Goal: Communication & Community: Answer question/provide support

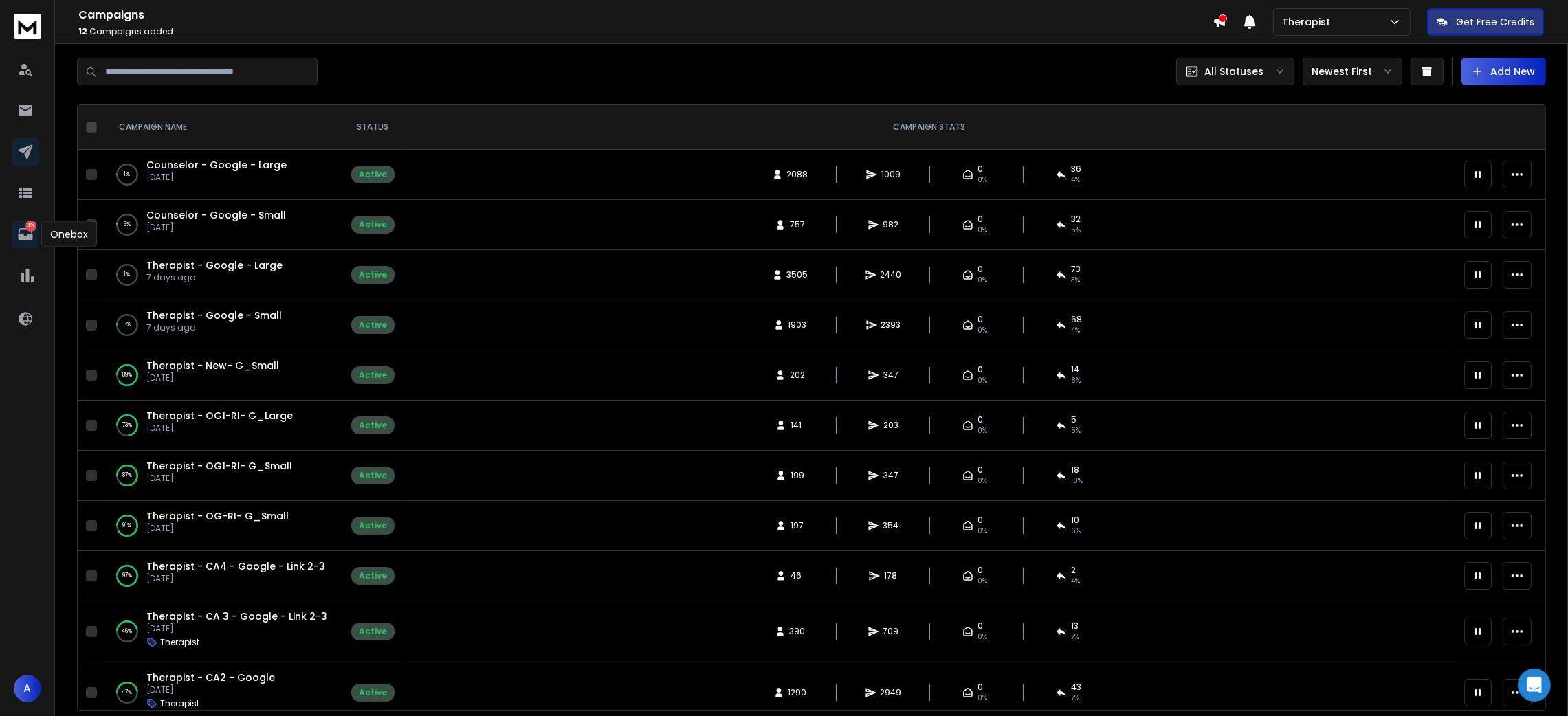
click at [19, 233] on icon at bounding box center [25, 234] width 15 height 12
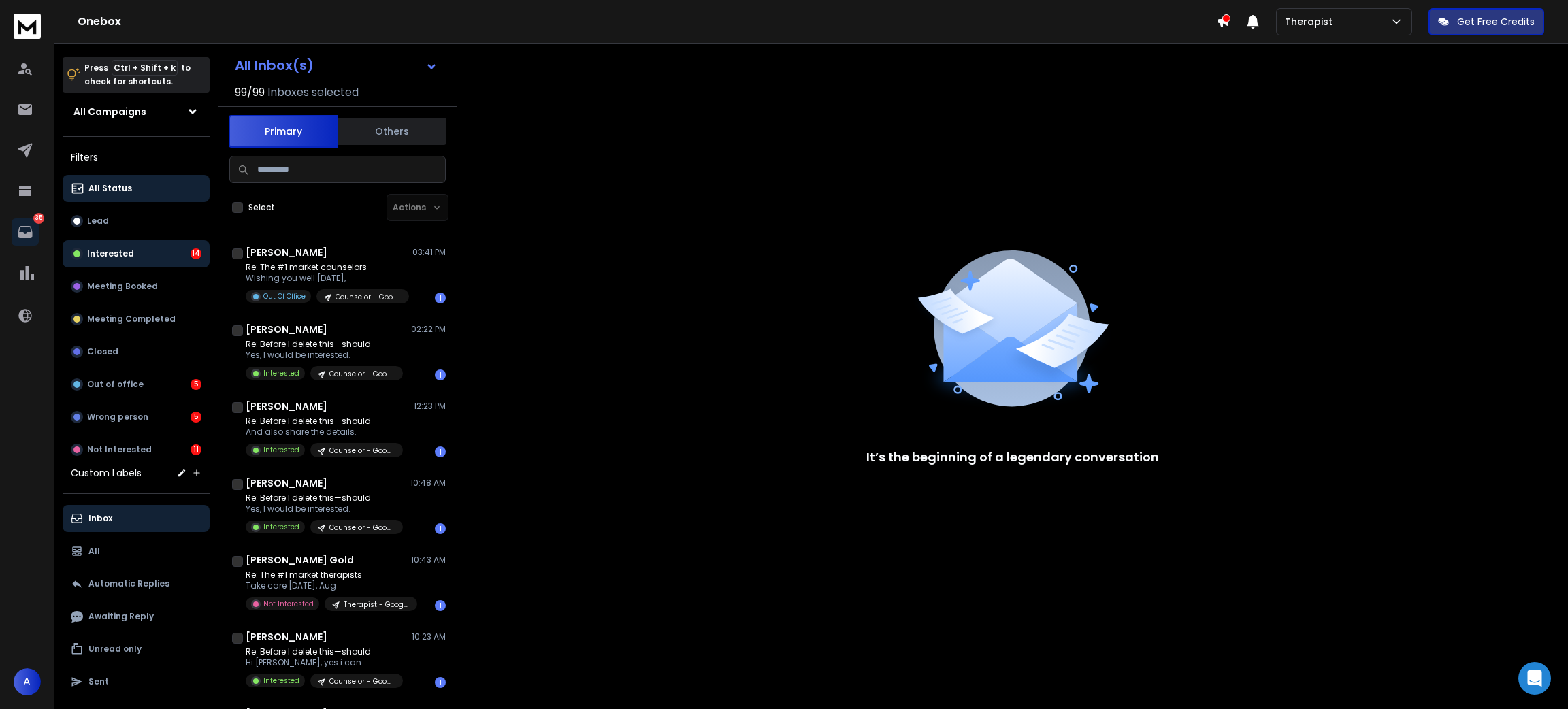
click at [124, 262] on button "Interested 14" at bounding box center [136, 254] width 147 height 27
click at [296, 273] on div "SELECT ALL (112)" at bounding box center [285, 282] width 88 height 27
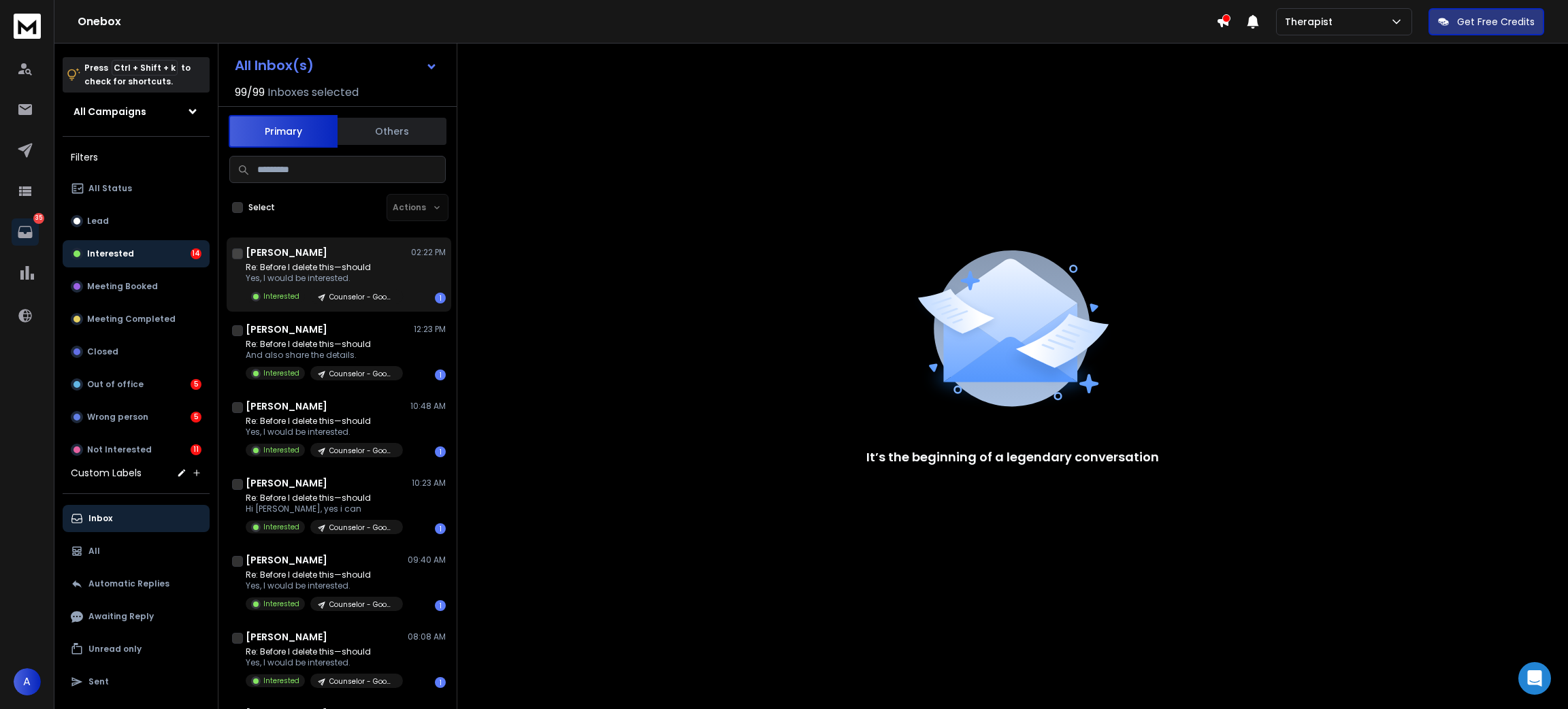
click at [364, 262] on p "Re: Before I delete this—should" at bounding box center [323, 268] width 157 height 11
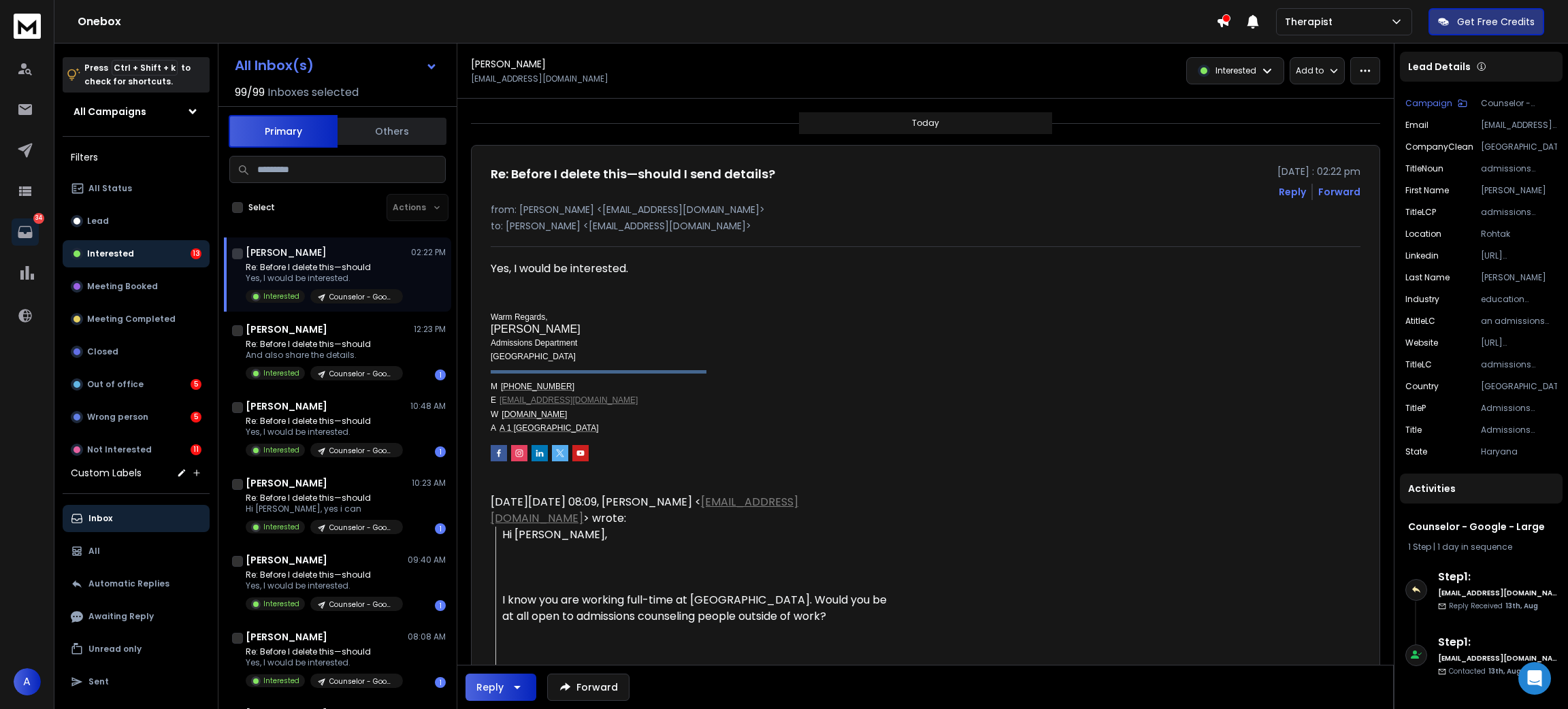
click at [512, 684] on icon "button" at bounding box center [517, 687] width 16 height 16
click at [485, 686] on div "Reply" at bounding box center [490, 687] width 27 height 14
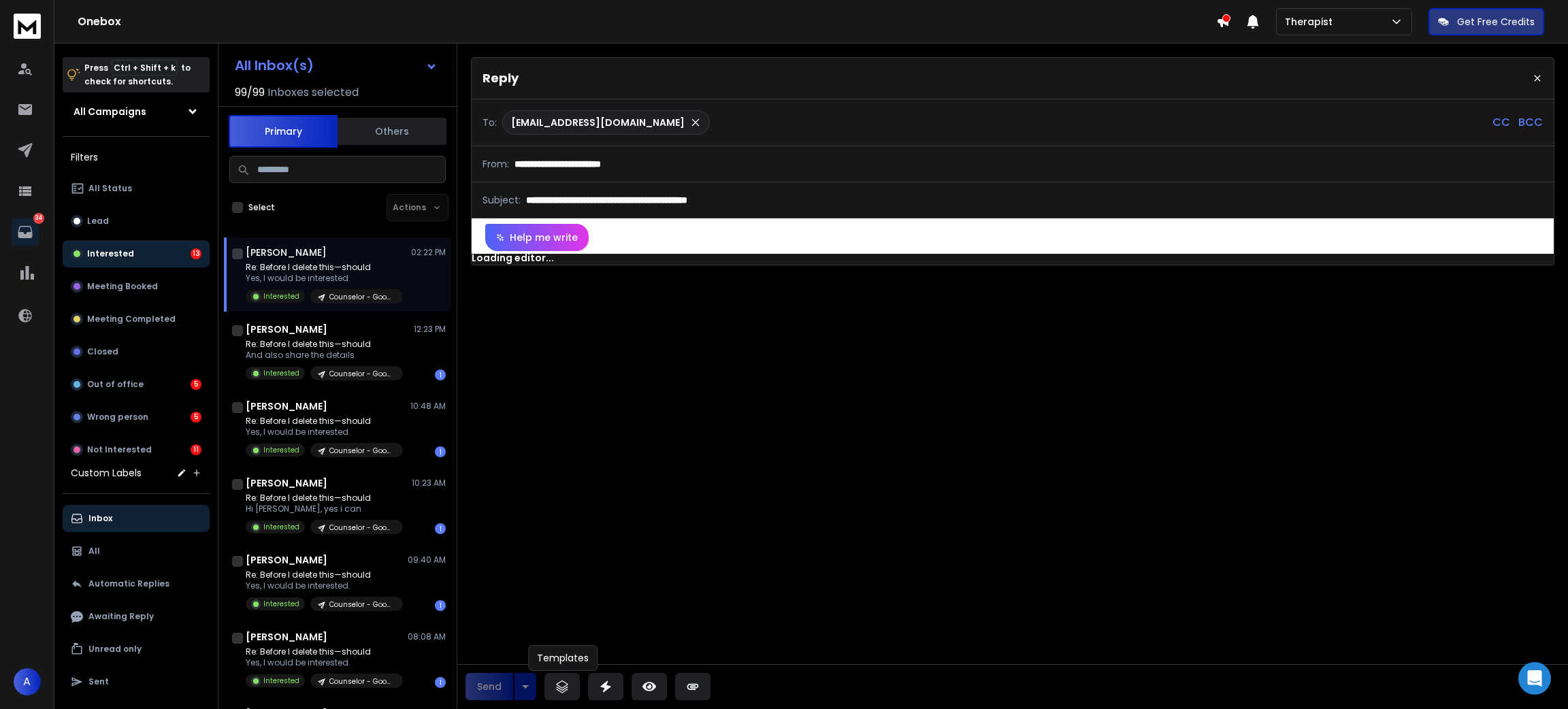
click at [569, 689] on button at bounding box center [562, 687] width 35 height 27
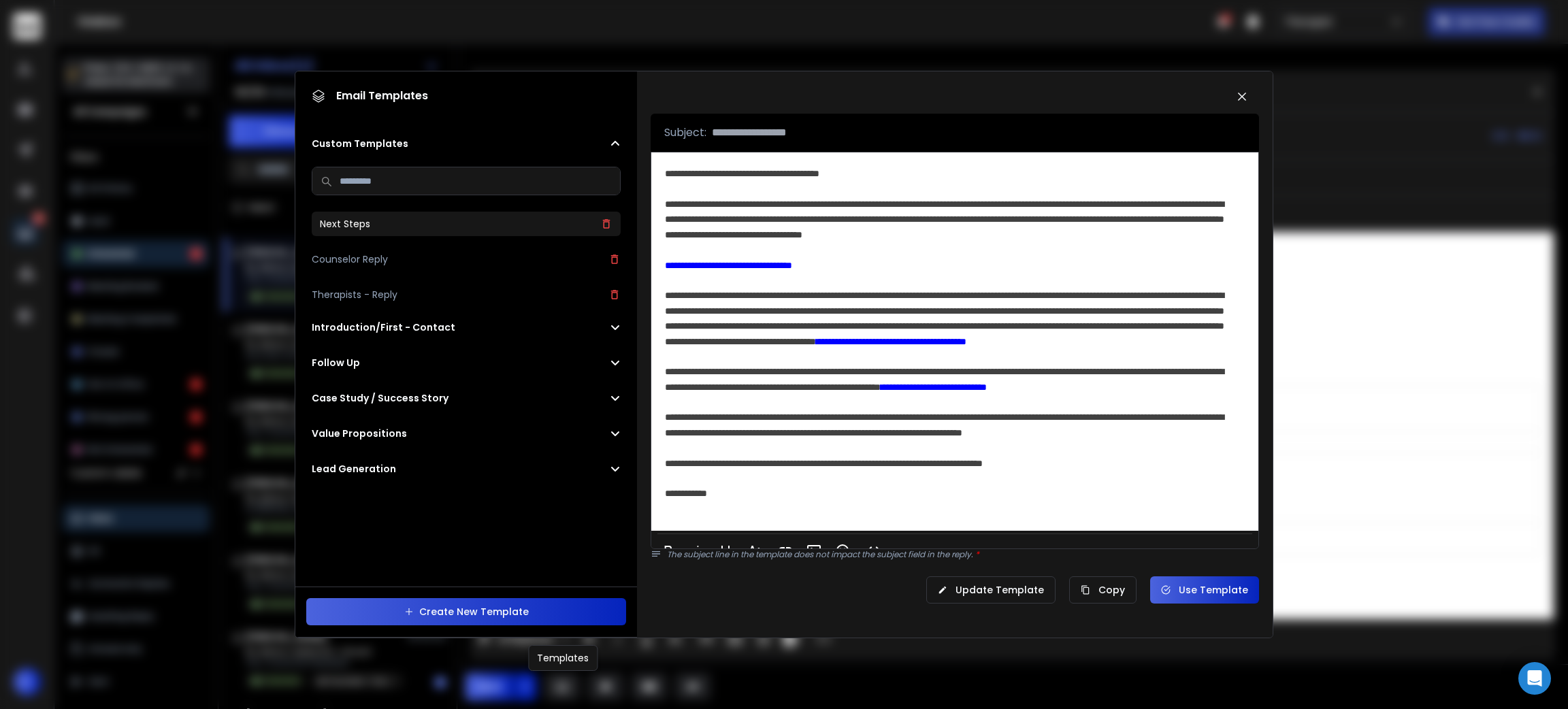
click at [1243, 101] on icon at bounding box center [1241, 96] width 12 height 12
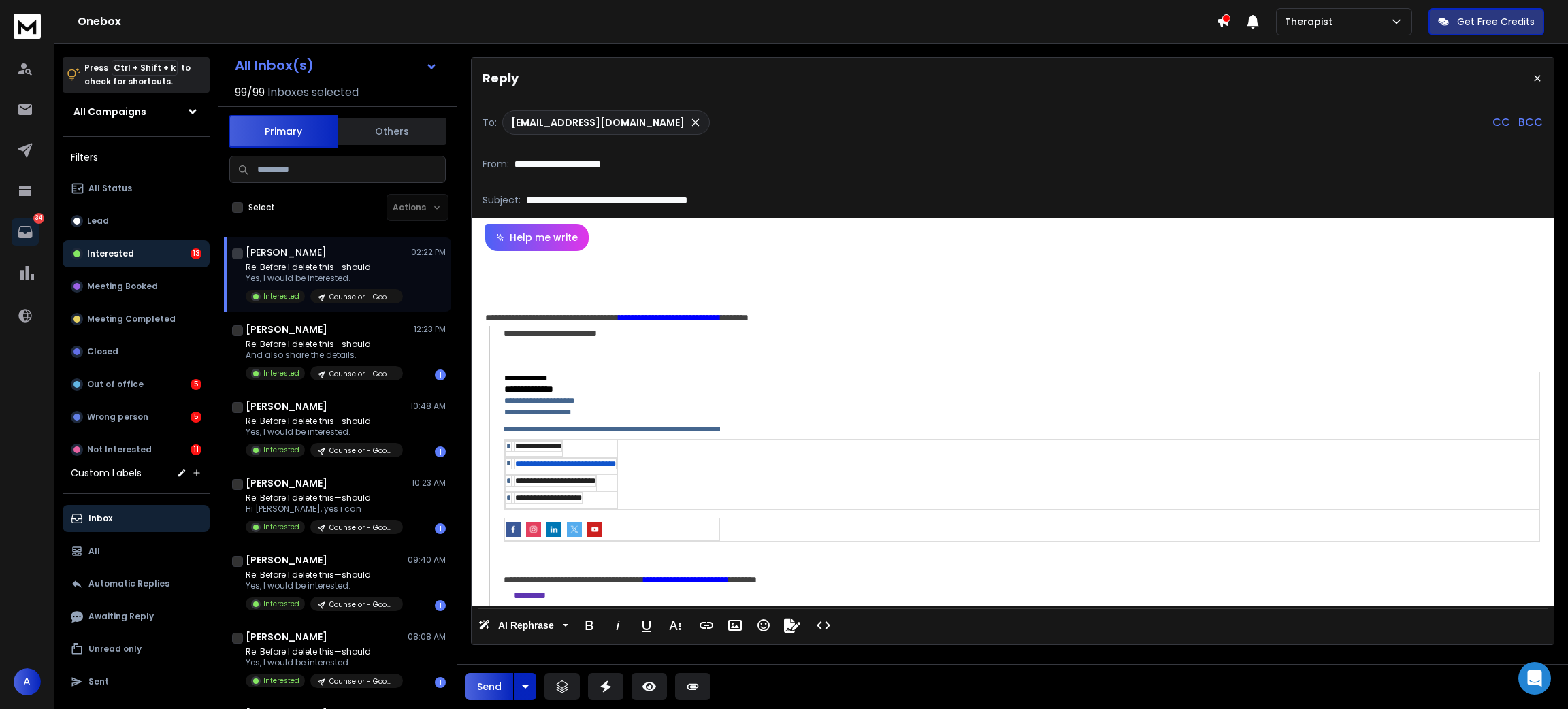
click at [487, 687] on button "Send" at bounding box center [489, 687] width 47 height 27
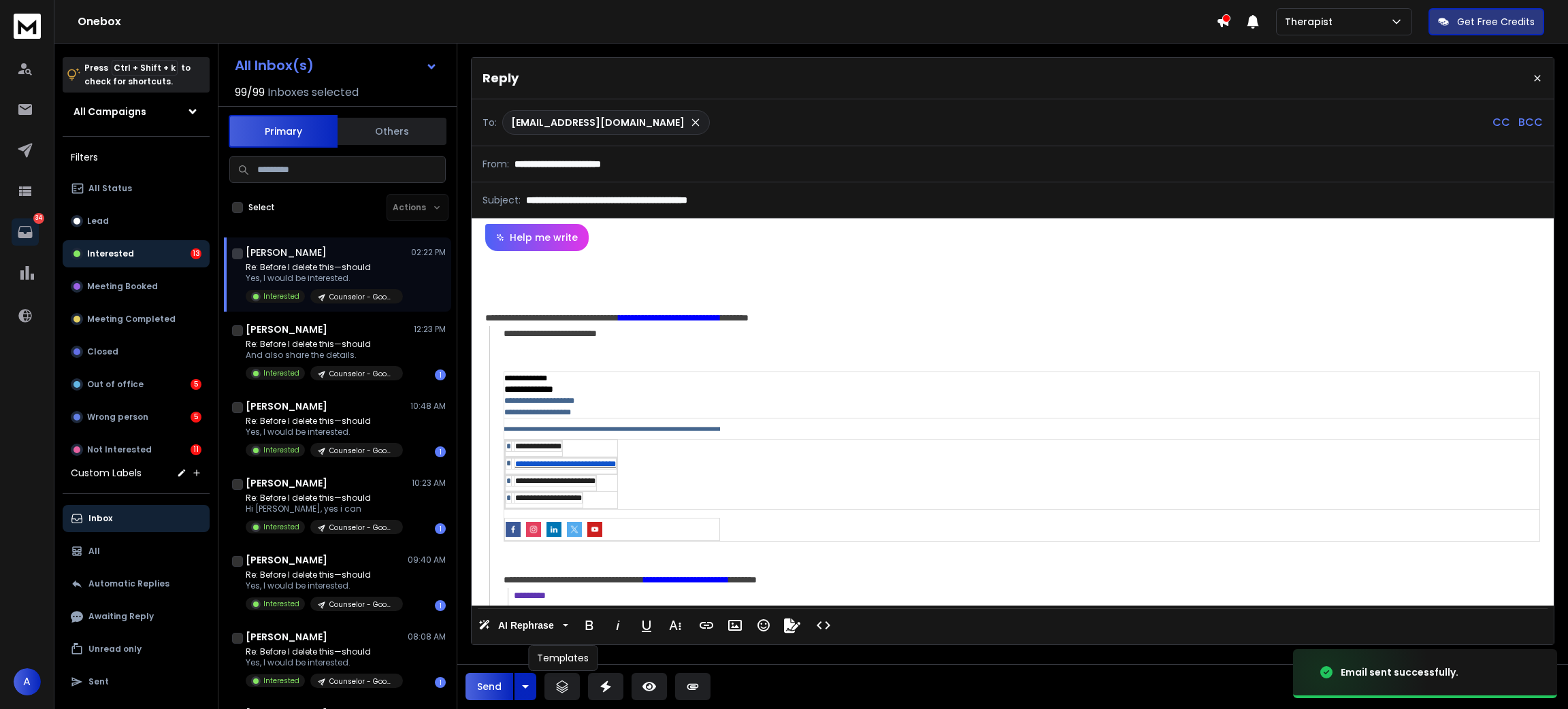
click at [577, 691] on button at bounding box center [562, 687] width 35 height 27
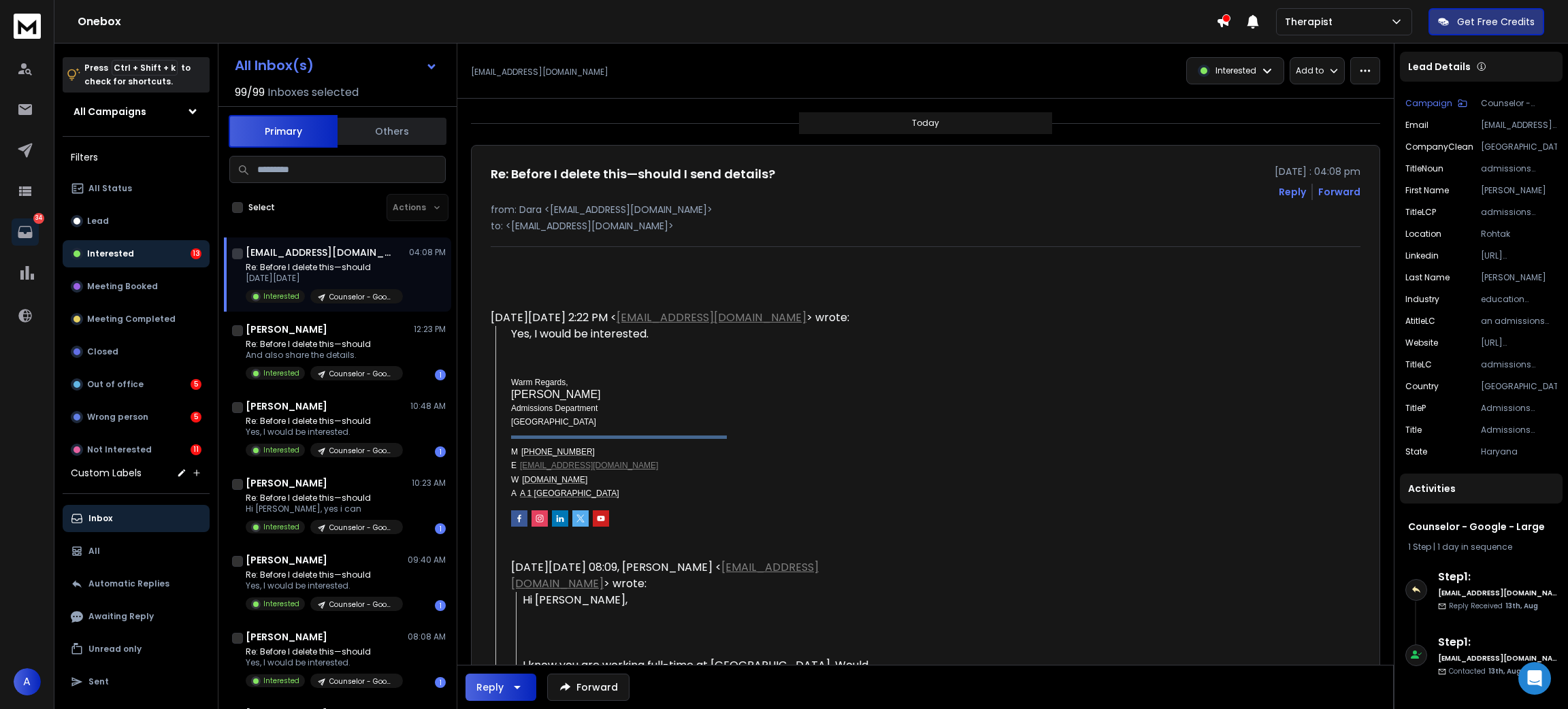
click at [487, 684] on div "Reply" at bounding box center [490, 687] width 27 height 14
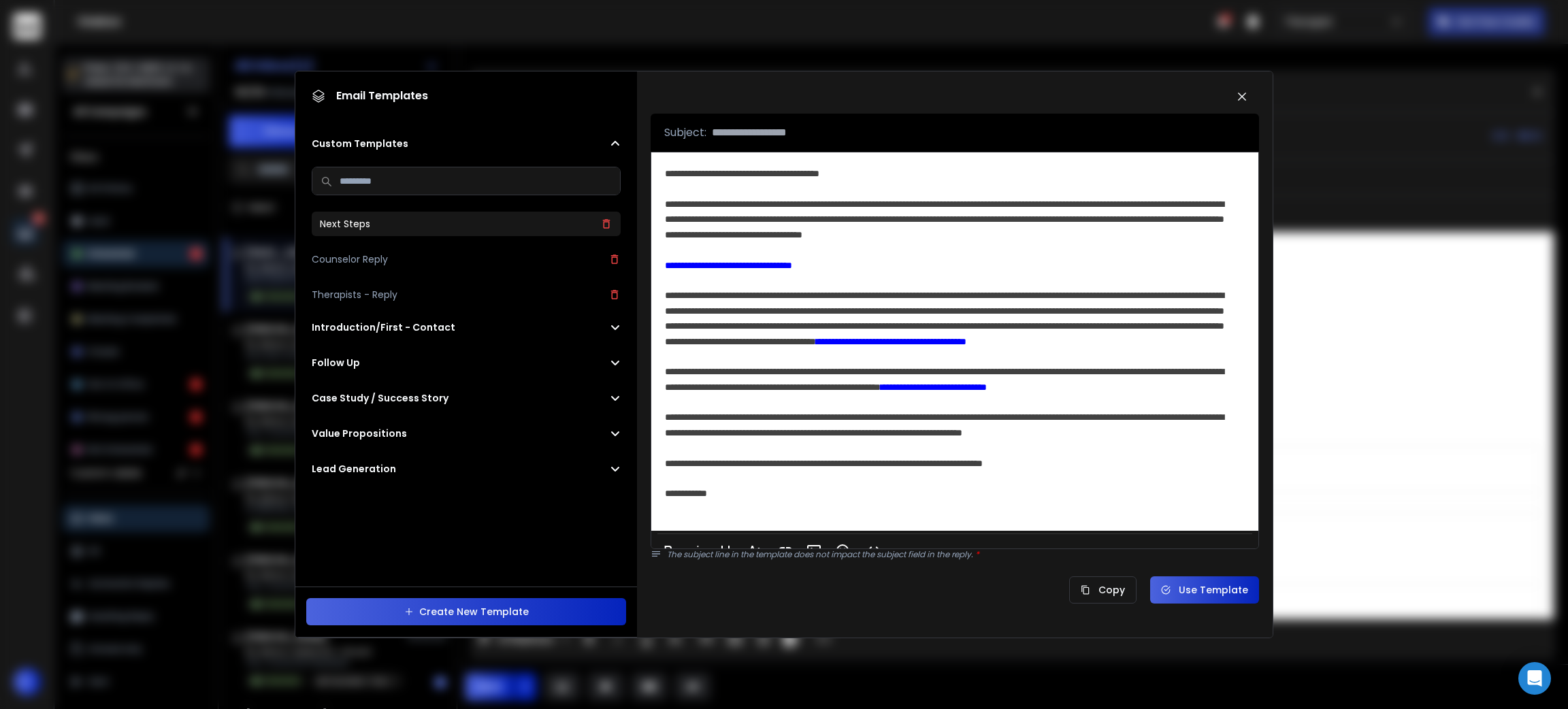
click at [422, 231] on div "Counselor Reply" at bounding box center [467, 224] width 294 height 14
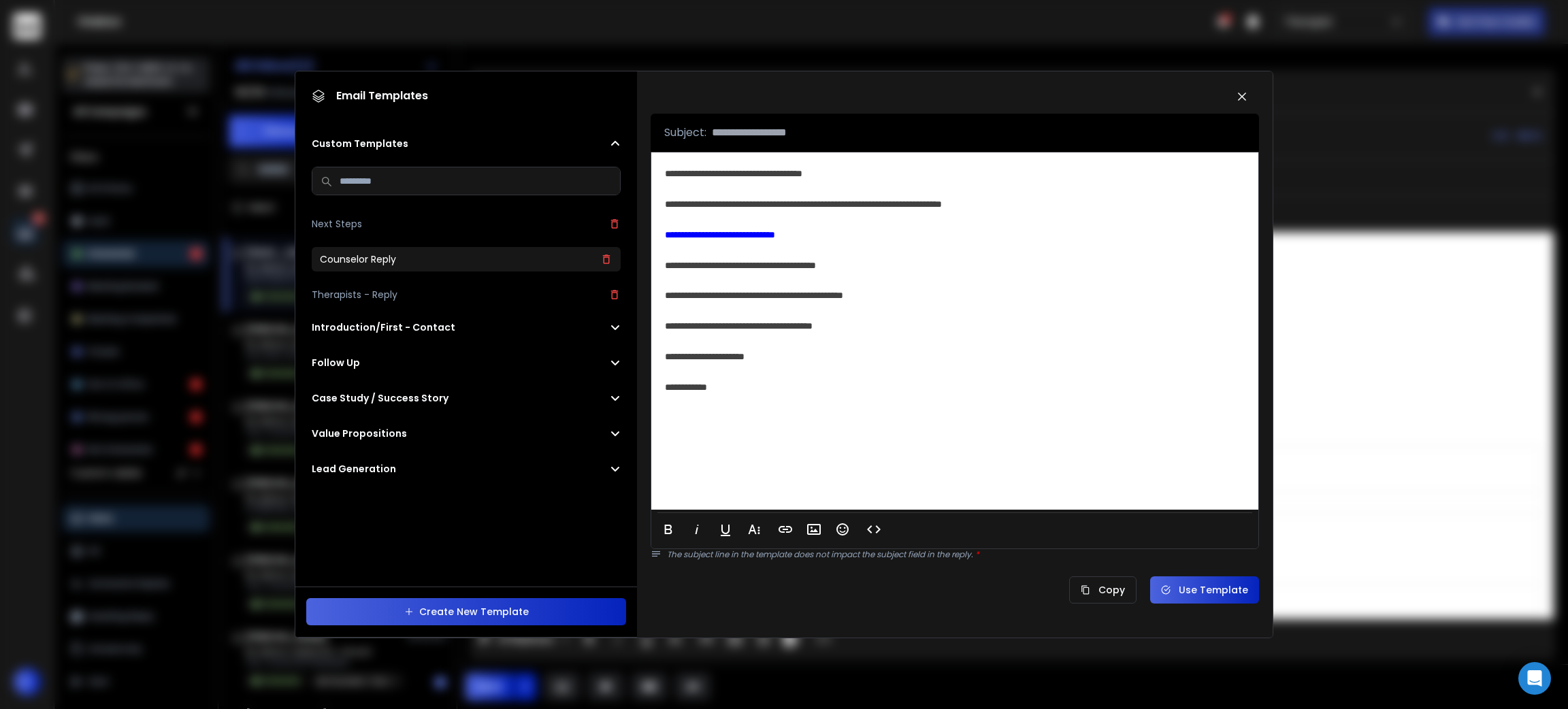
click at [1211, 587] on button "Use Template" at bounding box center [1204, 590] width 109 height 27
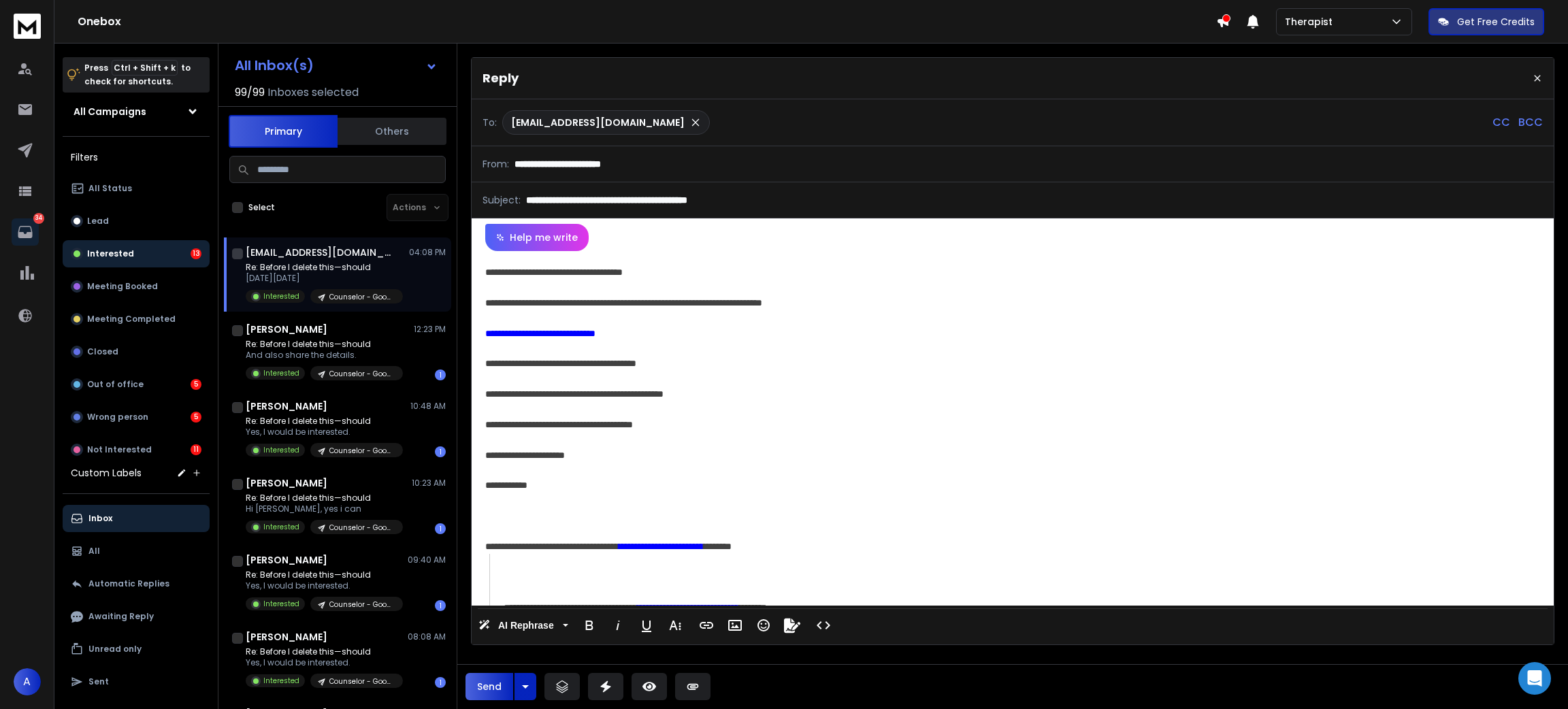
click at [496, 271] on div "**********" at bounding box center [1002, 272] width 1035 height 15
click at [525, 501] on div at bounding box center [1012, 501] width 1055 height 15
click at [487, 697] on button "Send" at bounding box center [489, 687] width 47 height 27
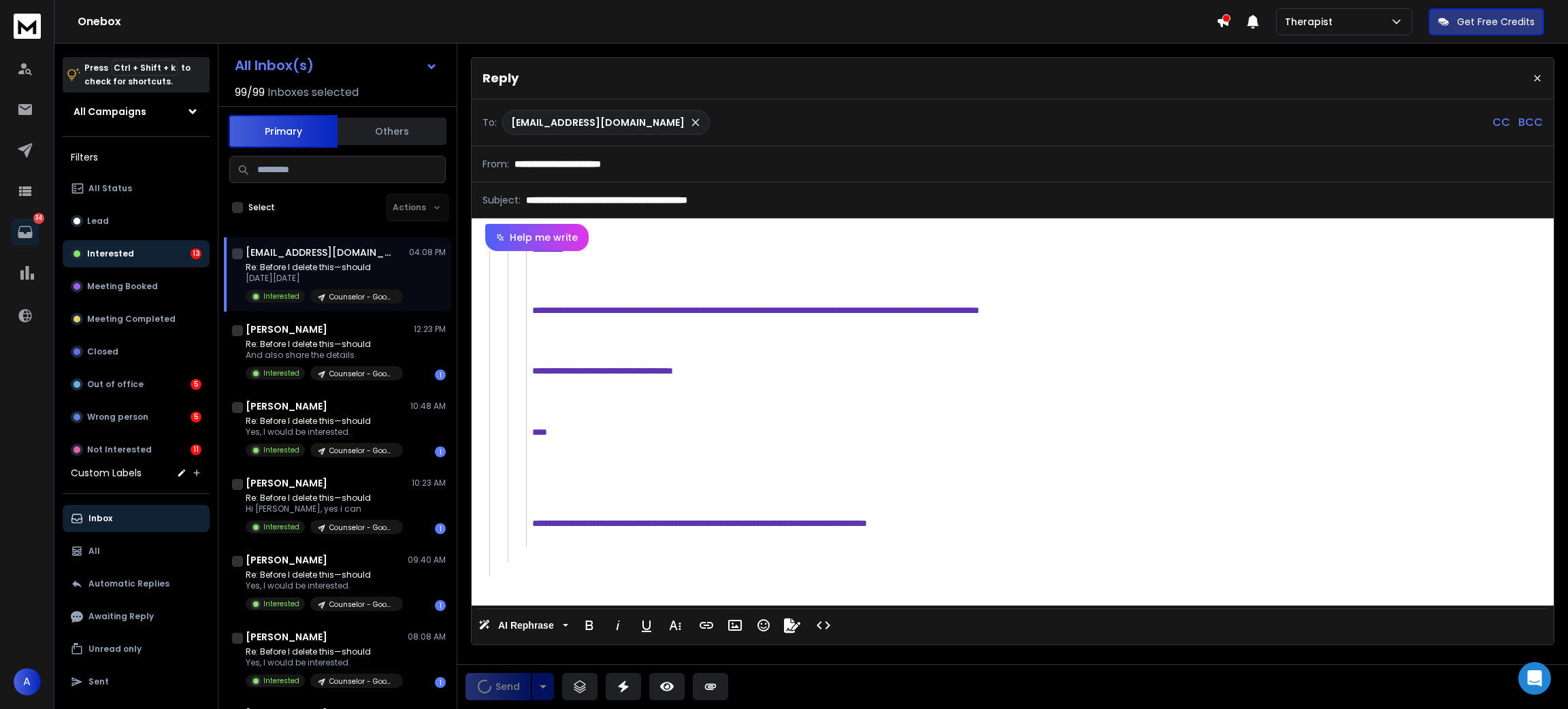
scroll to position [27, 0]
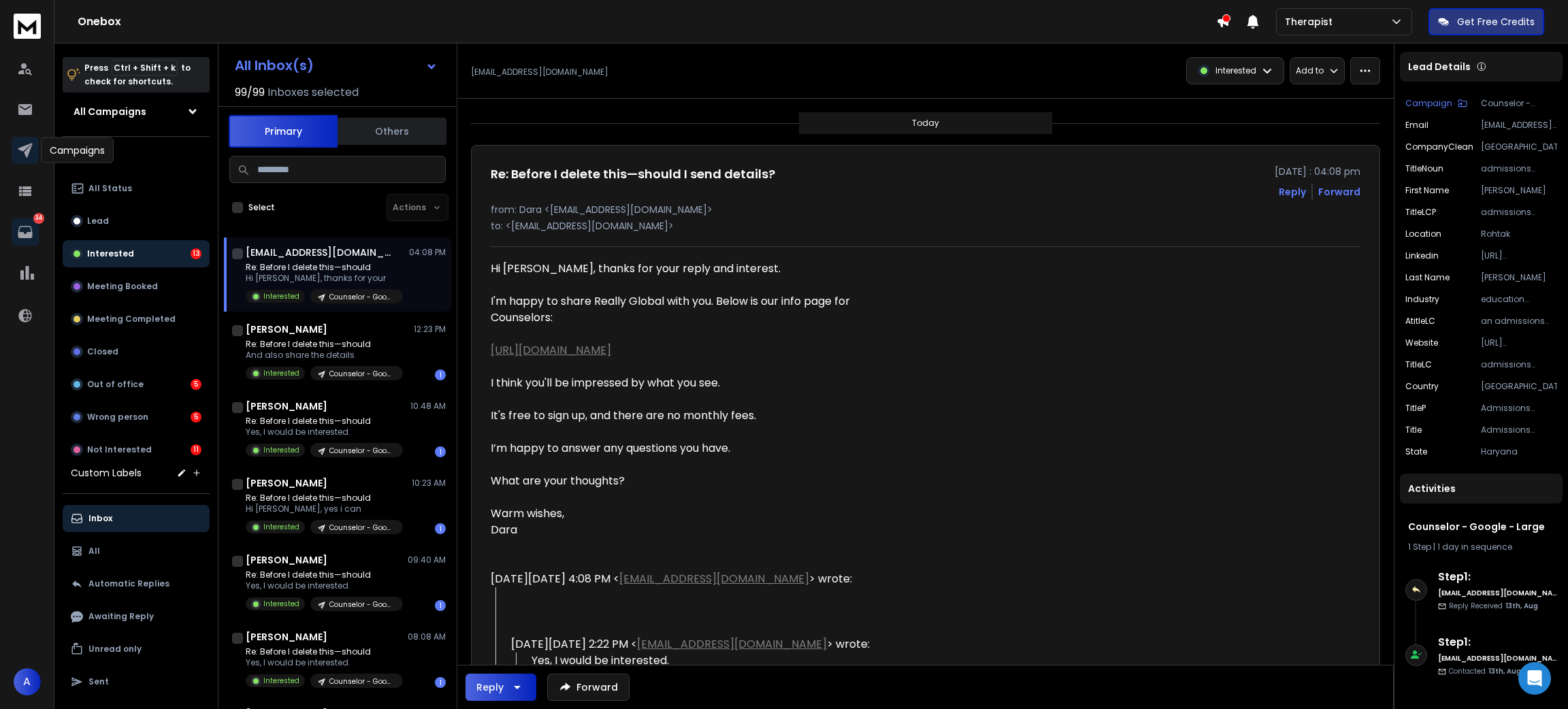
click at [31, 142] on icon at bounding box center [25, 150] width 16 height 16
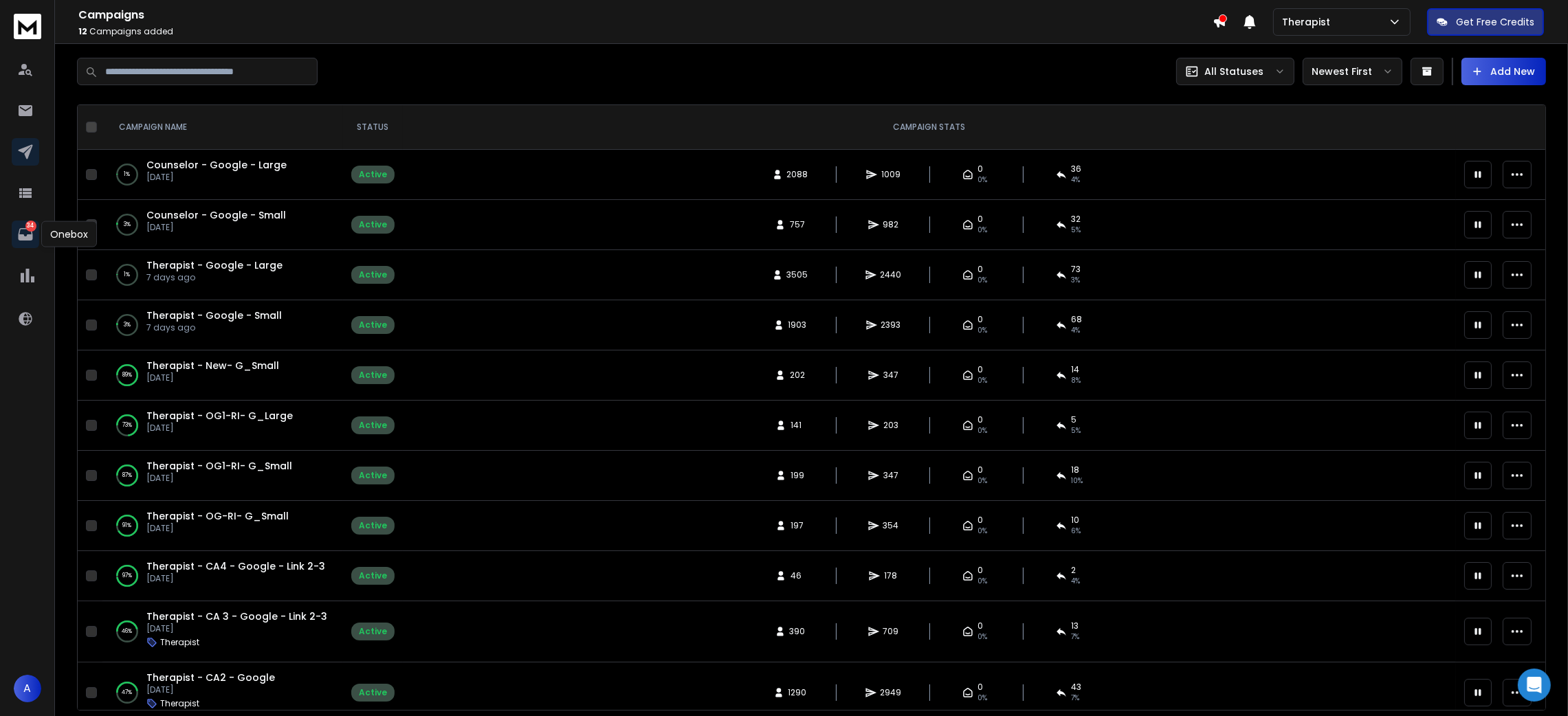
click at [36, 230] on link "34" at bounding box center [25, 235] width 28 height 28
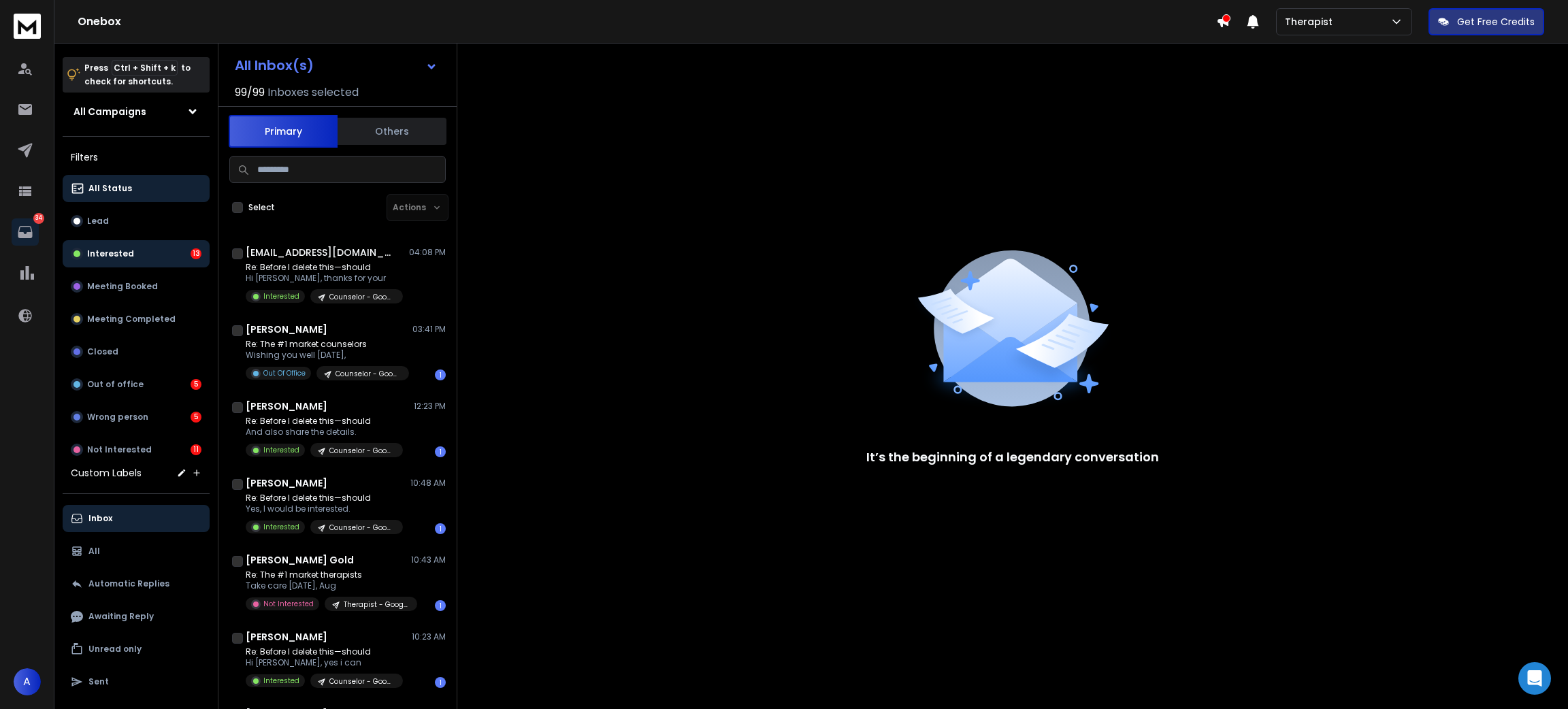
click at [130, 258] on button "Interested 13" at bounding box center [136, 254] width 147 height 27
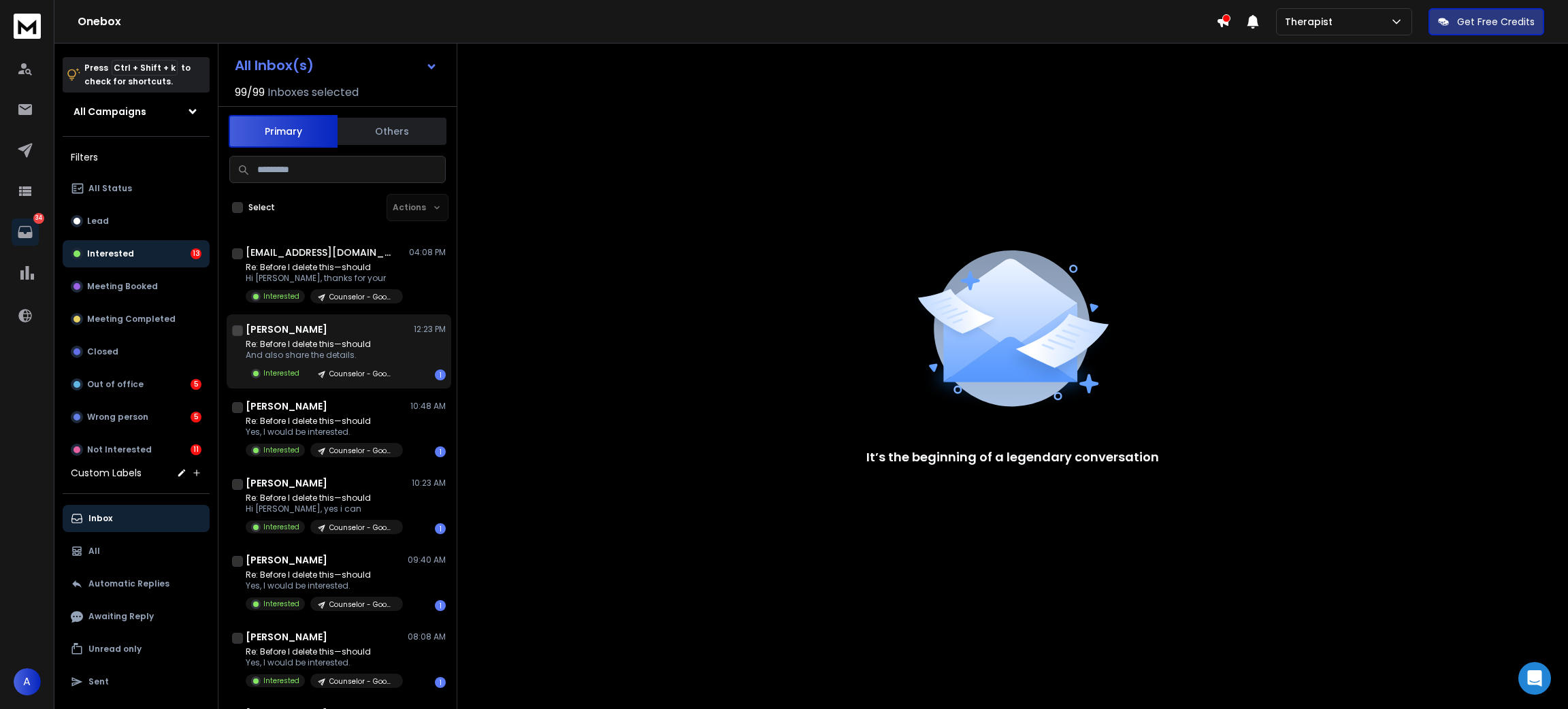
click at [338, 343] on p "Re: Before I delete this—should" at bounding box center [323, 344] width 157 height 11
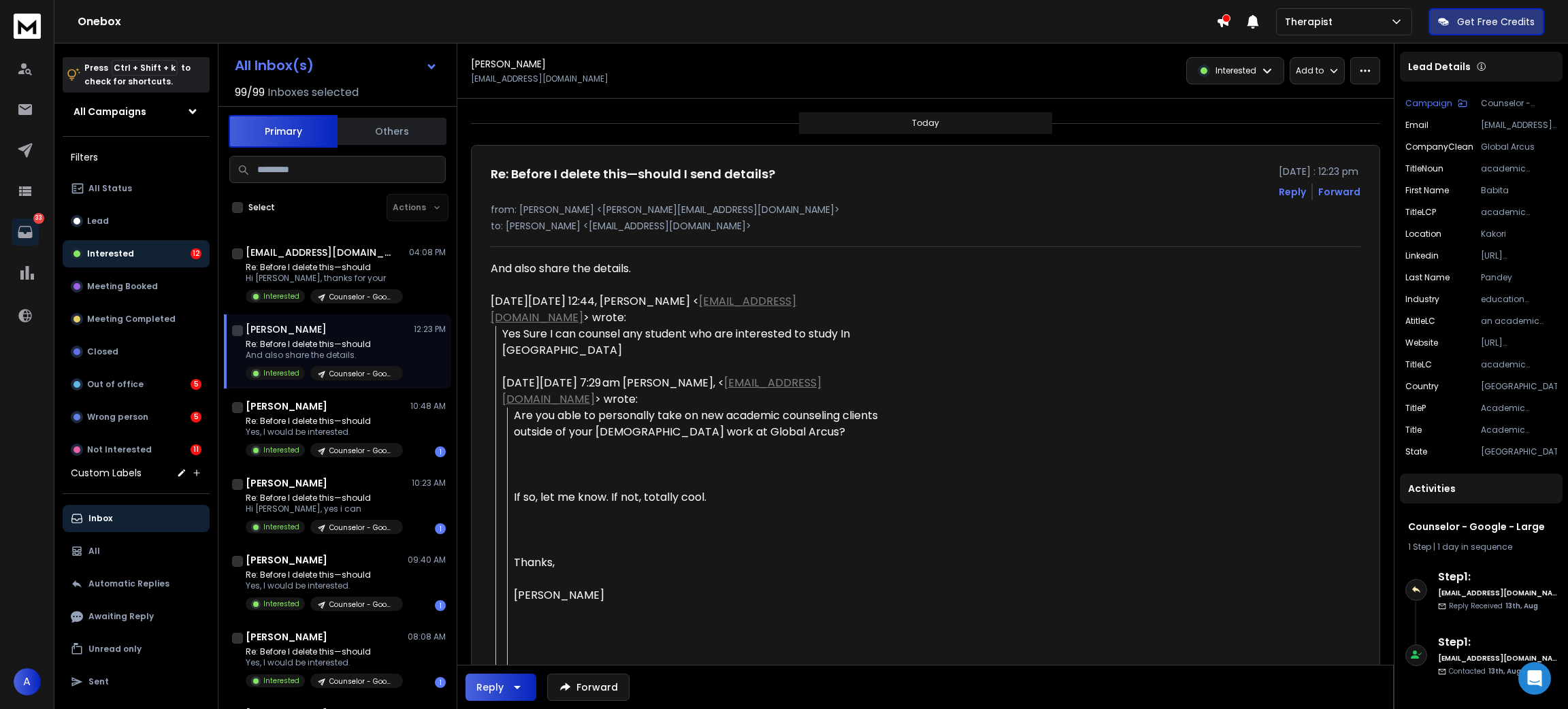
click at [489, 686] on div "Reply" at bounding box center [490, 687] width 27 height 14
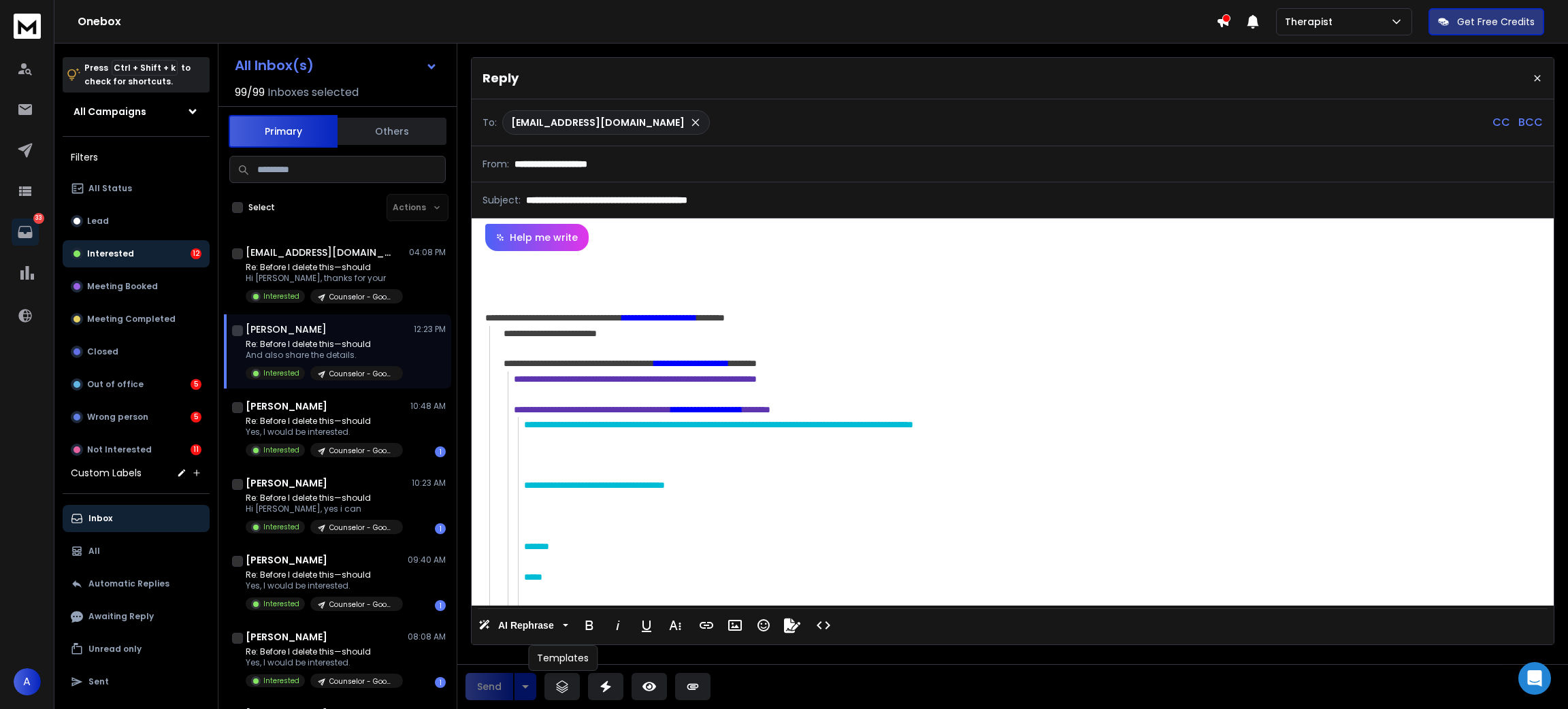
click at [558, 697] on button at bounding box center [562, 687] width 35 height 27
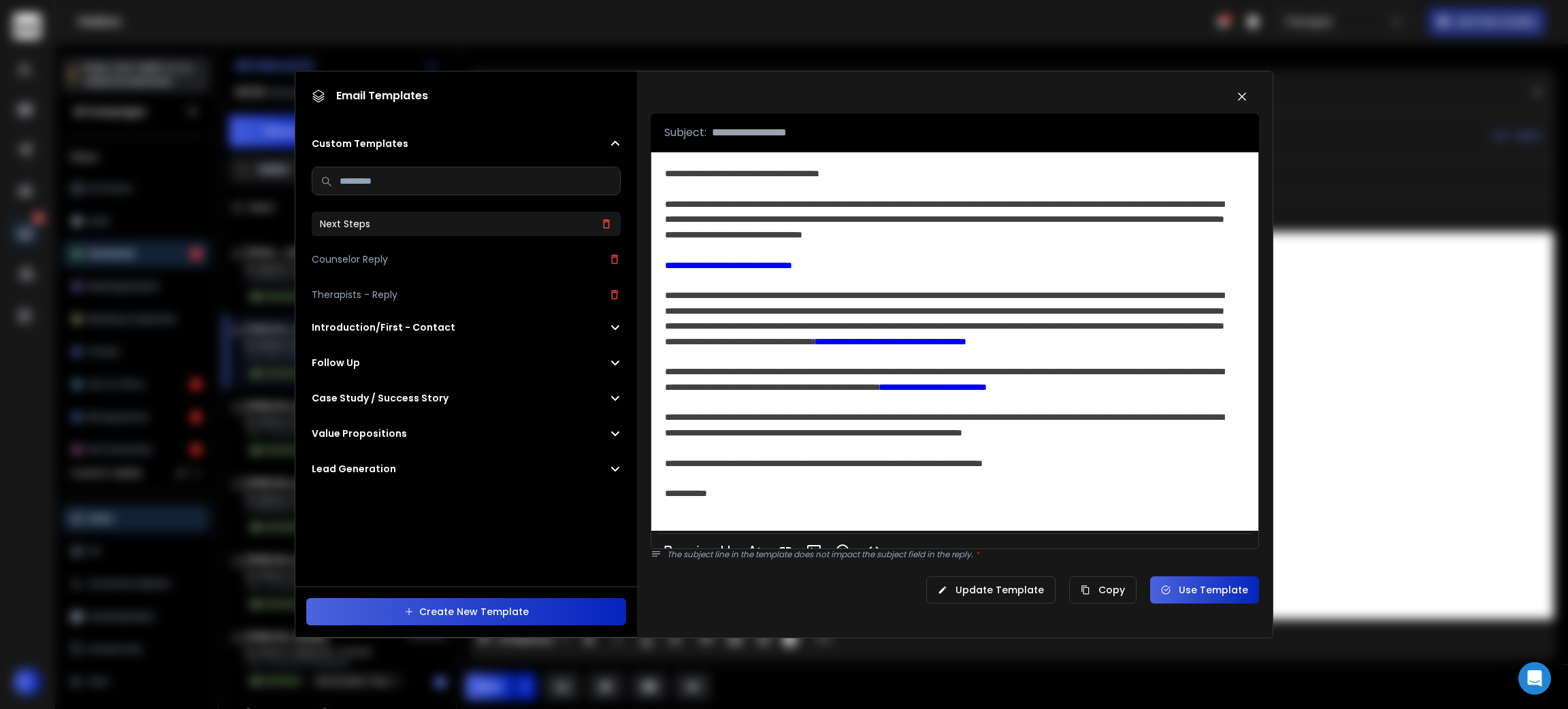
click at [448, 231] on div "Counselor Reply" at bounding box center [467, 224] width 294 height 14
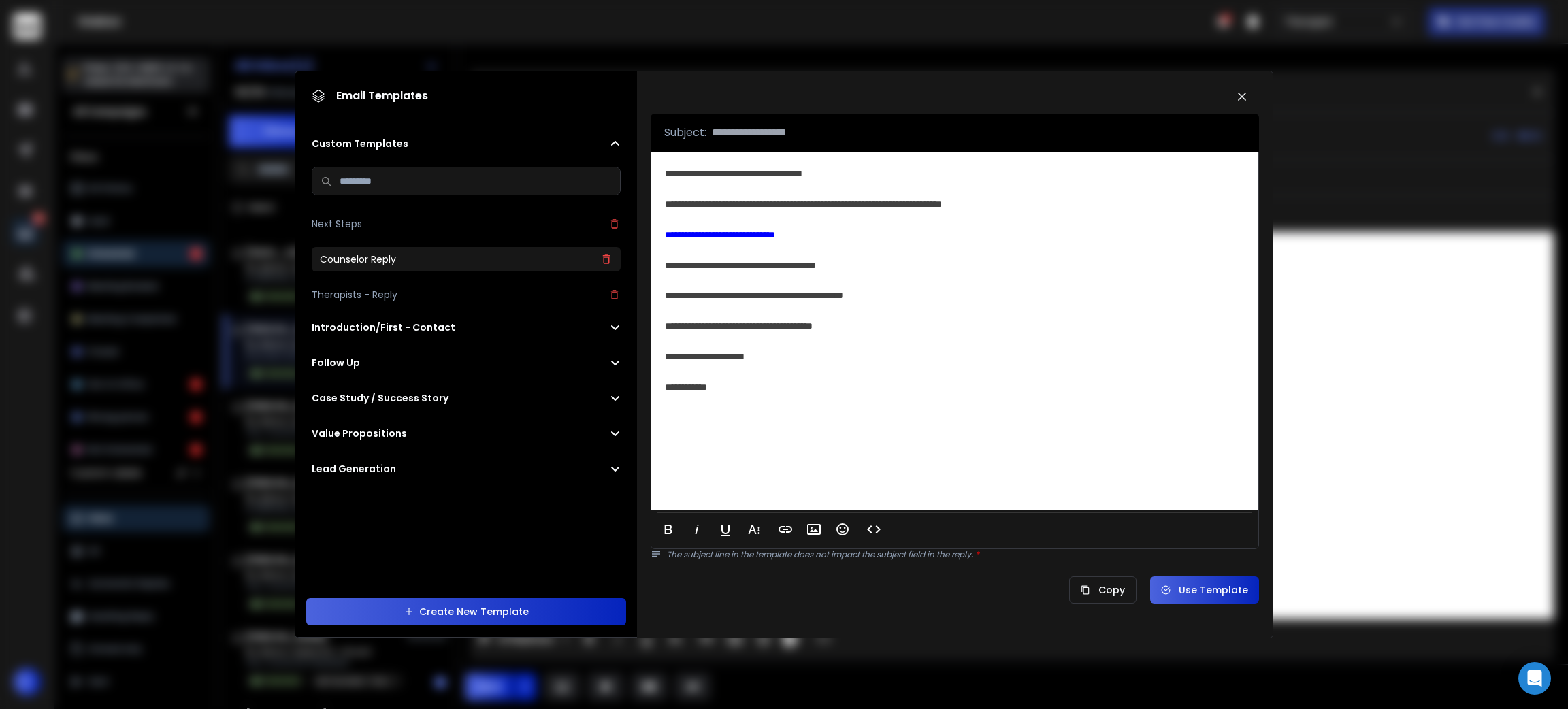
click at [1193, 587] on button "Use Template" at bounding box center [1204, 590] width 109 height 27
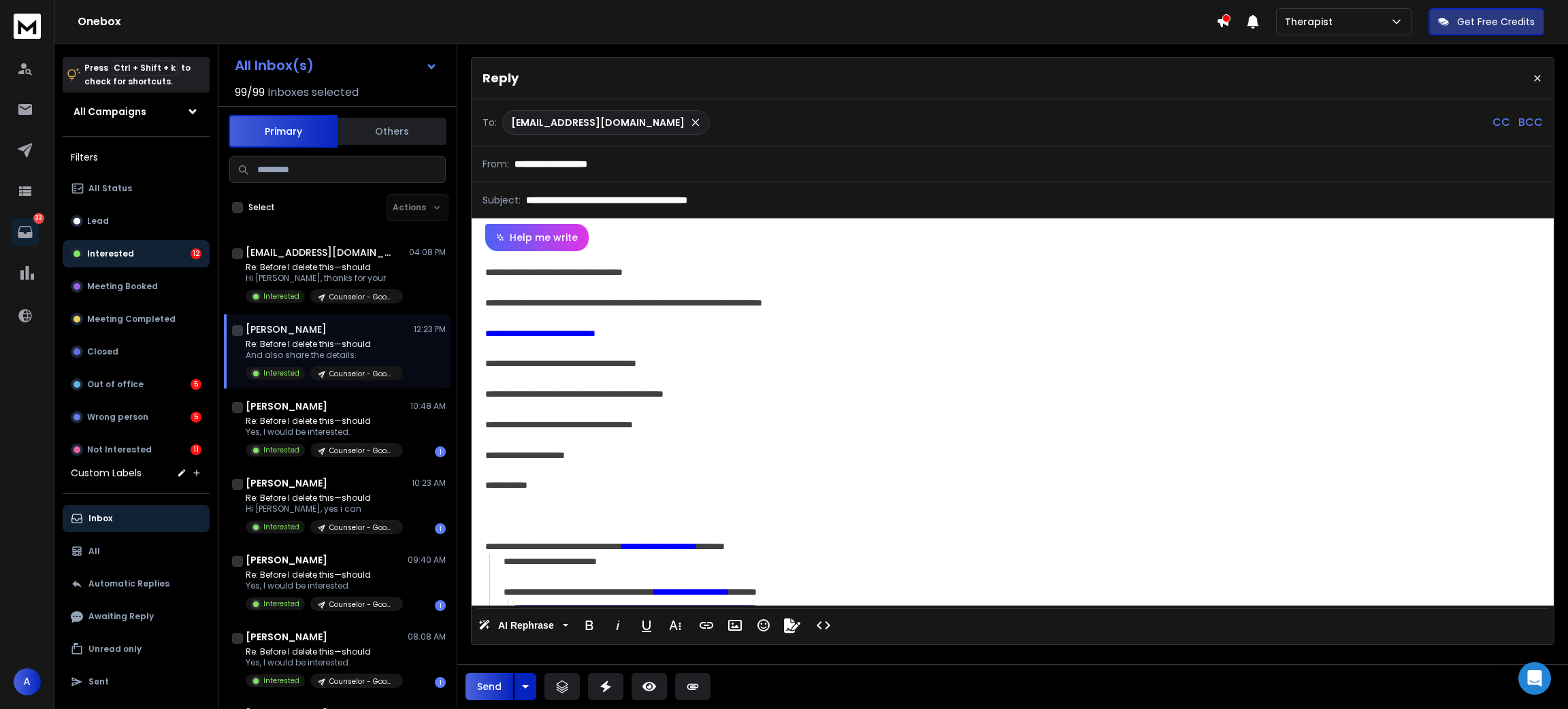
click at [496, 275] on div "**********" at bounding box center [1002, 272] width 1035 height 15
click at [537, 501] on div at bounding box center [1012, 501] width 1055 height 15
click at [479, 688] on button "Send" at bounding box center [489, 687] width 47 height 27
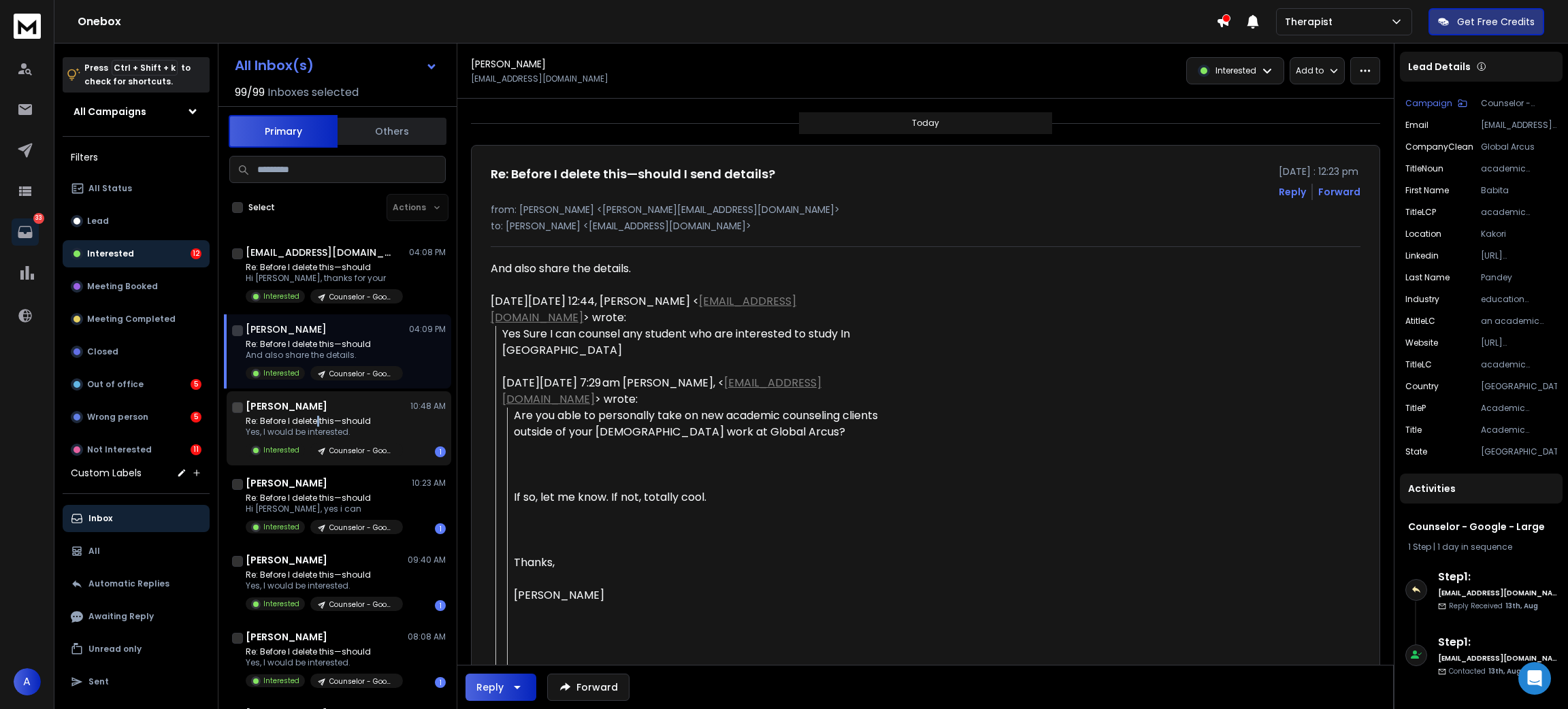
click at [320, 414] on div "Shweta Bagga 10:48 AM Re: Before I delete this—should Yes, I would be intereste…" at bounding box center [345, 428] width 200 height 58
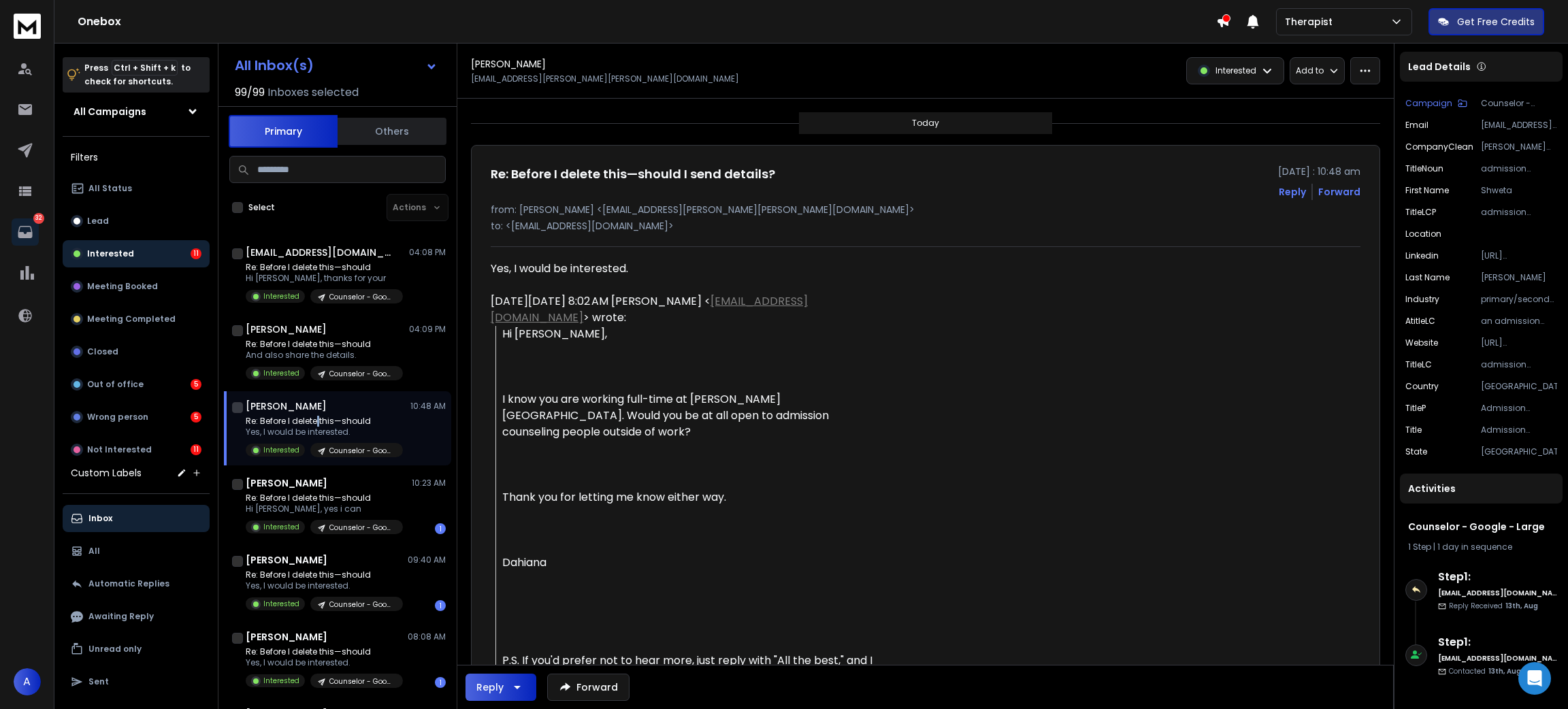
click at [505, 688] on div "Reply" at bounding box center [500, 687] width 49 height 16
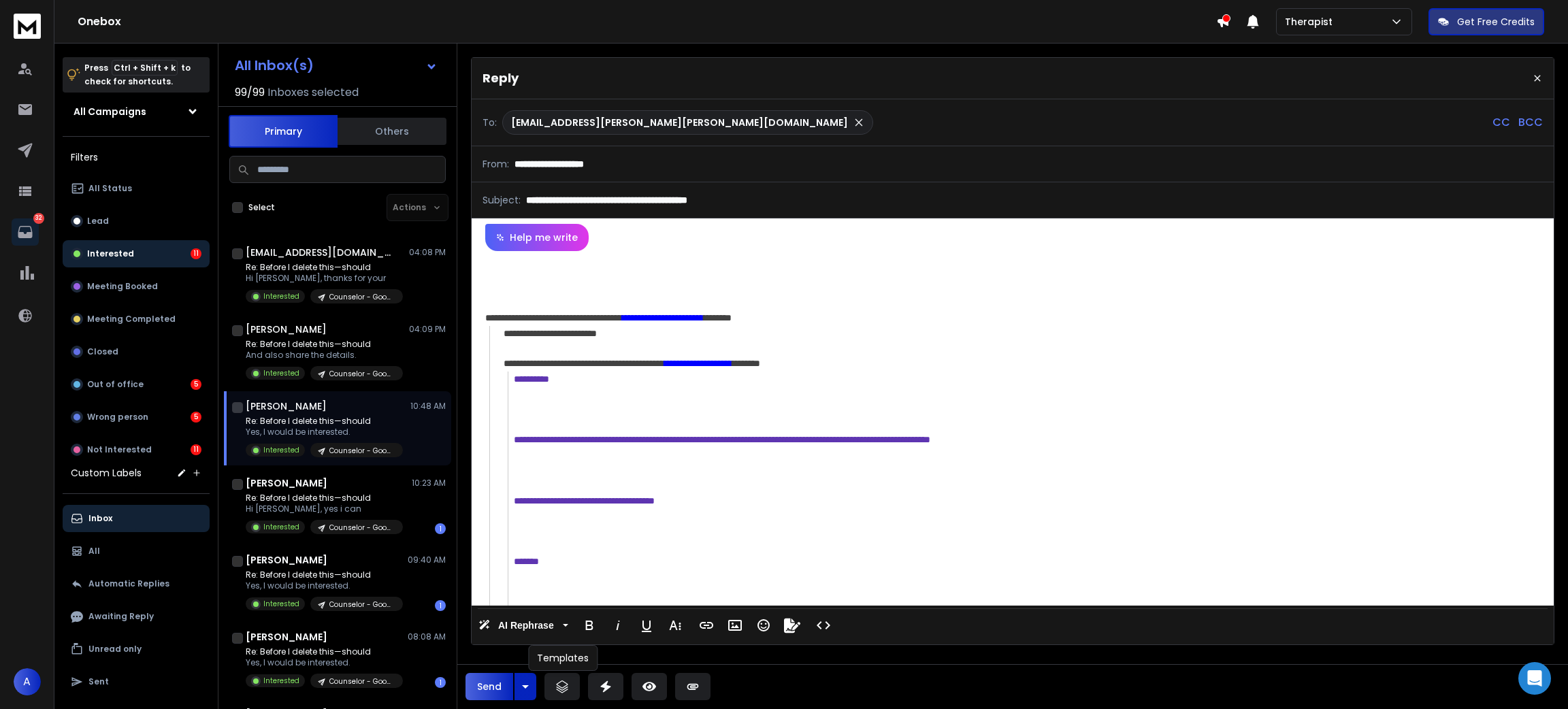
click at [549, 695] on button at bounding box center [562, 687] width 35 height 27
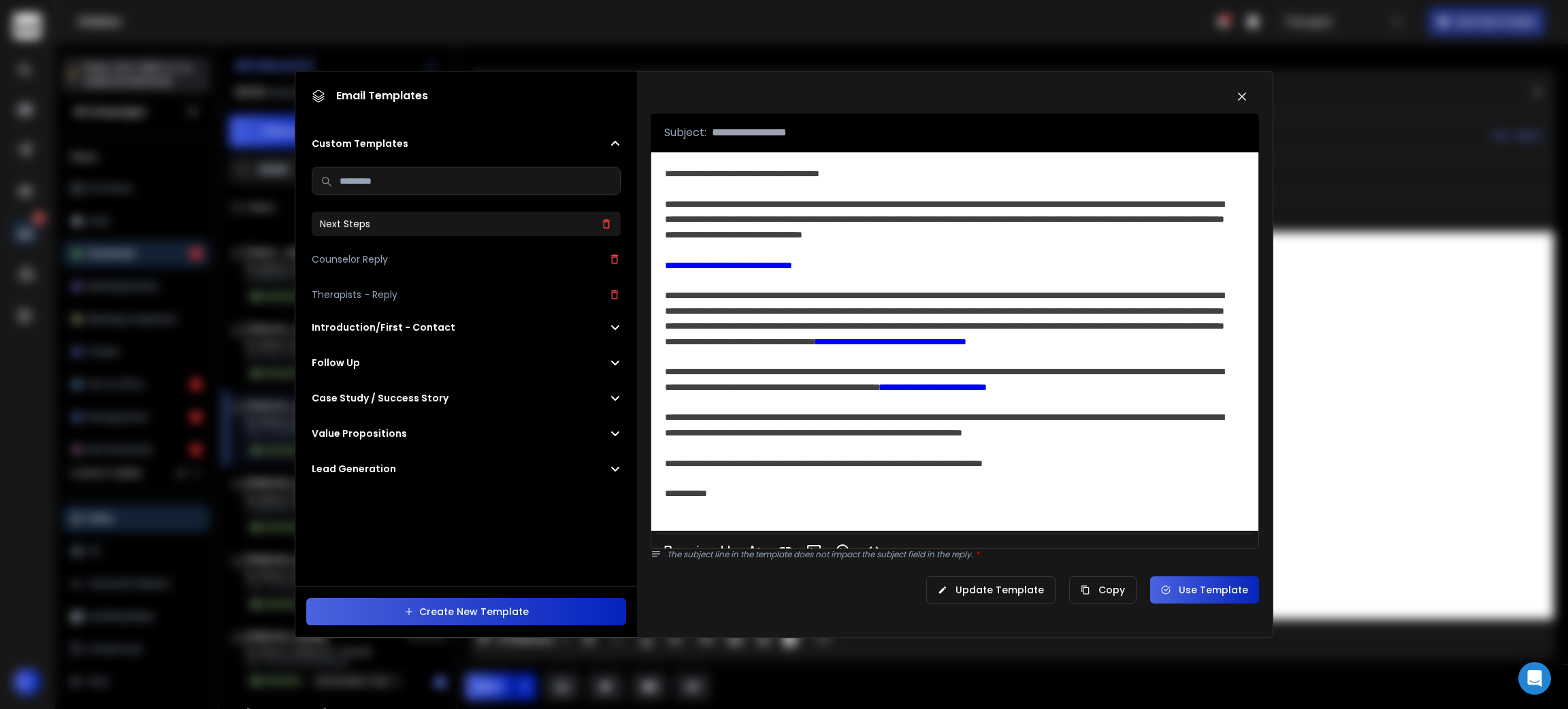
click at [409, 231] on div "Counselor Reply" at bounding box center [467, 224] width 294 height 14
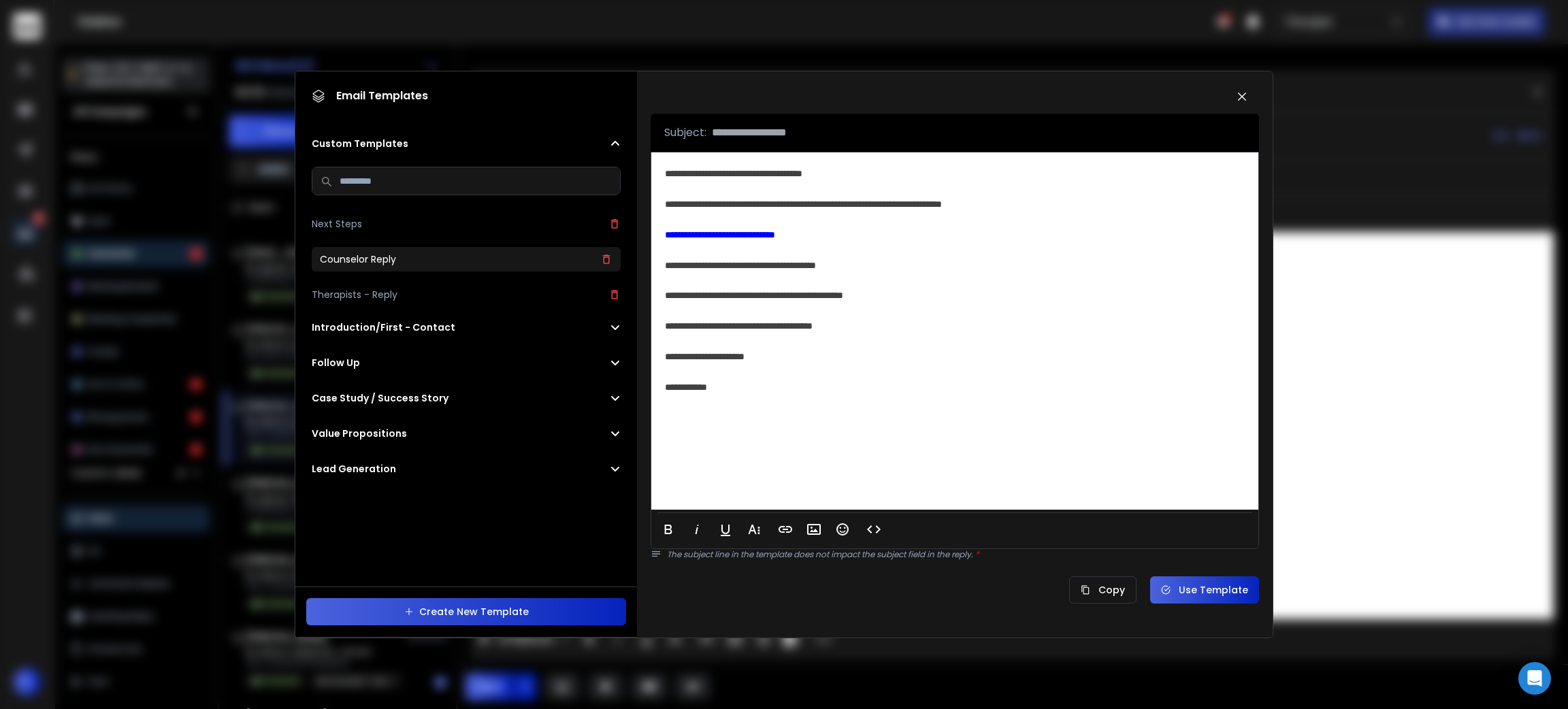
click at [1174, 594] on button "Use Template" at bounding box center [1204, 590] width 109 height 27
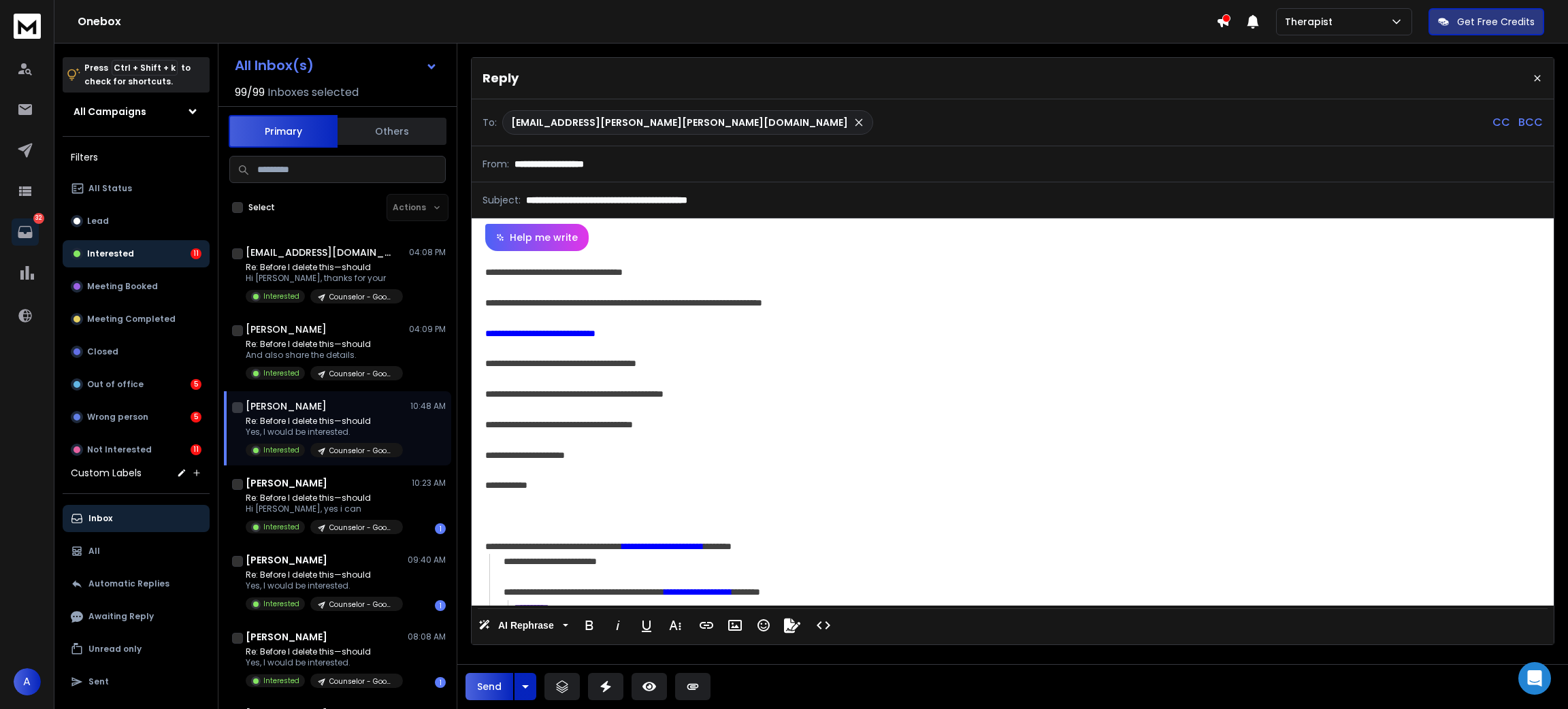
click at [495, 274] on div "**********" at bounding box center [1002, 272] width 1035 height 15
click at [541, 513] on div at bounding box center [1012, 516] width 1055 height 15
click at [538, 504] on div at bounding box center [1012, 501] width 1055 height 15
click at [488, 682] on button "Send" at bounding box center [489, 687] width 47 height 27
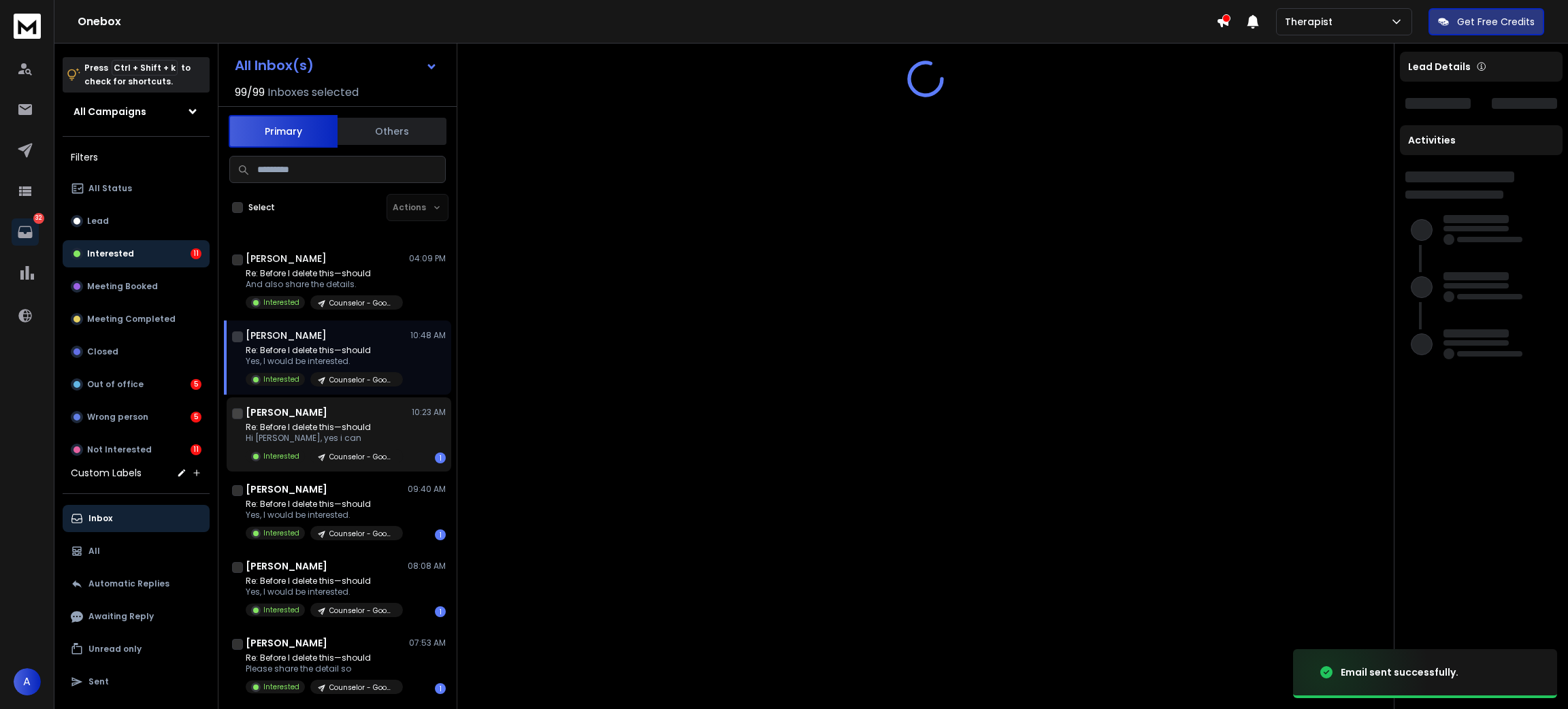
scroll to position [102, 0]
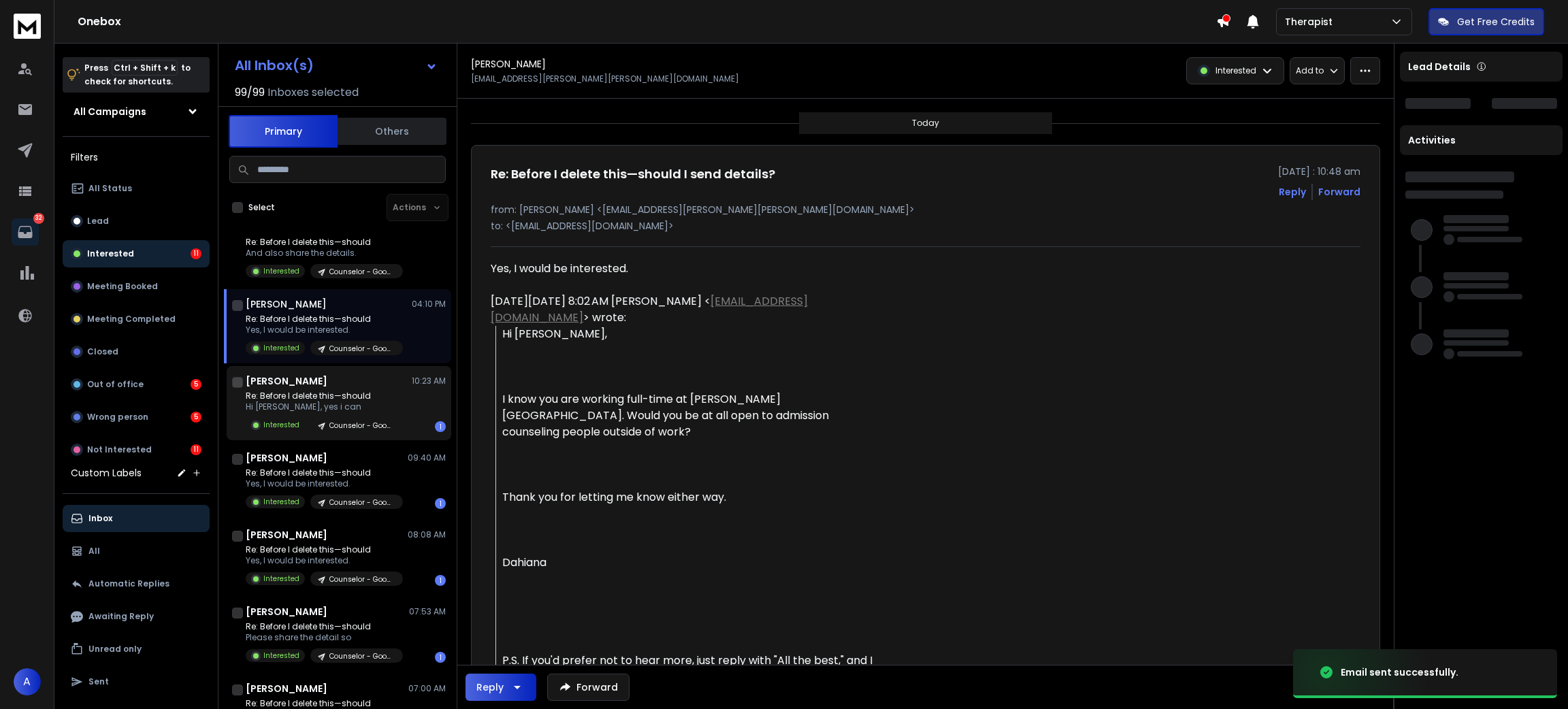
click at [327, 394] on p "Re: Before I delete this—should" at bounding box center [323, 397] width 157 height 11
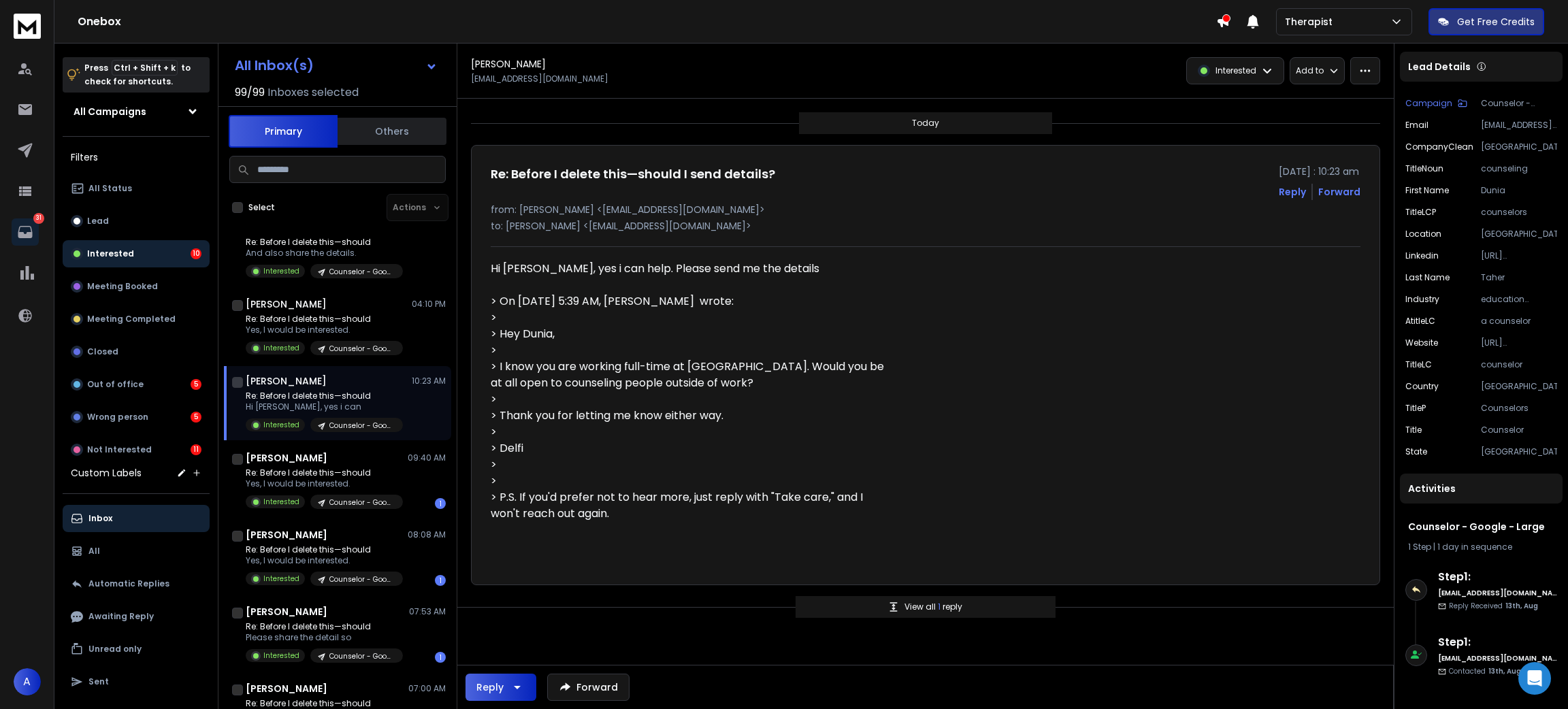
click at [488, 700] on button "Reply" at bounding box center [501, 687] width 71 height 27
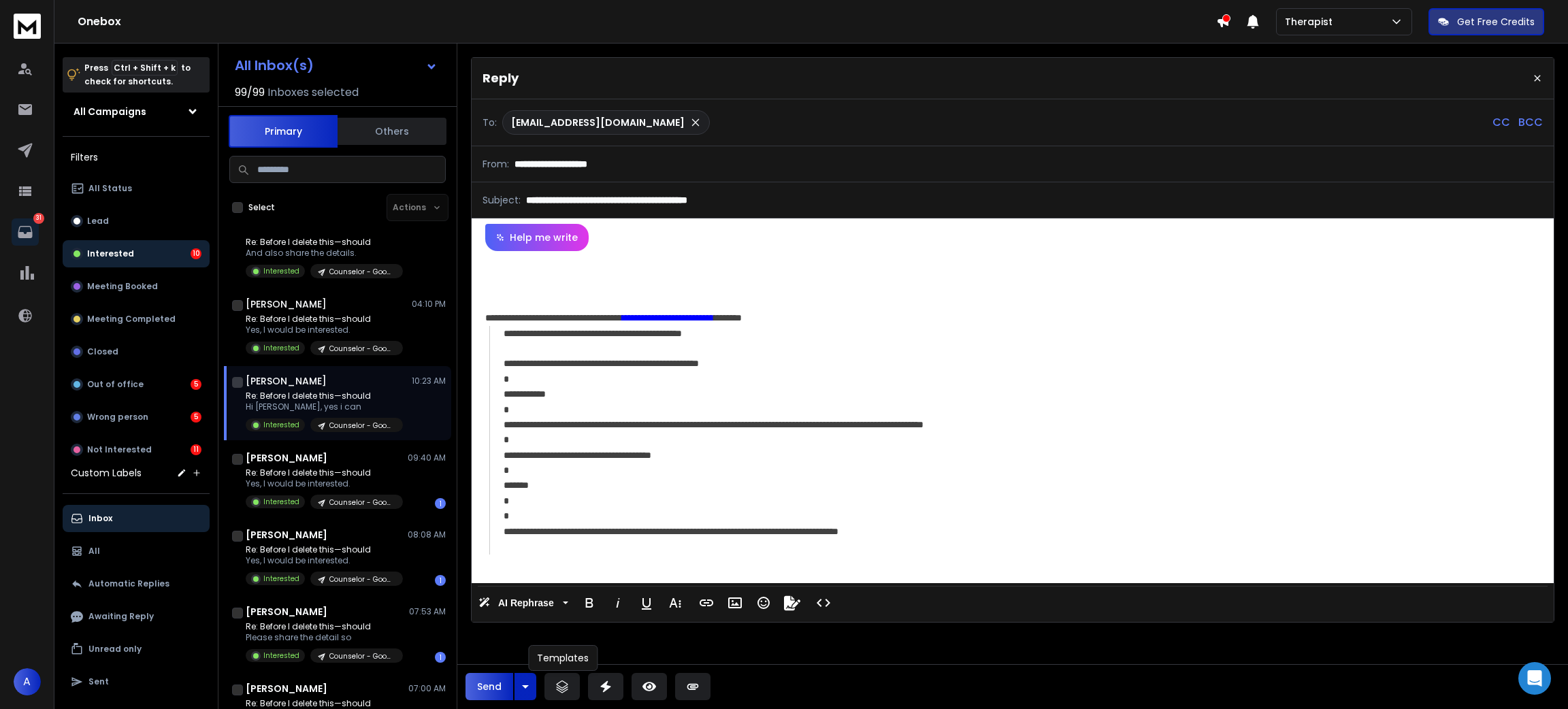
click at [549, 688] on button at bounding box center [562, 687] width 35 height 27
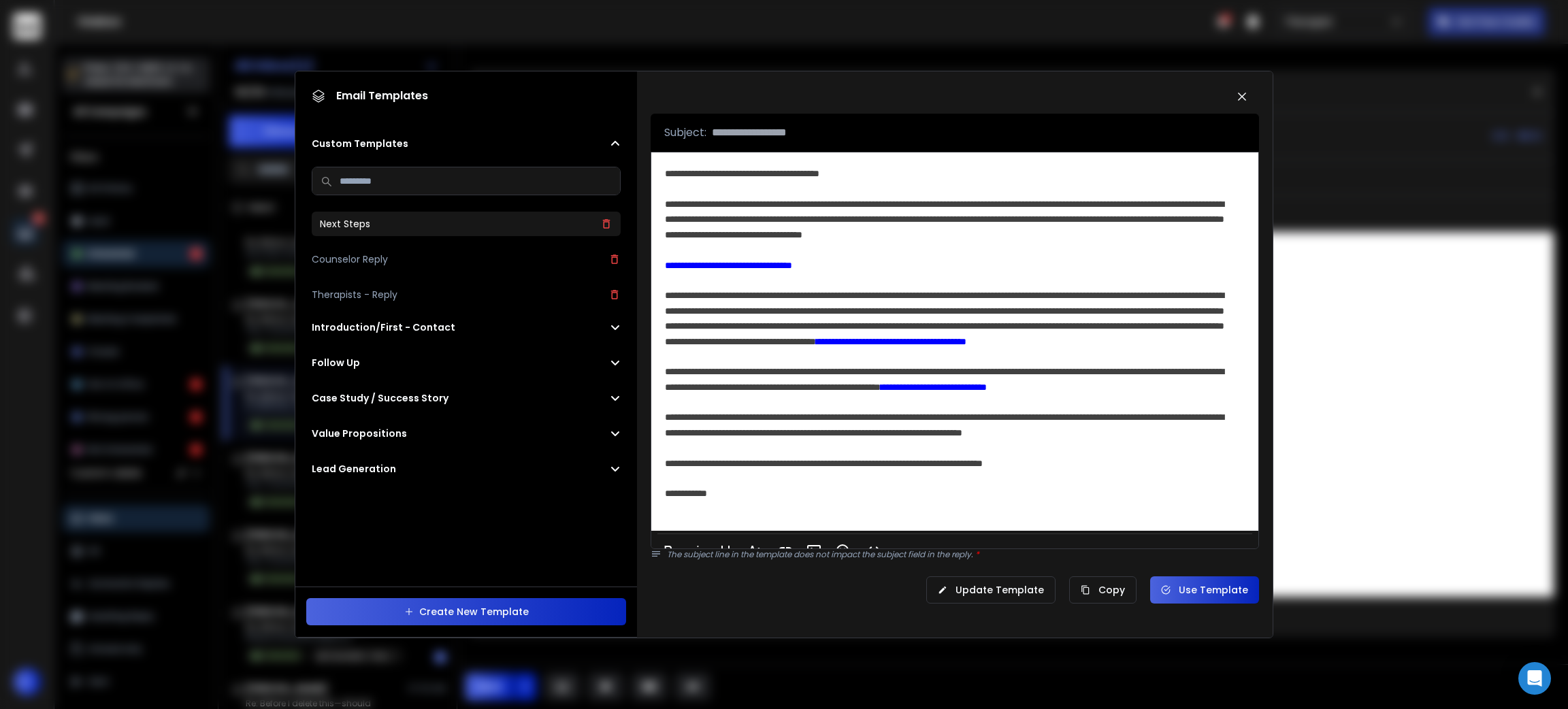
click at [409, 231] on div "Counselor Reply" at bounding box center [467, 224] width 294 height 14
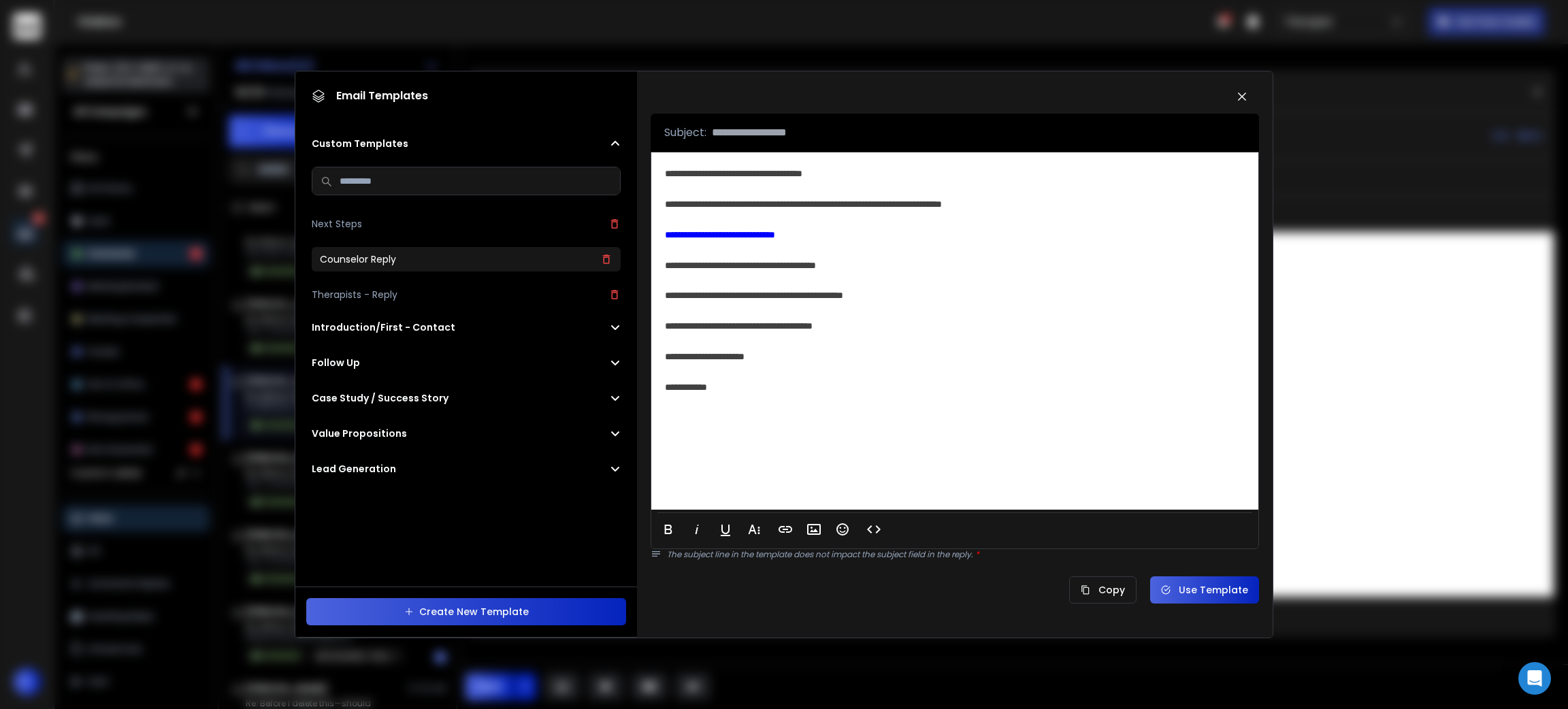
click at [1181, 598] on button "Use Template" at bounding box center [1204, 590] width 109 height 27
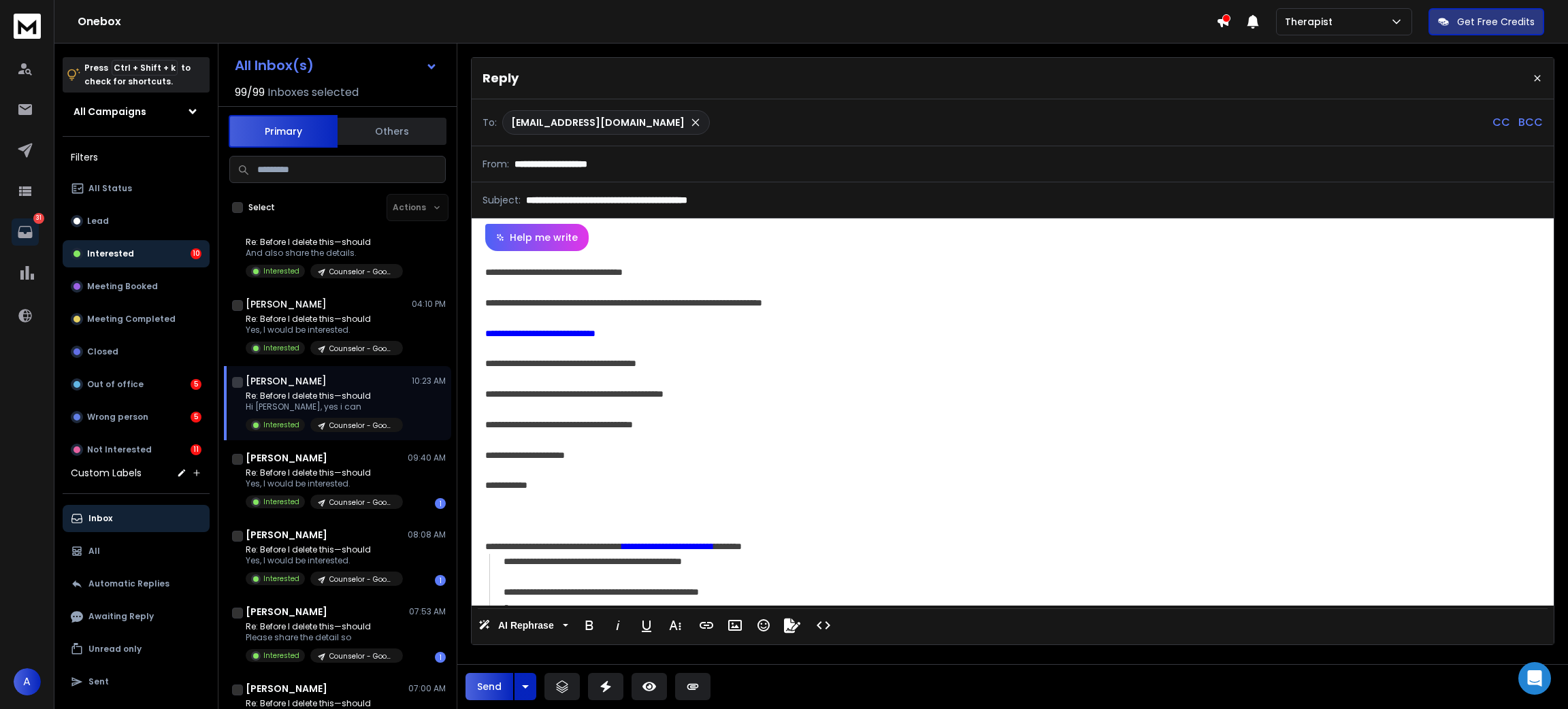
click at [499, 275] on div "**********" at bounding box center [1002, 272] width 1035 height 15
click at [522, 504] on div at bounding box center [1012, 501] width 1055 height 15
click at [499, 687] on button "Send" at bounding box center [489, 687] width 47 height 27
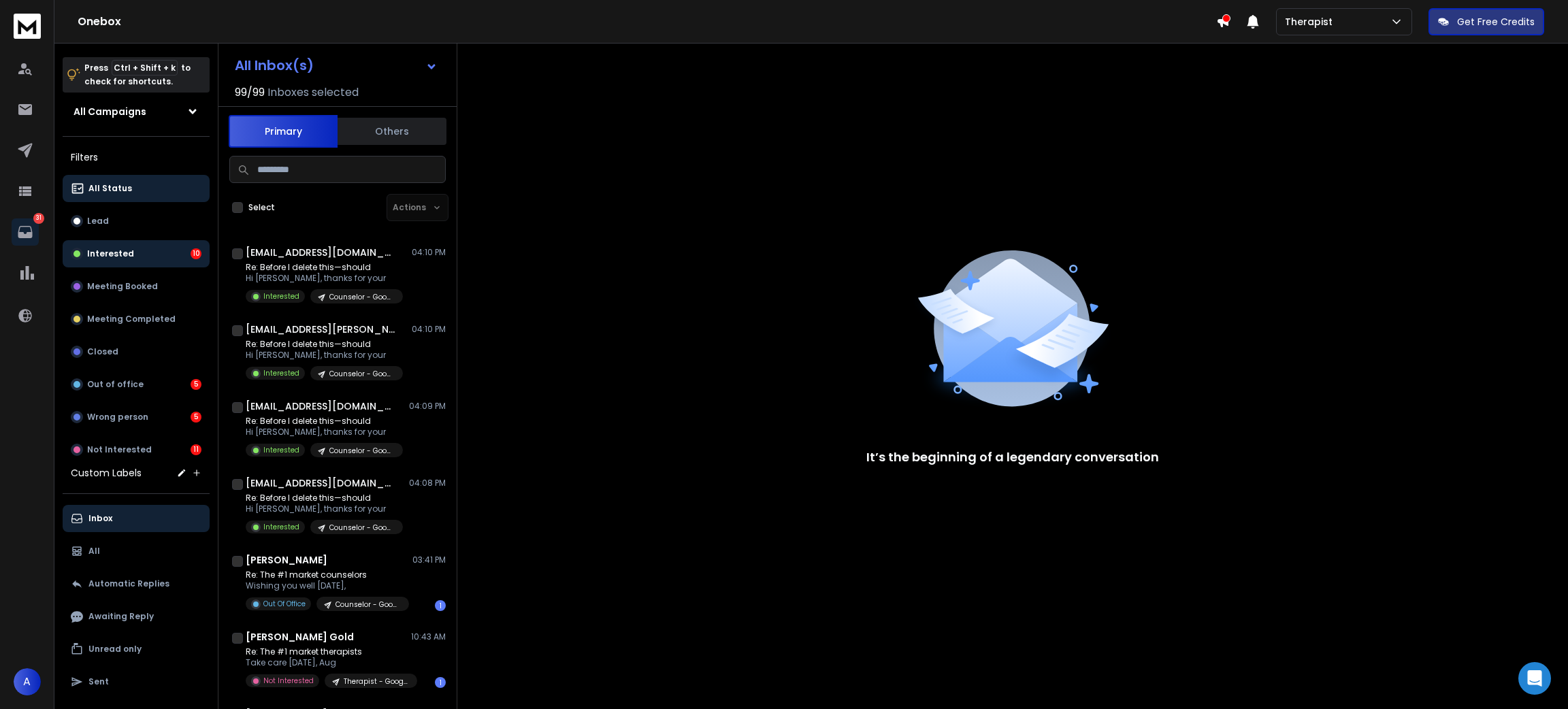
click at [88, 250] on p "Interested" at bounding box center [110, 254] width 47 height 11
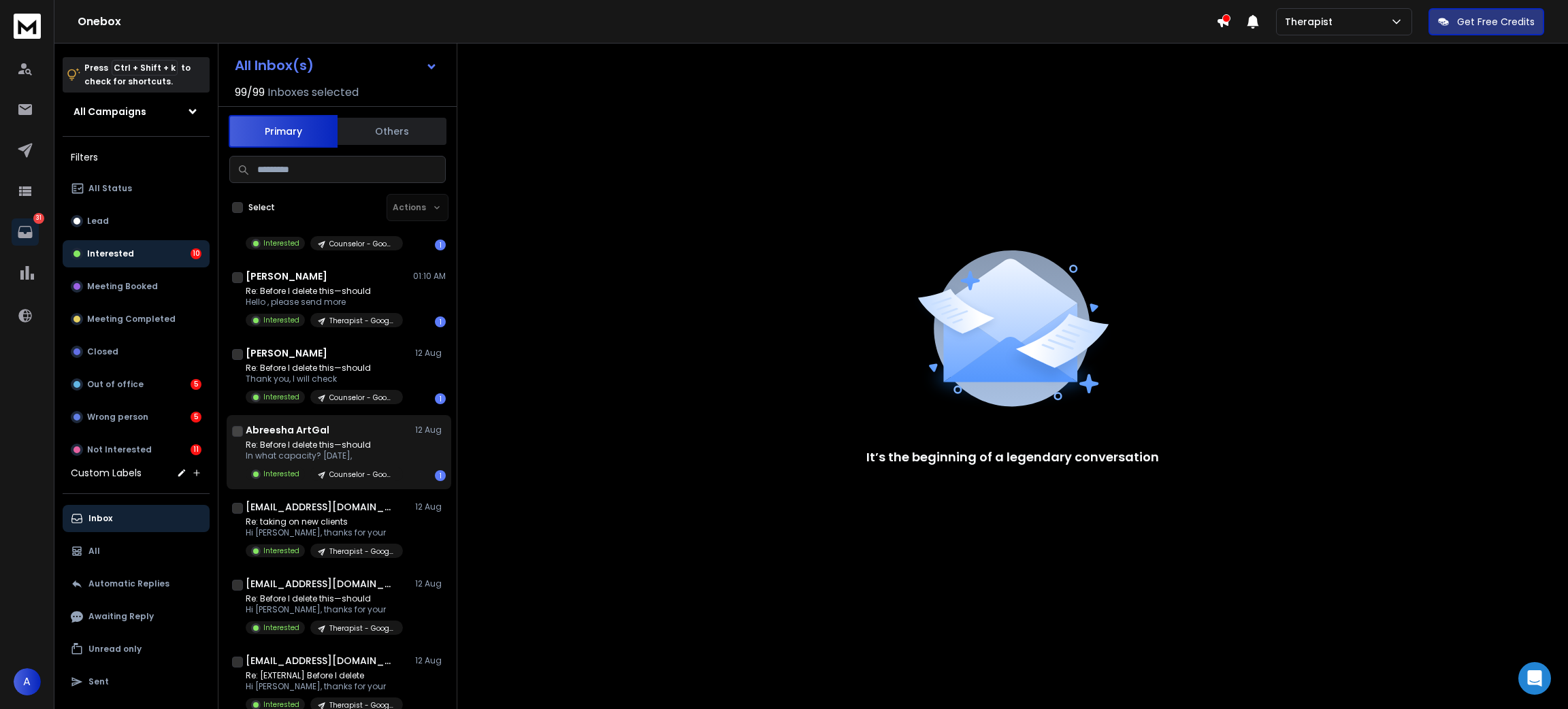
scroll to position [817, 0]
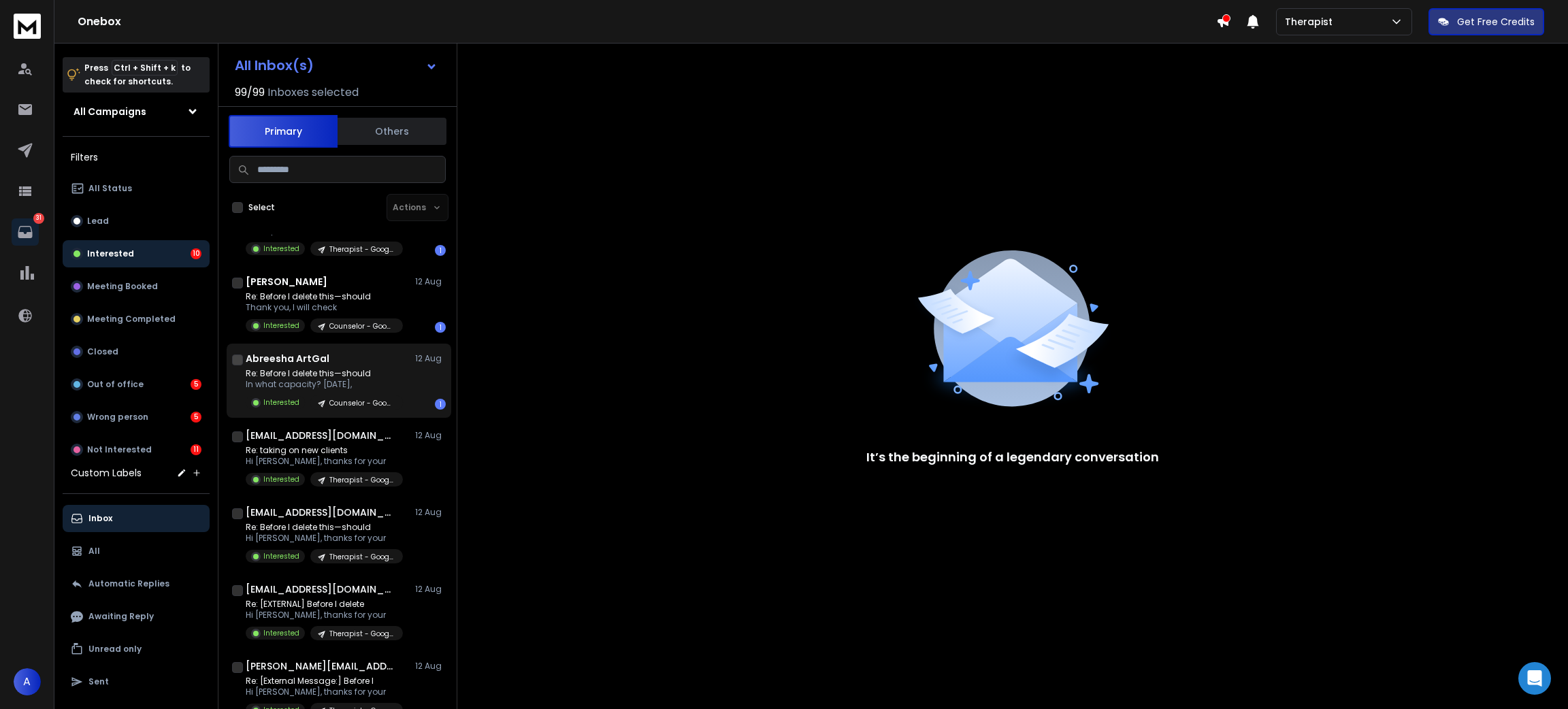
click at [333, 353] on div "Abreesha ArtGal [DATE]" at bounding box center [345, 358] width 200 height 14
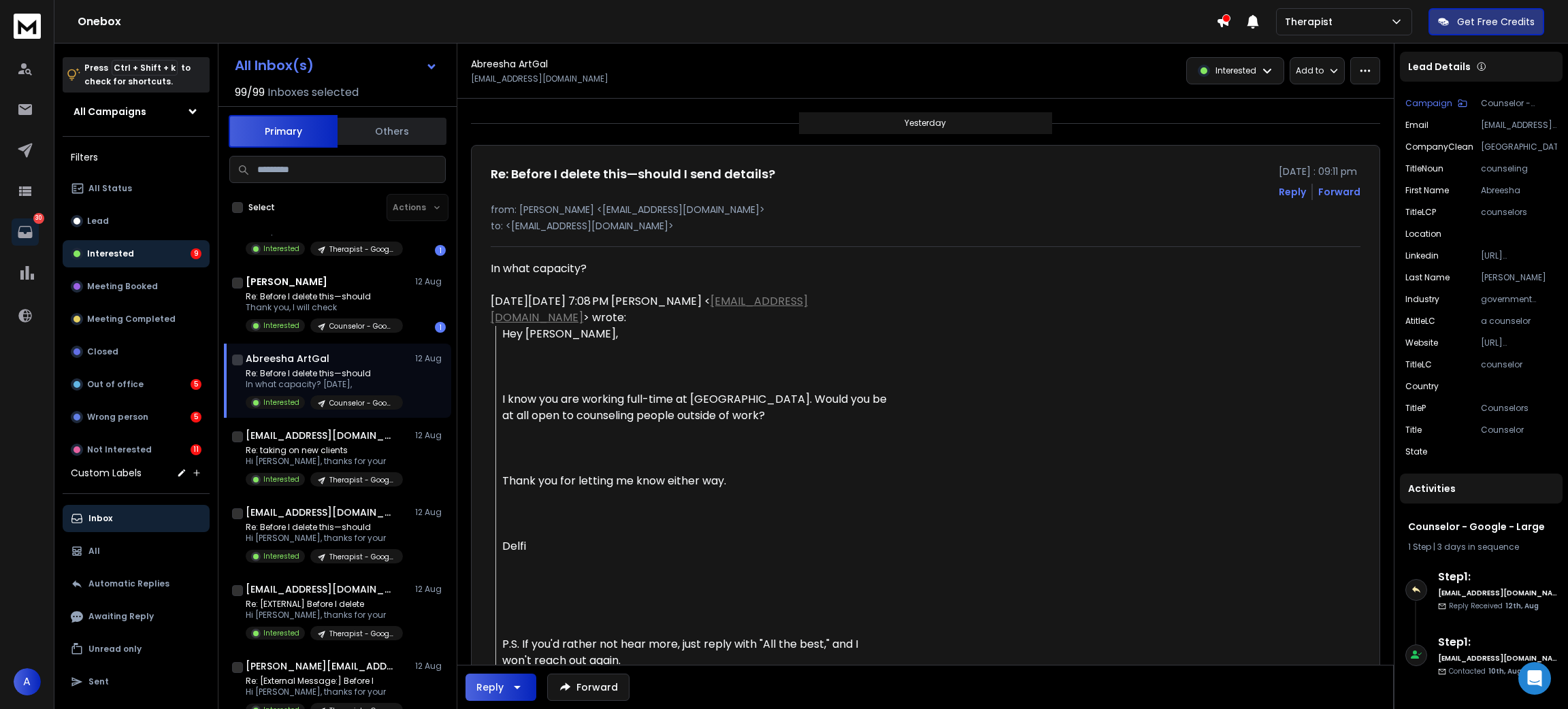
click at [477, 683] on div "Reply" at bounding box center [490, 687] width 27 height 14
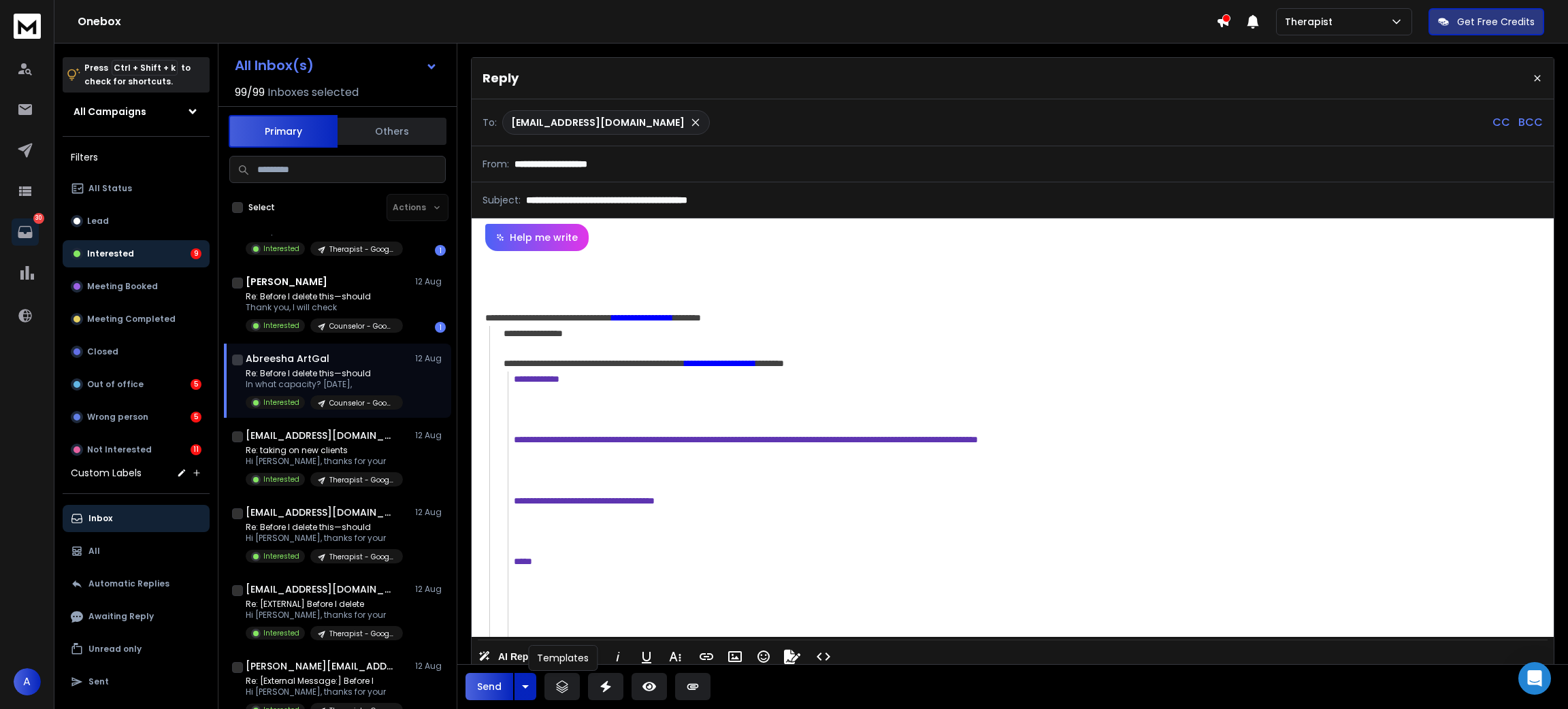
click at [568, 687] on icon at bounding box center [562, 686] width 14 height 14
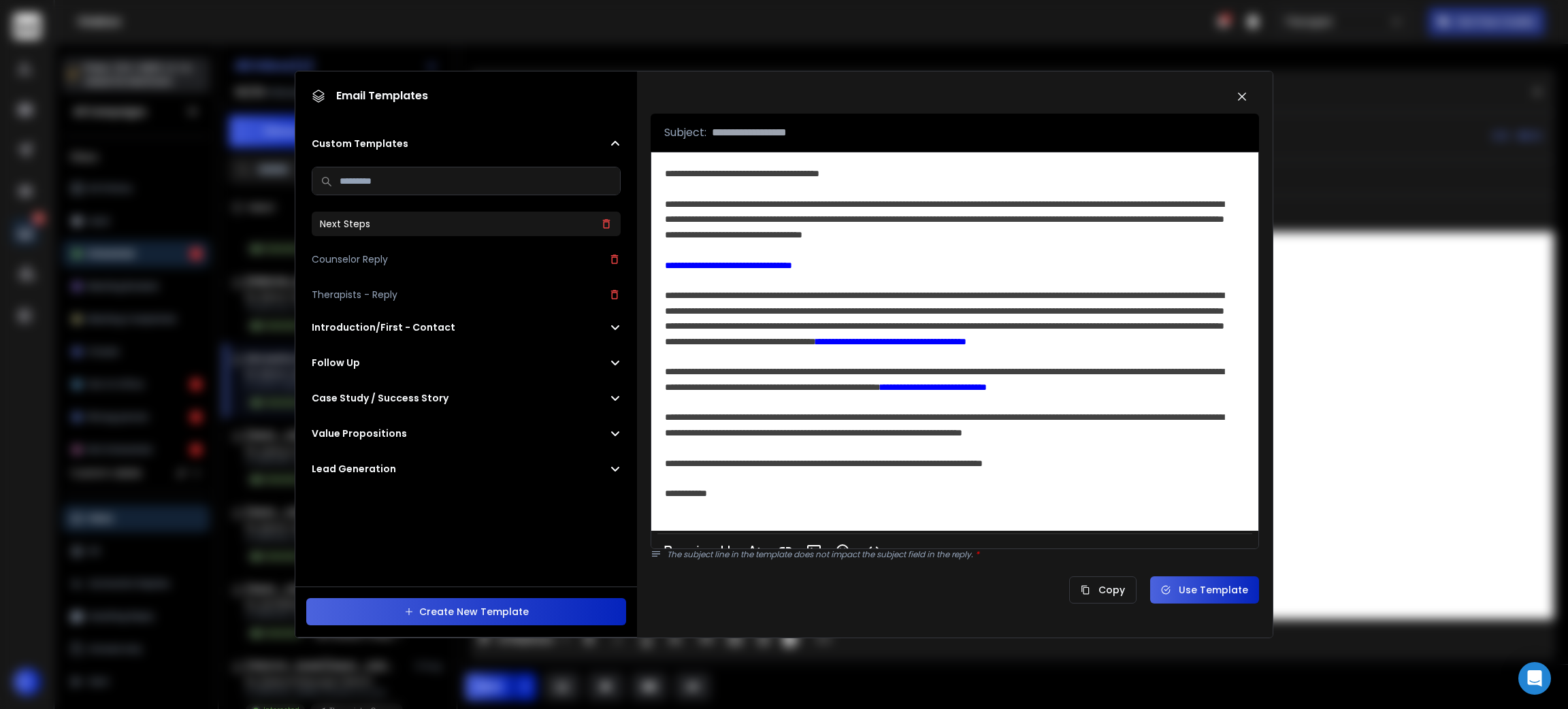
click at [540, 231] on div "Counselor Reply" at bounding box center [467, 224] width 294 height 14
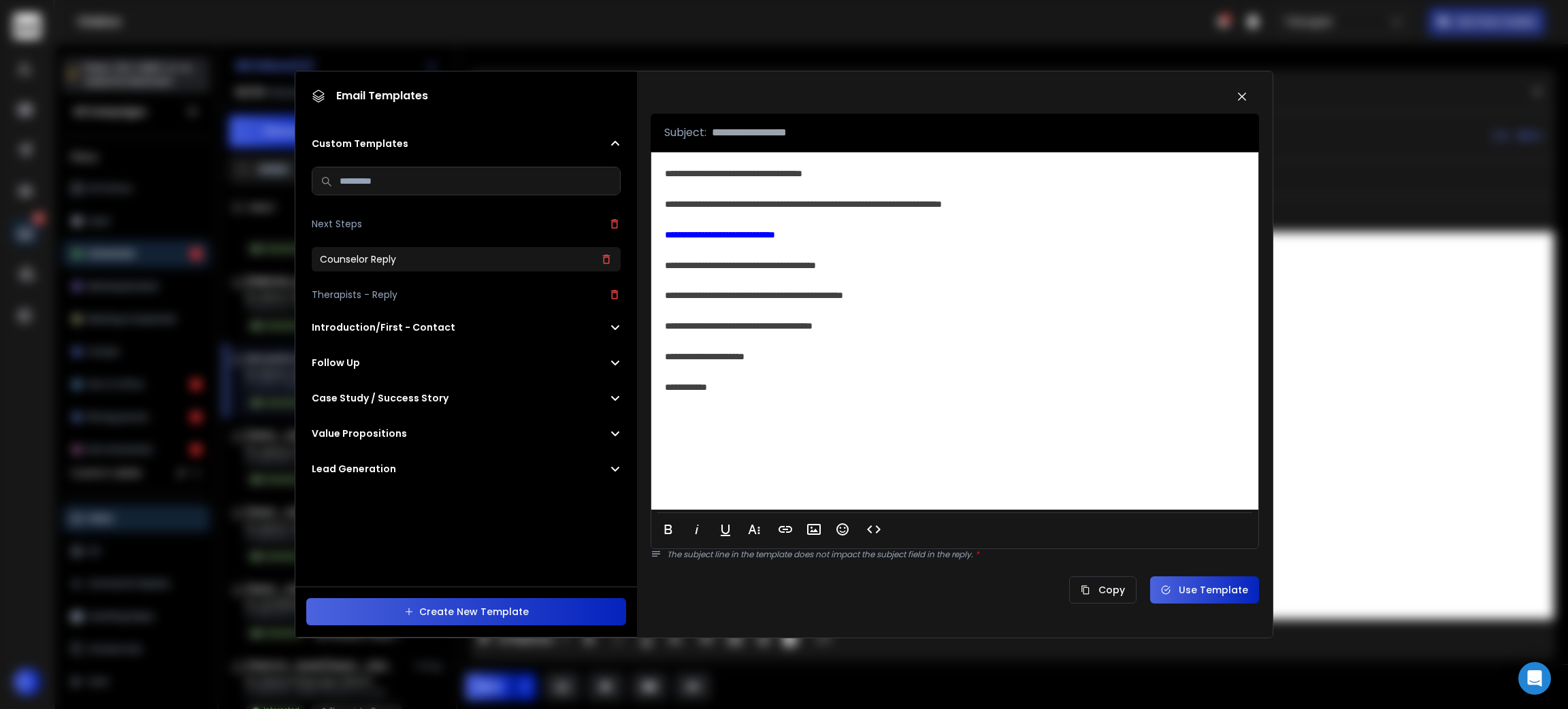
click at [1185, 603] on button "Use Template" at bounding box center [1204, 590] width 109 height 27
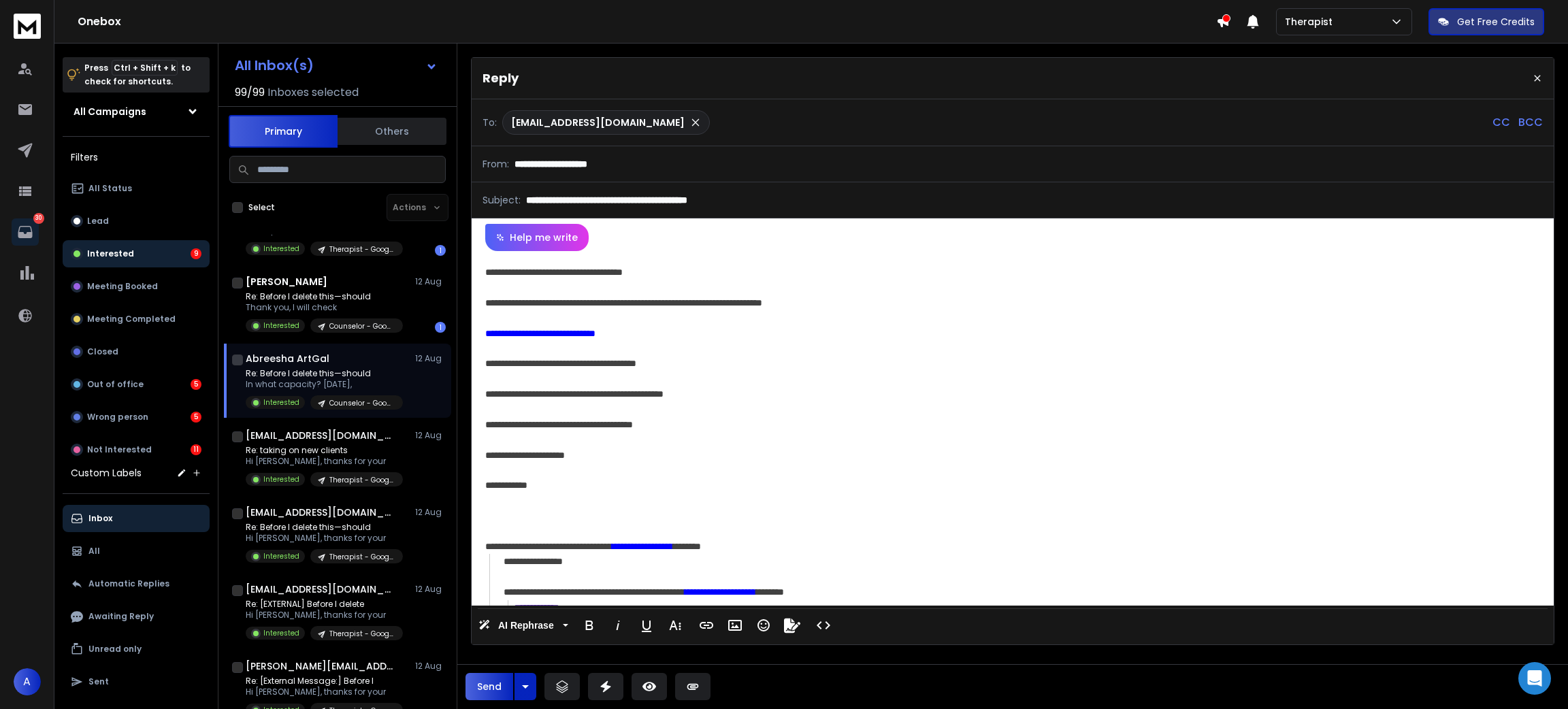
click at [1529, 68] on div "Reply" at bounding box center [1012, 78] width 1082 height 41
click at [1532, 79] on icon at bounding box center [1537, 79] width 11 height 11
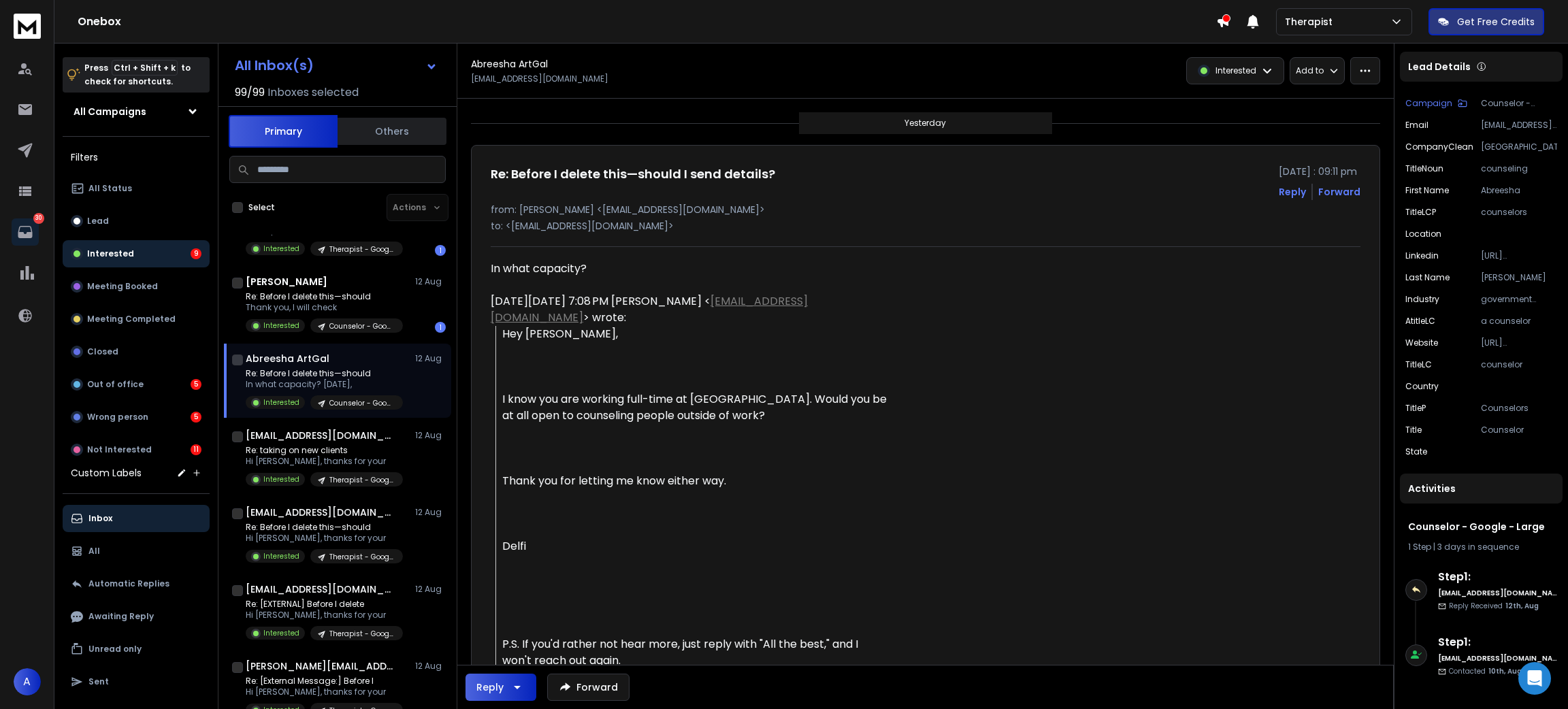
click at [405, 366] on div "Abreesha ArtGal [DATE] Re: Before I delete this—should In what capacity? [DATE]…" at bounding box center [345, 381] width 200 height 58
click at [485, 685] on div "Reply" at bounding box center [490, 687] width 27 height 14
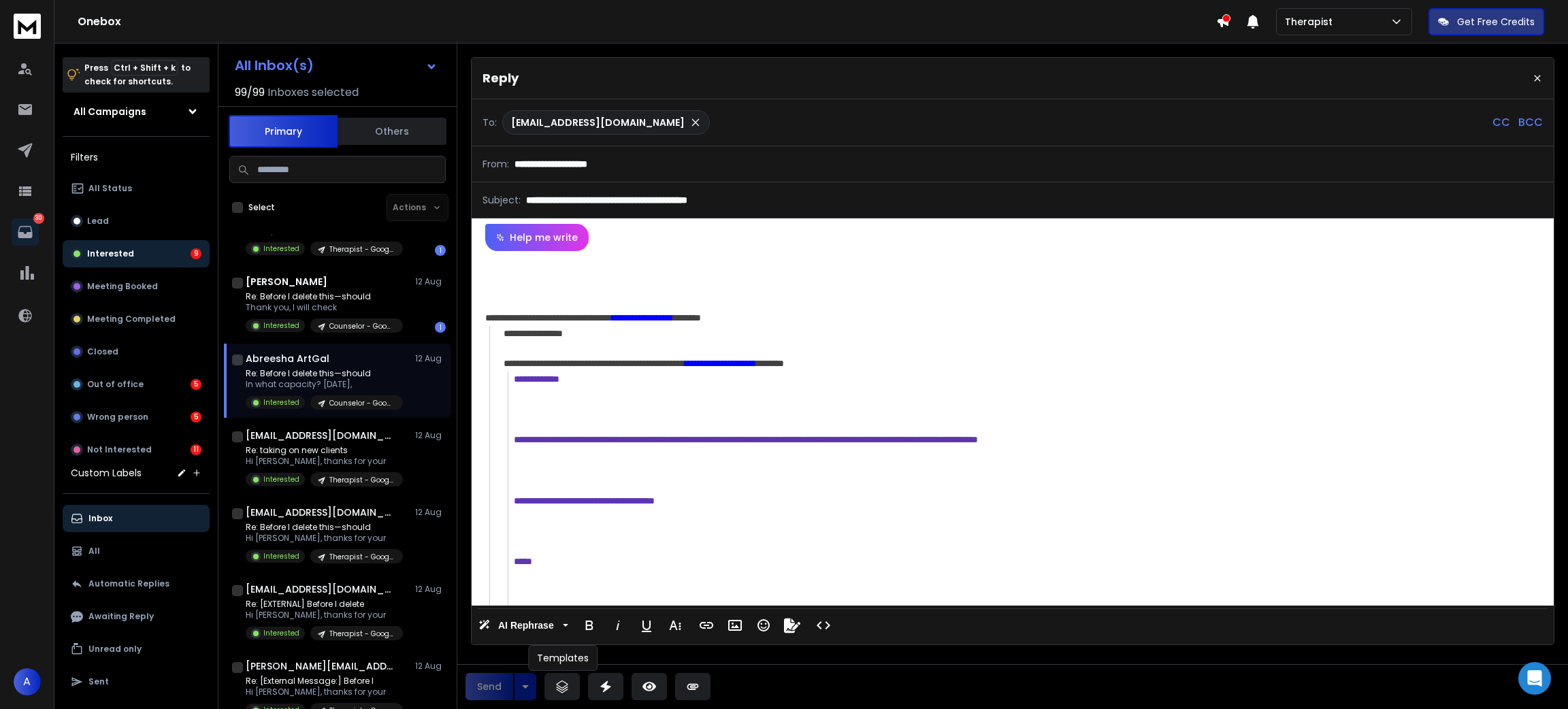
click at [568, 682] on icon at bounding box center [562, 686] width 14 height 14
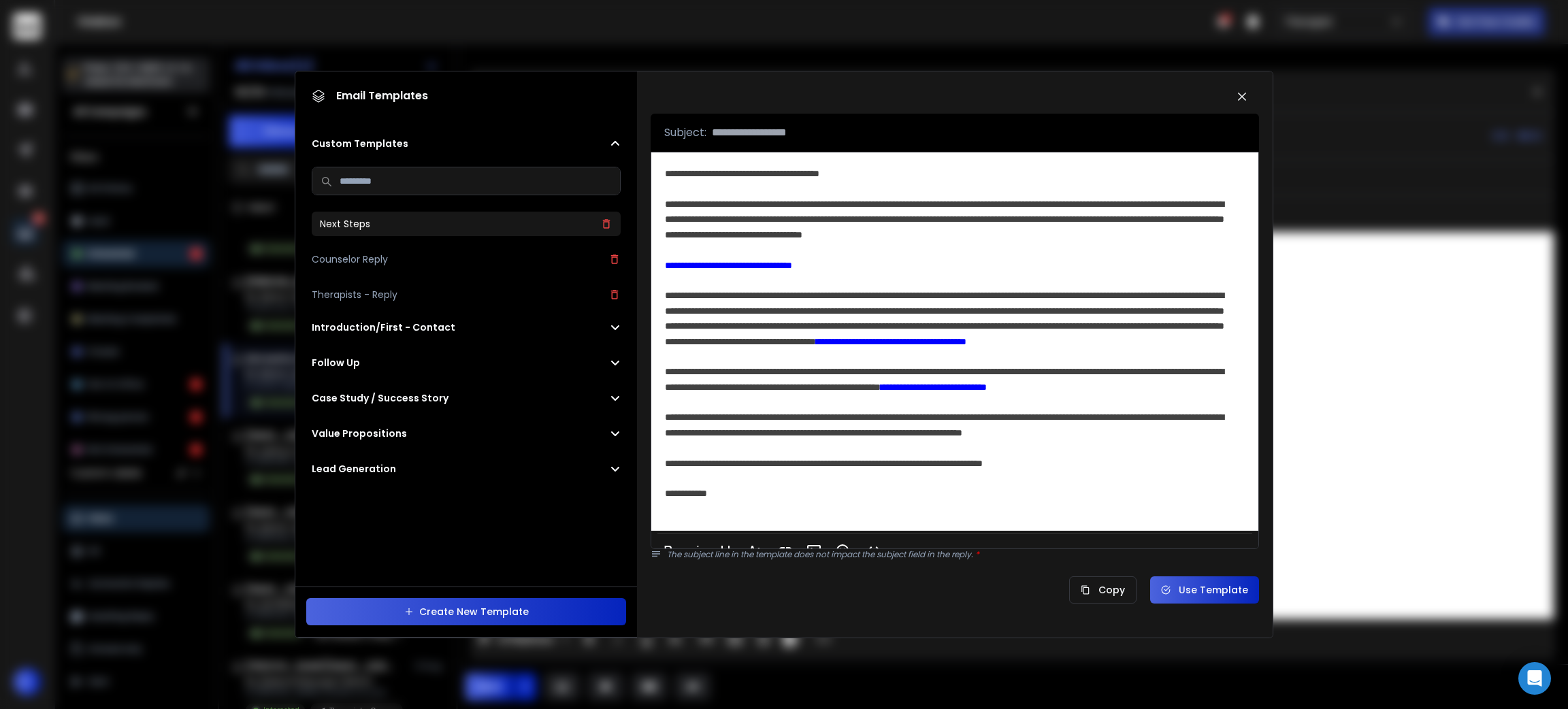
click at [434, 271] on div "Counselor Reply" at bounding box center [466, 259] width 310 height 24
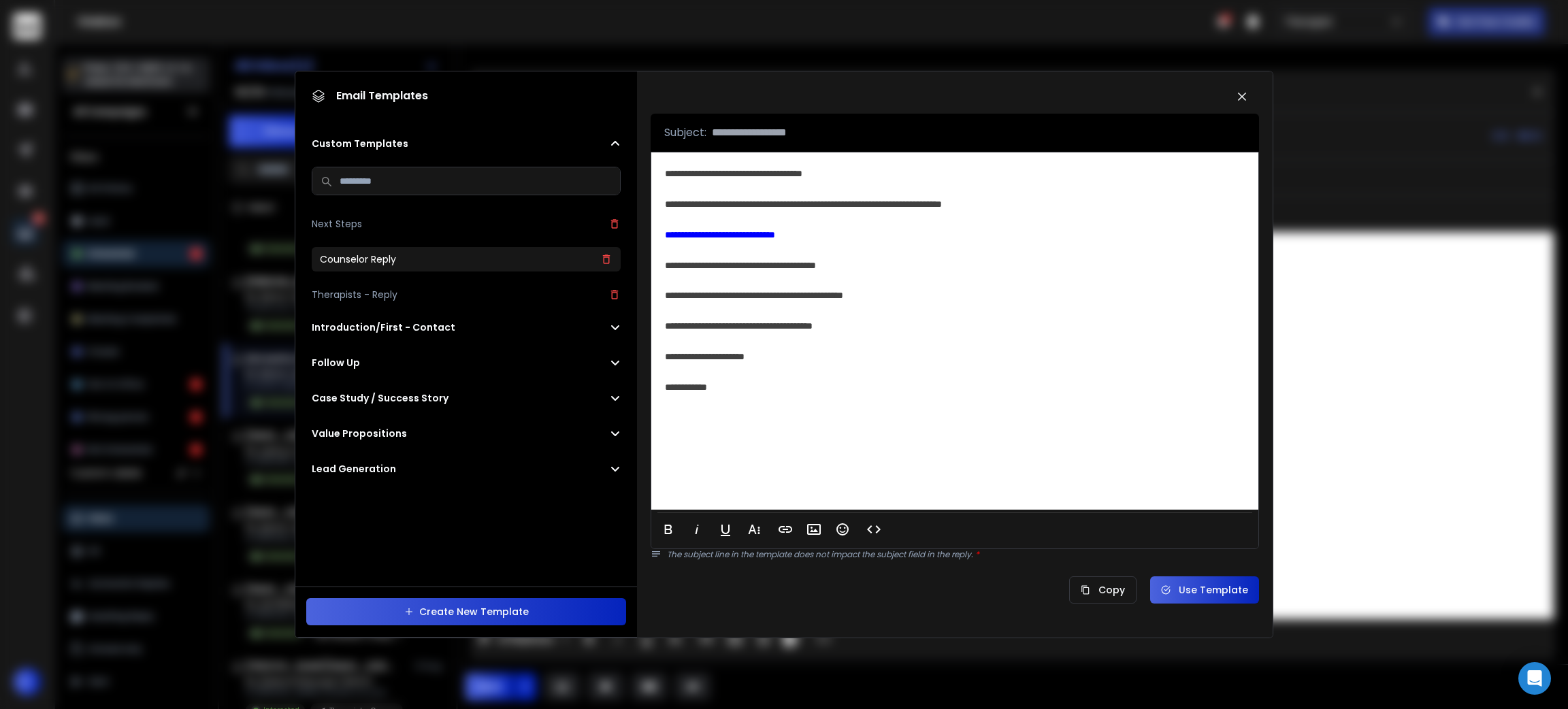
click at [1222, 592] on button "Use Template" at bounding box center [1204, 590] width 109 height 27
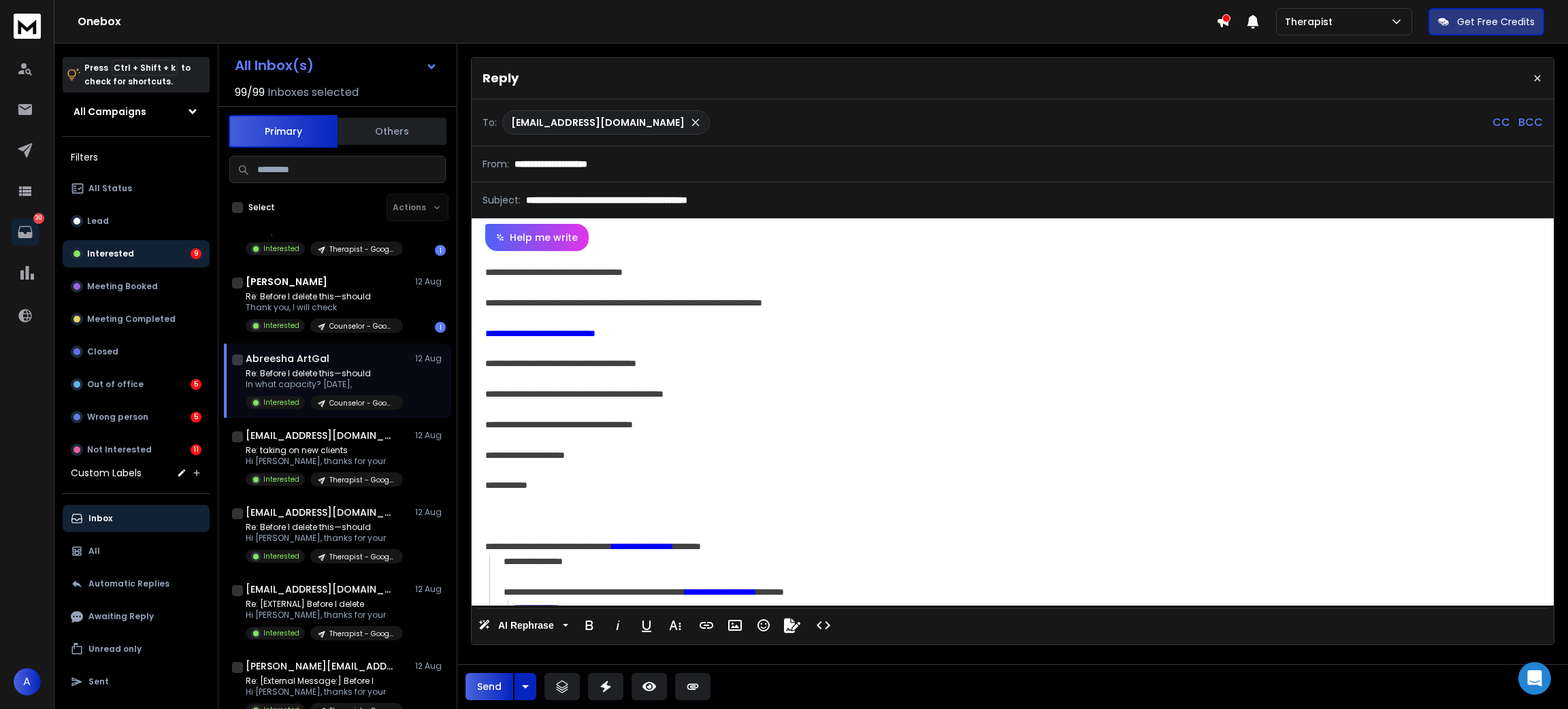
click at [499, 276] on div "**********" at bounding box center [1002, 272] width 1035 height 15
click at [504, 488] on div "**********" at bounding box center [1002, 485] width 1035 height 15
click at [497, 496] on div at bounding box center [1012, 501] width 1055 height 15
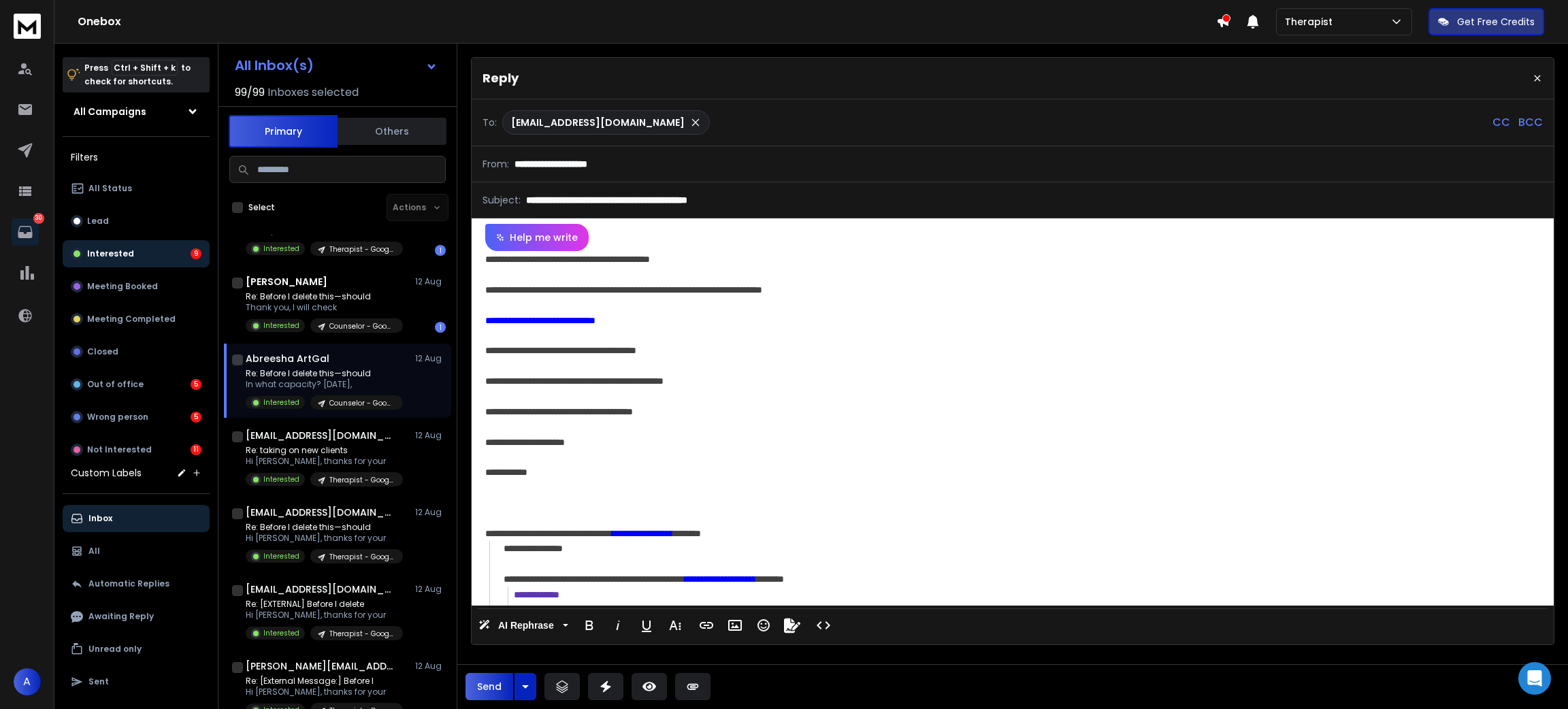
scroll to position [0, 0]
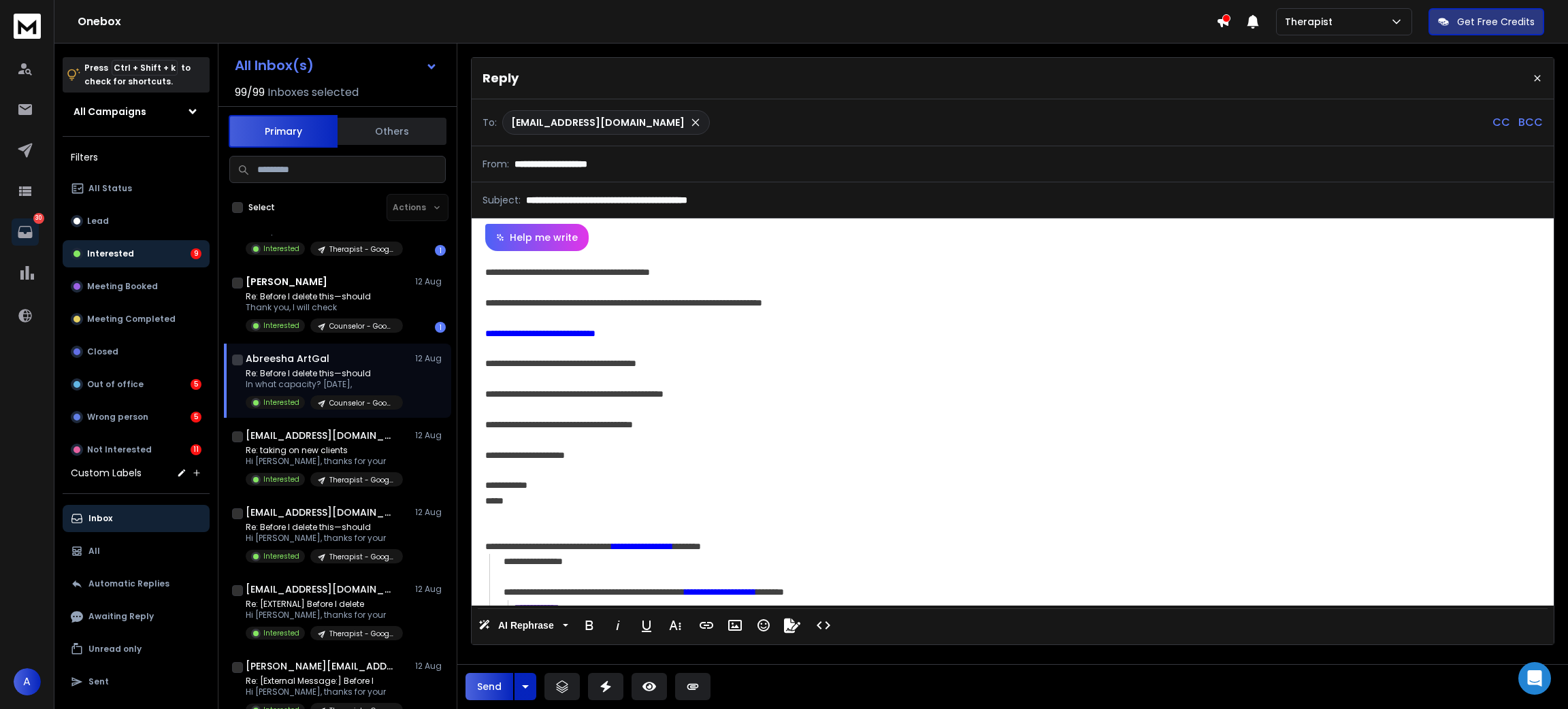
click at [475, 690] on button "Send" at bounding box center [489, 687] width 47 height 27
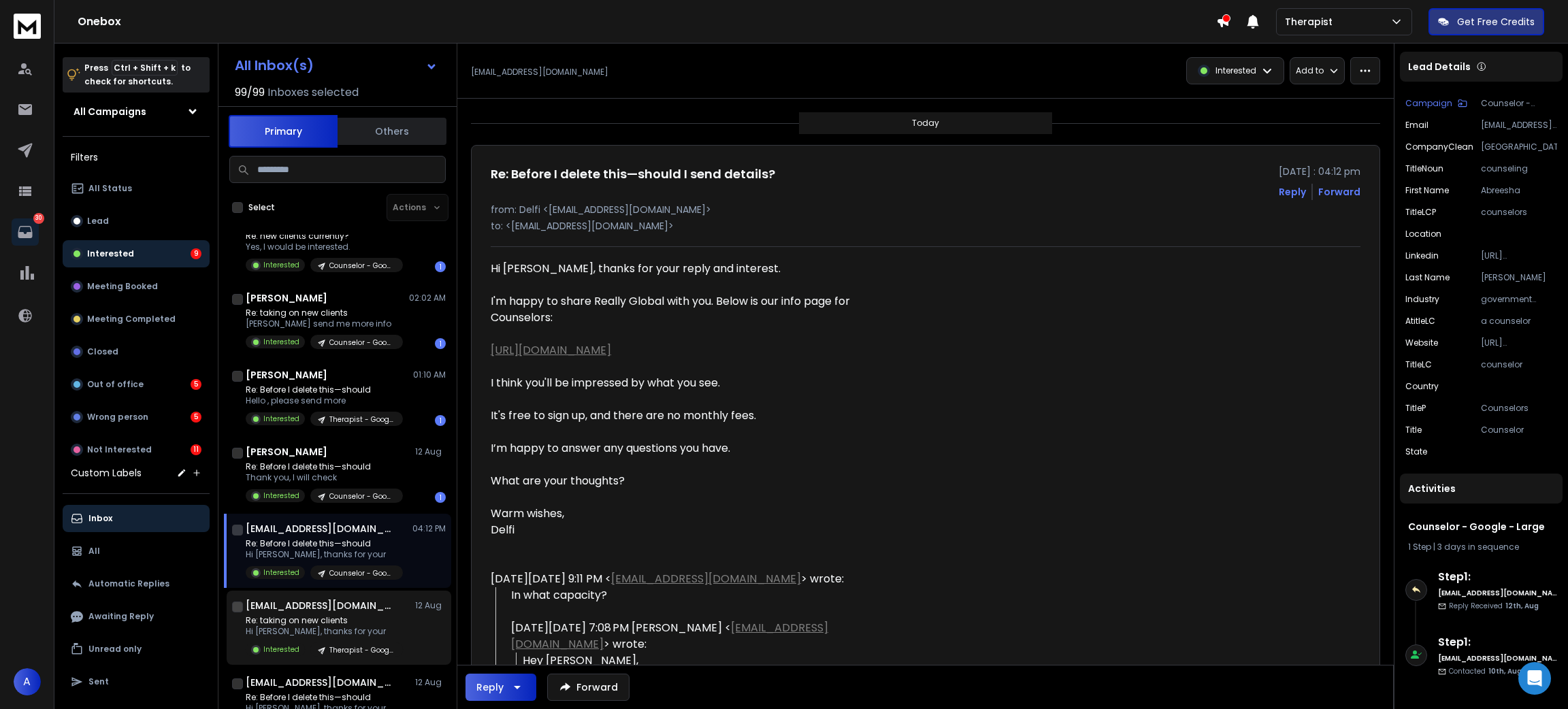
scroll to position [612, 0]
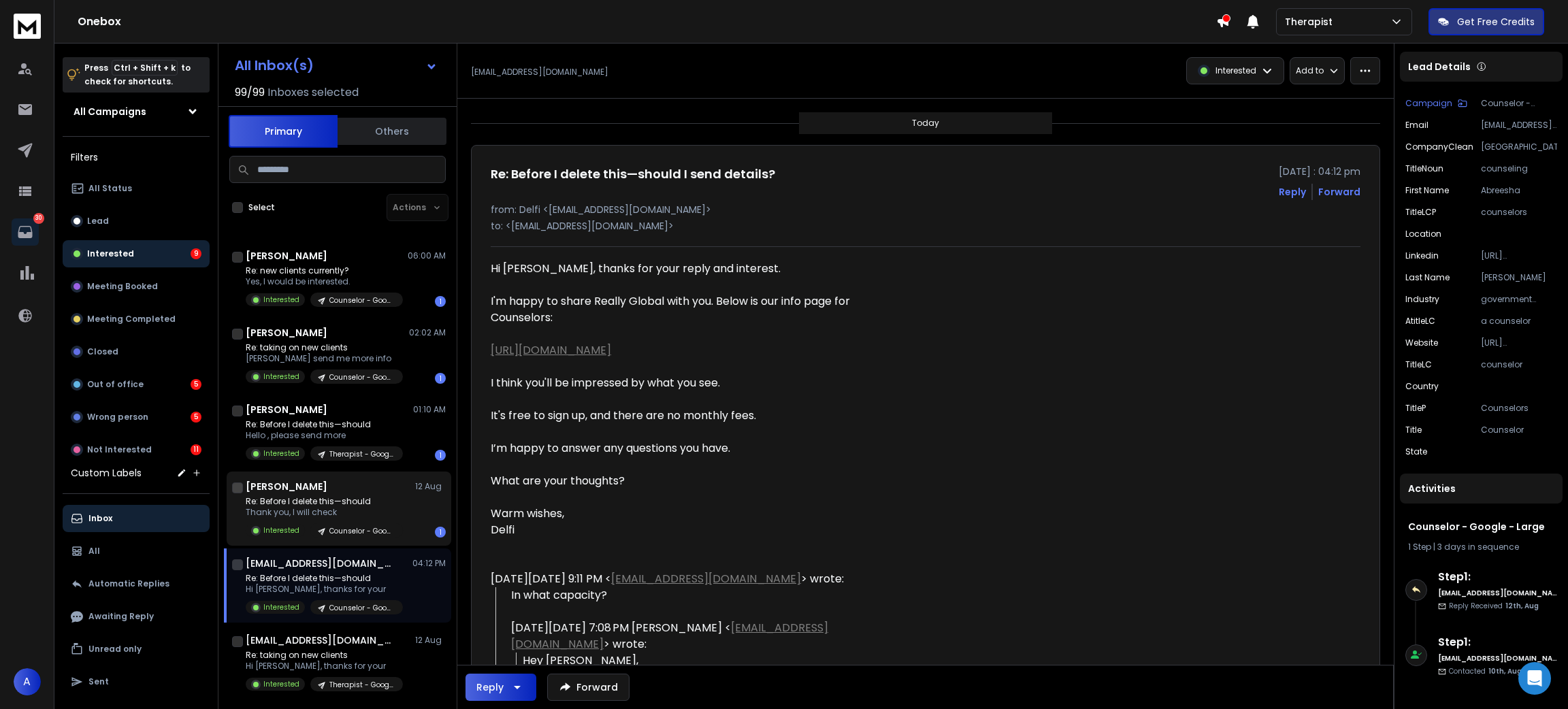
click at [369, 490] on div "[PERSON_NAME] [DATE]" at bounding box center [345, 486] width 200 height 14
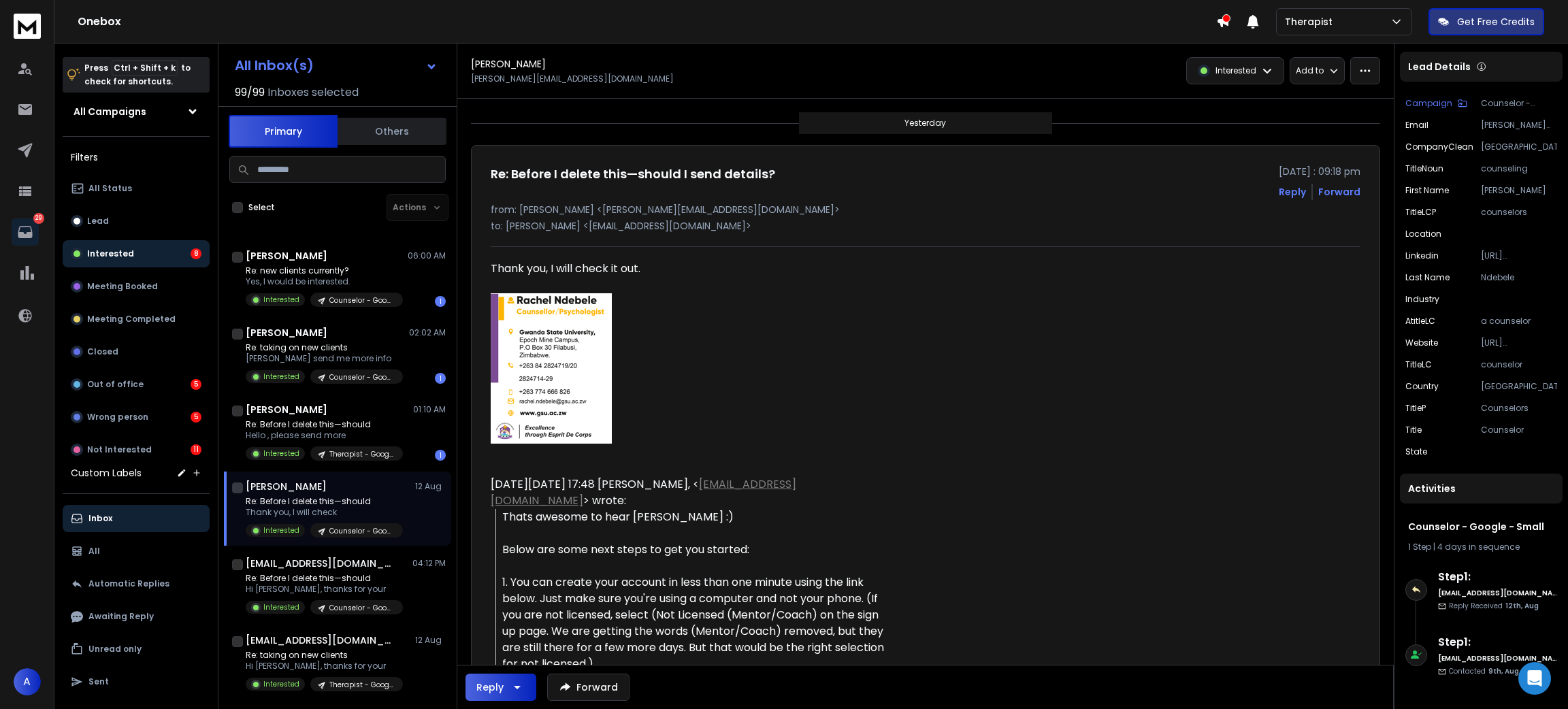
click at [488, 678] on button "Reply" at bounding box center [501, 687] width 71 height 27
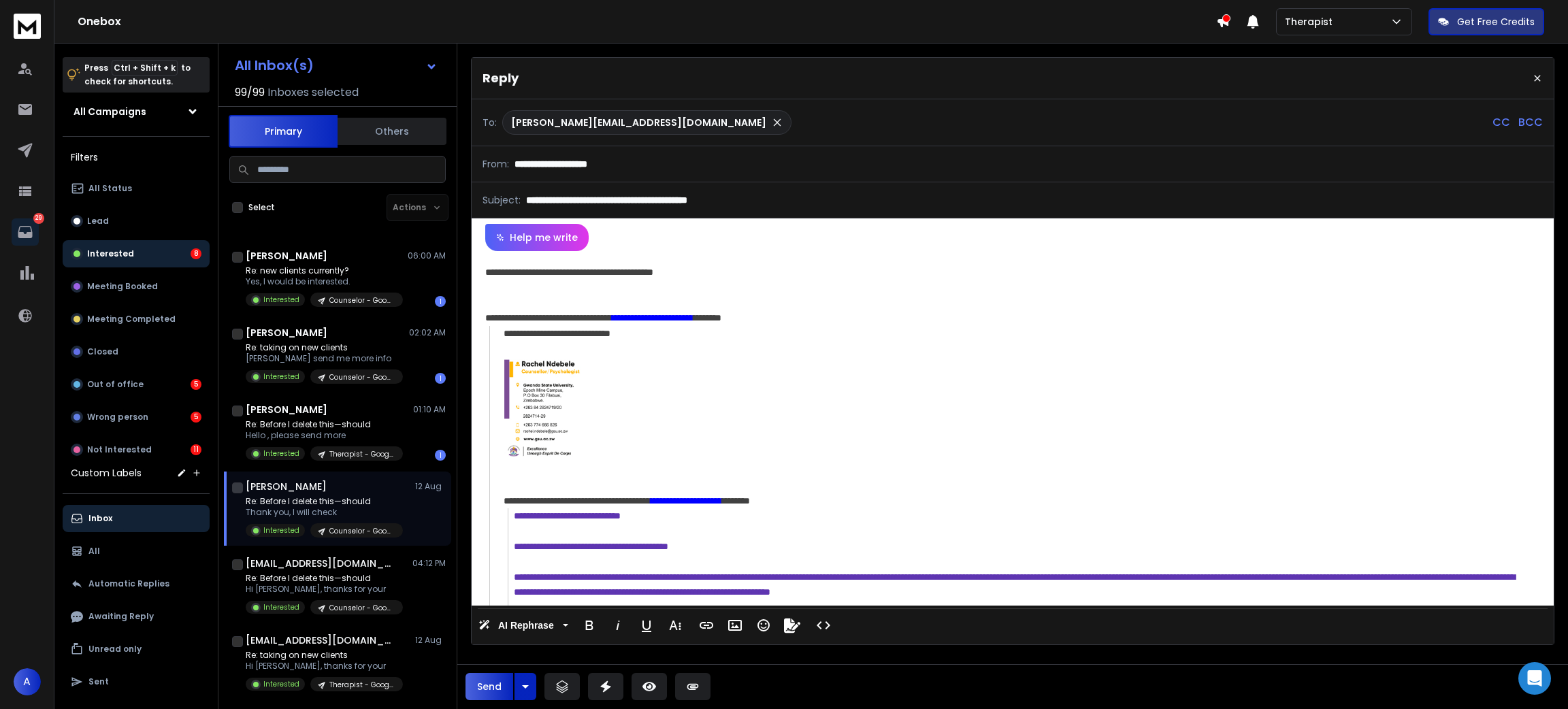
click at [480, 686] on button "Send" at bounding box center [489, 687] width 47 height 27
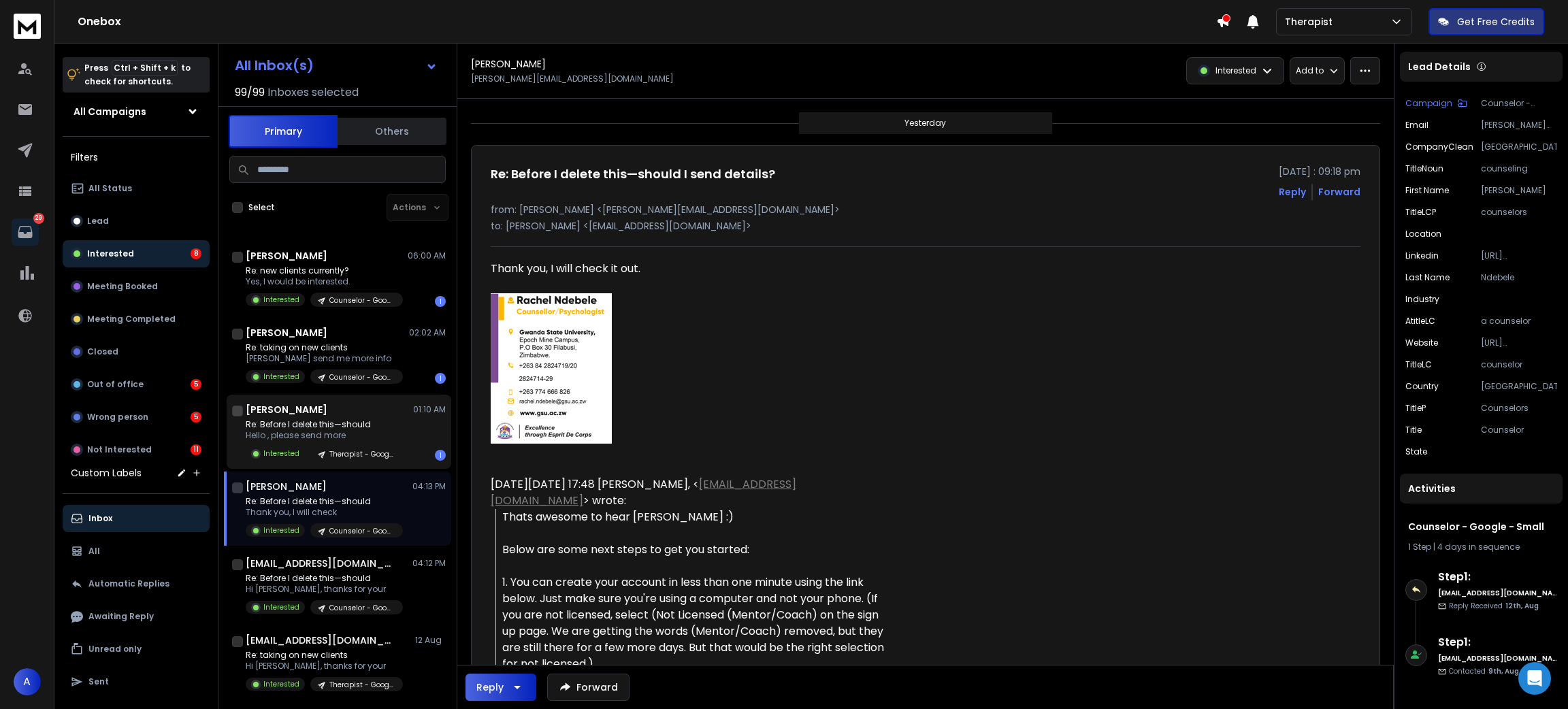
click at [381, 419] on p "Re: Before I delete this—should" at bounding box center [323, 425] width 157 height 11
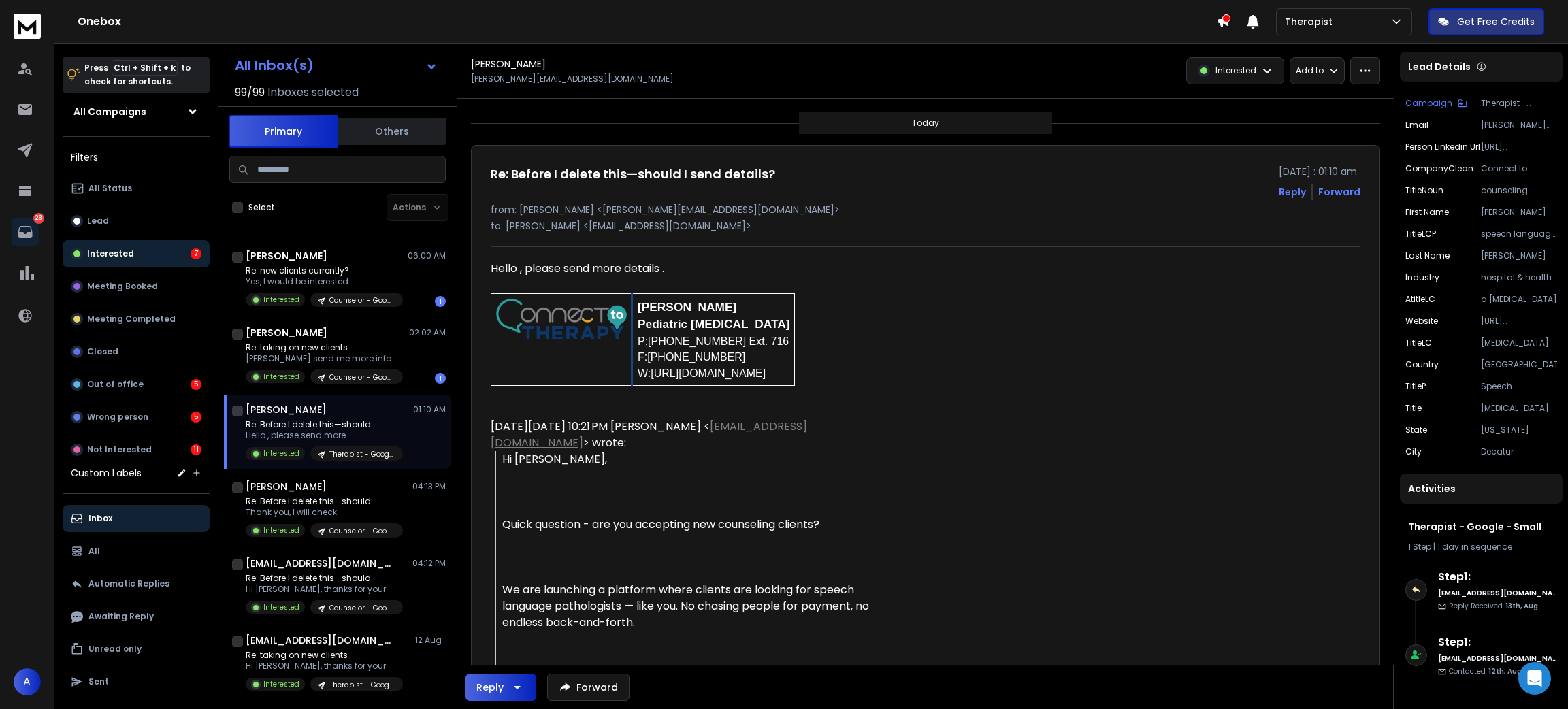
click at [479, 697] on button "Reply" at bounding box center [501, 687] width 71 height 27
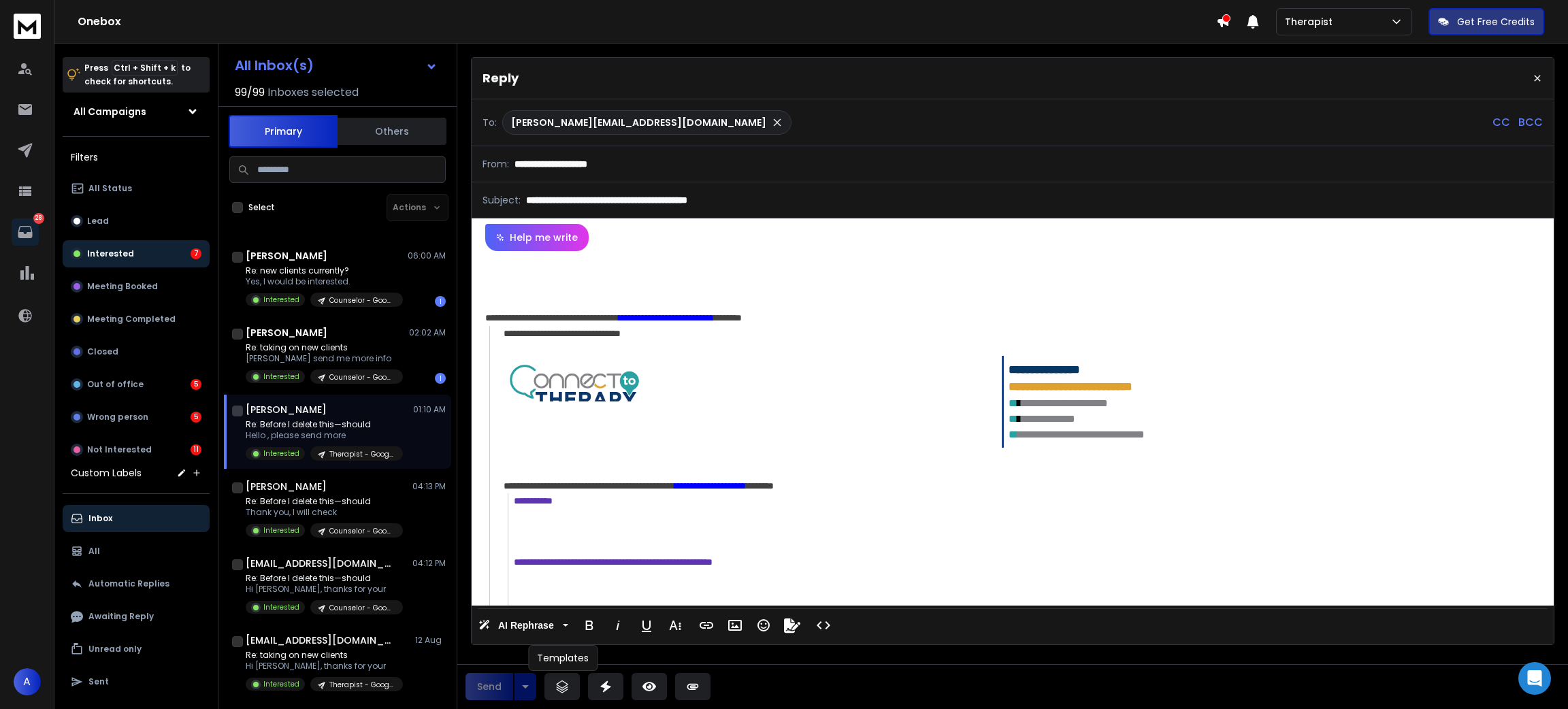
click at [562, 689] on icon at bounding box center [562, 686] width 14 height 14
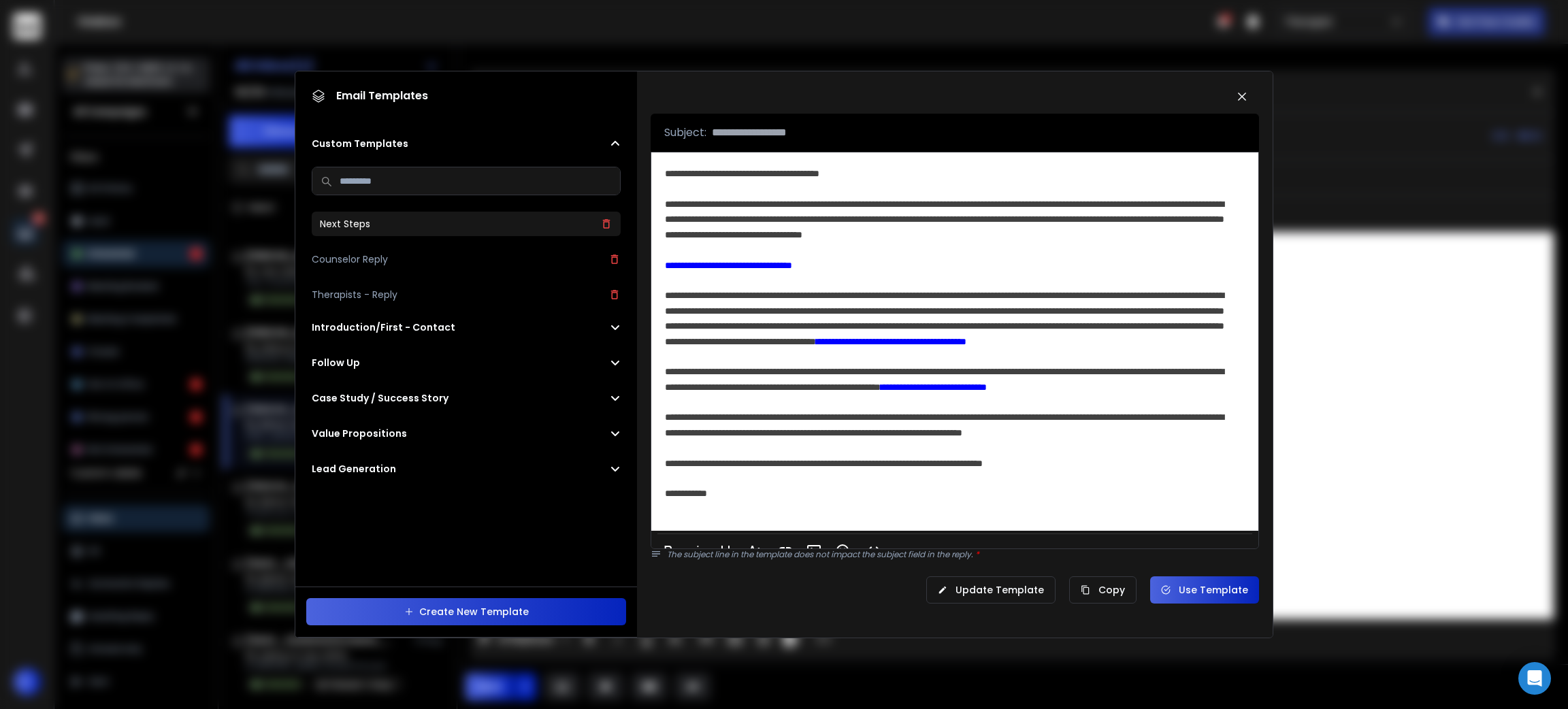
click at [457, 305] on div "Therapists - Reply" at bounding box center [466, 295] width 310 height 24
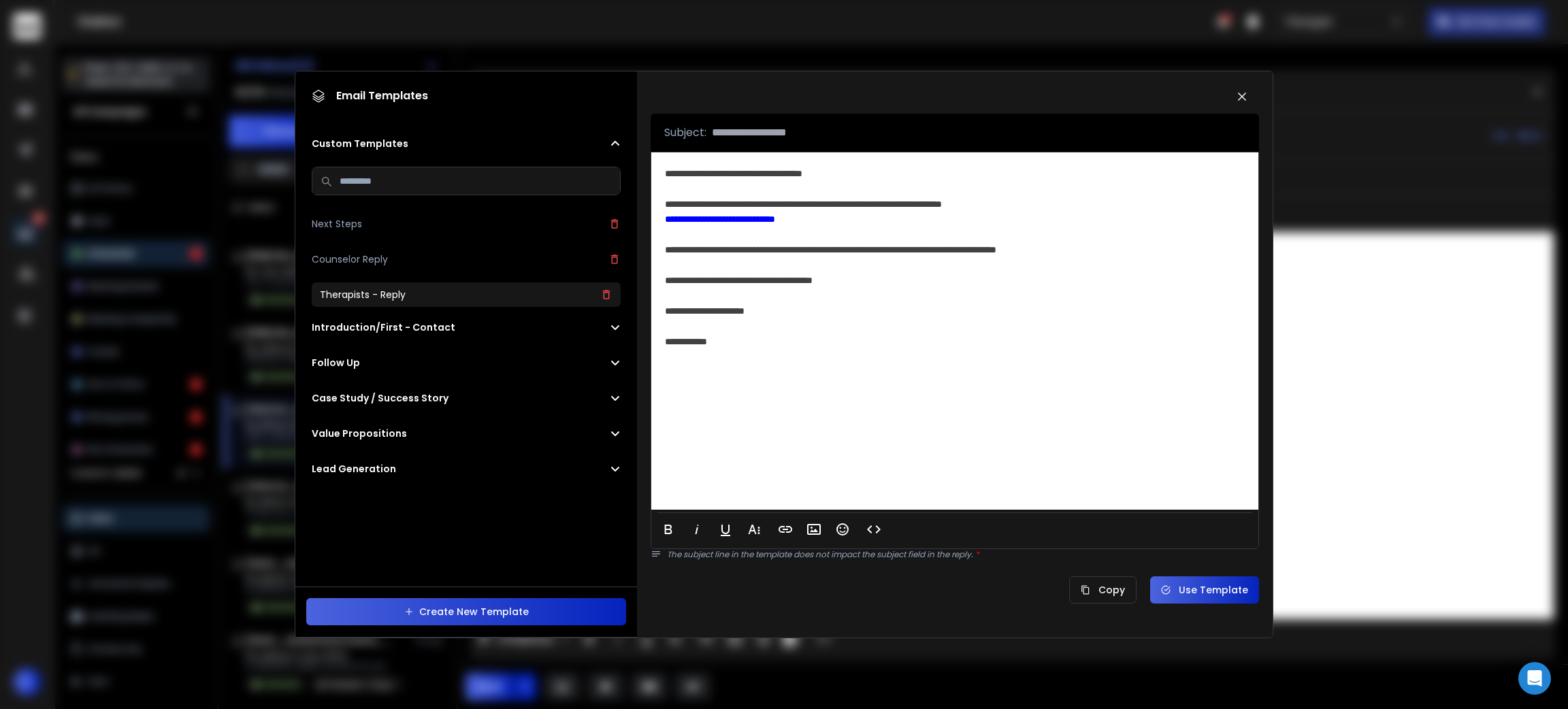
click at [1228, 594] on button "Use Template" at bounding box center [1204, 590] width 109 height 27
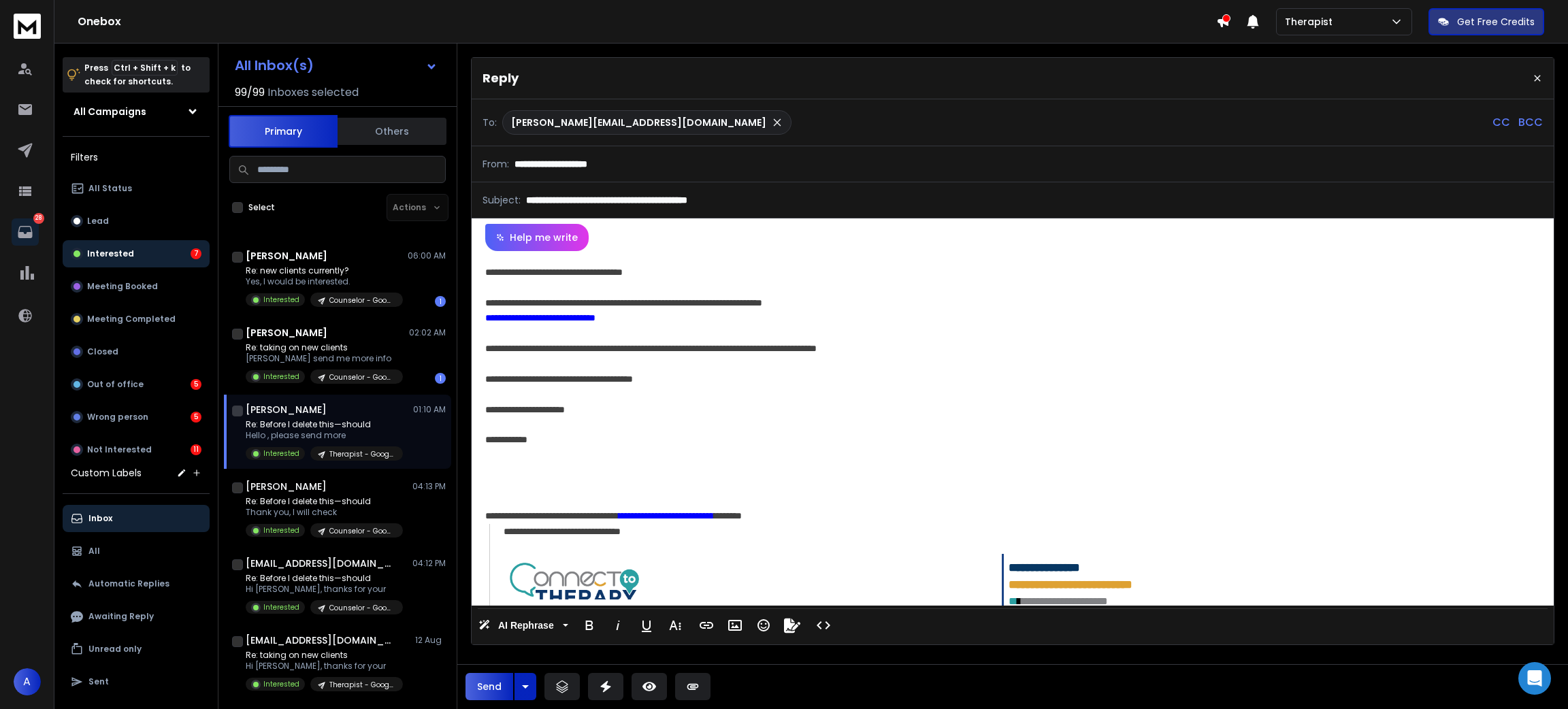
click at [496, 271] on div "**********" at bounding box center [1002, 272] width 1035 height 15
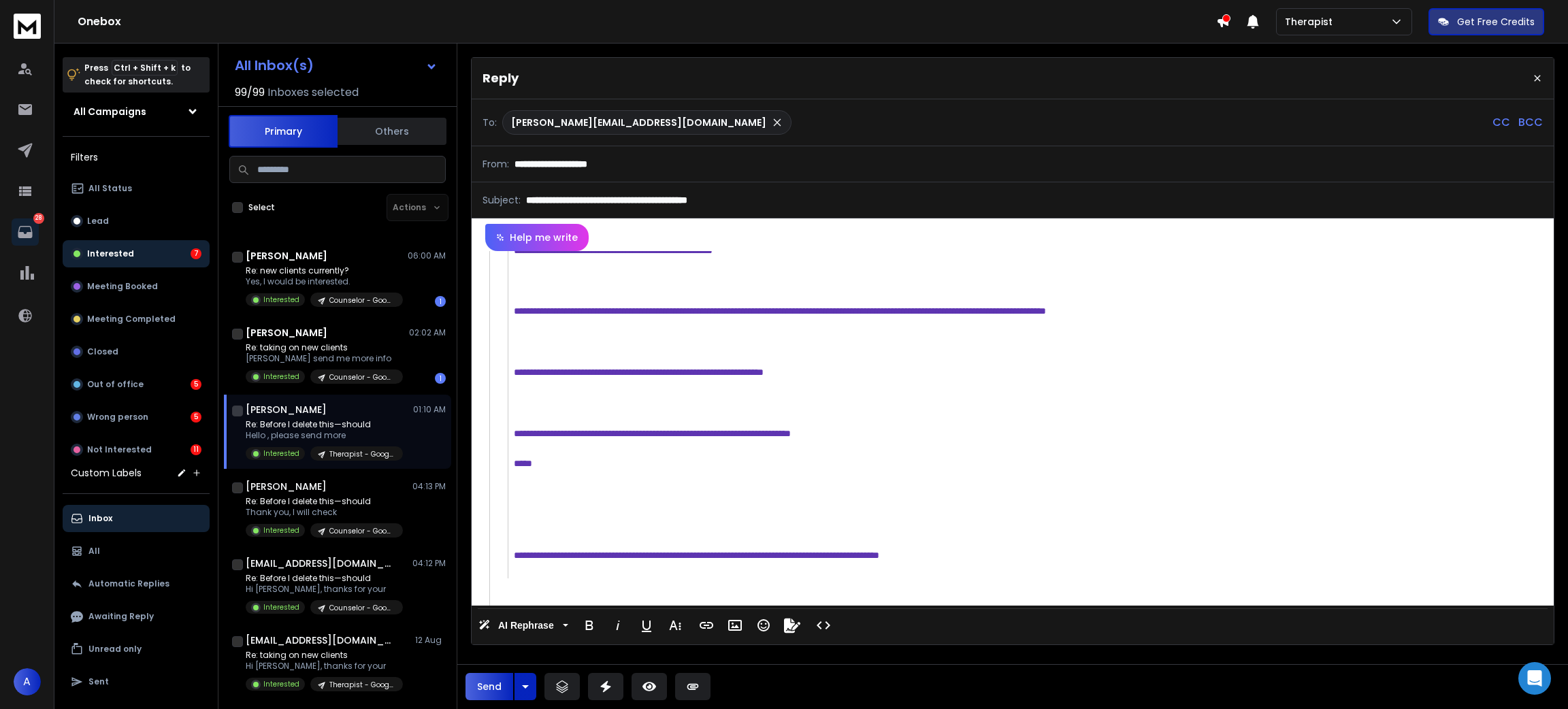
scroll to position [0, 0]
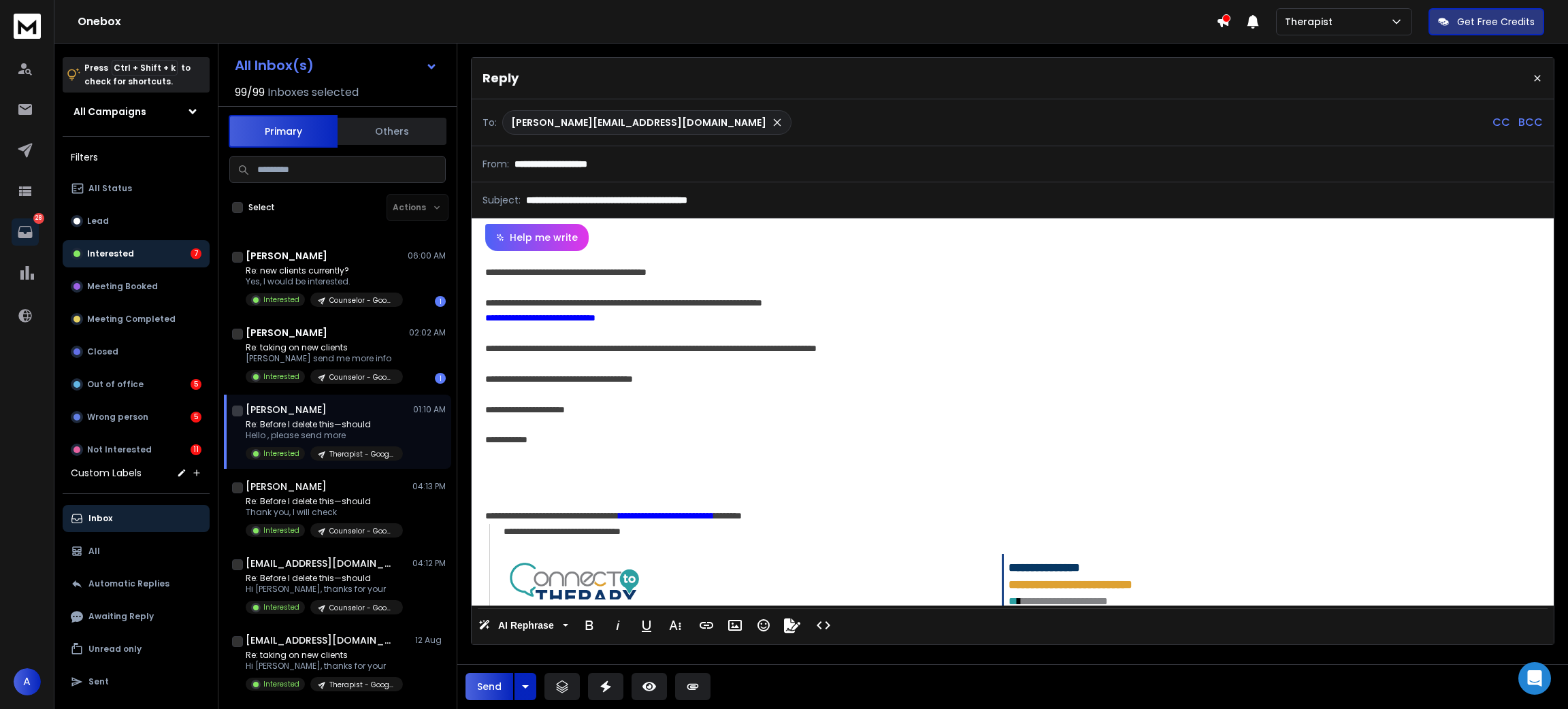
click at [504, 461] on div at bounding box center [1010, 455] width 1051 height 15
click at [483, 684] on button "Send" at bounding box center [489, 687] width 47 height 27
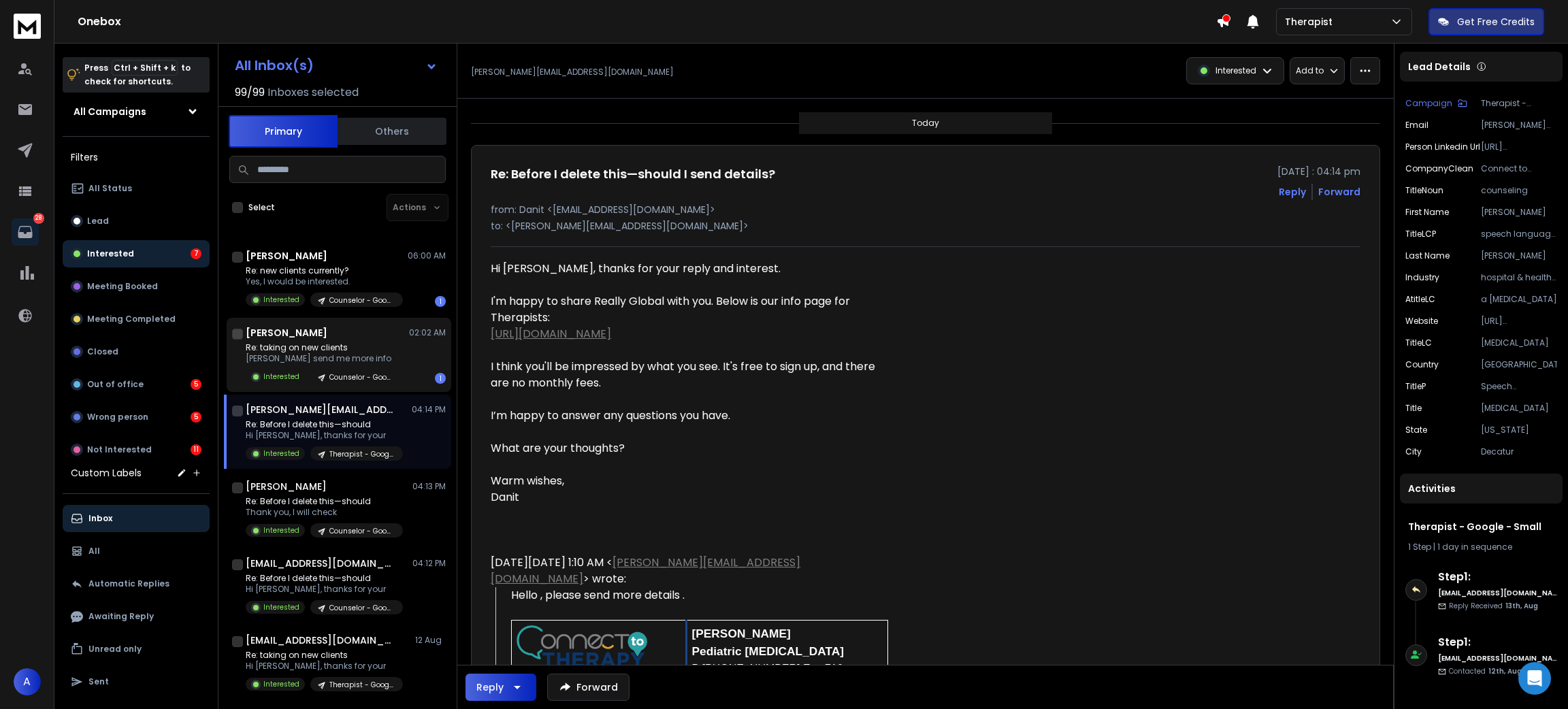
click at [310, 353] on p "[PERSON_NAME] send me more info" at bounding box center [323, 359] width 157 height 11
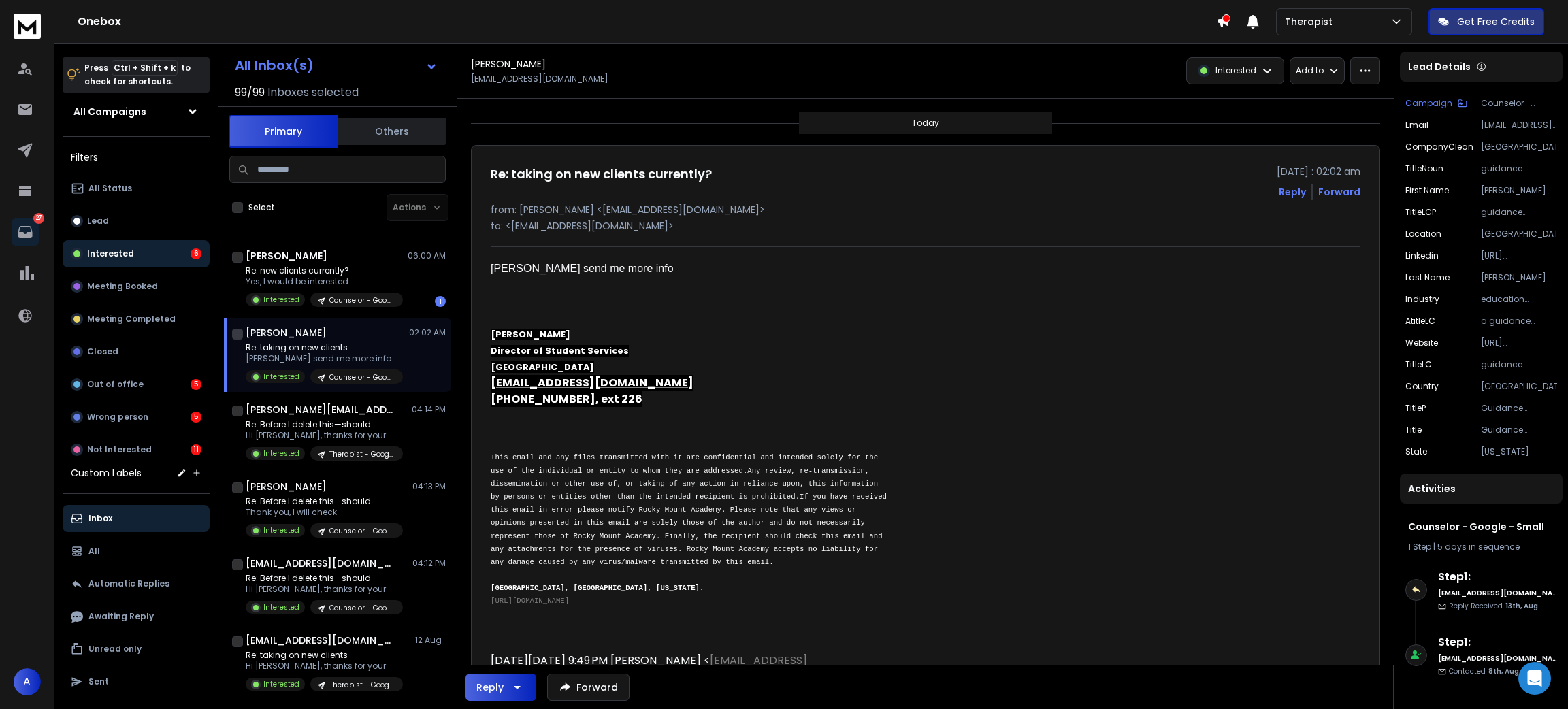
click at [488, 691] on div "Reply" at bounding box center [490, 687] width 27 height 14
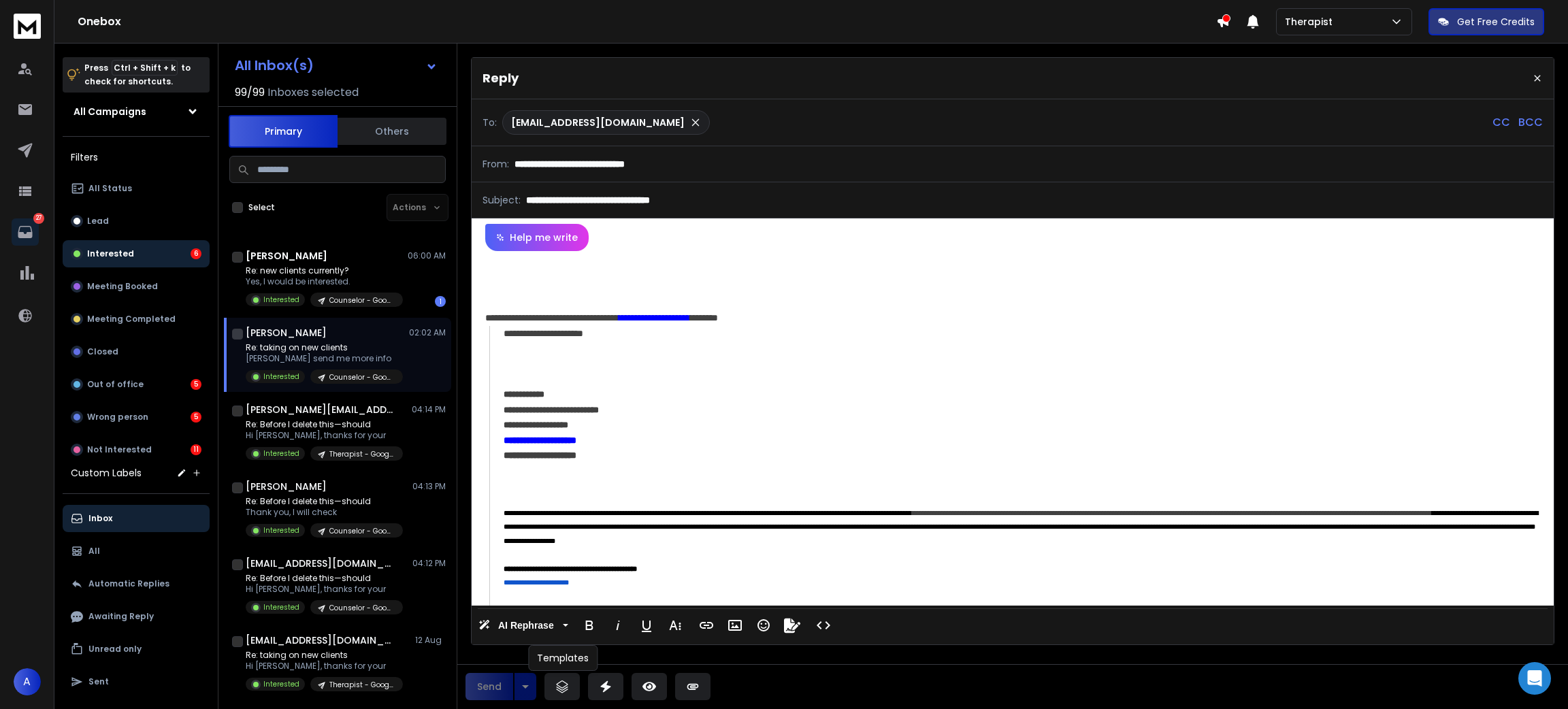
click at [562, 689] on icon at bounding box center [562, 685] width 11 height 8
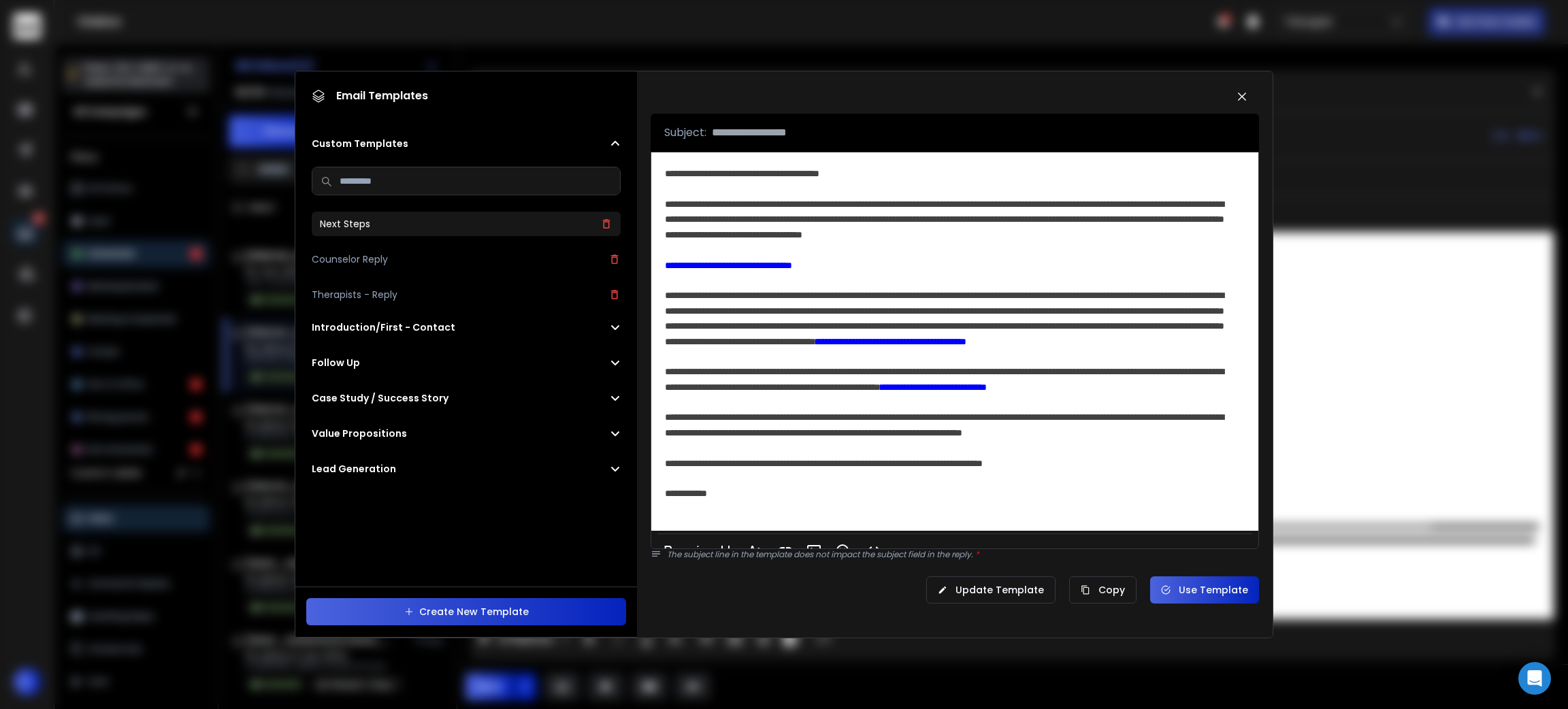
click at [492, 231] on div "Counselor Reply" at bounding box center [467, 224] width 294 height 14
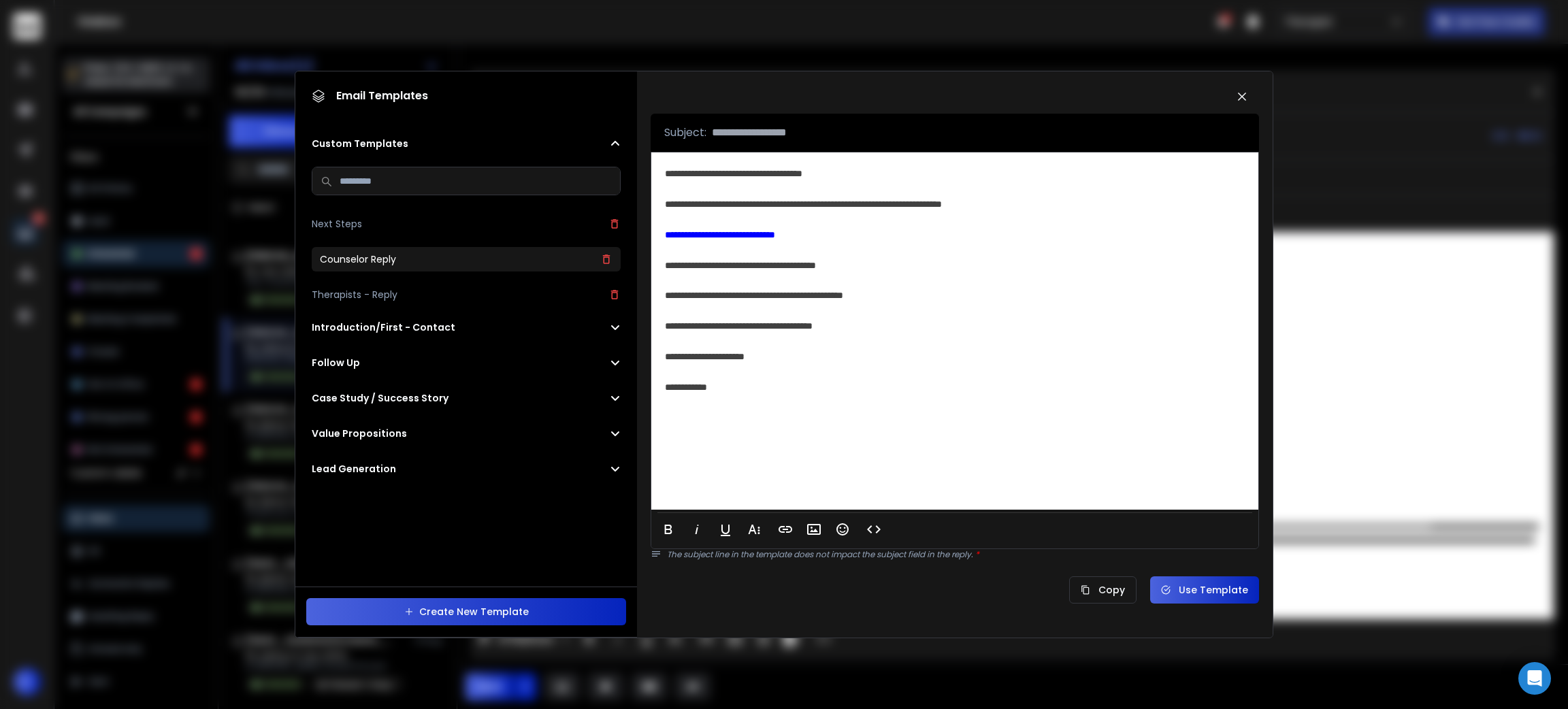
click at [1185, 603] on button "Use Template" at bounding box center [1204, 590] width 109 height 27
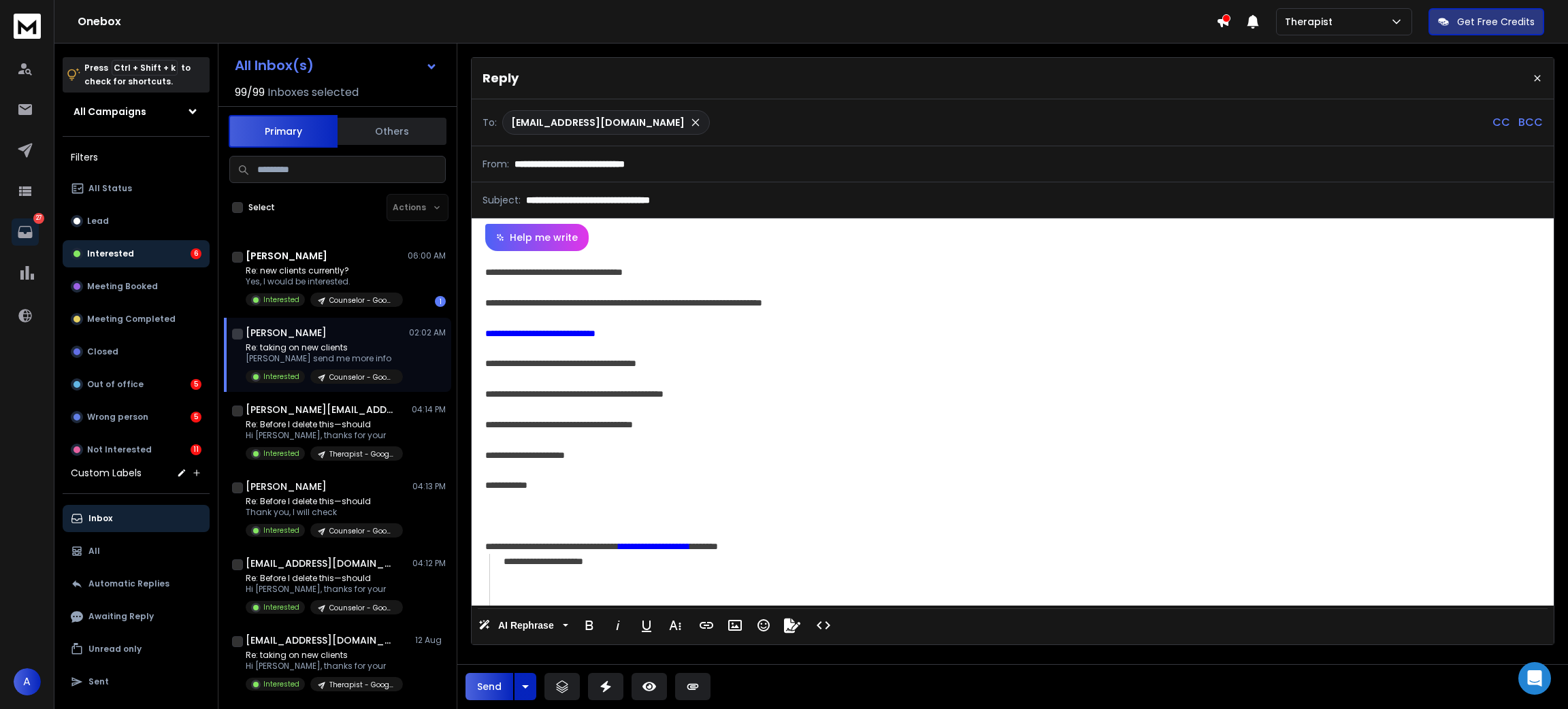
click at [496, 272] on div "**********" at bounding box center [1002, 272] width 1035 height 15
click at [484, 497] on div "**********" at bounding box center [1012, 428] width 1082 height 355
click at [493, 682] on button "Send" at bounding box center [489, 687] width 47 height 27
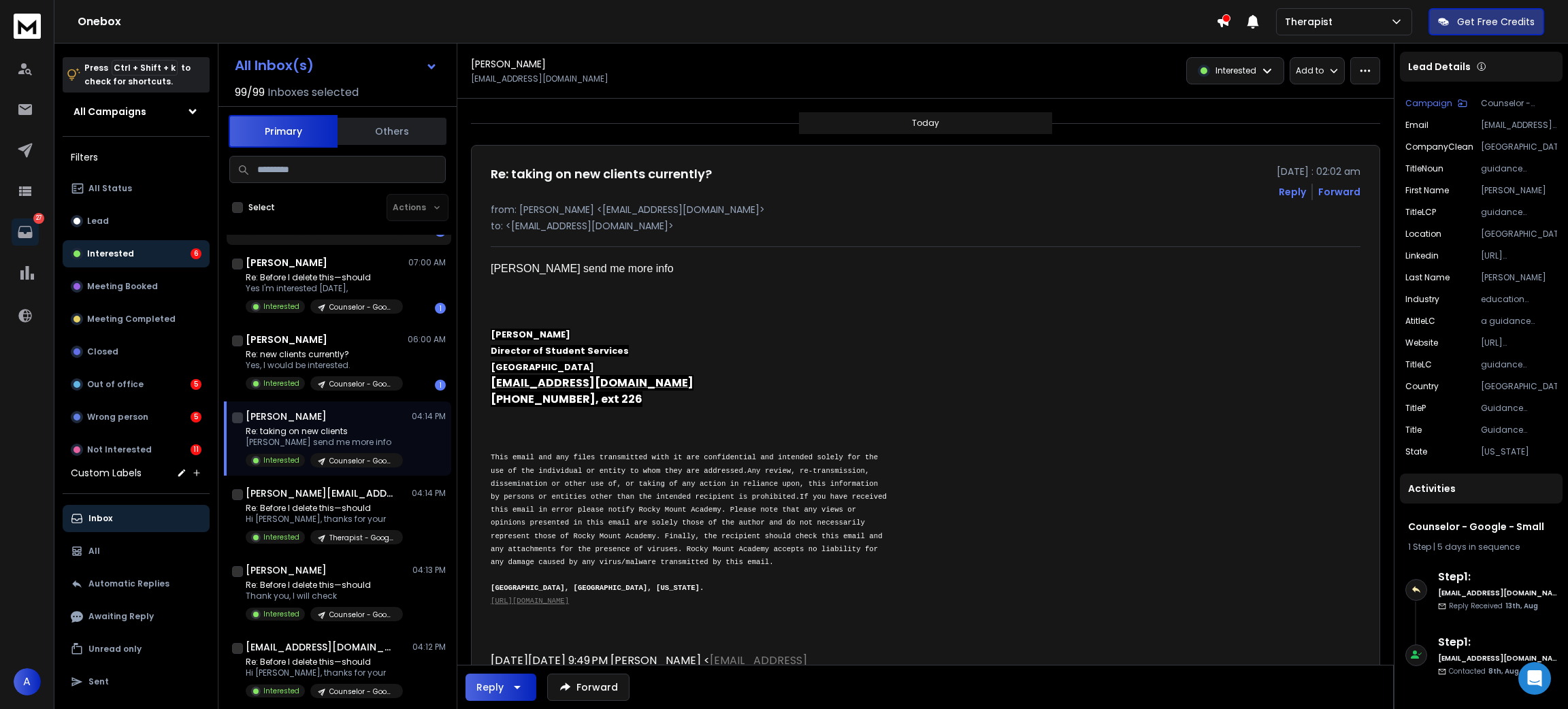
scroll to position [408, 0]
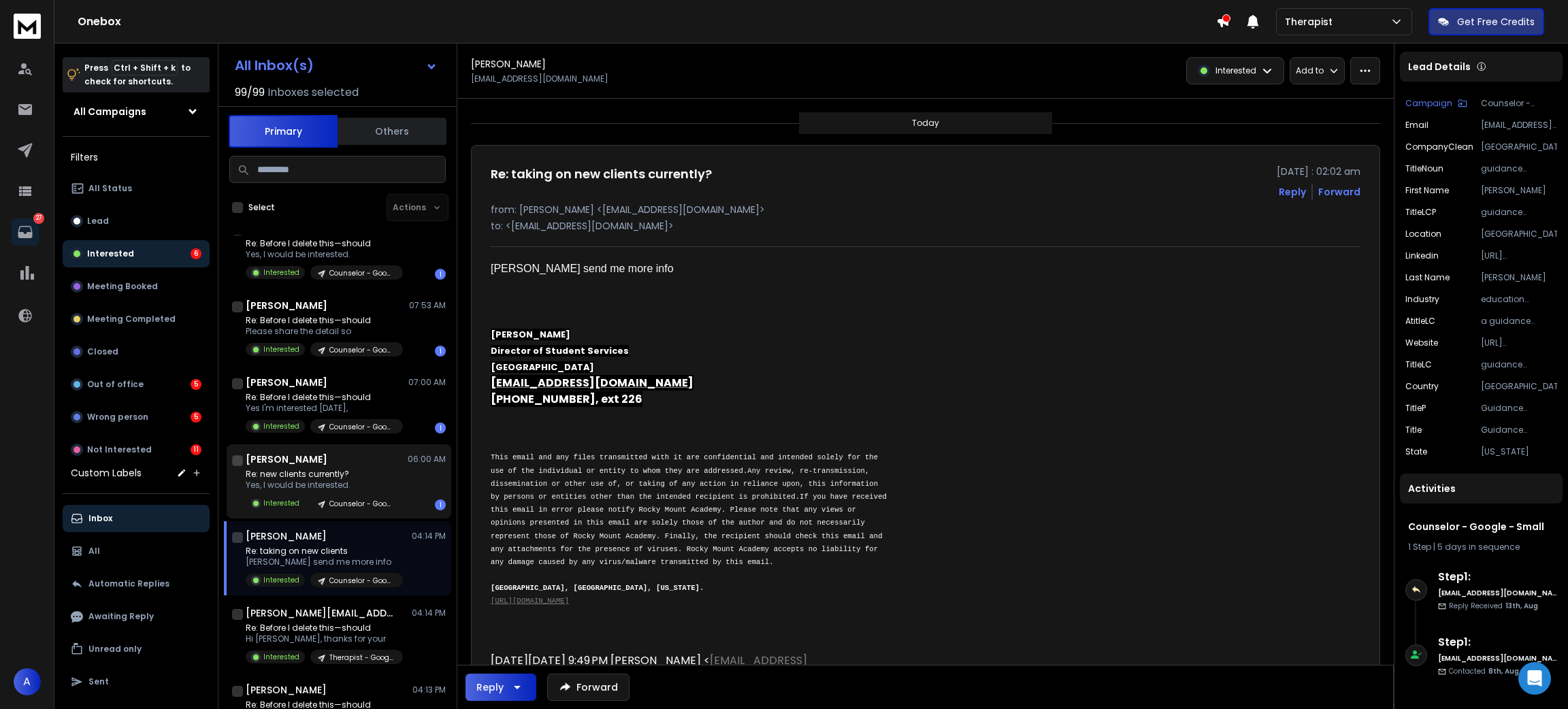
click at [354, 480] on p "Yes, I would be interested." at bounding box center [323, 485] width 157 height 11
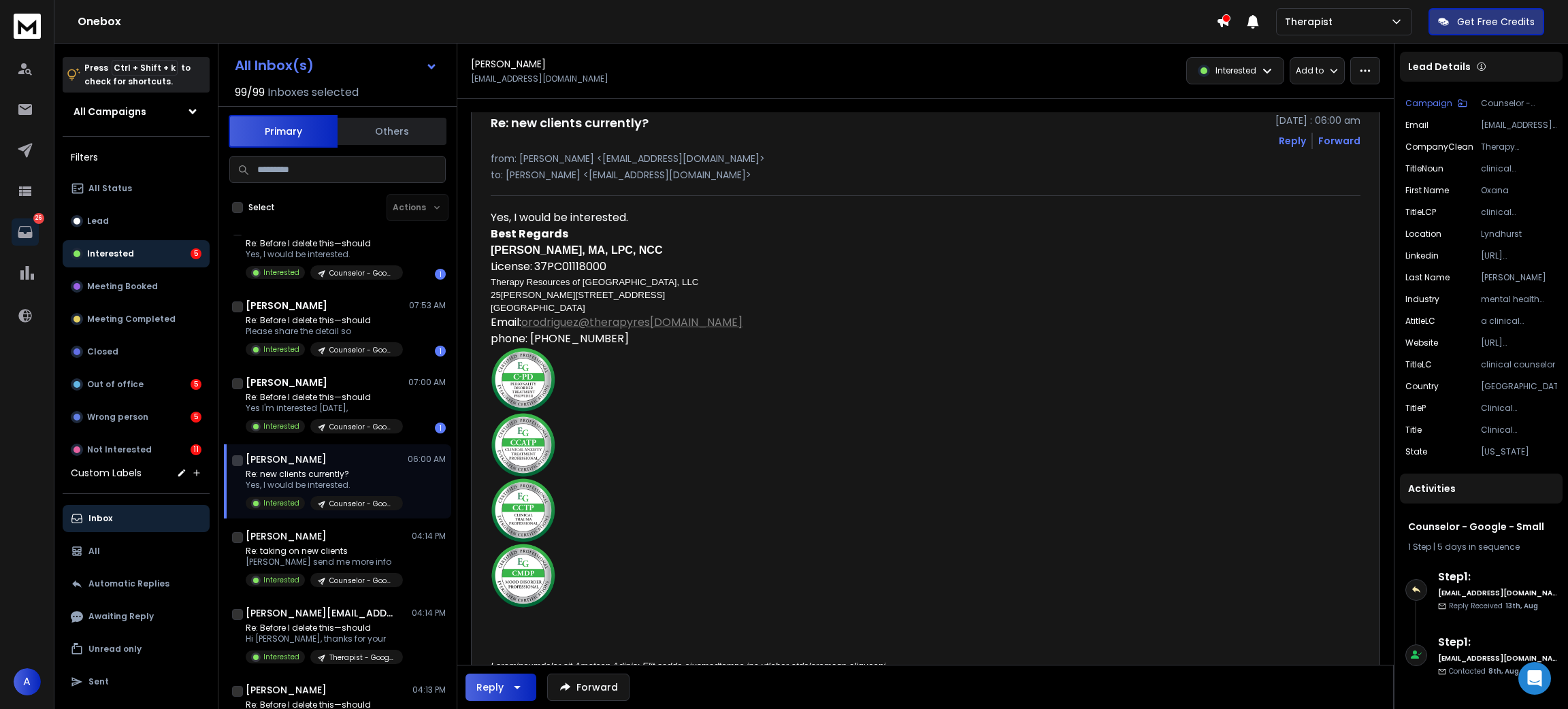
scroll to position [0, 0]
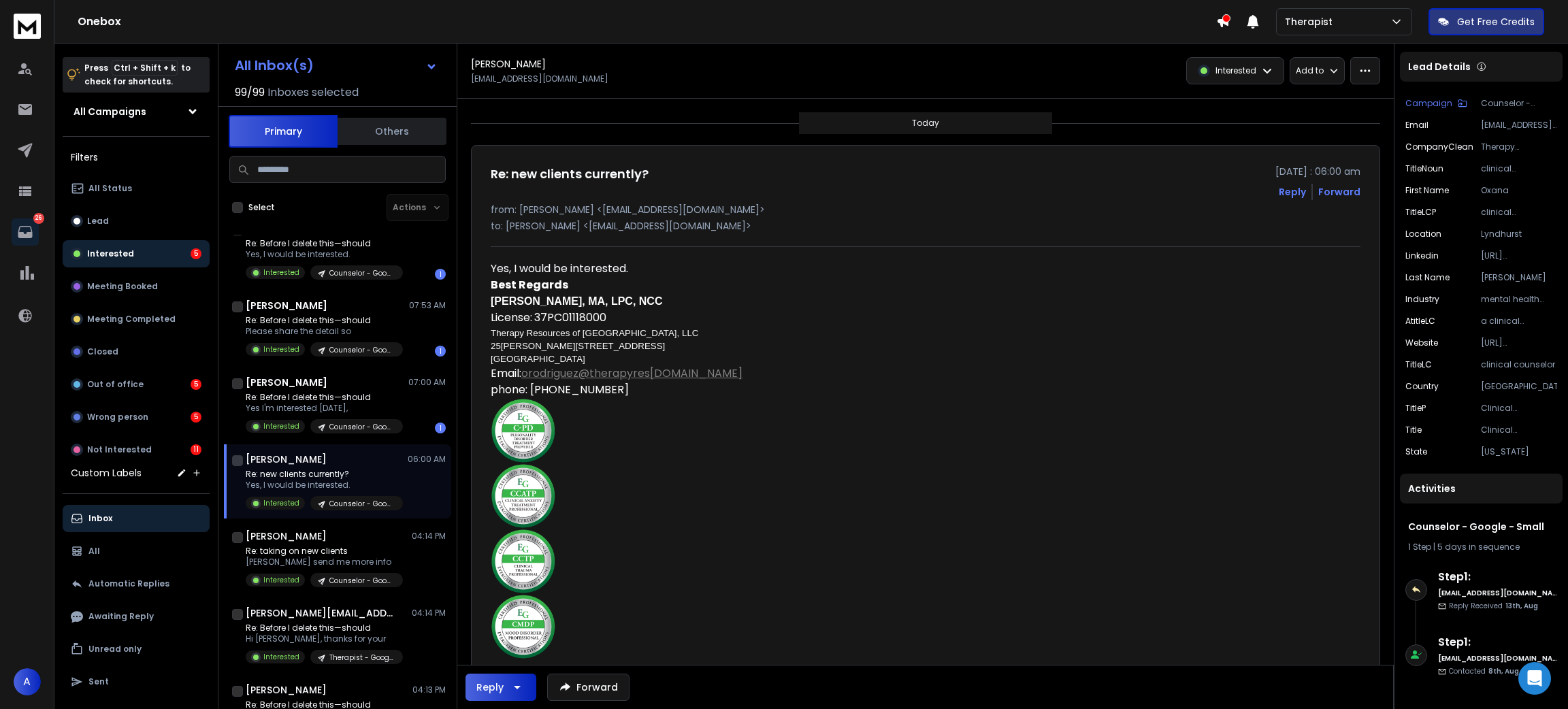
click at [483, 686] on div "Reply" at bounding box center [490, 687] width 27 height 14
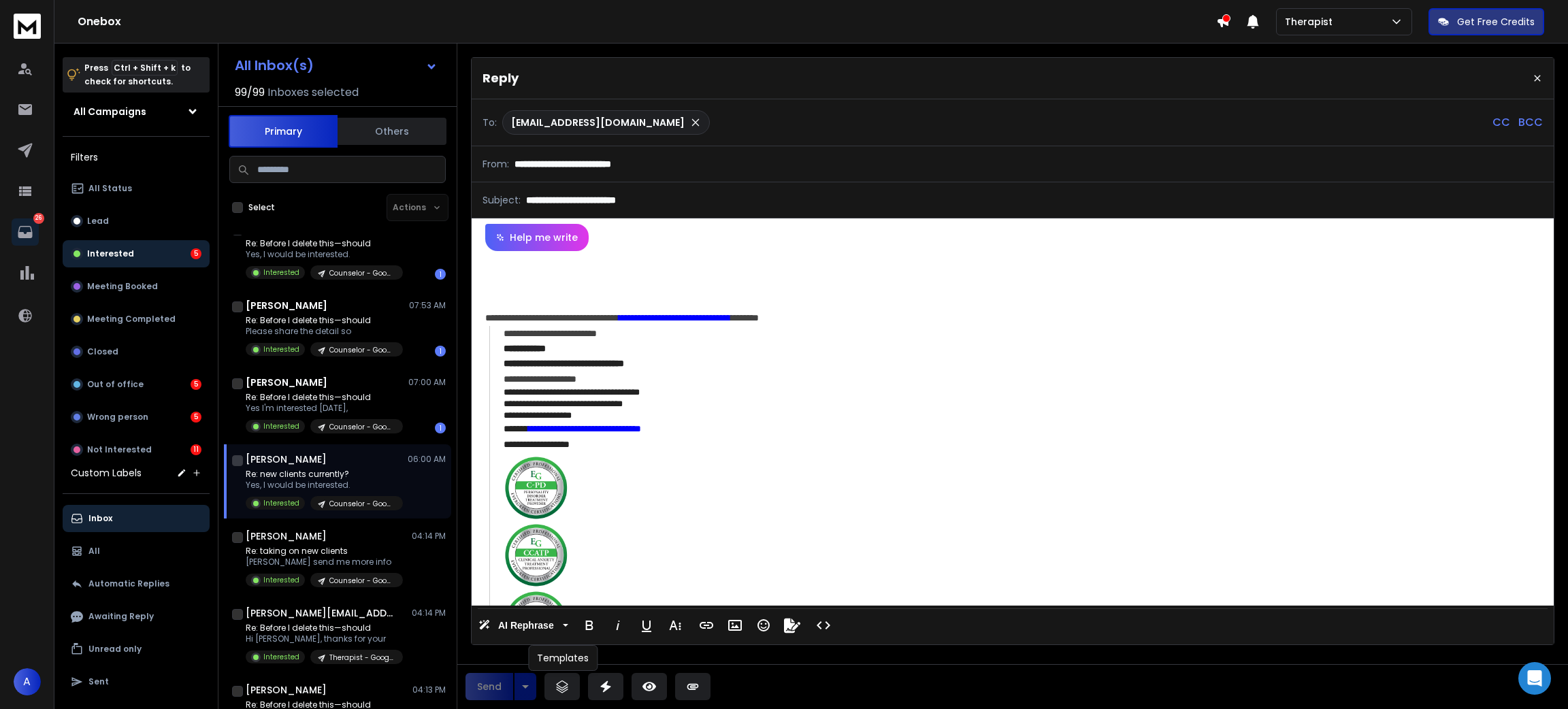
click at [560, 682] on icon at bounding box center [562, 685] width 11 height 8
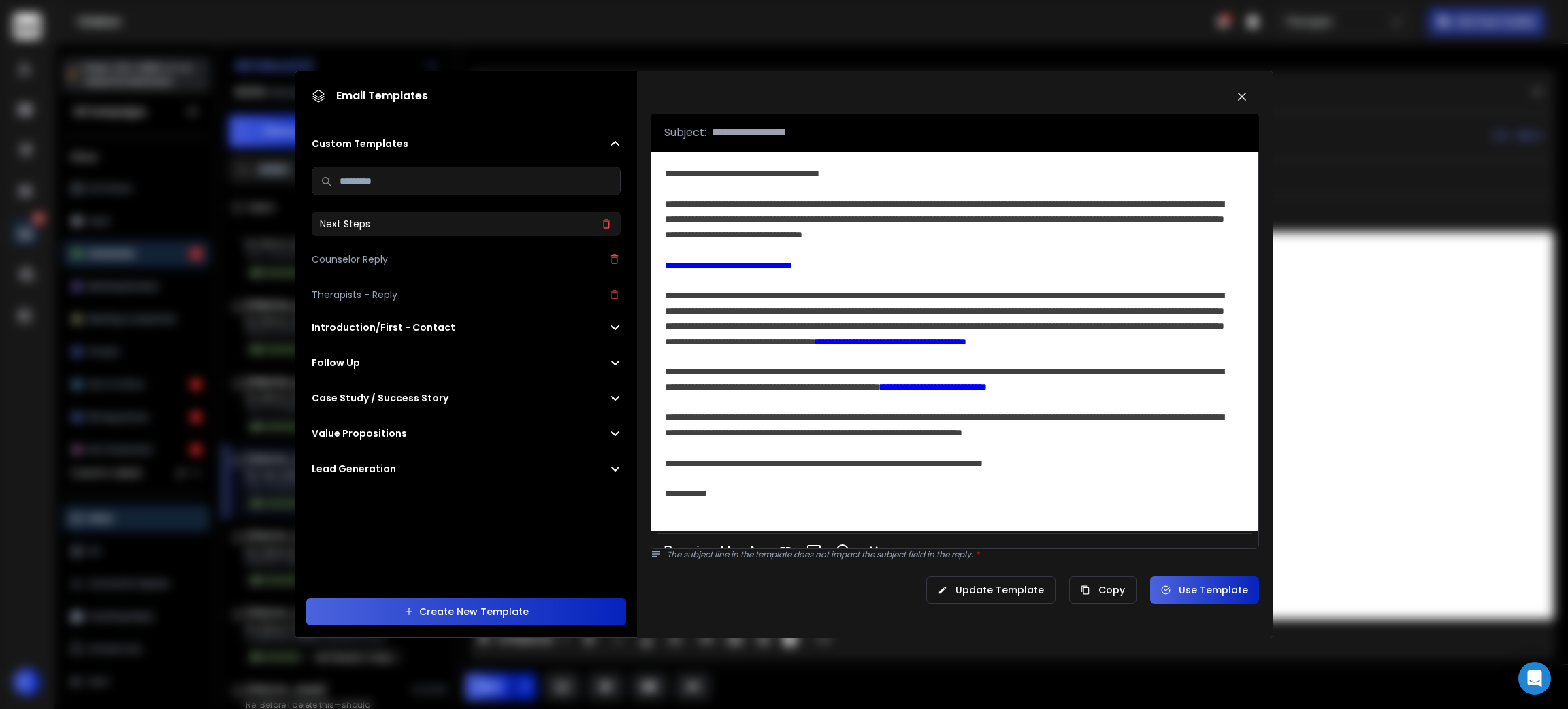
click at [422, 243] on div "Next Steps Counselor Reply Therapists - Reply" at bounding box center [466, 259] width 310 height 95
click at [430, 231] on div "Counselor Reply" at bounding box center [467, 224] width 294 height 14
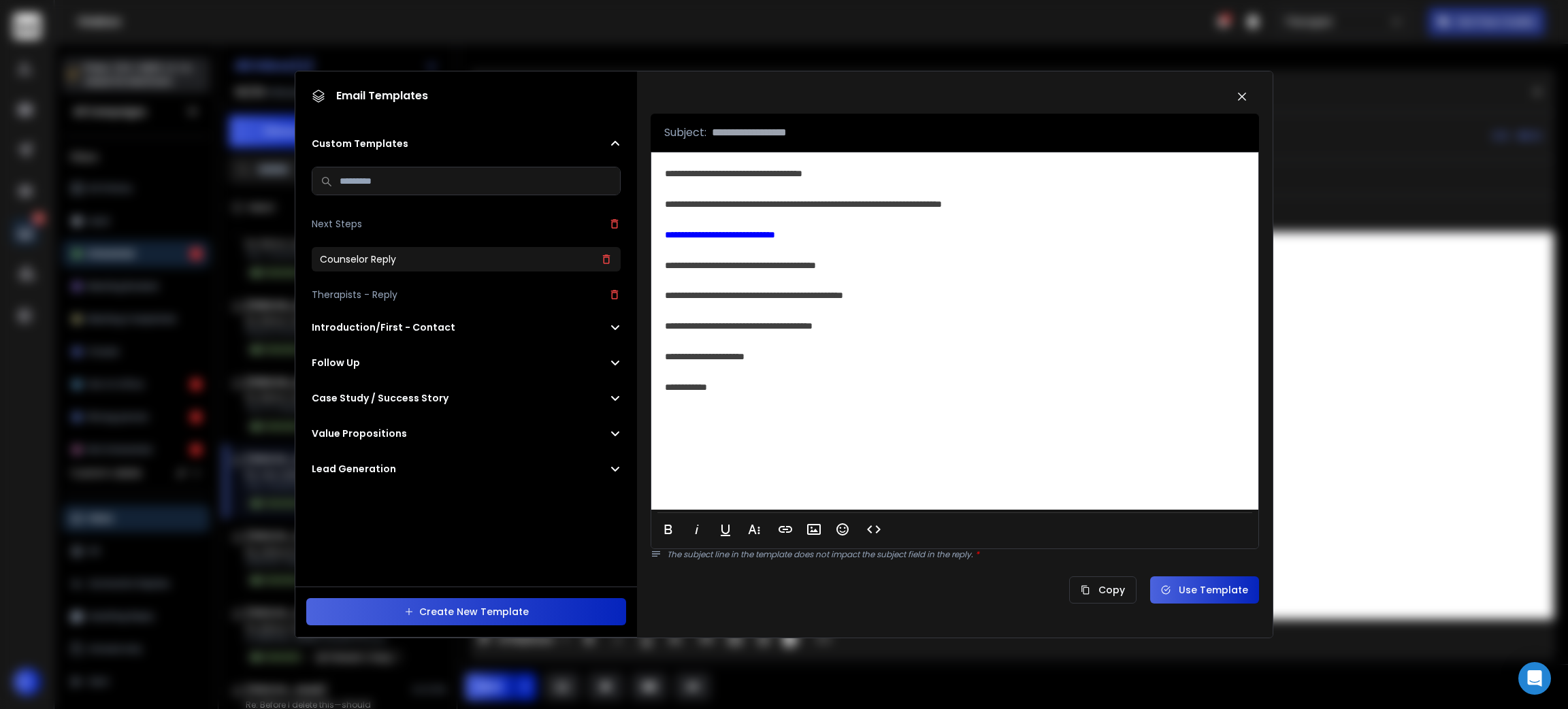
click at [1194, 579] on button "Use Template" at bounding box center [1204, 590] width 109 height 27
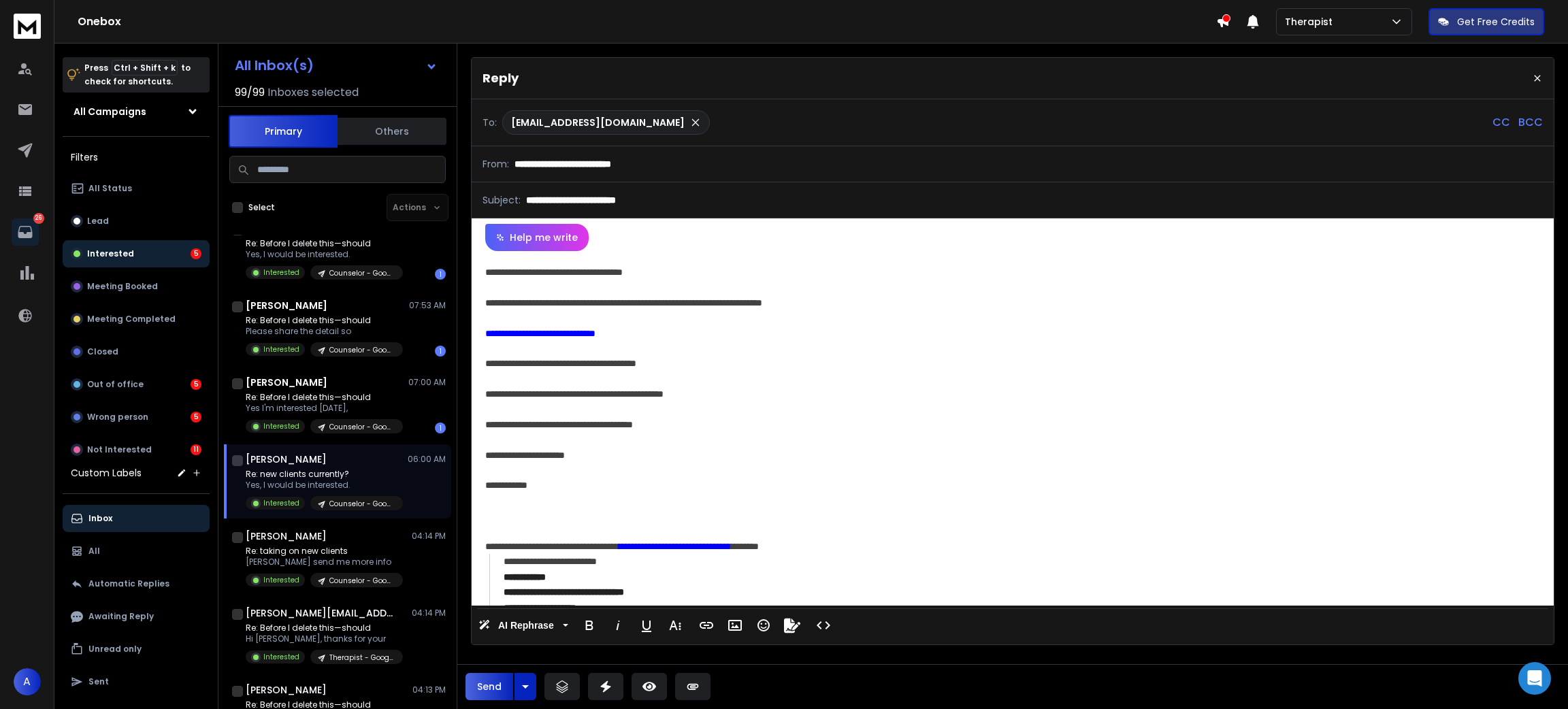
click at [496, 276] on div "**********" at bounding box center [1002, 272] width 1035 height 15
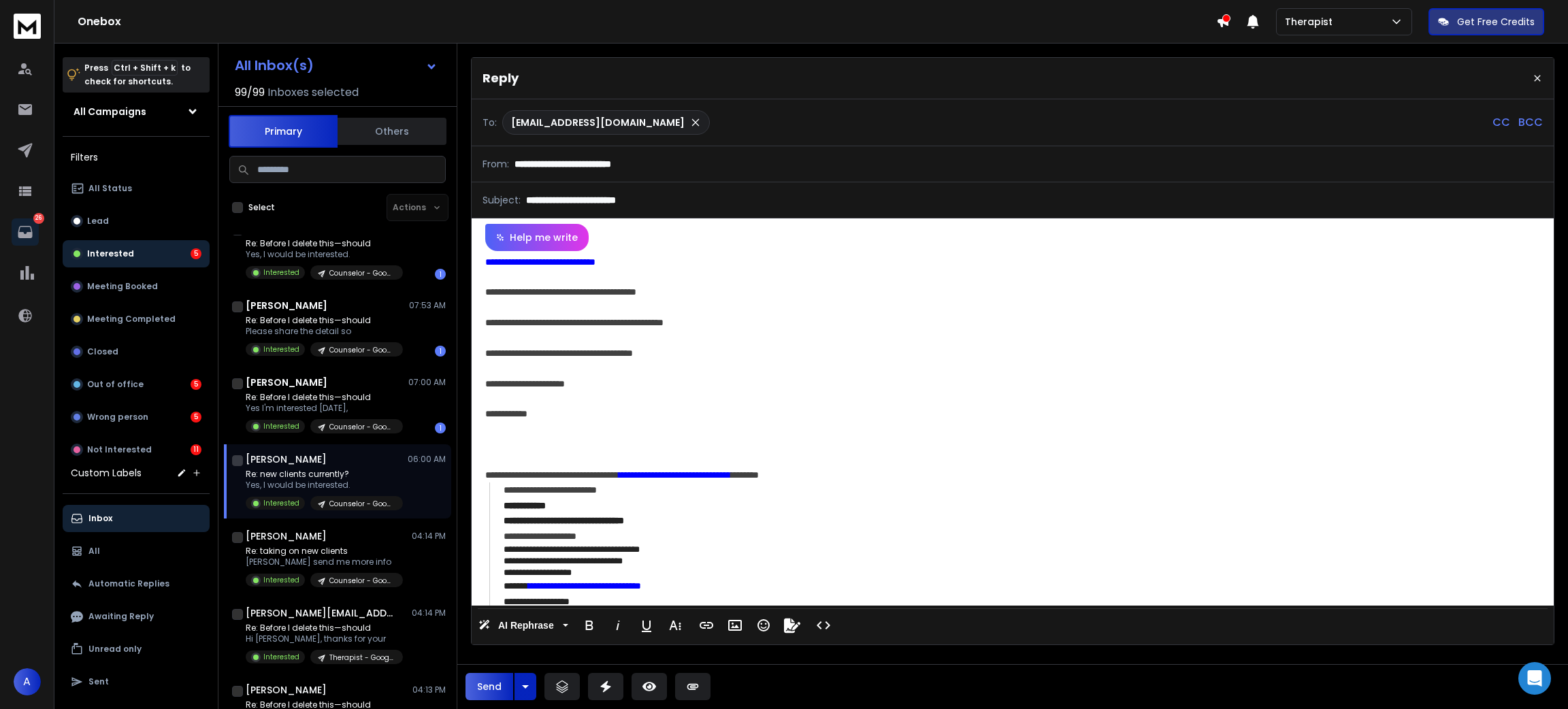
scroll to position [102, 0]
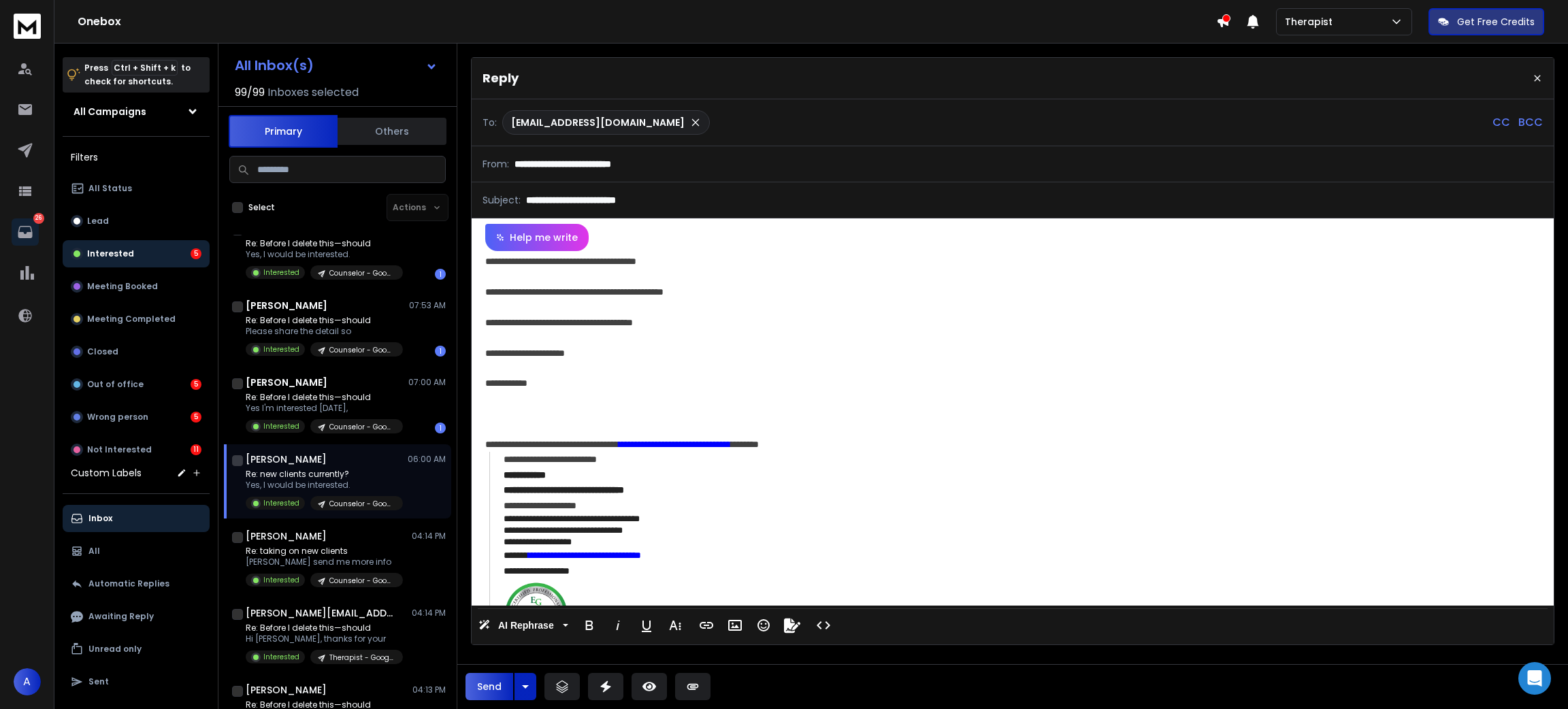
click at [492, 402] on div at bounding box center [1010, 398] width 1051 height 15
click at [496, 683] on button "Send" at bounding box center [489, 687] width 47 height 27
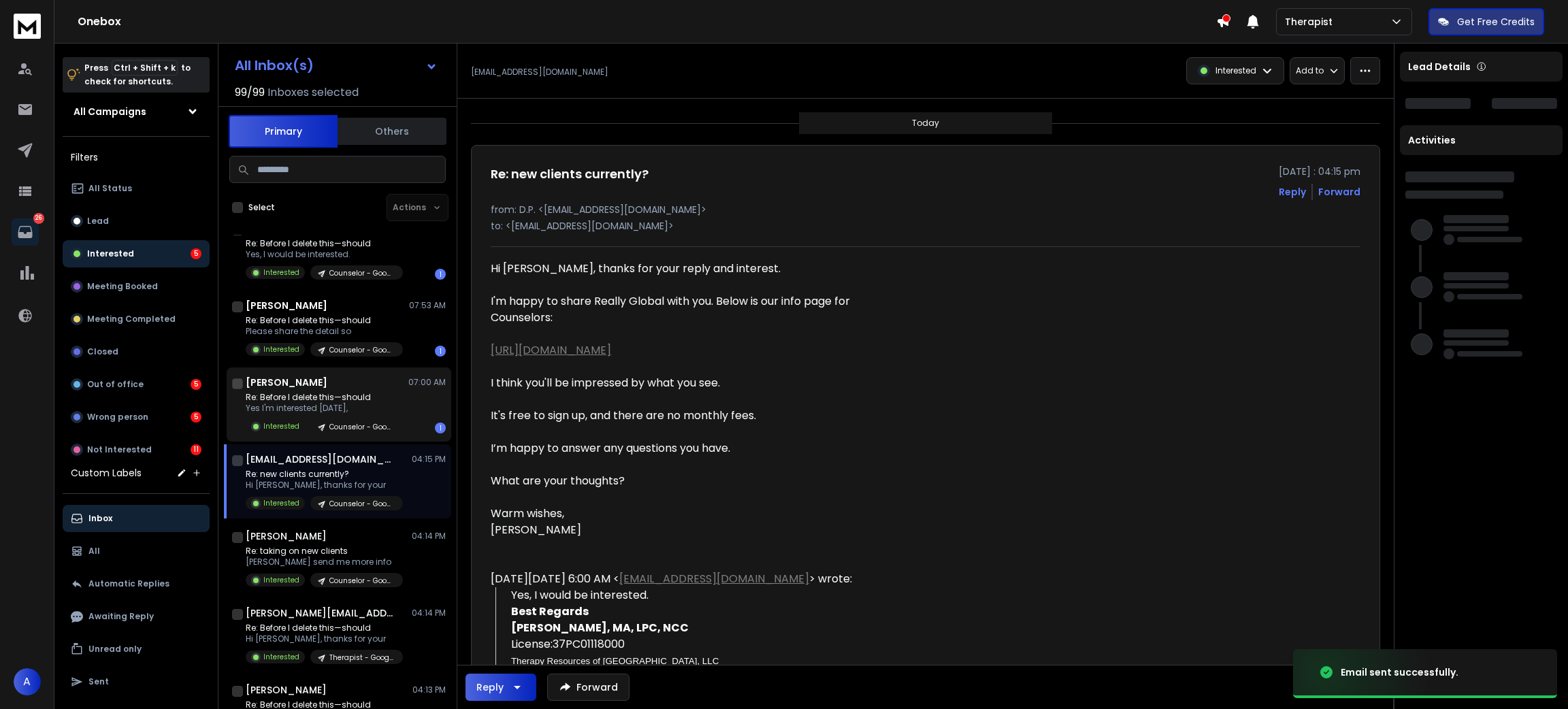
click at [311, 392] on p "Re: Before I delete this—should" at bounding box center [323, 398] width 157 height 11
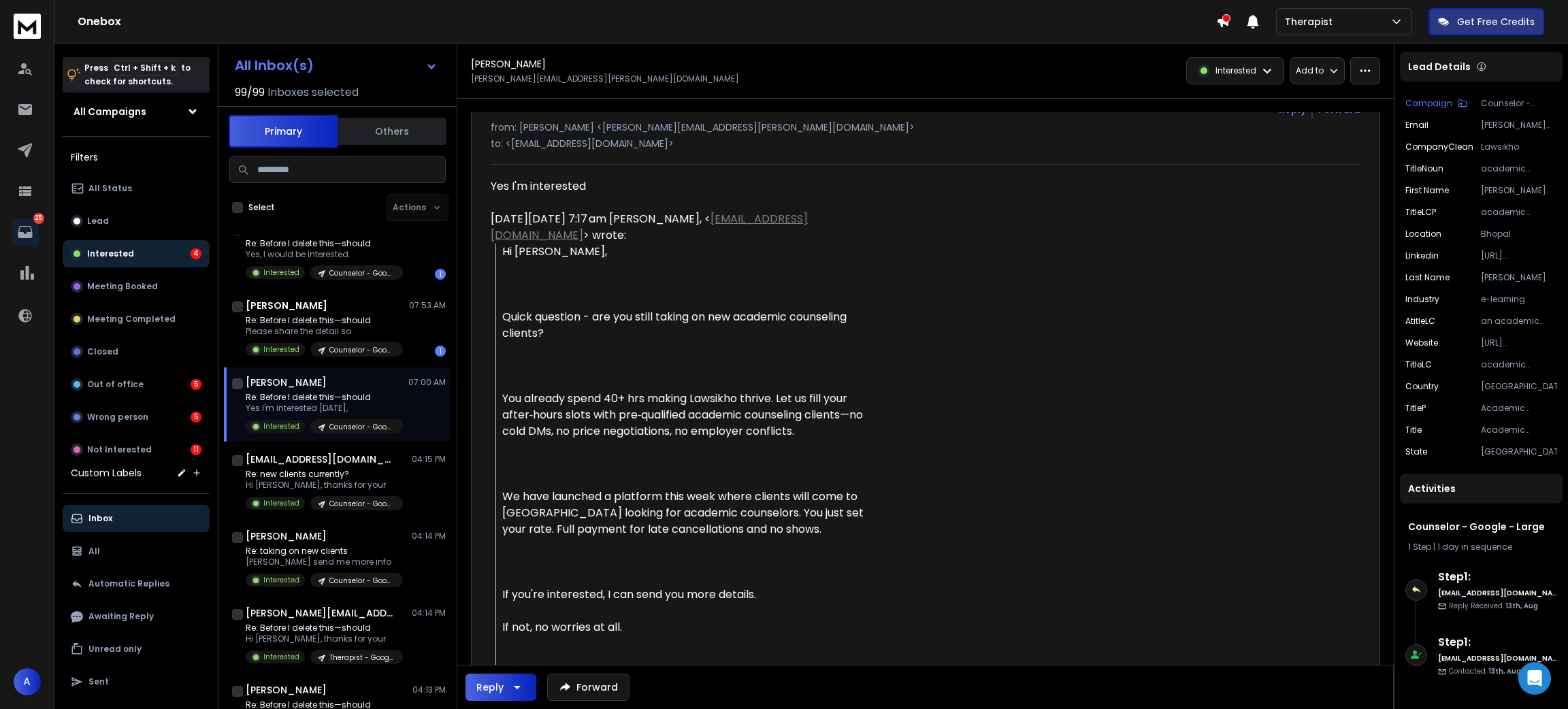
scroll to position [0, 0]
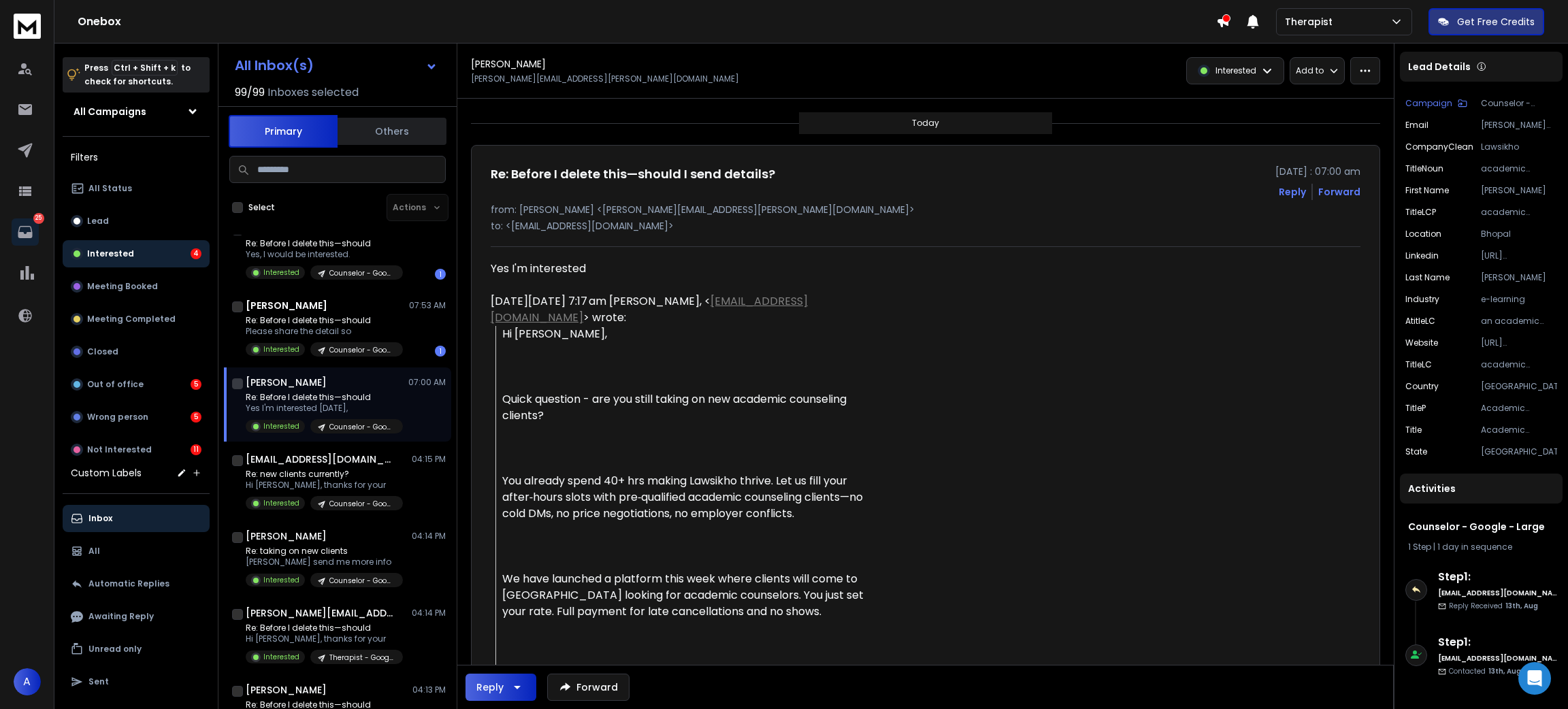
click at [484, 695] on div "Reply" at bounding box center [500, 687] width 49 height 16
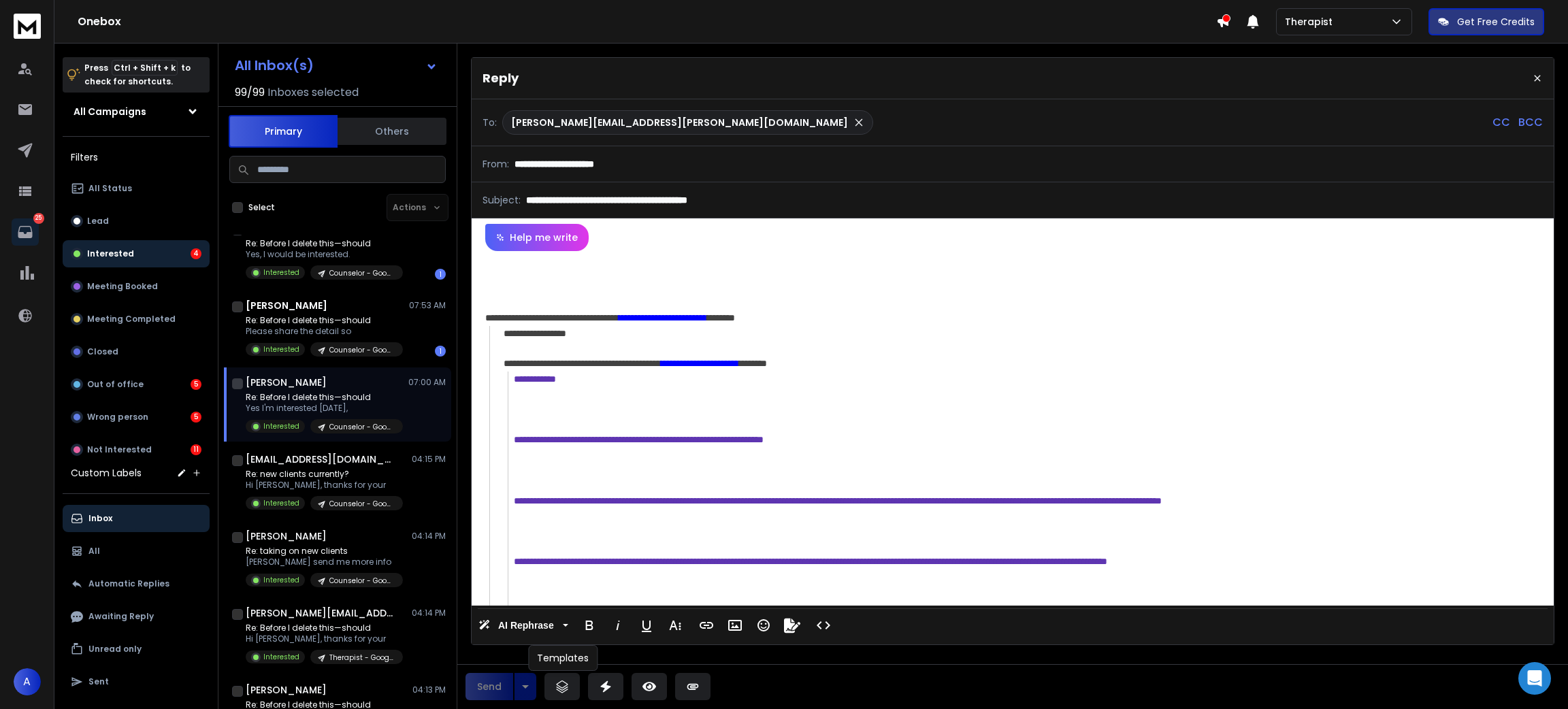
click at [553, 693] on button at bounding box center [562, 687] width 35 height 27
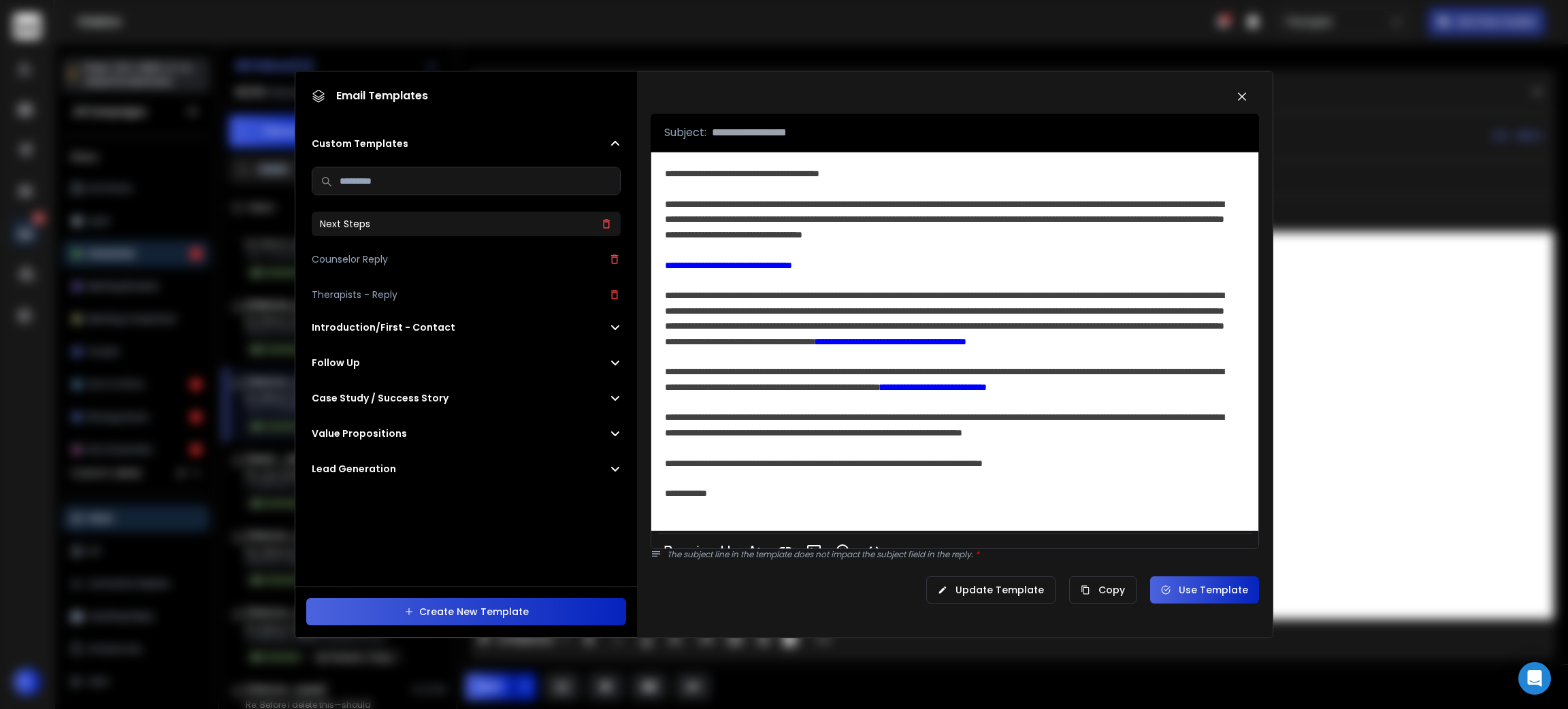
click at [454, 231] on div "Counselor Reply" at bounding box center [467, 224] width 294 height 14
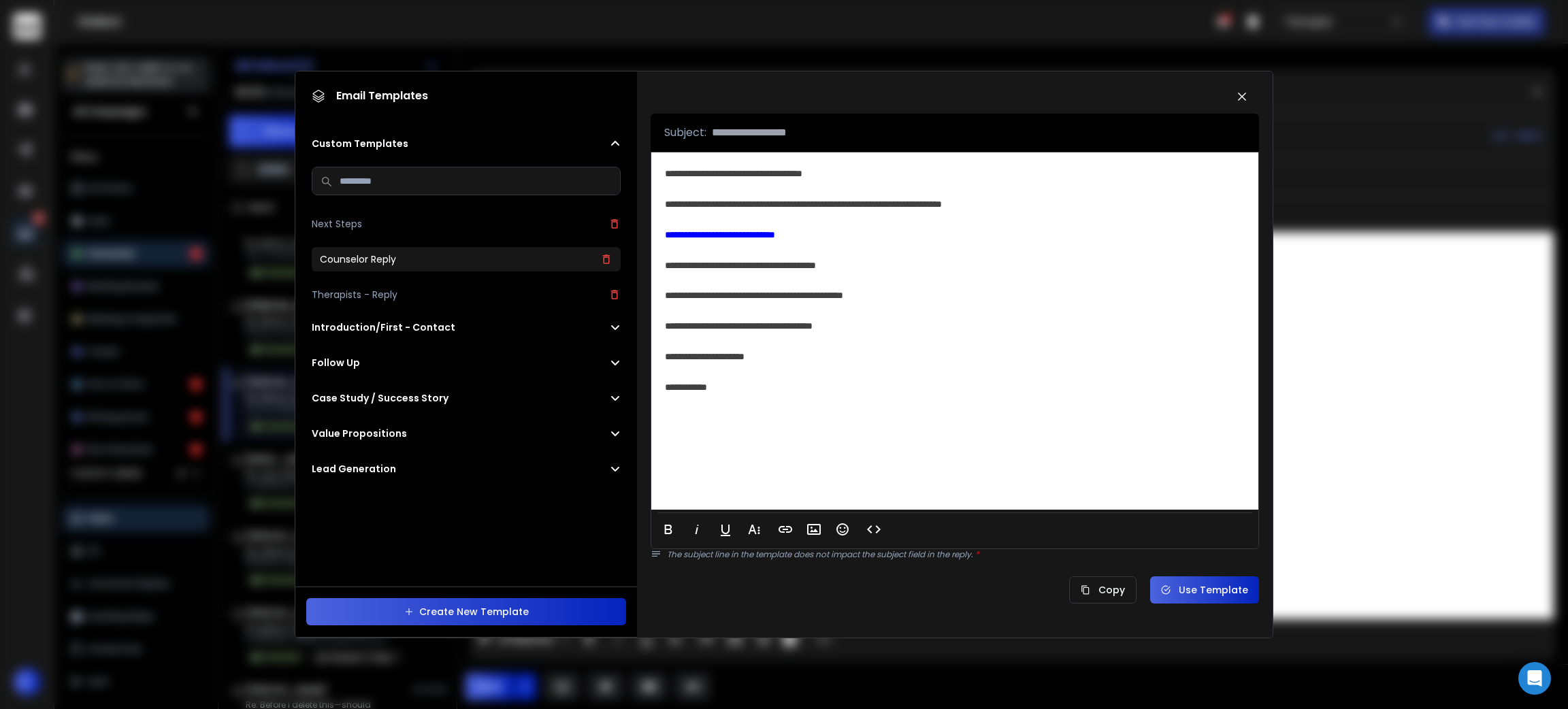
click at [1187, 583] on button "Use Template" at bounding box center [1204, 590] width 109 height 27
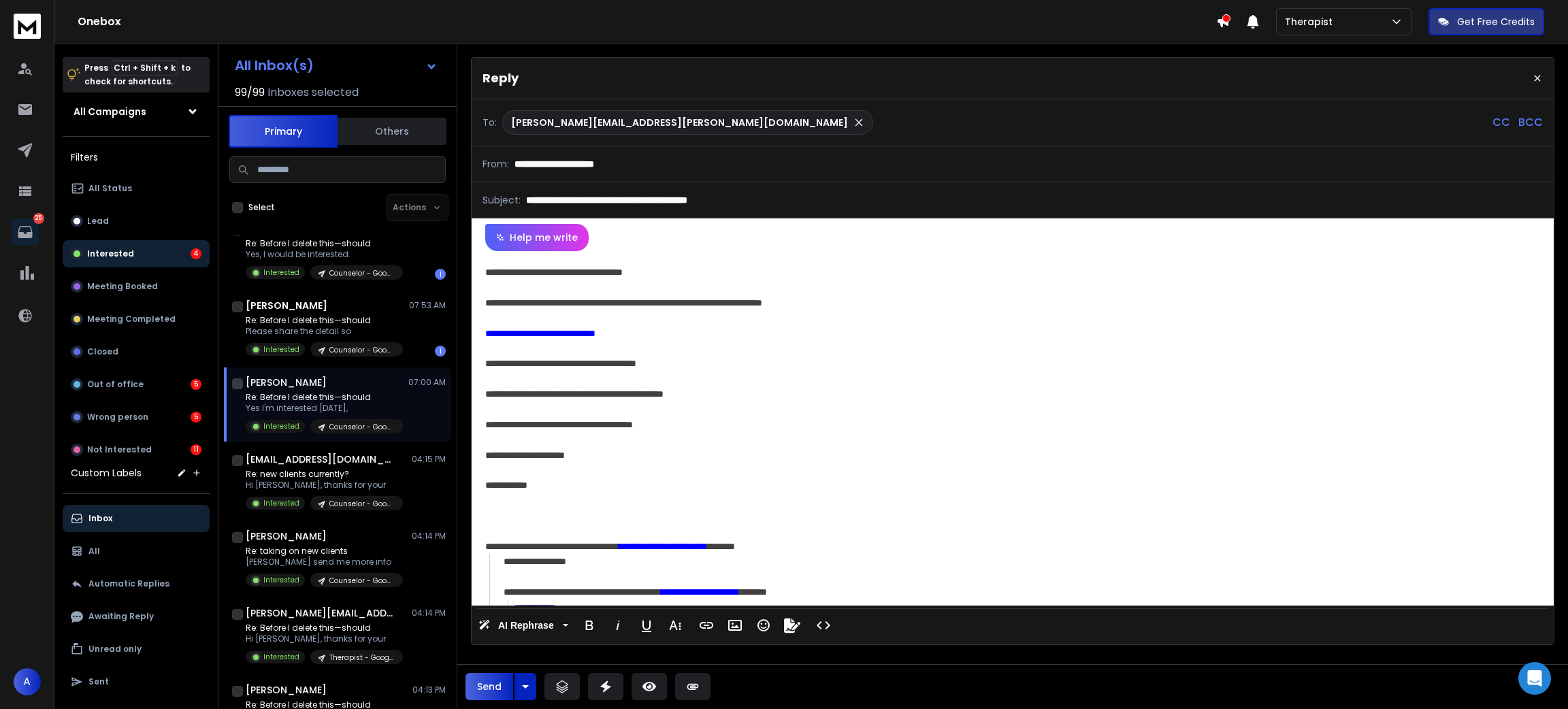
click at [497, 272] on div "**********" at bounding box center [1002, 272] width 1035 height 15
click at [492, 501] on div at bounding box center [1012, 501] width 1055 height 15
click at [496, 686] on button "Send" at bounding box center [489, 687] width 47 height 27
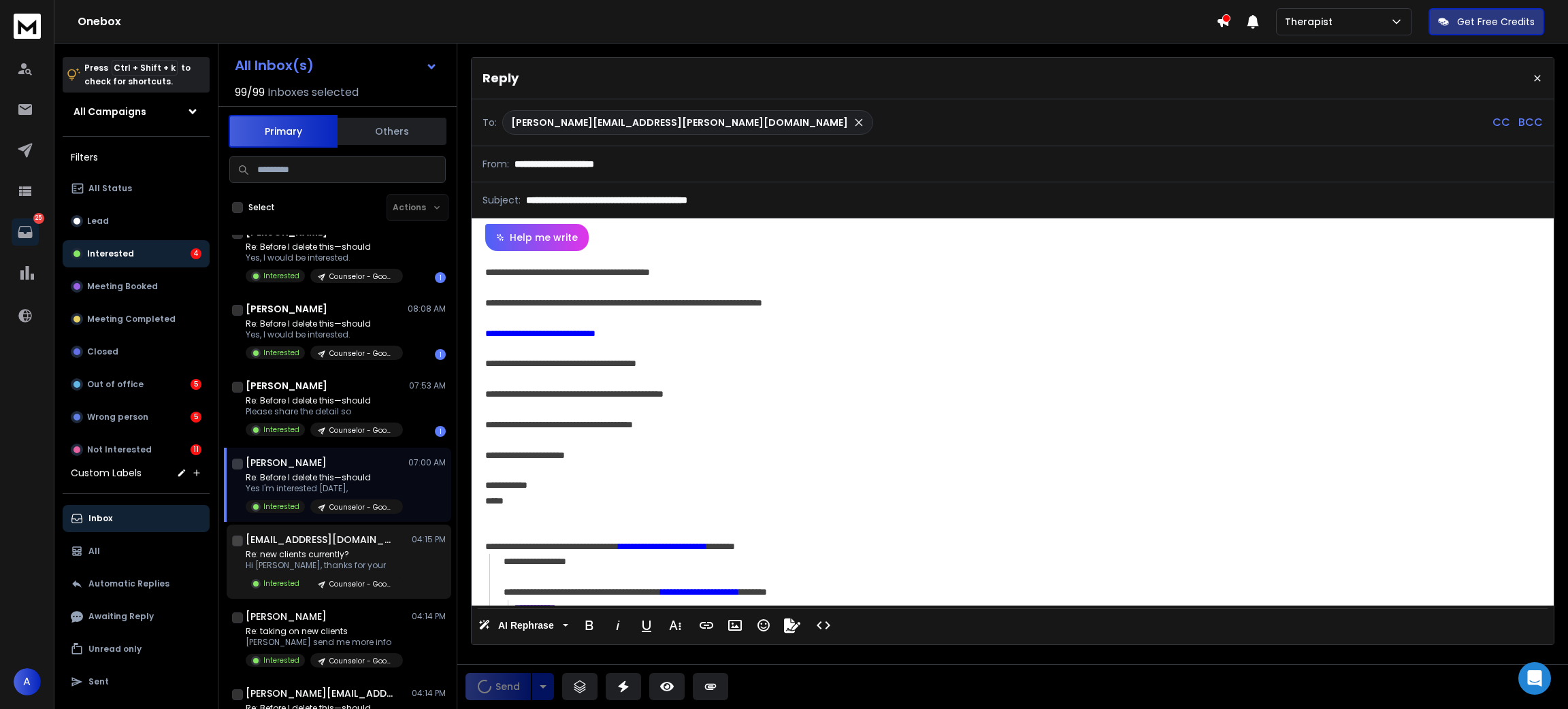
scroll to position [204, 0]
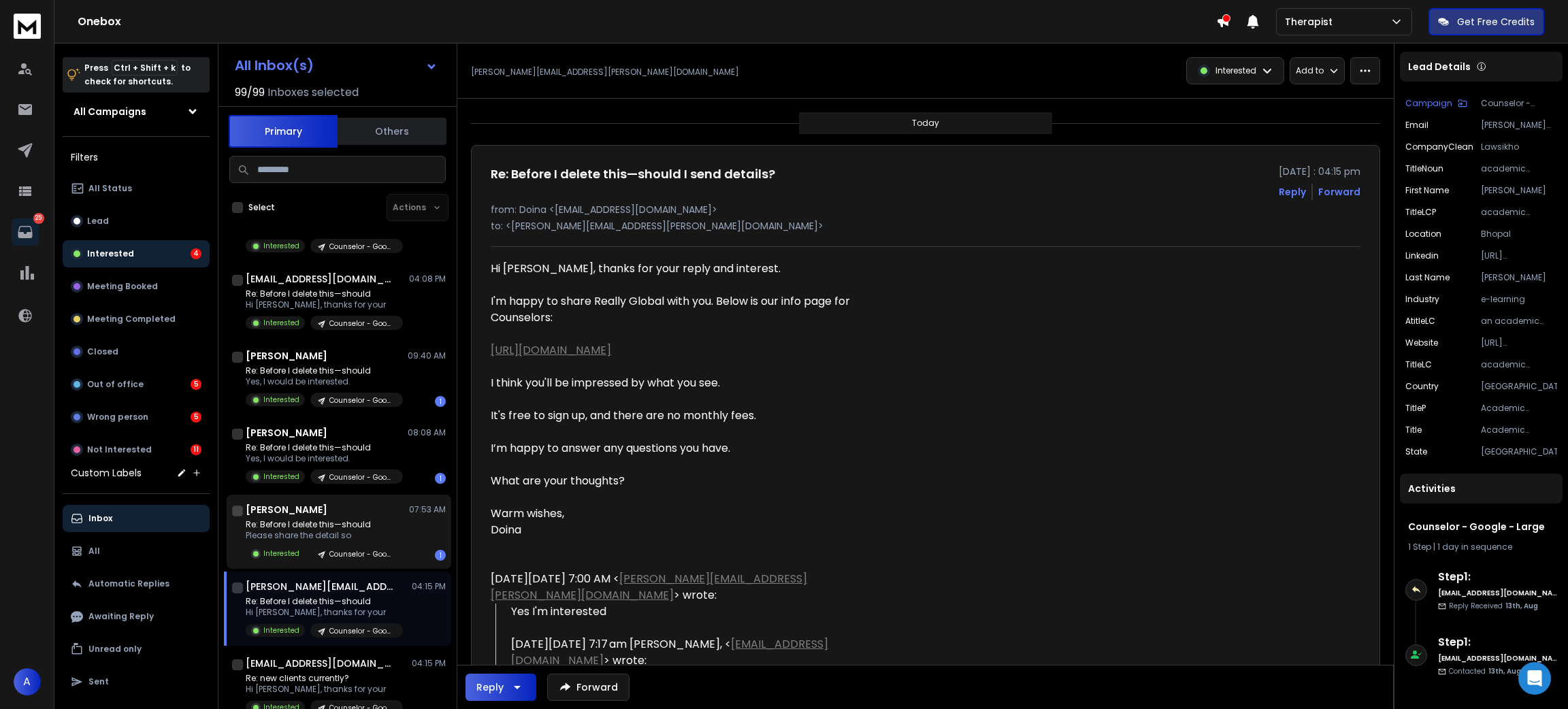
click at [356, 524] on p "Re: Before I delete this—should" at bounding box center [323, 525] width 157 height 11
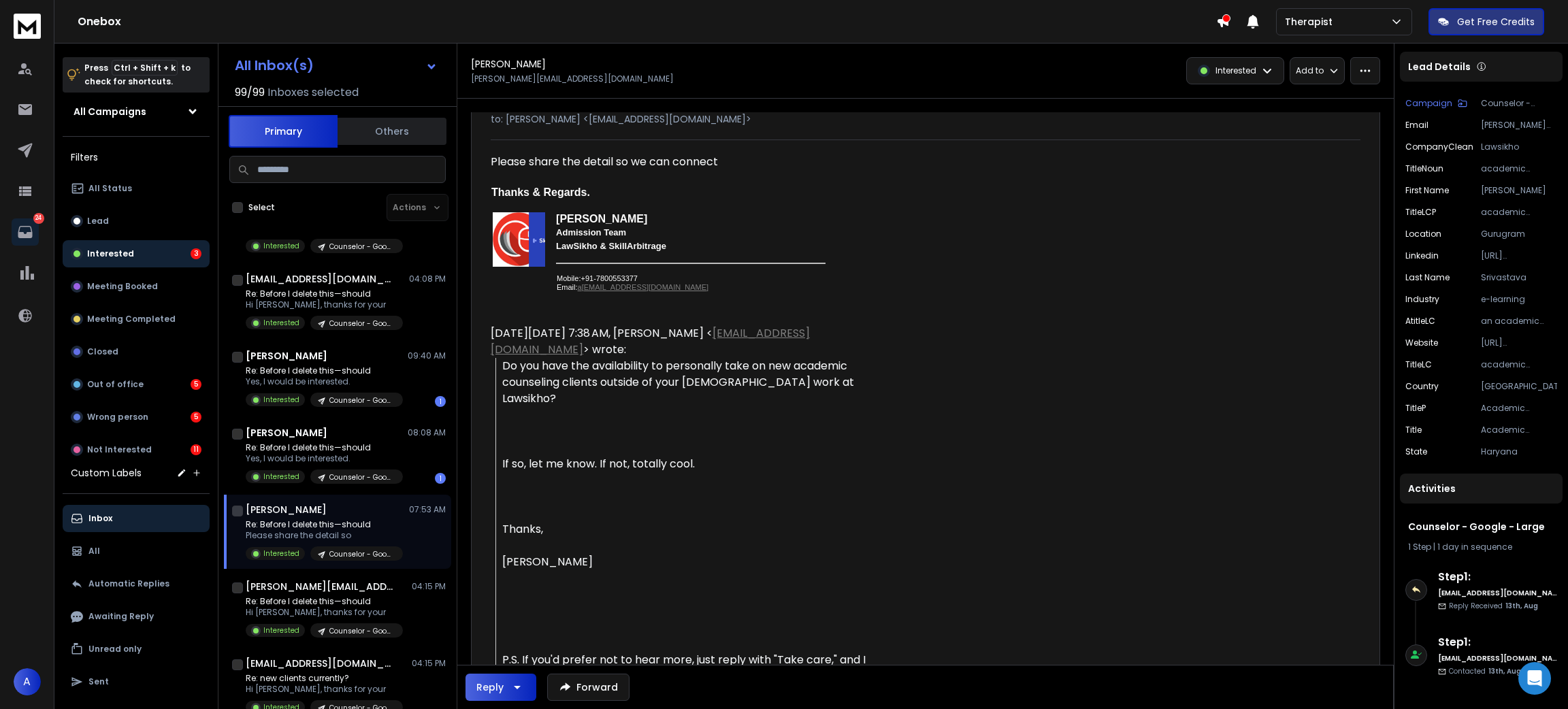
scroll to position [0, 0]
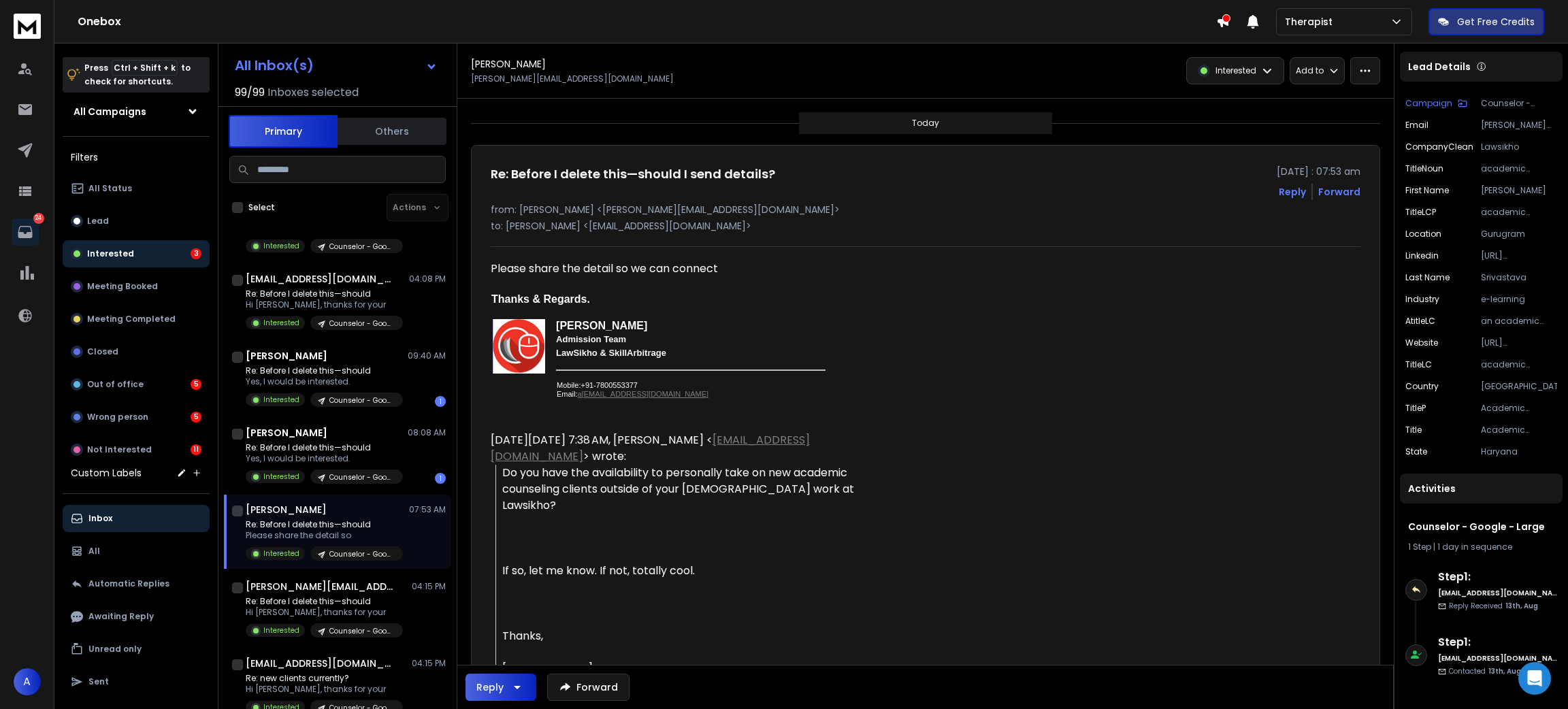
click at [491, 699] on button "Reply" at bounding box center [501, 687] width 71 height 27
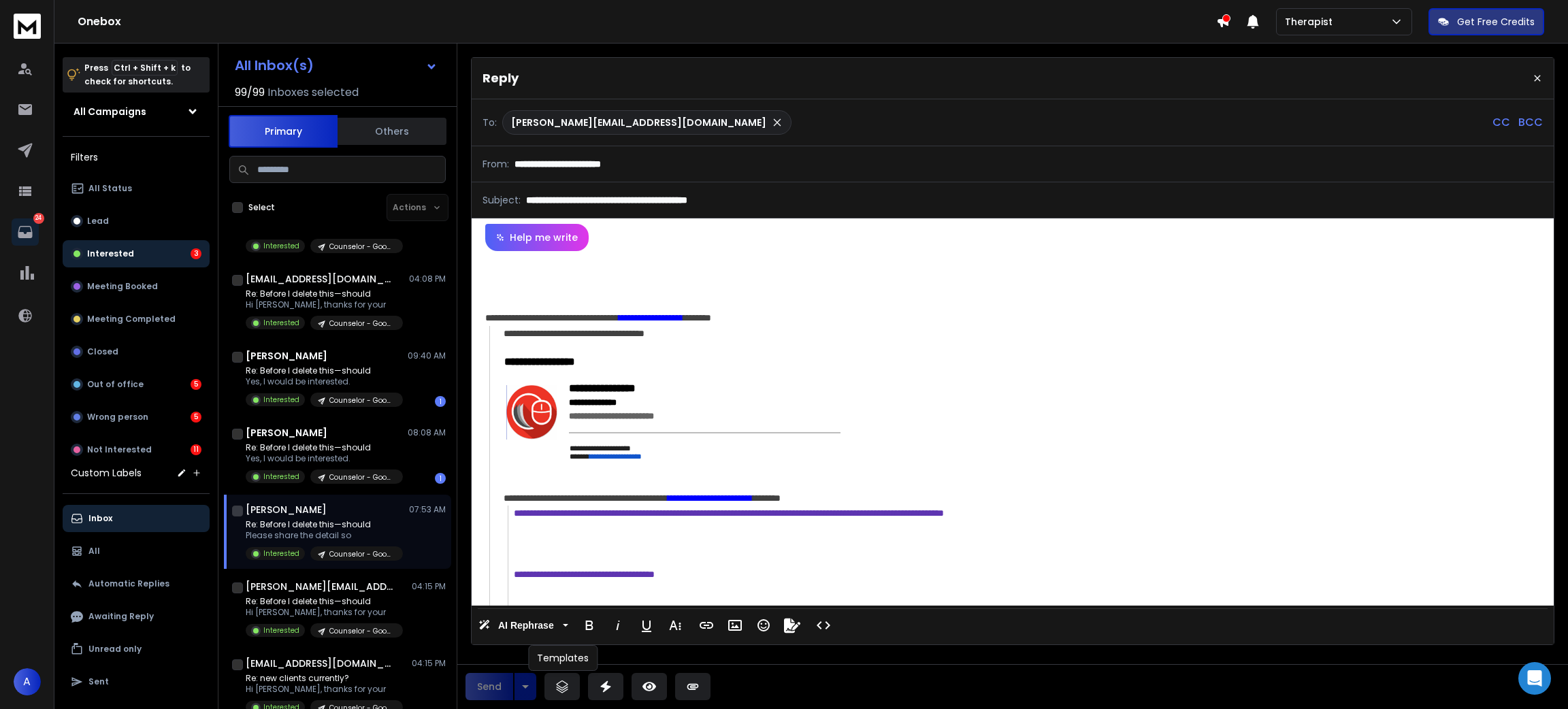
click at [549, 690] on button at bounding box center [562, 687] width 35 height 27
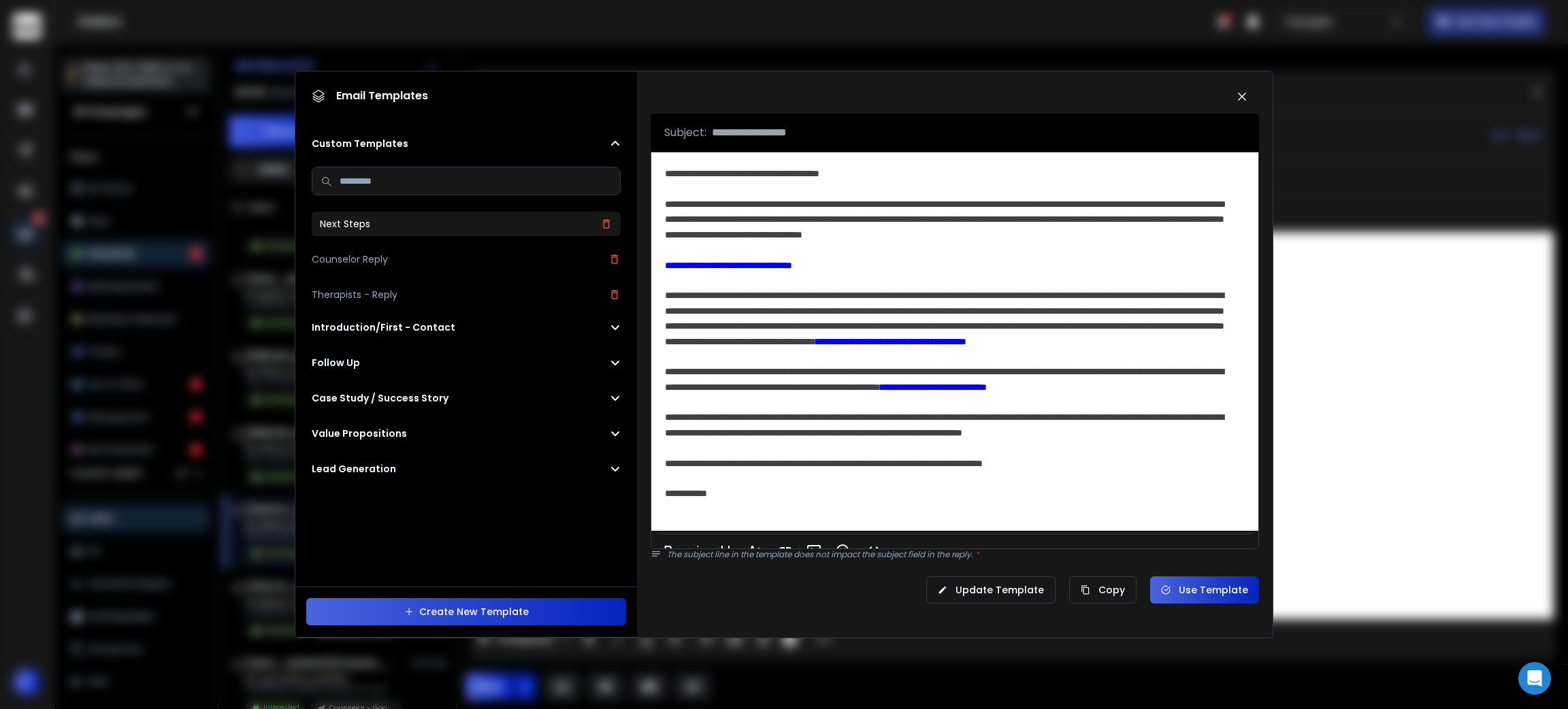
click at [420, 231] on div "Counselor Reply" at bounding box center [467, 224] width 294 height 14
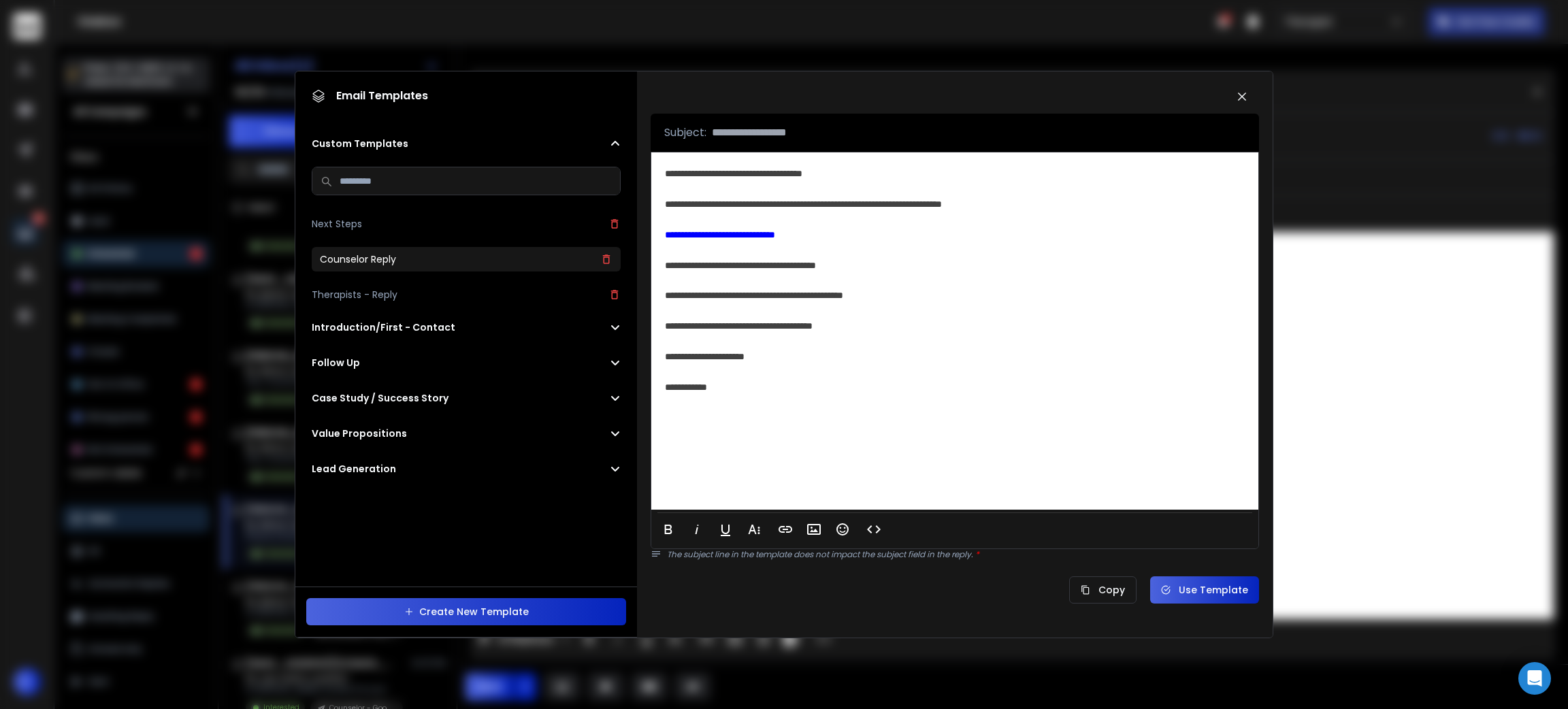
click at [1215, 582] on button "Use Template" at bounding box center [1204, 590] width 109 height 27
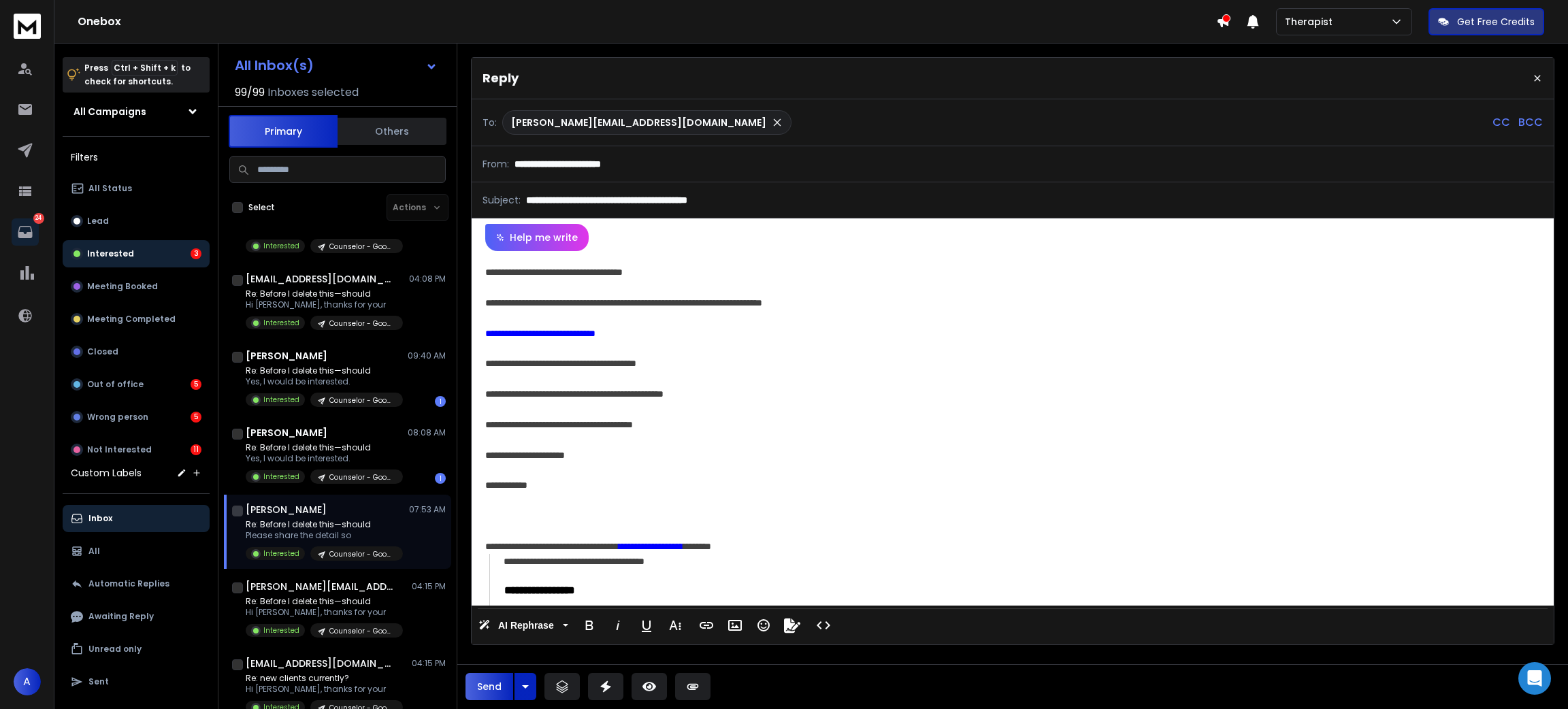
click at [496, 276] on div "**********" at bounding box center [1002, 272] width 1035 height 15
drag, startPoint x: 500, startPoint y: 498, endPoint x: 505, endPoint y: 490, distance: 9.4
click at [500, 497] on div at bounding box center [1012, 501] width 1055 height 15
click at [475, 690] on button "Send" at bounding box center [489, 687] width 47 height 27
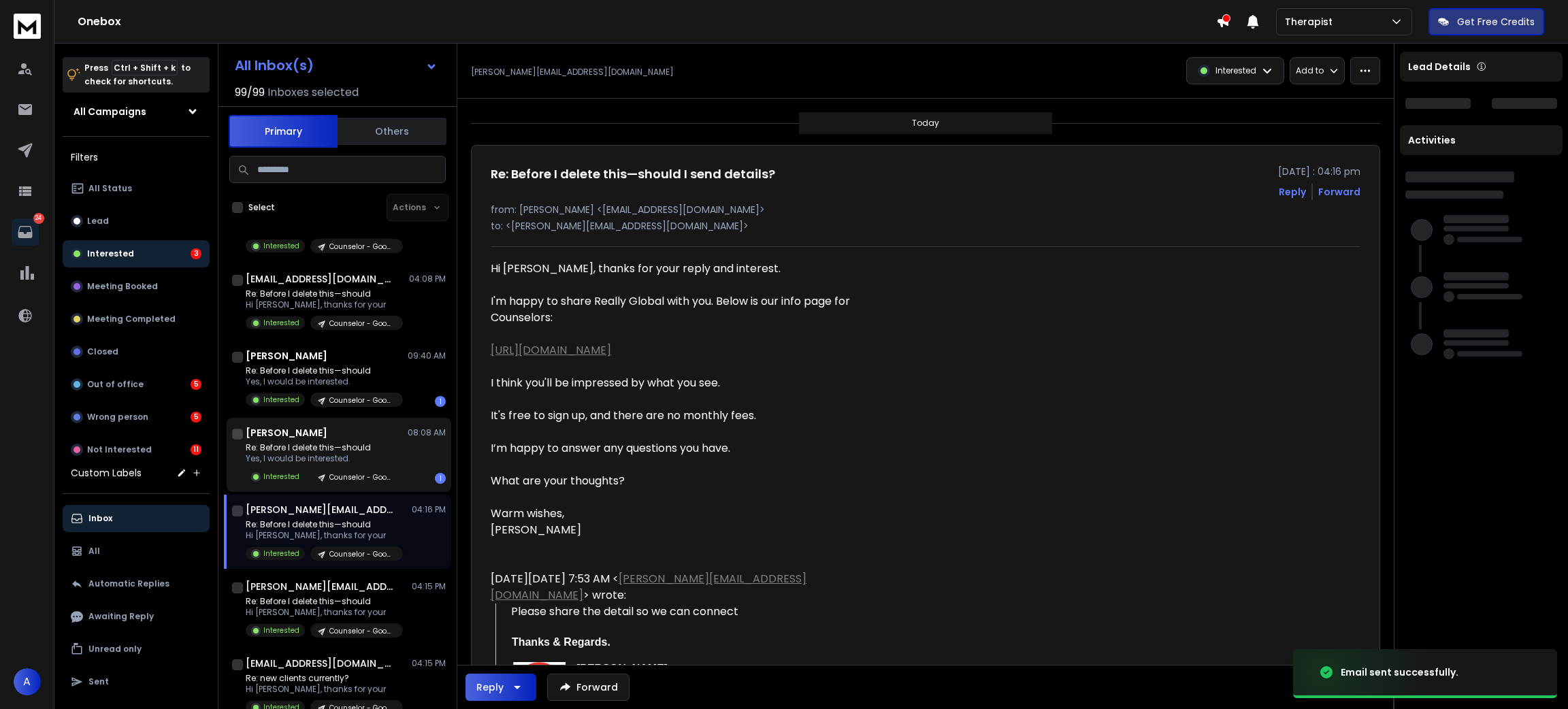
click at [248, 448] on p "Re: Before I delete this—should" at bounding box center [323, 448] width 157 height 11
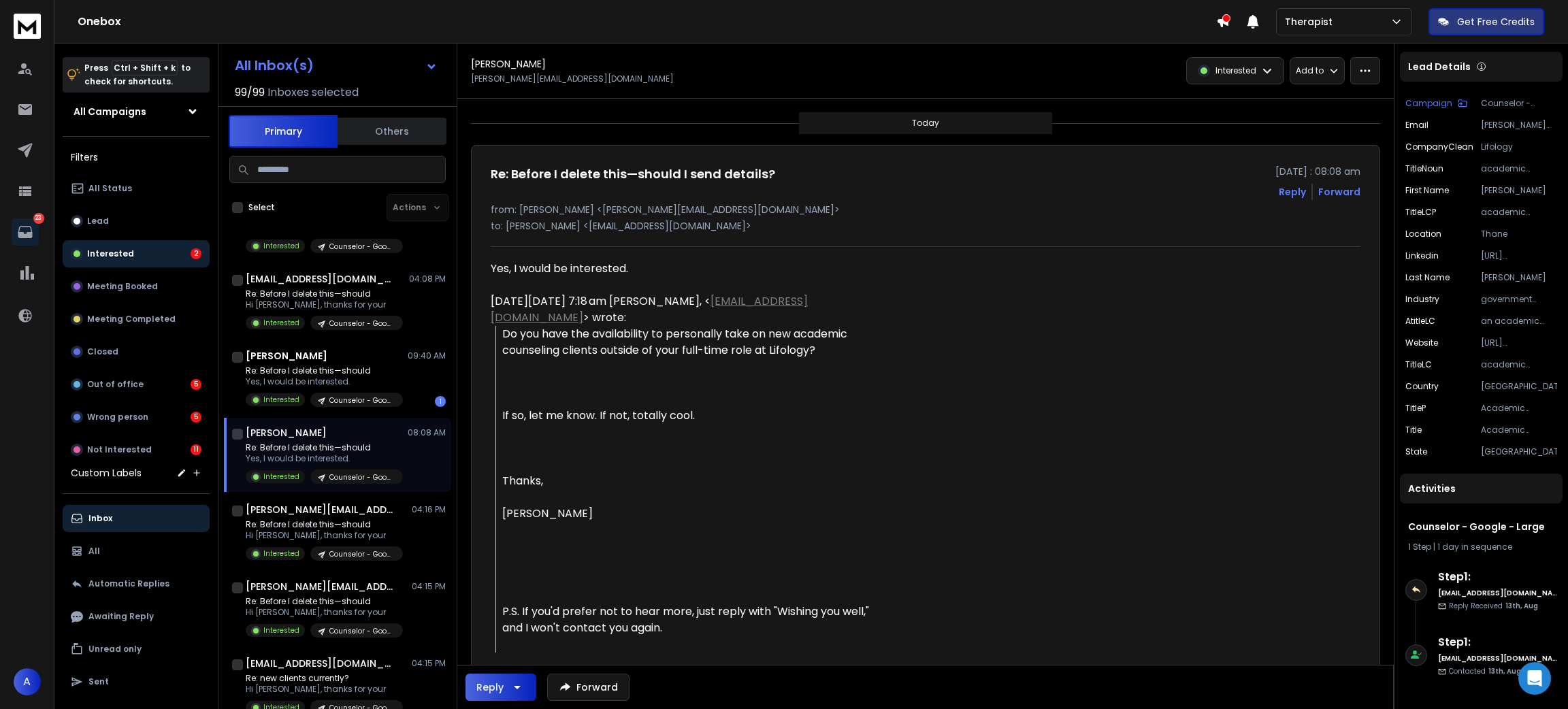
click at [471, 696] on button "Reply" at bounding box center [501, 687] width 71 height 27
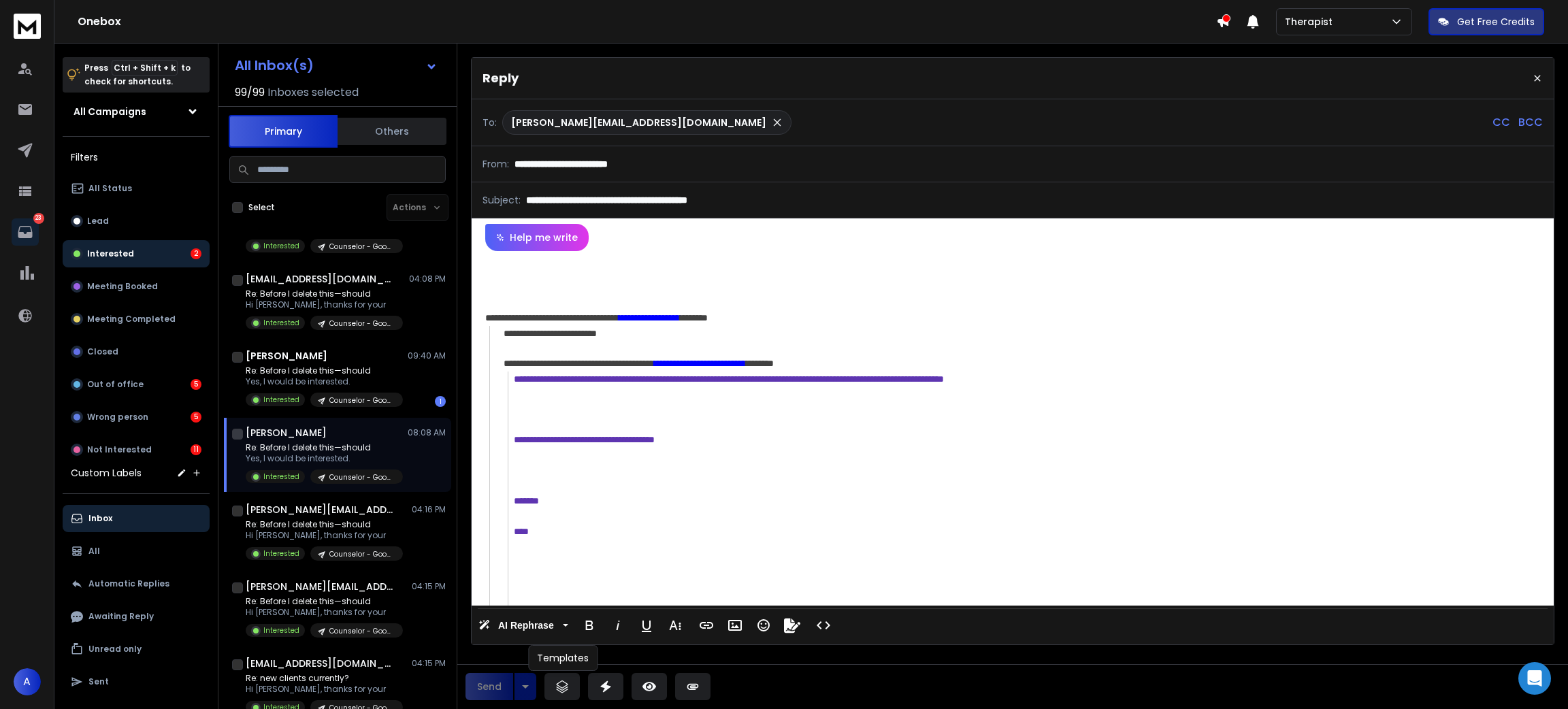
click at [566, 684] on icon at bounding box center [562, 685] width 11 height 8
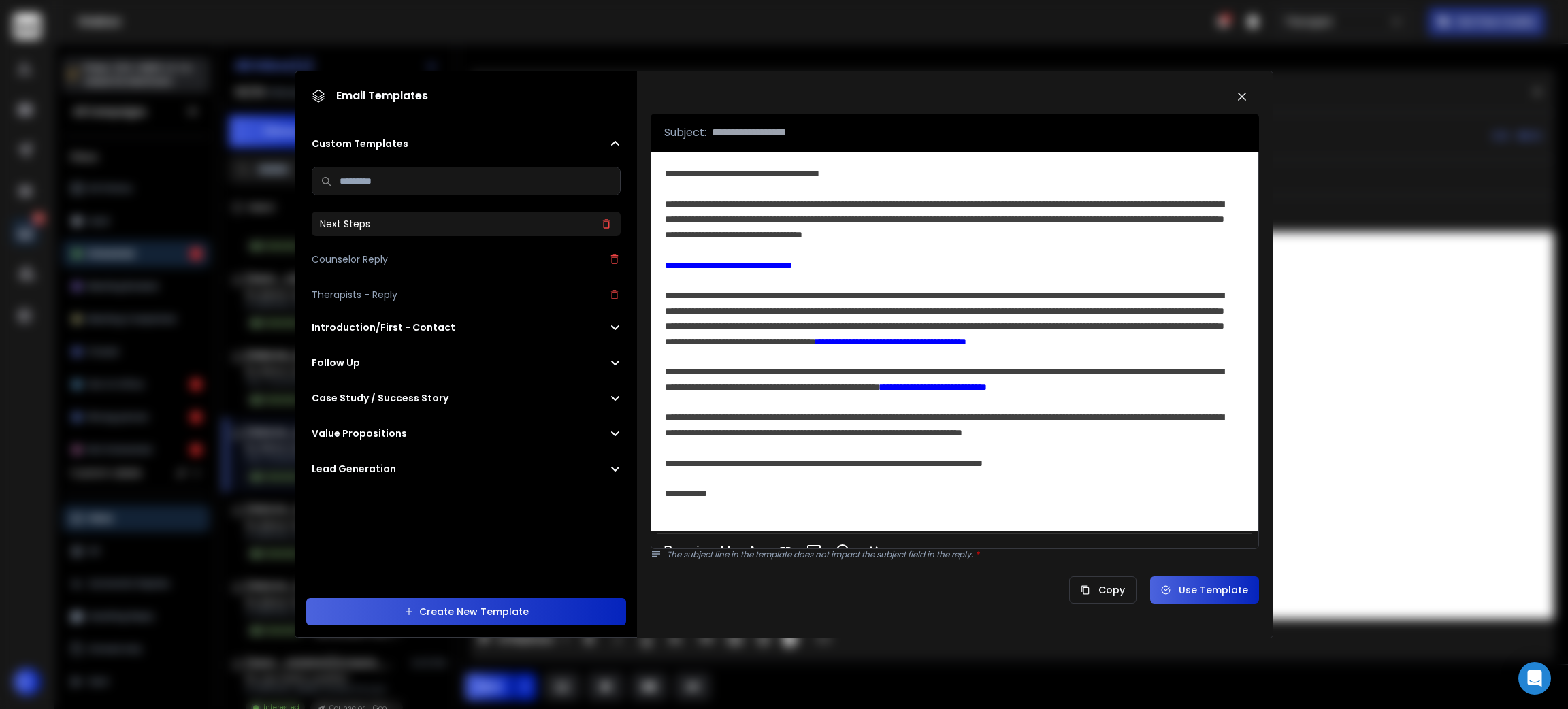
click at [422, 231] on div "Counselor Reply" at bounding box center [467, 224] width 294 height 14
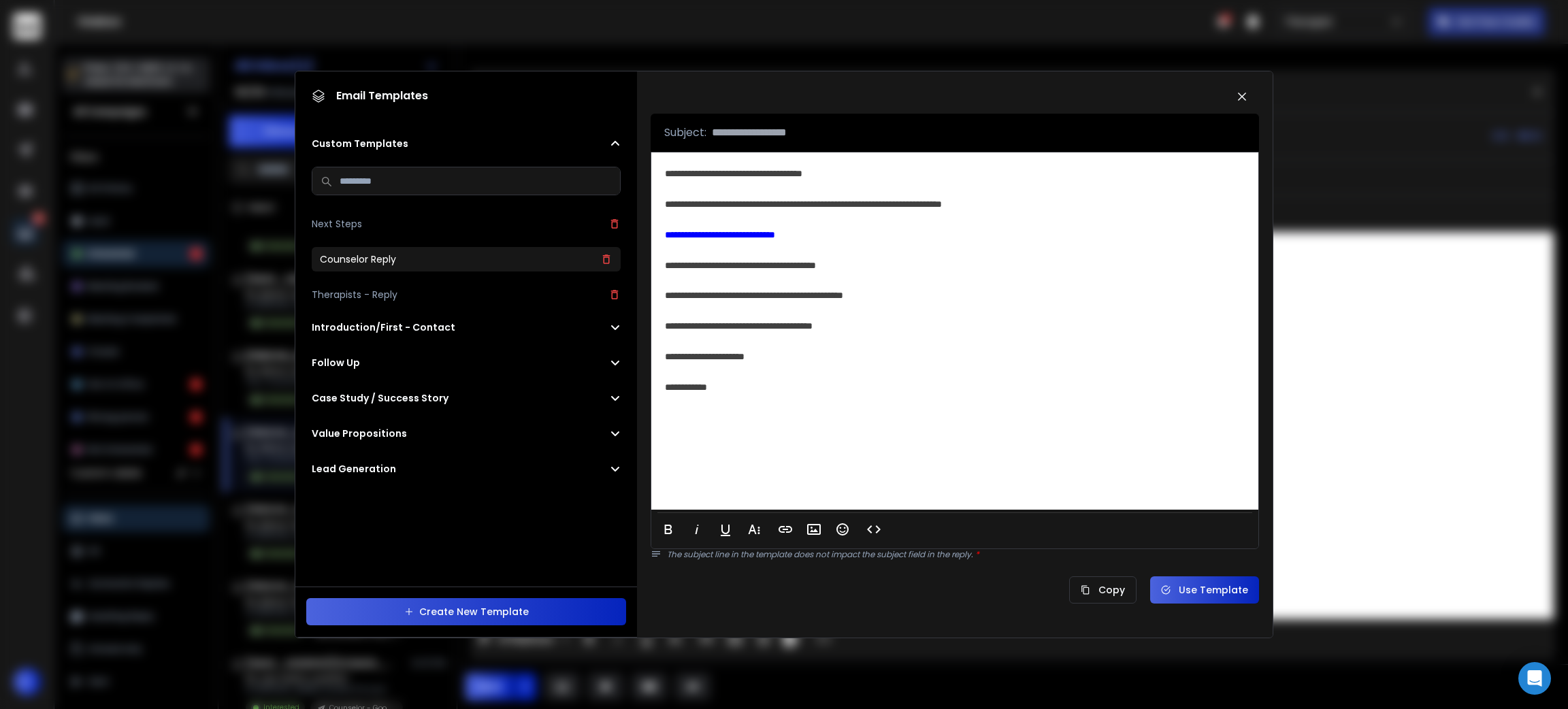
click at [1181, 592] on button "Use Template" at bounding box center [1204, 590] width 109 height 27
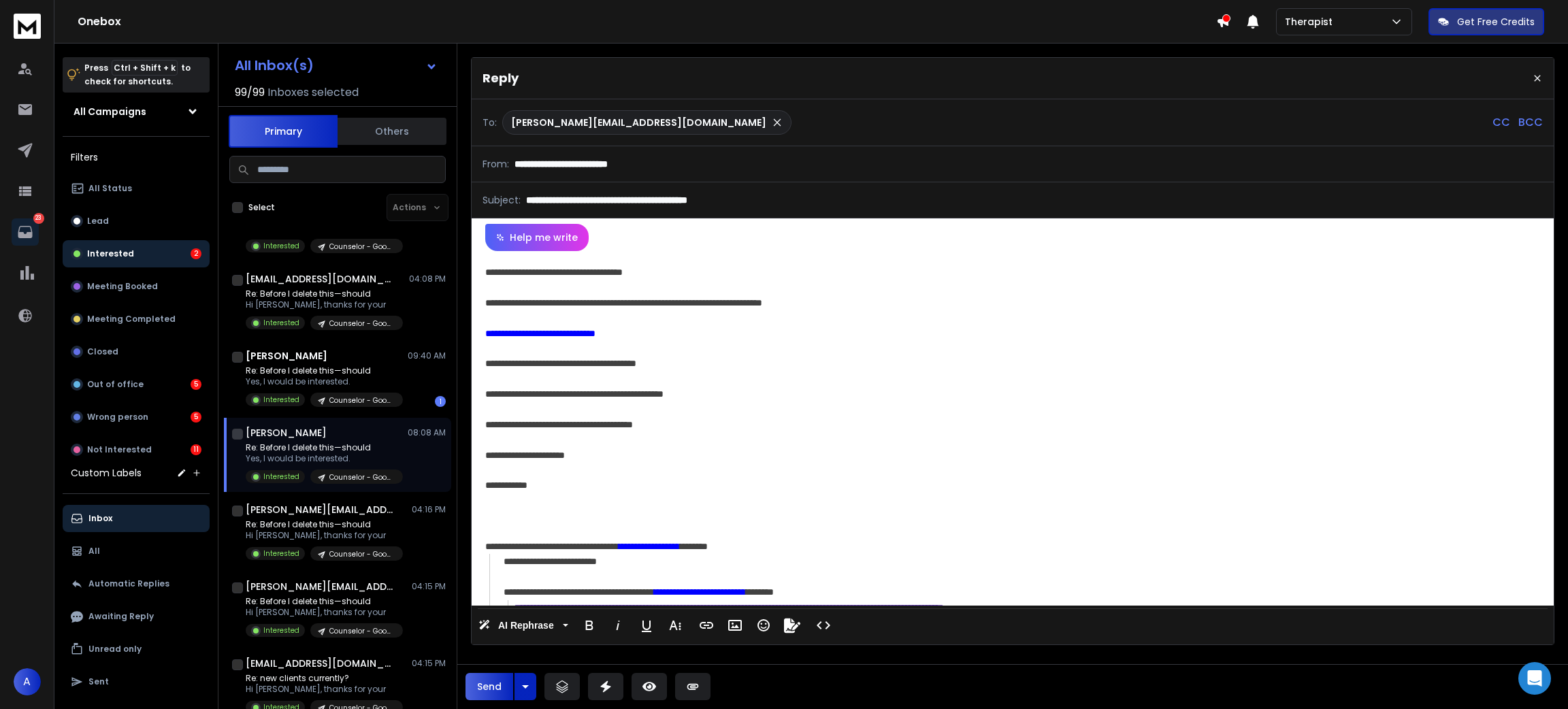
click at [497, 267] on div "**********" at bounding box center [1002, 272] width 1035 height 15
click at [526, 505] on div at bounding box center [1012, 501] width 1055 height 15
click at [496, 680] on button "Send" at bounding box center [489, 687] width 47 height 27
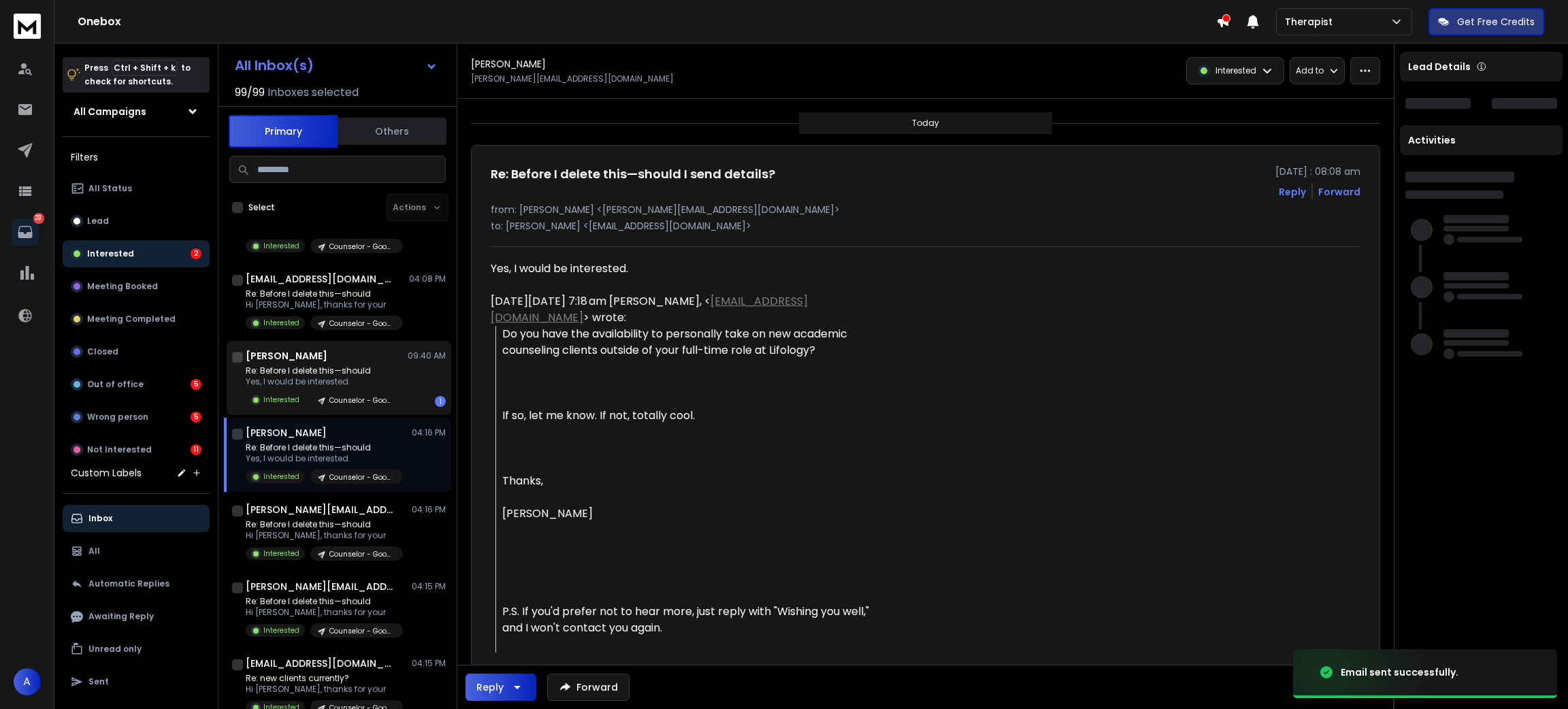
click at [354, 353] on div "[PERSON_NAME] 09:40 AM" at bounding box center [345, 356] width 200 height 14
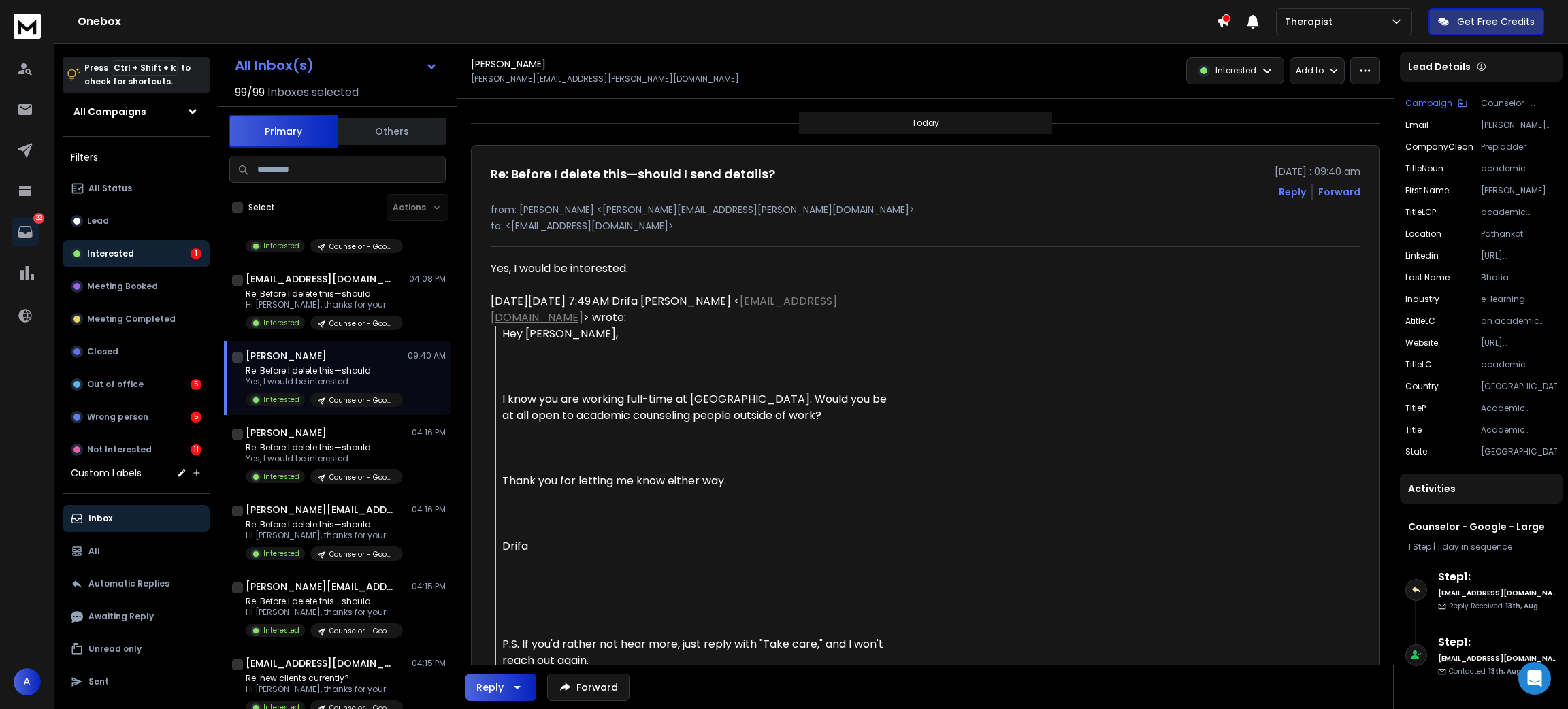
click at [481, 682] on div "Reply" at bounding box center [490, 687] width 27 height 14
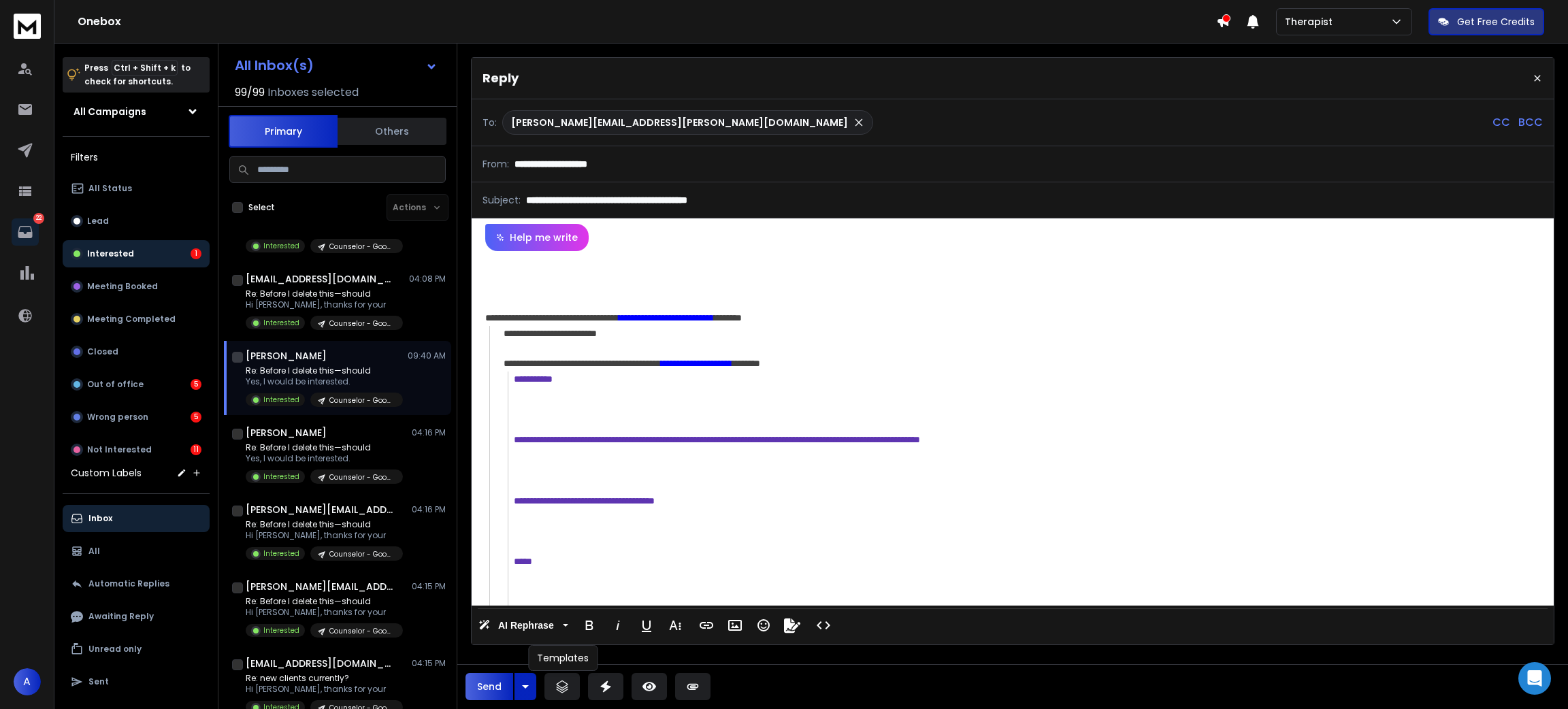
click at [555, 693] on icon at bounding box center [562, 686] width 14 height 14
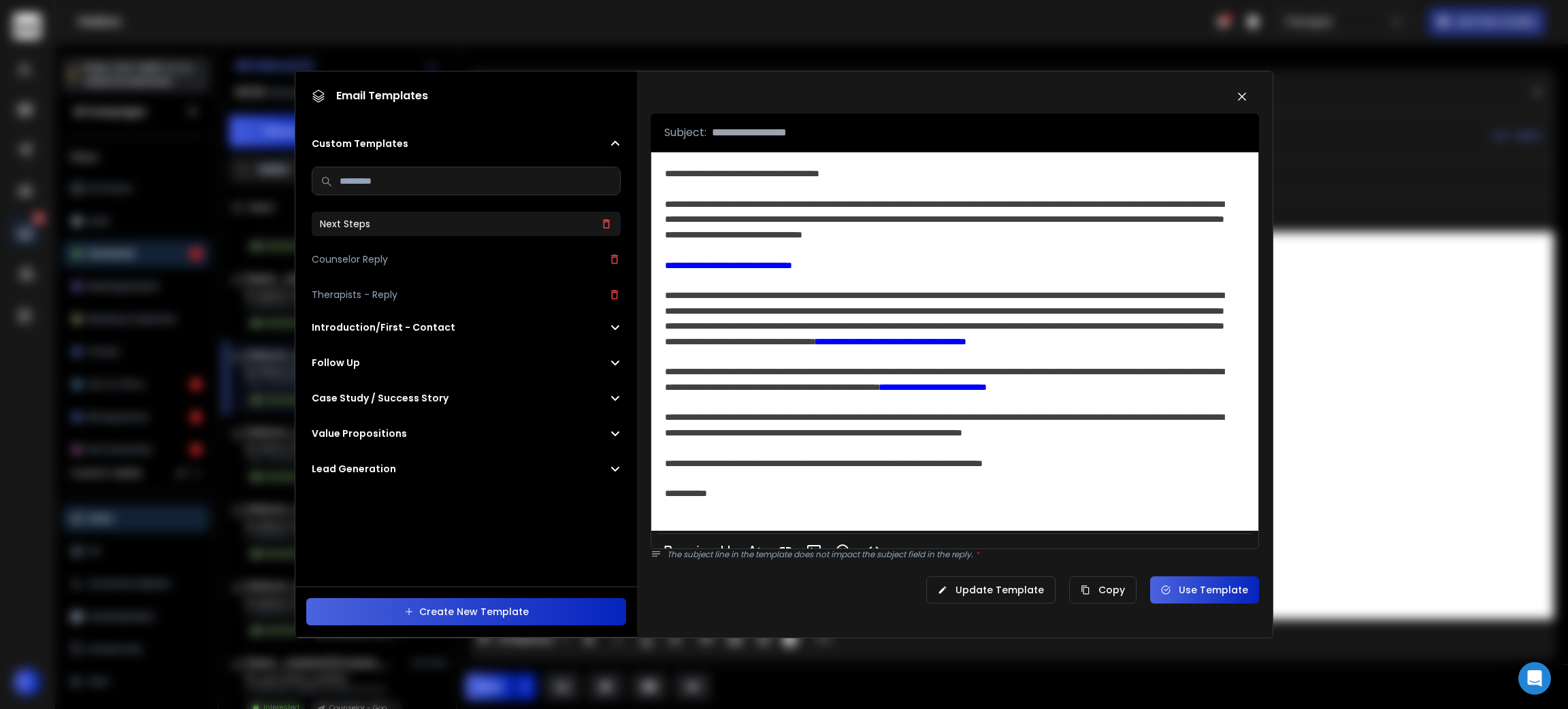
click at [385, 271] on div "Counselor Reply" at bounding box center [466, 259] width 310 height 24
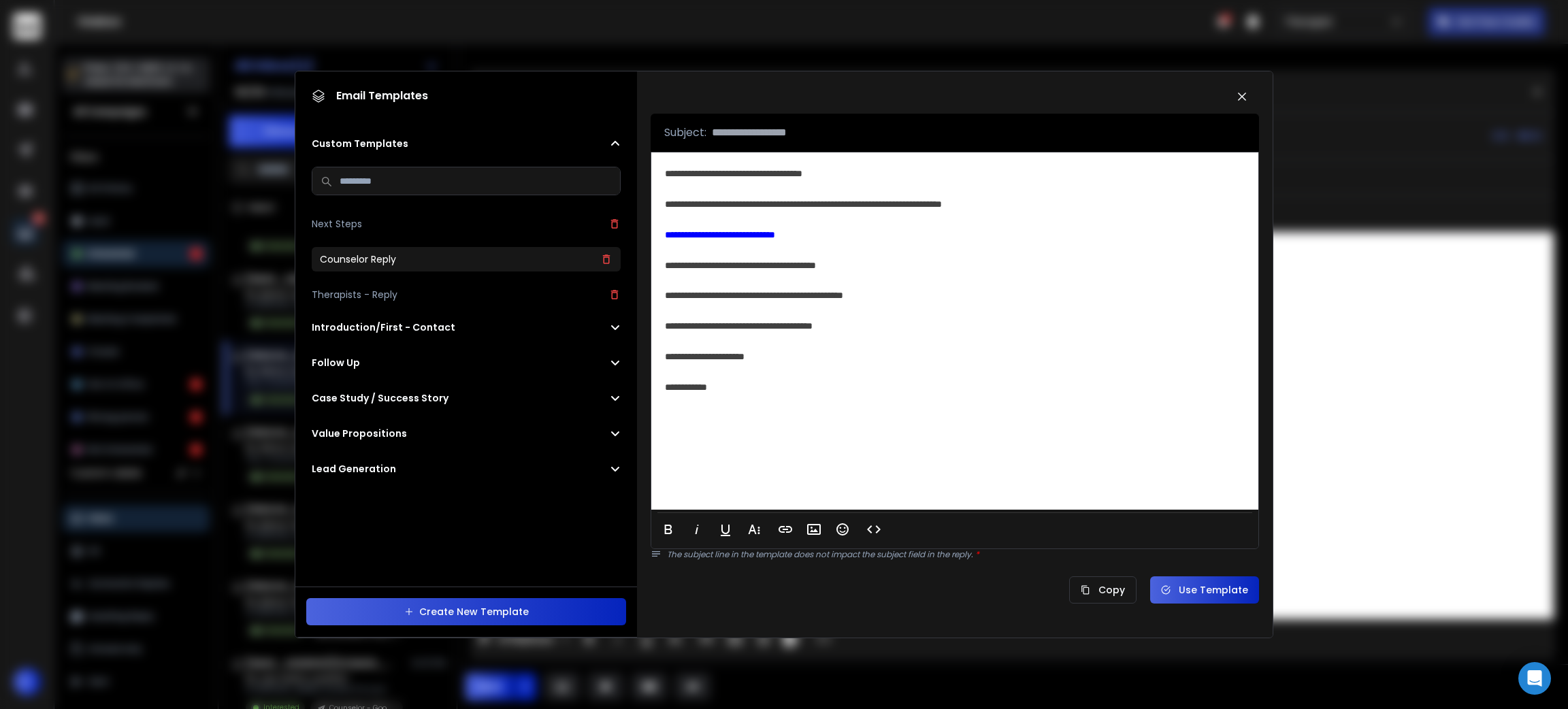
click at [1214, 587] on button "Use Template" at bounding box center [1204, 590] width 109 height 27
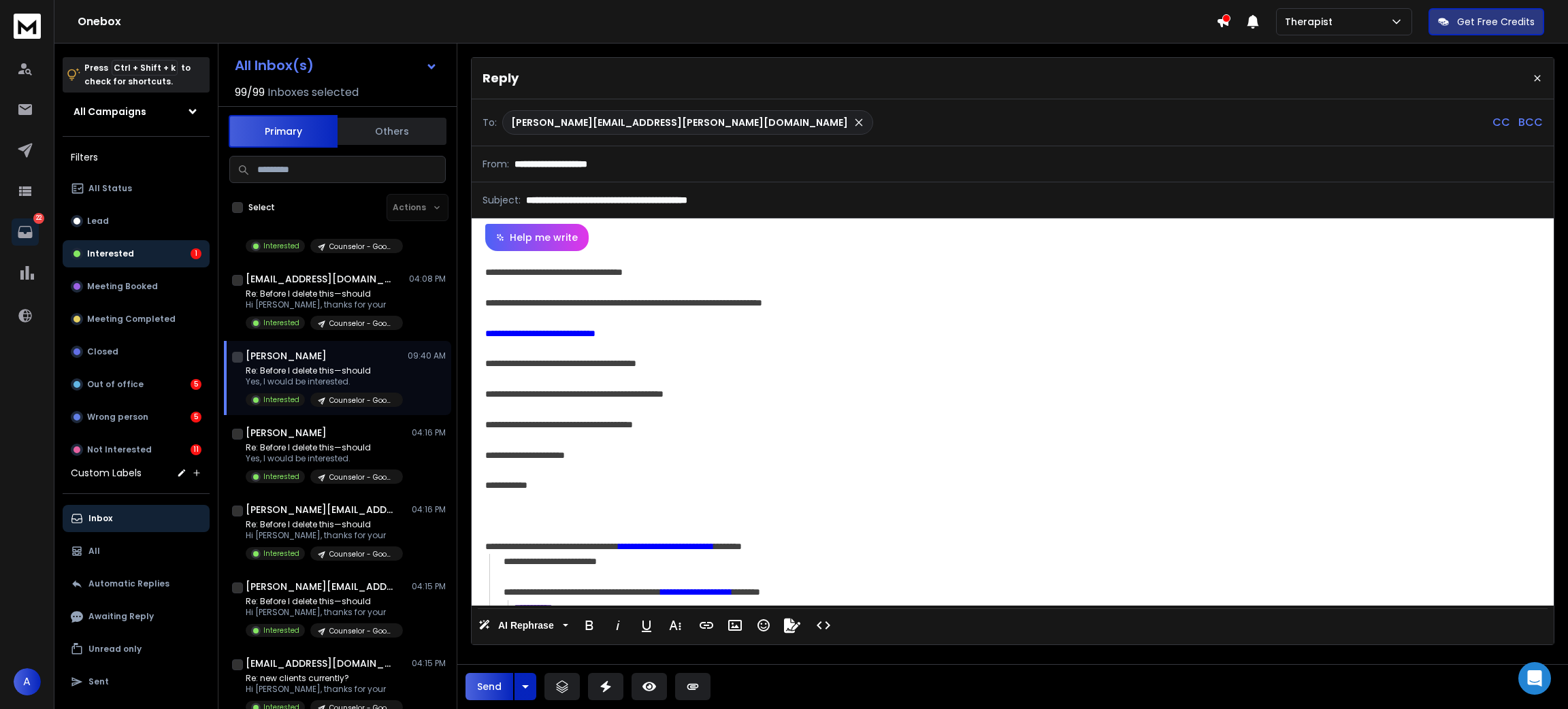
click at [499, 273] on div "**********" at bounding box center [1002, 272] width 1035 height 15
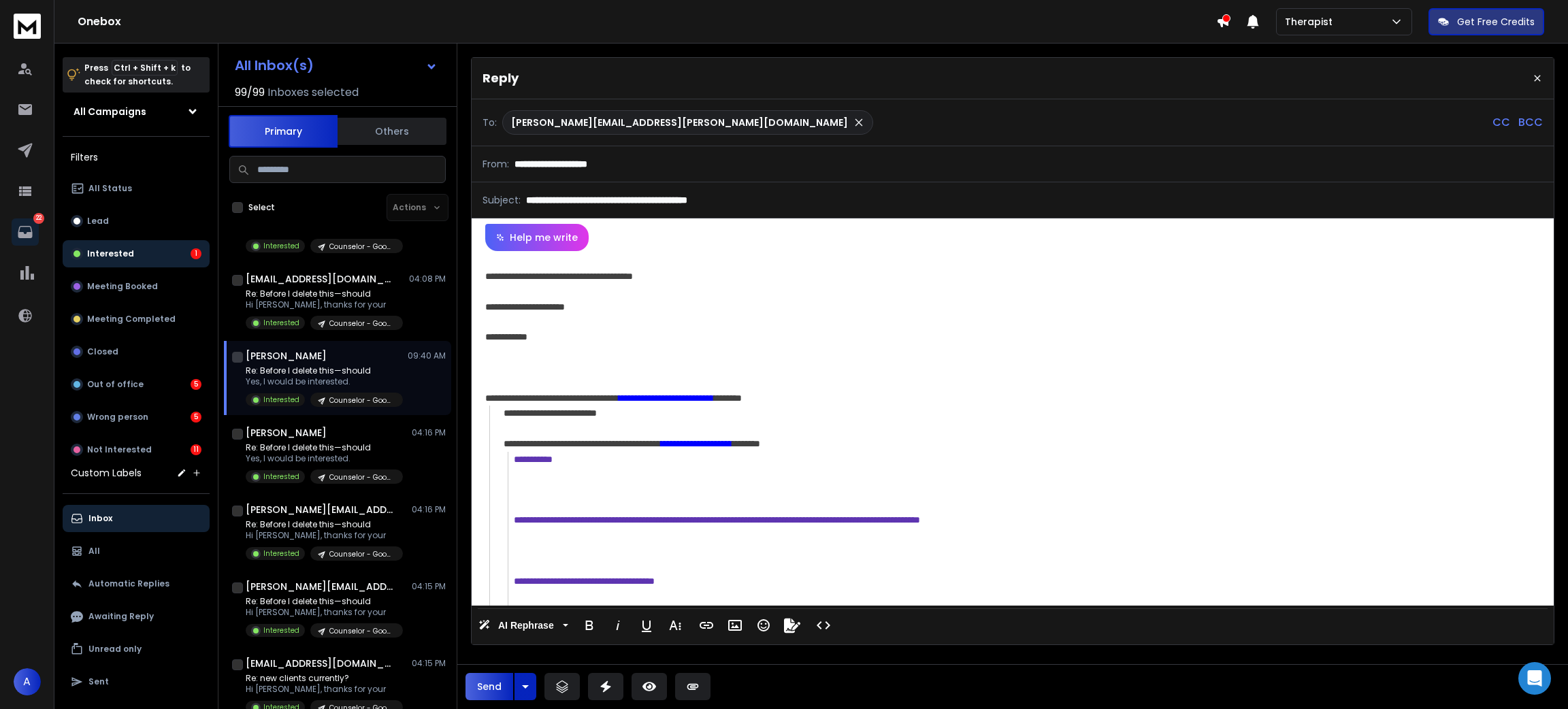
scroll to position [102, 0]
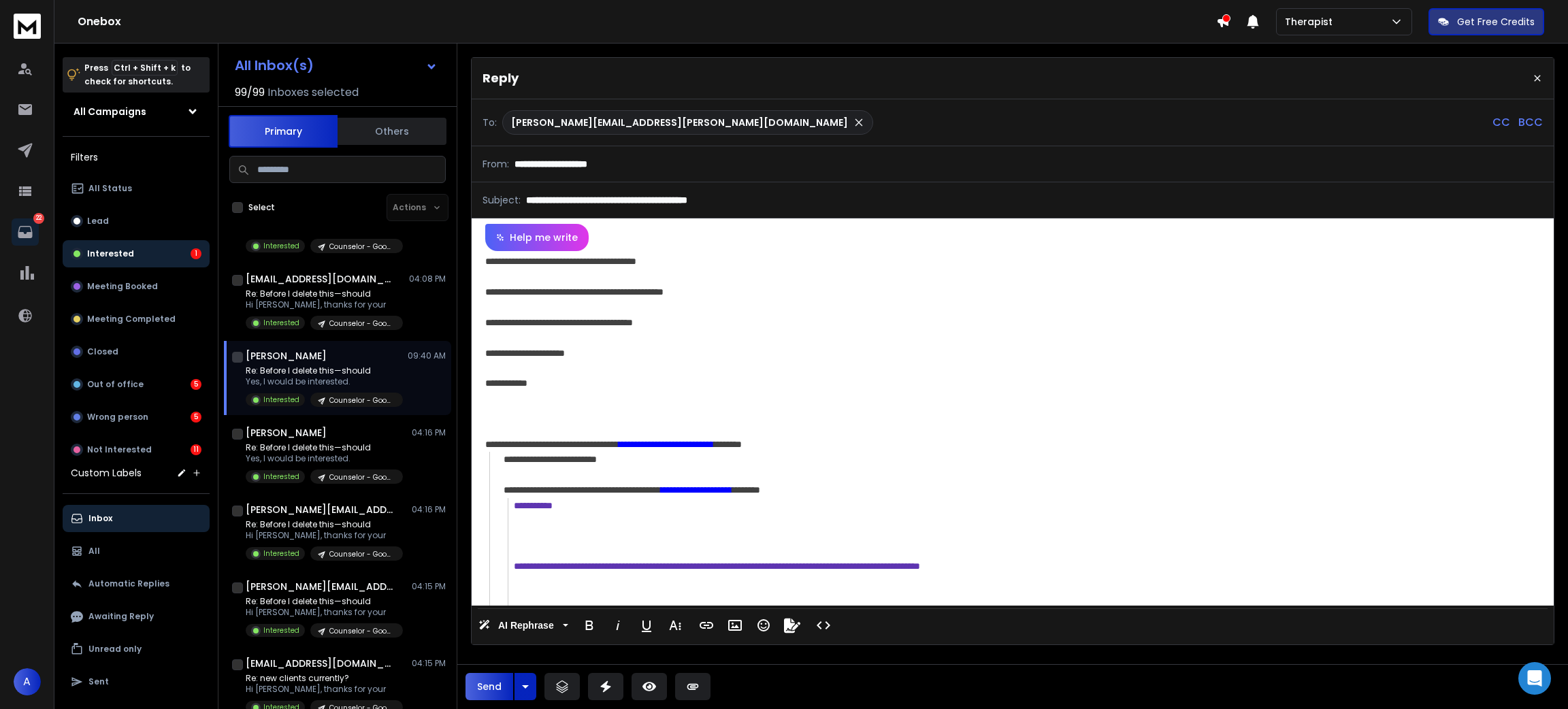
click at [488, 398] on div at bounding box center [1010, 398] width 1051 height 15
click at [469, 680] on button "Send" at bounding box center [489, 687] width 47 height 27
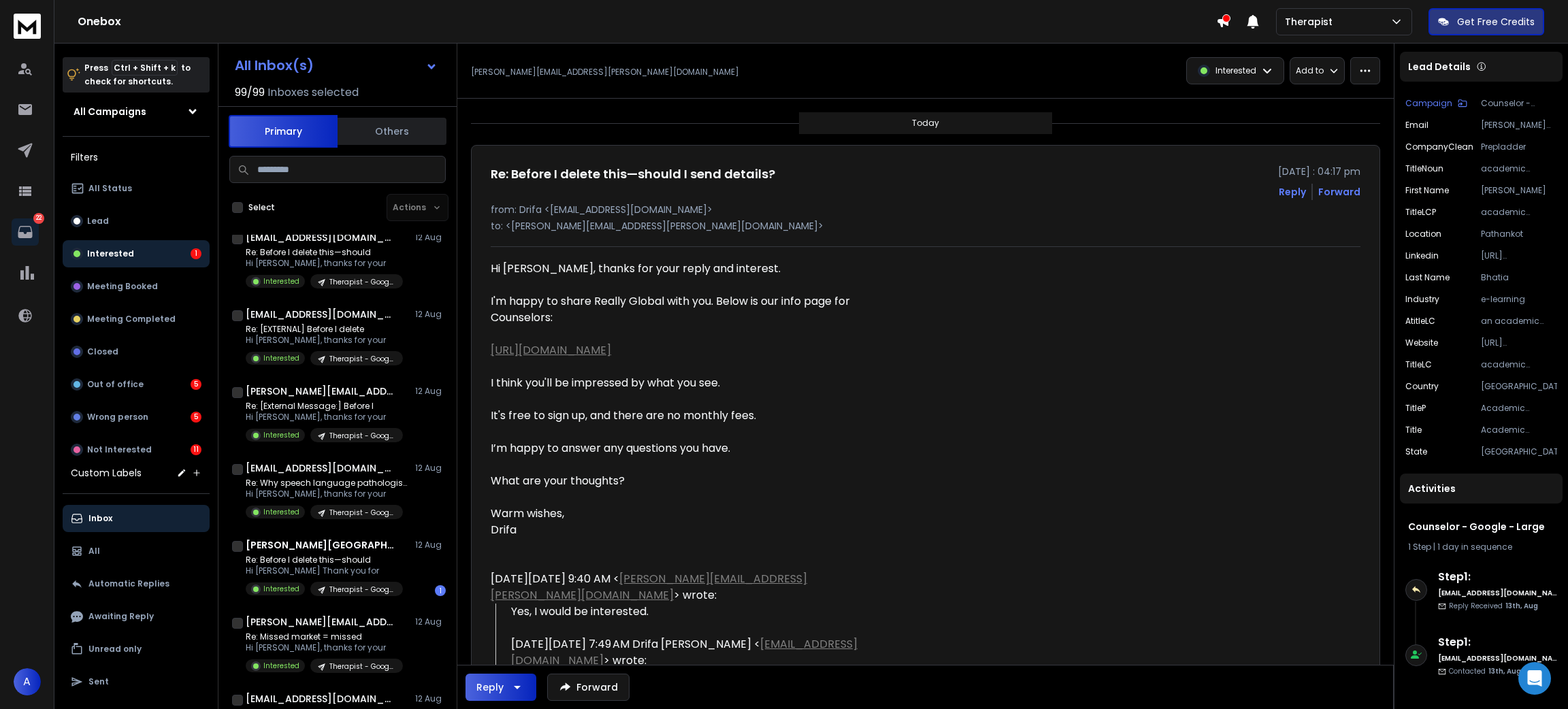
scroll to position [1123, 0]
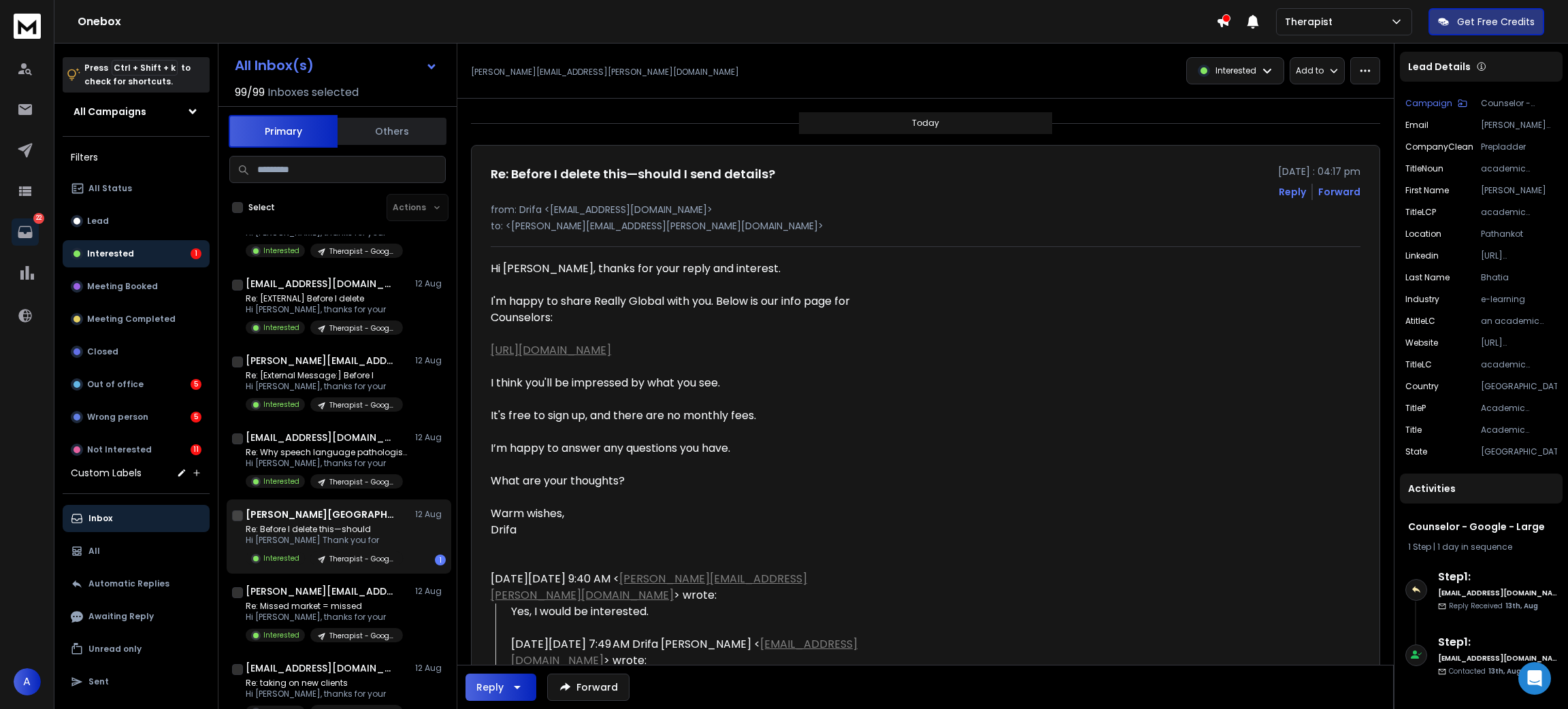
click at [338, 519] on h1 "[PERSON_NAME][GEOGRAPHIC_DATA]" at bounding box center [320, 514] width 150 height 14
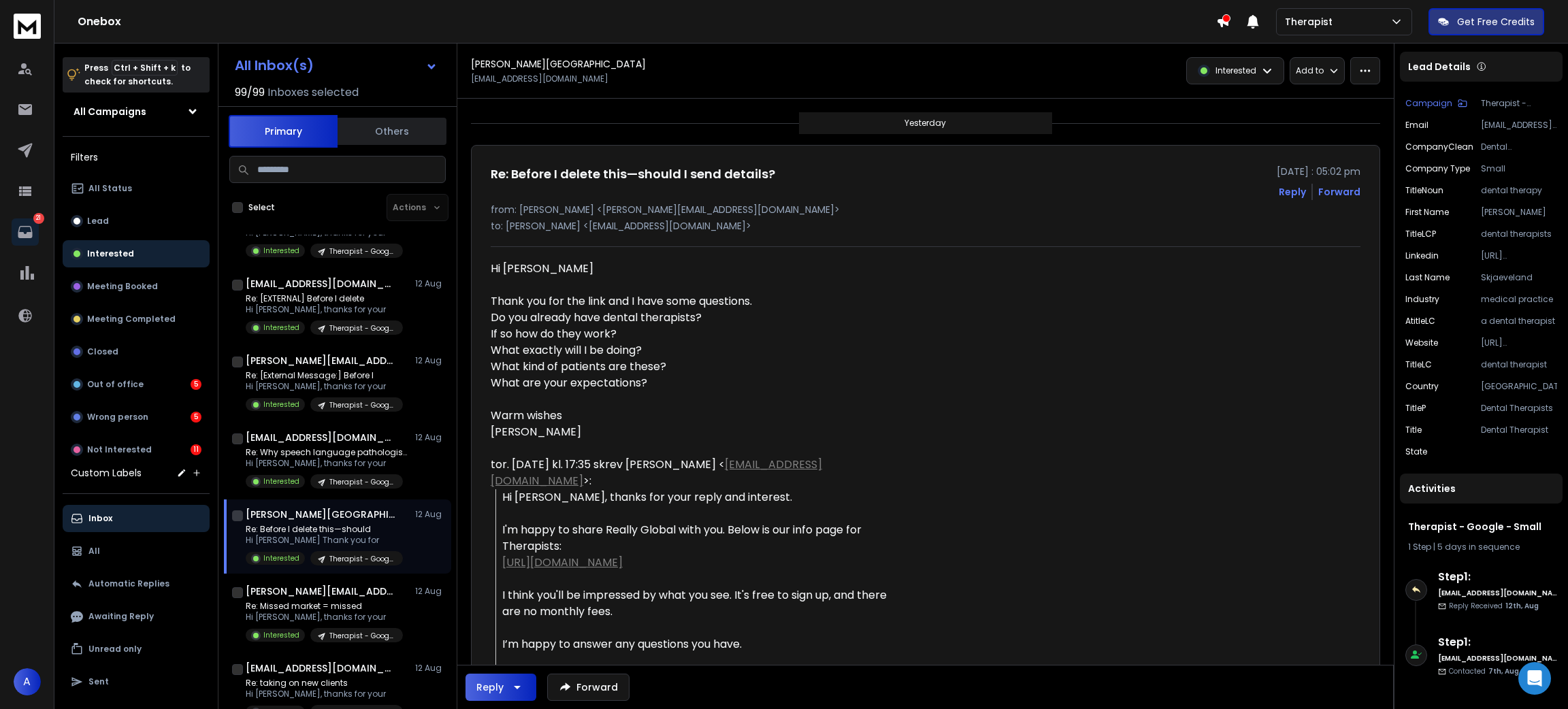
click at [492, 686] on div "Reply" at bounding box center [490, 687] width 27 height 14
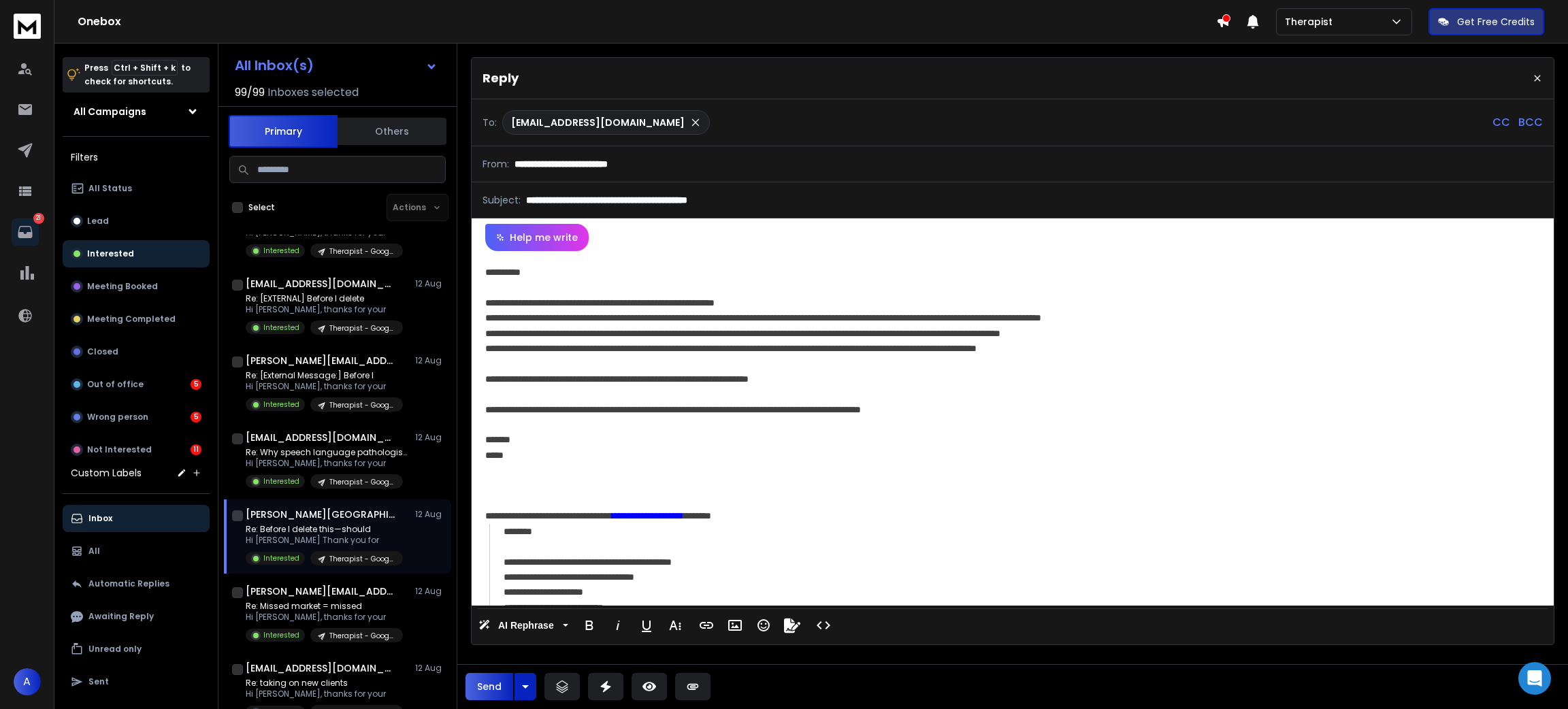
click at [479, 688] on button "Send" at bounding box center [489, 687] width 47 height 27
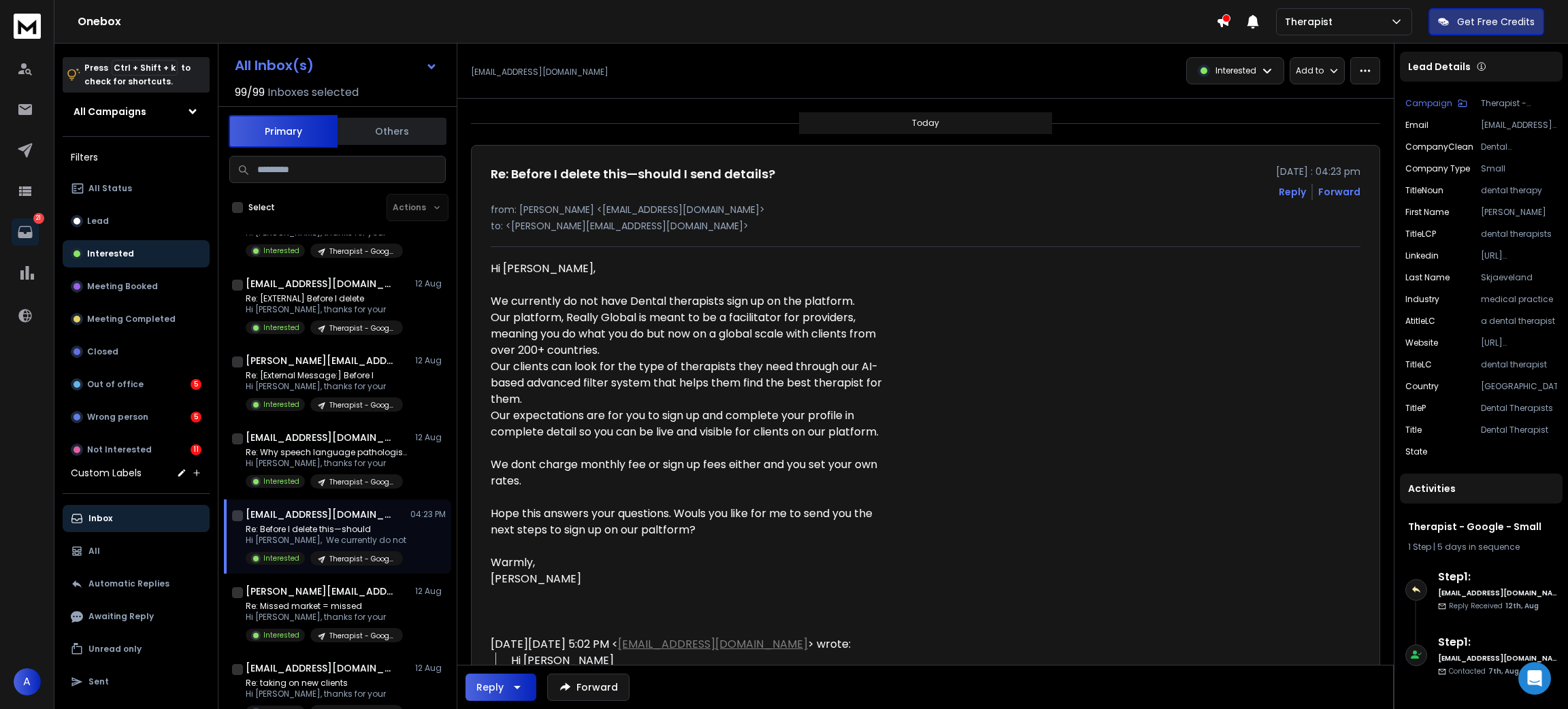
click at [126, 369] on div "All Status Lead Interested Meeting Booked Meeting Completed Closed Out of offic…" at bounding box center [136, 319] width 147 height 289
click at [150, 390] on button "Out of office 5" at bounding box center [136, 385] width 147 height 27
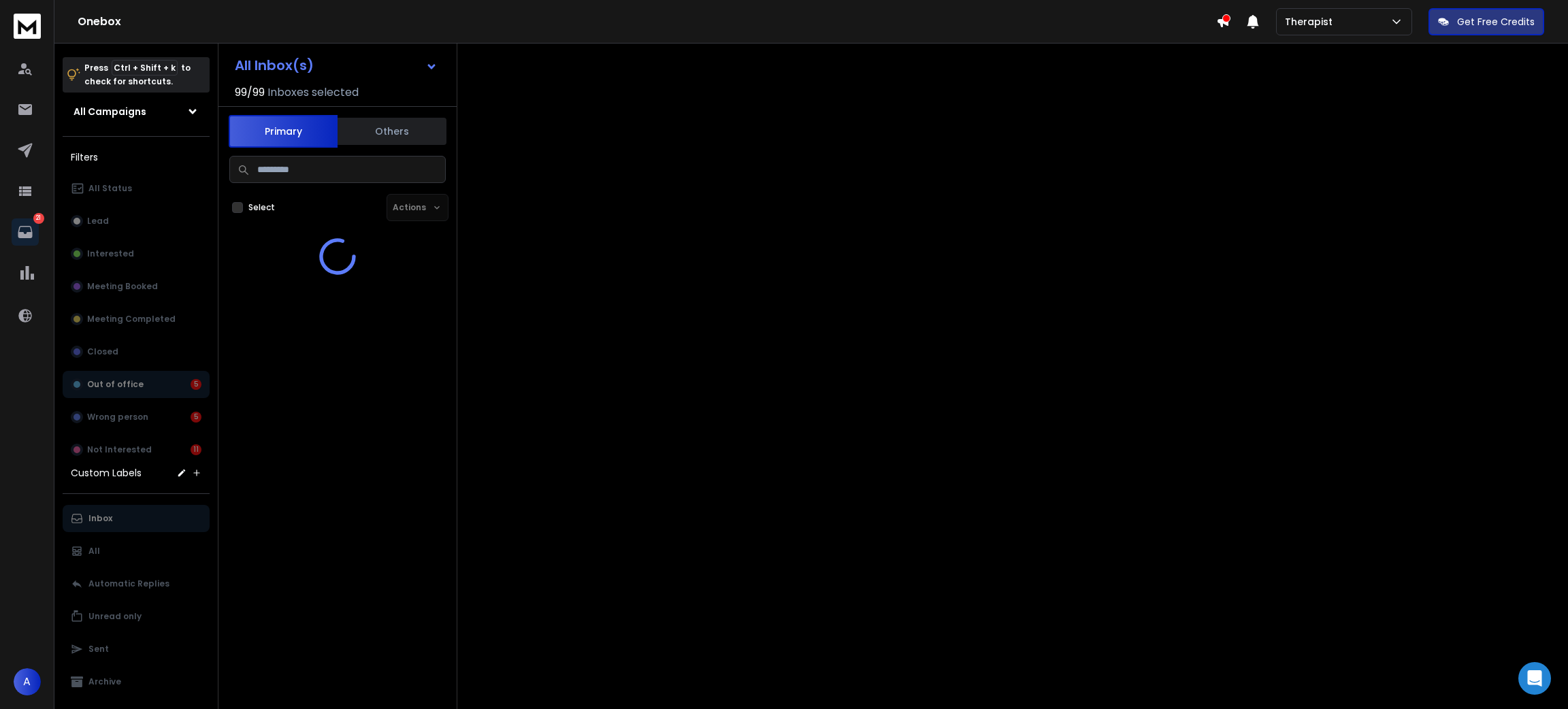
scroll to position [0, 0]
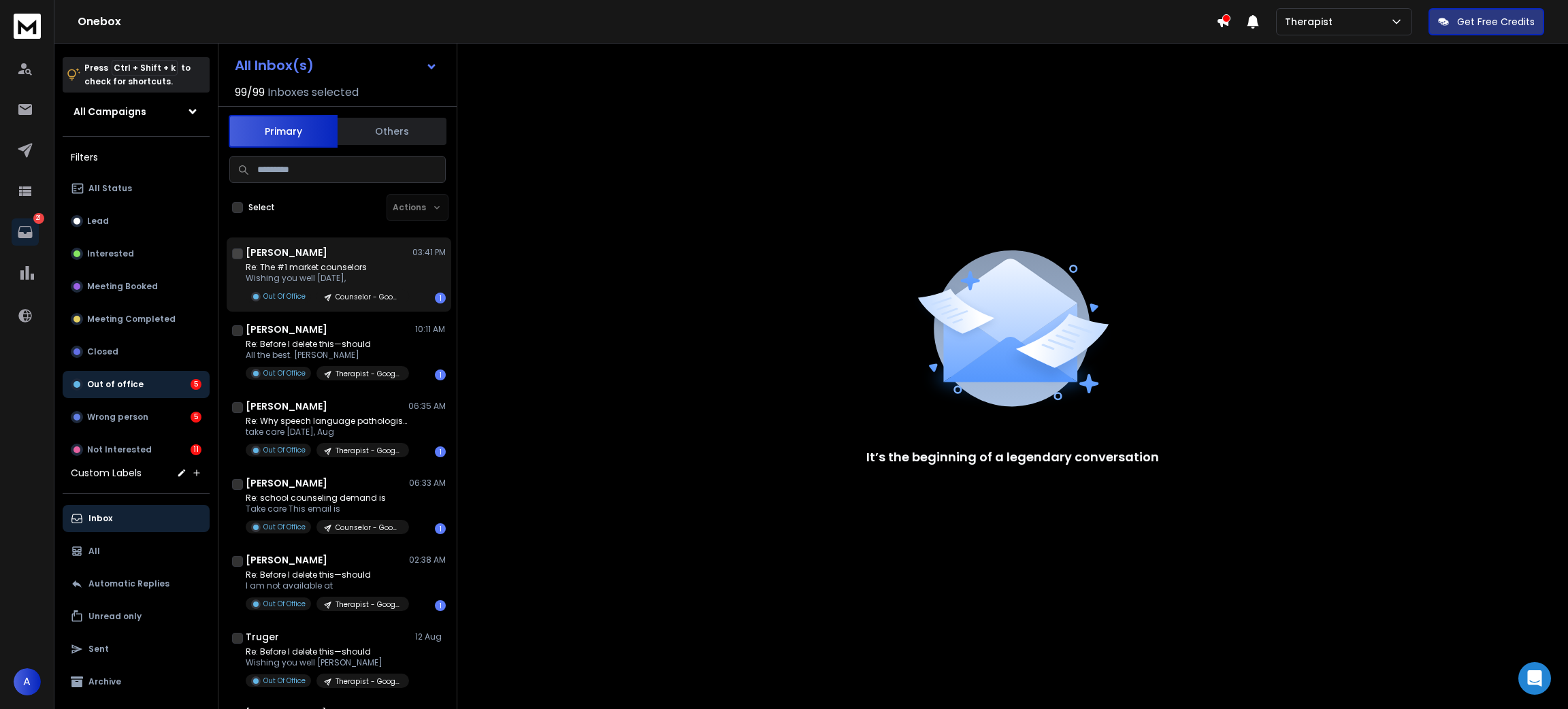
click at [320, 256] on h1 "[PERSON_NAME]" at bounding box center [286, 252] width 81 height 14
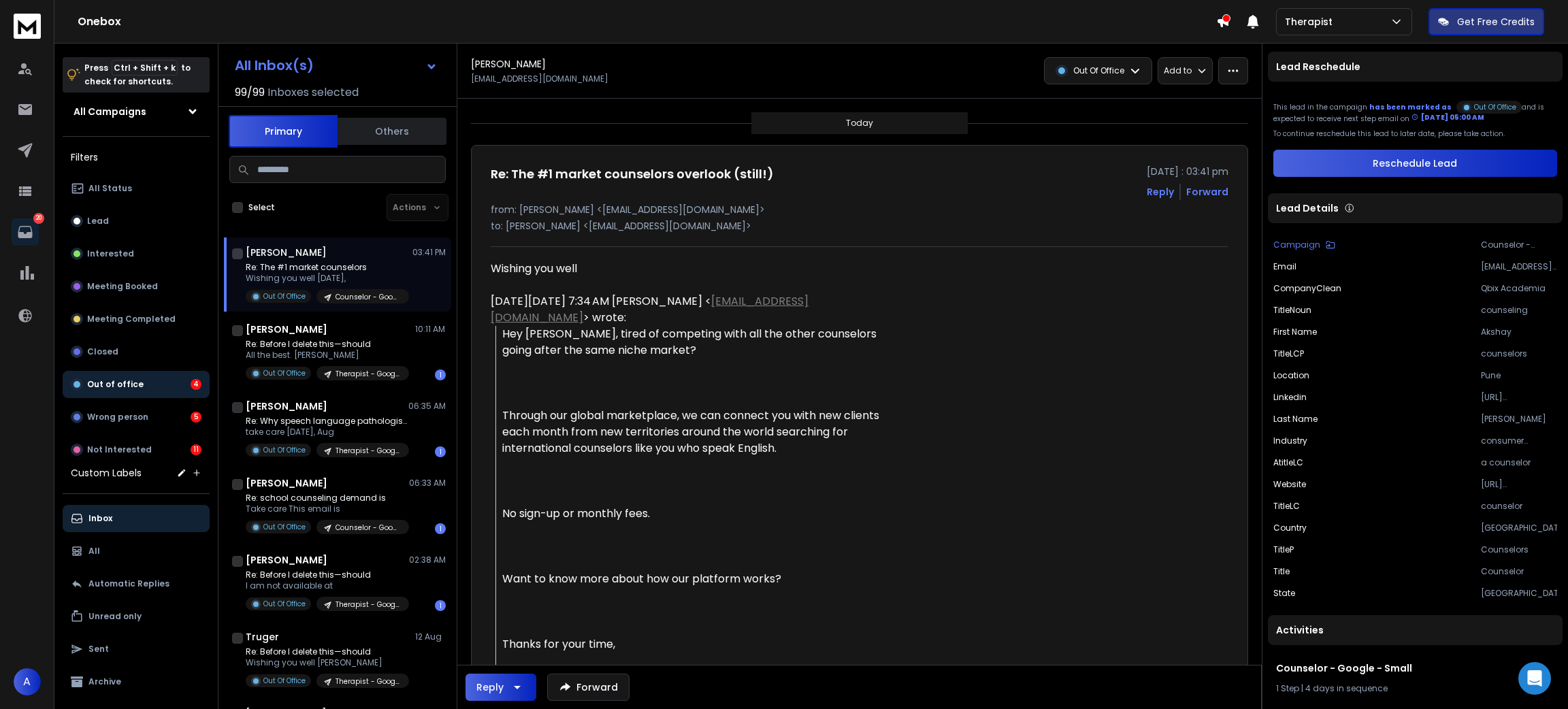
click at [1054, 67] on div "Out Of Office" at bounding box center [1097, 71] width 107 height 26
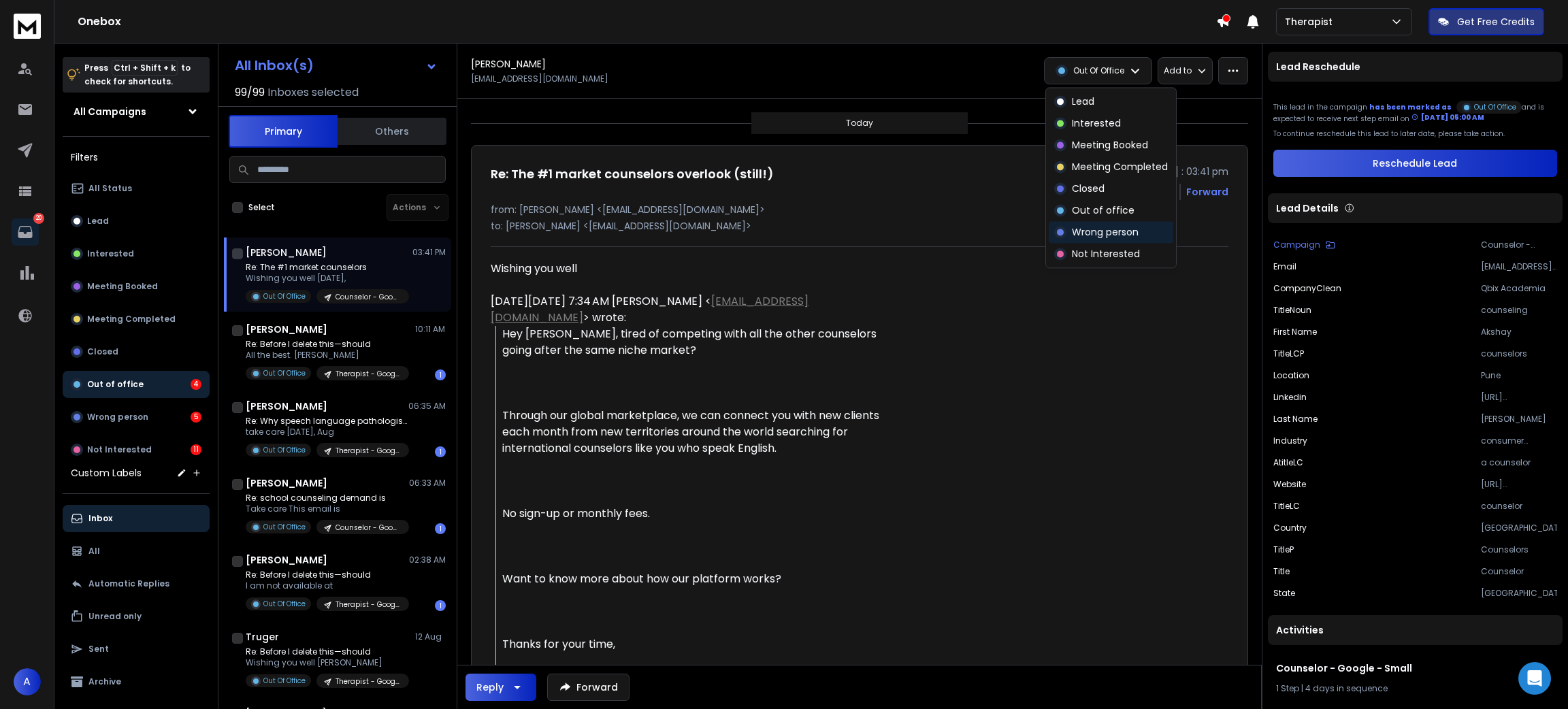
click at [1103, 237] on p "Wrong person" at bounding box center [1105, 232] width 67 height 14
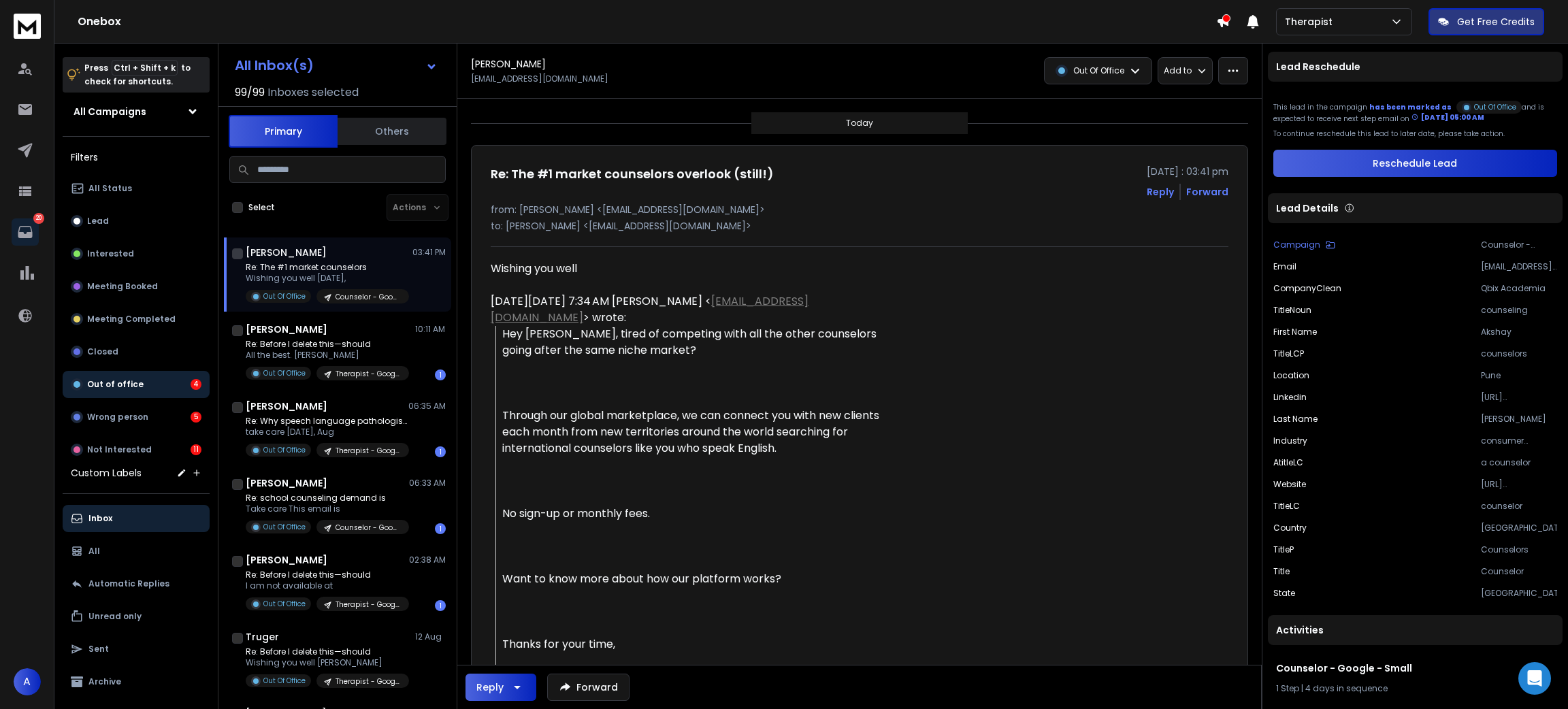
click at [1085, 56] on div "Akshay [PERSON_NAME] Akshay [PERSON_NAME] [EMAIL_ADDRESS][DOMAIN_NAME] Out Of O…" at bounding box center [859, 71] width 805 height 56
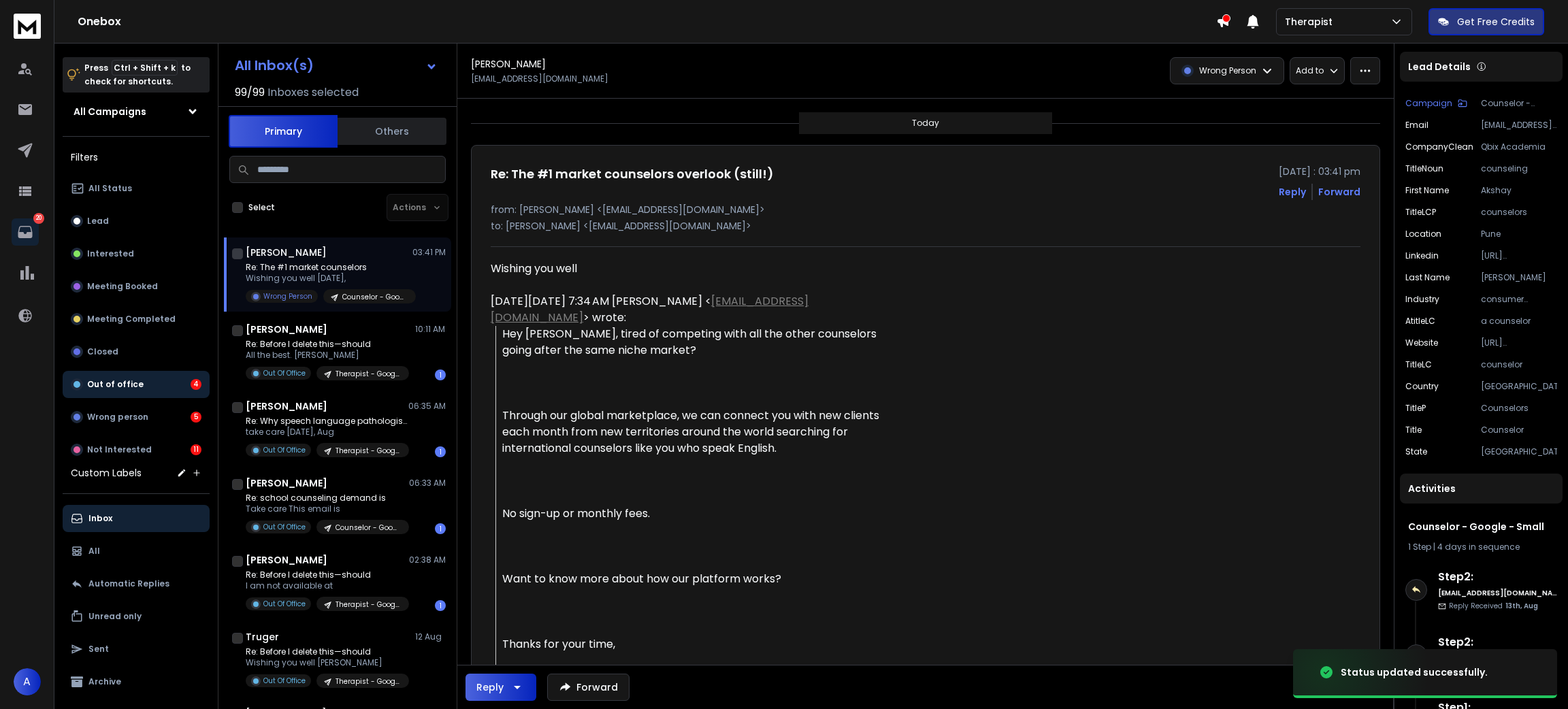
click at [1183, 69] on div at bounding box center [1187, 70] width 12 height 12
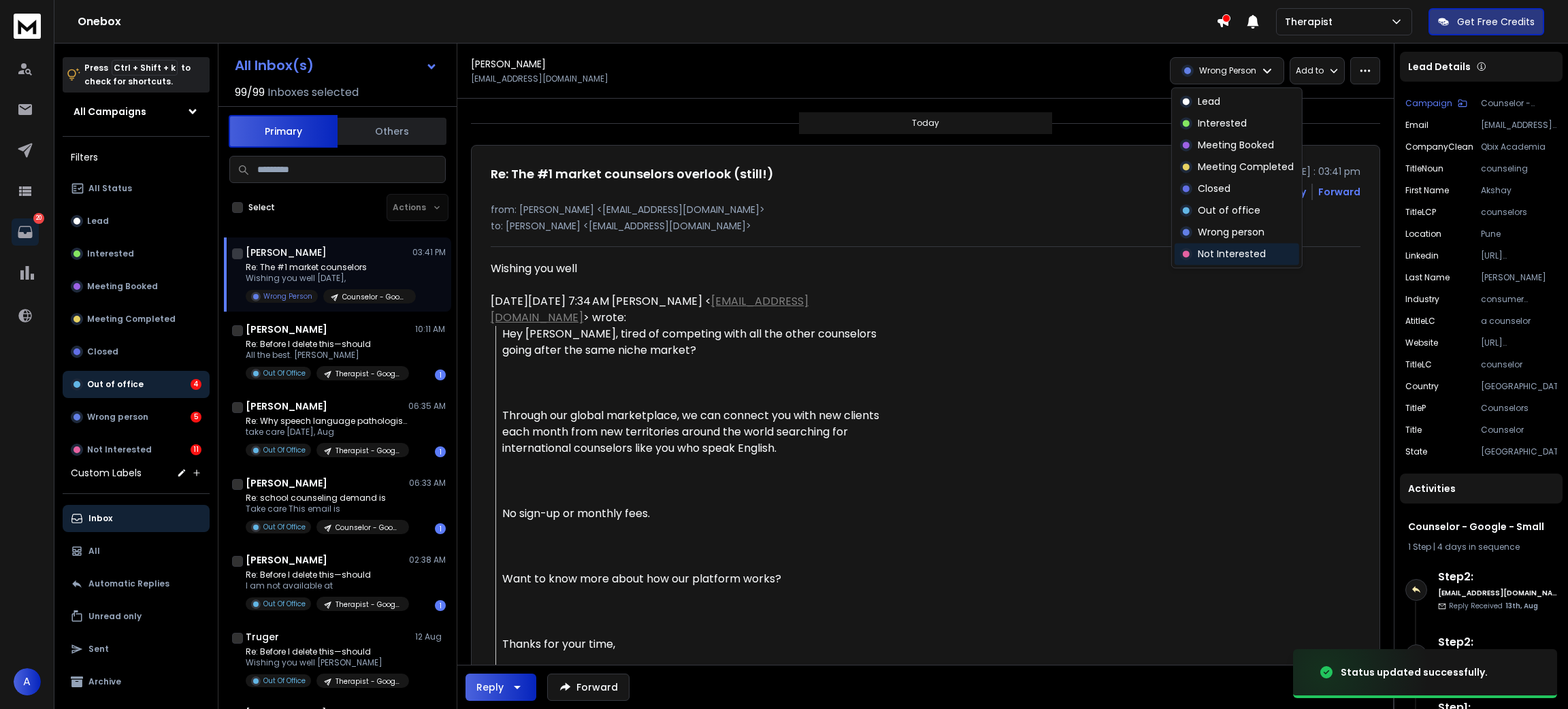
click at [1191, 260] on div "Not Interested" at bounding box center [1223, 254] width 86 height 14
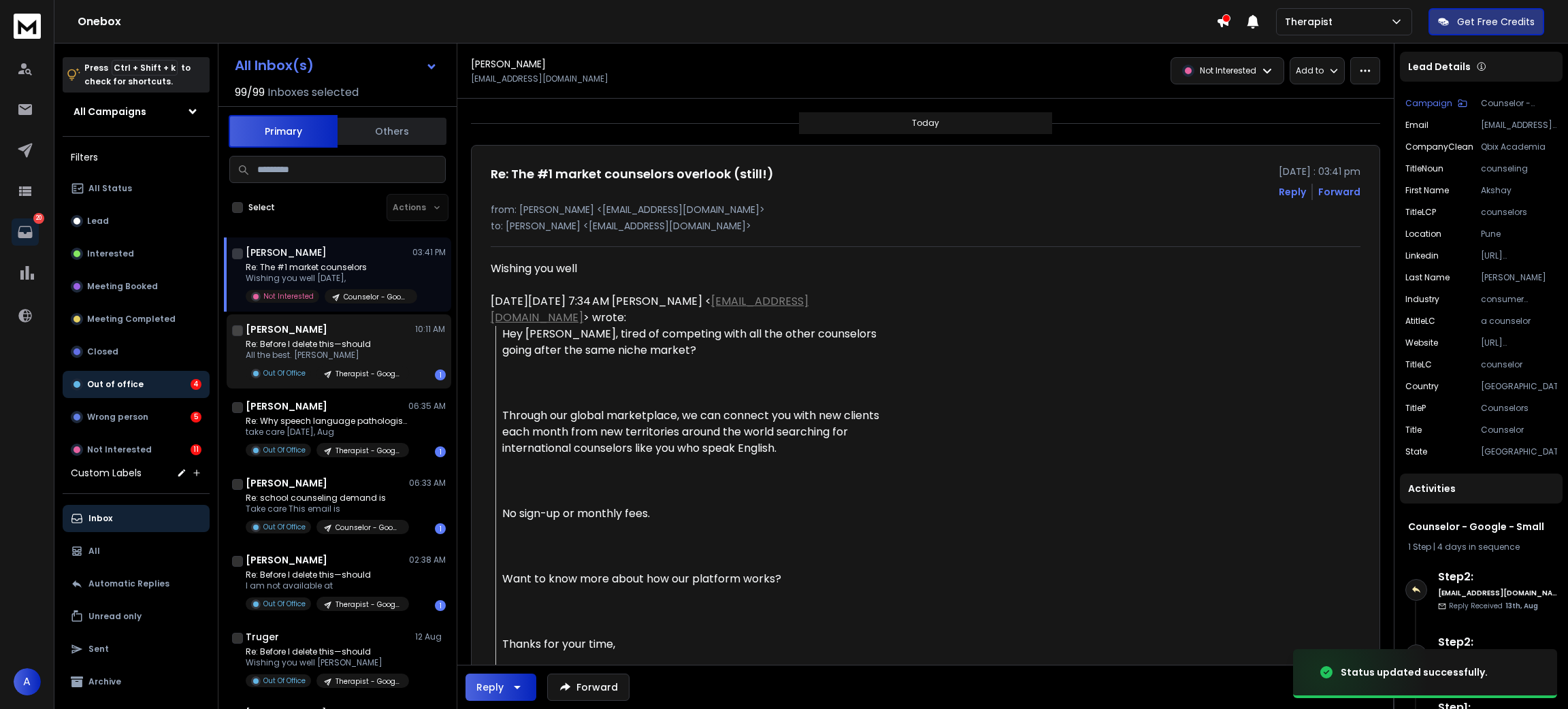
click at [309, 357] on p "All the best. [PERSON_NAME]" at bounding box center [327, 356] width 163 height 11
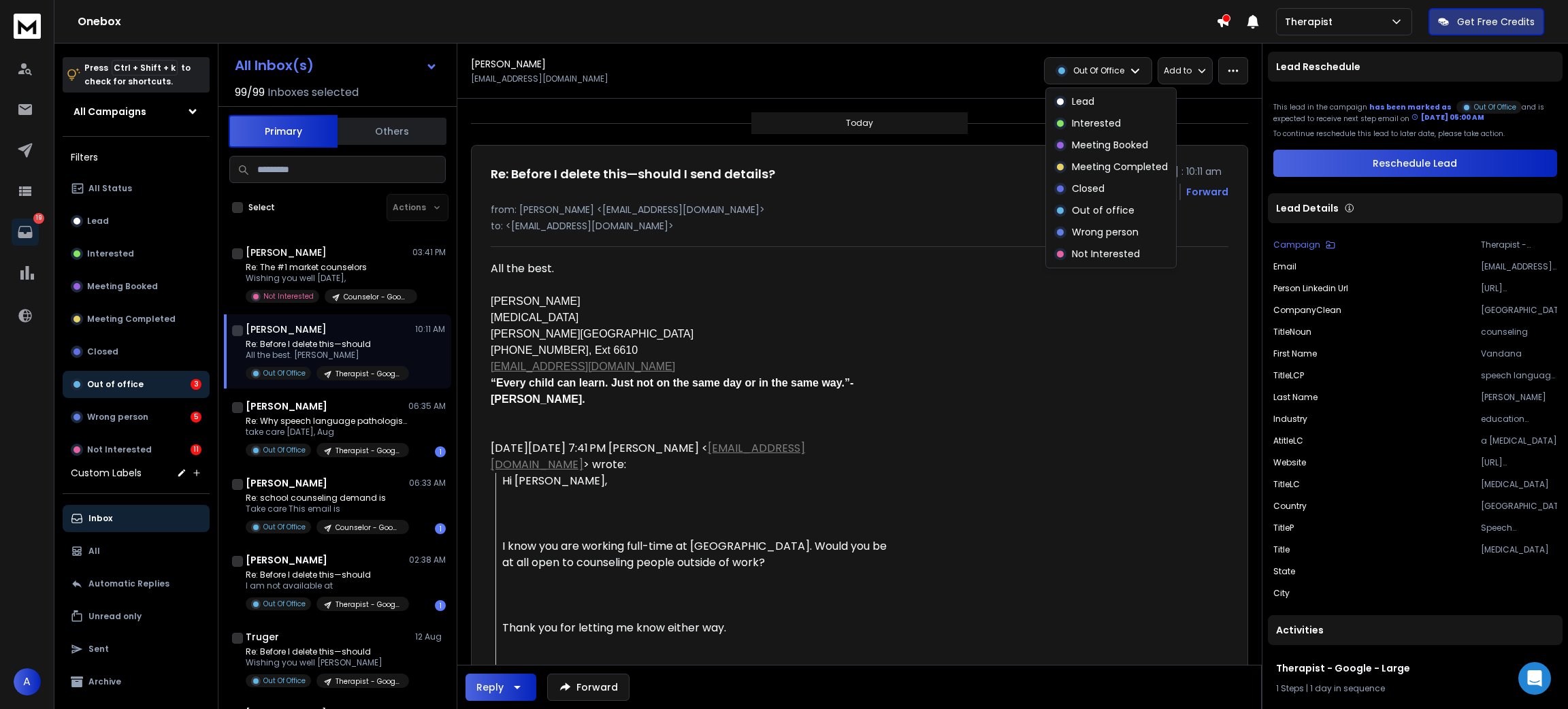
click at [1105, 65] on p "Out Of Office" at bounding box center [1098, 71] width 51 height 11
click at [1132, 252] on p "Not Interested" at bounding box center [1105, 254] width 68 height 14
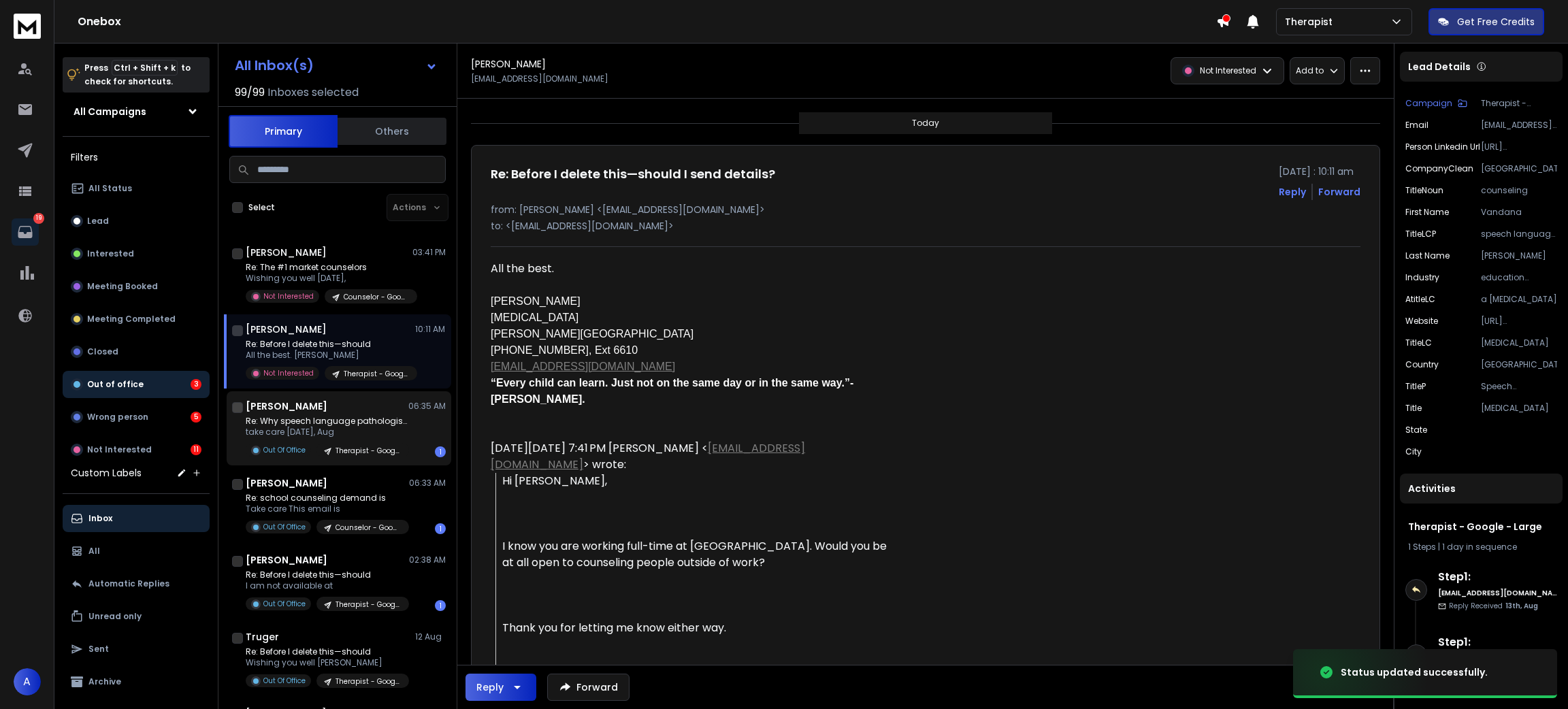
click at [304, 414] on div "[PERSON_NAME] 06:35 AM Re: Why speech language pathologists take care [DATE], A…" at bounding box center [345, 428] width 200 height 58
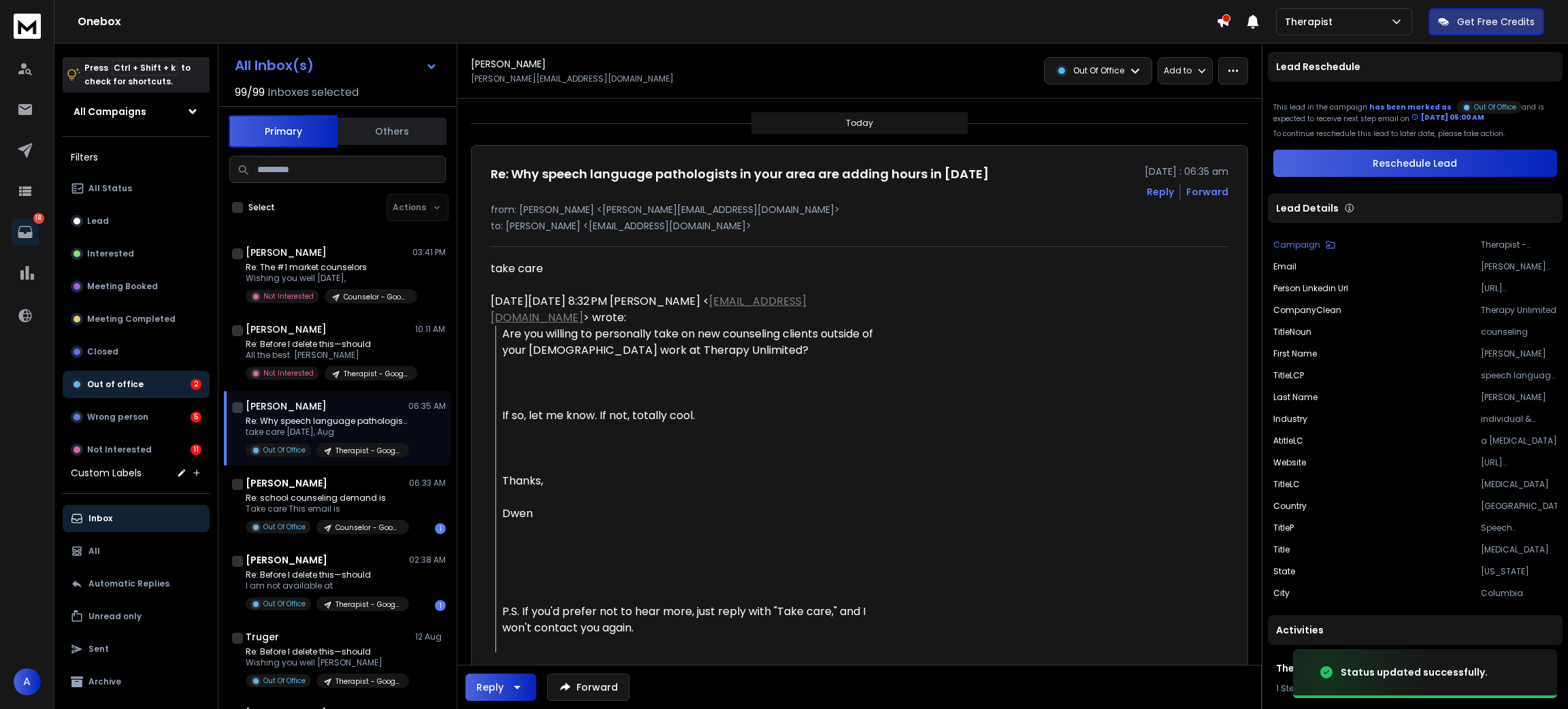
click at [1109, 75] on p "Out Of Office" at bounding box center [1098, 71] width 51 height 11
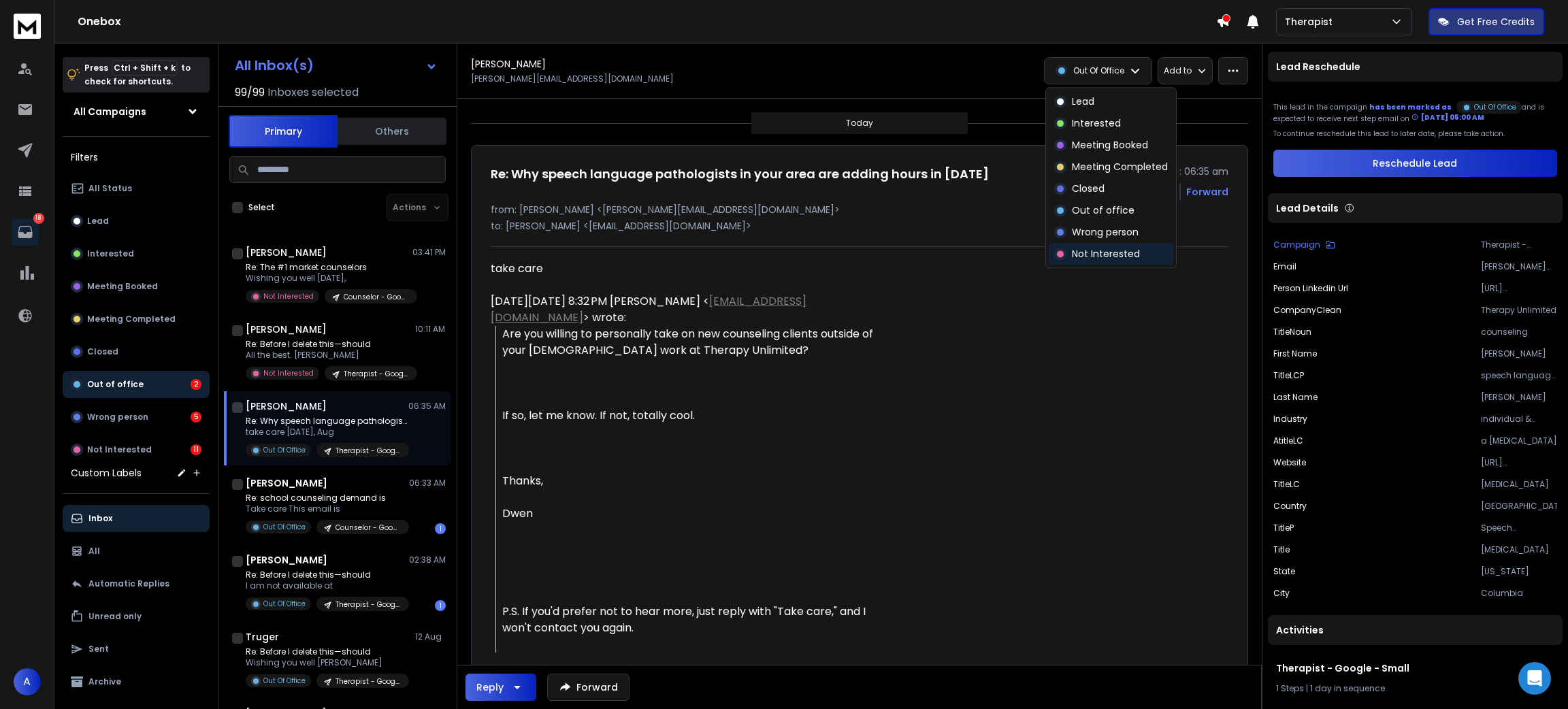
click at [1083, 244] on div "Not Interested" at bounding box center [1110, 254] width 125 height 22
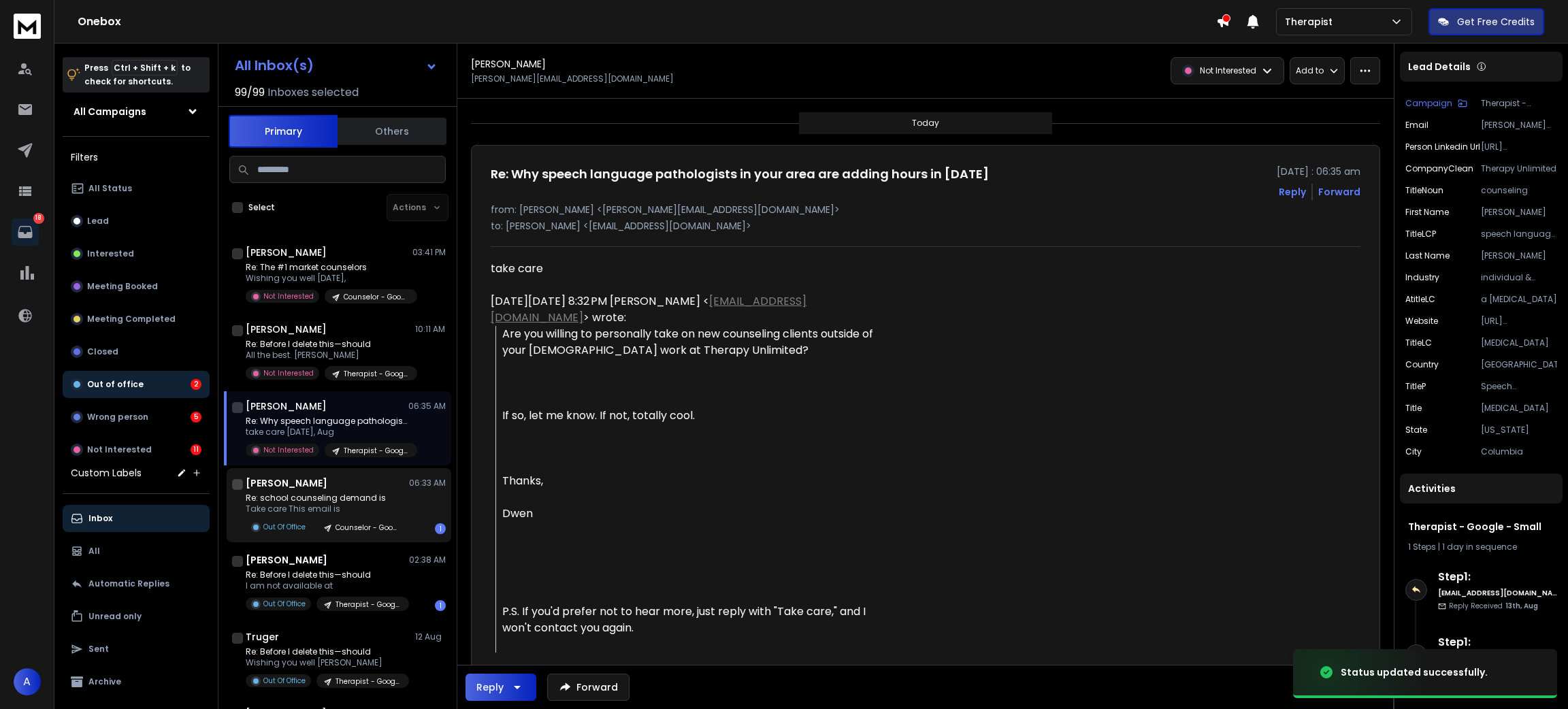
click at [333, 501] on p "Re: school counseling demand is" at bounding box center [327, 498] width 163 height 11
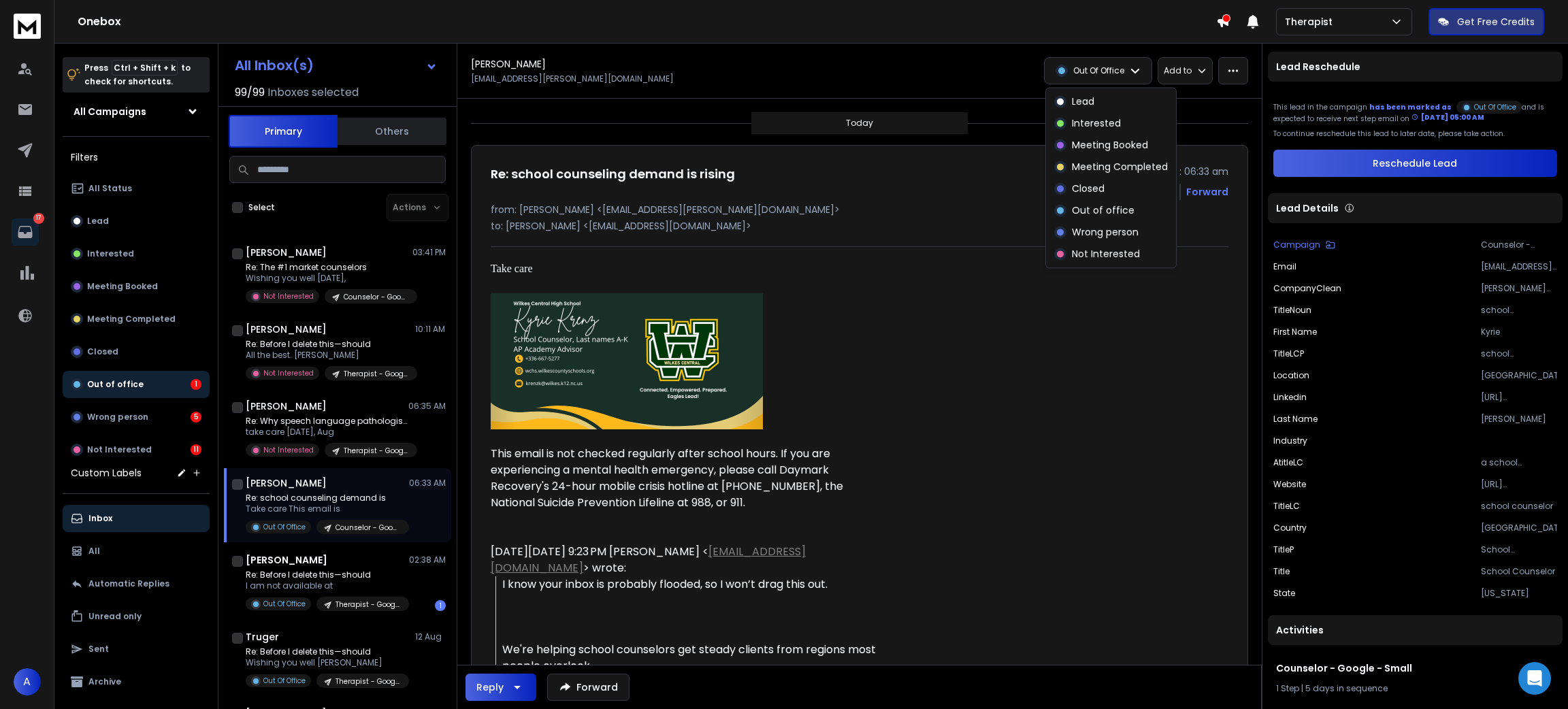
click at [1088, 68] on p "Out Of Office" at bounding box center [1098, 71] width 51 height 11
click at [1069, 255] on div "Not Interested" at bounding box center [1097, 254] width 86 height 14
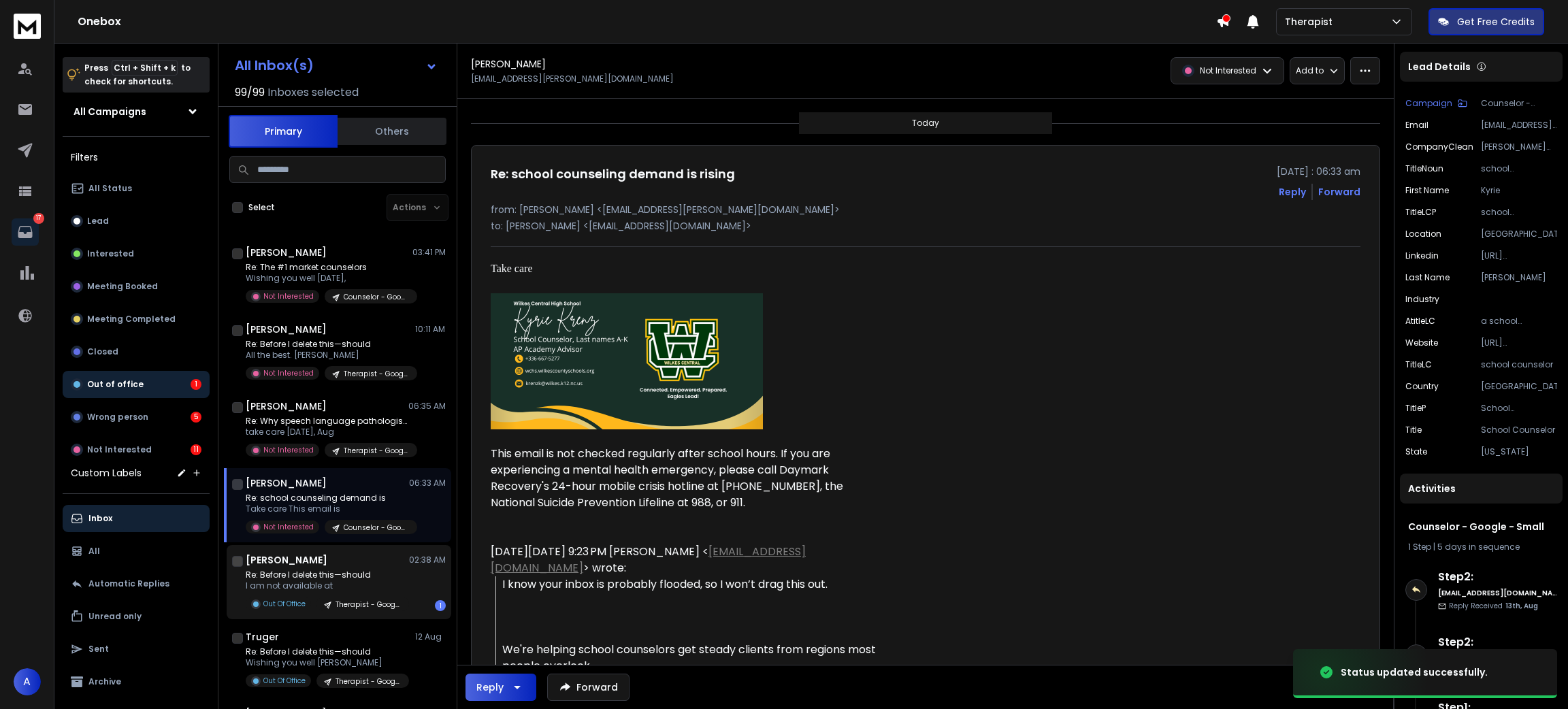
click at [333, 579] on p "Re: Before I delete this—should" at bounding box center [327, 575] width 163 height 11
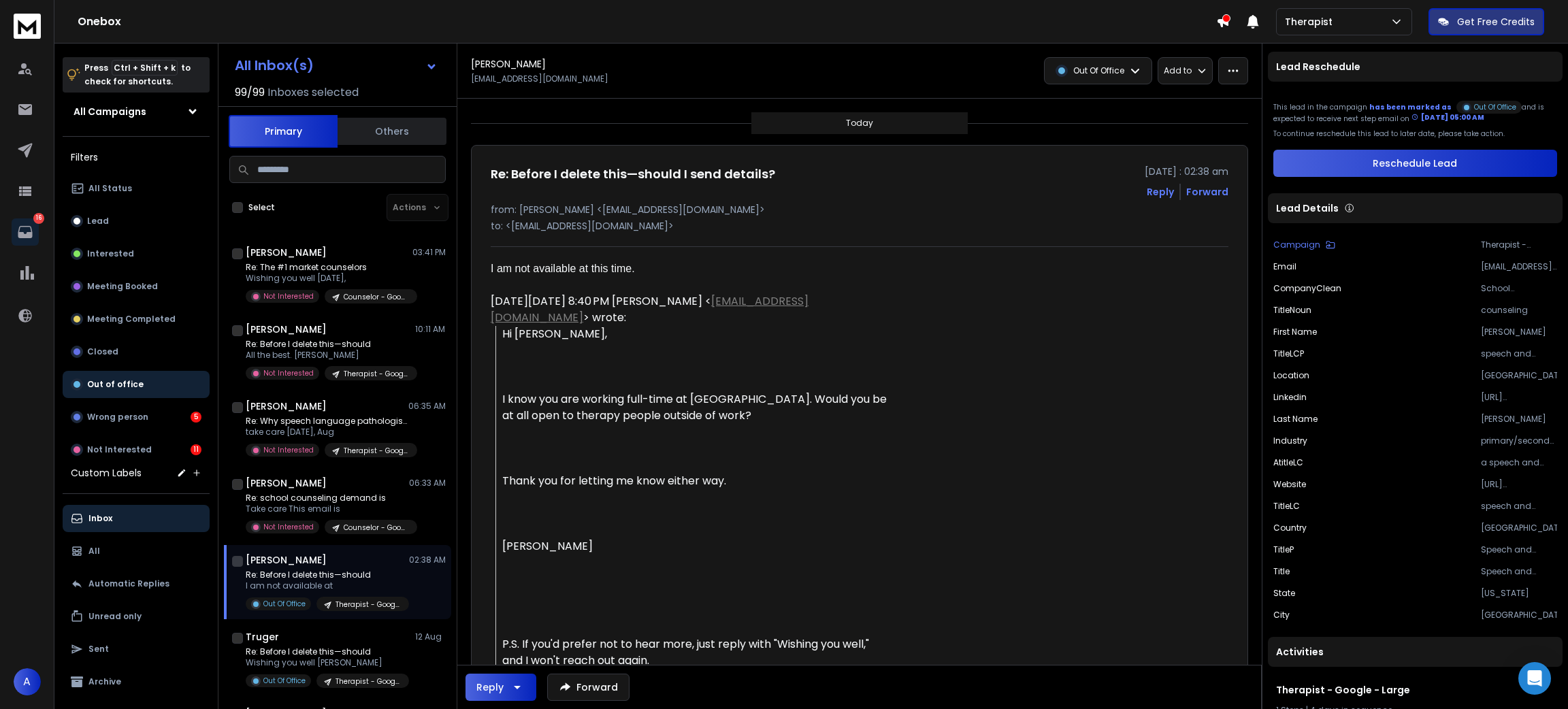
click at [1097, 72] on p "Out Of Office" at bounding box center [1098, 71] width 51 height 11
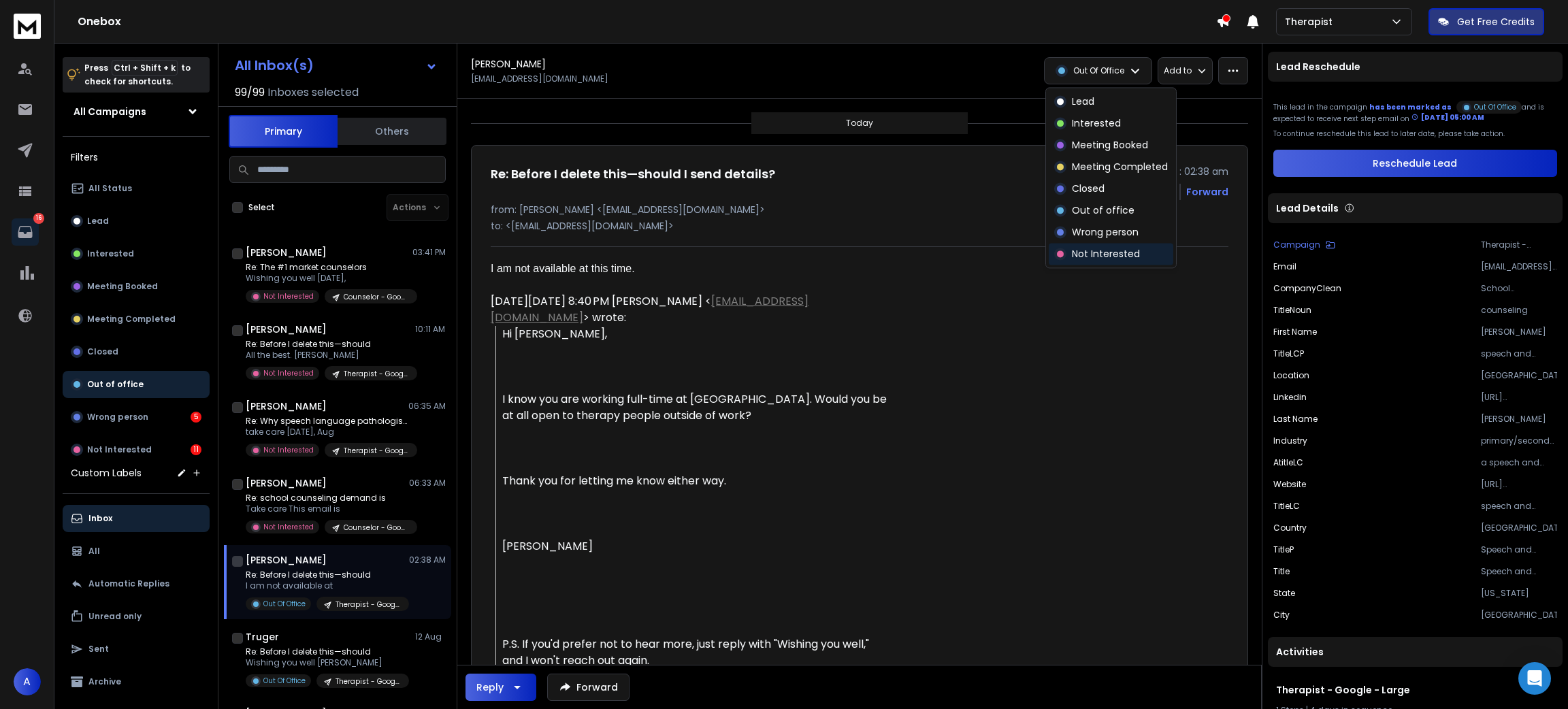
click at [1113, 252] on p "Not Interested" at bounding box center [1105, 254] width 68 height 14
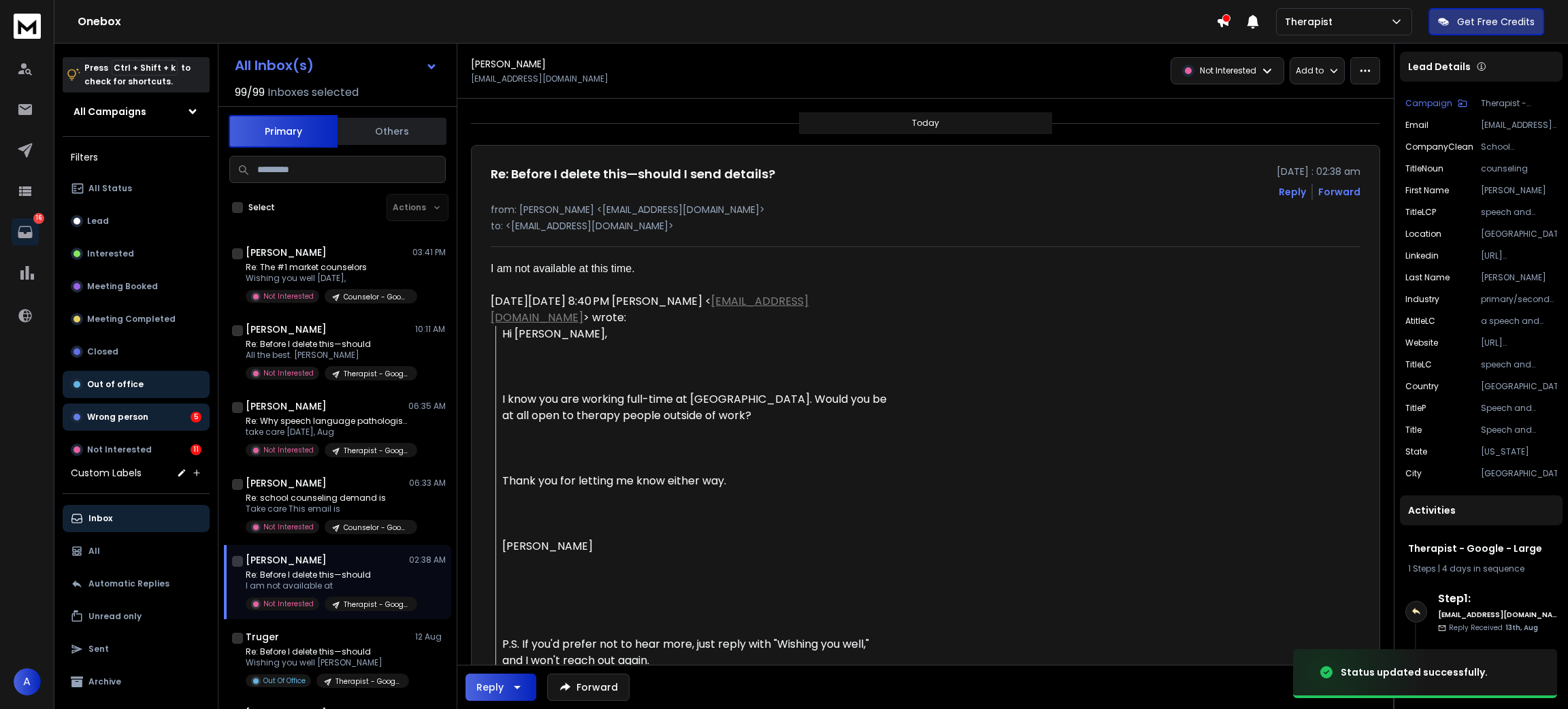
click at [123, 412] on p "Wrong person" at bounding box center [117, 418] width 61 height 11
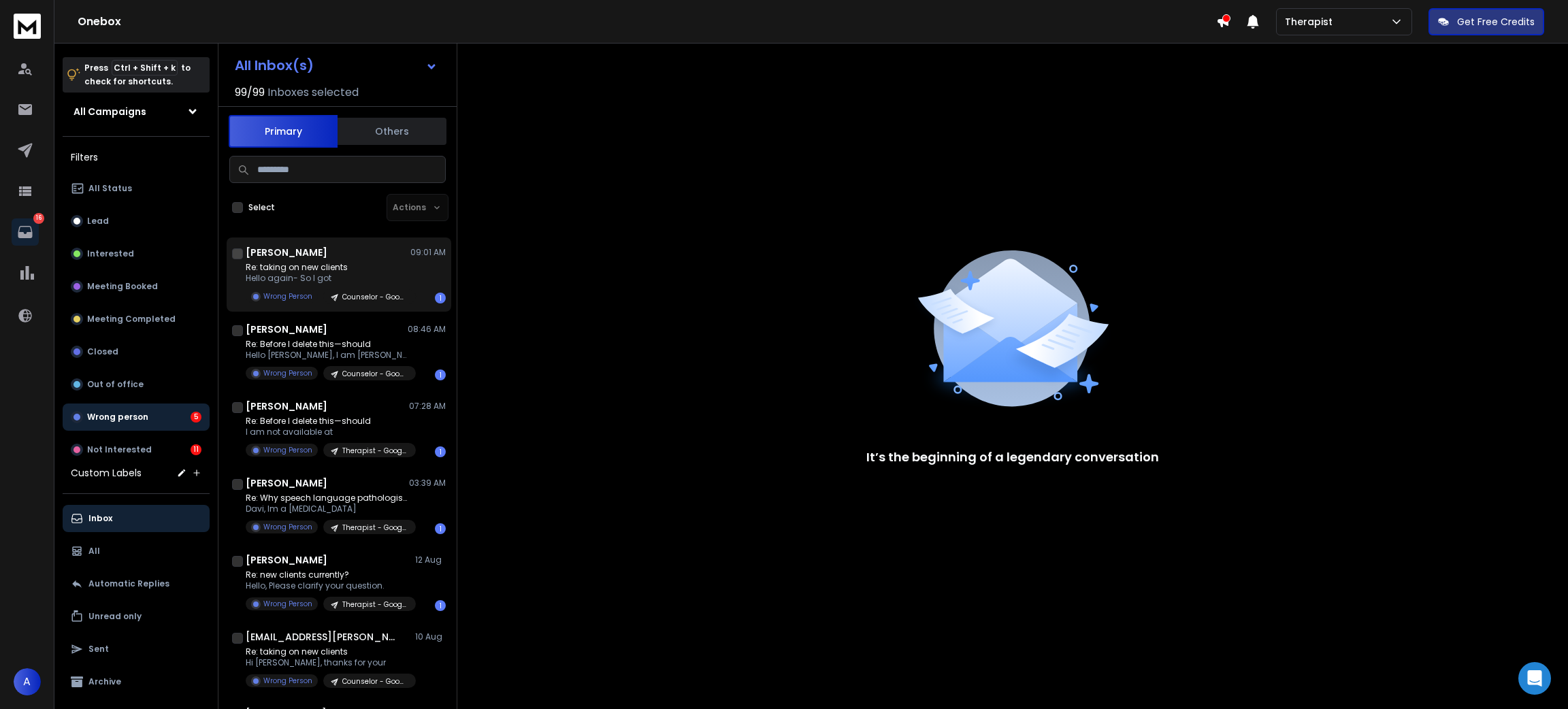
click at [346, 267] on p "Re: taking on new clients" at bounding box center [327, 268] width 163 height 11
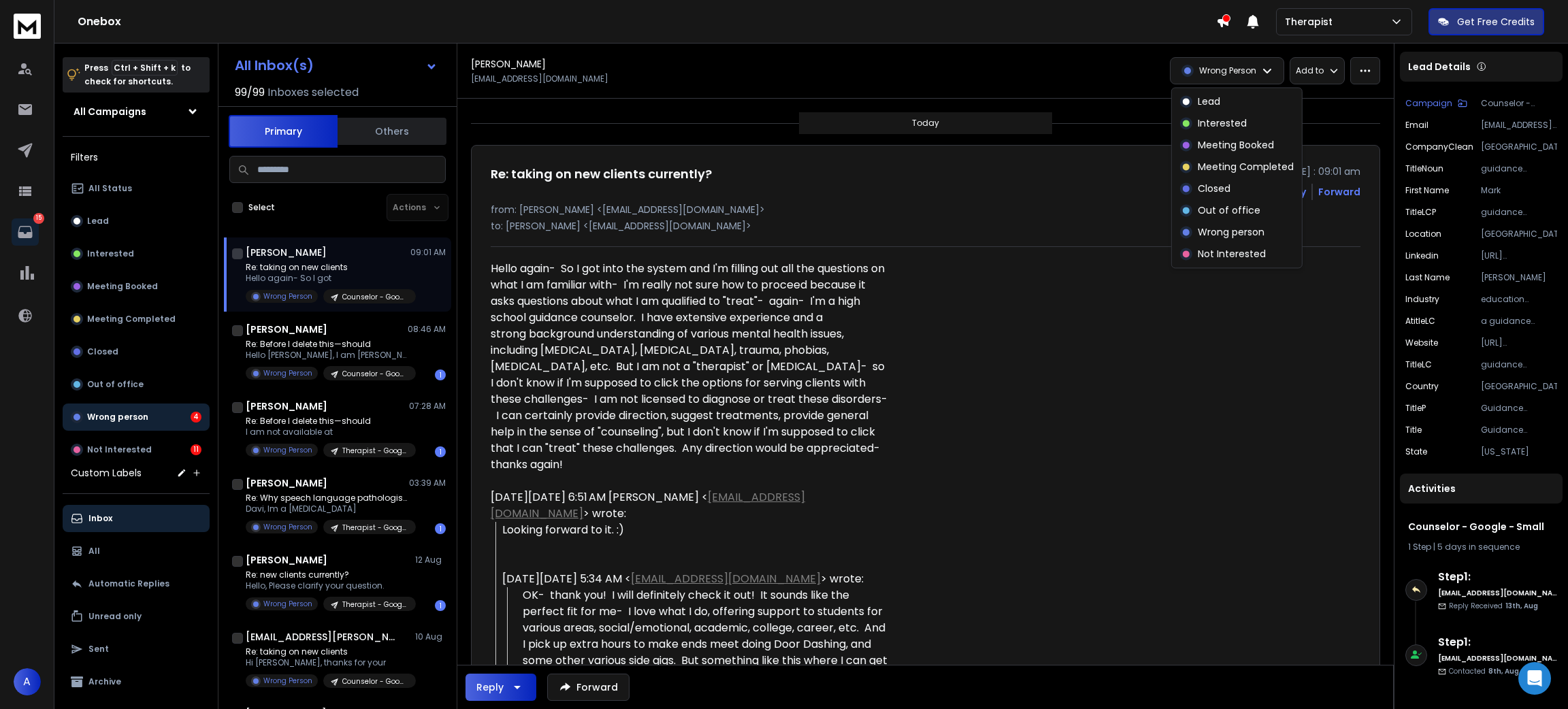
click at [1191, 63] on div "Wrong Person" at bounding box center [1227, 71] width 113 height 26
click at [1221, 165] on p "Meeting Completed" at bounding box center [1245, 167] width 96 height 14
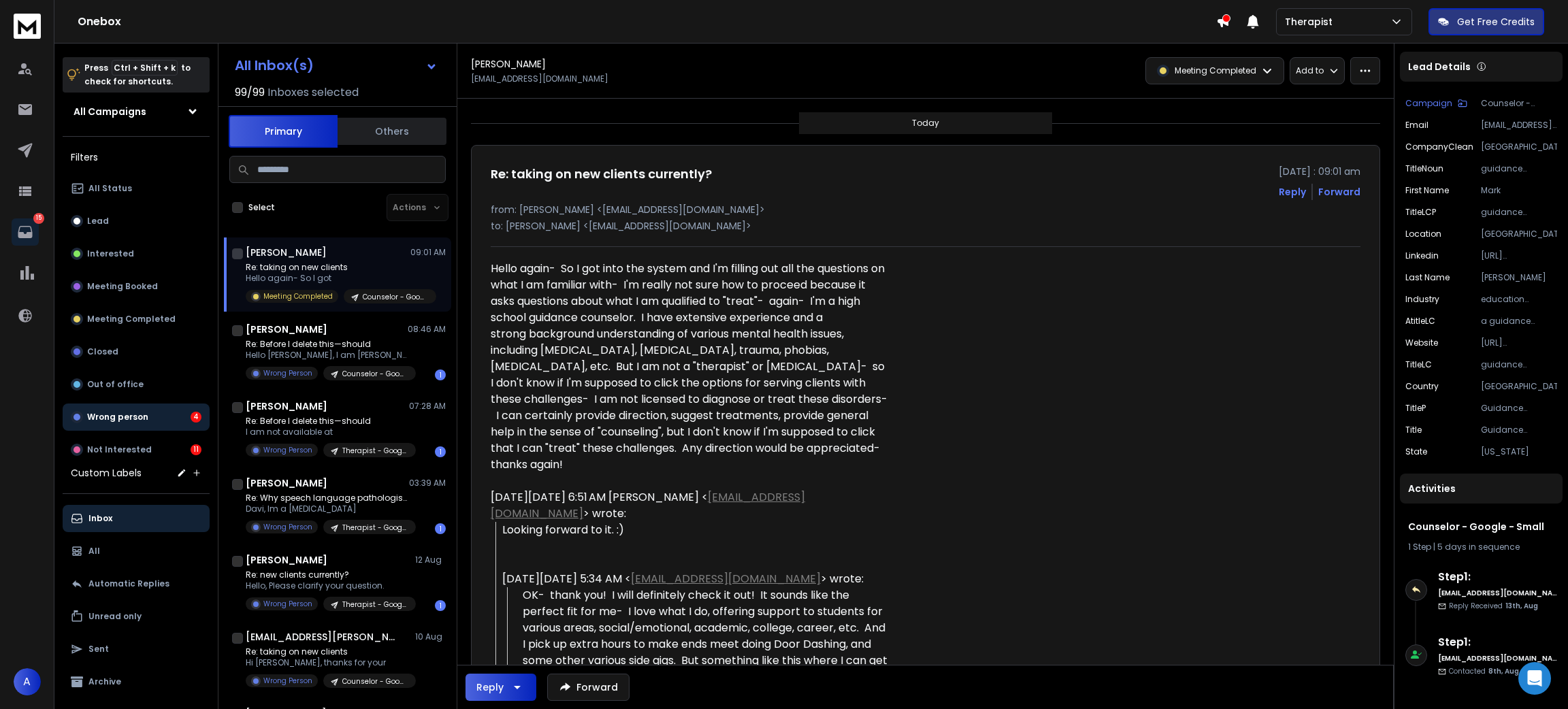
click at [479, 690] on div "Reply" at bounding box center [490, 687] width 27 height 14
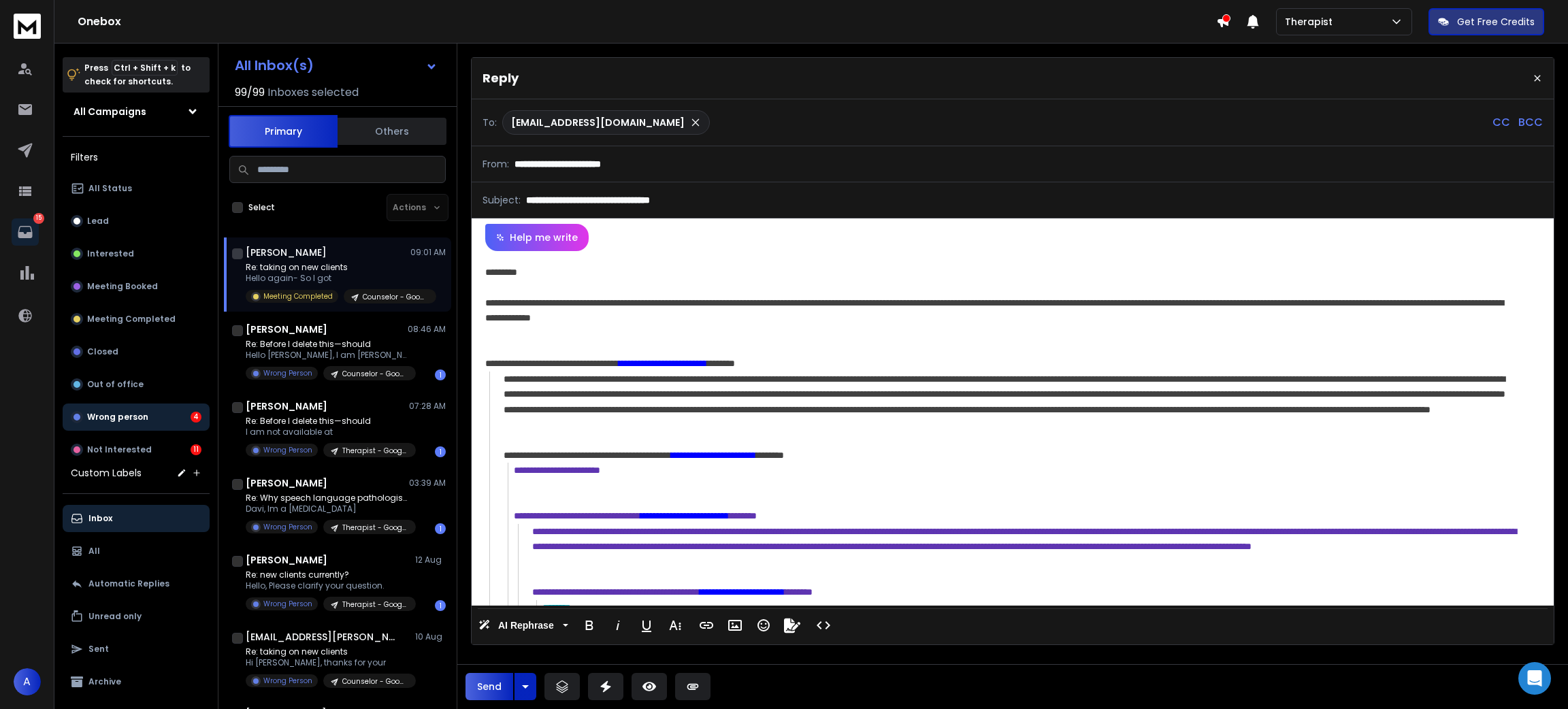
click at [501, 688] on button "Send" at bounding box center [489, 687] width 47 height 27
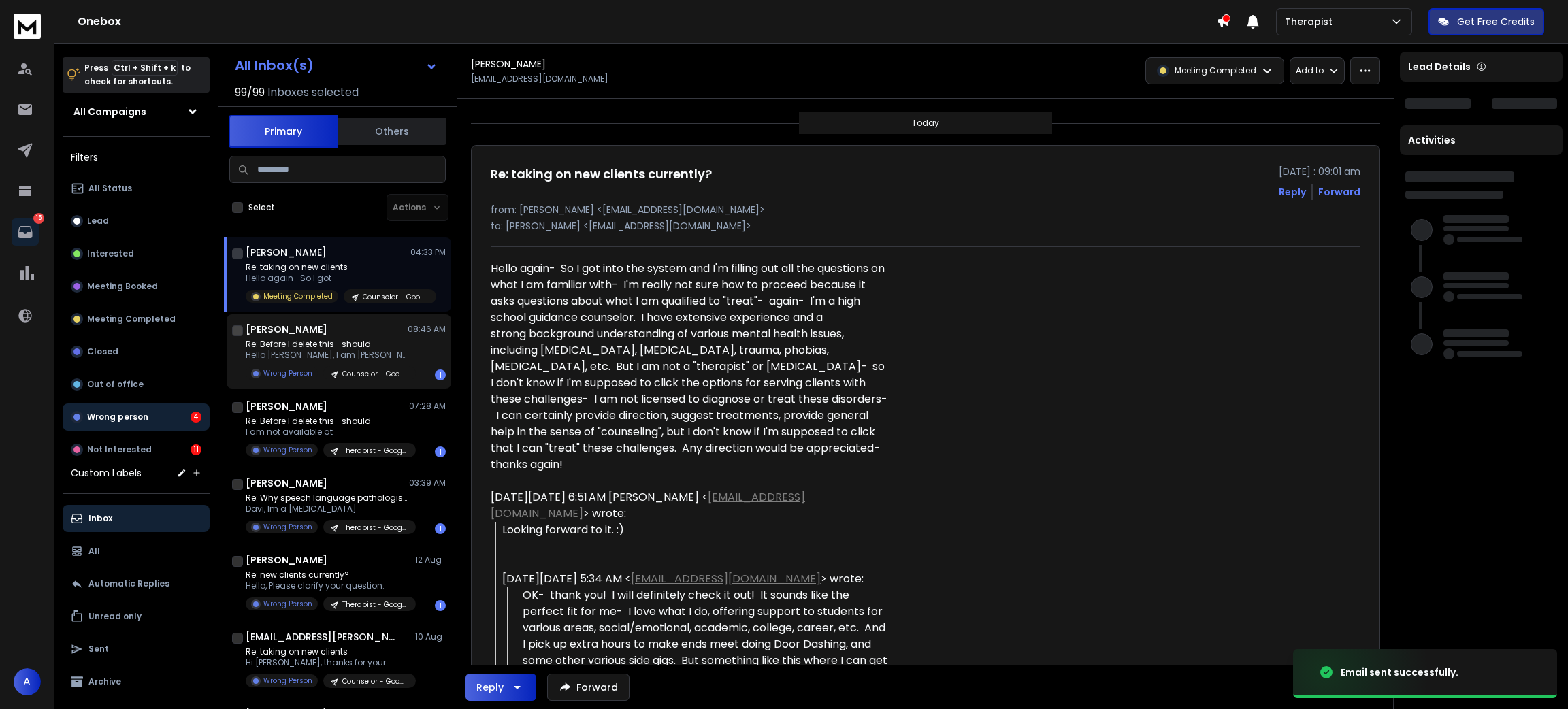
click at [326, 340] on p "Re: Before I delete this—should" at bounding box center [327, 344] width 163 height 11
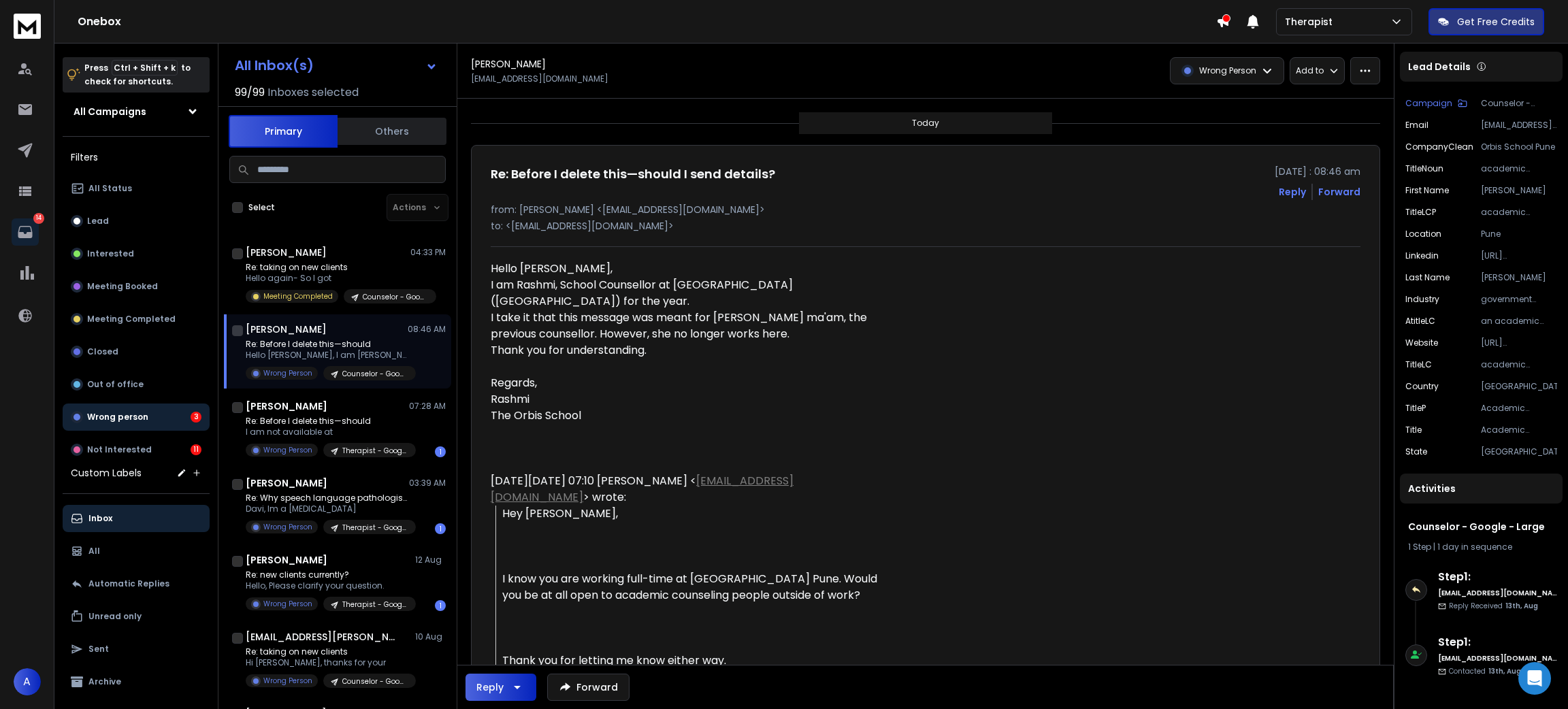
scroll to position [102, 0]
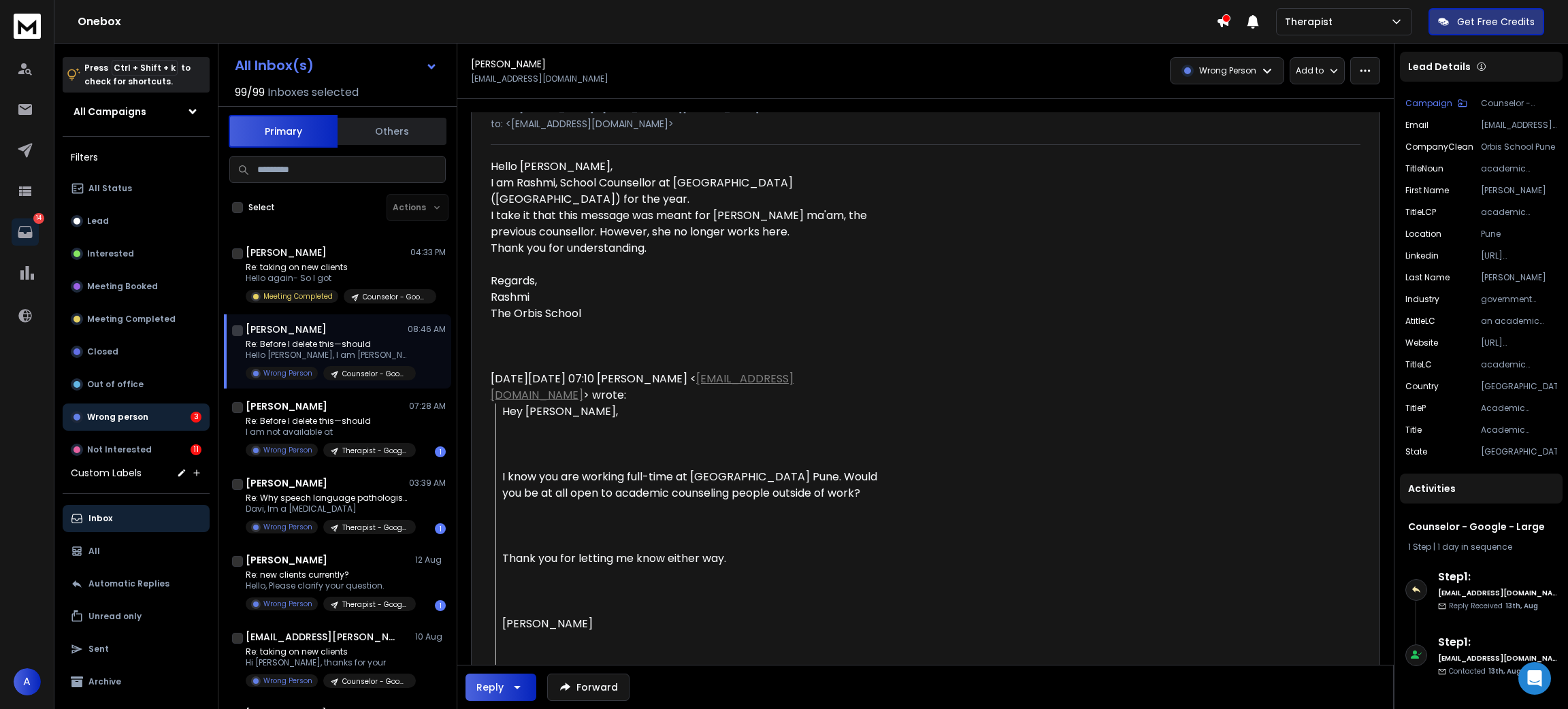
click at [487, 689] on div "Reply" at bounding box center [490, 687] width 27 height 14
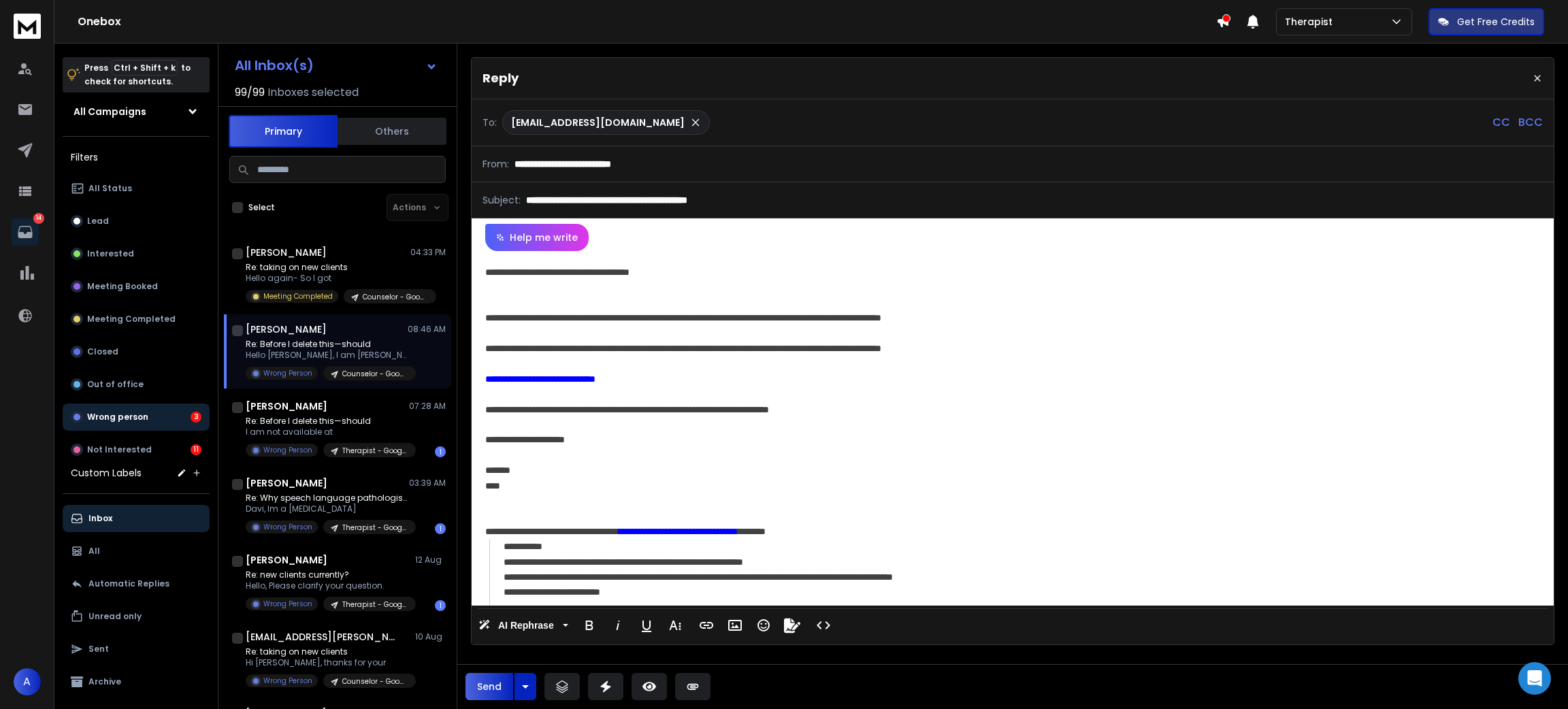
click at [492, 687] on button "Send" at bounding box center [489, 687] width 47 height 27
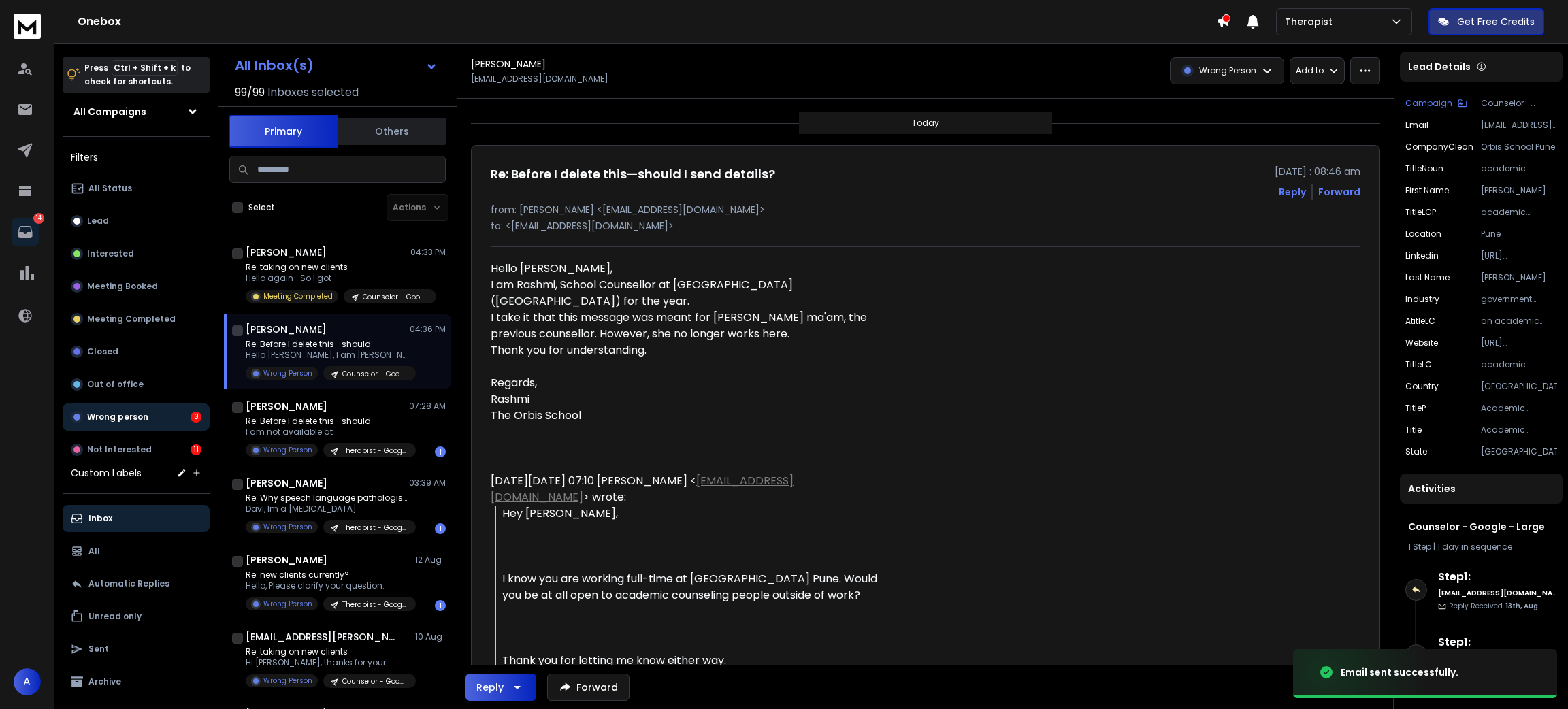
click at [1213, 73] on p "Wrong Person" at bounding box center [1227, 71] width 57 height 11
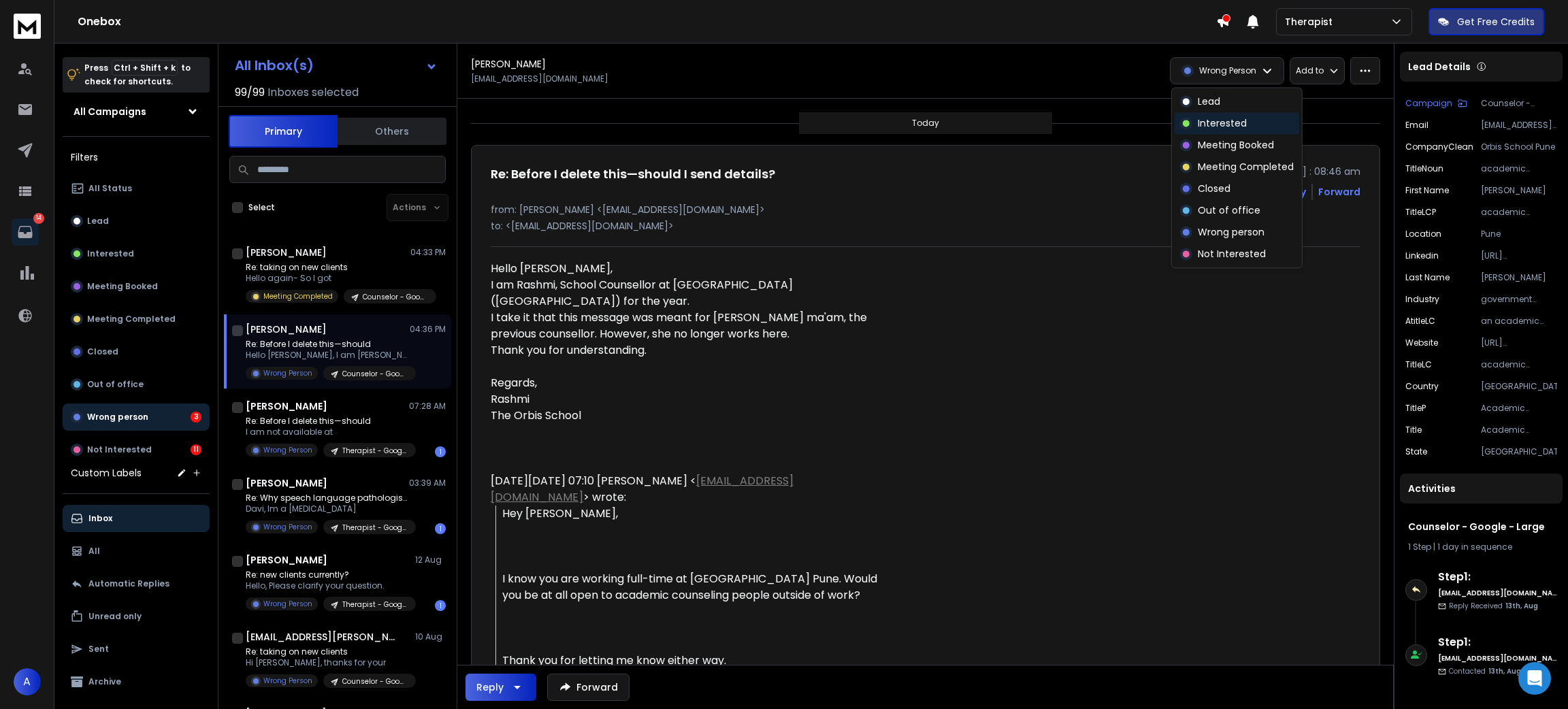
click at [1210, 129] on p "Interested" at bounding box center [1222, 123] width 49 height 14
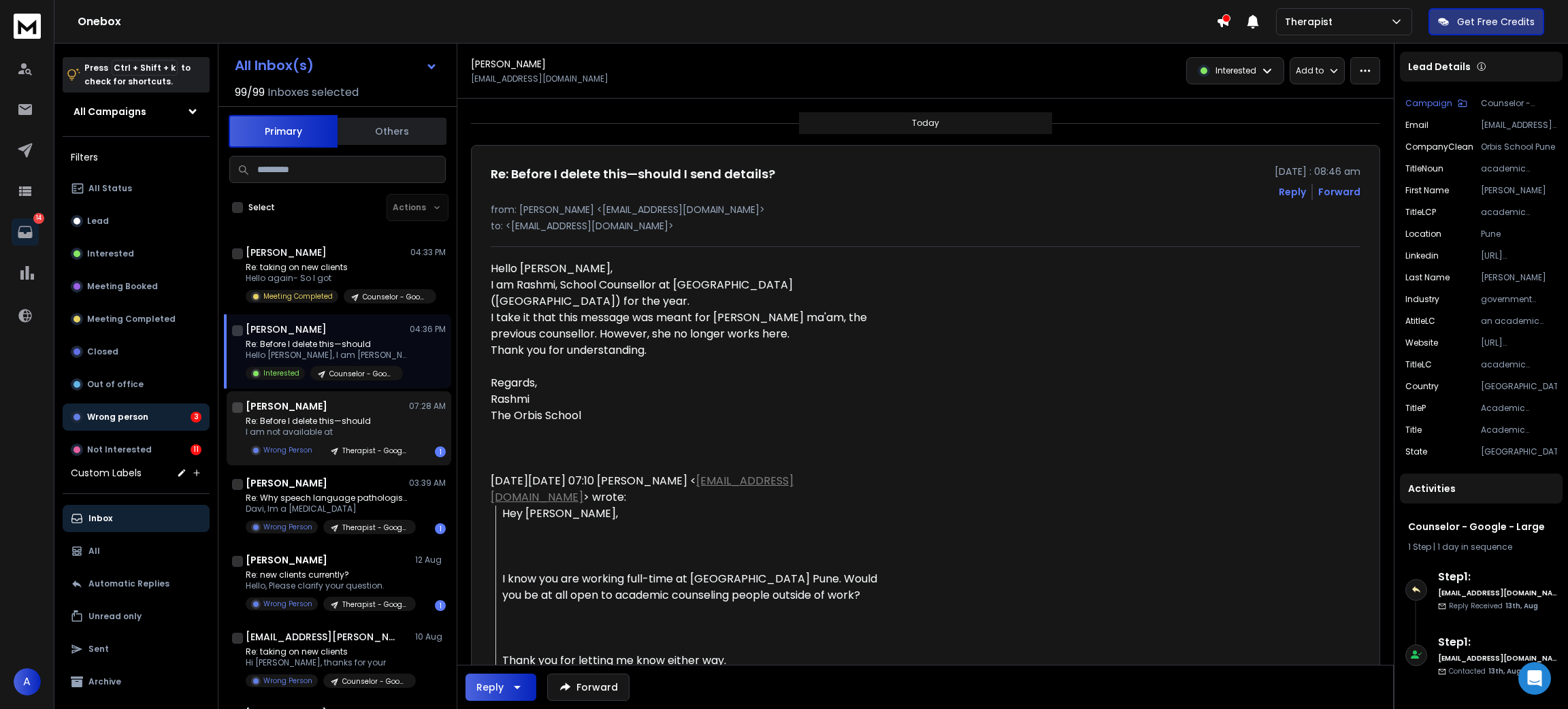
click at [317, 411] on div "[PERSON_NAME] 07:28 AM" at bounding box center [345, 406] width 200 height 14
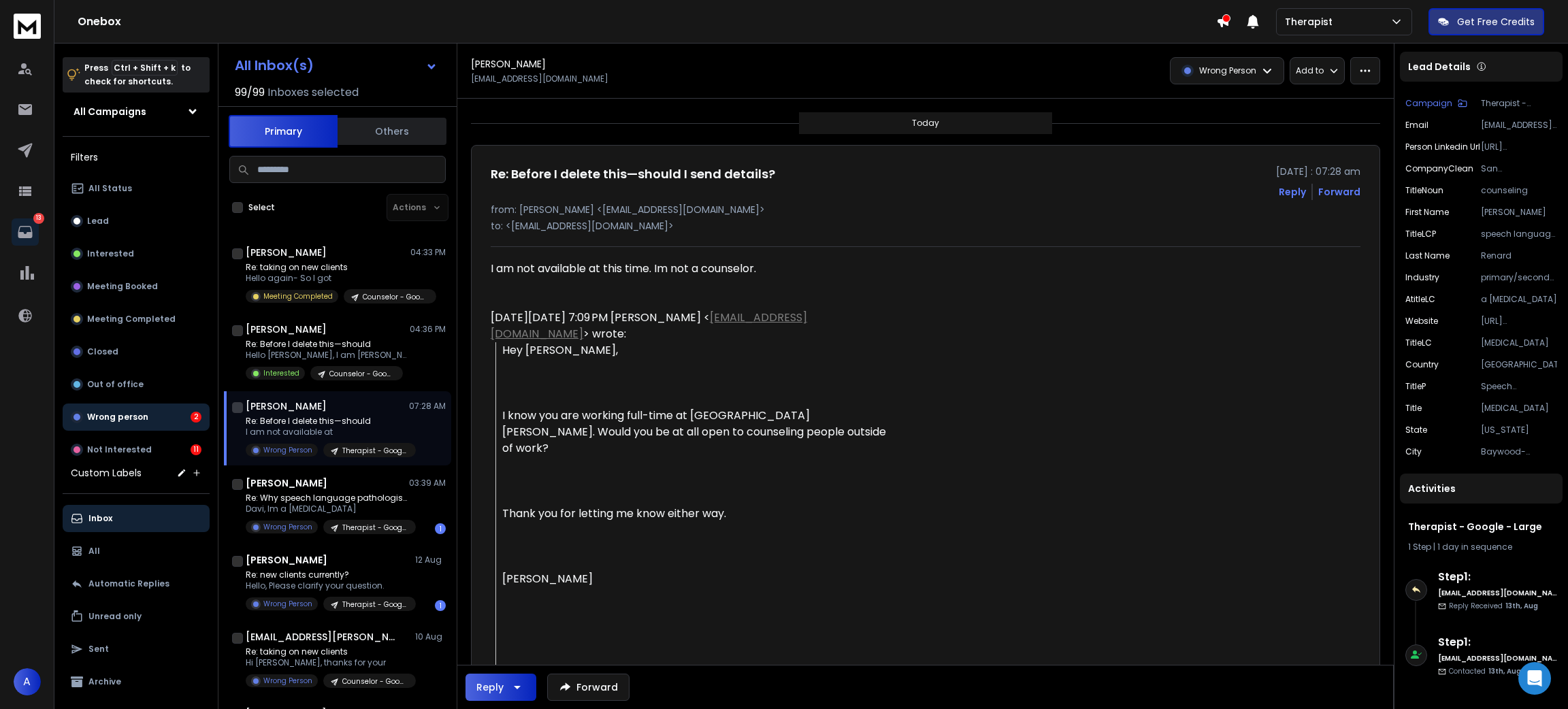
click at [1230, 65] on p "Wrong Person" at bounding box center [1227, 71] width 57 height 11
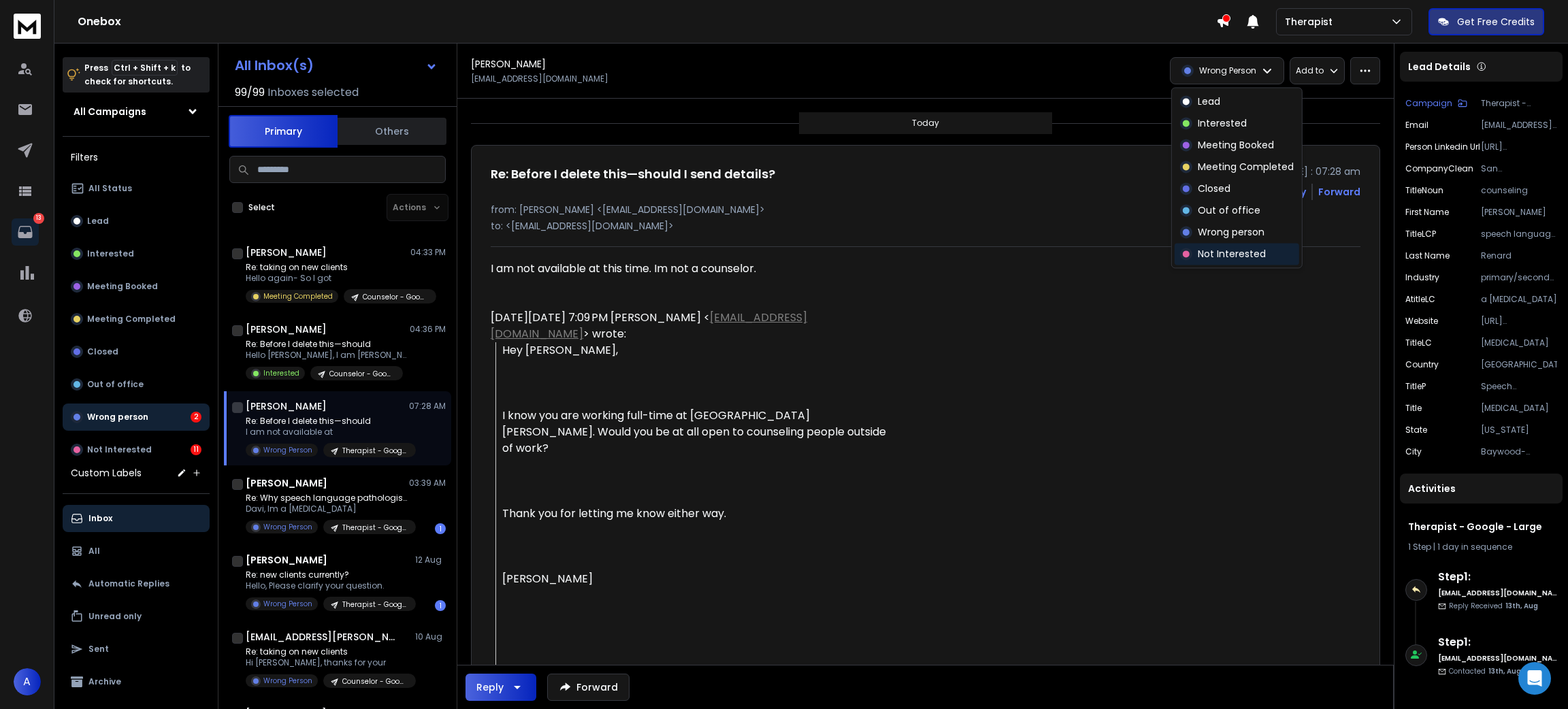
click at [1248, 245] on div "Not Interested" at bounding box center [1237, 254] width 125 height 22
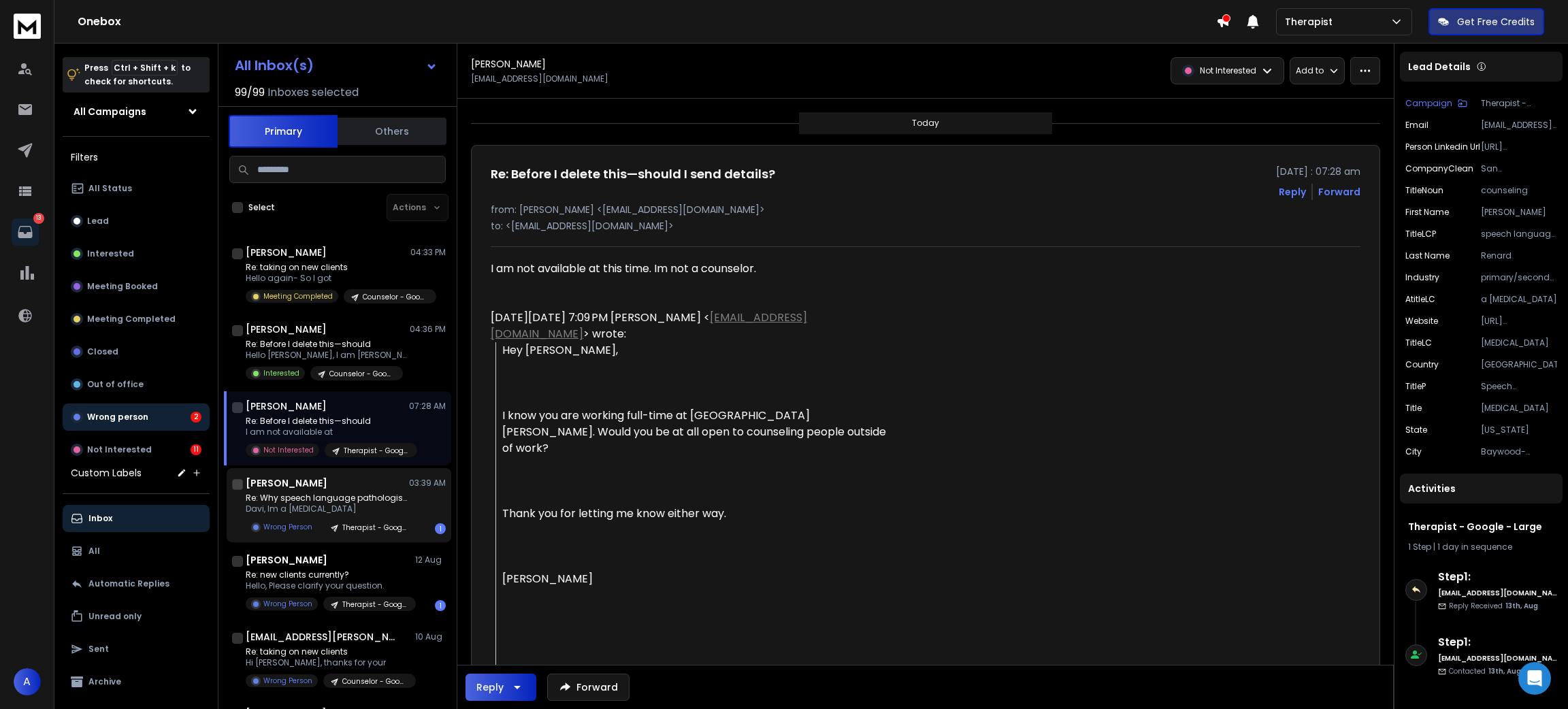
drag, startPoint x: 319, startPoint y: 501, endPoint x: 329, endPoint y: 498, distance: 10.4
click at [322, 500] on p "Re: Why speech language pathologists" at bounding box center [327, 498] width 163 height 11
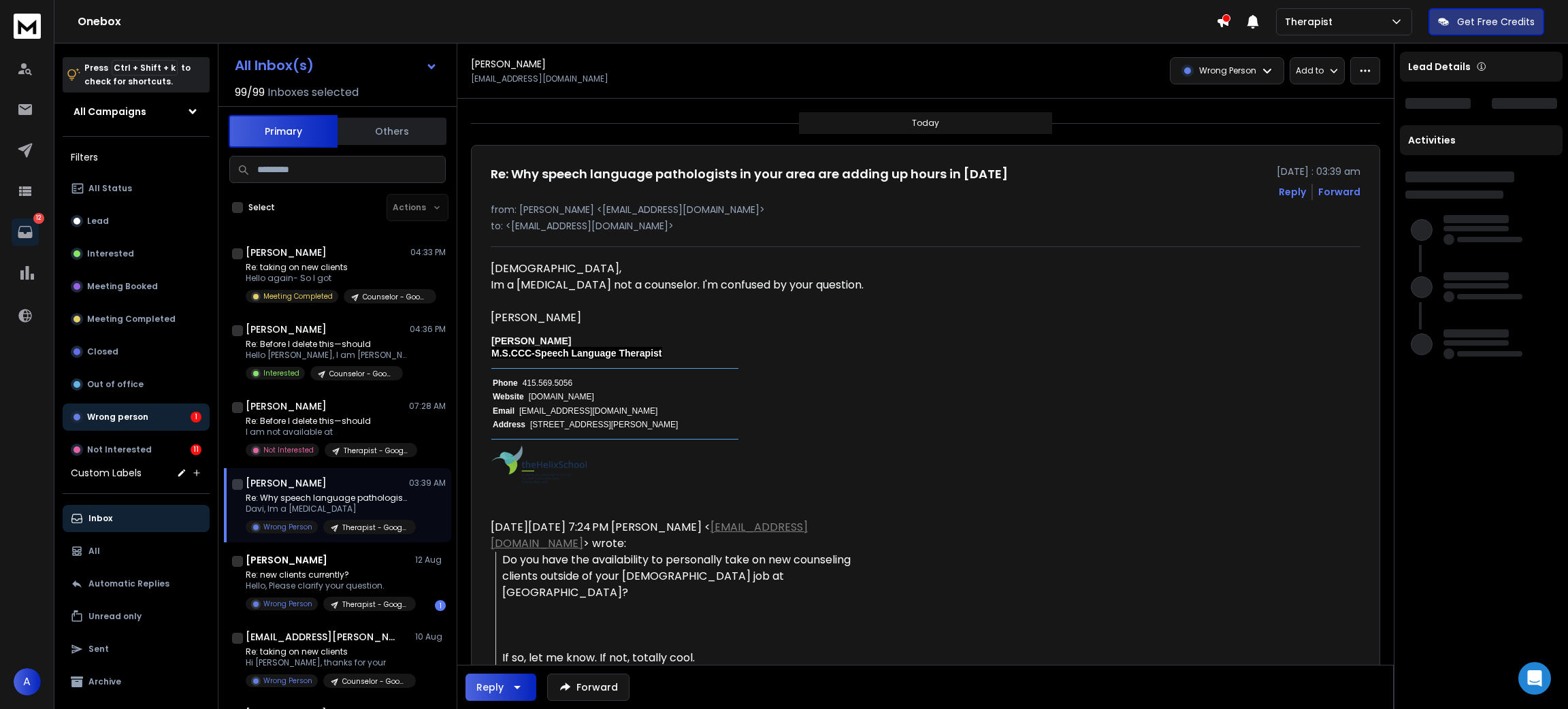
click at [1061, 427] on div "Re: Why speech language pathologists in your area are adding up hours in [DATE]…" at bounding box center [925, 552] width 870 height 774
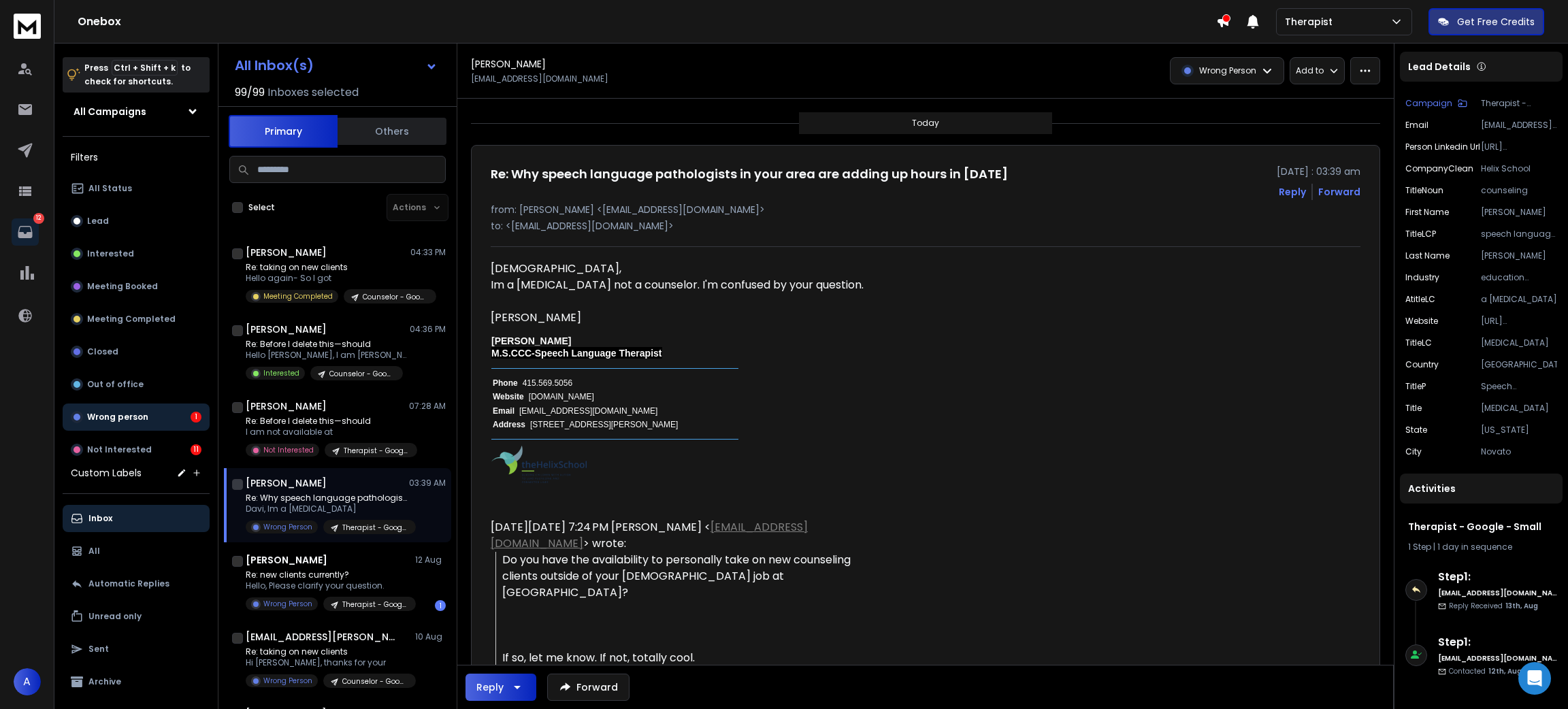
click at [491, 690] on div "Reply" at bounding box center [490, 687] width 27 height 14
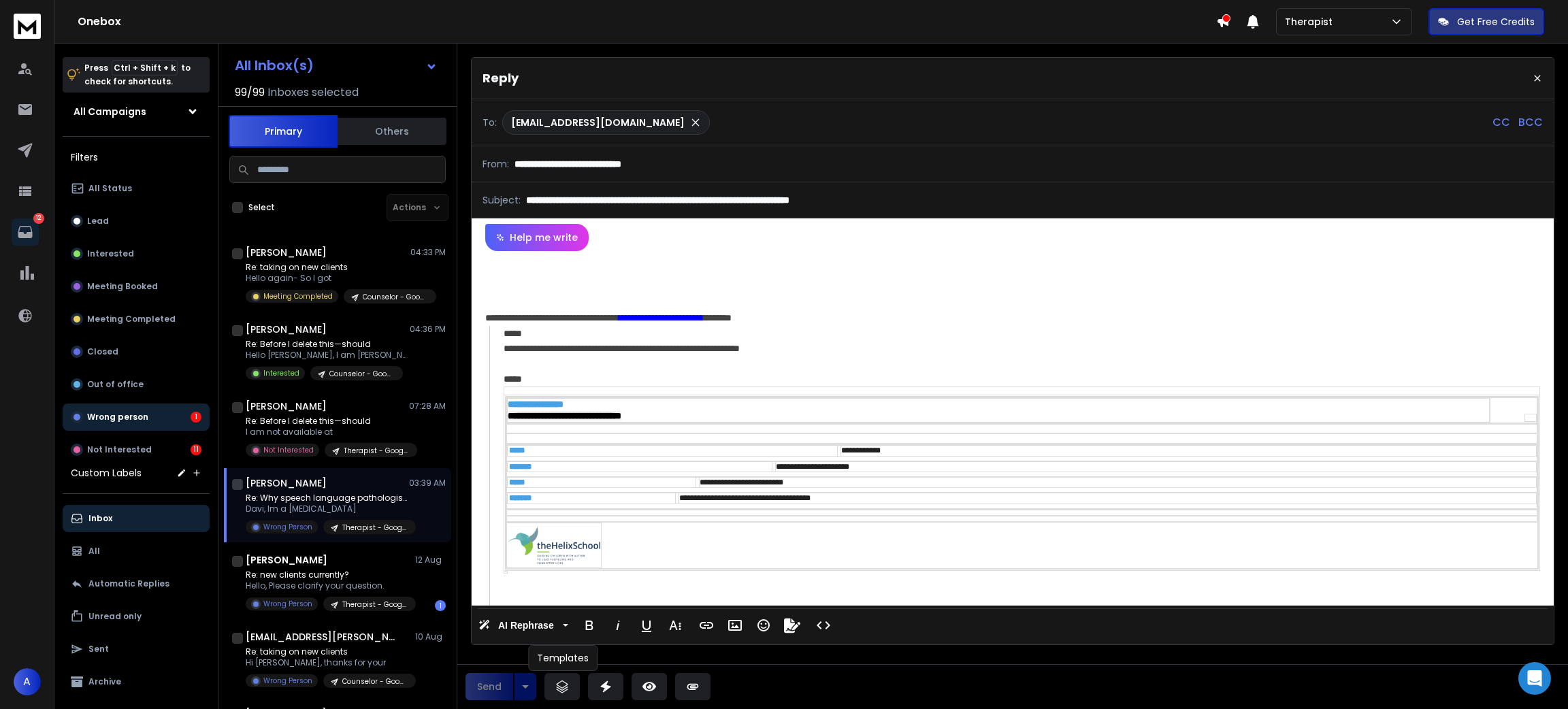
click at [570, 684] on button at bounding box center [562, 687] width 35 height 27
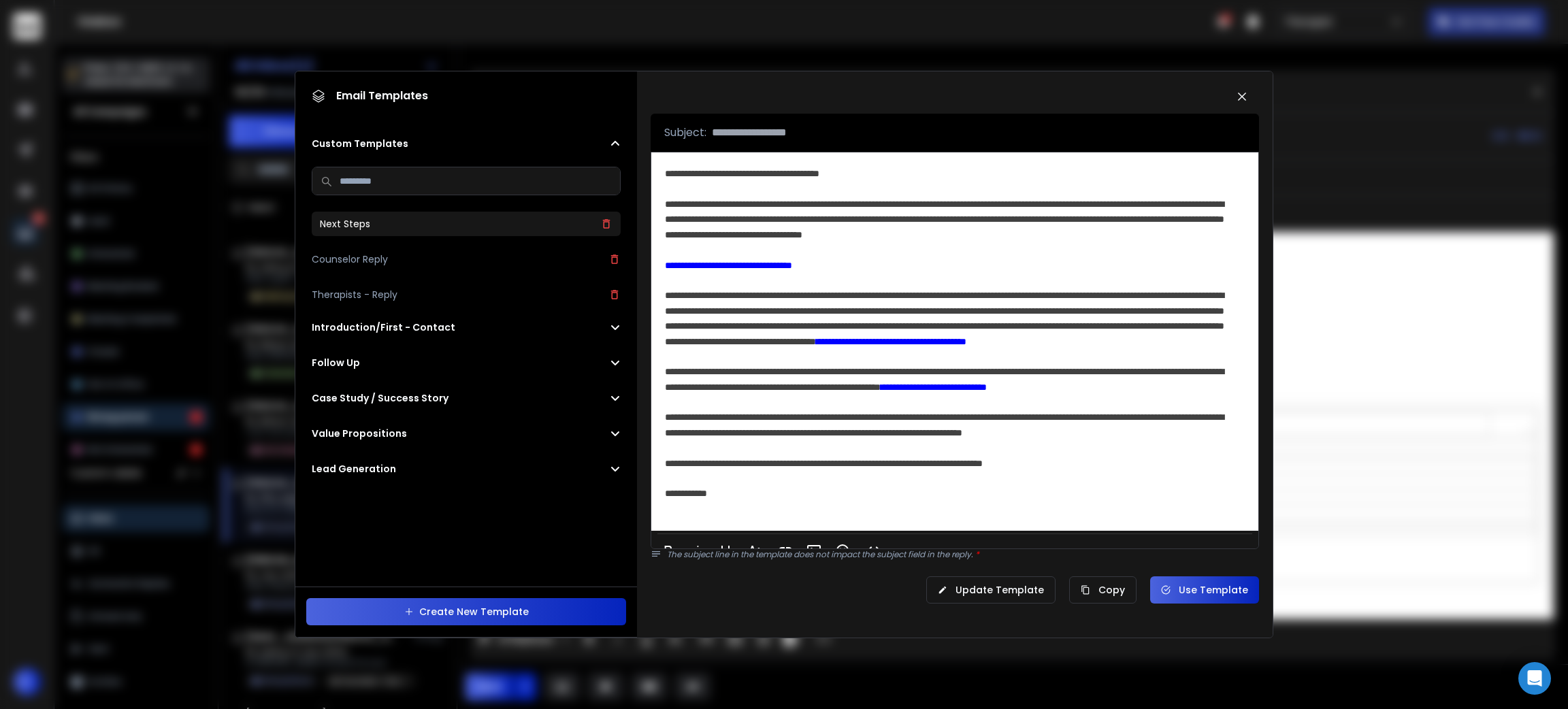
click at [434, 231] on div "Therapists - Reply" at bounding box center [467, 224] width 294 height 14
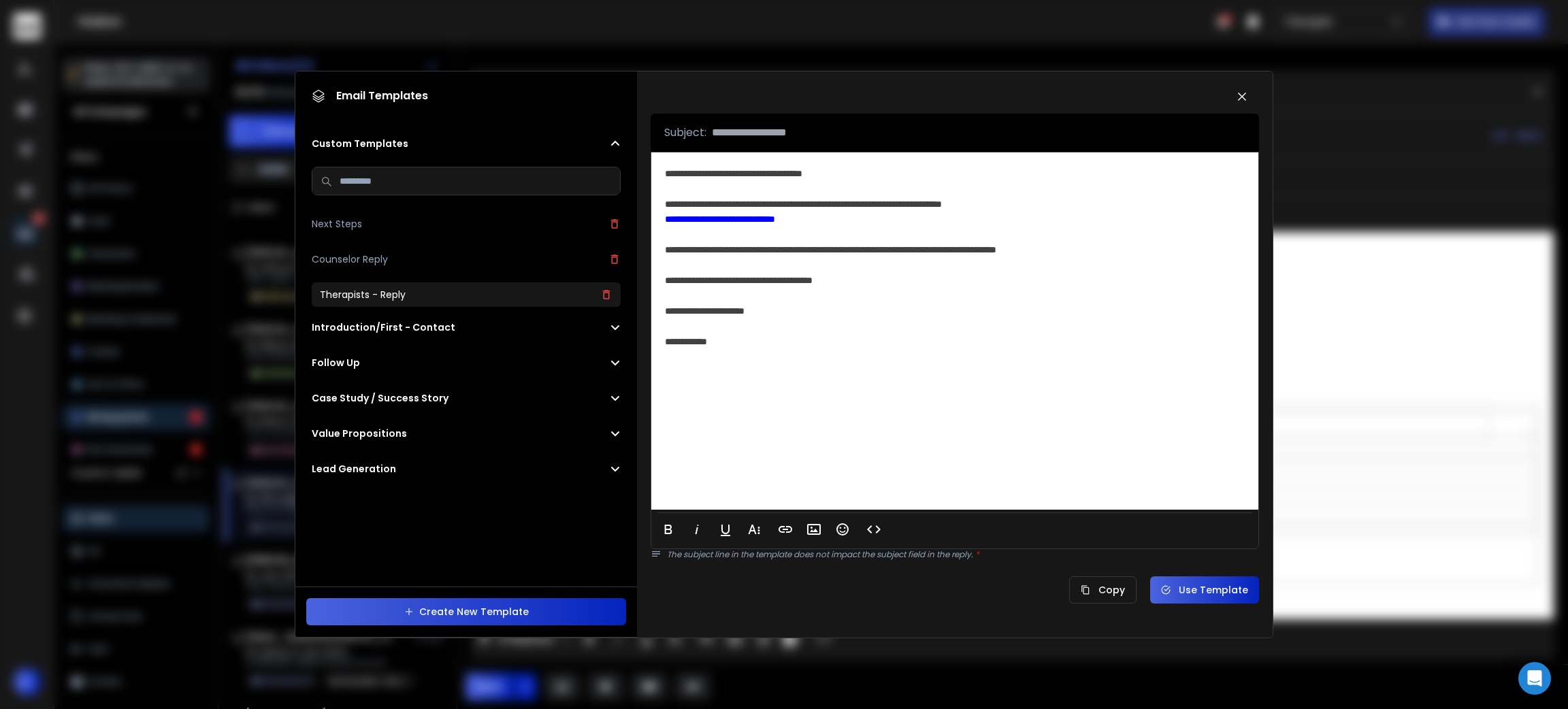
click at [1234, 594] on button "Use Template" at bounding box center [1204, 590] width 109 height 27
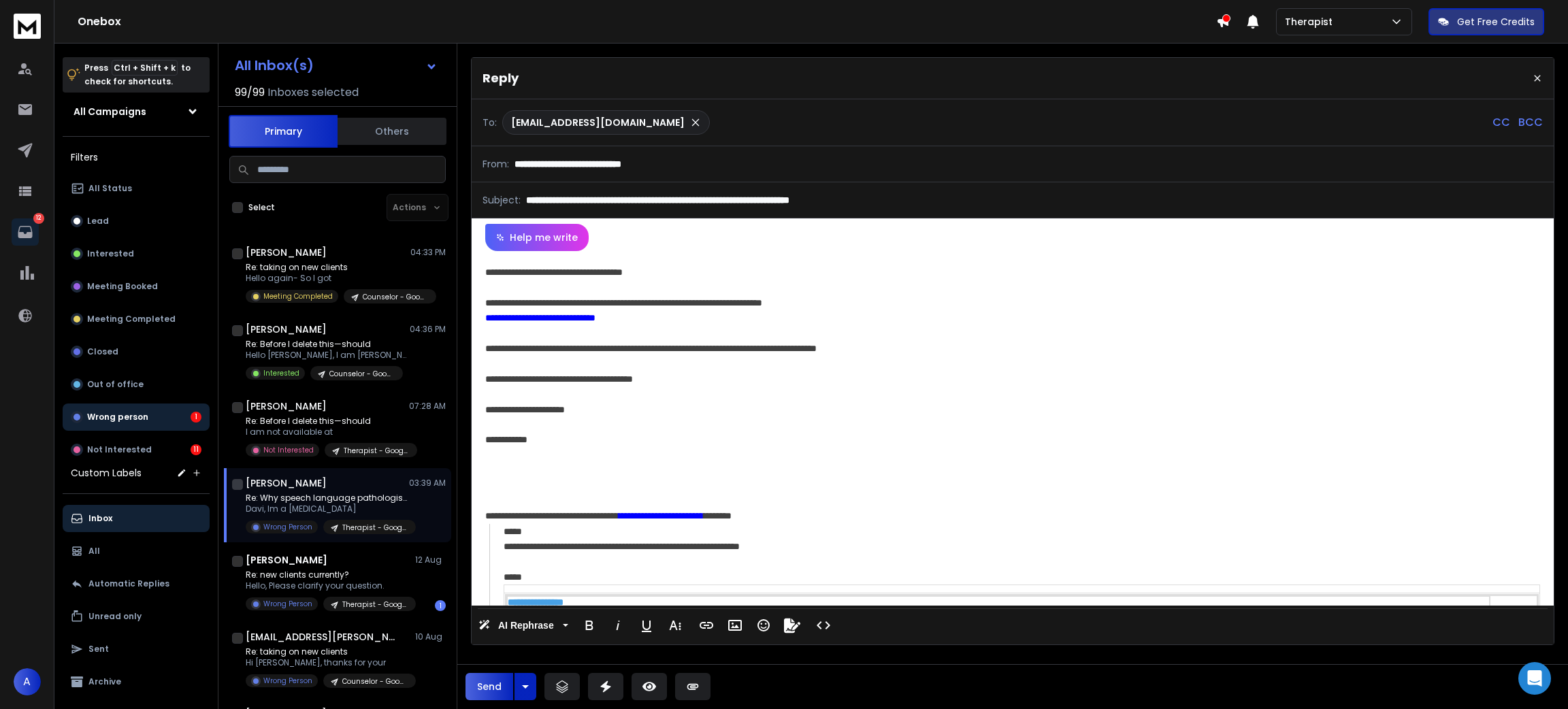
drag, startPoint x: 493, startPoint y: 271, endPoint x: 530, endPoint y: 289, distance: 41.1
click at [496, 271] on div "**********" at bounding box center [1002, 272] width 1035 height 15
click at [828, 265] on div "**********" at bounding box center [1002, 272] width 1035 height 15
click at [564, 303] on div "**********" at bounding box center [1002, 303] width 1035 height 15
click at [491, 324] on div "**********" at bounding box center [1002, 318] width 1035 height 15
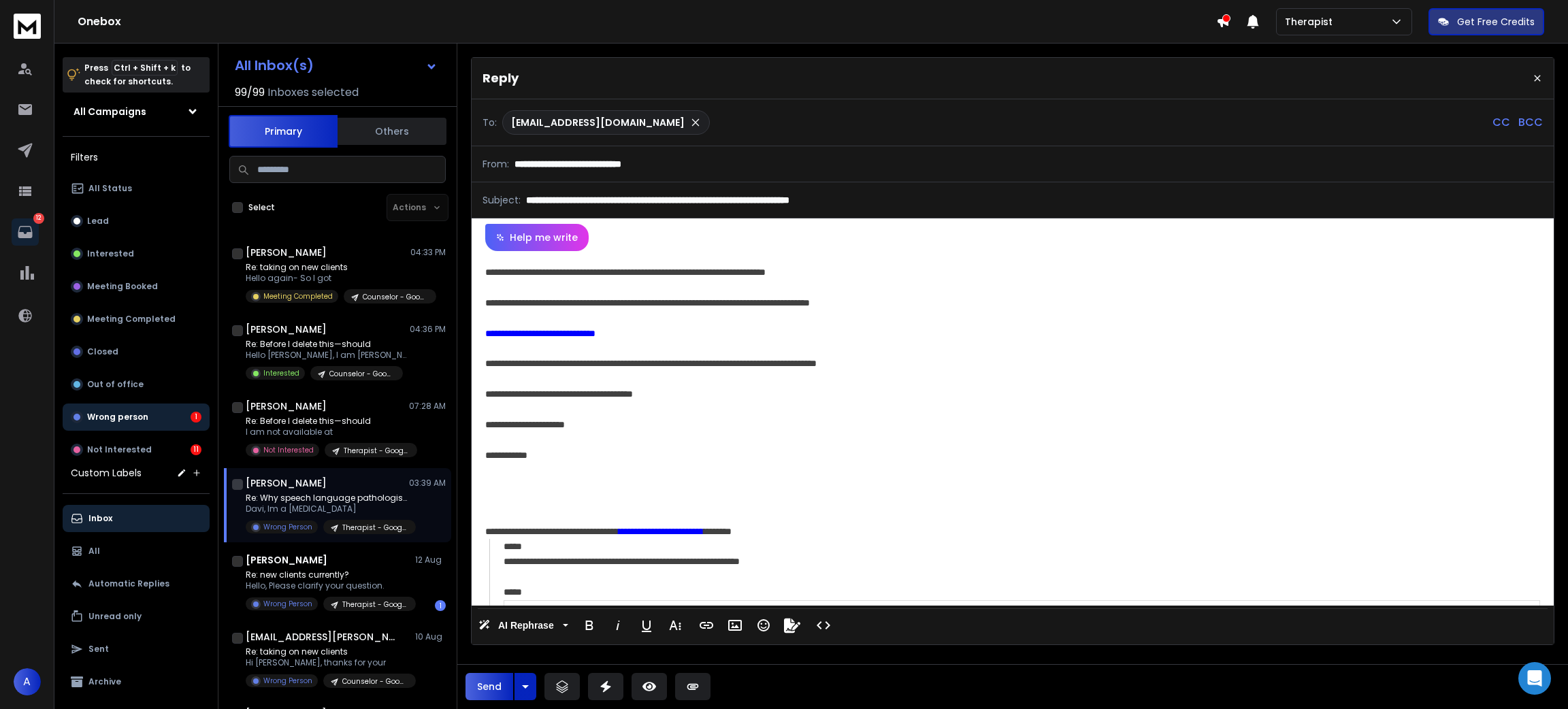
click at [521, 488] on div at bounding box center [1012, 485] width 1055 height 15
click at [508, 473] on div at bounding box center [1012, 470] width 1055 height 15
click at [484, 684] on button "Send" at bounding box center [489, 687] width 47 height 27
click at [611, 304] on div "**********" at bounding box center [1002, 303] width 1035 height 15
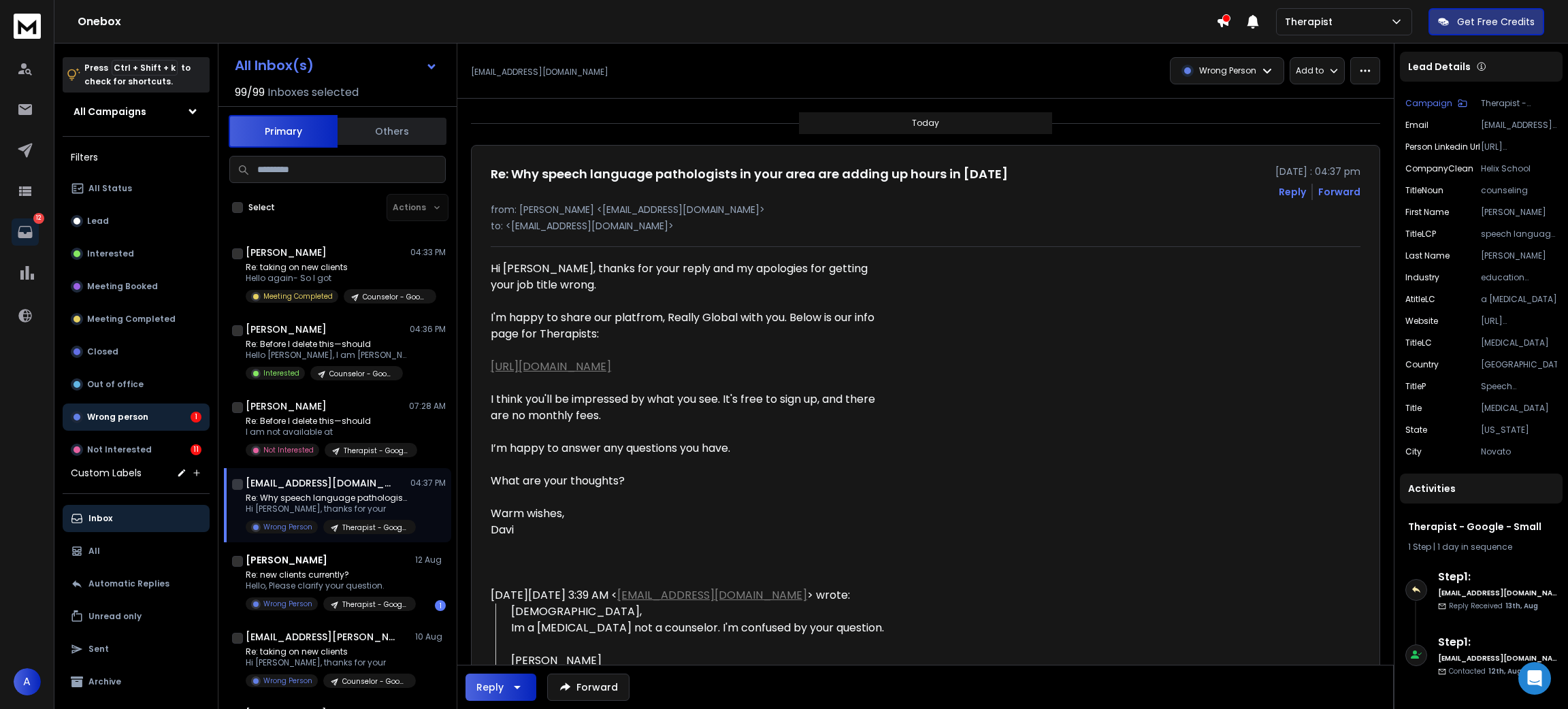
click at [1217, 71] on p "Wrong Person" at bounding box center [1227, 71] width 57 height 11
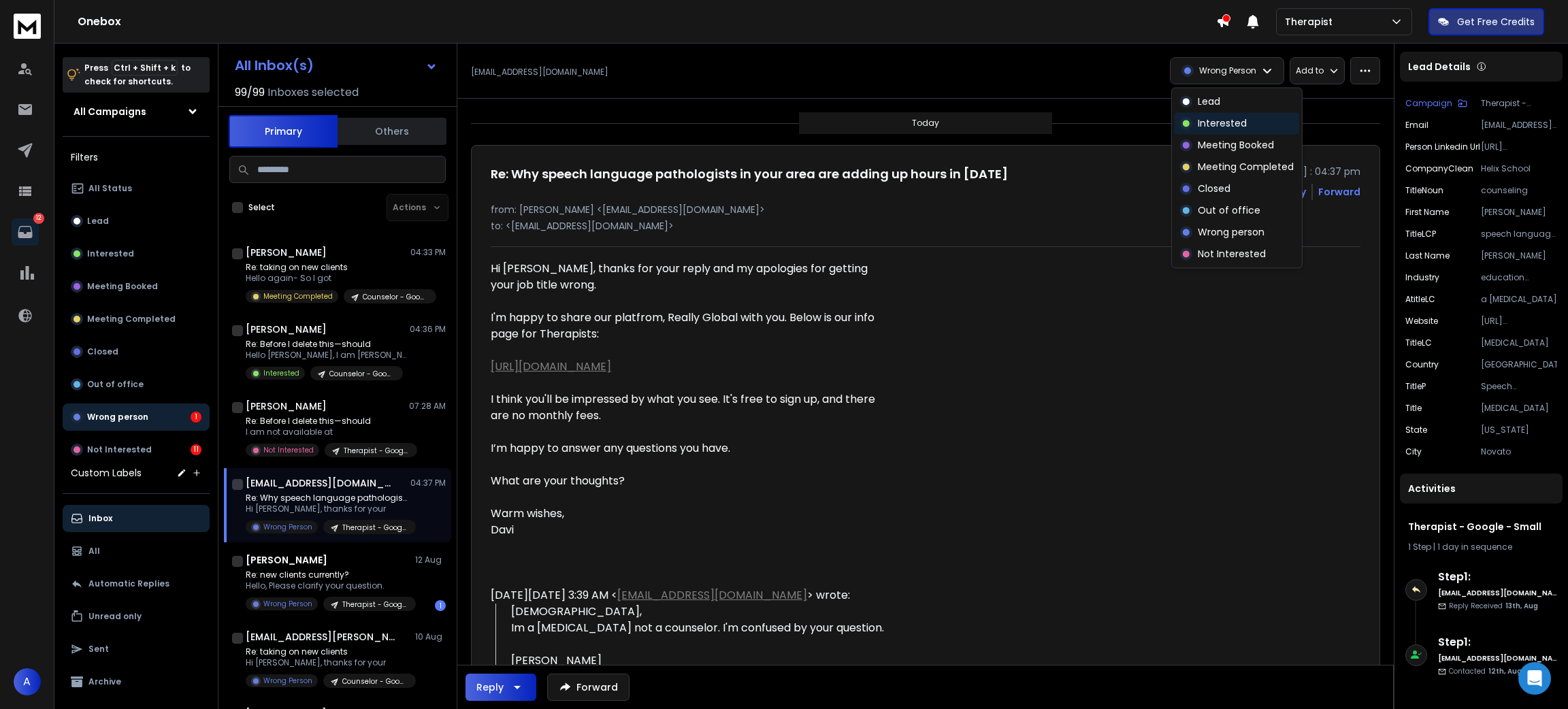
click at [1237, 122] on p "Interested" at bounding box center [1222, 123] width 49 height 14
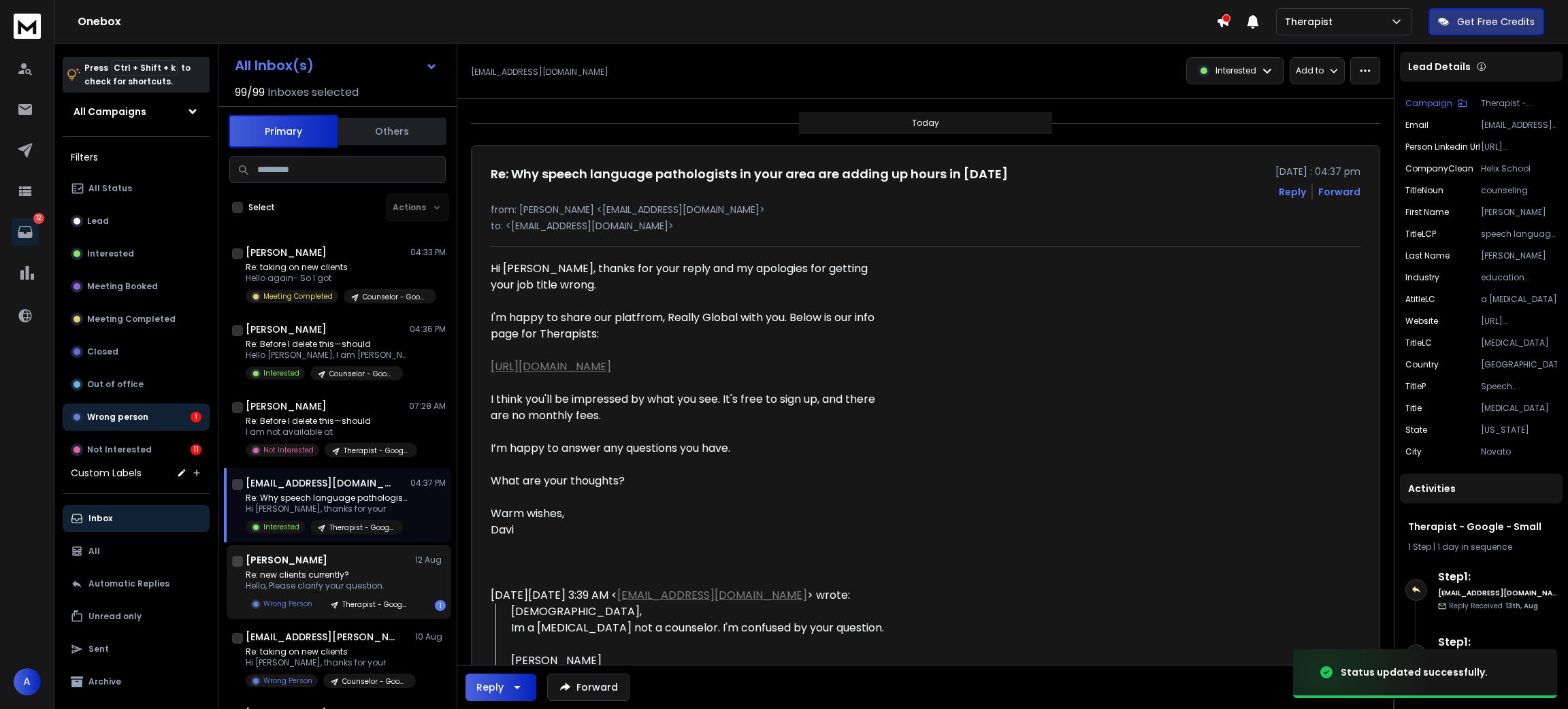
click at [313, 561] on div "[PERSON_NAME] [DATE]" at bounding box center [345, 560] width 200 height 14
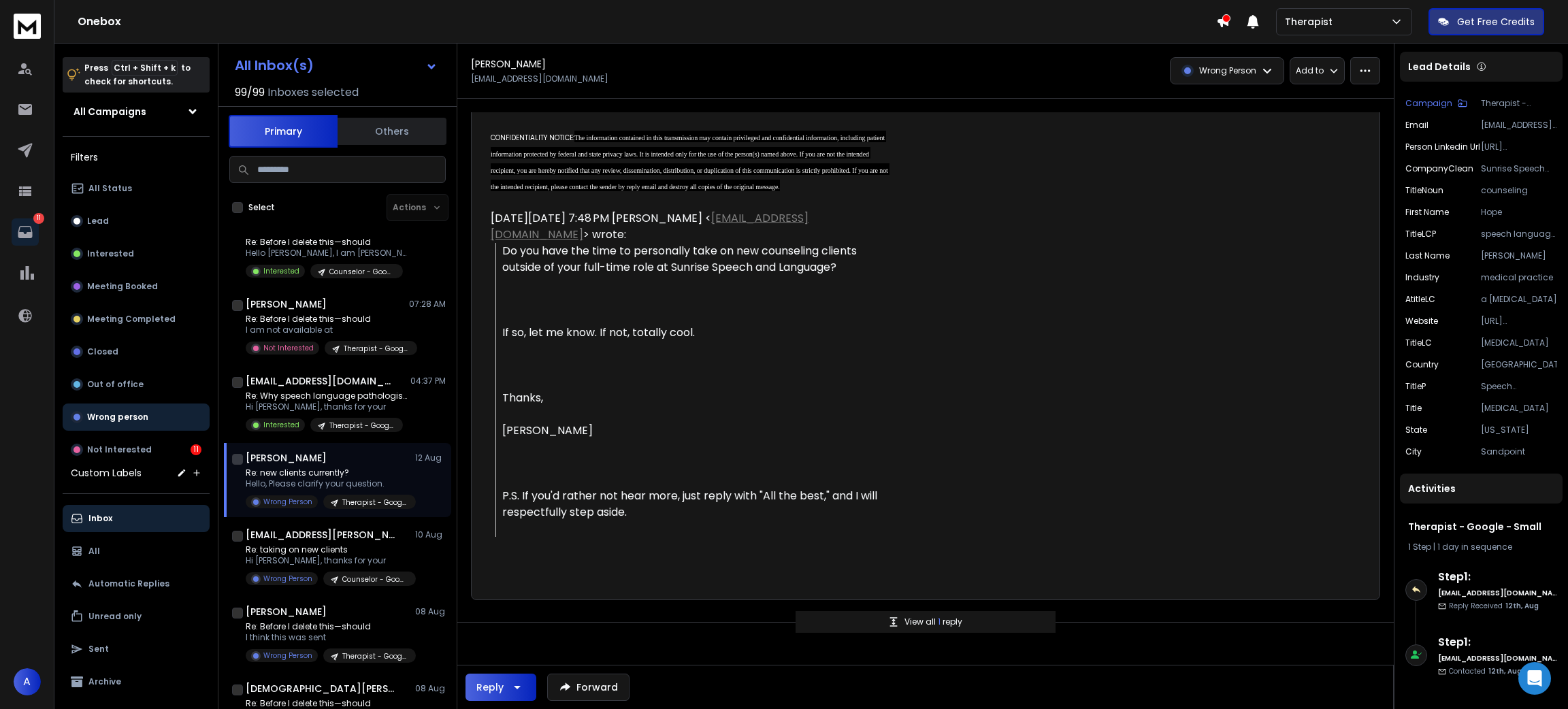
scroll to position [444, 0]
click at [1397, 309] on div "Lead Details Campaign Therapist - Google - Small Email [EMAIL_ADDRESS][PERSON_N…" at bounding box center [1480, 398] width 175 height 709
click at [1496, 305] on p "a [MEDICAL_DATA]" at bounding box center [1519, 299] width 76 height 11
click at [479, 686] on div "Reply" at bounding box center [490, 687] width 27 height 14
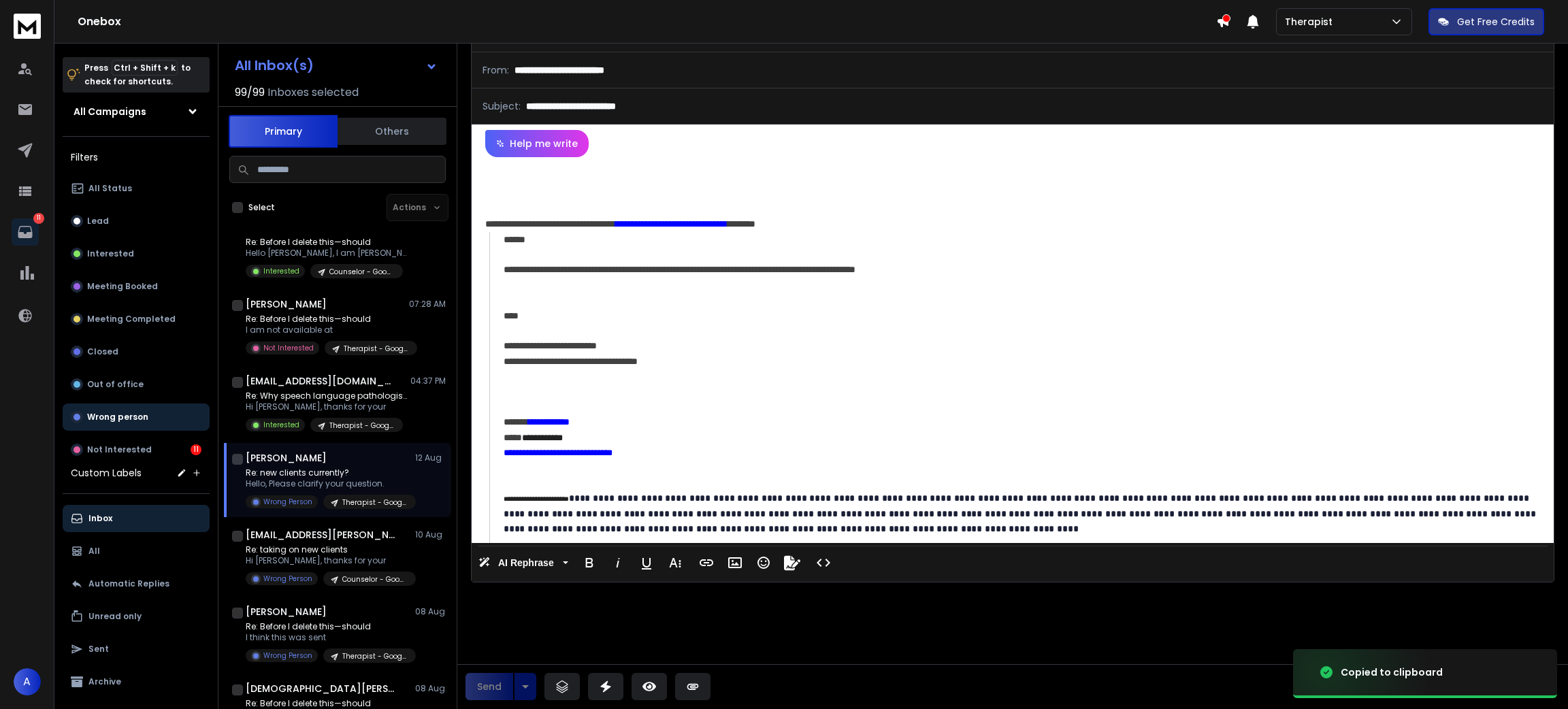
scroll to position [0, 0]
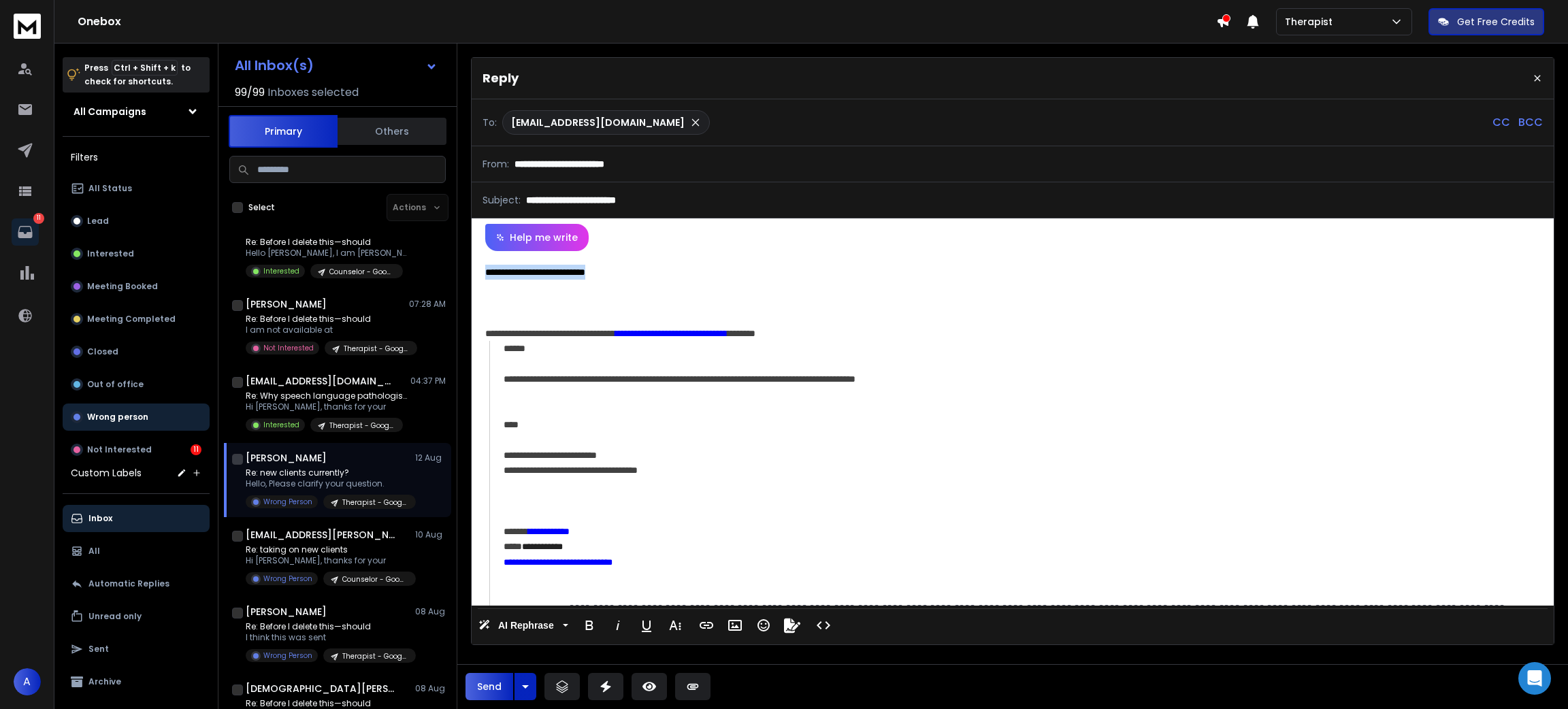
drag, startPoint x: 695, startPoint y: 271, endPoint x: 481, endPoint y: 267, distance: 214.0
click at [481, 267] on div "**********" at bounding box center [1012, 428] width 1082 height 355
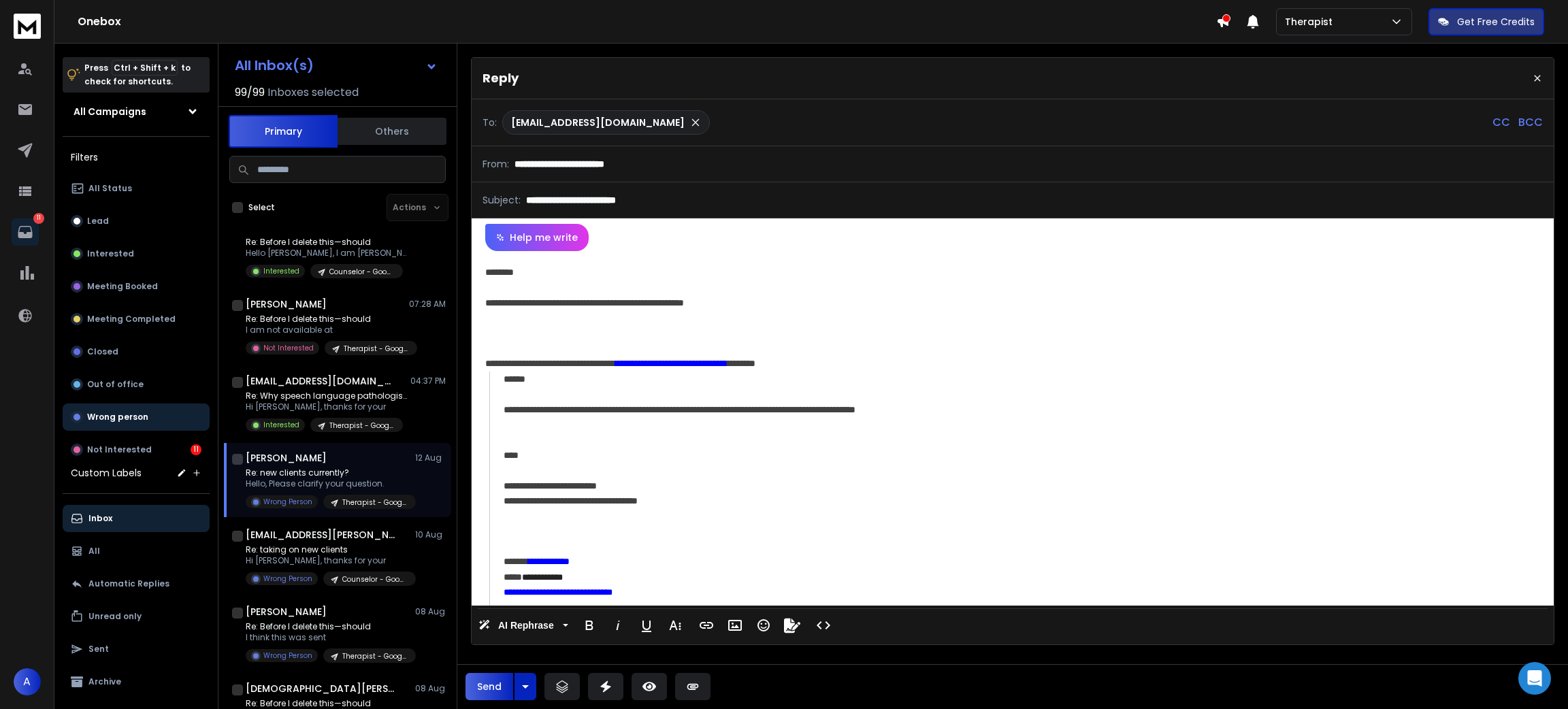
click at [635, 301] on div "**********" at bounding box center [1002, 287] width 1035 height 46
click at [788, 299] on div "**********" at bounding box center [1002, 287] width 1035 height 46
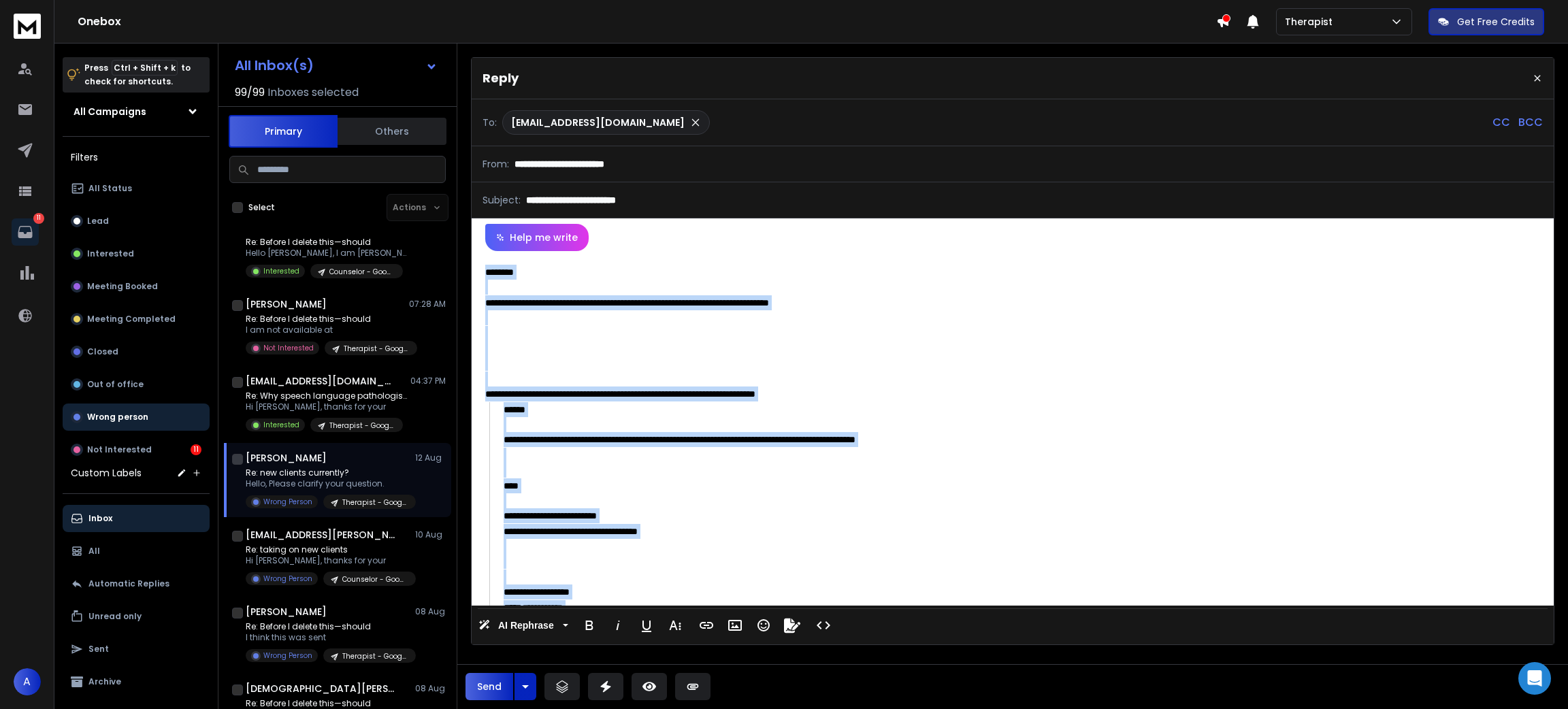
click at [544, 339] on div "**********" at bounding box center [1002, 303] width 1035 height 76
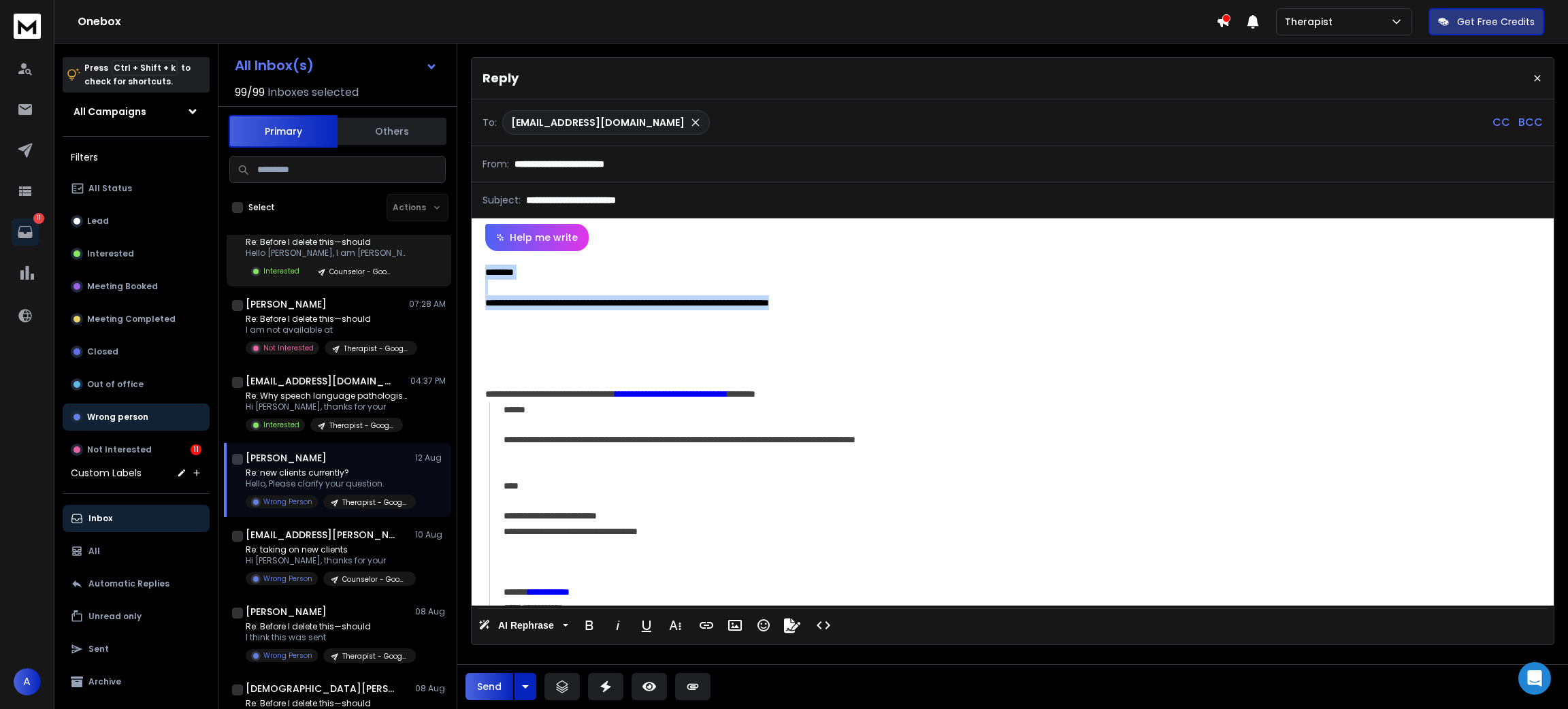
drag, startPoint x: 839, startPoint y: 298, endPoint x: 424, endPoint y: 262, distance: 416.6
click at [424, 262] on div "All Inbox(s) 99 / 99 Inboxes selected Primary Others Select Actions [PERSON_NAM…" at bounding box center [893, 398] width 1350 height 709
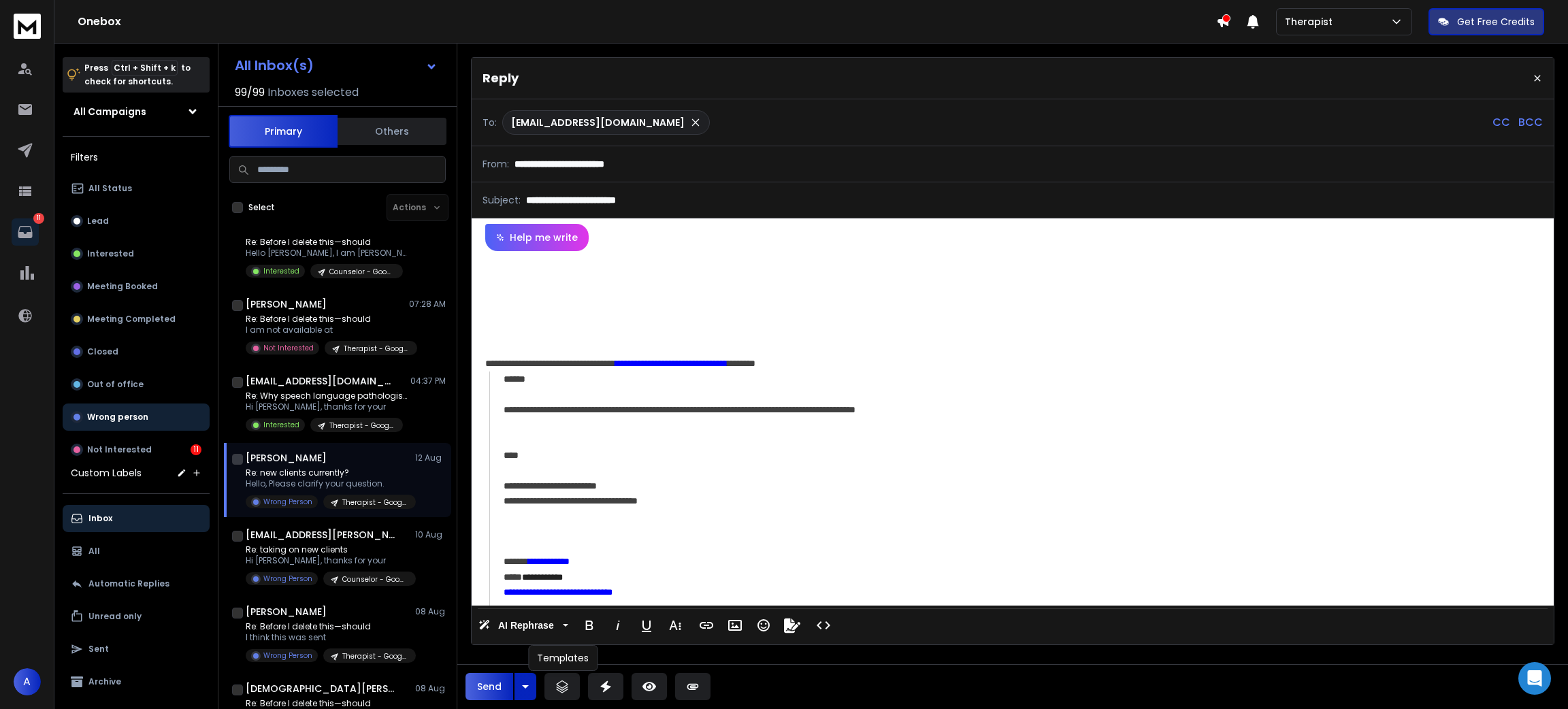
click at [558, 687] on icon at bounding box center [562, 685] width 11 height 8
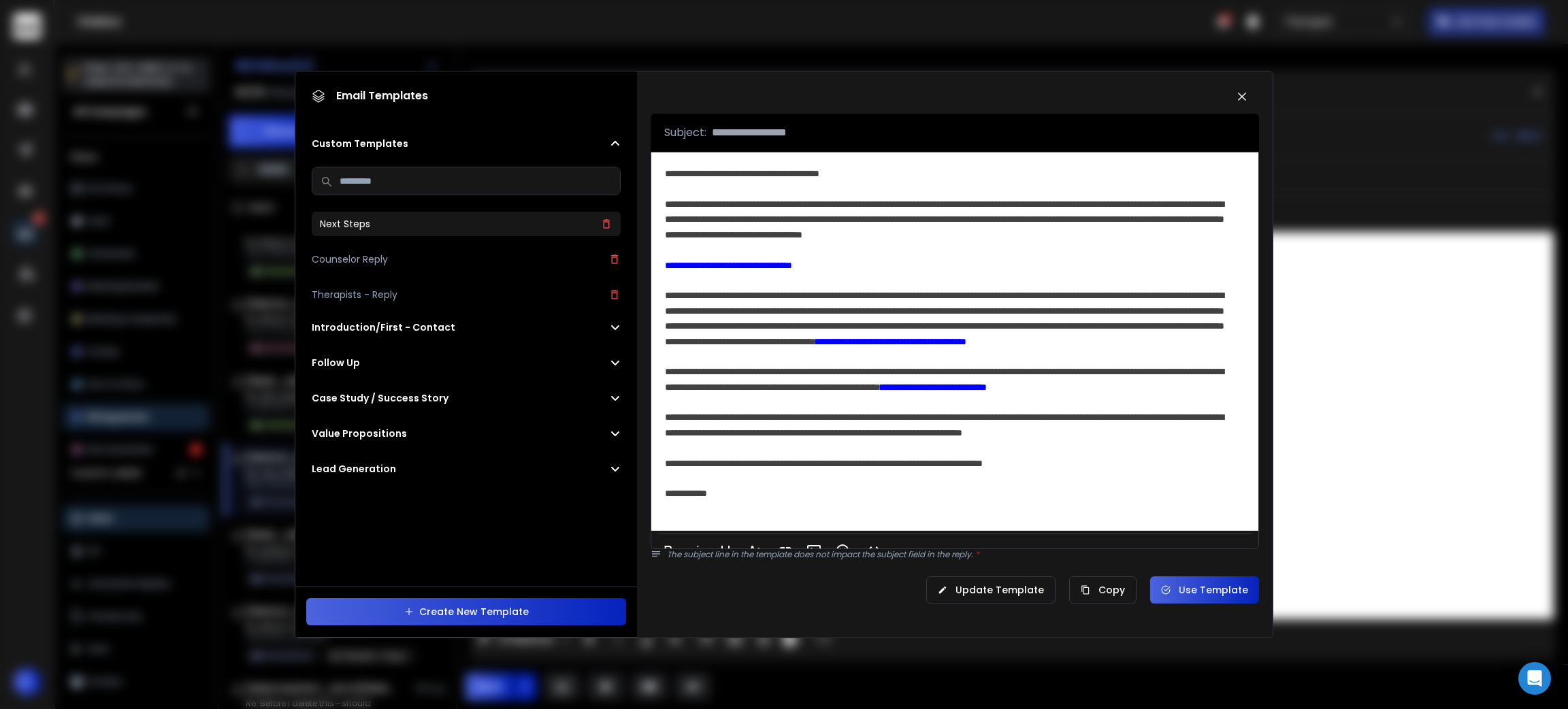
click at [476, 231] on div "Therapists - Reply" at bounding box center [467, 224] width 294 height 14
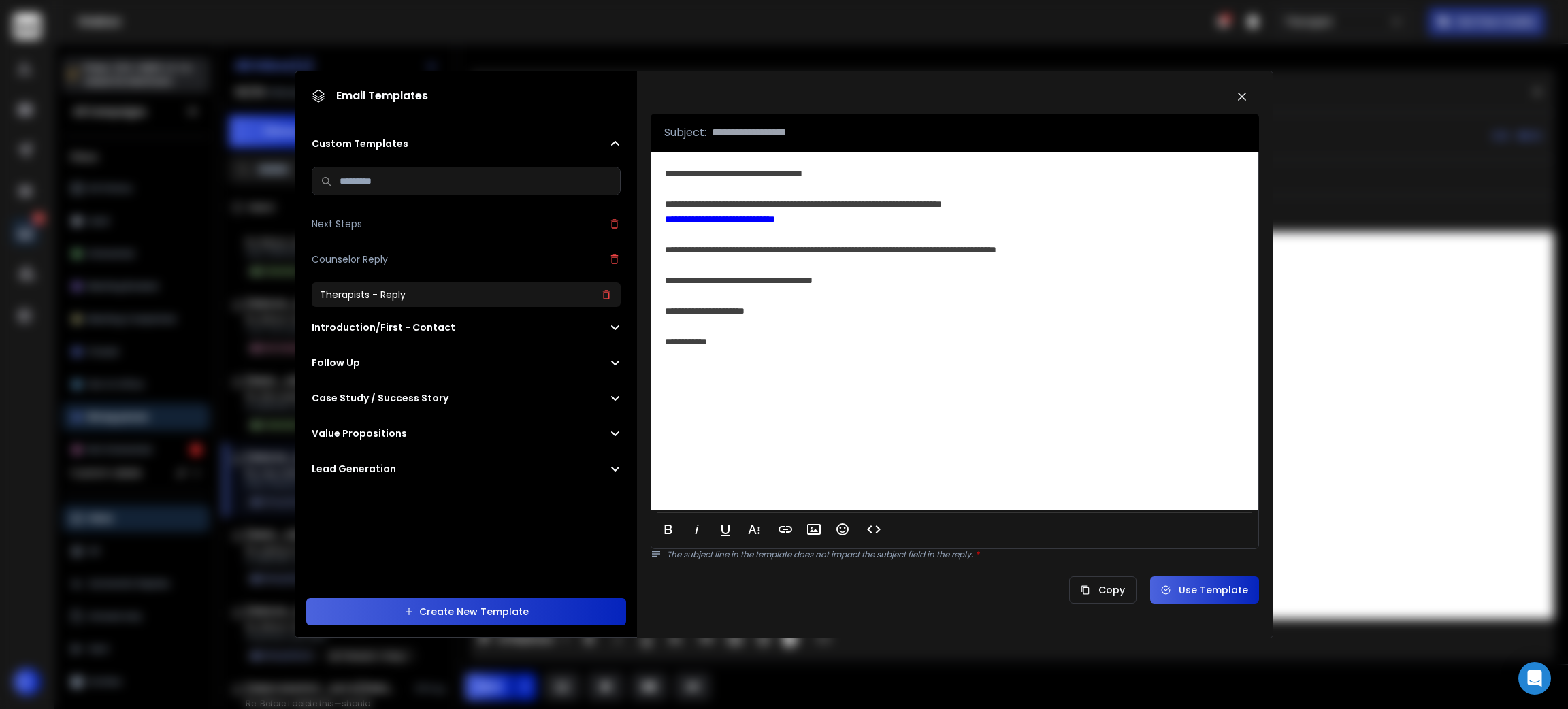
click at [1191, 587] on button "Use Template" at bounding box center [1204, 590] width 109 height 27
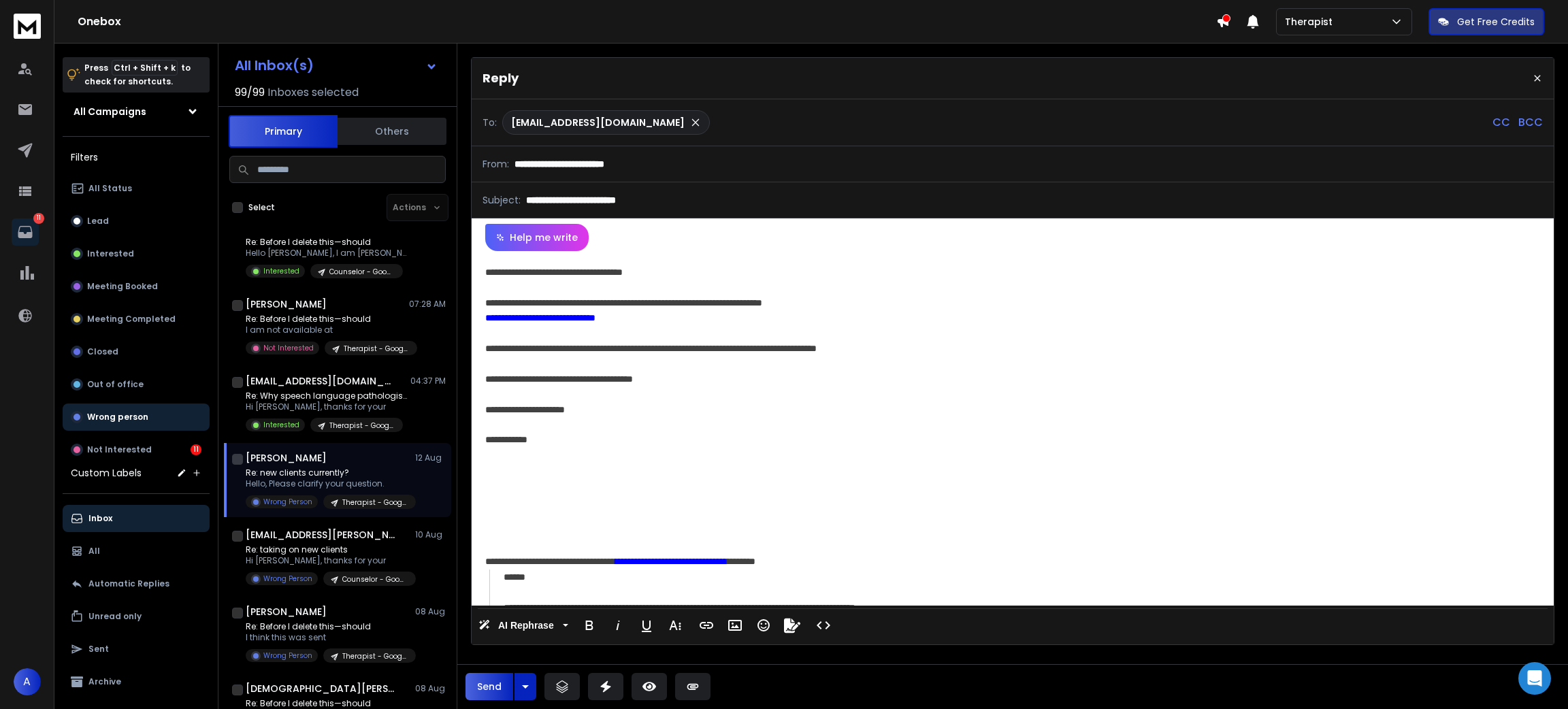
click at [496, 272] on div "**********" at bounding box center [1002, 272] width 1035 height 15
click at [705, 262] on div "**********" at bounding box center [1010, 428] width 1078 height 355
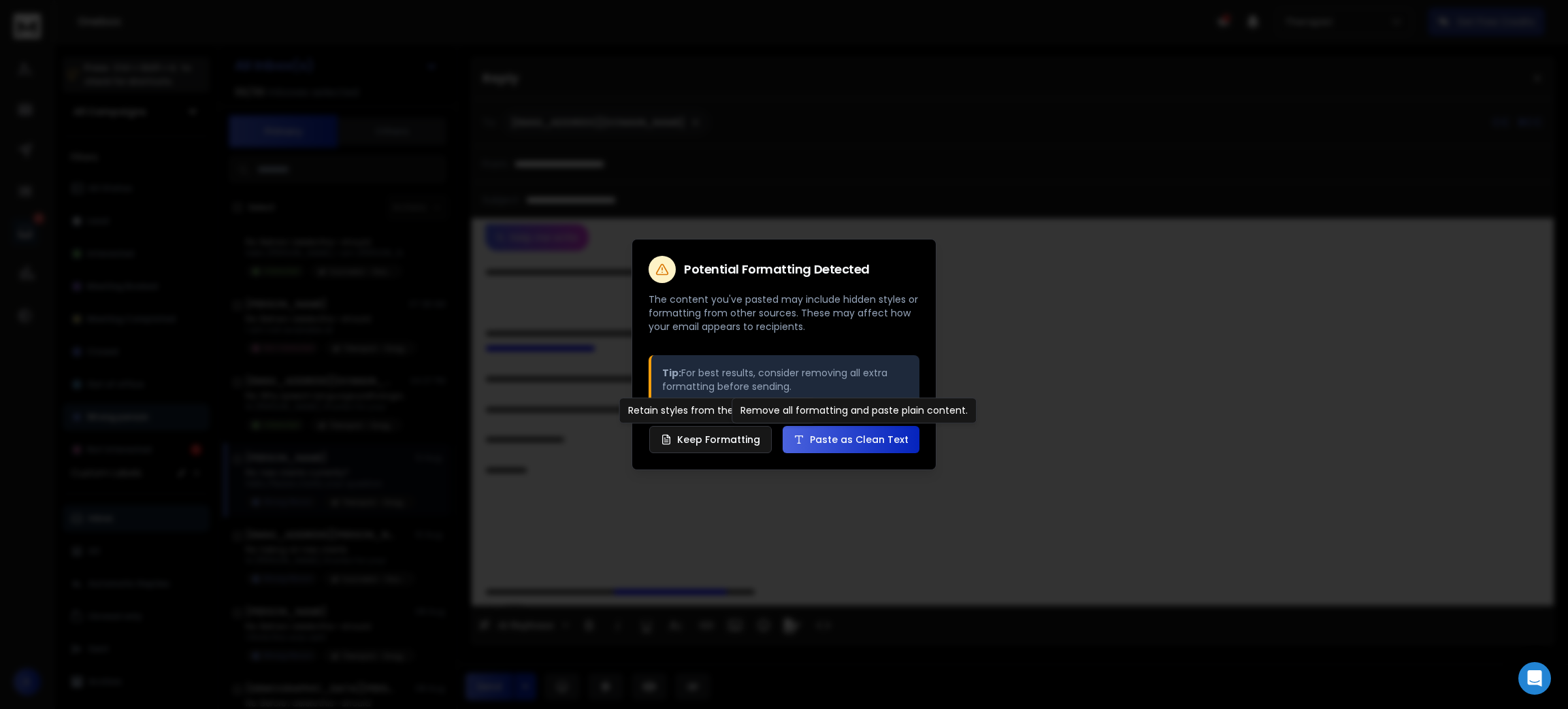
click at [832, 451] on button "Paste as Clean Text" at bounding box center [851, 439] width 137 height 27
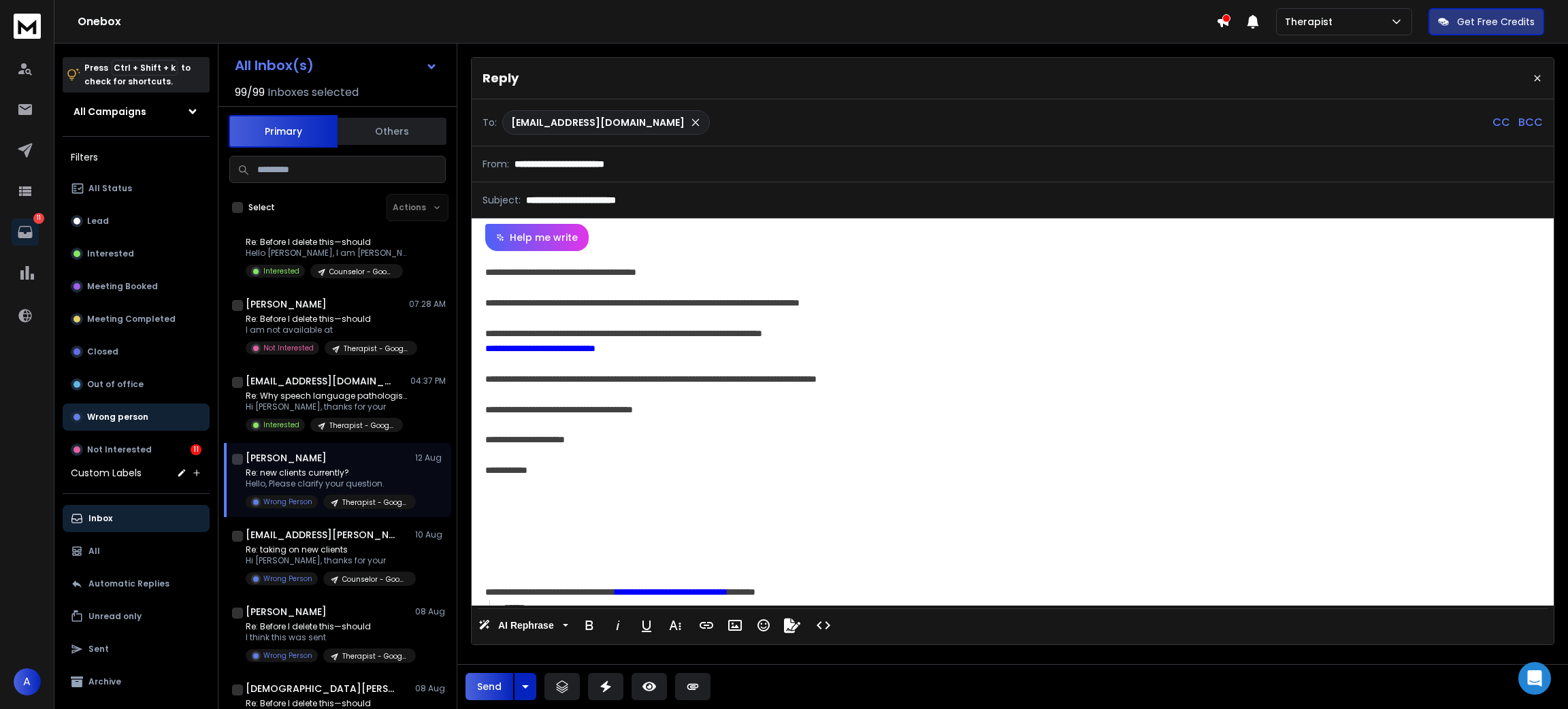
click at [528, 307] on div "**********" at bounding box center [1002, 303] width 1035 height 15
click at [504, 486] on div at bounding box center [1010, 485] width 1051 height 15
drag, startPoint x: 479, startPoint y: 699, endPoint x: 505, endPoint y: 708, distance: 27.5
click at [479, 699] on button "Send" at bounding box center [489, 687] width 47 height 27
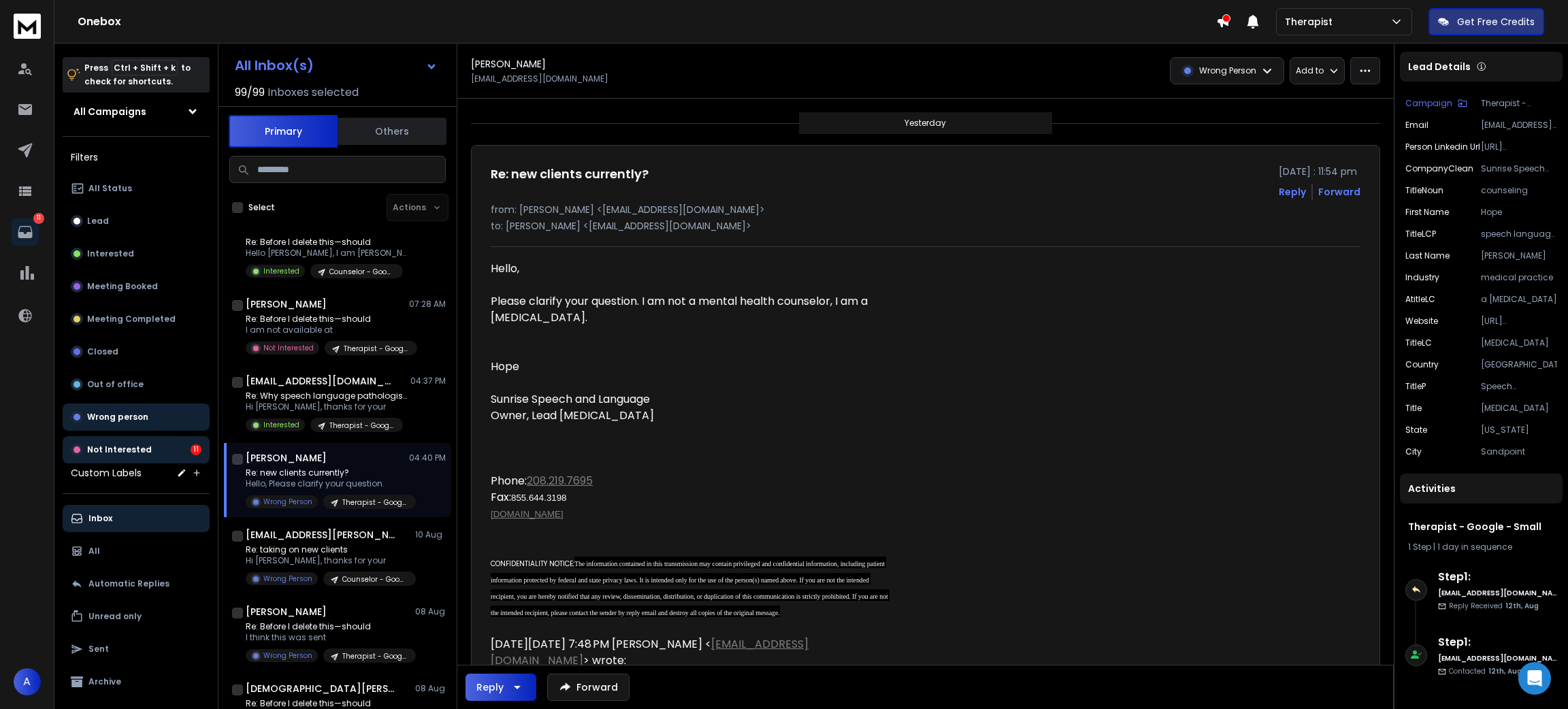
click at [113, 451] on p "Not Interested" at bounding box center [119, 450] width 64 height 11
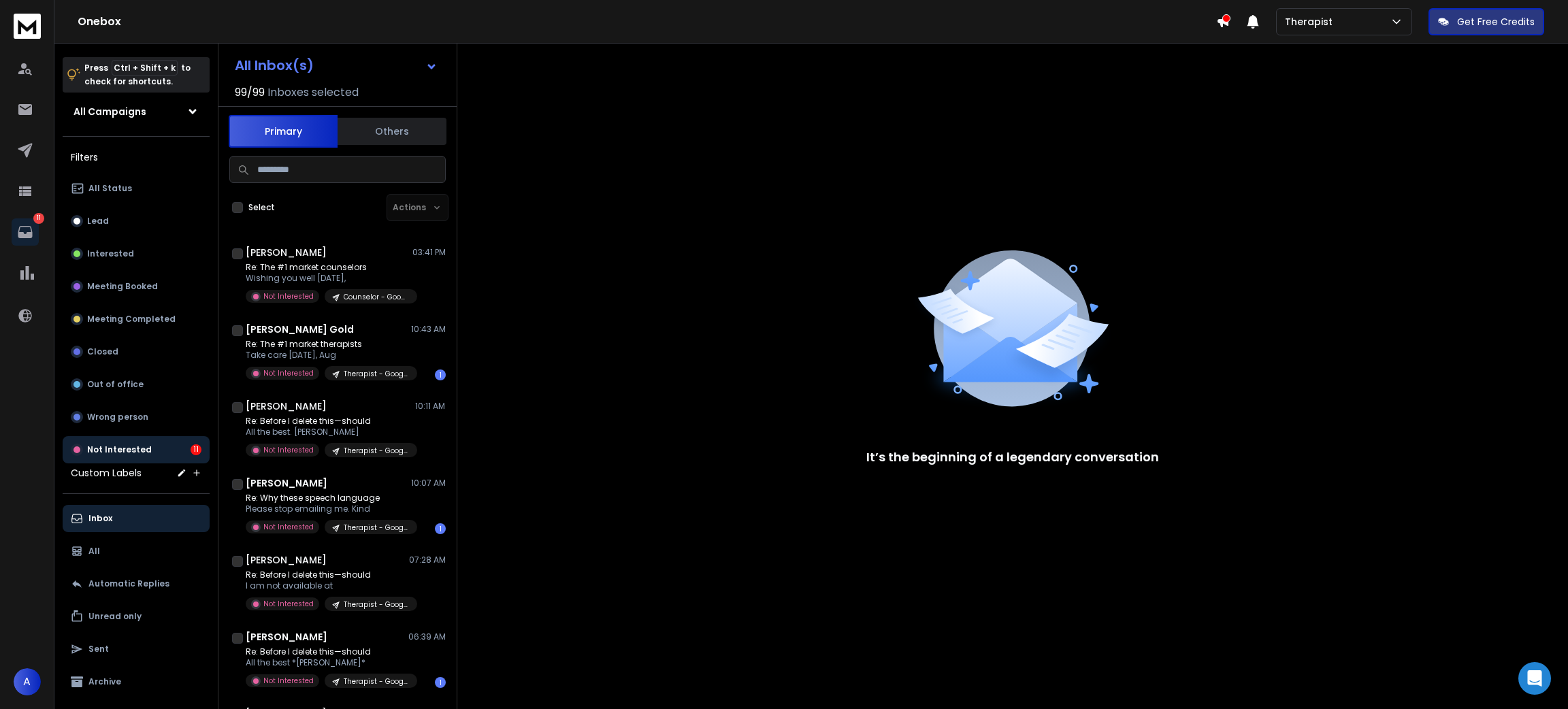
click at [330, 247] on div "[PERSON_NAME] 03:41 PM" at bounding box center [345, 252] width 200 height 14
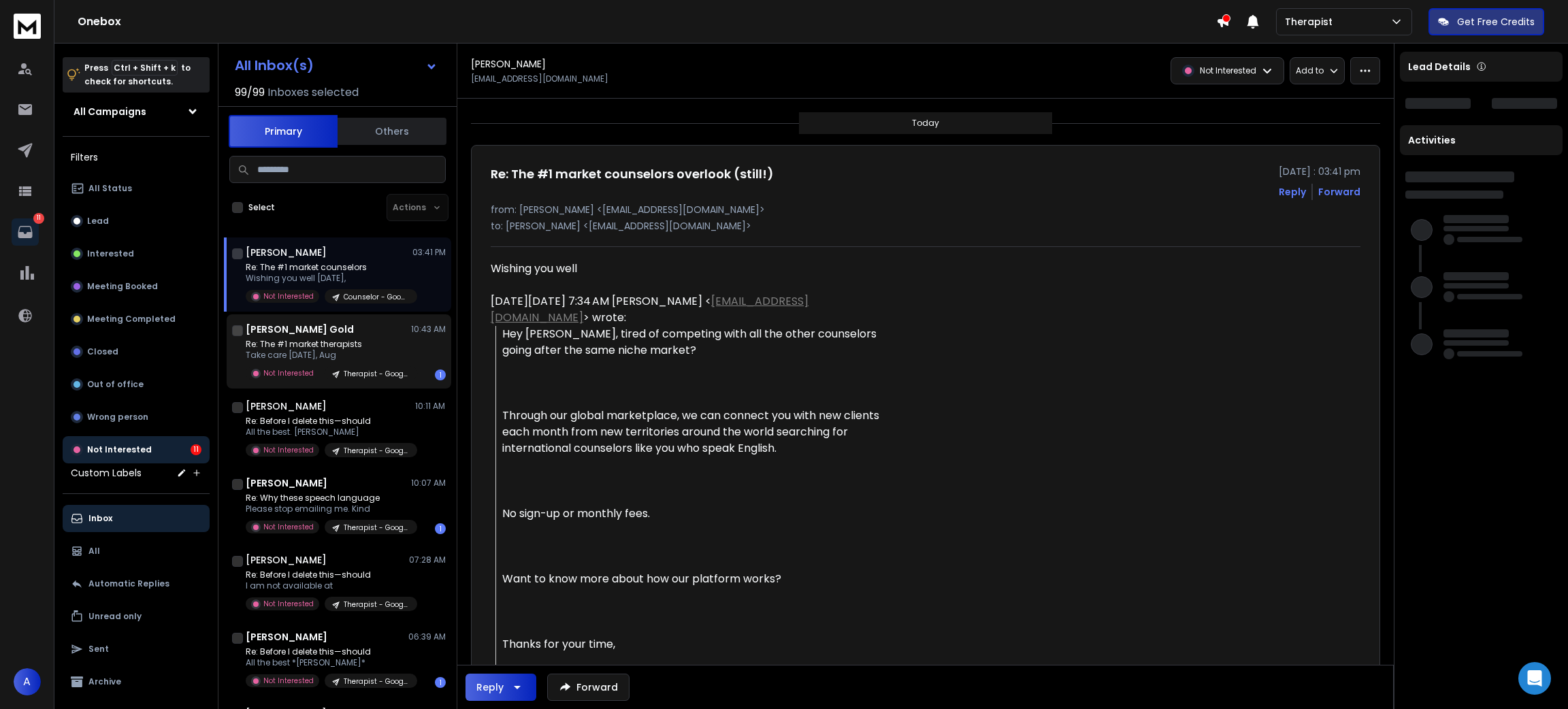
click at [352, 331] on div "[PERSON_NAME] Gold 10:43 AM" at bounding box center [345, 329] width 200 height 14
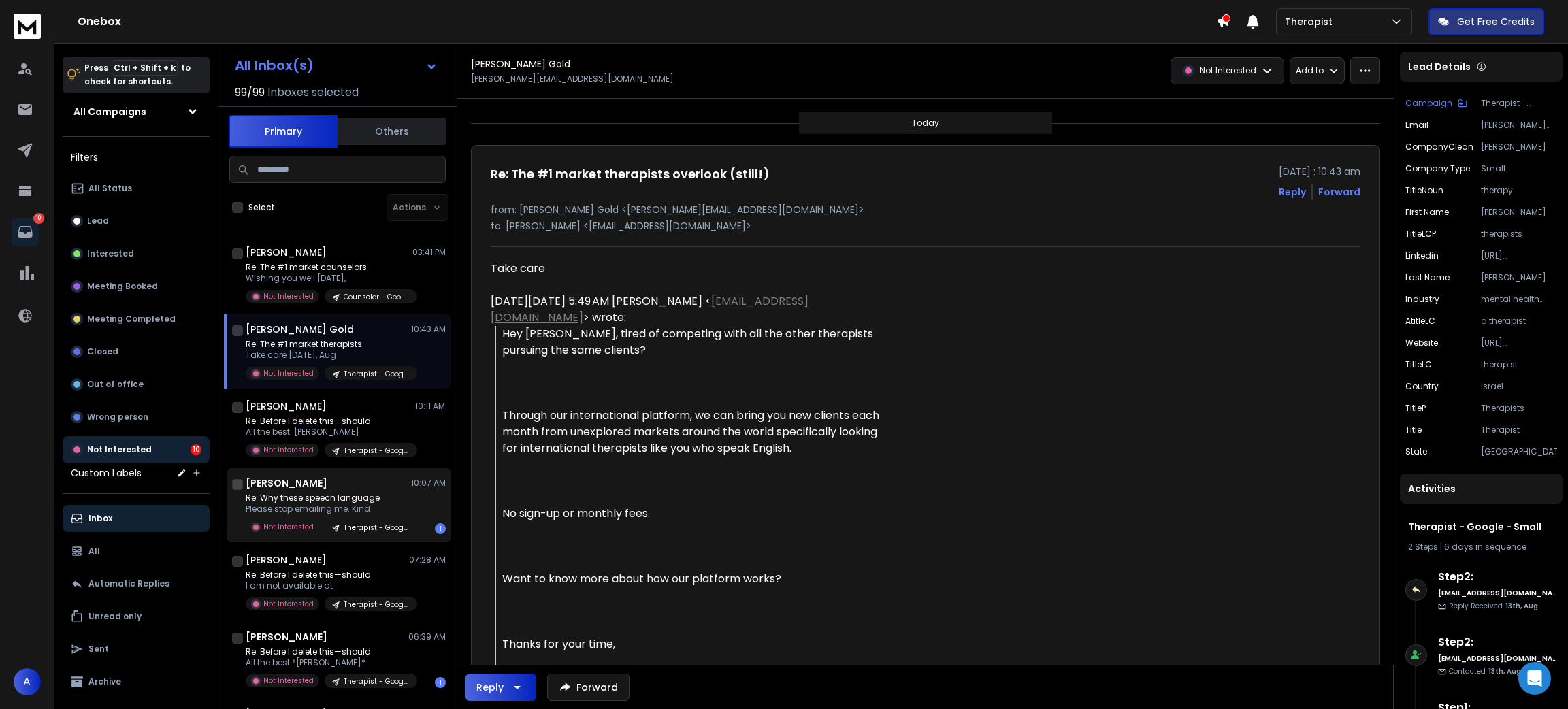
click at [295, 517] on div "Re: Why these speech language Please stop emailing me. Kind Not Interested Ther…" at bounding box center [331, 513] width 171 height 42
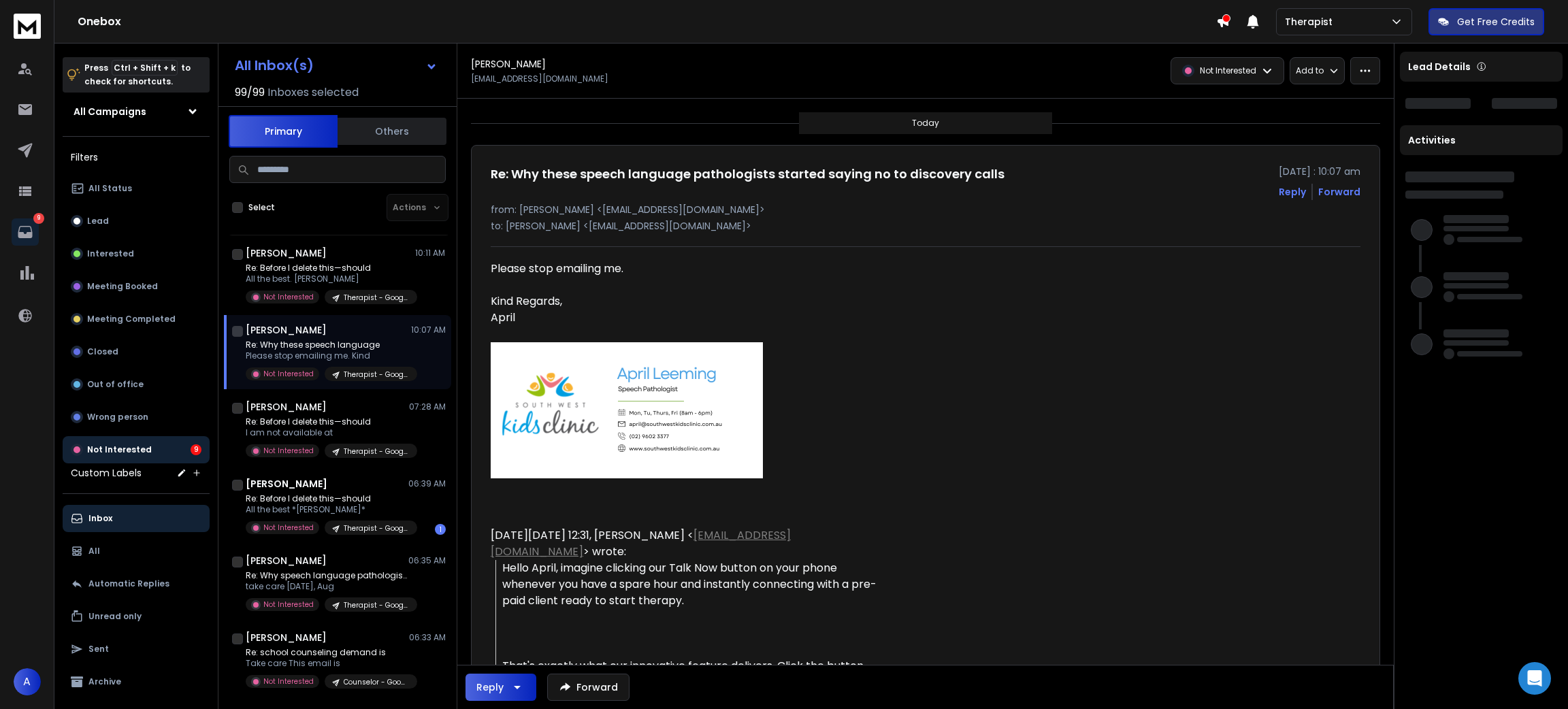
scroll to position [204, 0]
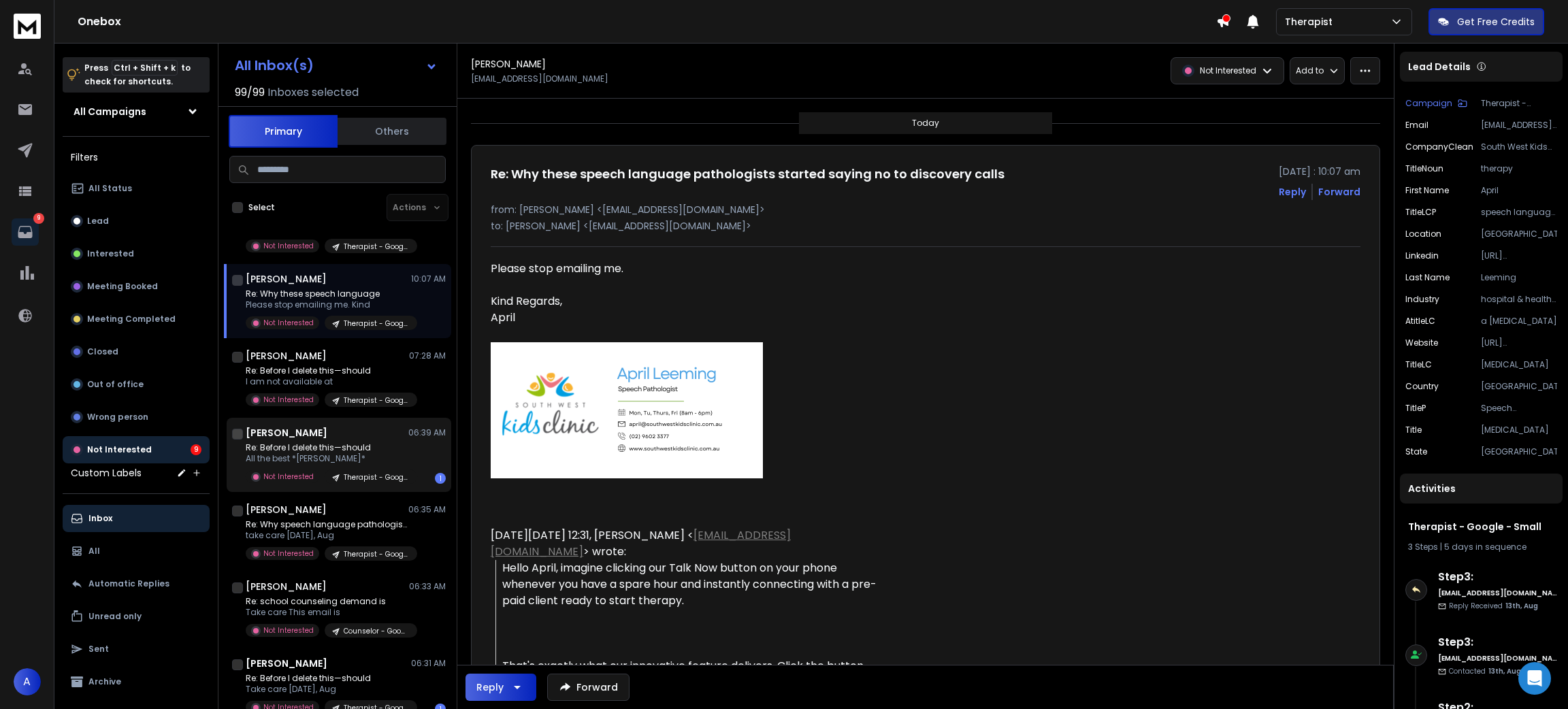
click at [391, 453] on p "All the best *[PERSON_NAME]*" at bounding box center [327, 459] width 163 height 11
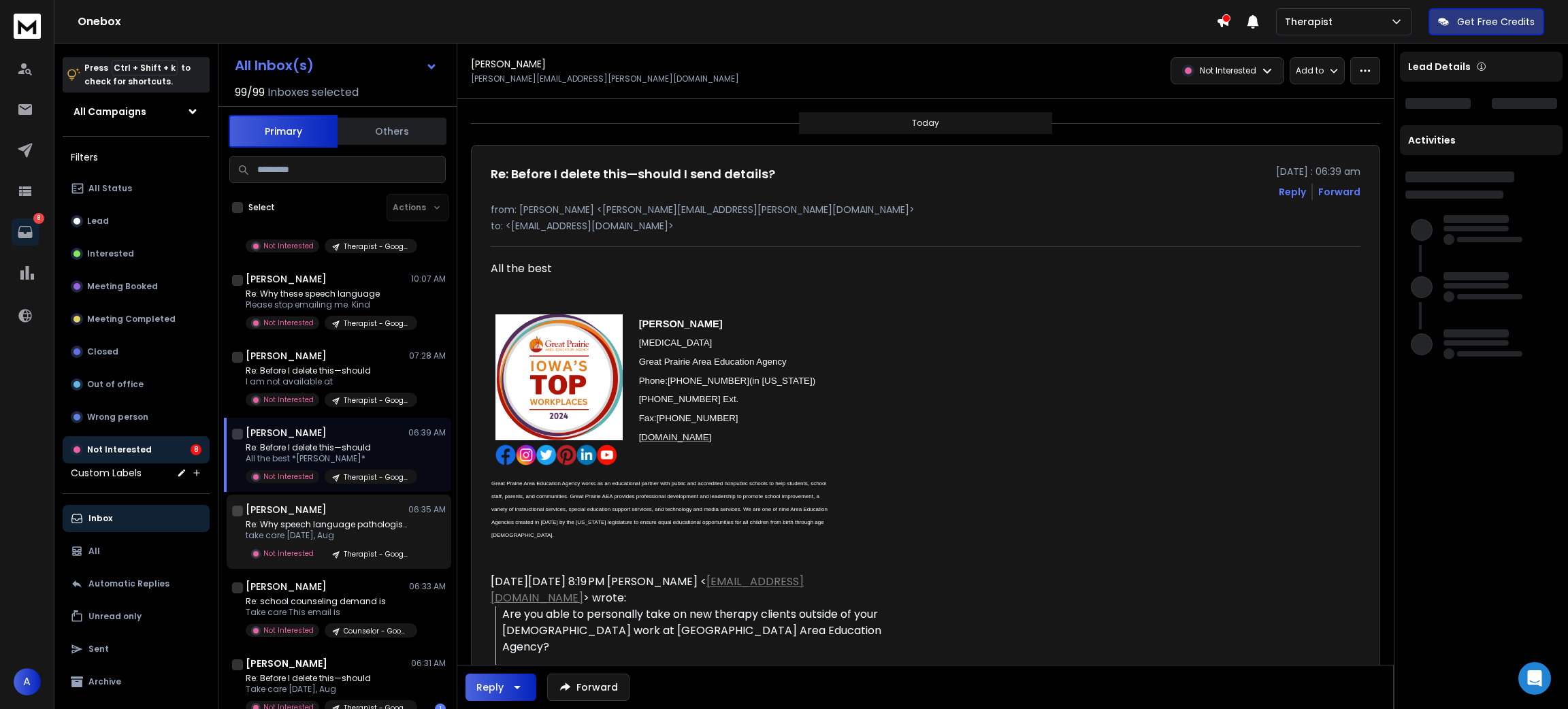
click at [374, 535] on p "take care [DATE], Aug" at bounding box center [327, 536] width 163 height 11
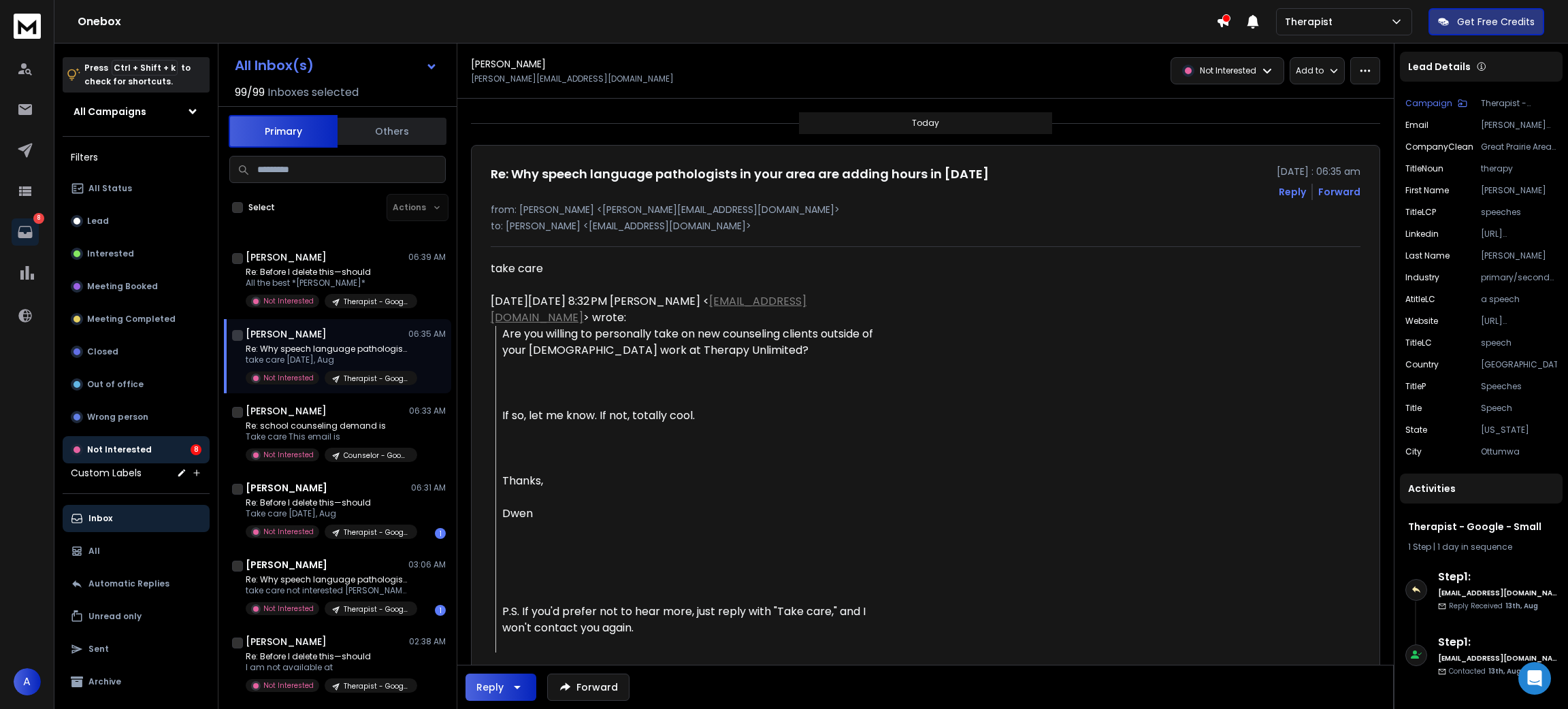
scroll to position [408, 0]
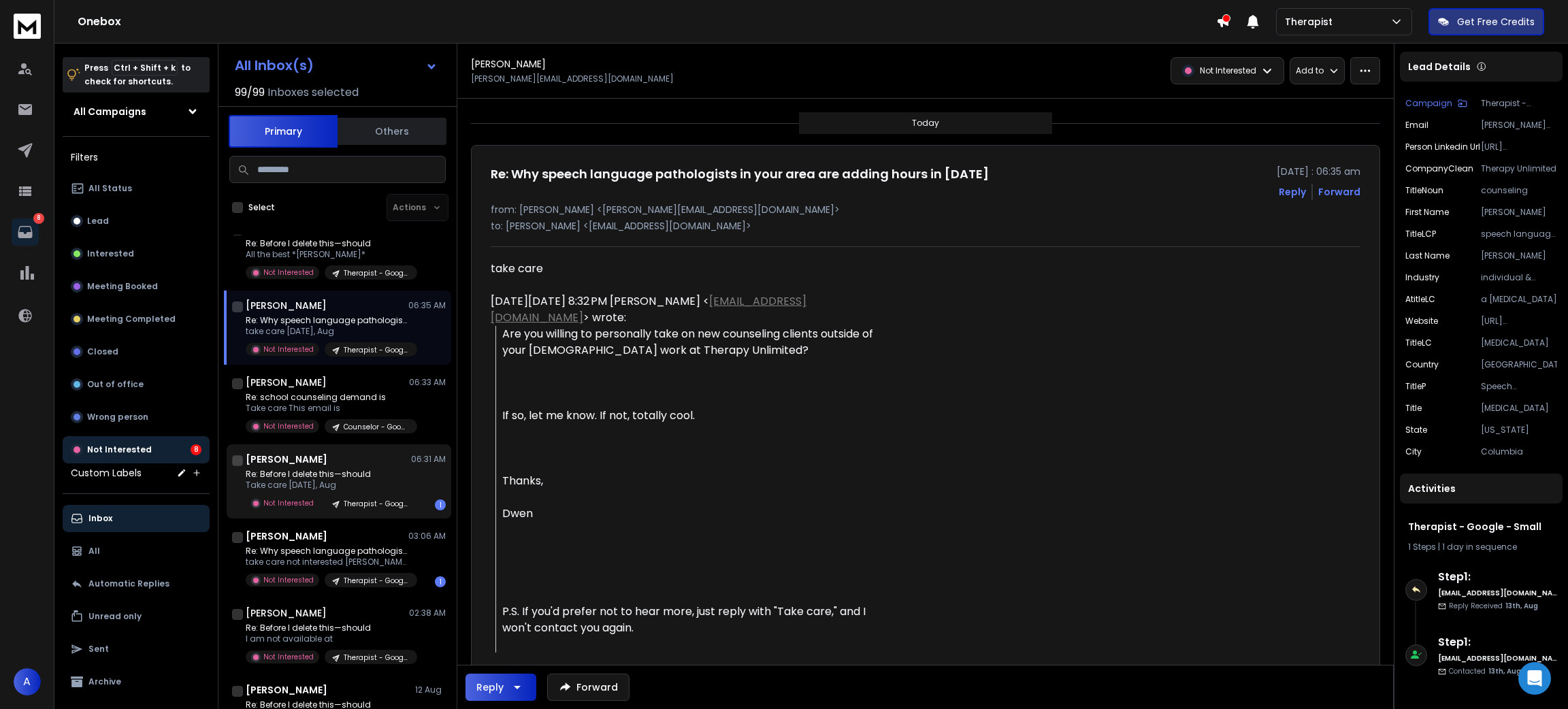
click at [370, 493] on div "Re: Before I delete this—should Take care [DATE], Aug Not Interested Therapist …" at bounding box center [331, 490] width 171 height 42
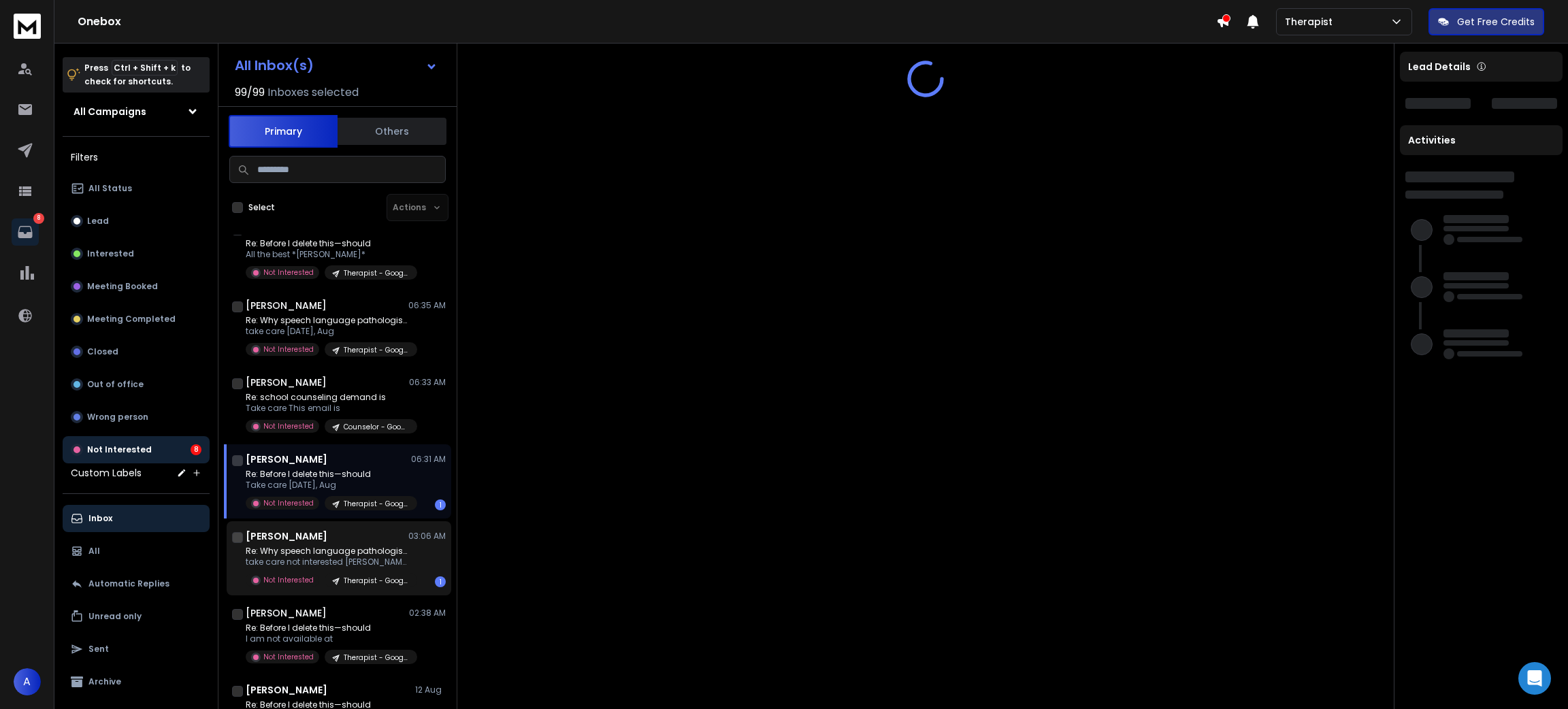
scroll to position [510, 0]
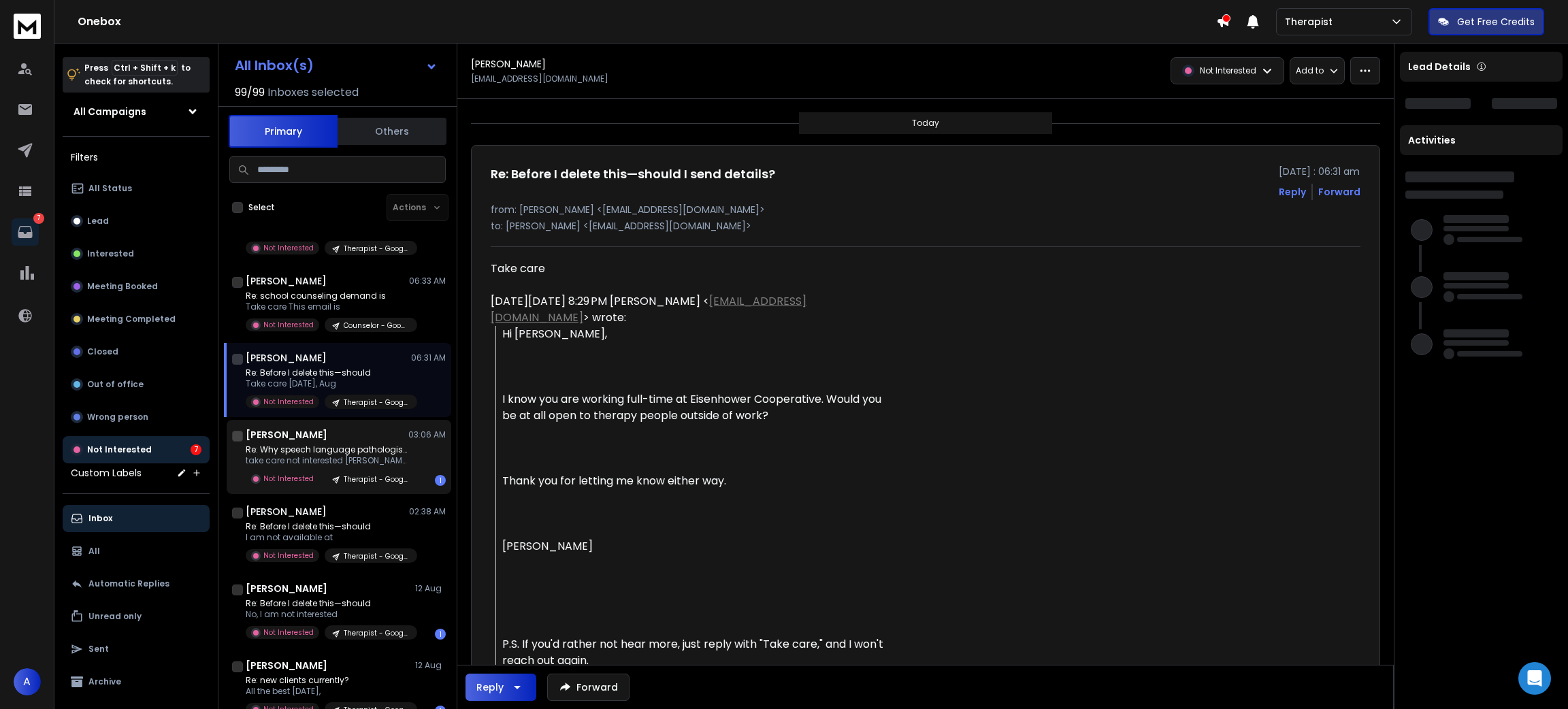
click at [363, 444] on p "Re: Why speech language pathologists" at bounding box center [327, 450] width 163 height 11
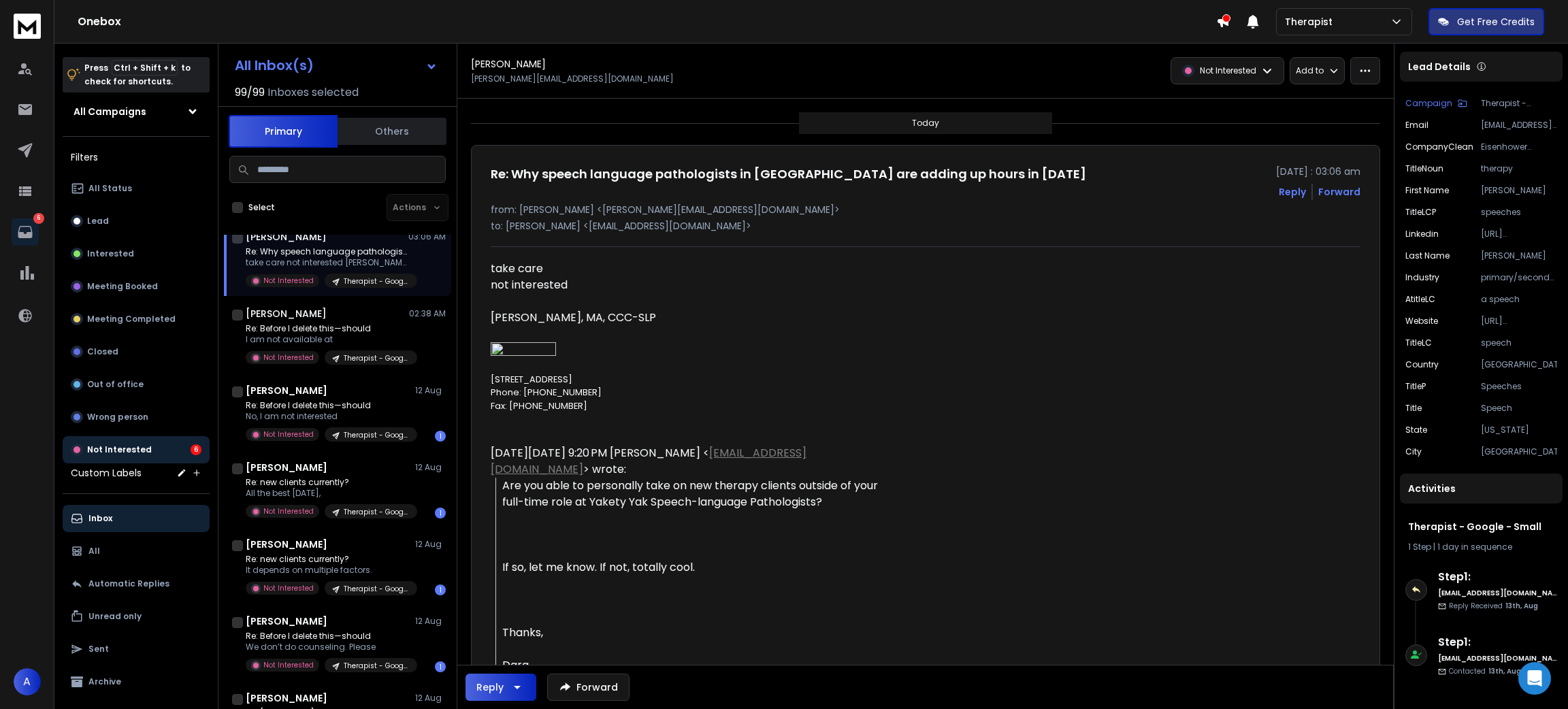
scroll to position [715, 0]
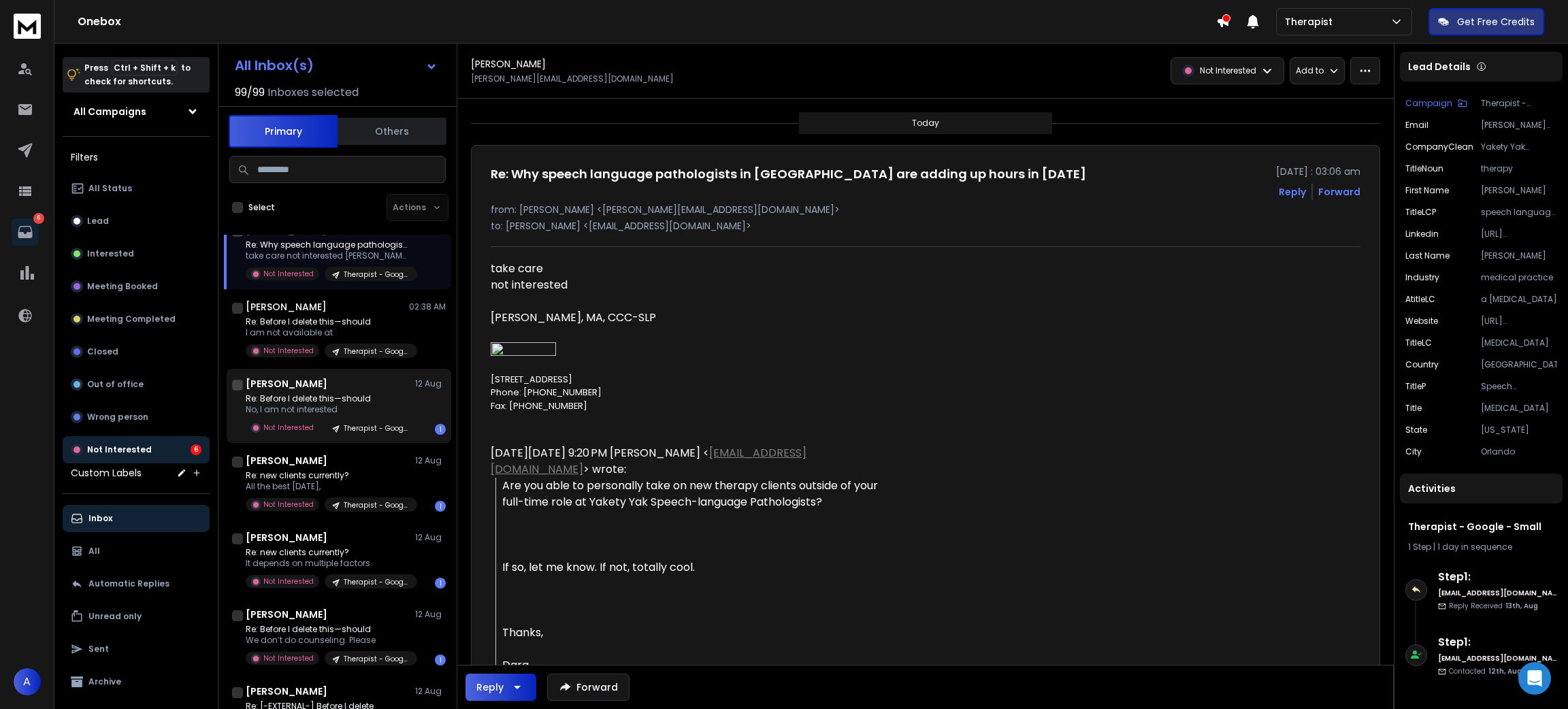
click at [389, 404] on p "No, I am not interested" at bounding box center [327, 410] width 163 height 11
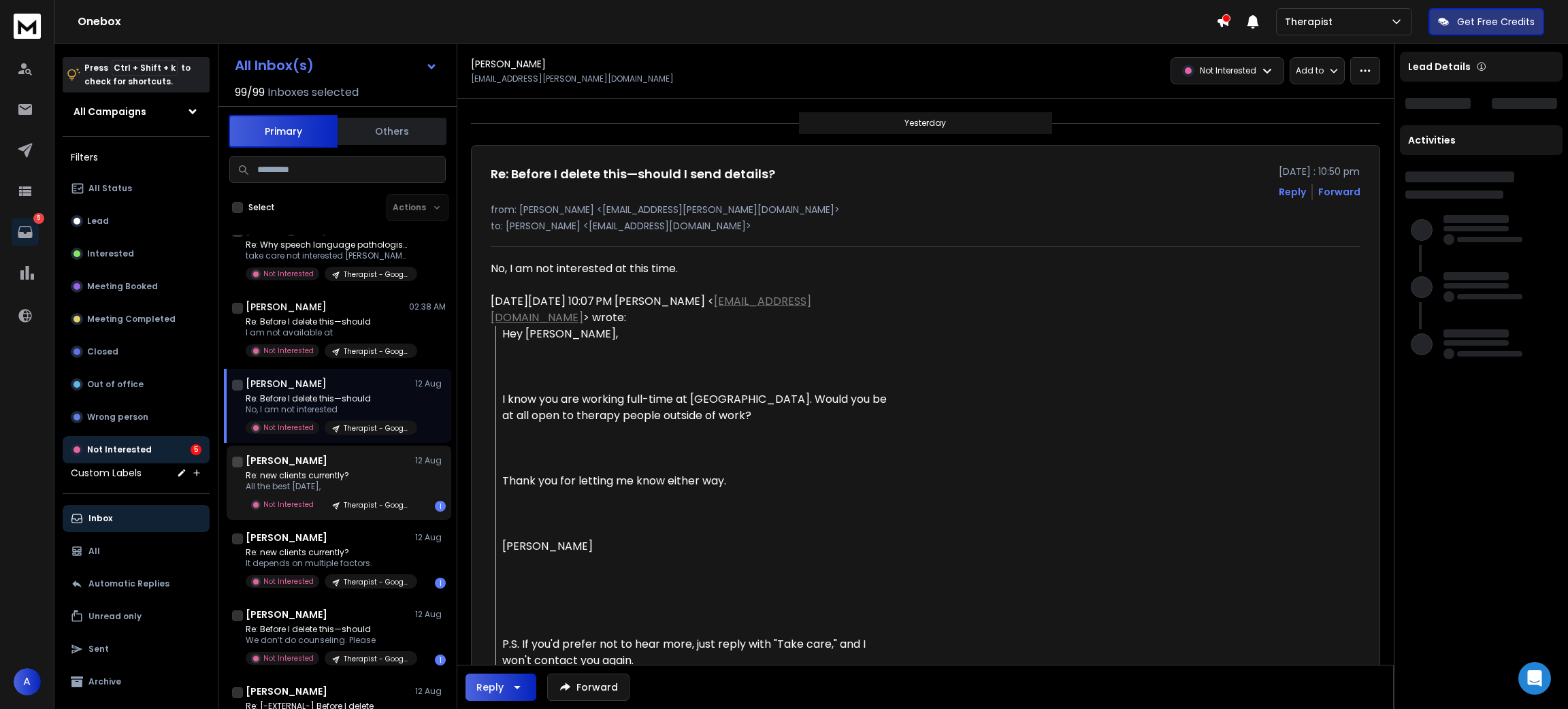
click at [377, 456] on div "[PERSON_NAME] [DATE]" at bounding box center [345, 460] width 200 height 14
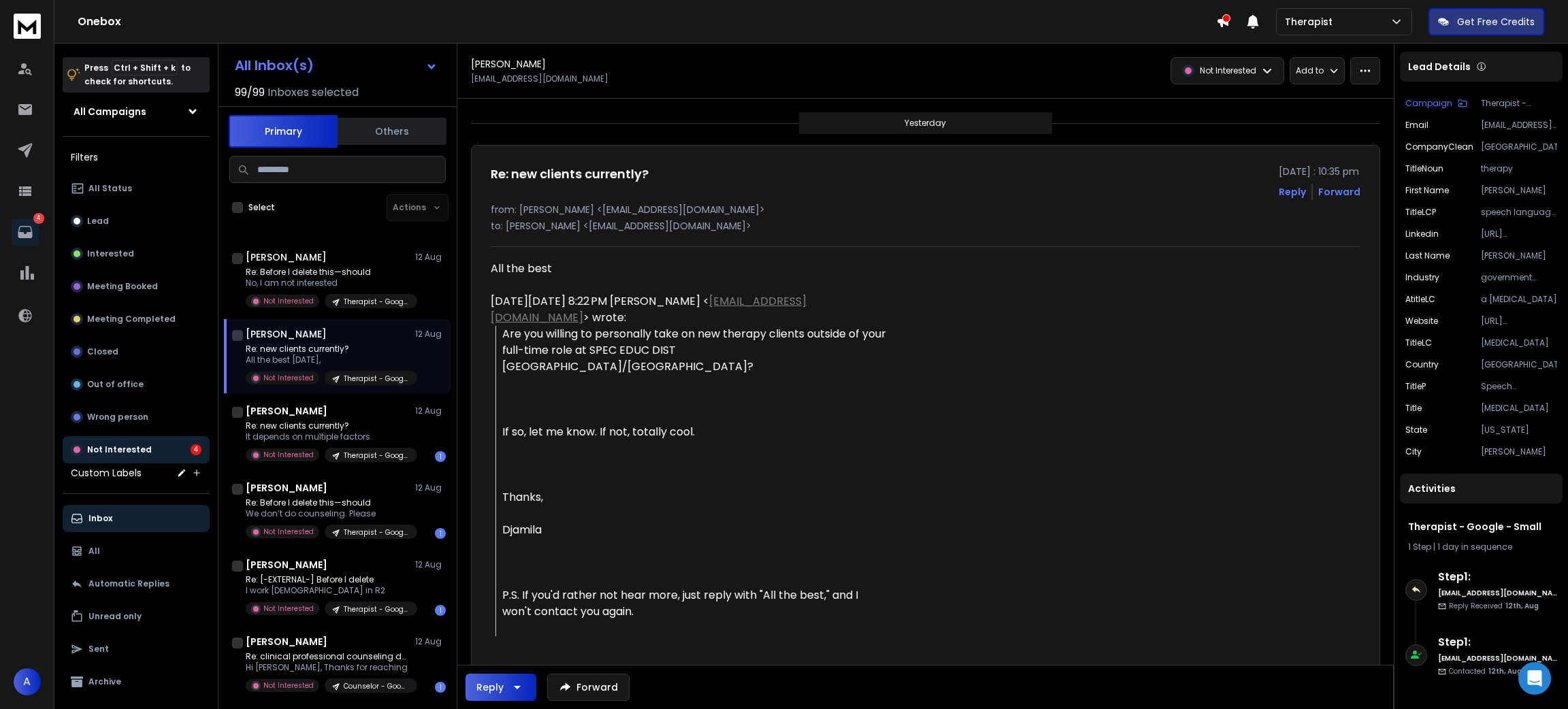
scroll to position [918, 0]
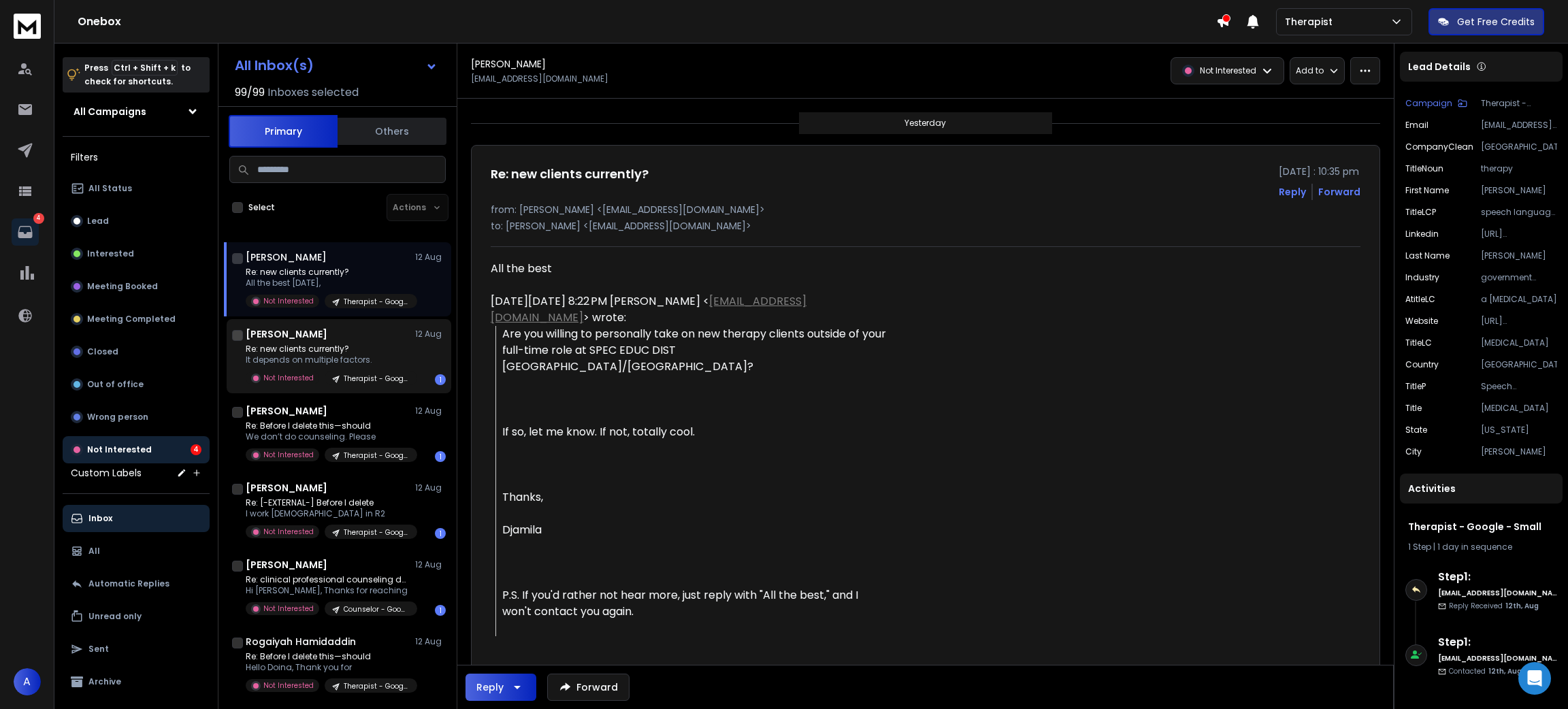
click at [382, 379] on p "Therapist - Google - Small" at bounding box center [376, 378] width 65 height 10
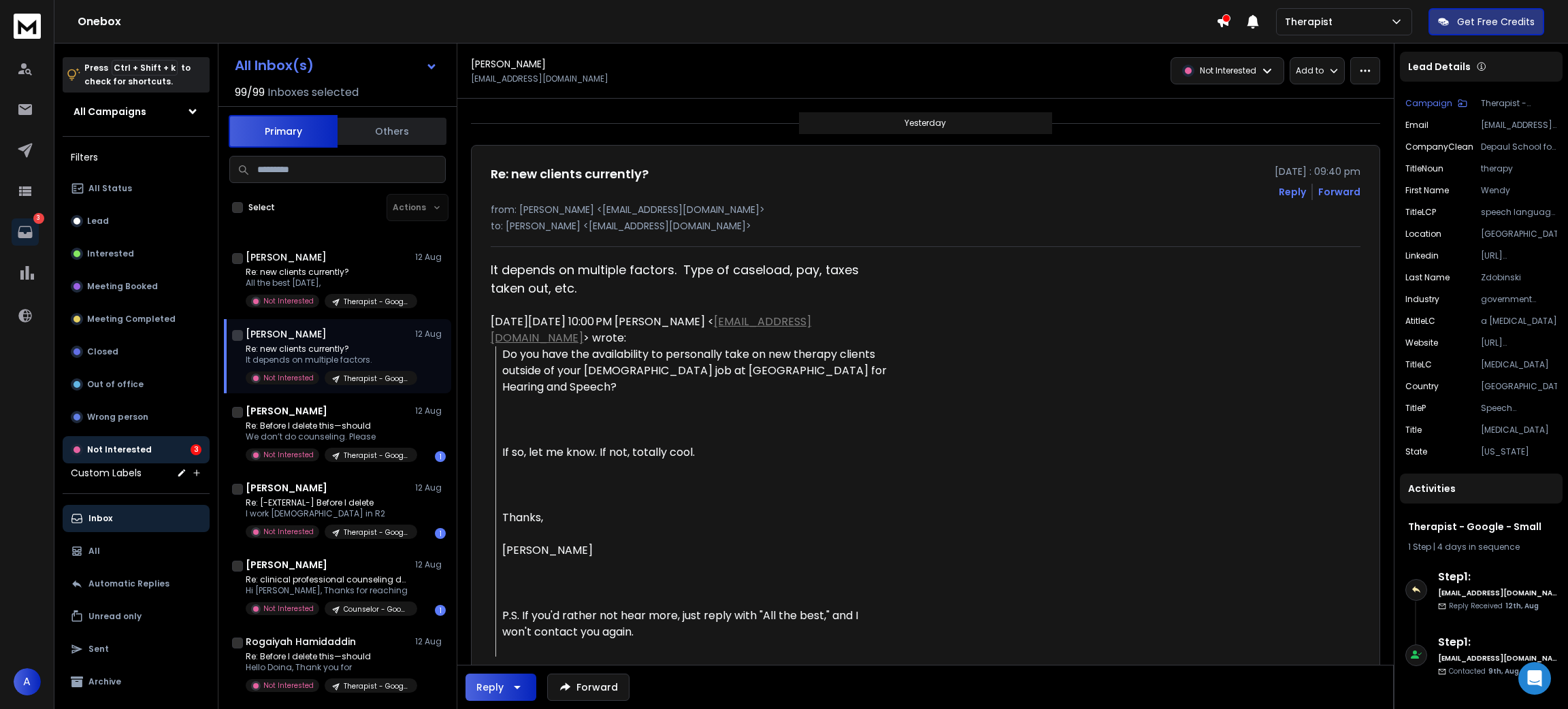
click at [492, 695] on div "Reply" at bounding box center [500, 687] width 49 height 16
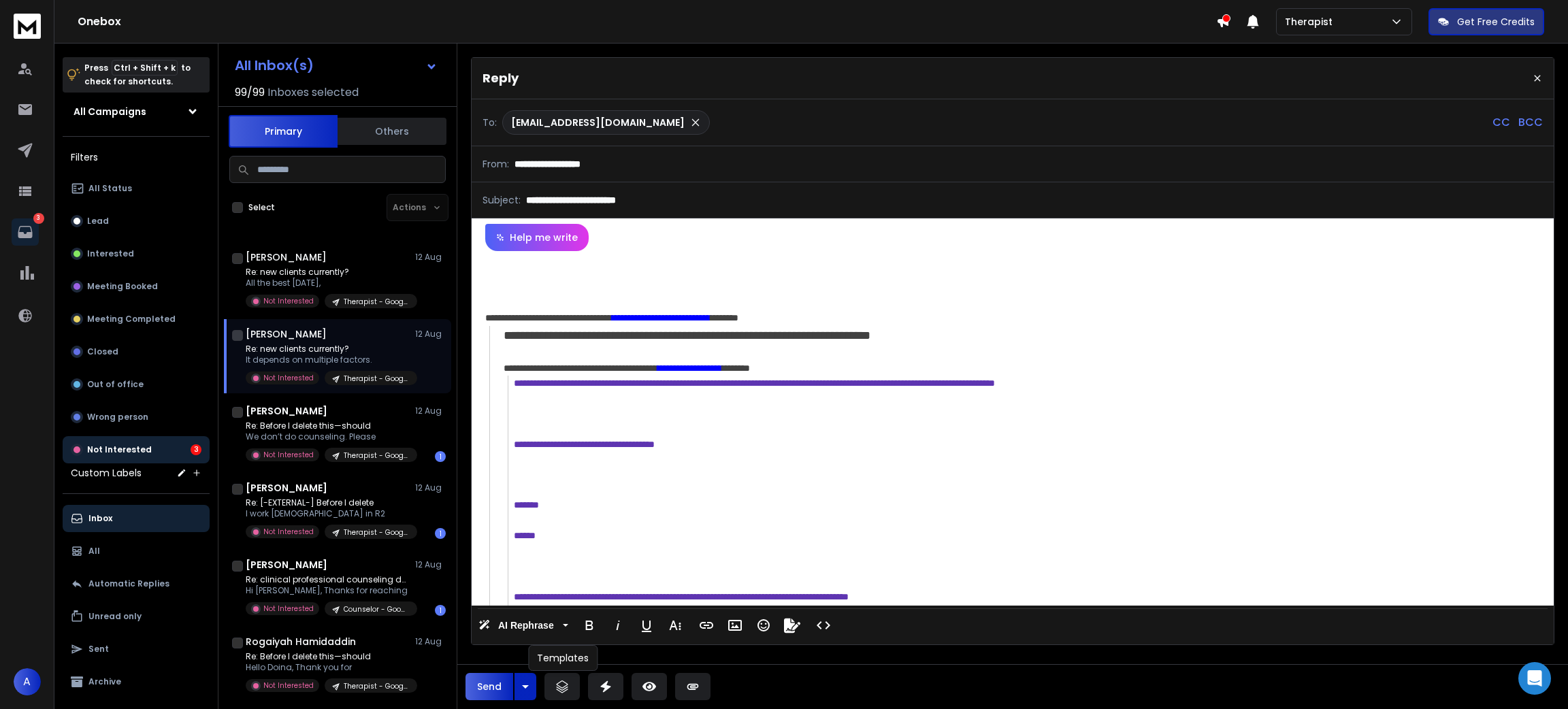
click at [556, 698] on button at bounding box center [562, 687] width 35 height 27
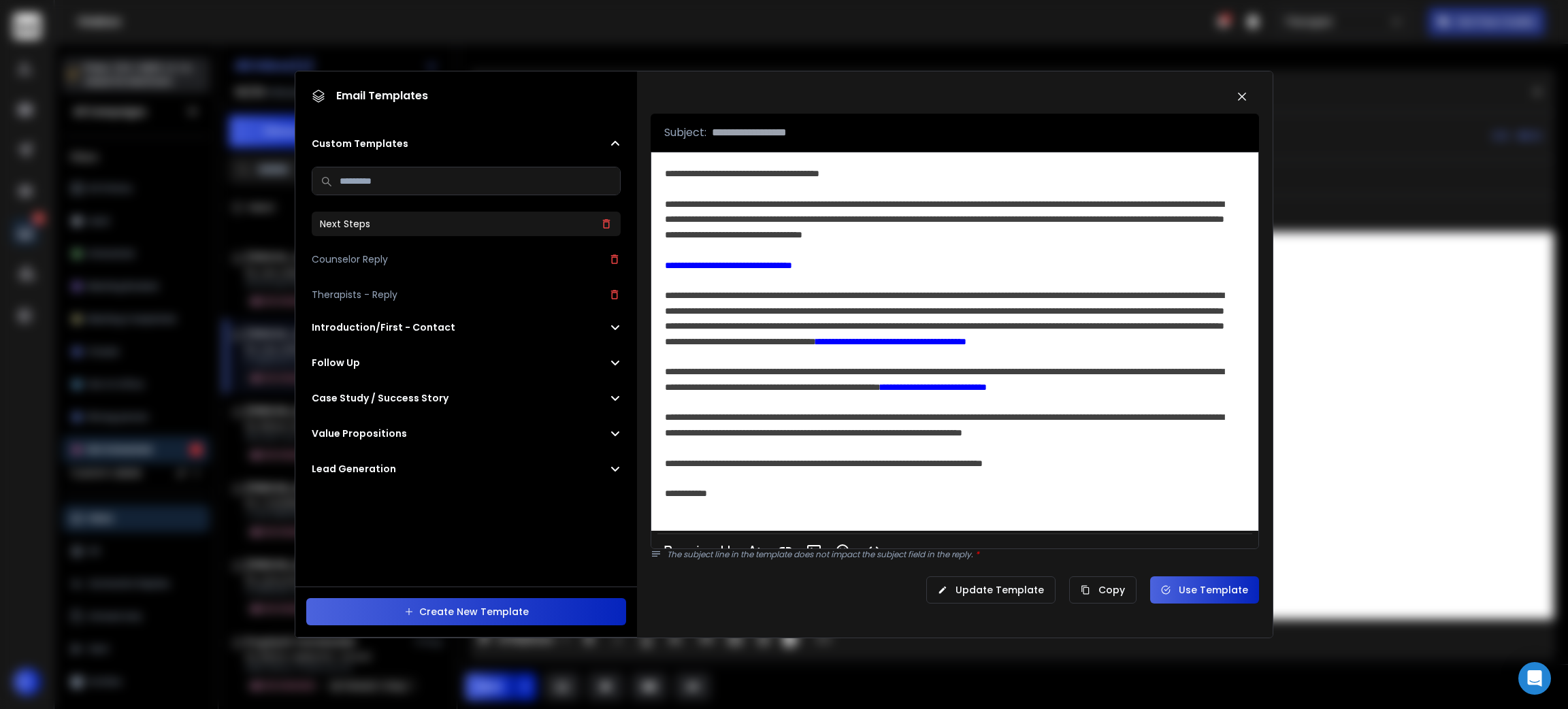
click at [451, 307] on div "Therapists - Reply" at bounding box center [466, 295] width 310 height 24
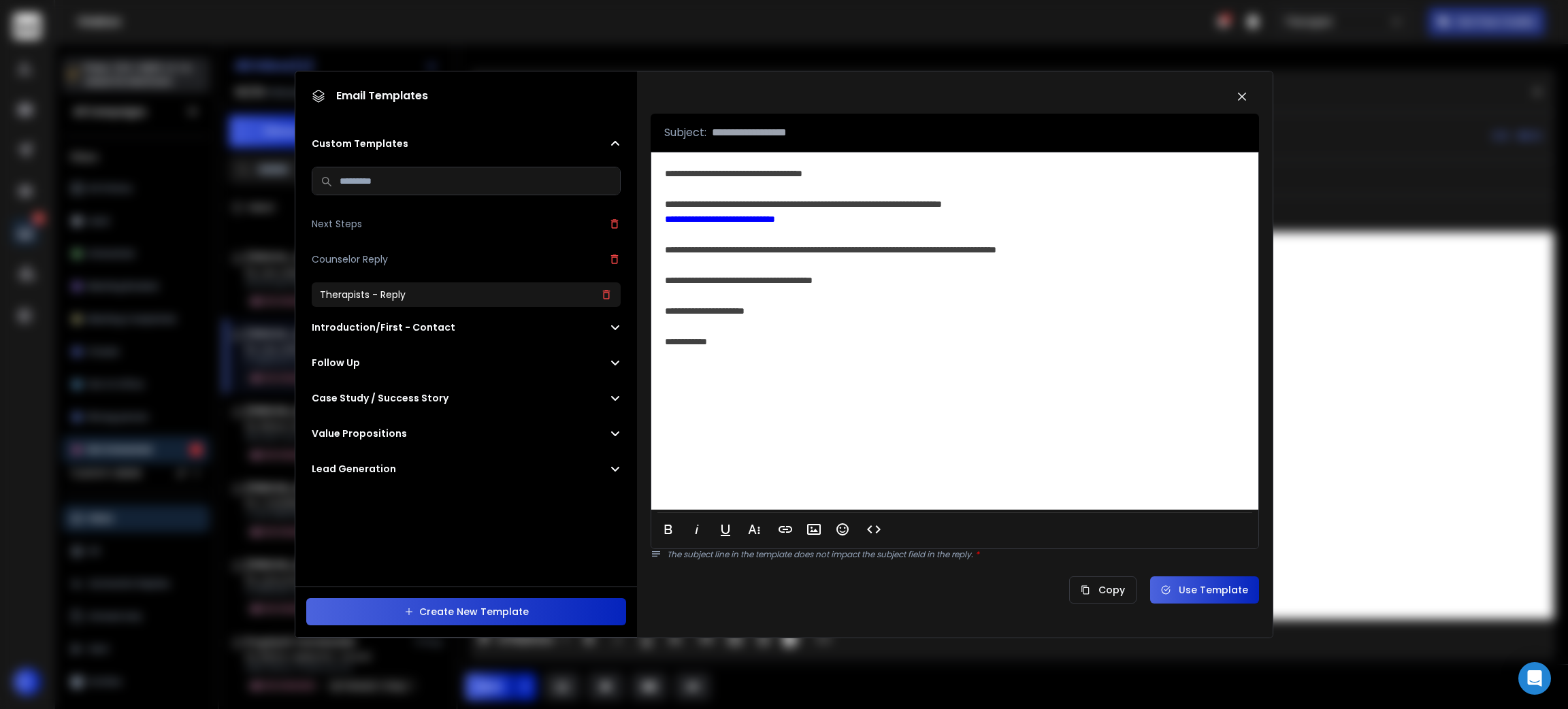
click at [1207, 582] on button "Use Template" at bounding box center [1204, 590] width 109 height 27
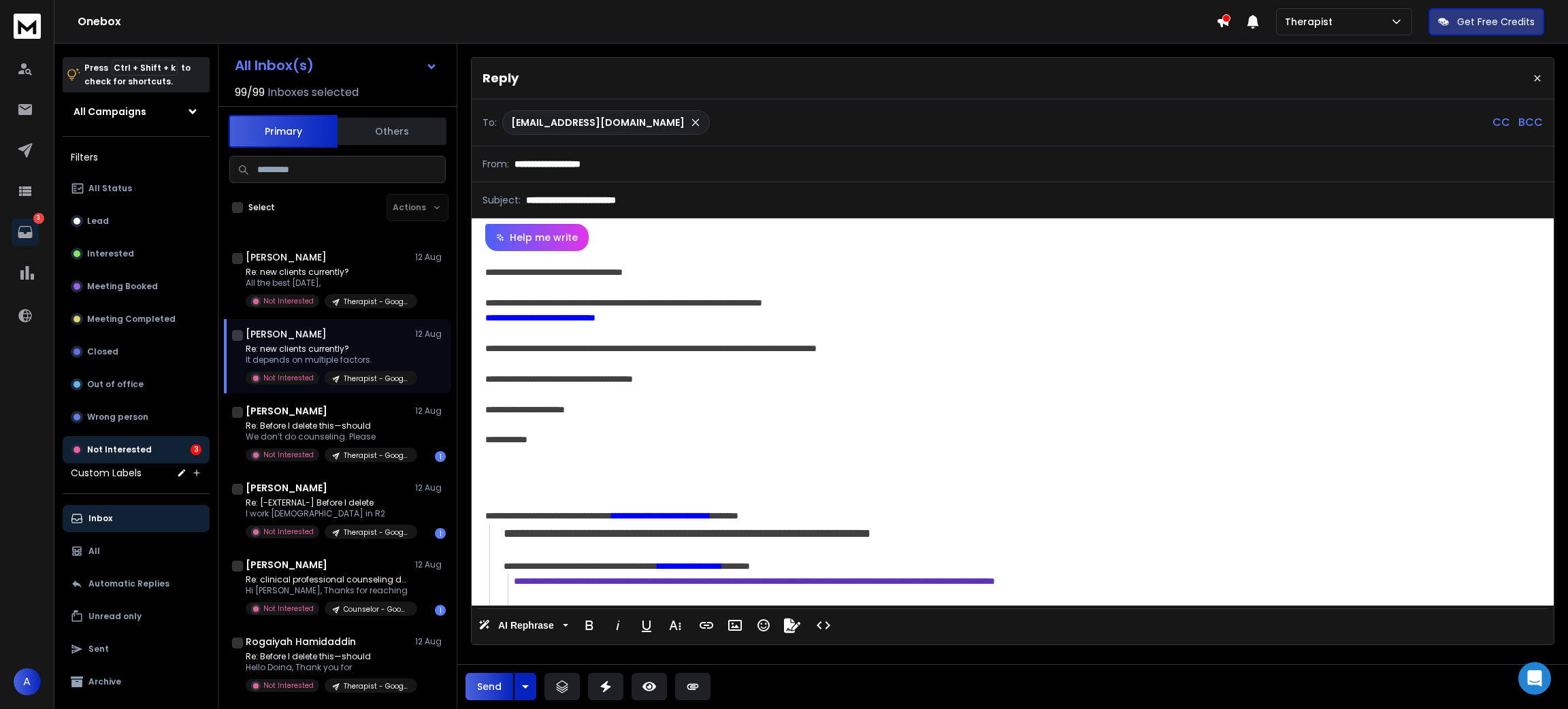
click at [497, 275] on div "**********" at bounding box center [1002, 272] width 1035 height 15
click at [566, 303] on div "**********" at bounding box center [1002, 303] width 1035 height 15
click at [885, 306] on div "**********" at bounding box center [1002, 303] width 1035 height 15
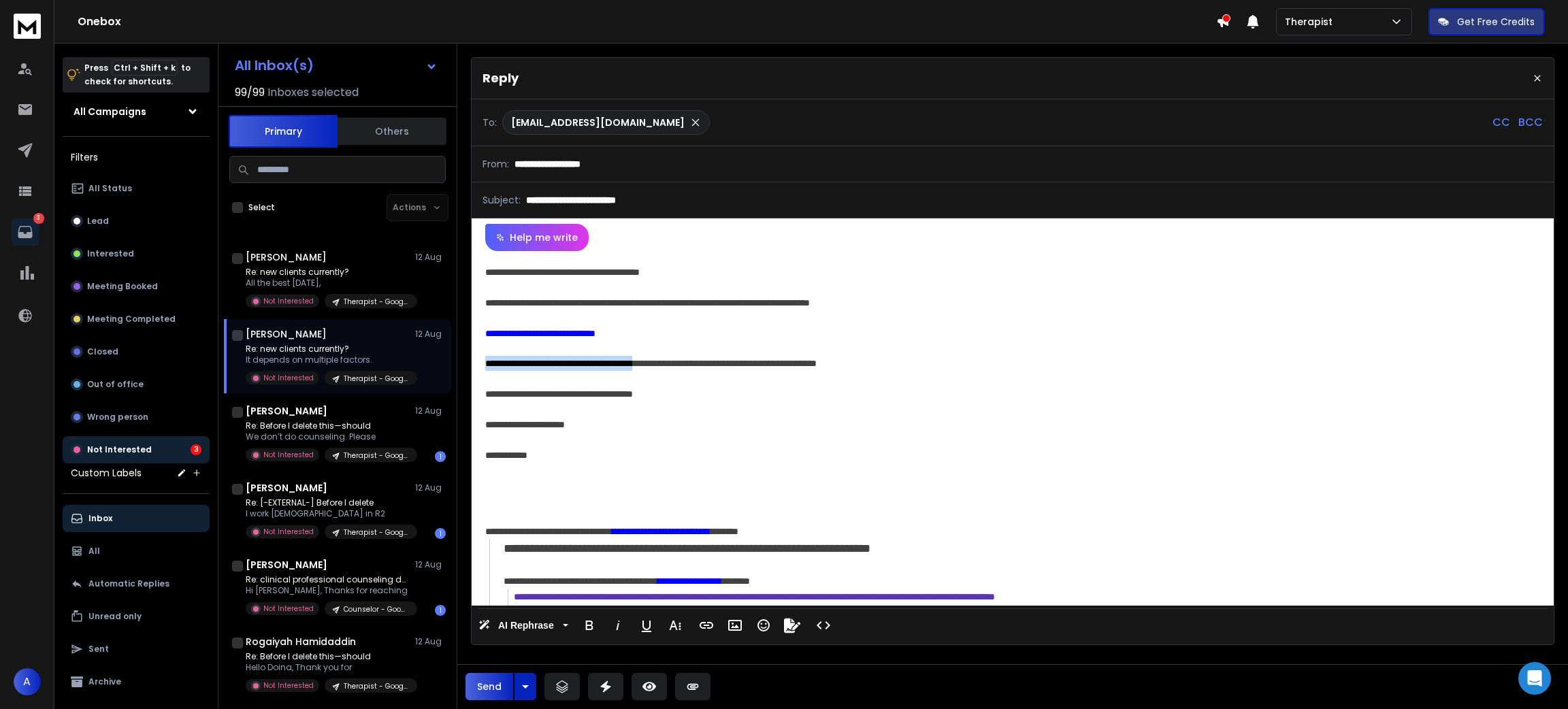
drag, startPoint x: 666, startPoint y: 367, endPoint x: 475, endPoint y: 363, distance: 191.0
click at [475, 363] on div "**********" at bounding box center [1012, 428] width 1082 height 355
click at [842, 367] on div "**********" at bounding box center [1002, 363] width 1035 height 15
click at [583, 363] on div "**********" at bounding box center [1002, 363] width 1035 height 15
click at [1006, 361] on div "**********" at bounding box center [1002, 363] width 1035 height 15
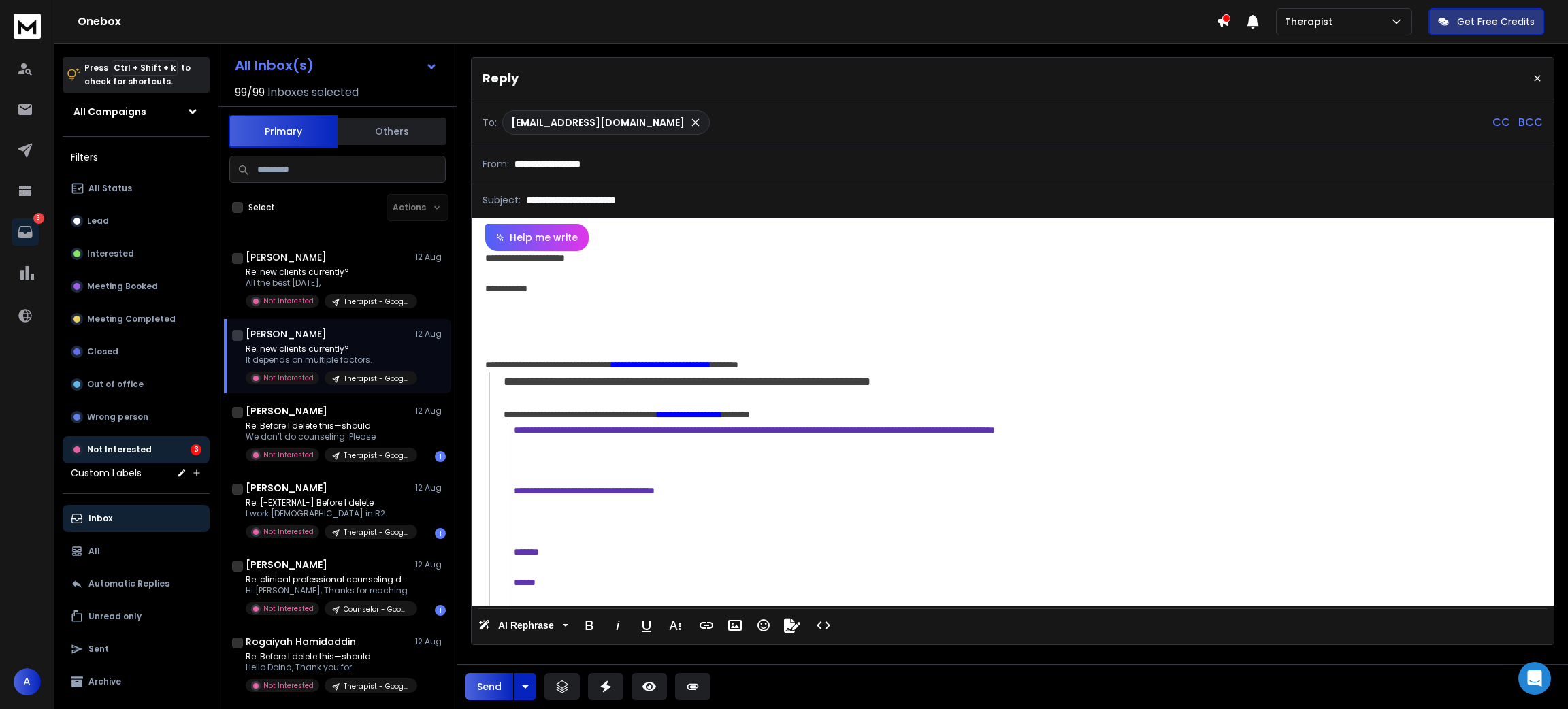
scroll to position [0, 0]
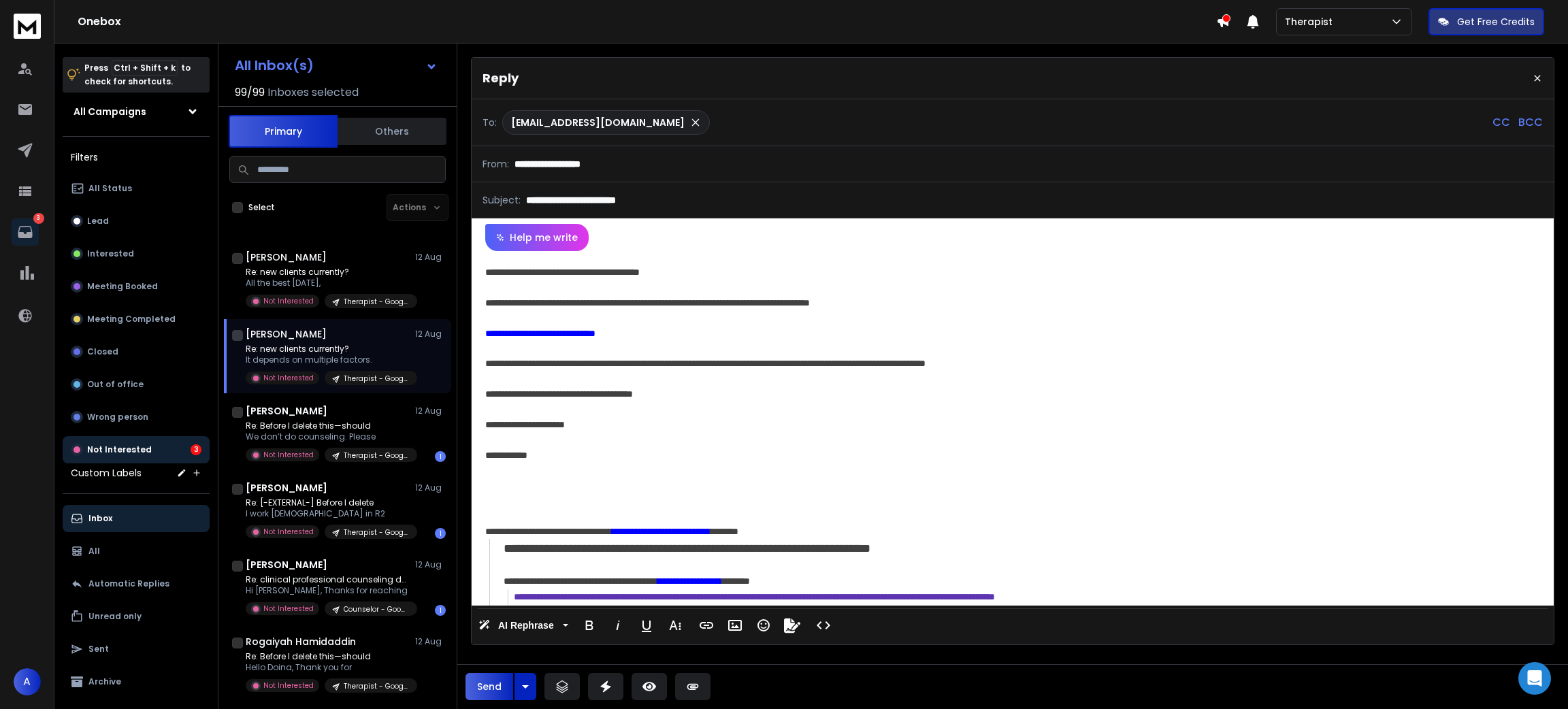
click at [545, 461] on div "**********" at bounding box center [1002, 455] width 1035 height 15
click at [534, 467] on div at bounding box center [1010, 470] width 1051 height 15
click at [471, 686] on button "Send" at bounding box center [489, 687] width 47 height 27
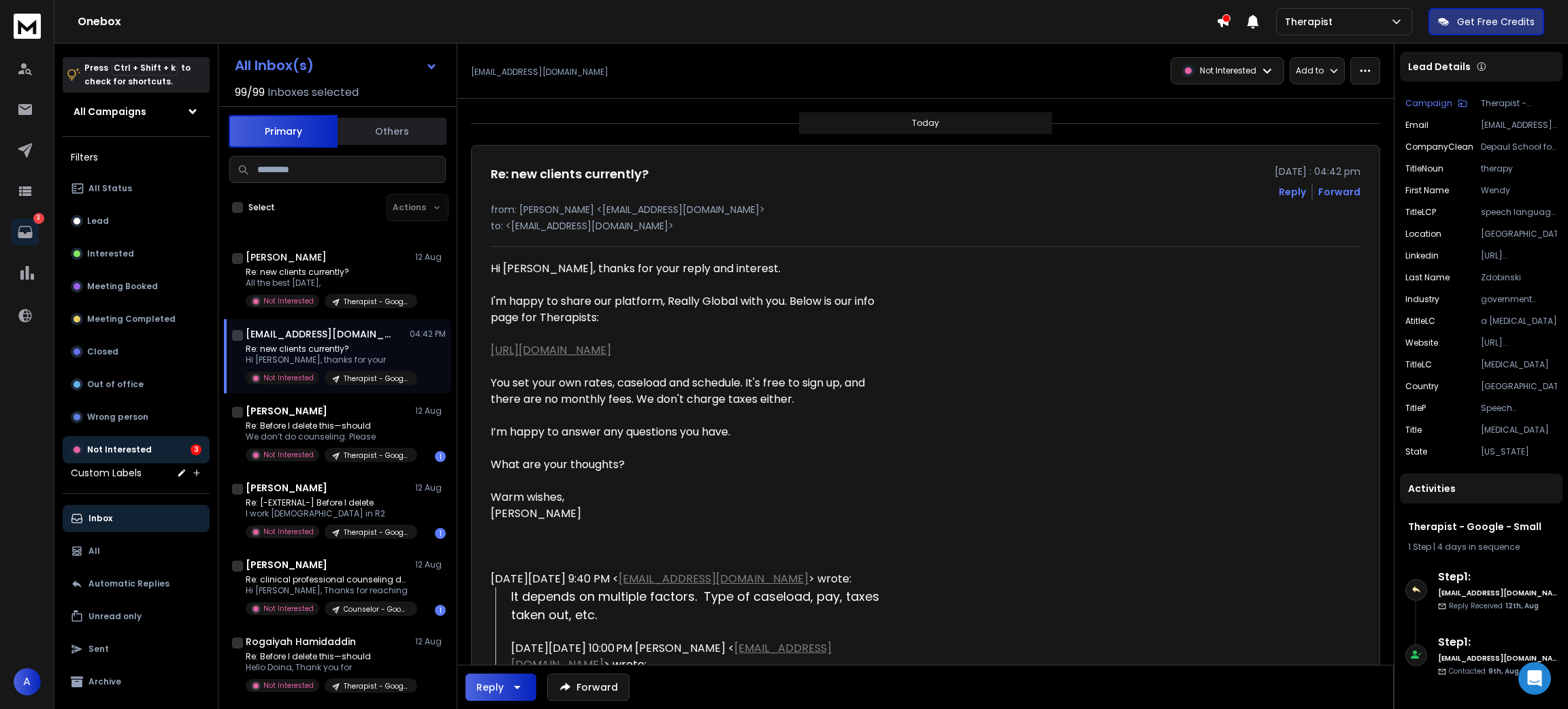
click at [1200, 72] on p "Not Interested" at bounding box center [1228, 71] width 56 height 11
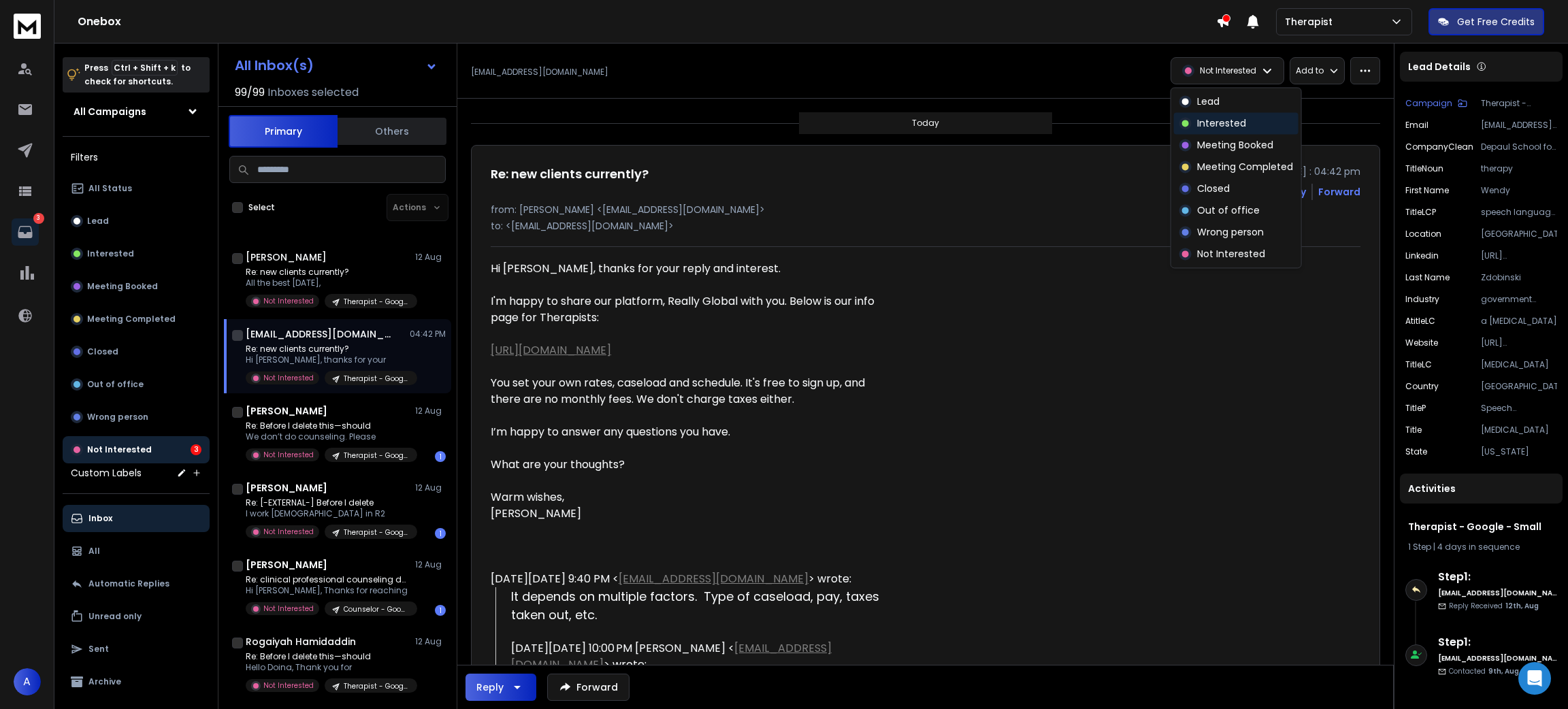
click at [1212, 117] on p "Interested" at bounding box center [1221, 123] width 49 height 14
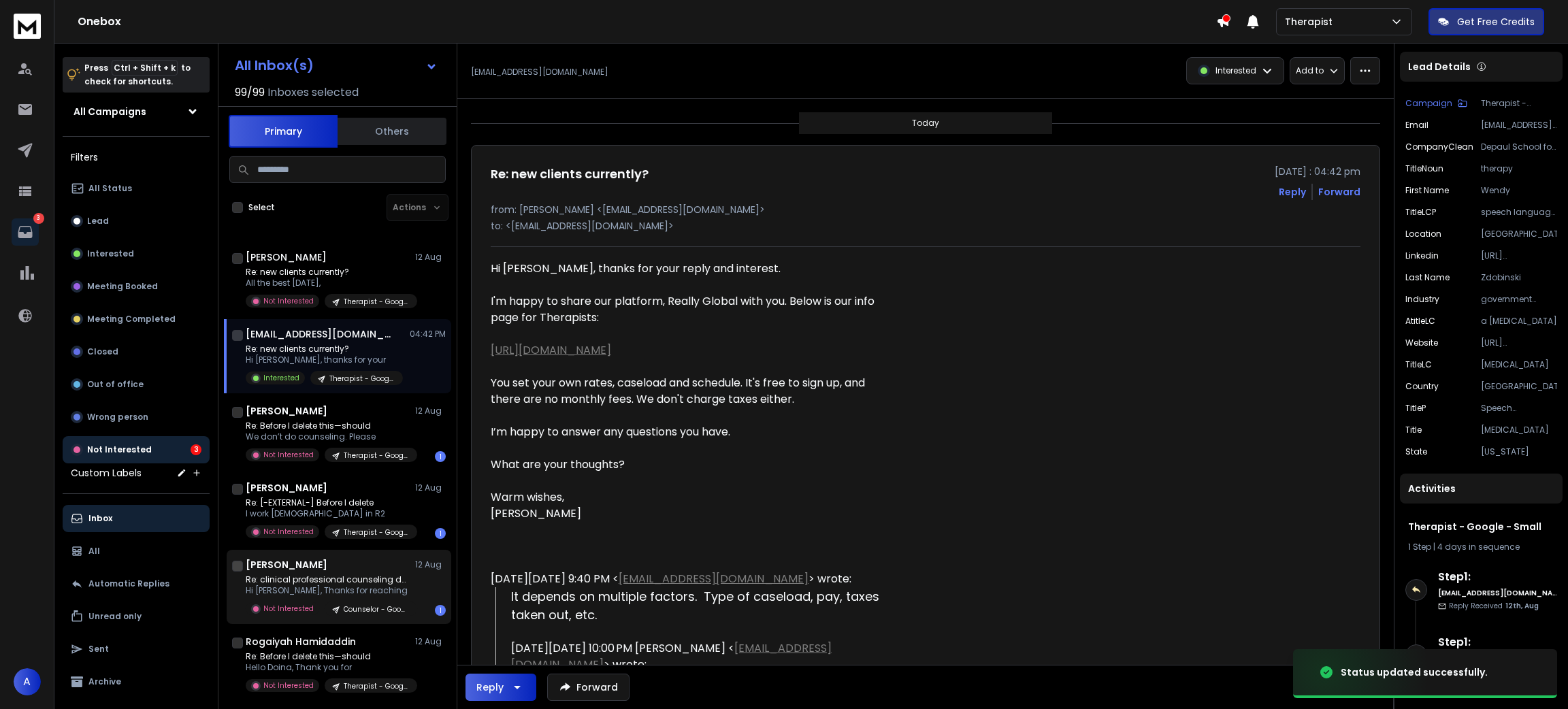
click at [306, 571] on div "[PERSON_NAME] [DATE] Re: clinical professional counseling demand Hi [PERSON_NAM…" at bounding box center [345, 587] width 200 height 58
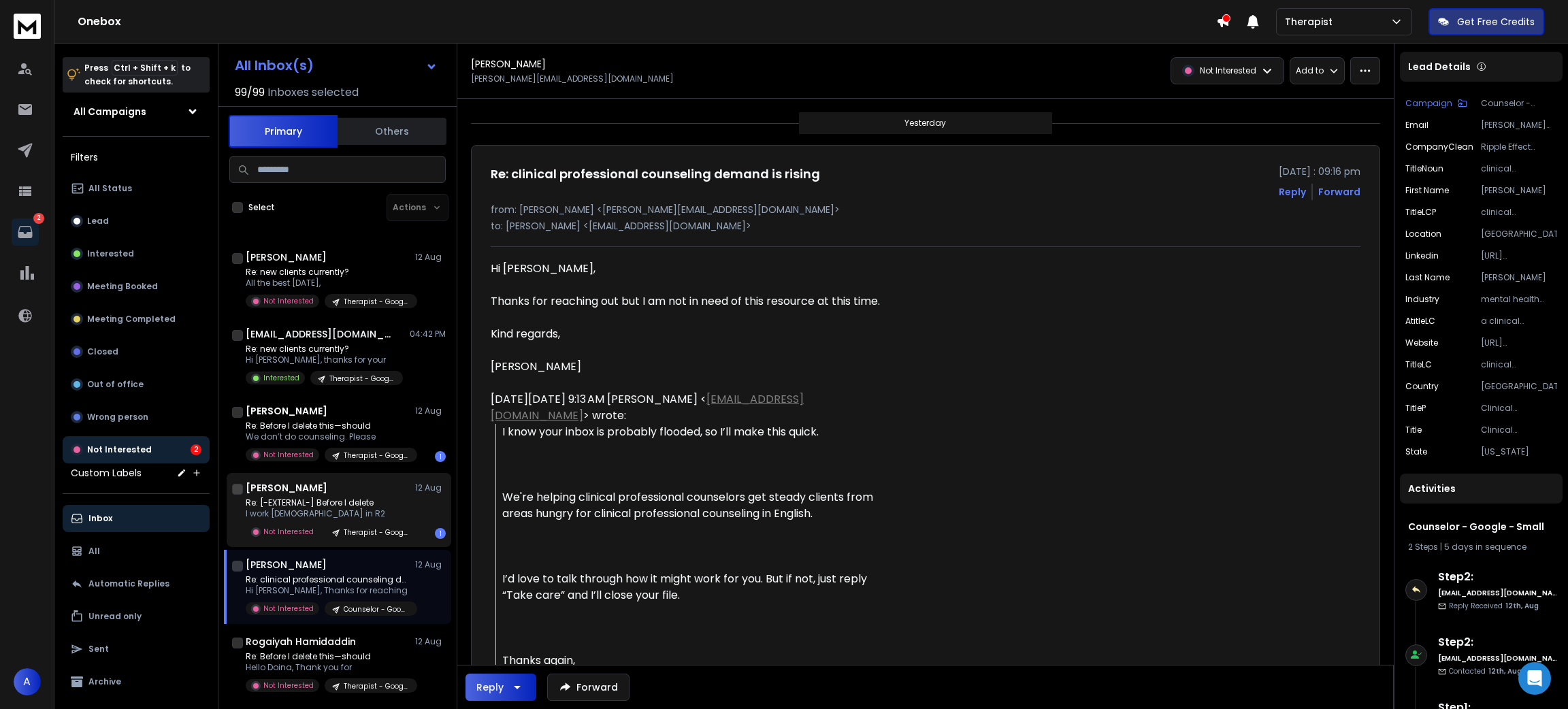
click at [308, 481] on div "[PERSON_NAME] [DATE]" at bounding box center [345, 488] width 200 height 14
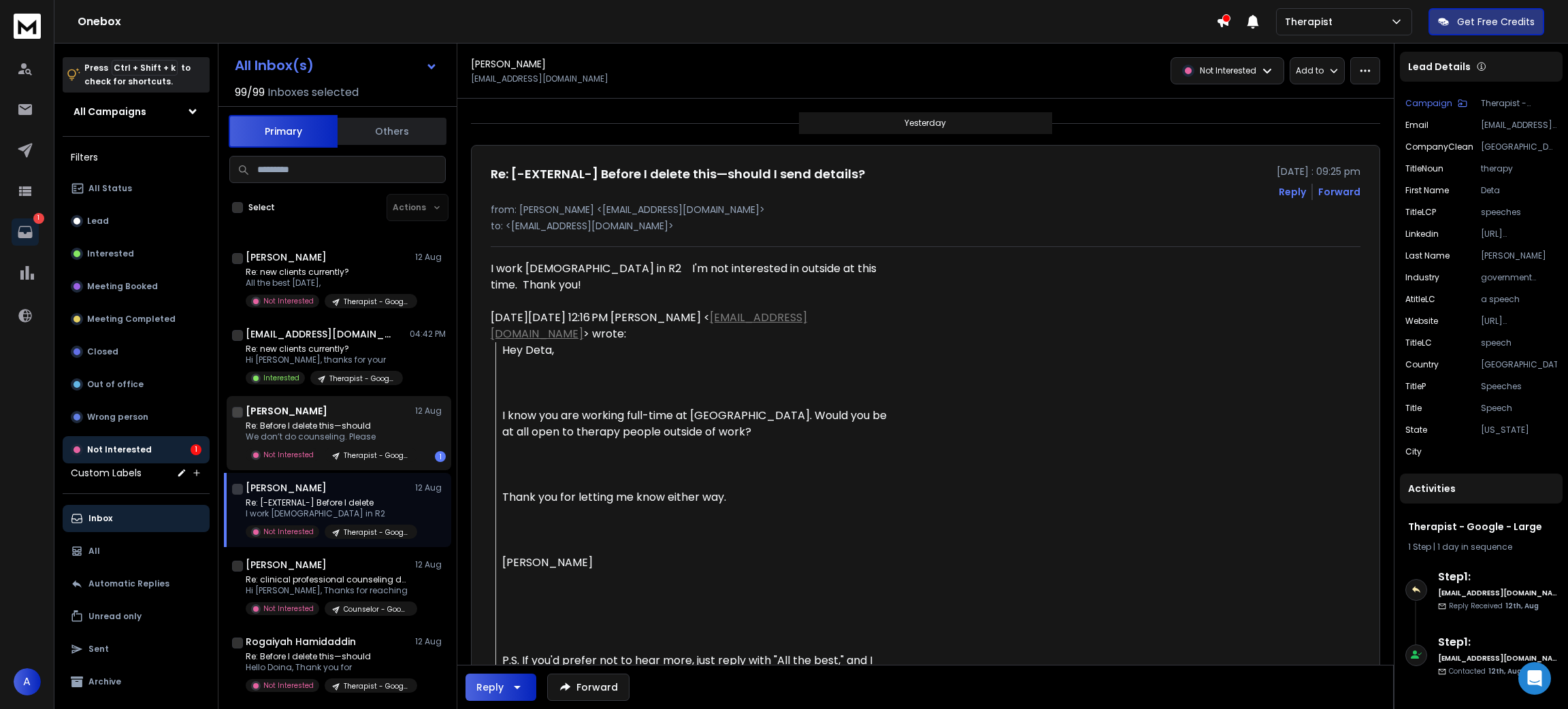
click at [364, 396] on div "[PERSON_NAME] [DATE] Re: Before I delete this—should We don’t do counseling. Pl…" at bounding box center [339, 433] width 224 height 74
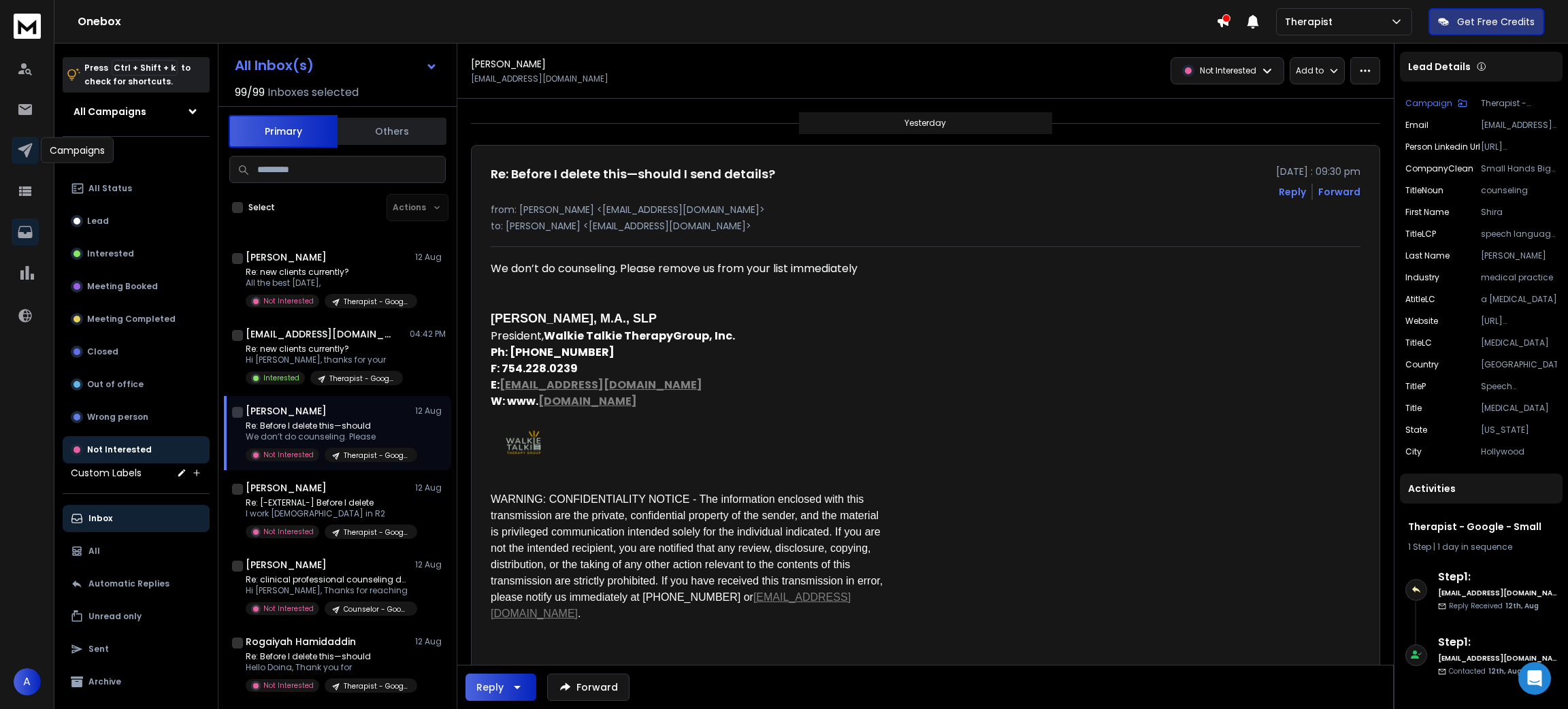
click at [23, 143] on icon at bounding box center [25, 150] width 16 height 16
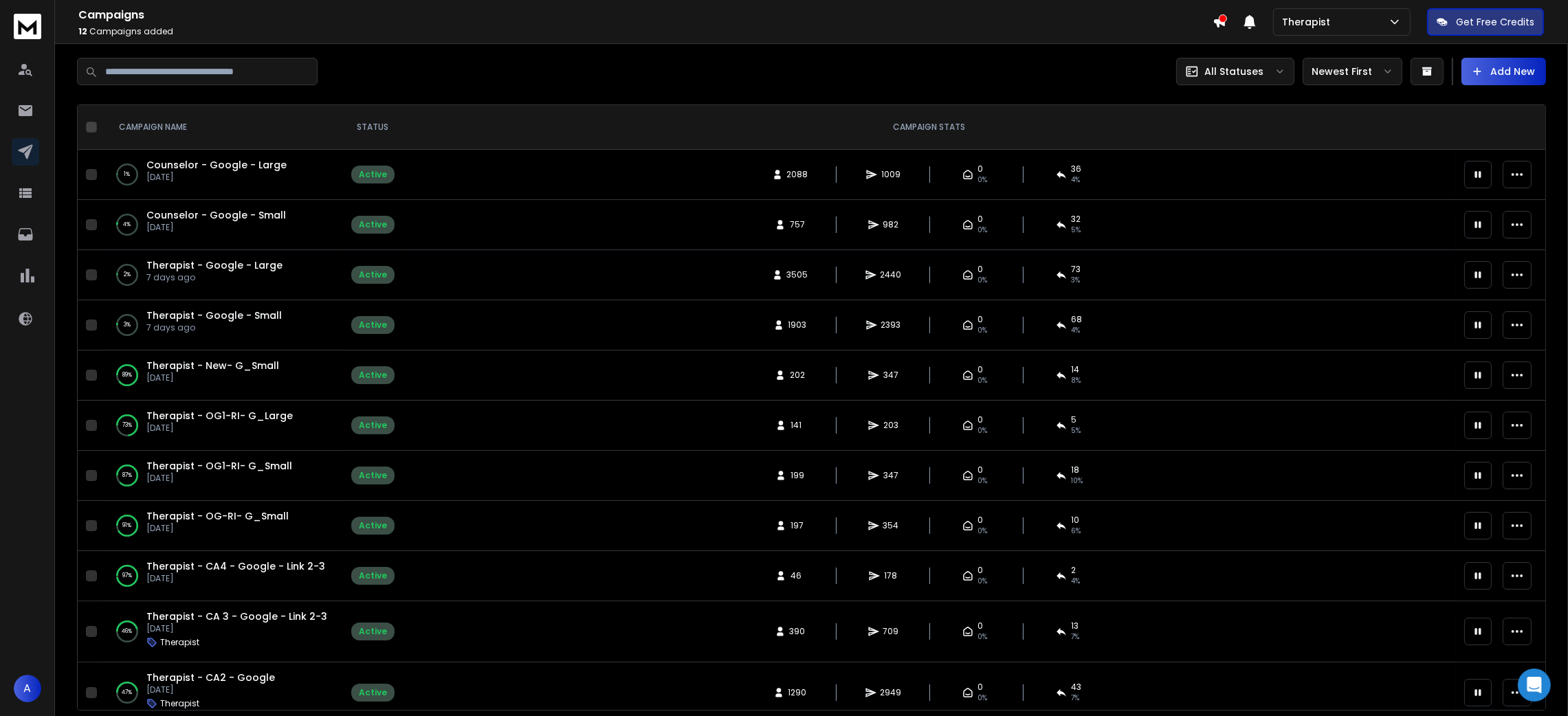
click at [221, 319] on span "Therapist - Google - Small" at bounding box center [214, 315] width 136 height 14
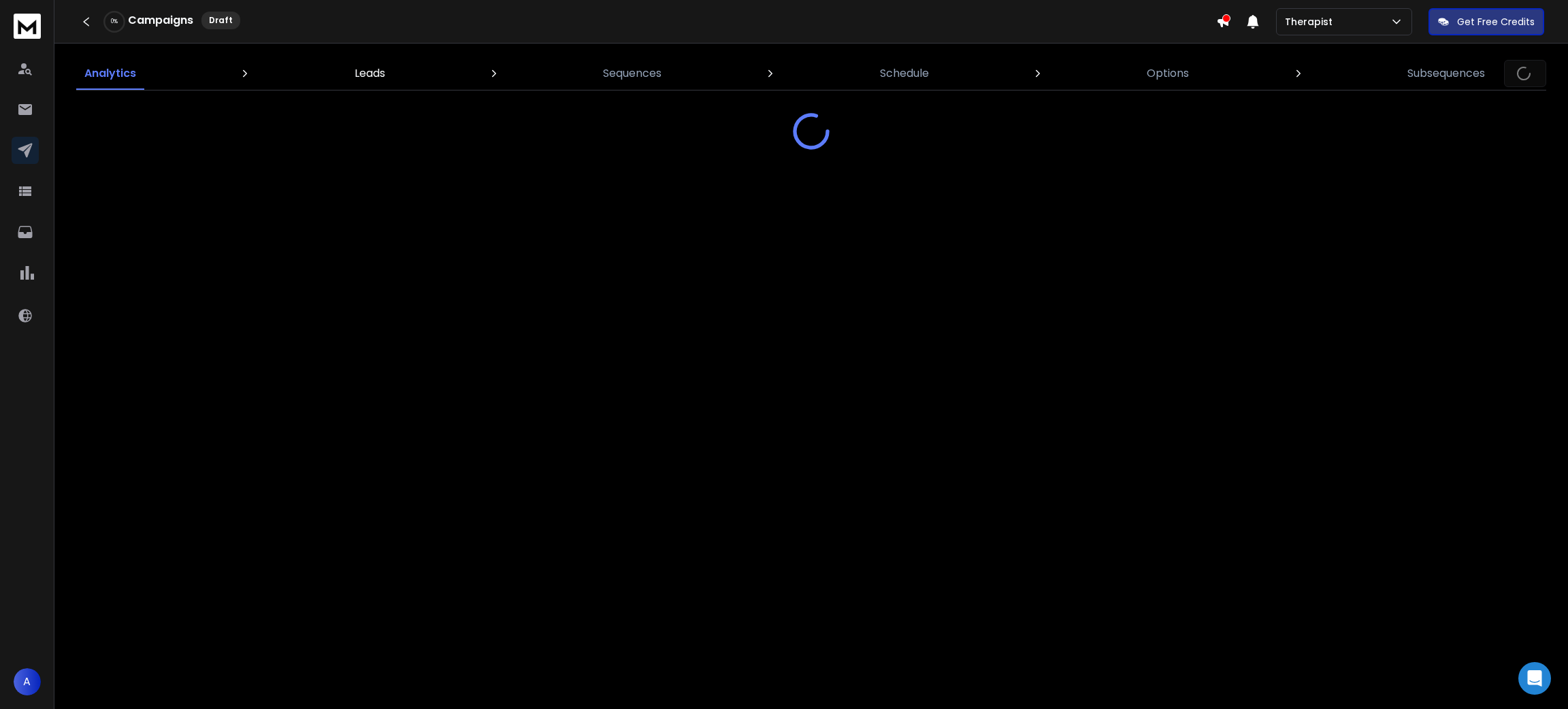
click at [371, 81] on p "Leads" at bounding box center [370, 73] width 31 height 16
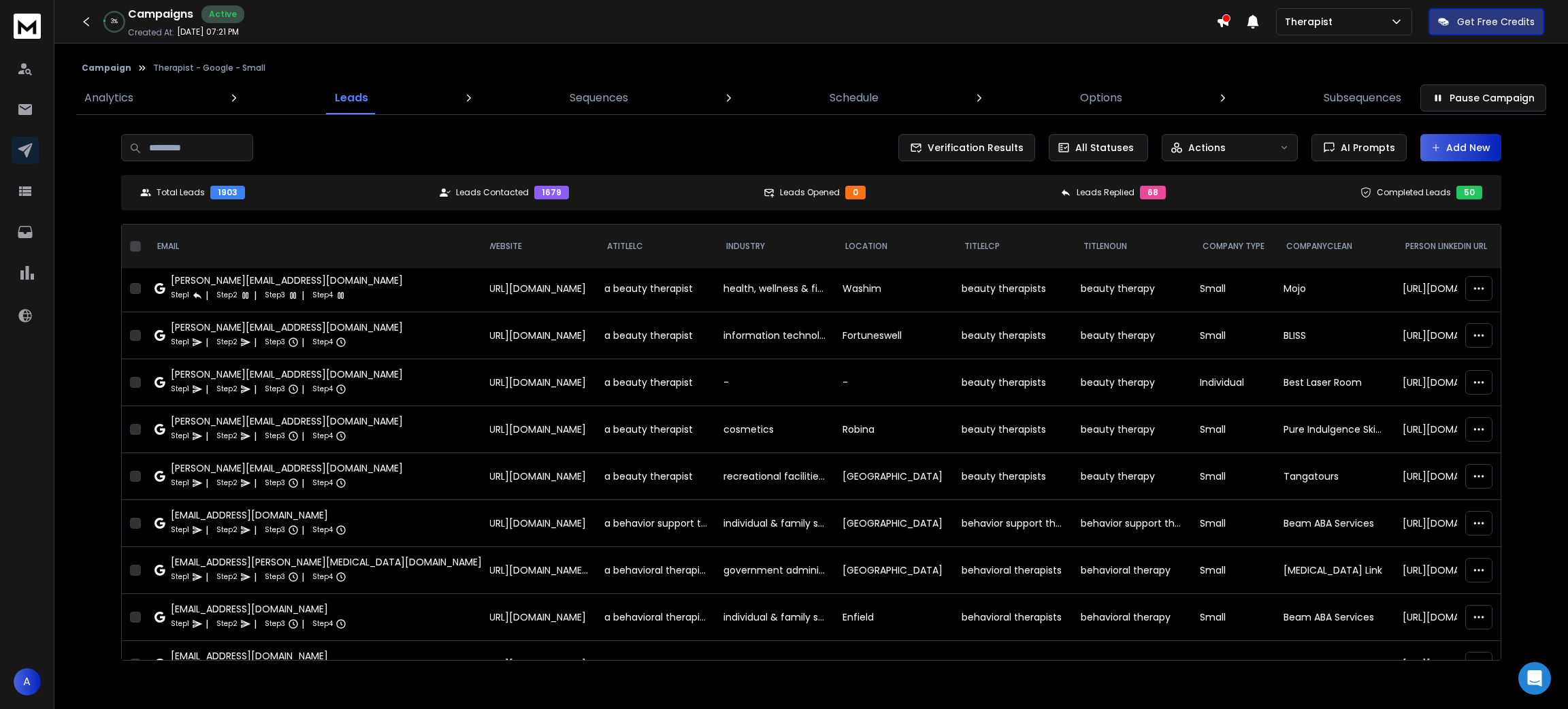
scroll to position [306, 1087]
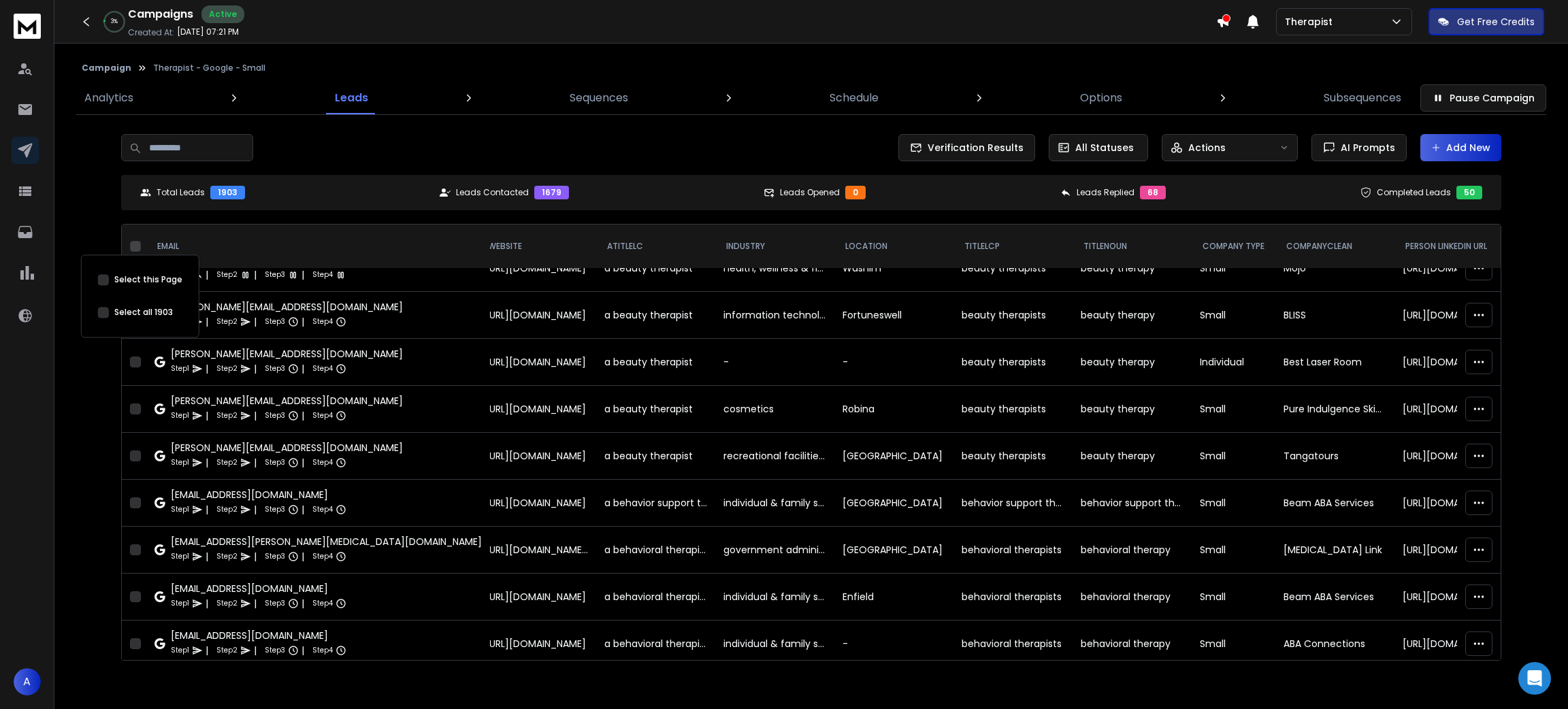
click at [99, 315] on button "Select this Page" at bounding box center [104, 312] width 11 height 11
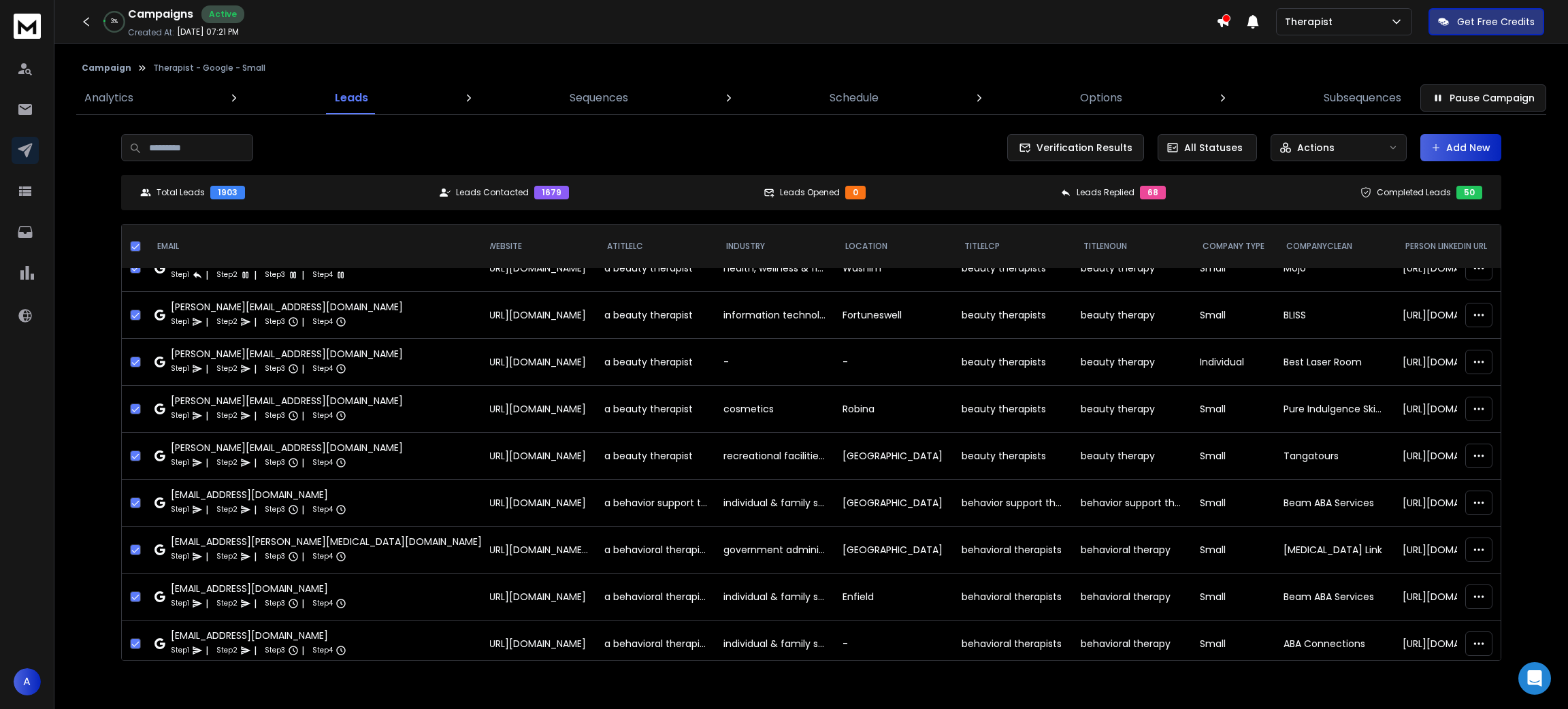
click at [176, 143] on input at bounding box center [187, 148] width 132 height 27
type input "**********"
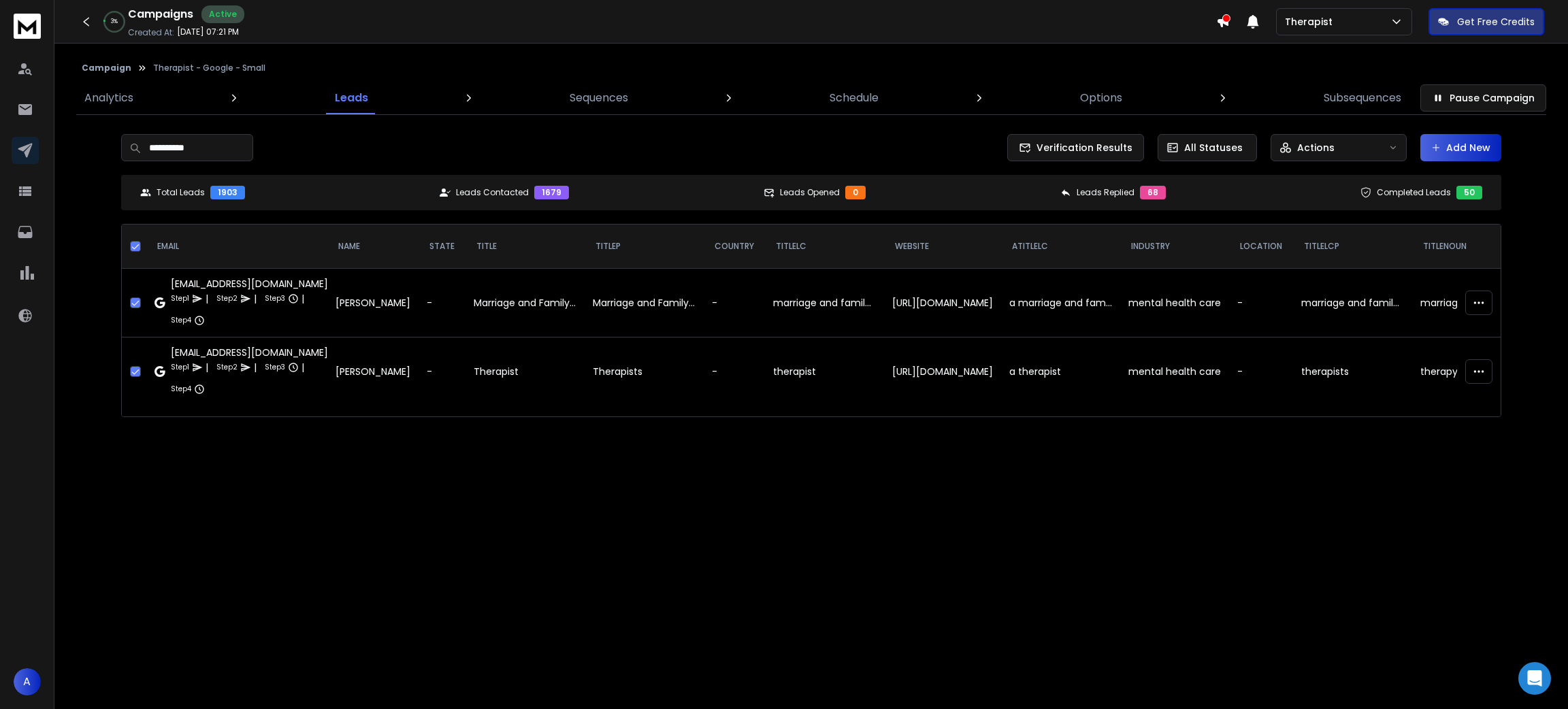
scroll to position [0, 0]
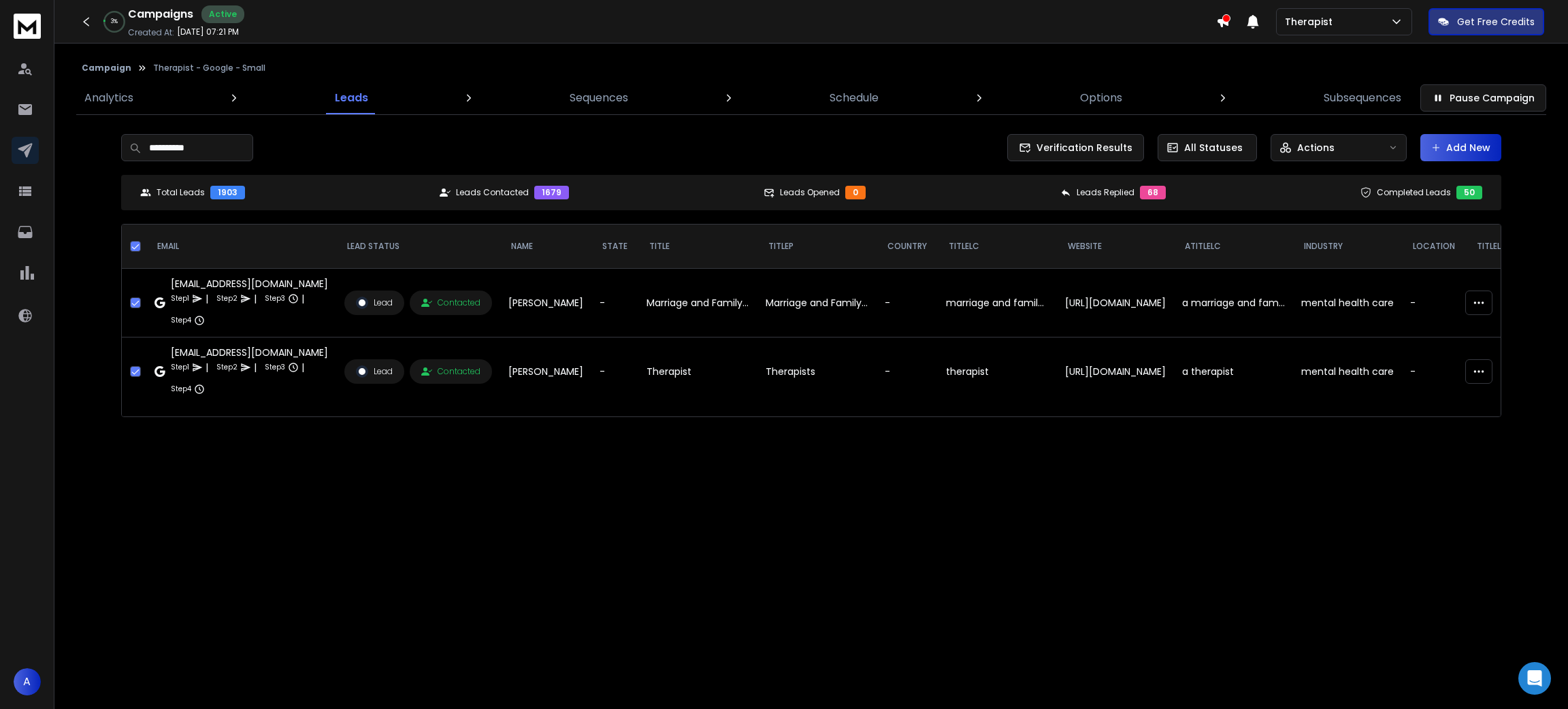
drag, startPoint x: 232, startPoint y: 149, endPoint x: 100, endPoint y: 140, distance: 132.3
click at [100, 140] on div "**********" at bounding box center [810, 269] width 1459 height 270
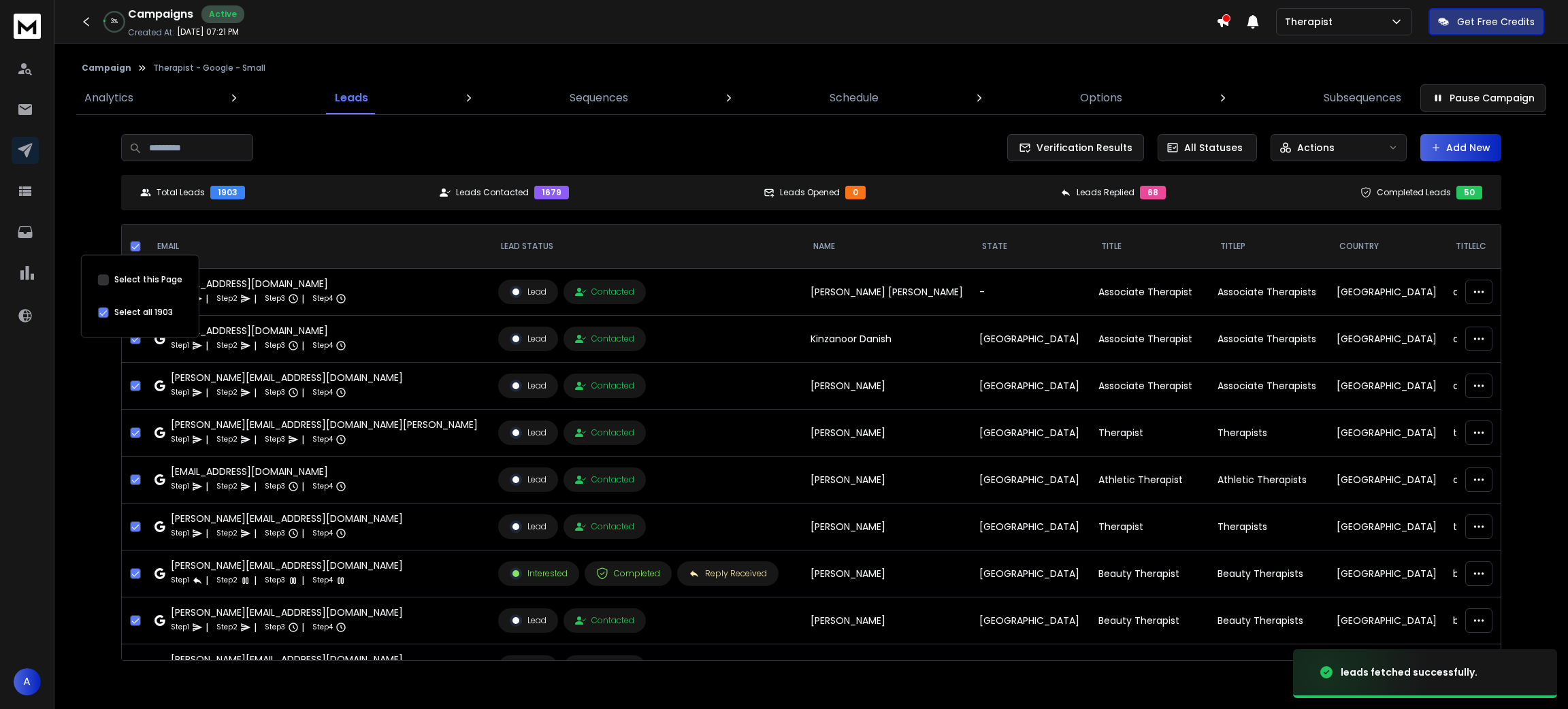
click at [105, 320] on div "Select all 1903" at bounding box center [140, 312] width 84 height 27
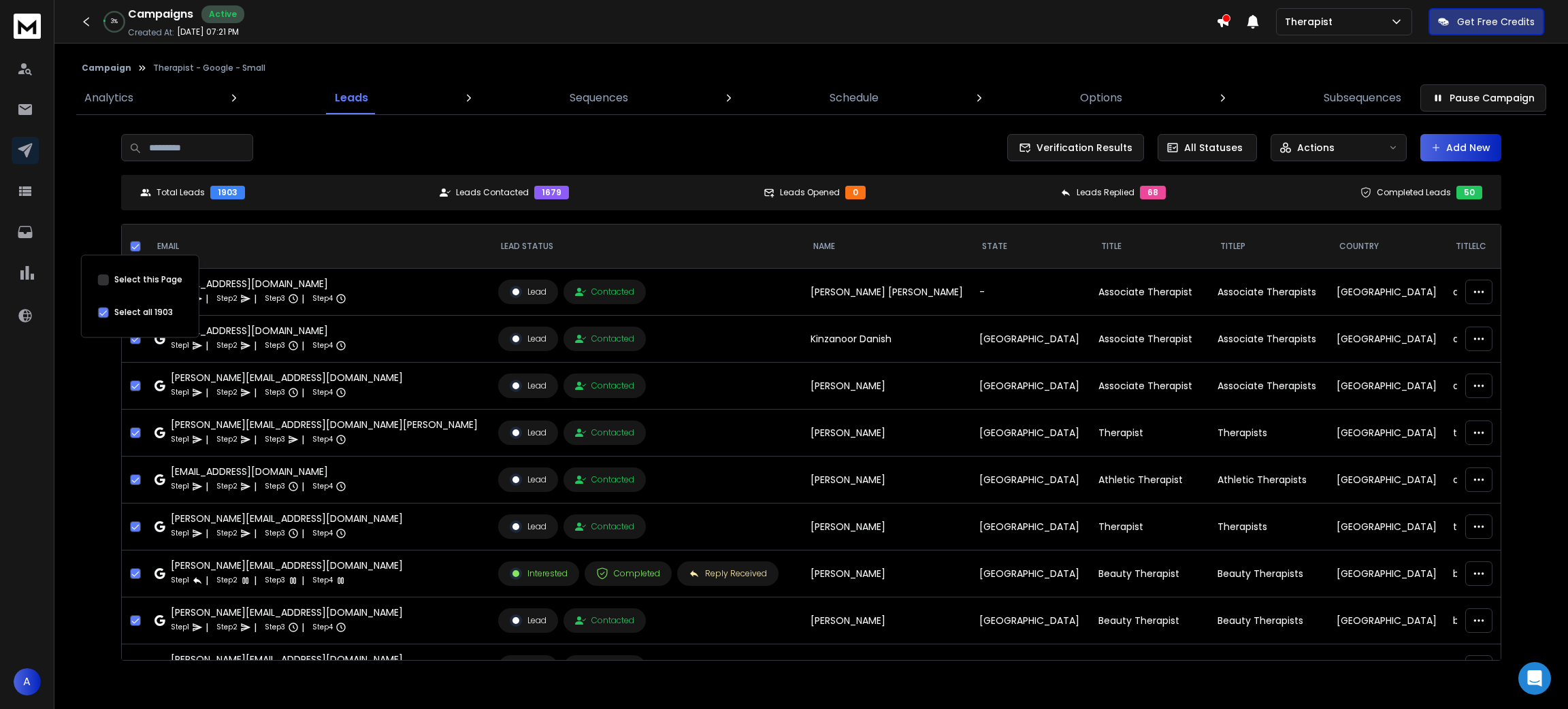
click at [99, 310] on button "Select this Page" at bounding box center [104, 312] width 11 height 11
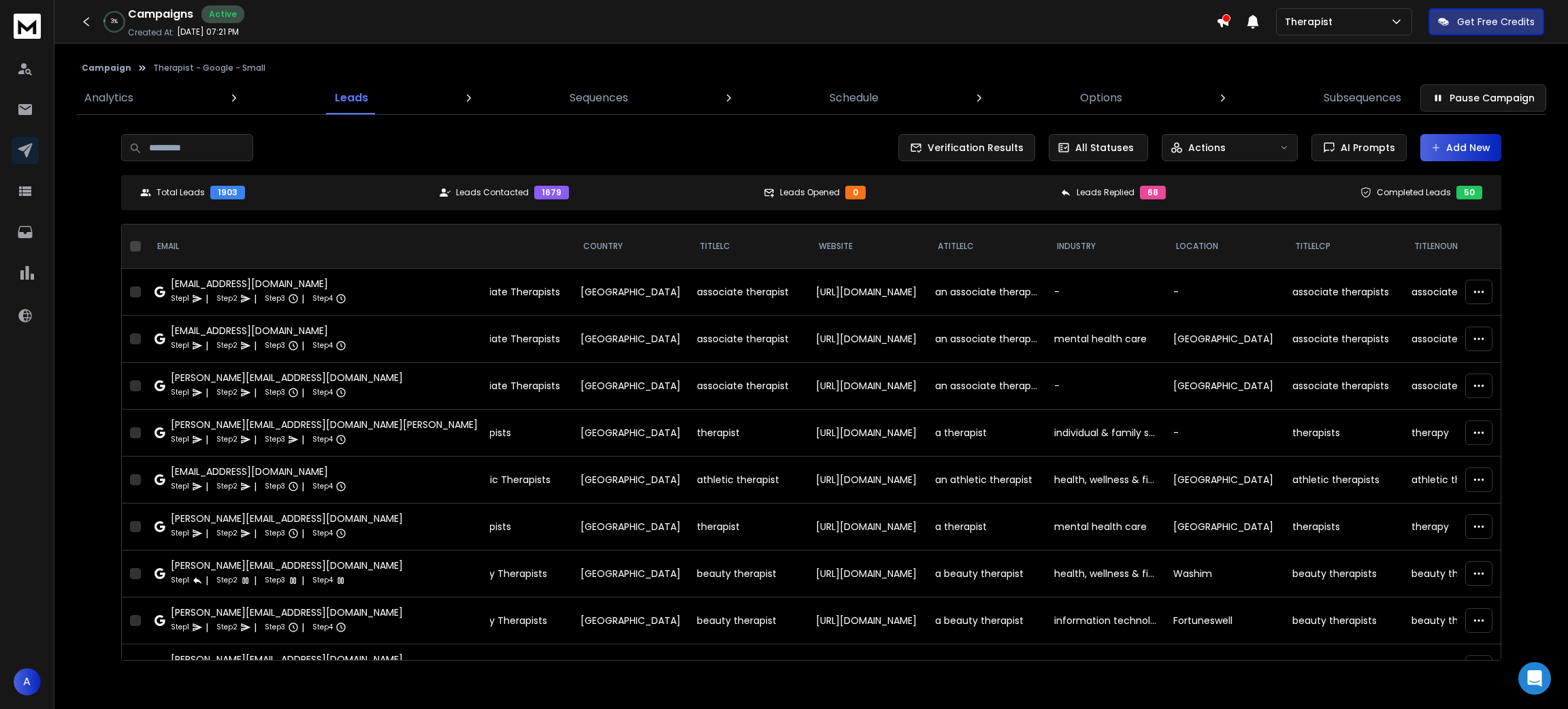
scroll to position [0, 1087]
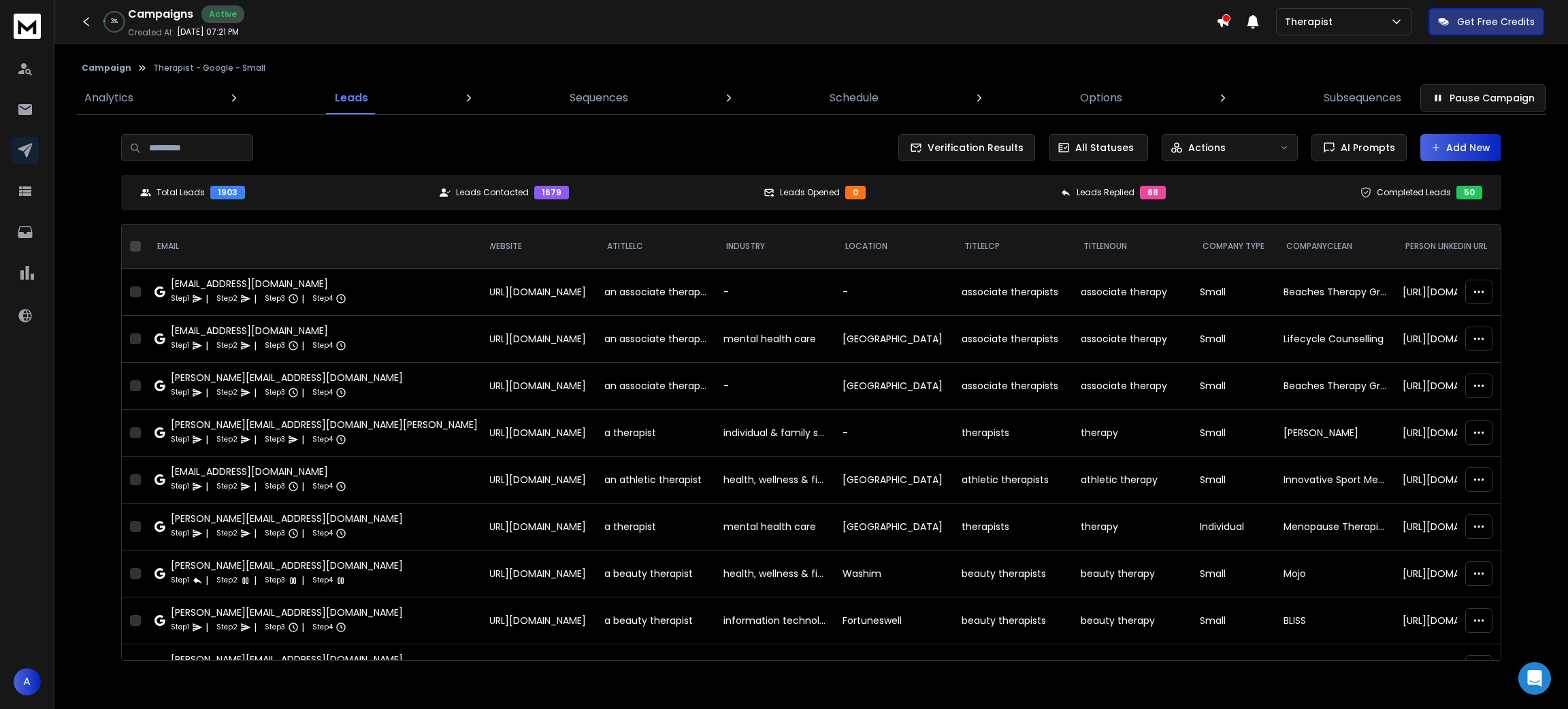
click at [1072, 248] on th "titleNoun" at bounding box center [1132, 246] width 119 height 44
click at [1472, 295] on icon "button" at bounding box center [1478, 291] width 12 height 12
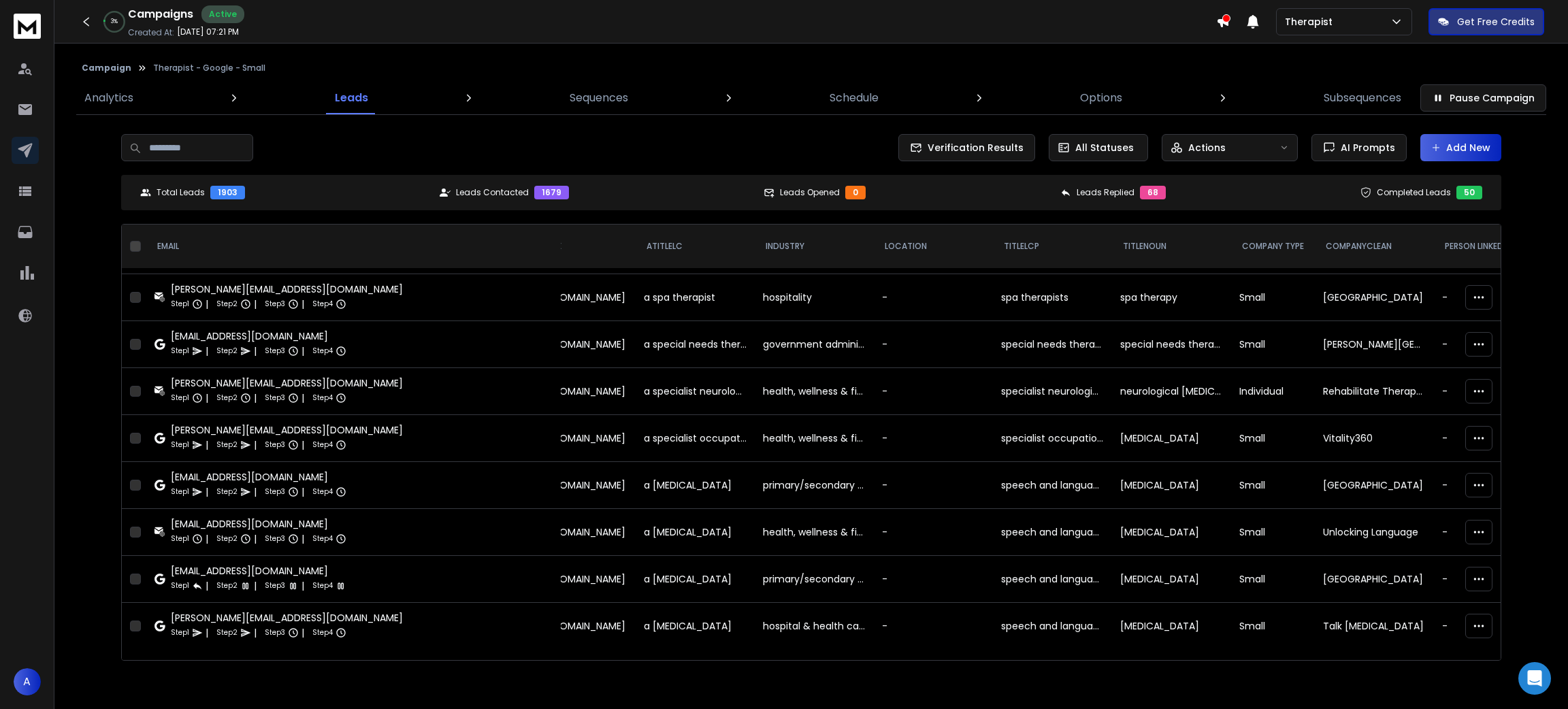
scroll to position [16117, 1162]
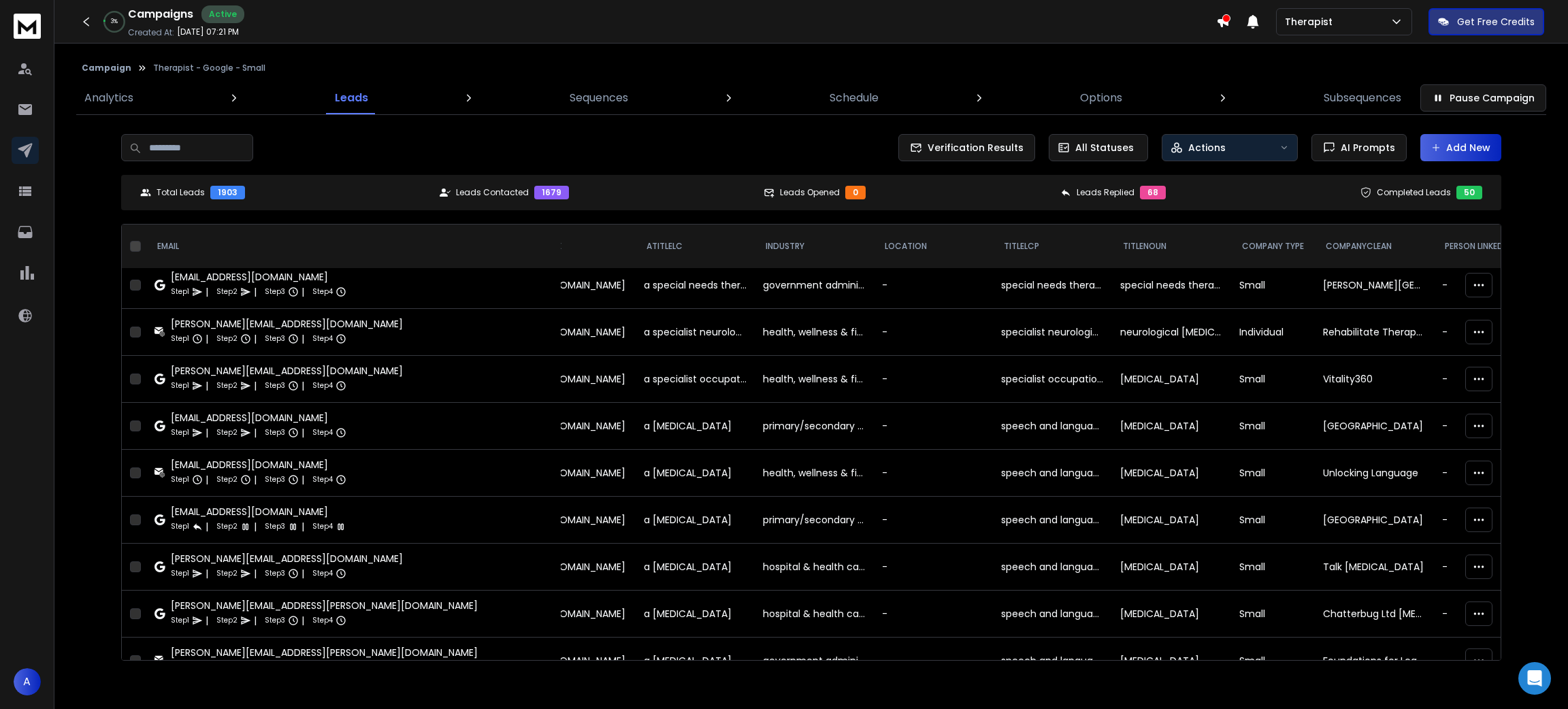
click at [1225, 141] on p "Actions" at bounding box center [1207, 147] width 38 height 14
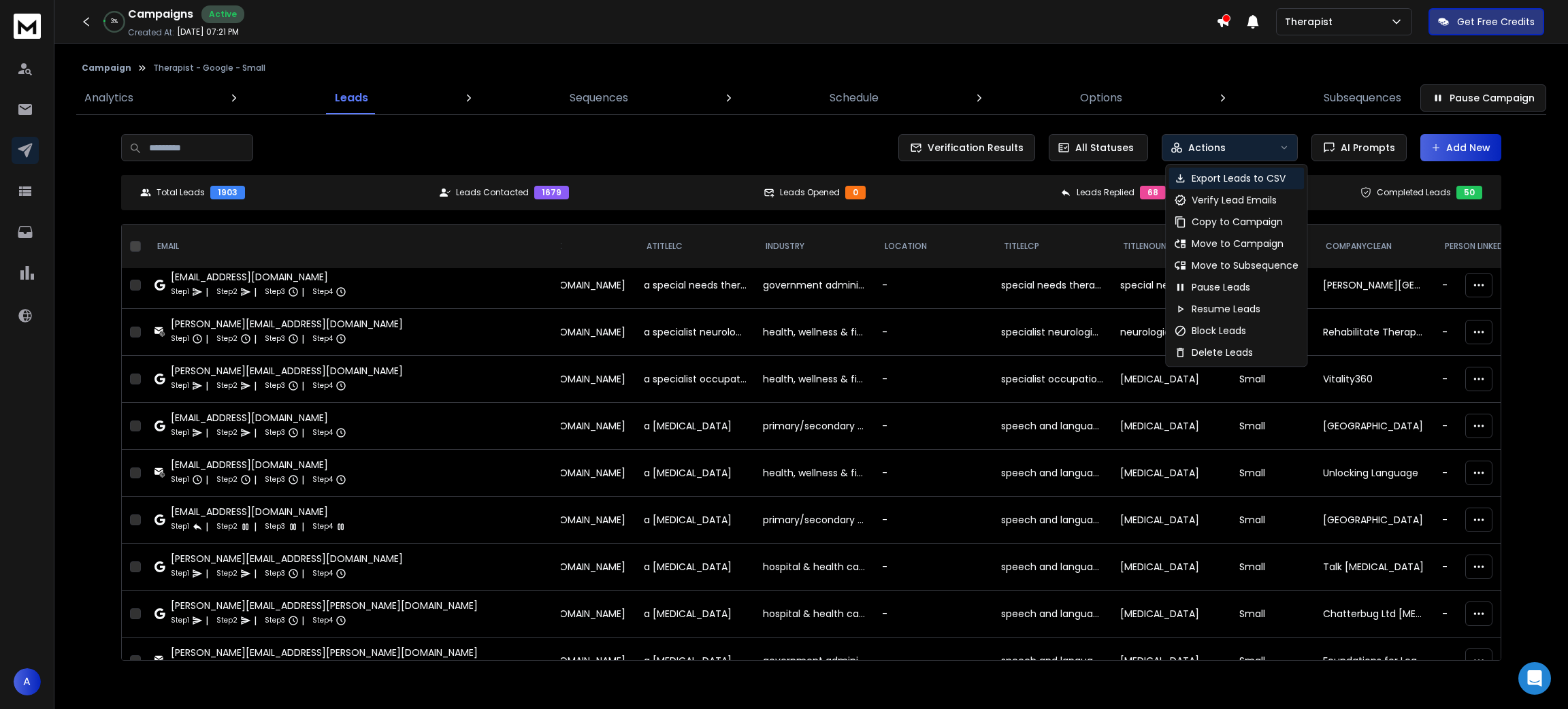
click at [1225, 141] on p "Actions" at bounding box center [1207, 147] width 38 height 14
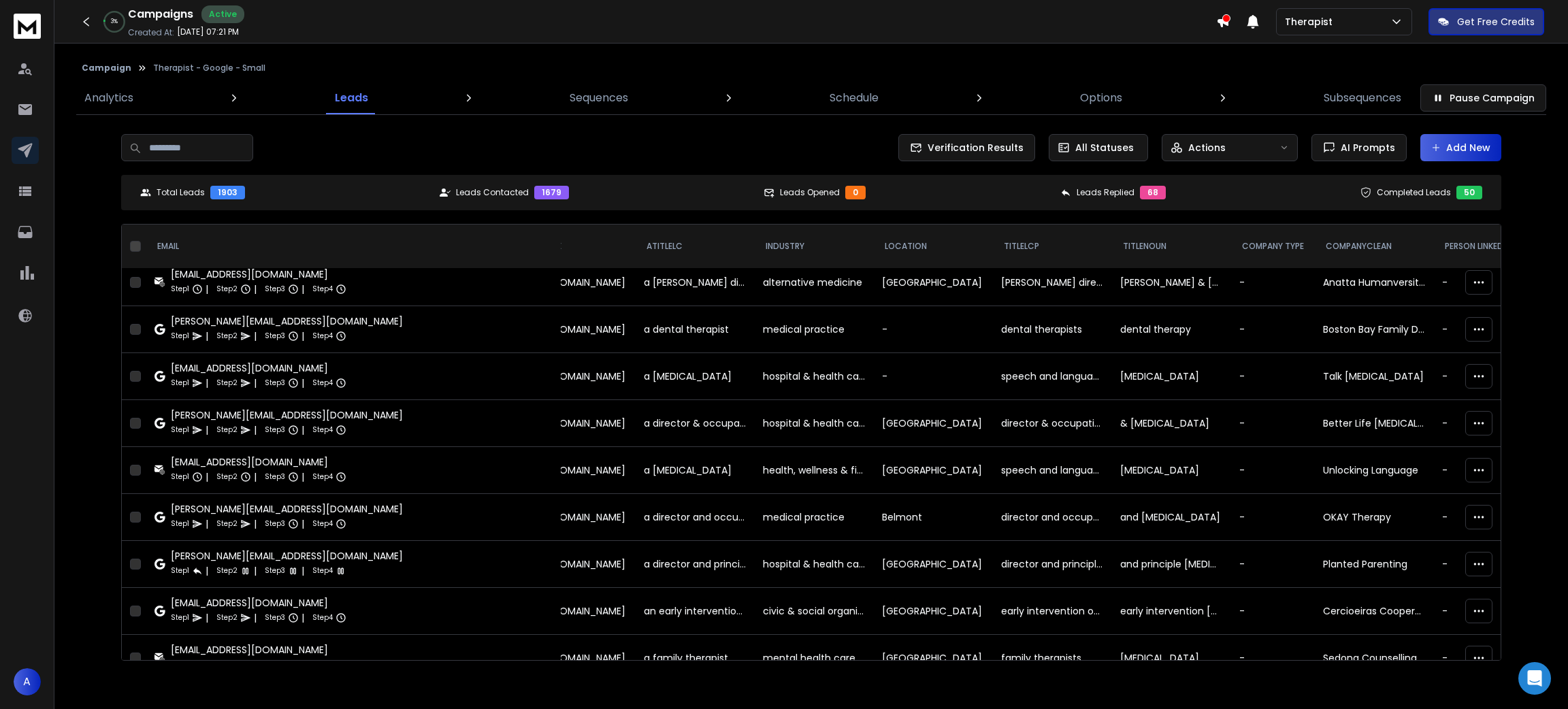
scroll to position [18880, 1162]
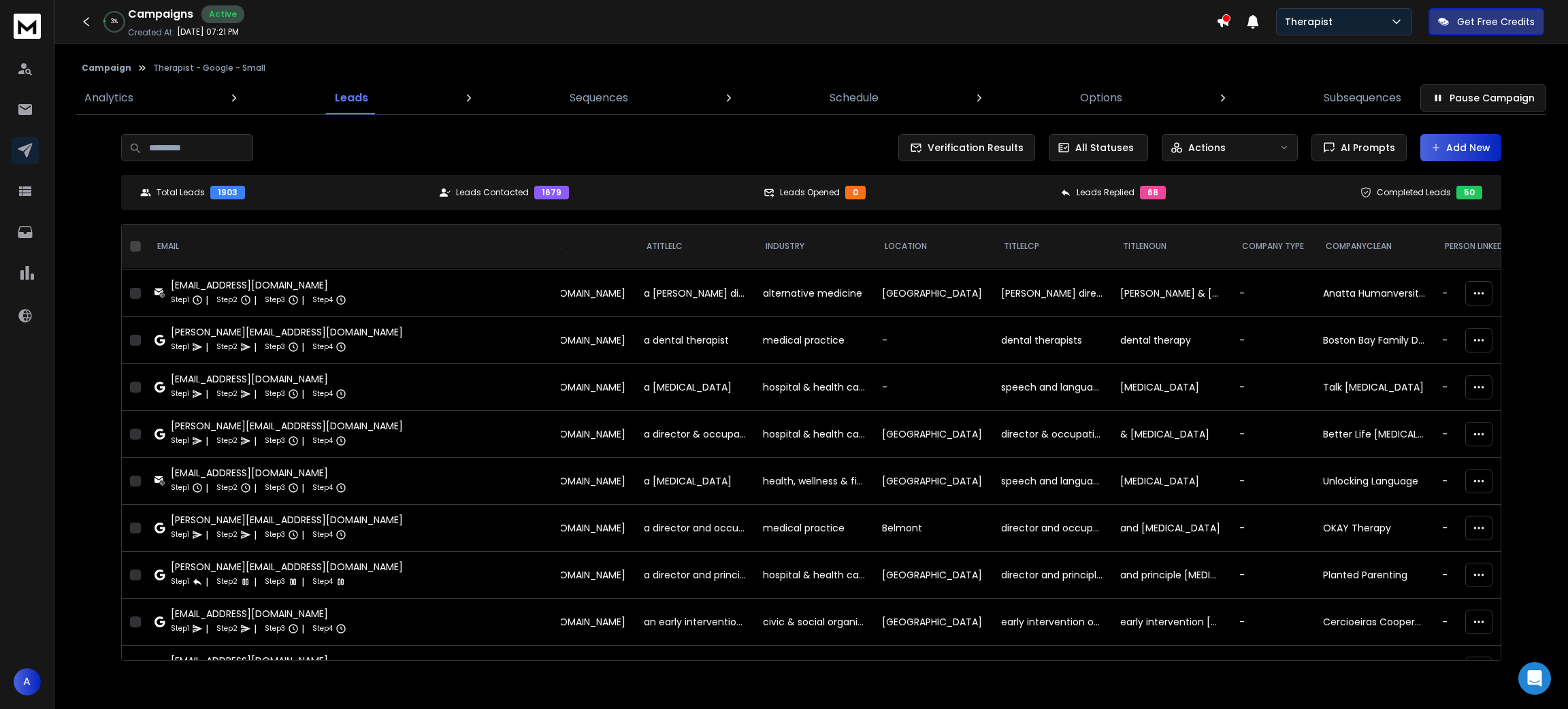
click at [1340, 10] on button "Therapist" at bounding box center [1344, 22] width 136 height 27
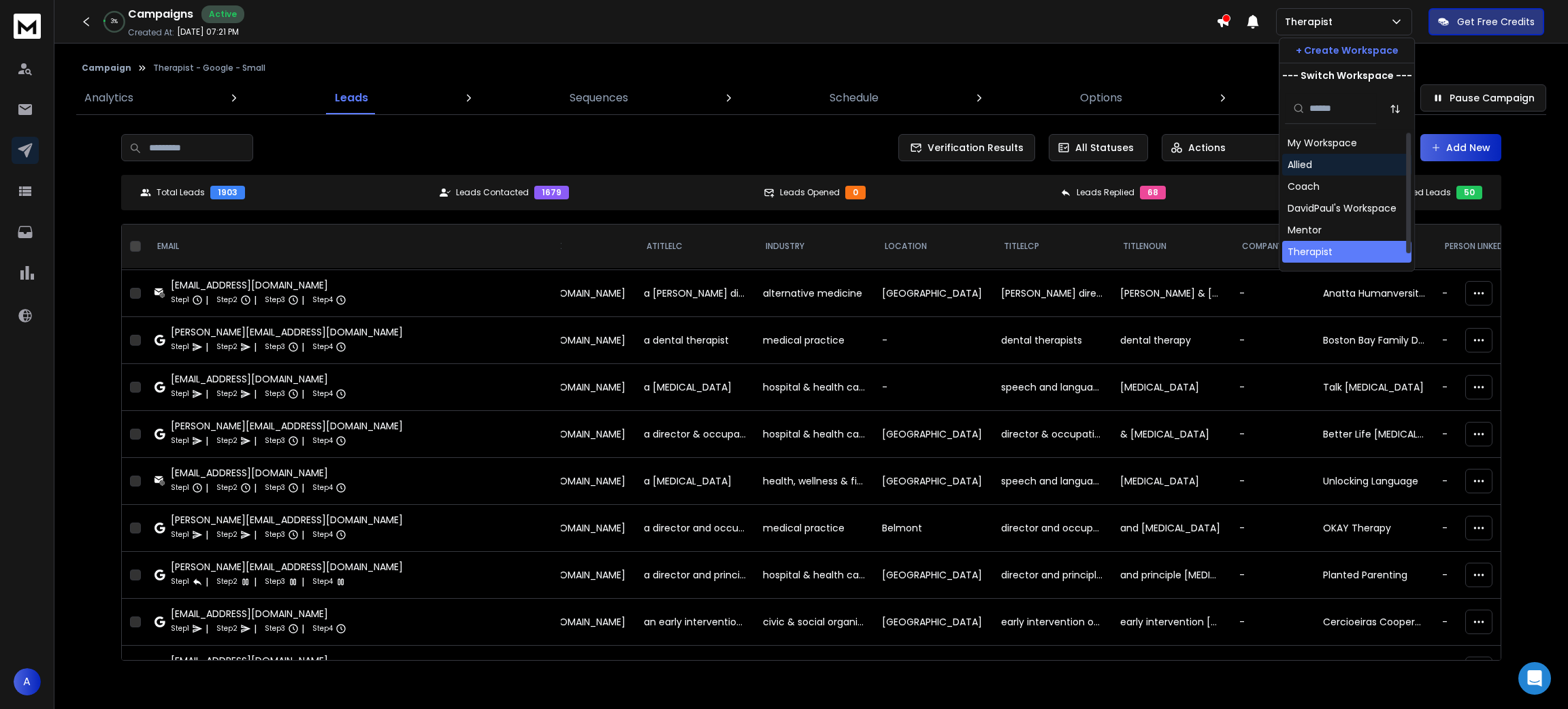
click at [1304, 170] on div "Allied" at bounding box center [1299, 164] width 24 height 14
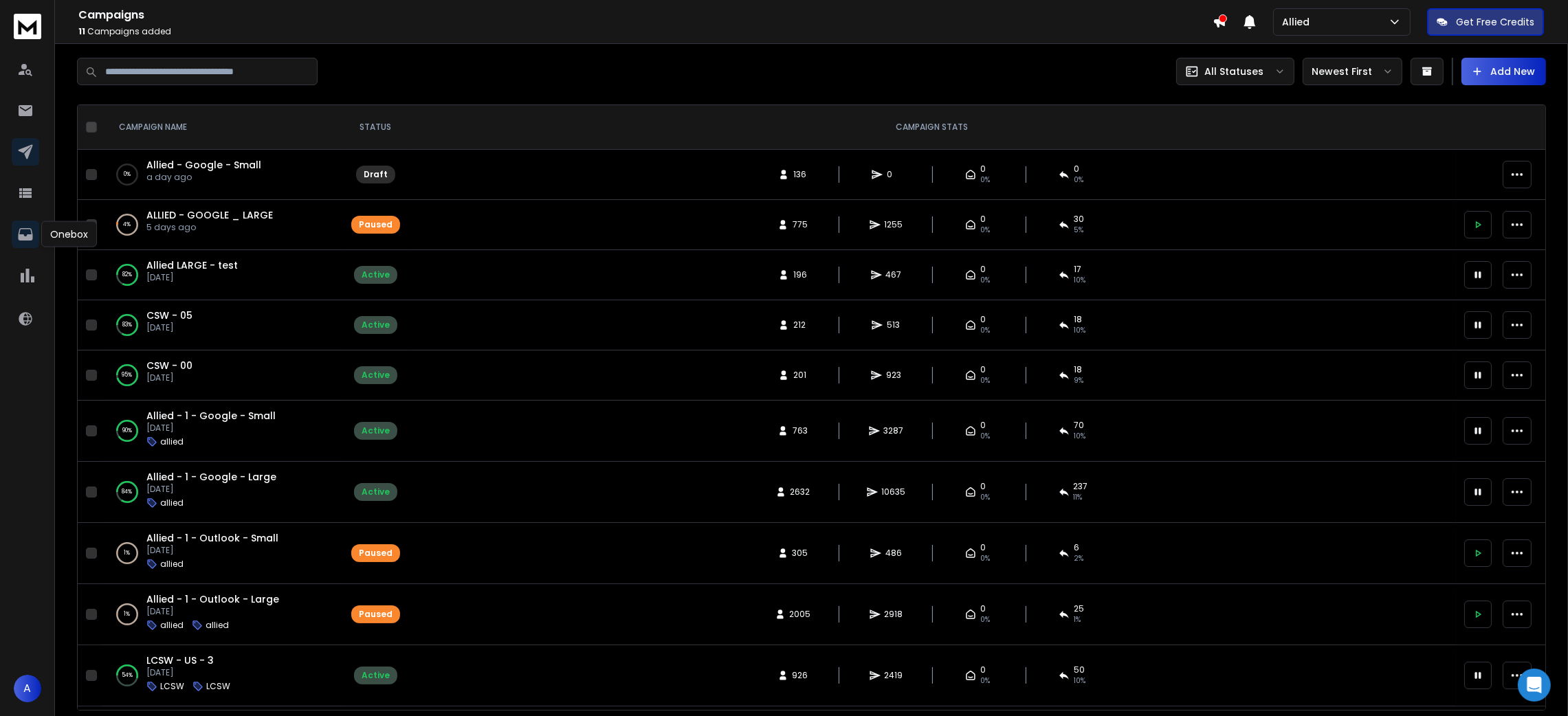
click at [24, 231] on icon at bounding box center [25, 234] width 16 height 16
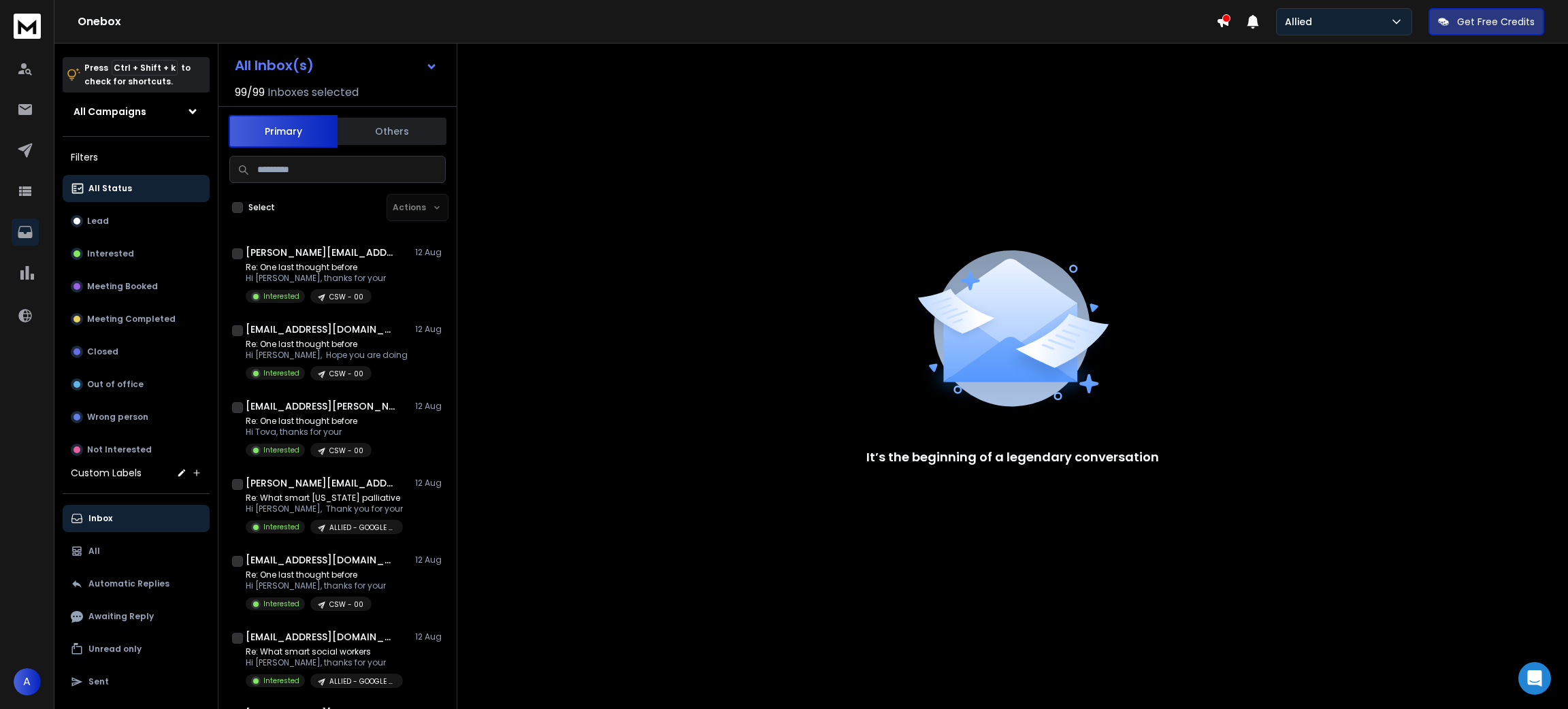
click at [1381, 26] on div "Allied" at bounding box center [1344, 22] width 118 height 14
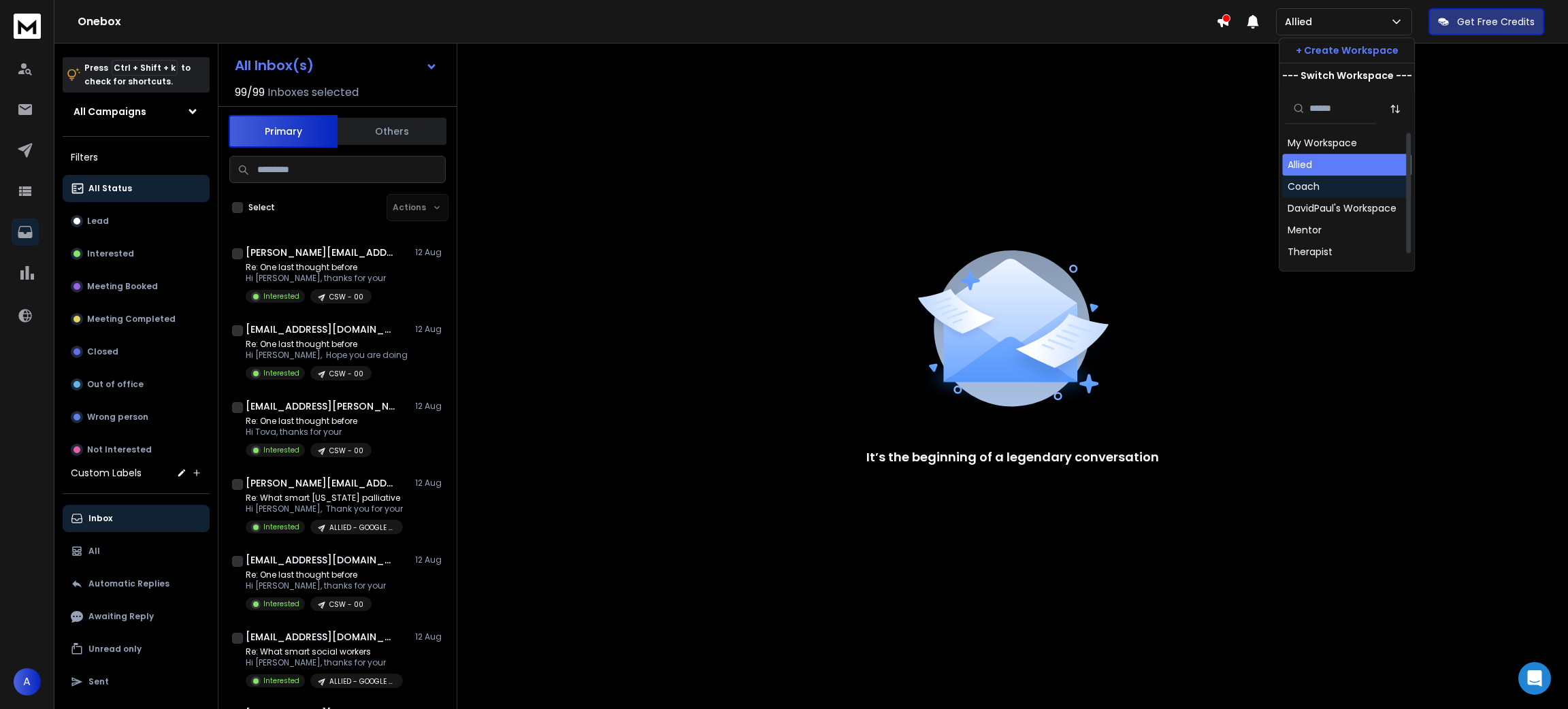
click at [1356, 181] on div "Coach" at bounding box center [1347, 186] width 130 height 22
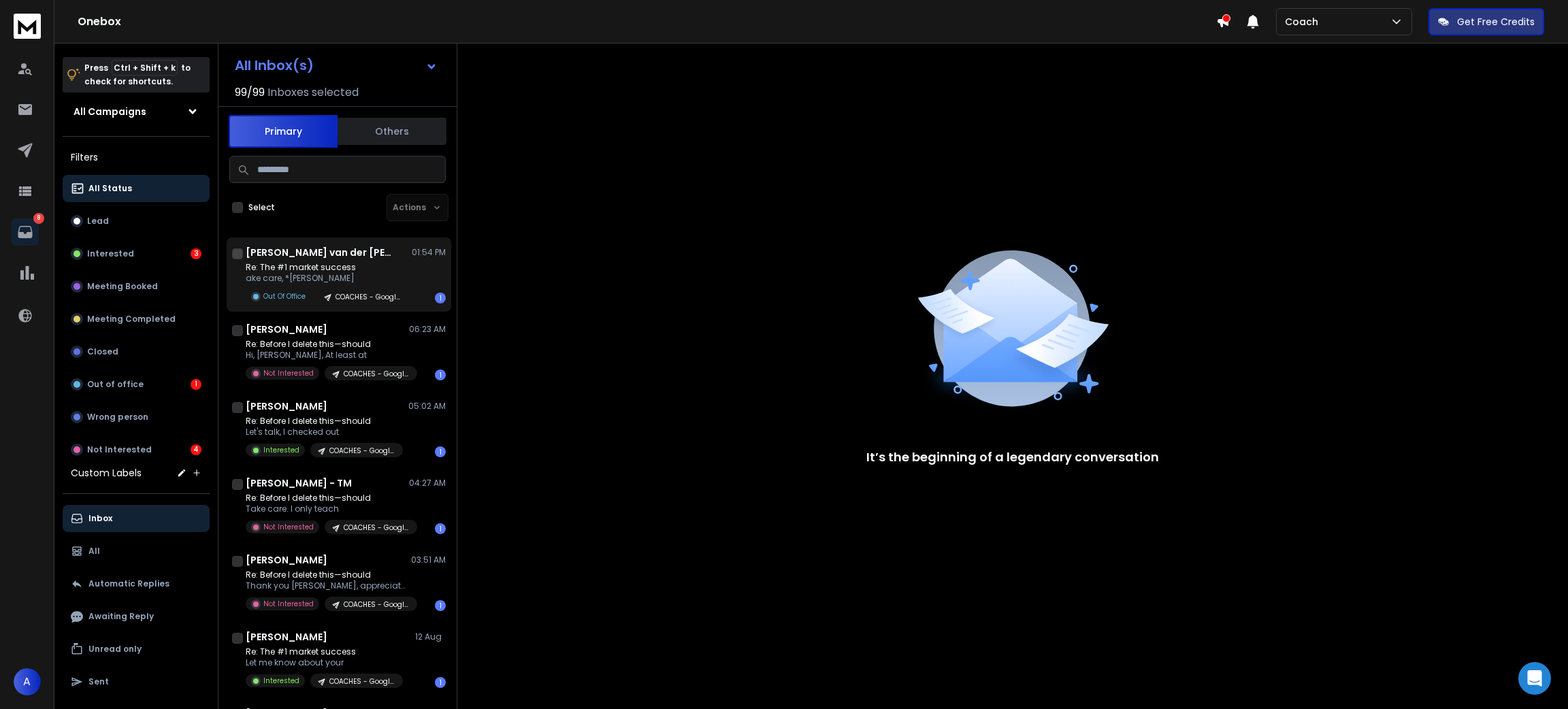
click at [307, 240] on div "[PERSON_NAME] van der [PERSON_NAME] 01:54 PM Re: The #1 market success ake care…" at bounding box center [339, 274] width 224 height 74
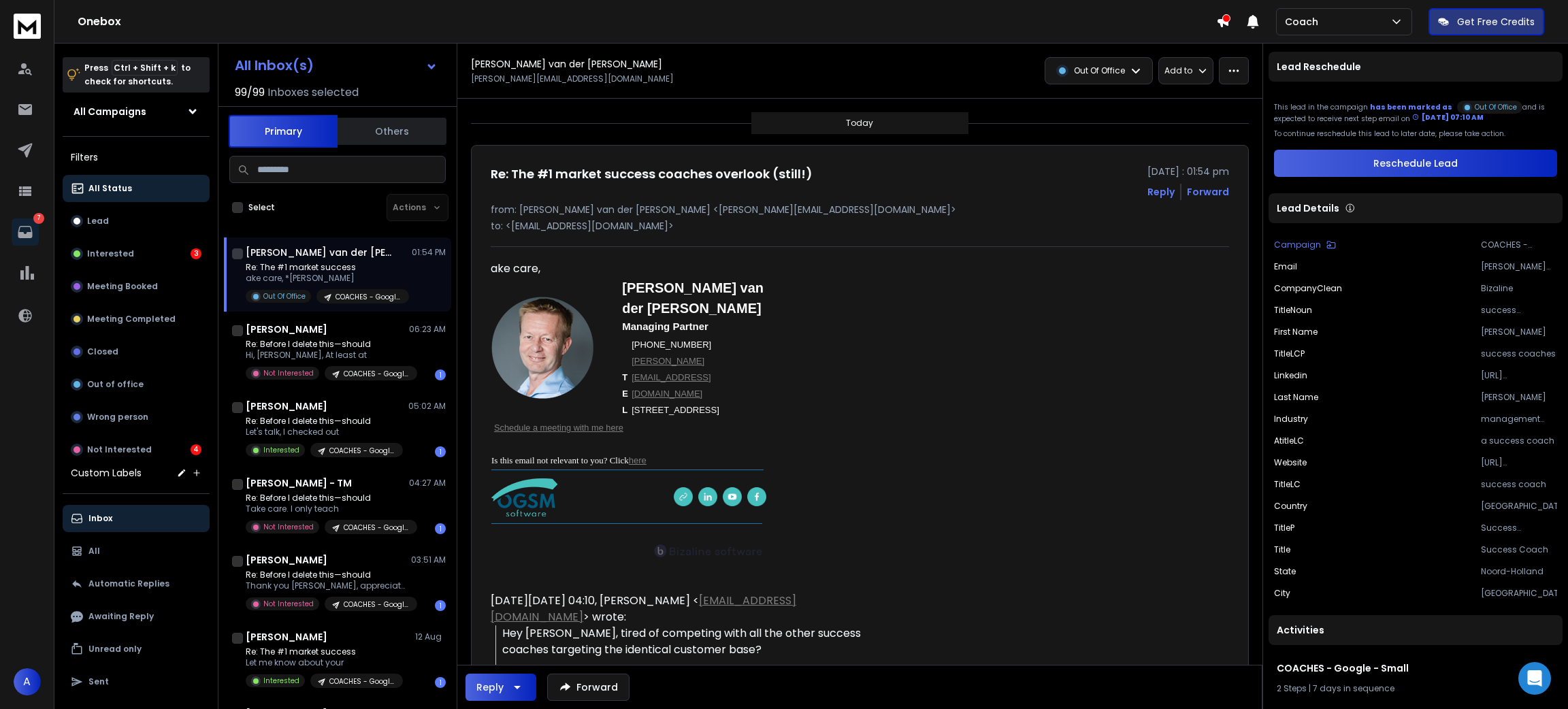
click at [1070, 58] on div "Out Of Office" at bounding box center [1098, 71] width 107 height 26
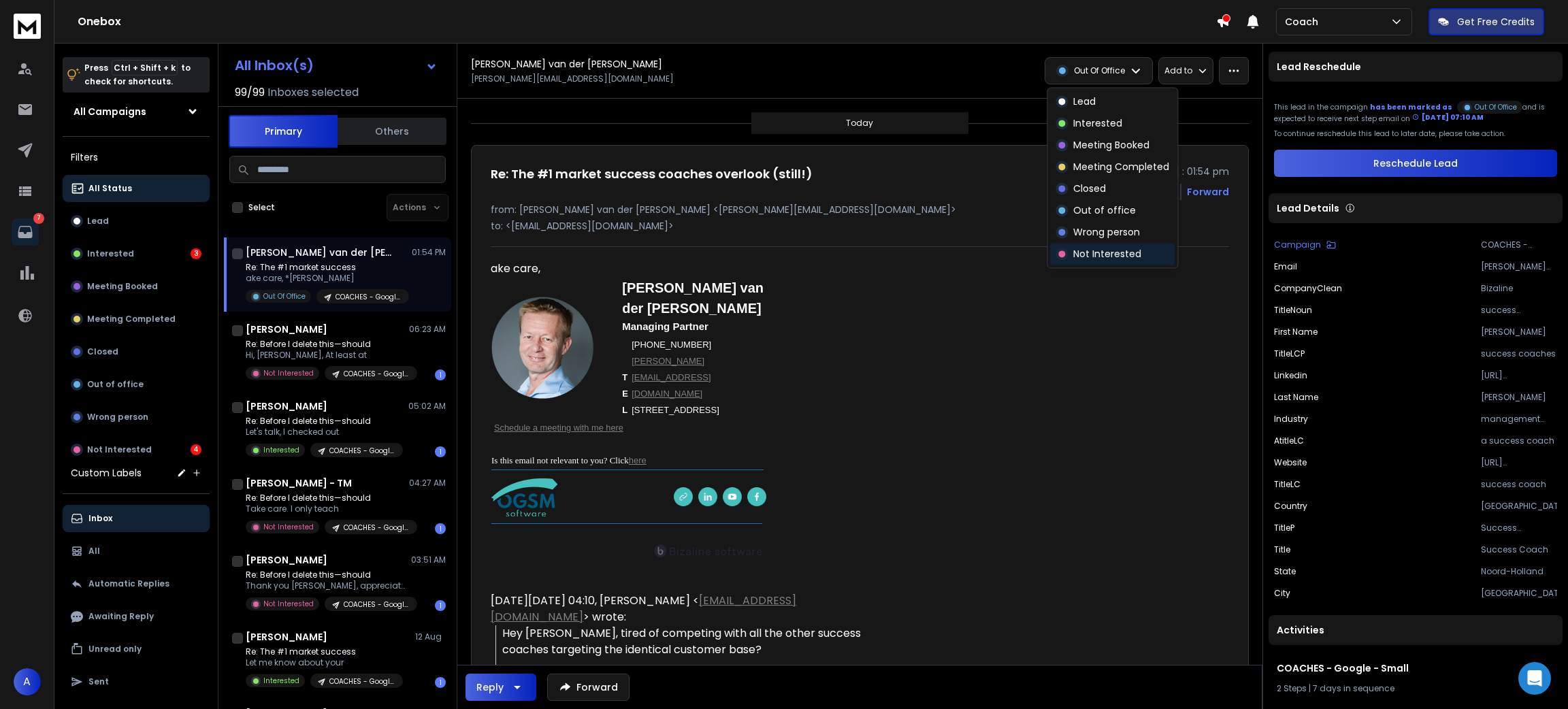
click at [1066, 247] on div "Not Interested" at bounding box center [1098, 254] width 86 height 14
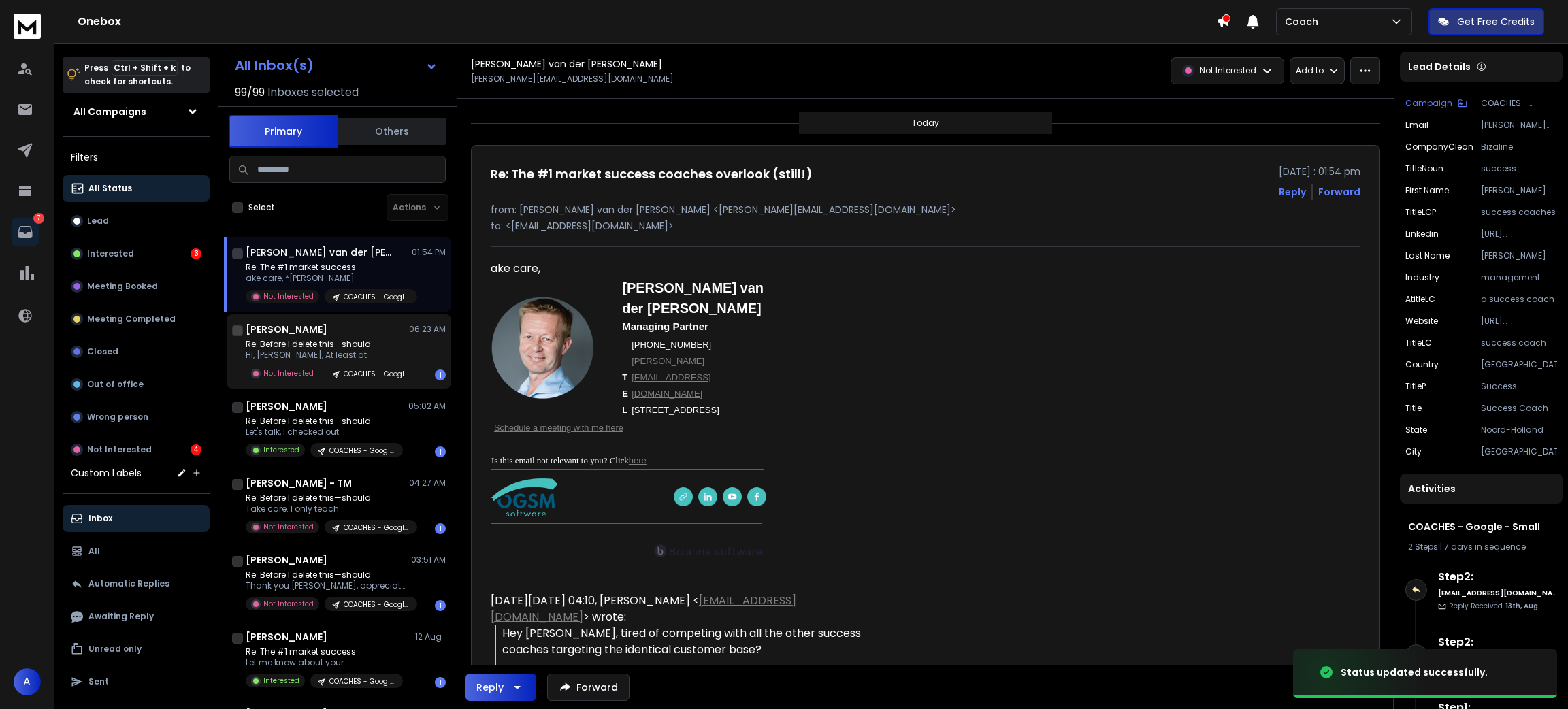
click at [337, 341] on p "Re: Before I delete this—should" at bounding box center [327, 344] width 163 height 11
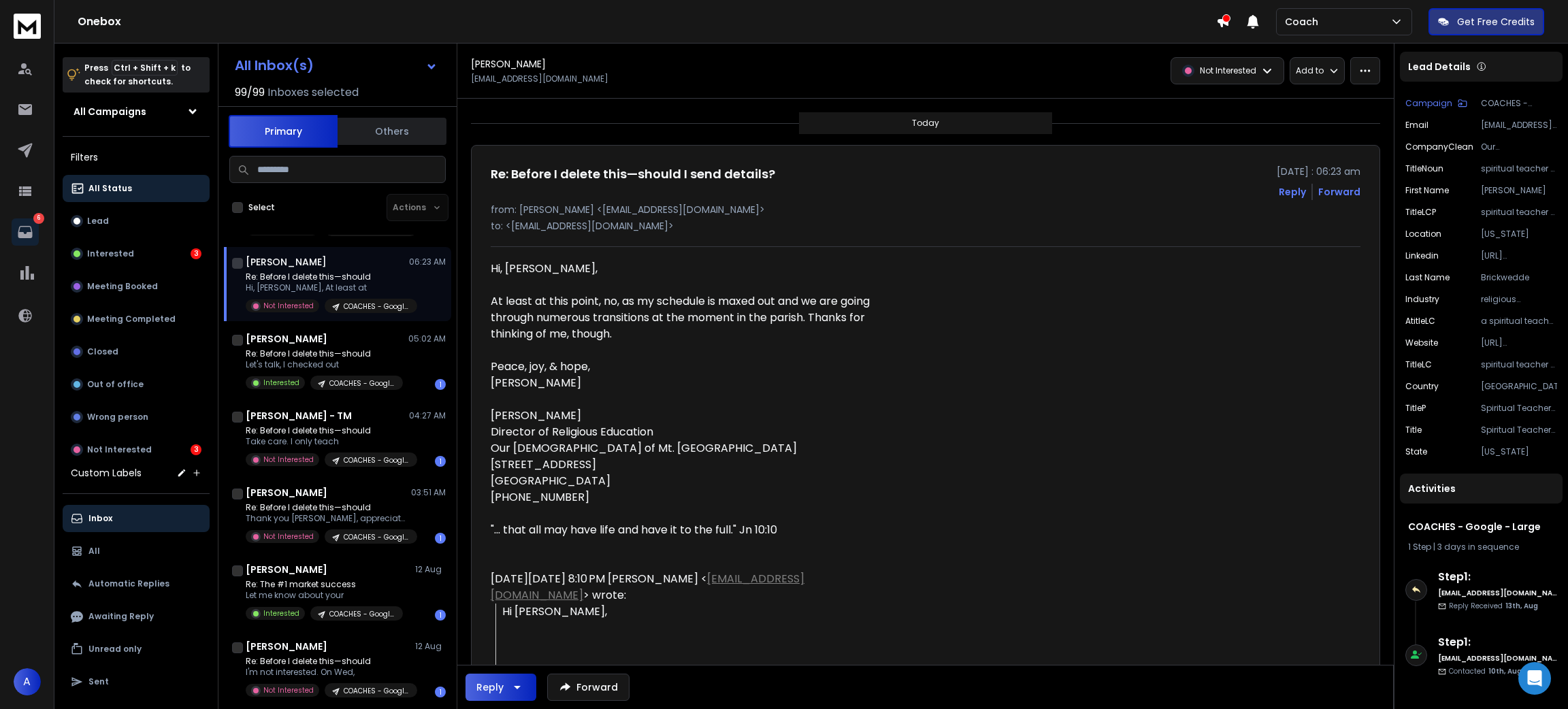
scroll to position [102, 0]
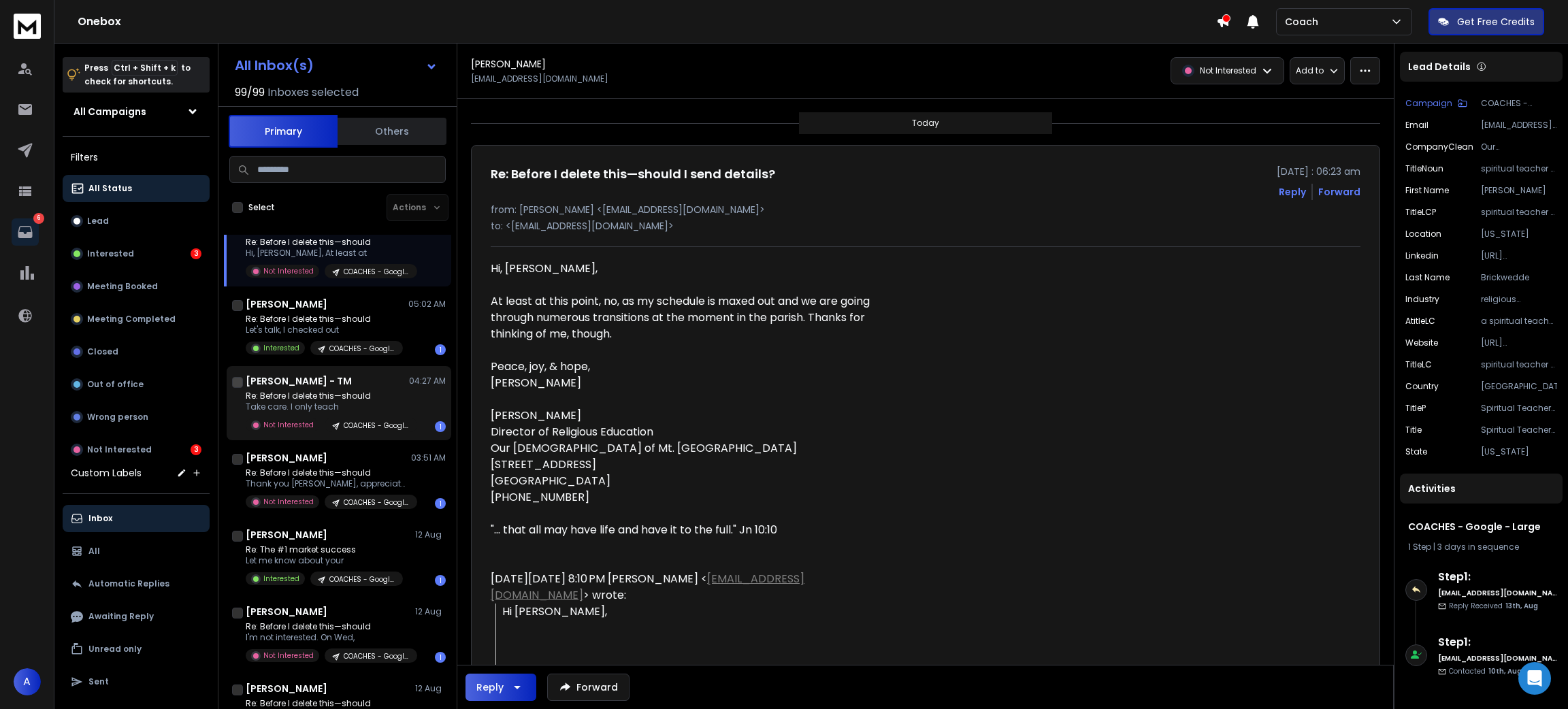
click at [361, 372] on div "Donielle Freeberg - TM 04:27 AM Re: Before I delete this—should Take care. I on…" at bounding box center [339, 403] width 224 height 74
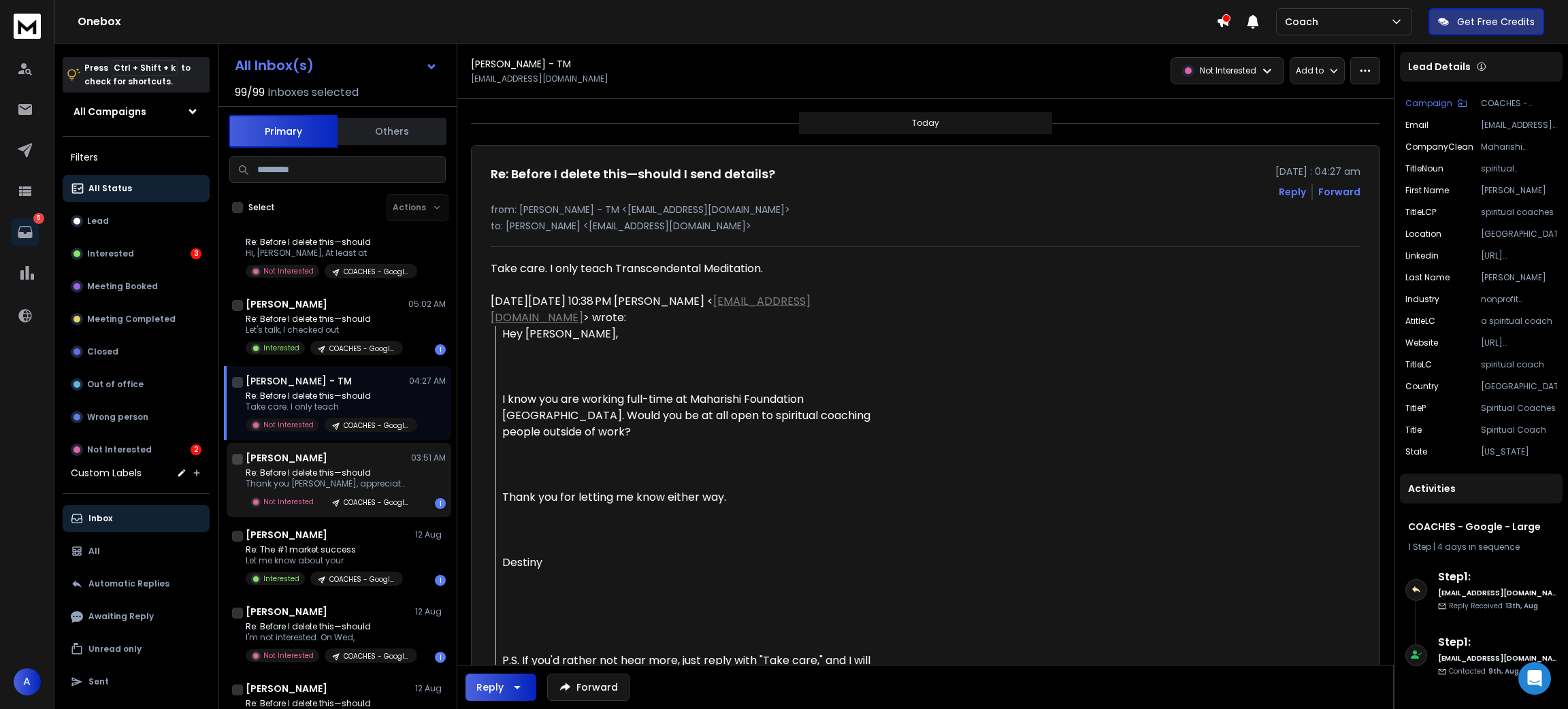
click at [305, 468] on p "Re: Before I delete this—should" at bounding box center [327, 473] width 163 height 11
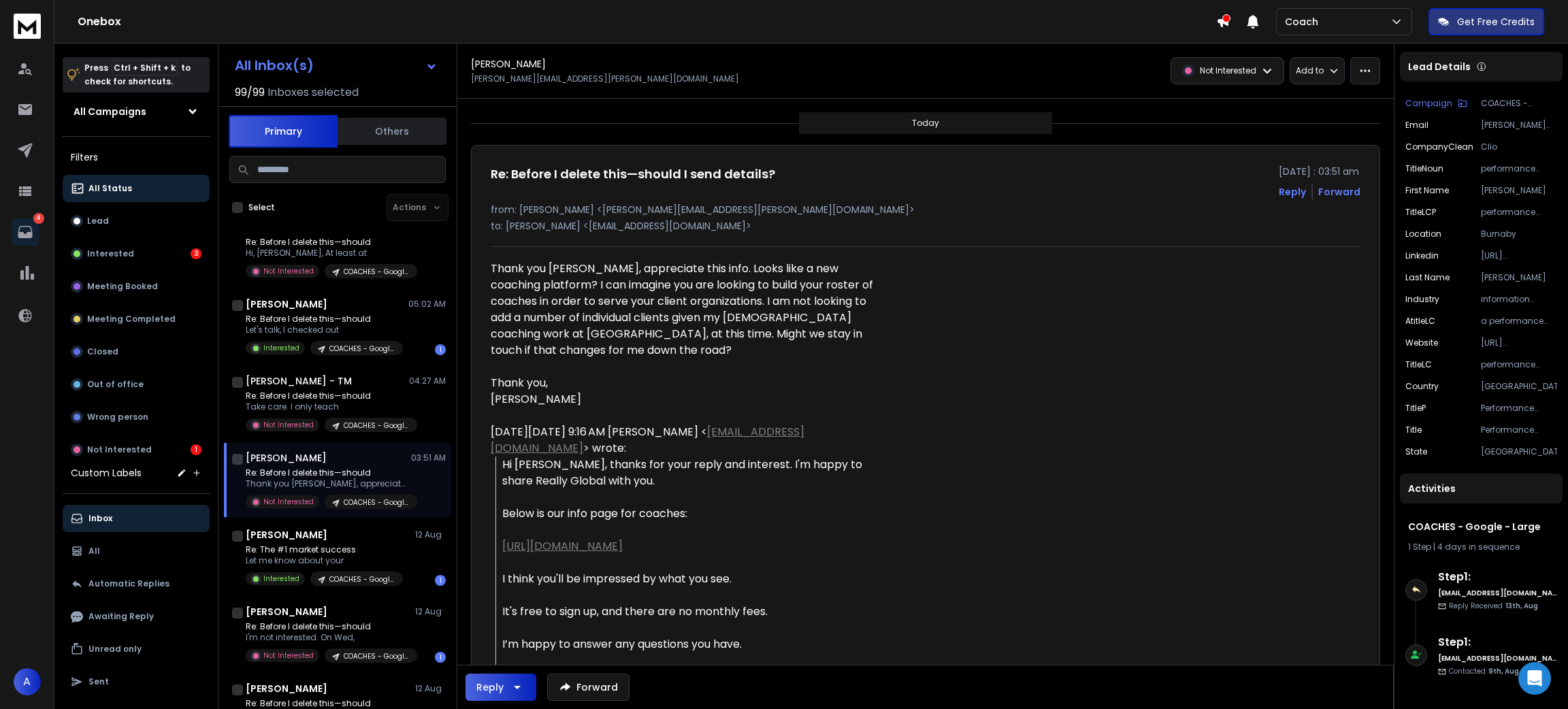
click at [483, 690] on div "Reply" at bounding box center [490, 687] width 27 height 14
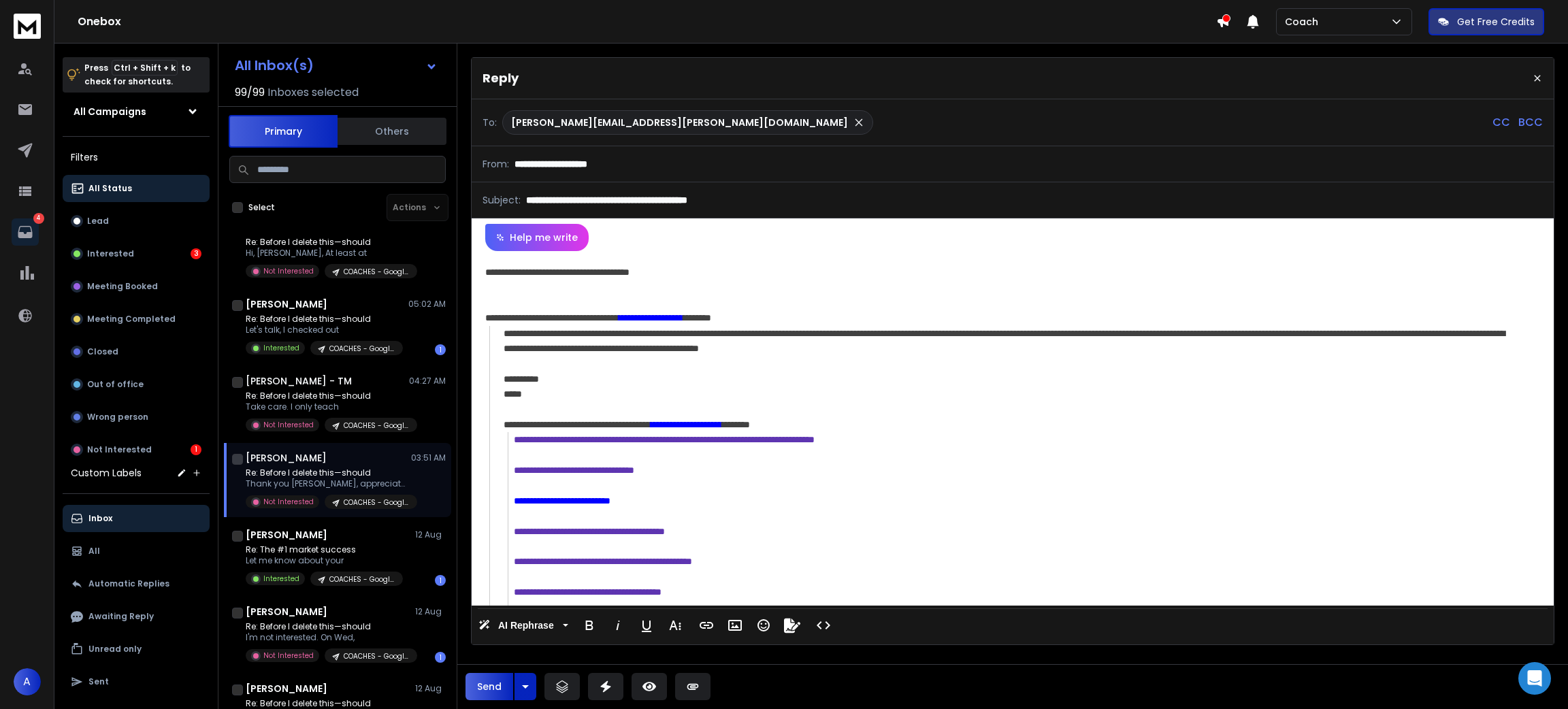
click at [507, 272] on div "**********" at bounding box center [1002, 272] width 1035 height 15
click at [746, 279] on div "**********" at bounding box center [1002, 272] width 1035 height 15
click at [473, 694] on button "Send" at bounding box center [489, 687] width 47 height 27
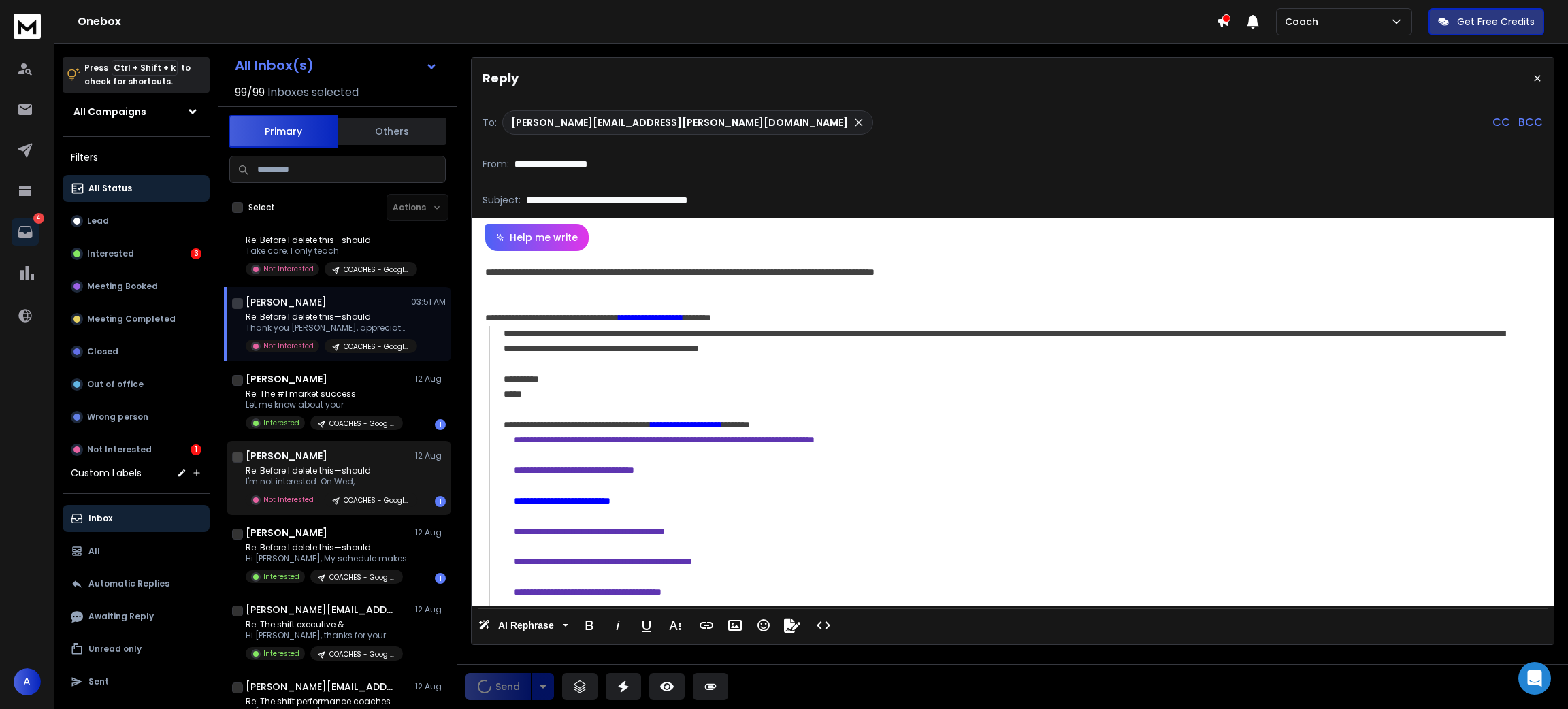
scroll to position [306, 0]
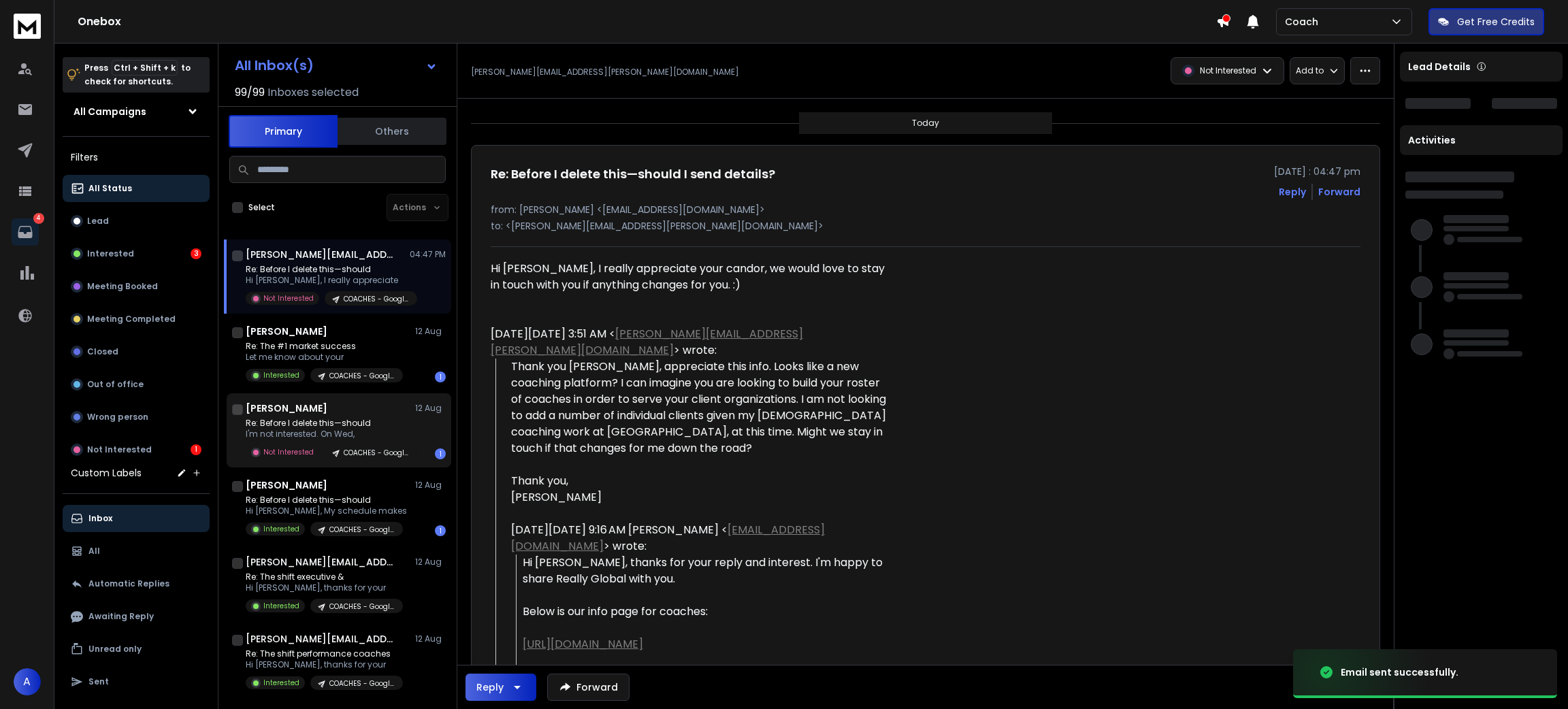
click at [344, 431] on p "I'm not interested. On Wed," at bounding box center [327, 435] width 163 height 11
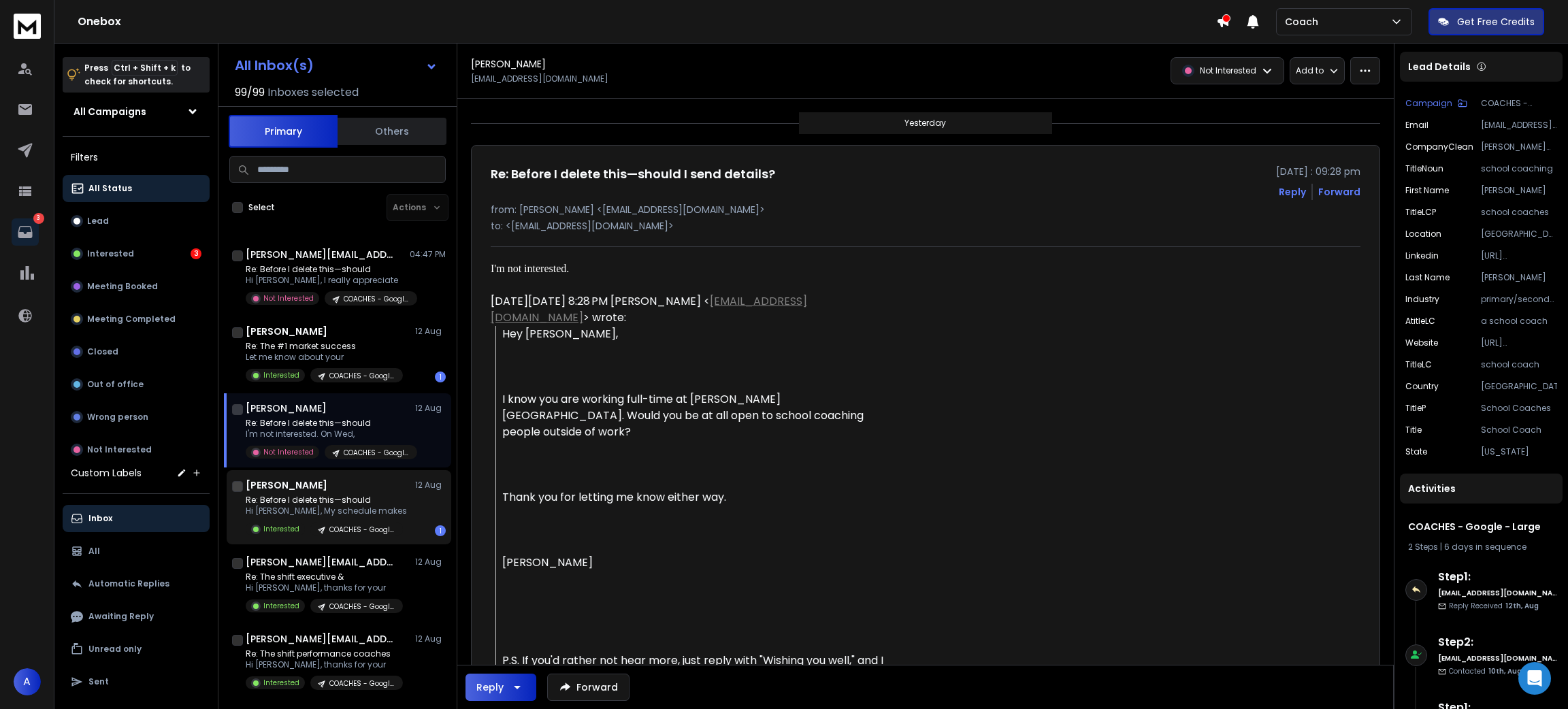
click at [404, 501] on div "Re: Before I delete this—should Hi Davina, My schedule makes Interested COACHES…" at bounding box center [345, 516] width 200 height 42
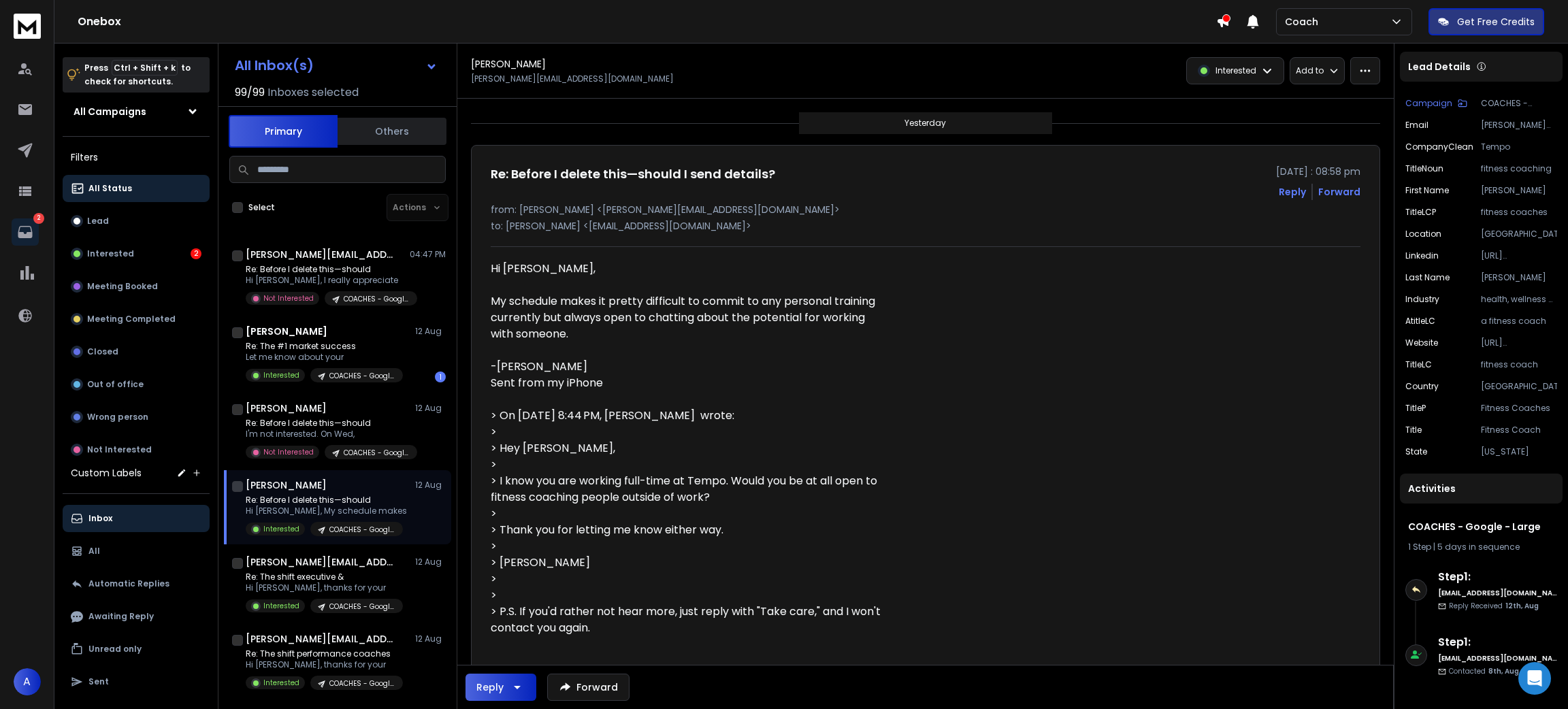
click at [492, 686] on div "Reply" at bounding box center [490, 687] width 27 height 14
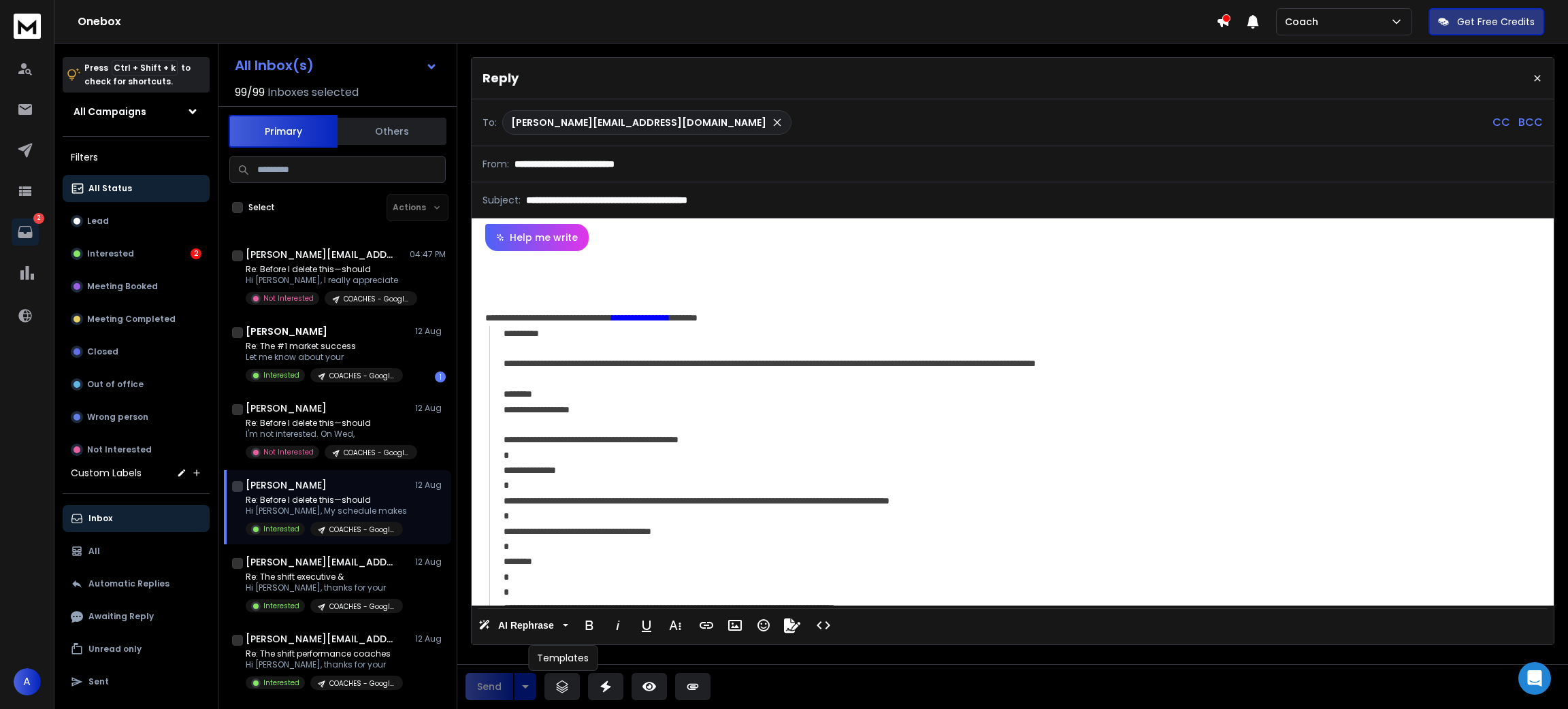
click at [570, 693] on button at bounding box center [562, 687] width 35 height 27
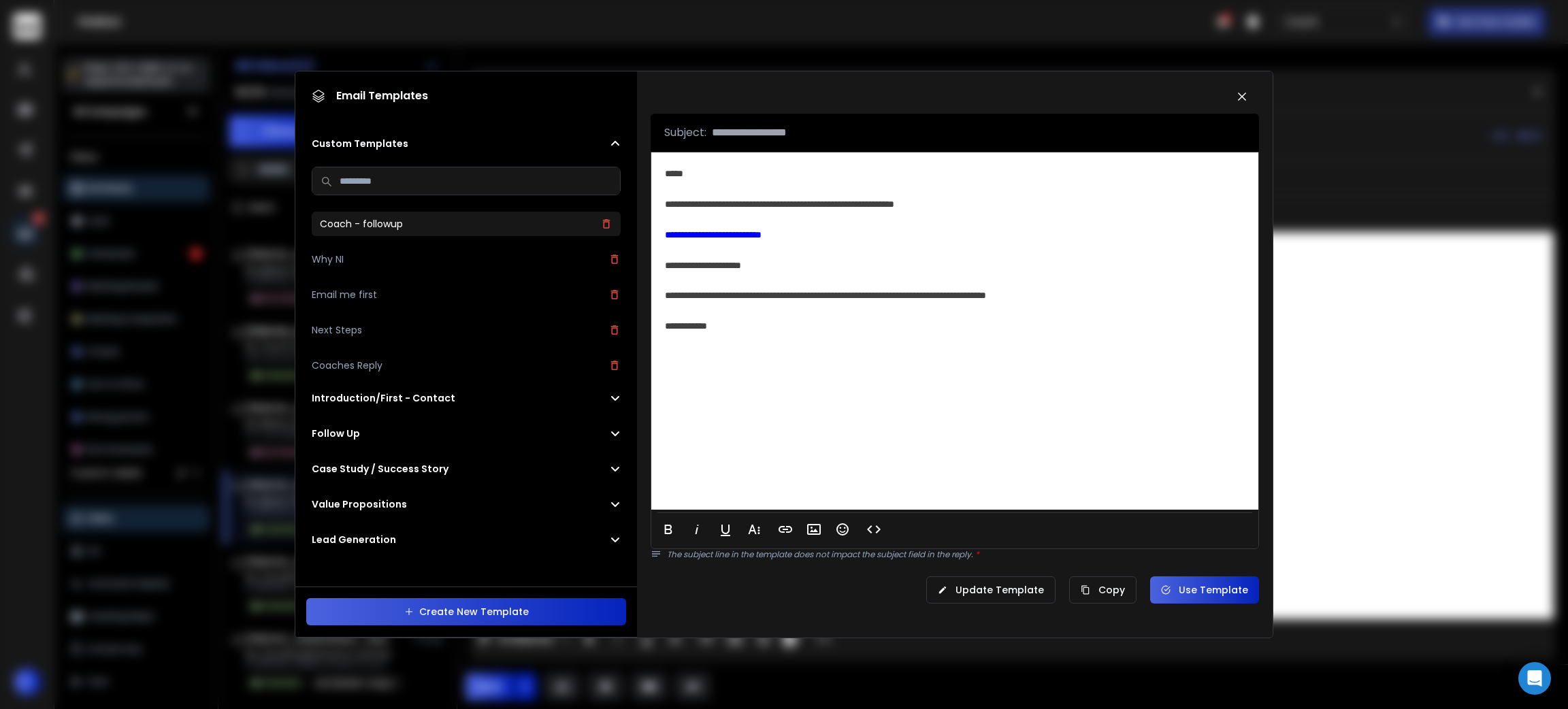
click at [422, 231] on div "Coaches Reply" at bounding box center [467, 224] width 294 height 14
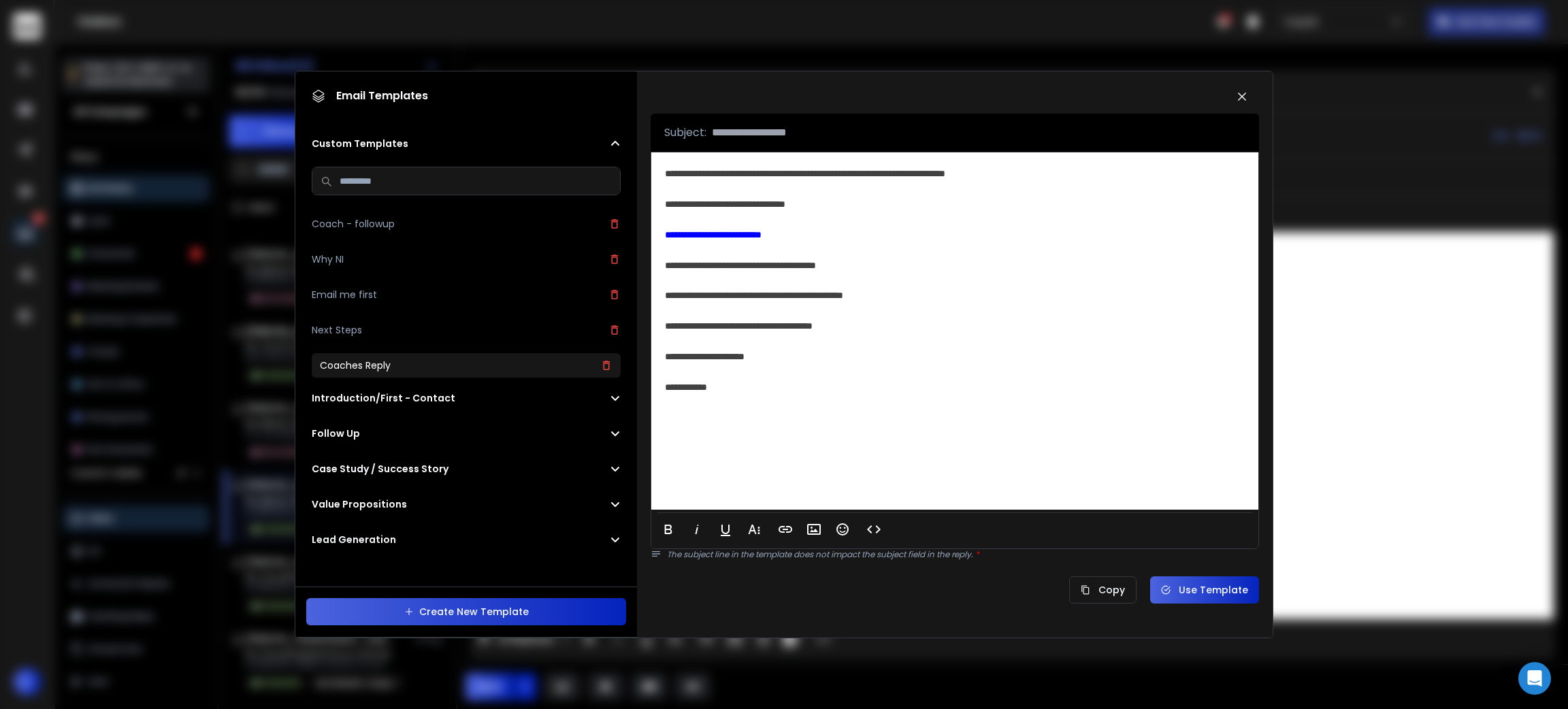
click at [1171, 594] on icon at bounding box center [1167, 590] width 8 height 8
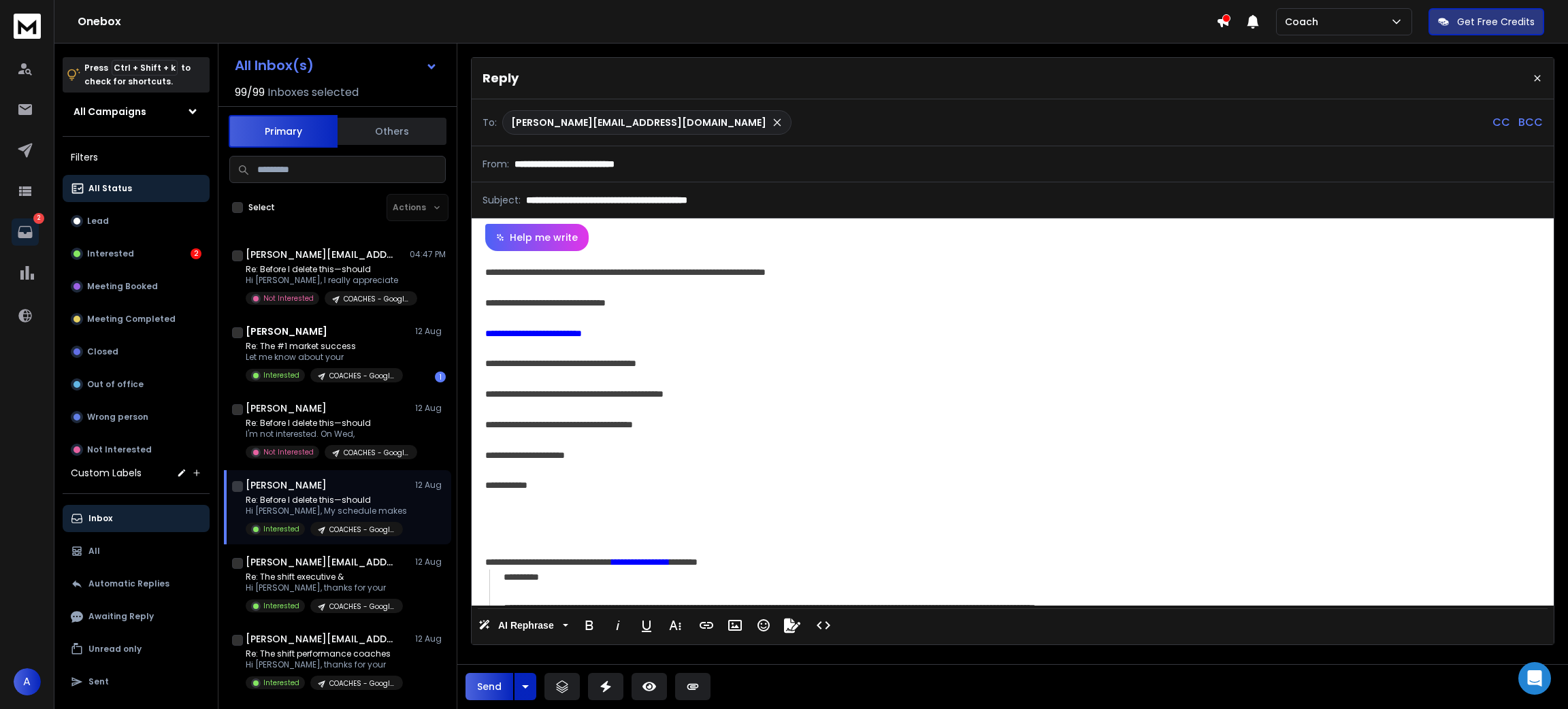
click at [495, 271] on div "**********" at bounding box center [1002, 379] width 1035 height 229
click at [679, 271] on div "**********" at bounding box center [1002, 379] width 1035 height 229
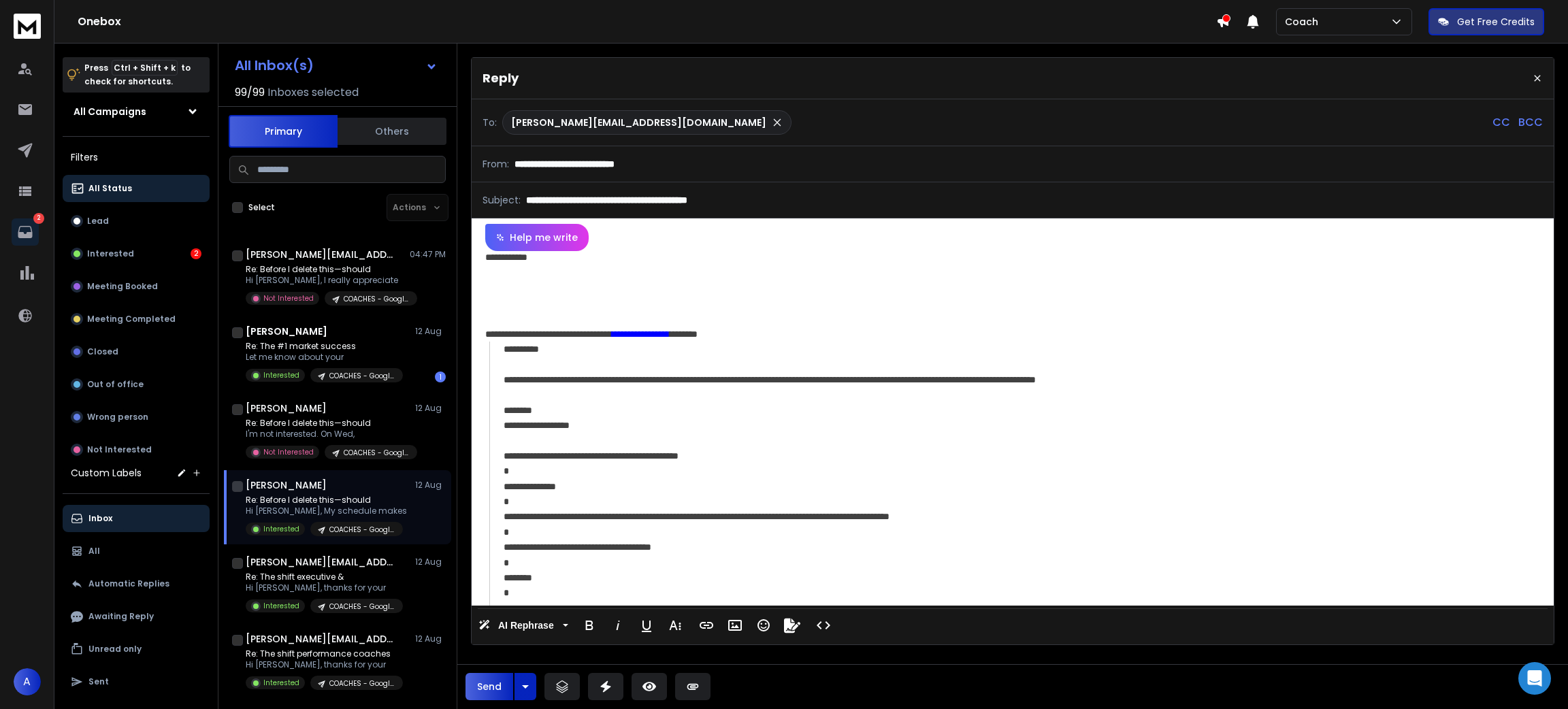
scroll to position [179, 0]
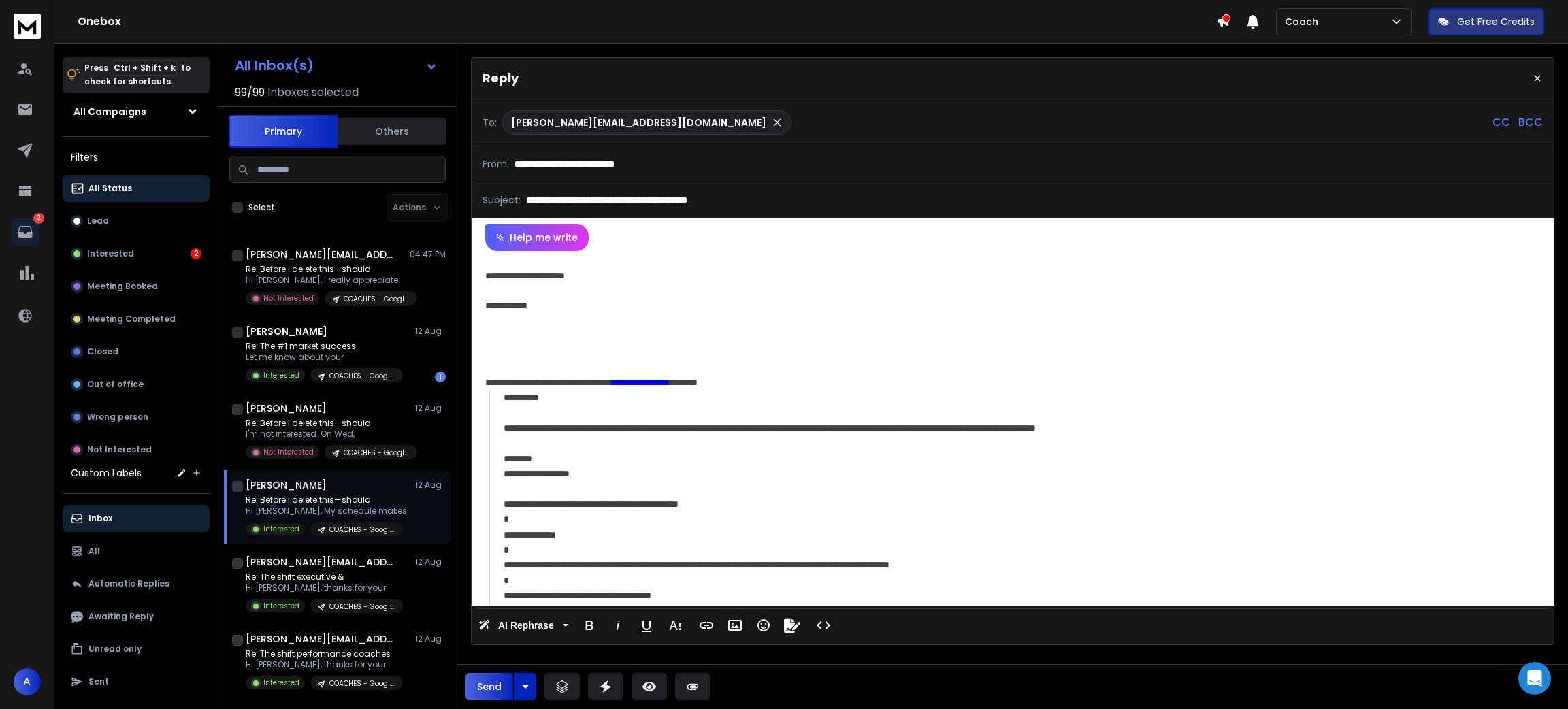
click at [530, 330] on div at bounding box center [1010, 336] width 1051 height 15
click at [530, 315] on div at bounding box center [1010, 321] width 1051 height 15
click at [466, 688] on button "Send" at bounding box center [489, 687] width 47 height 27
click at [479, 695] on button "Send" at bounding box center [489, 687] width 47 height 27
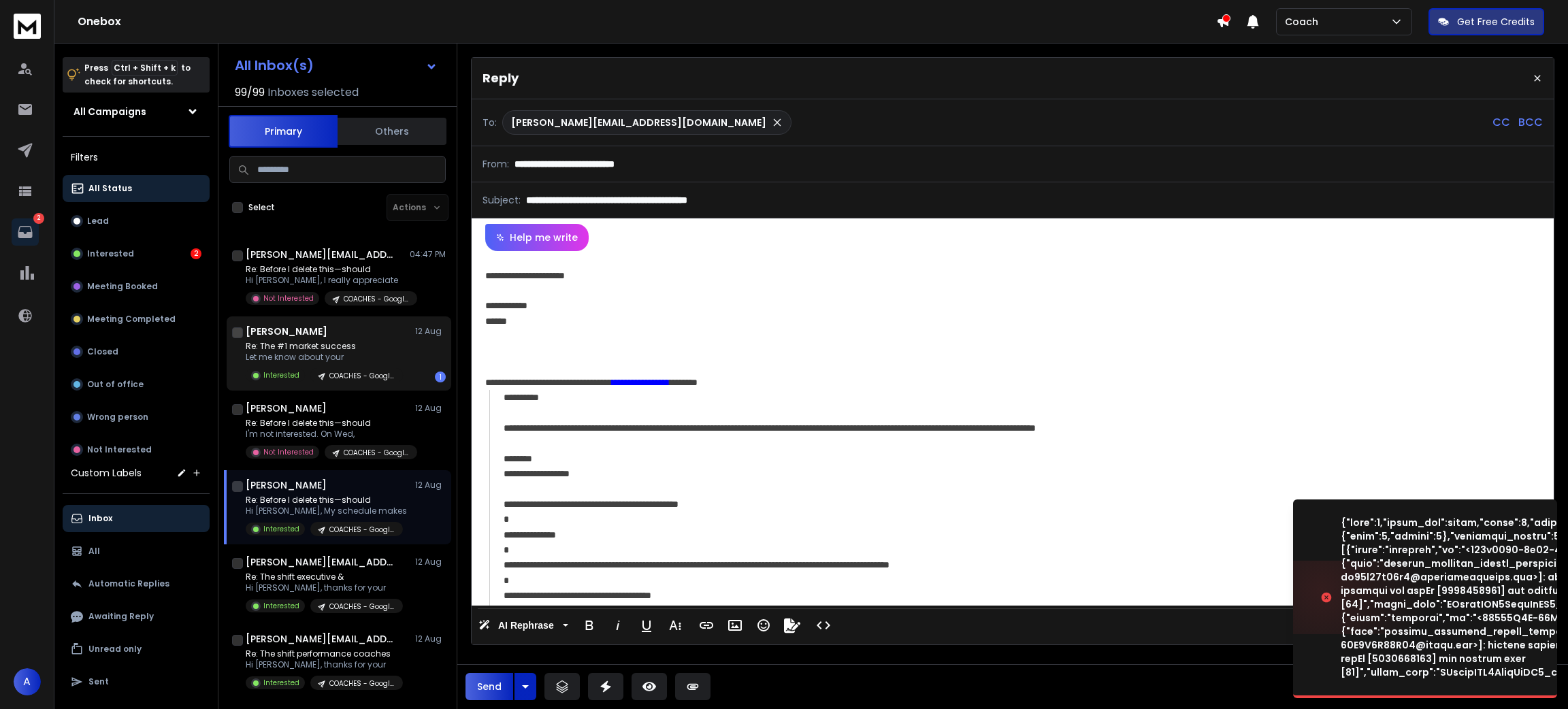
click at [390, 342] on p "Re: The #1 market success" at bounding box center [323, 347] width 157 height 11
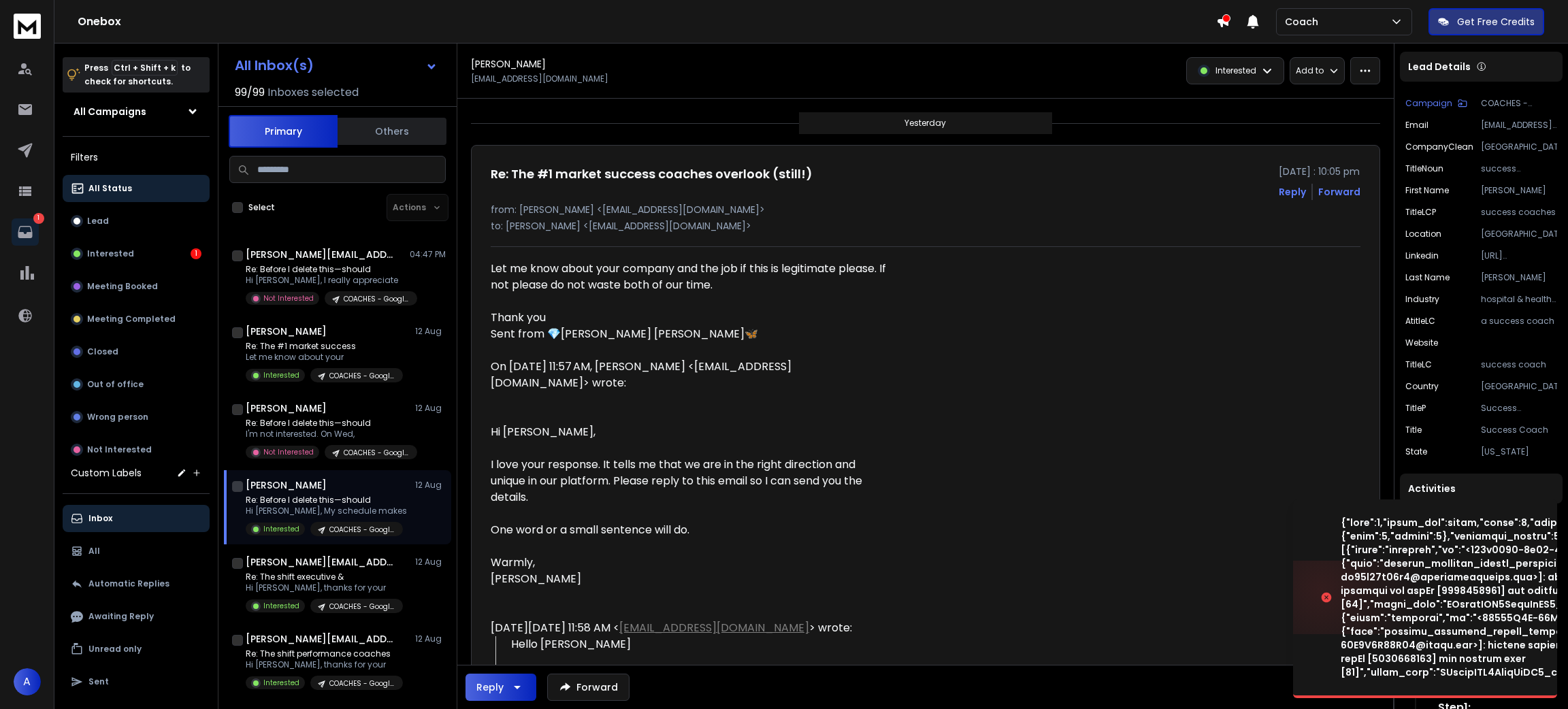
click at [348, 488] on div "Melissa Boyd 12 Aug" at bounding box center [345, 485] width 200 height 14
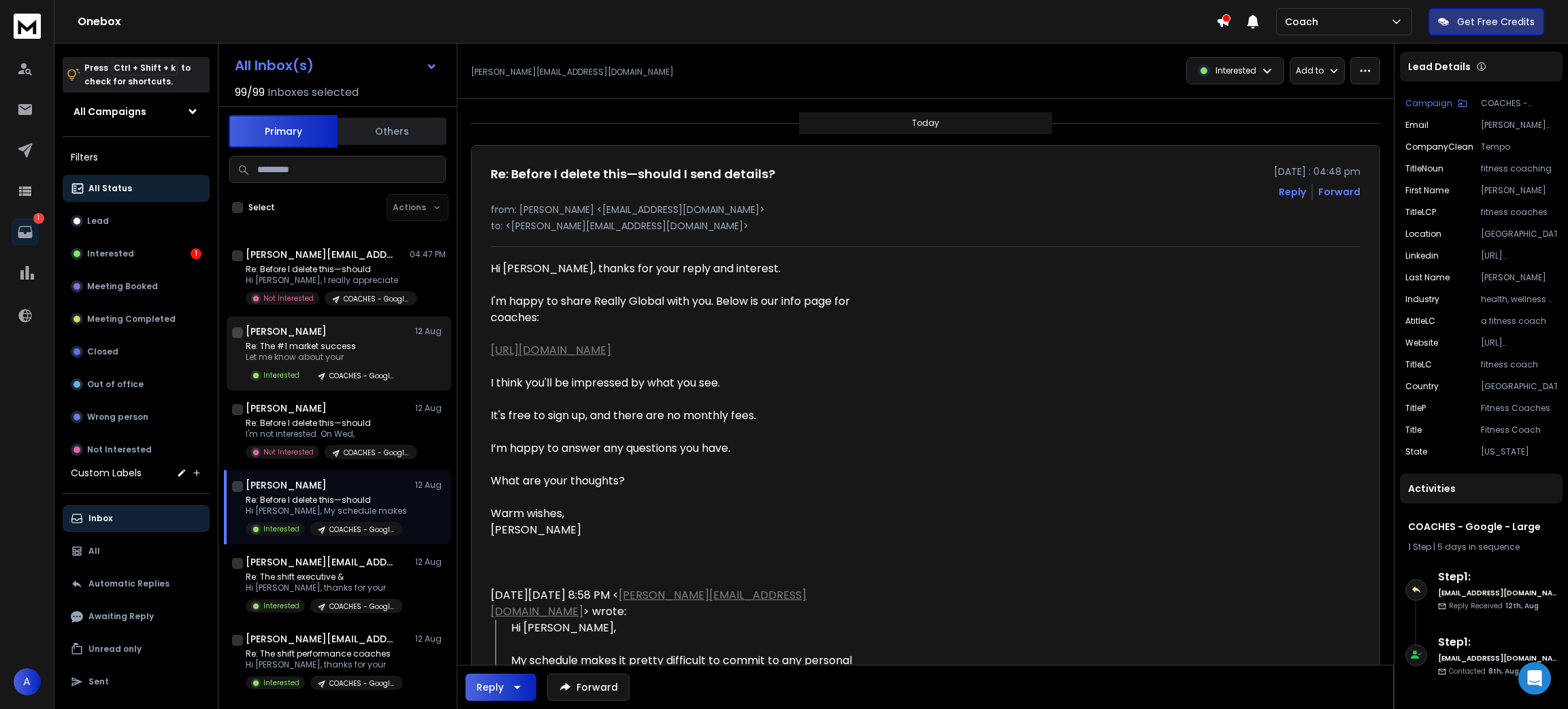
click at [345, 338] on div "Evonne McMeans 12 Aug Re: The #1 market success Let me know about your Interest…" at bounding box center [345, 353] width 200 height 58
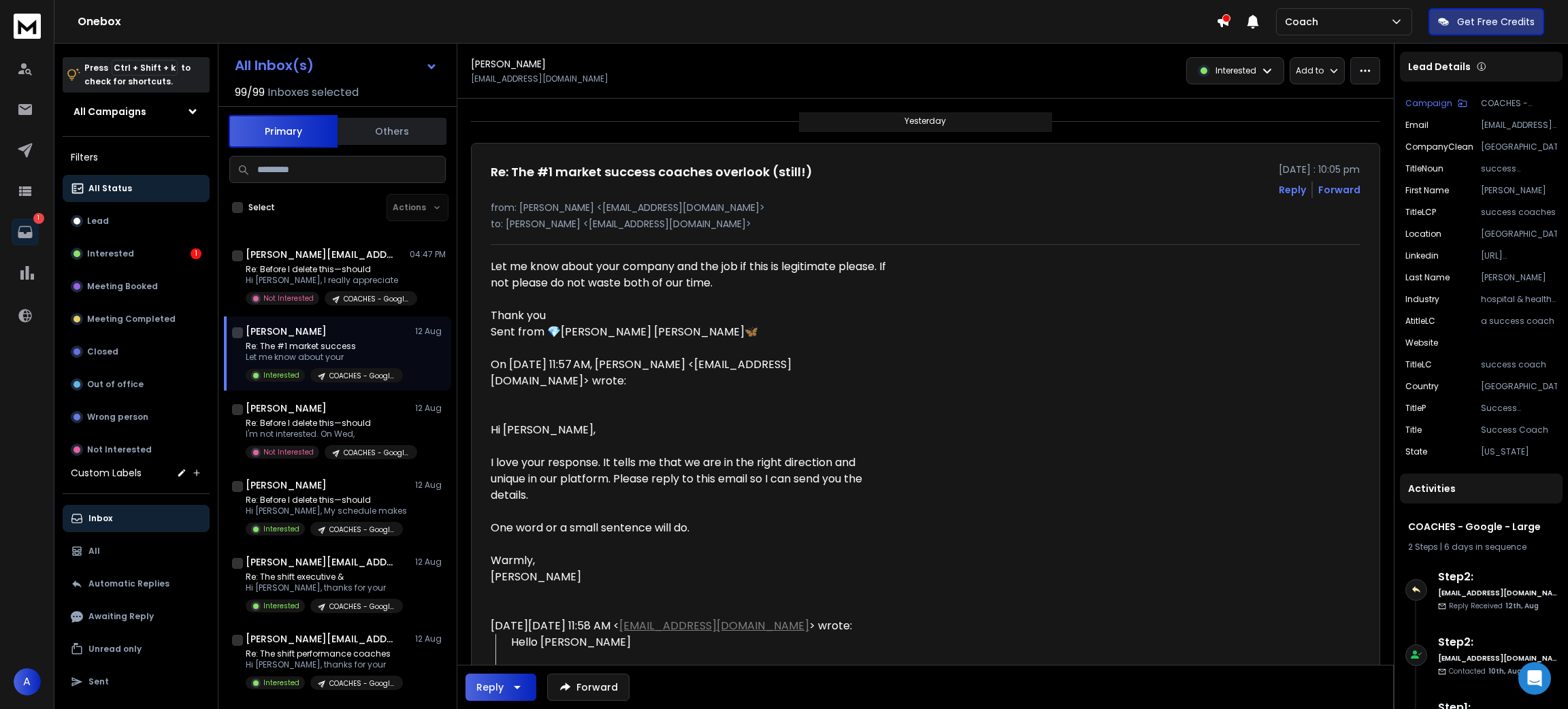
scroll to position [0, 0]
click at [487, 677] on button "Reply" at bounding box center [501, 687] width 71 height 27
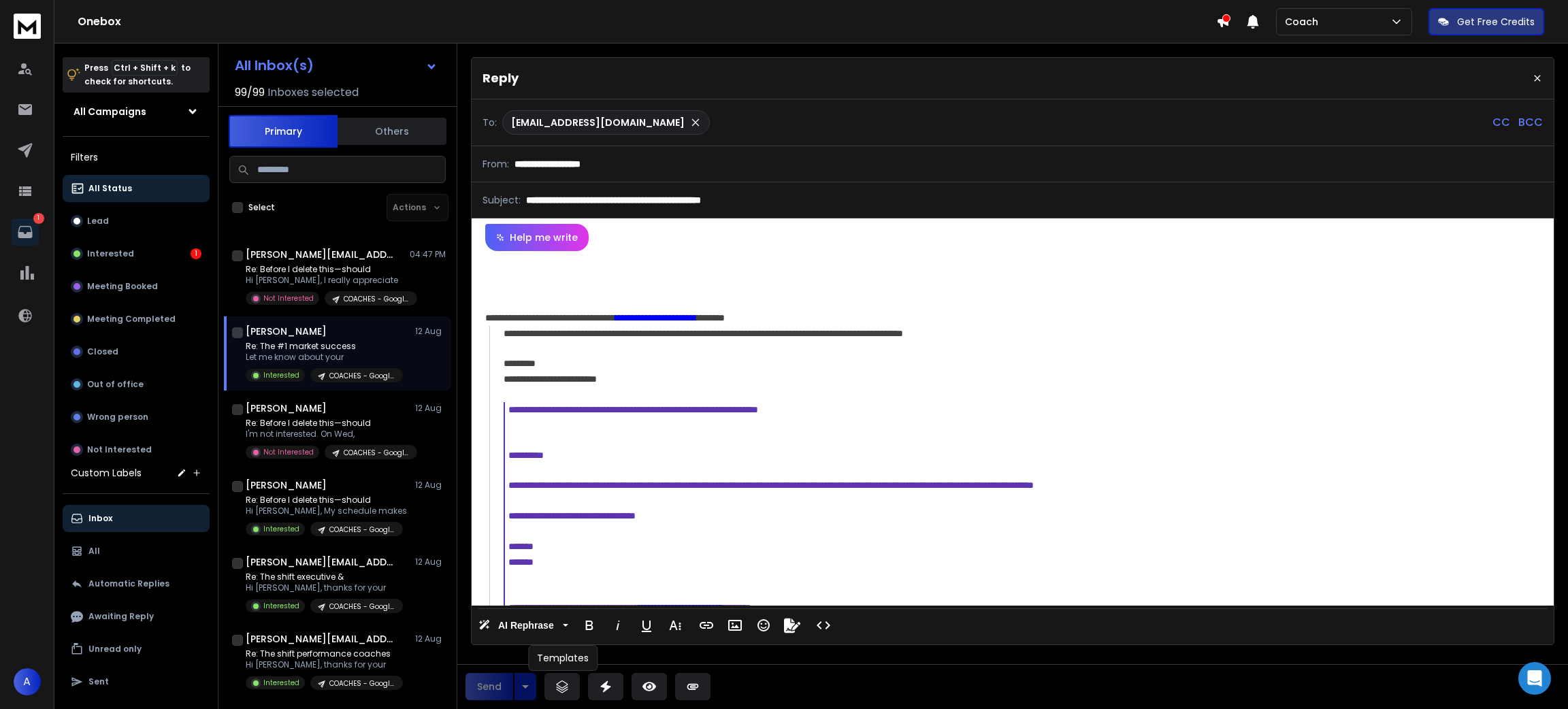
click at [564, 694] on icon at bounding box center [562, 686] width 14 height 14
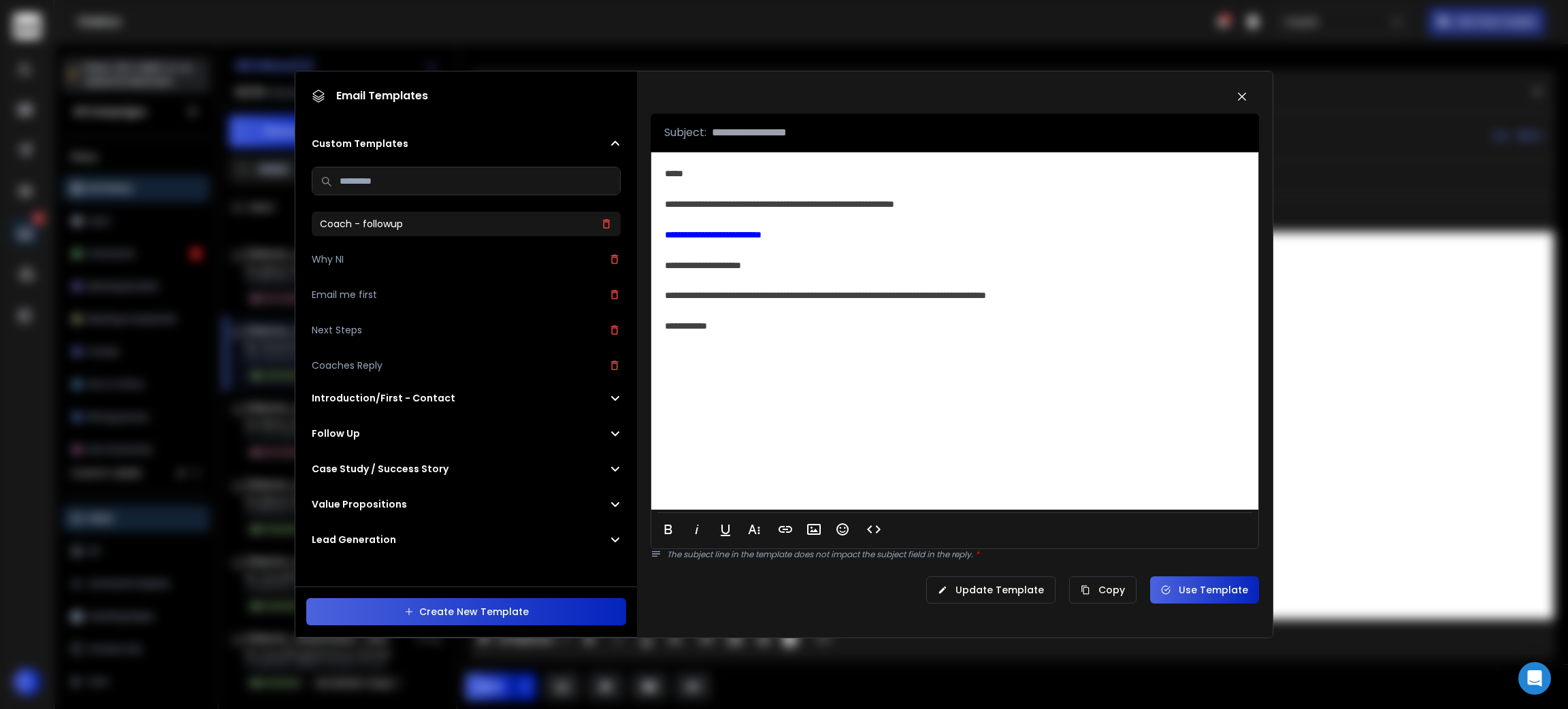
click at [371, 231] on h3 "Coaches Reply" at bounding box center [361, 224] width 83 height 14
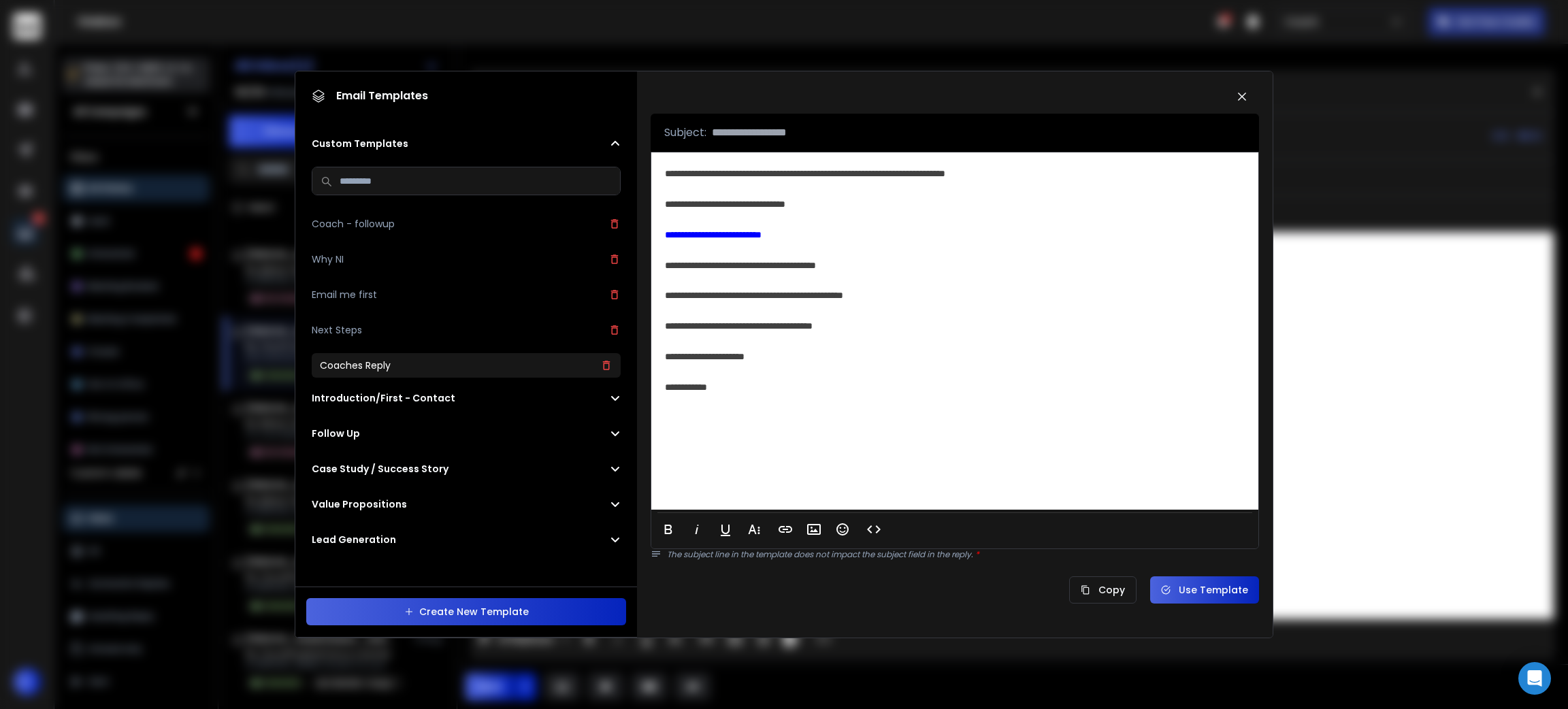
click at [1159, 598] on button "Use Template" at bounding box center [1204, 590] width 109 height 27
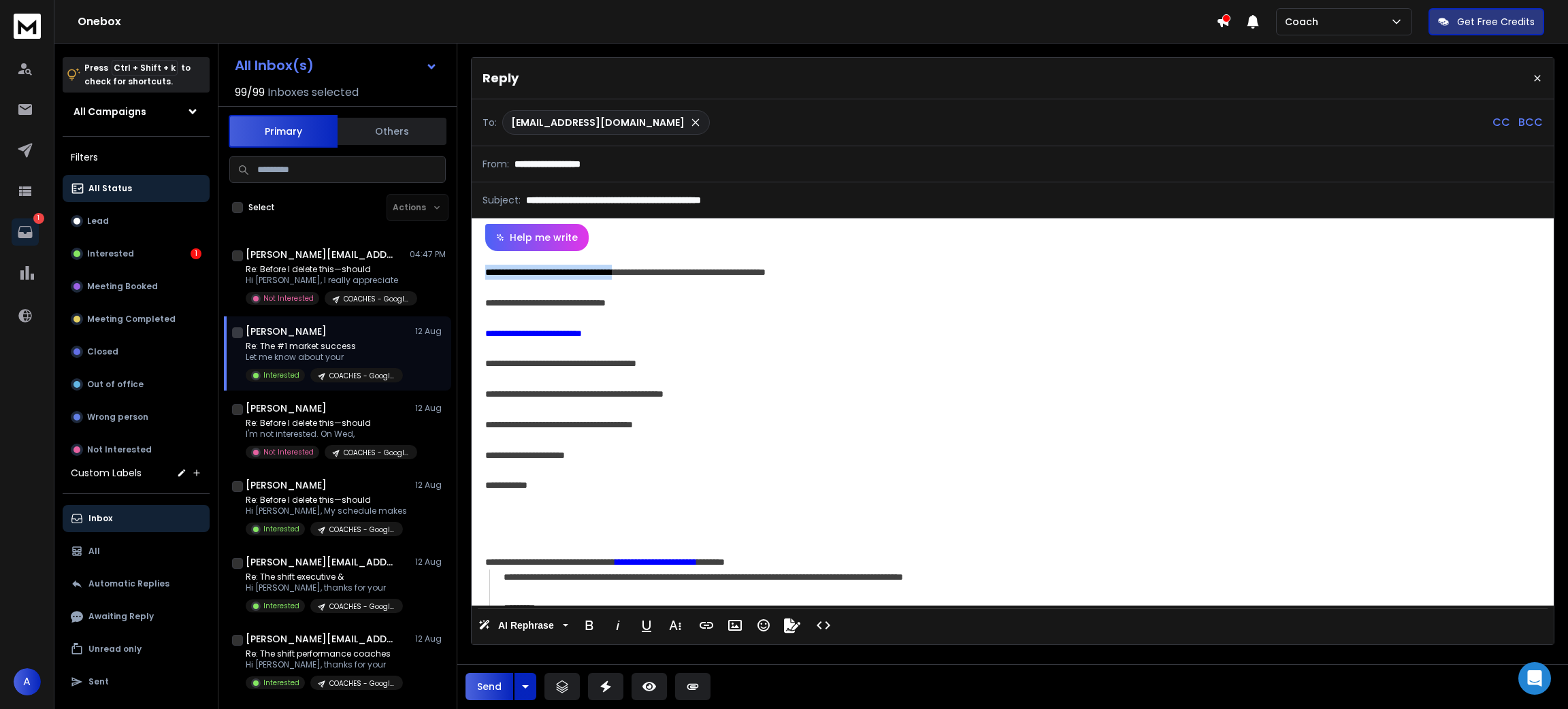
drag, startPoint x: 593, startPoint y: 271, endPoint x: 500, endPoint y: 279, distance: 93.3
click at [452, 257] on div "All Inbox(s) 99 / 99 Inboxes selected Primary Others Select Actions Edward van …" at bounding box center [893, 398] width 1350 height 709
click at [647, 271] on div "**********" at bounding box center [1002, 379] width 1035 height 229
click at [648, 312] on div "**********" at bounding box center [1002, 379] width 1035 height 229
click at [647, 272] on div "**********" at bounding box center [1002, 379] width 1035 height 229
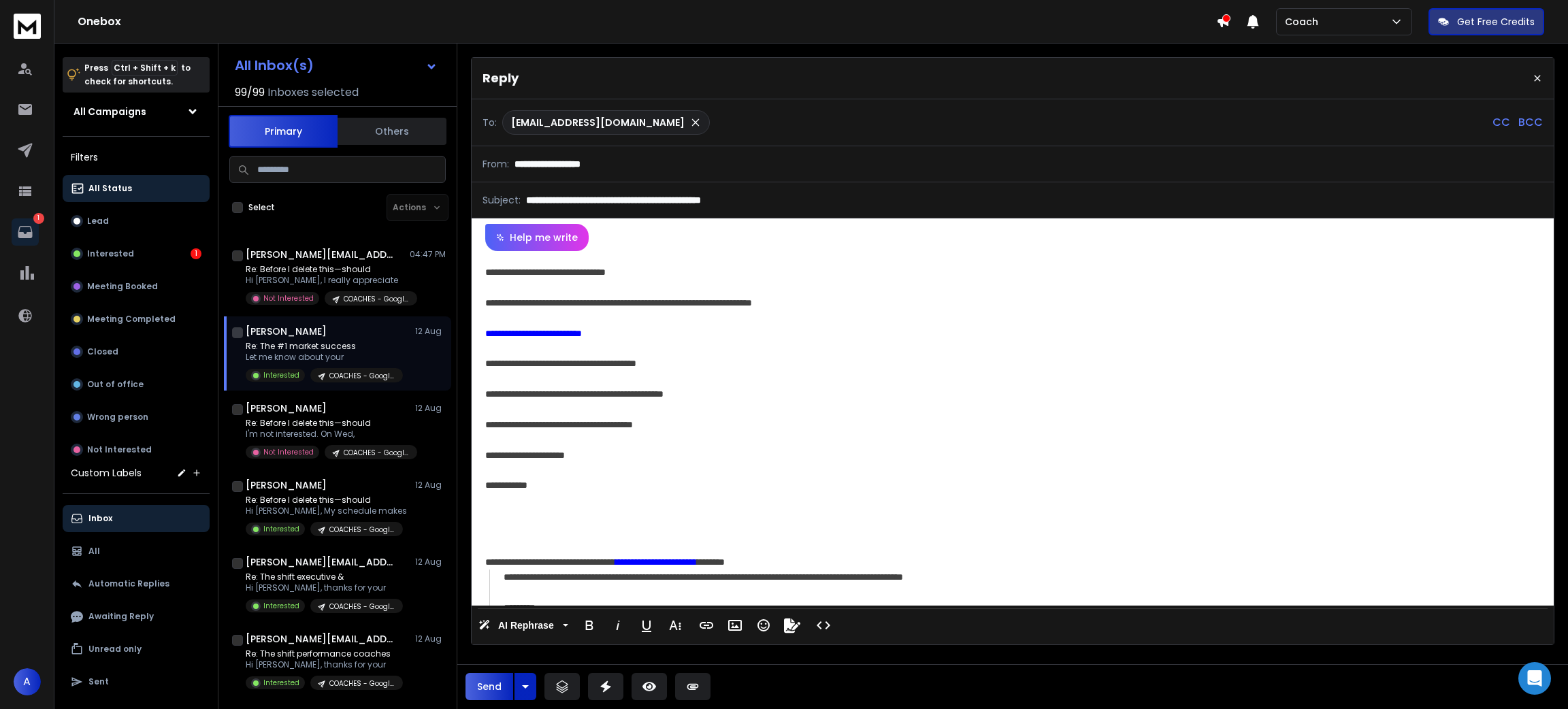
click at [756, 265] on div "**********" at bounding box center [1002, 379] width 1035 height 229
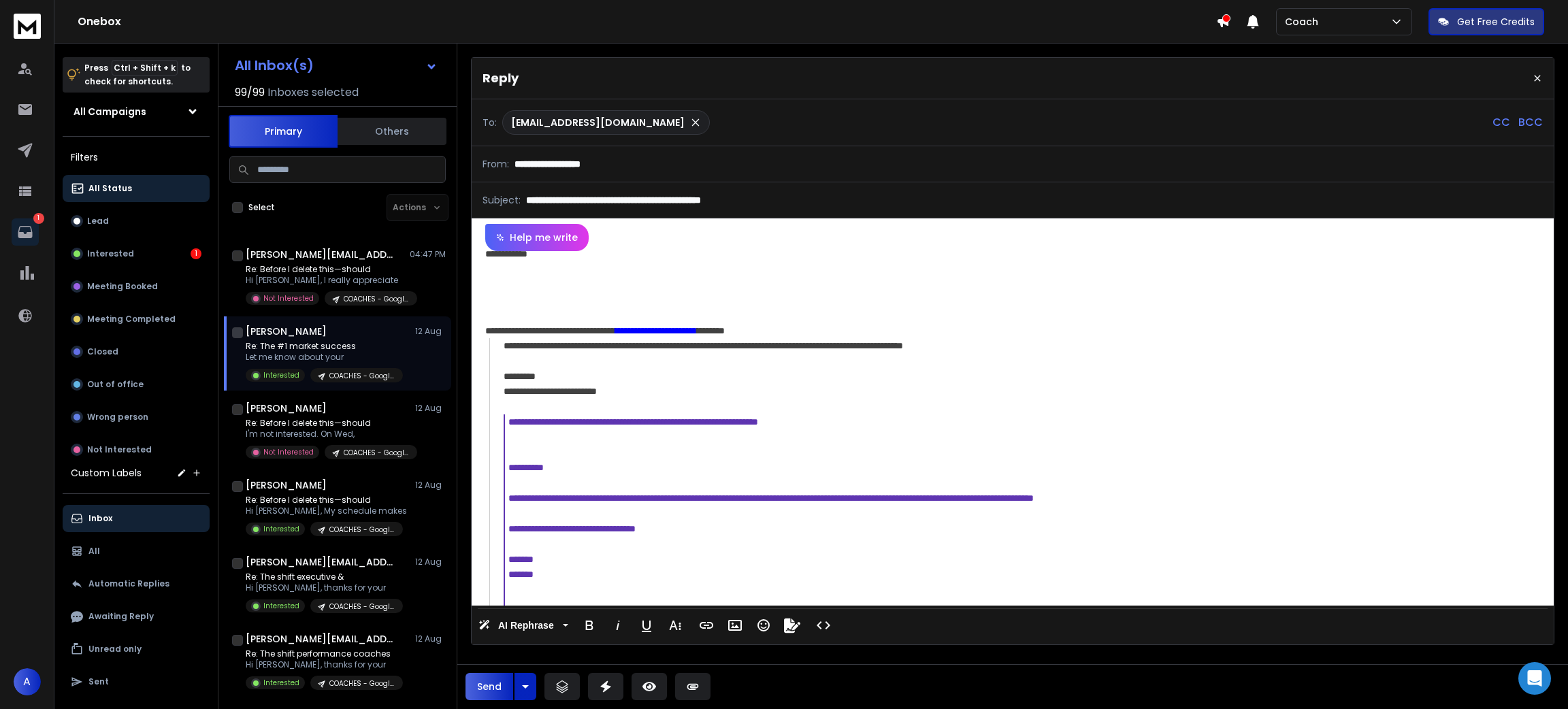
scroll to position [102, 0]
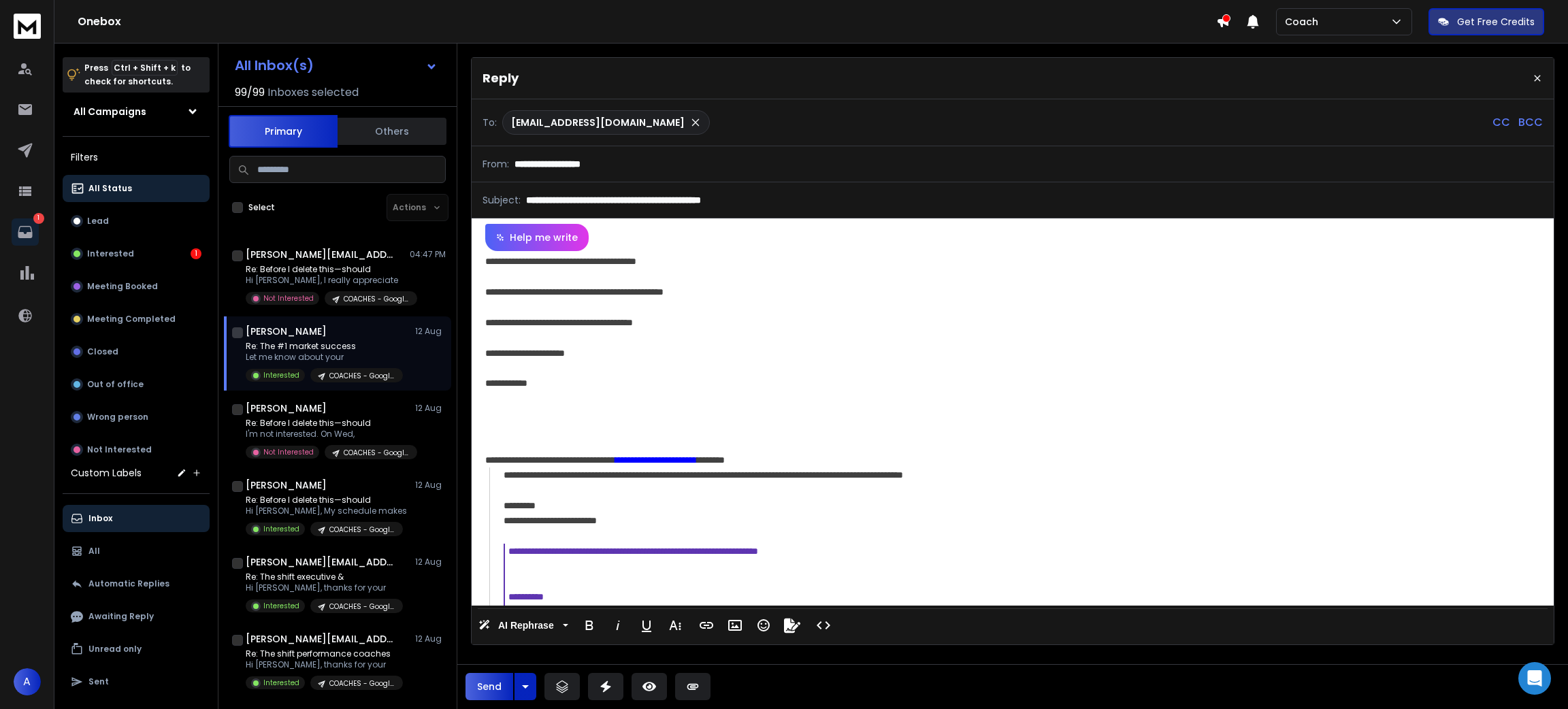
click at [492, 399] on div at bounding box center [1010, 398] width 1051 height 15
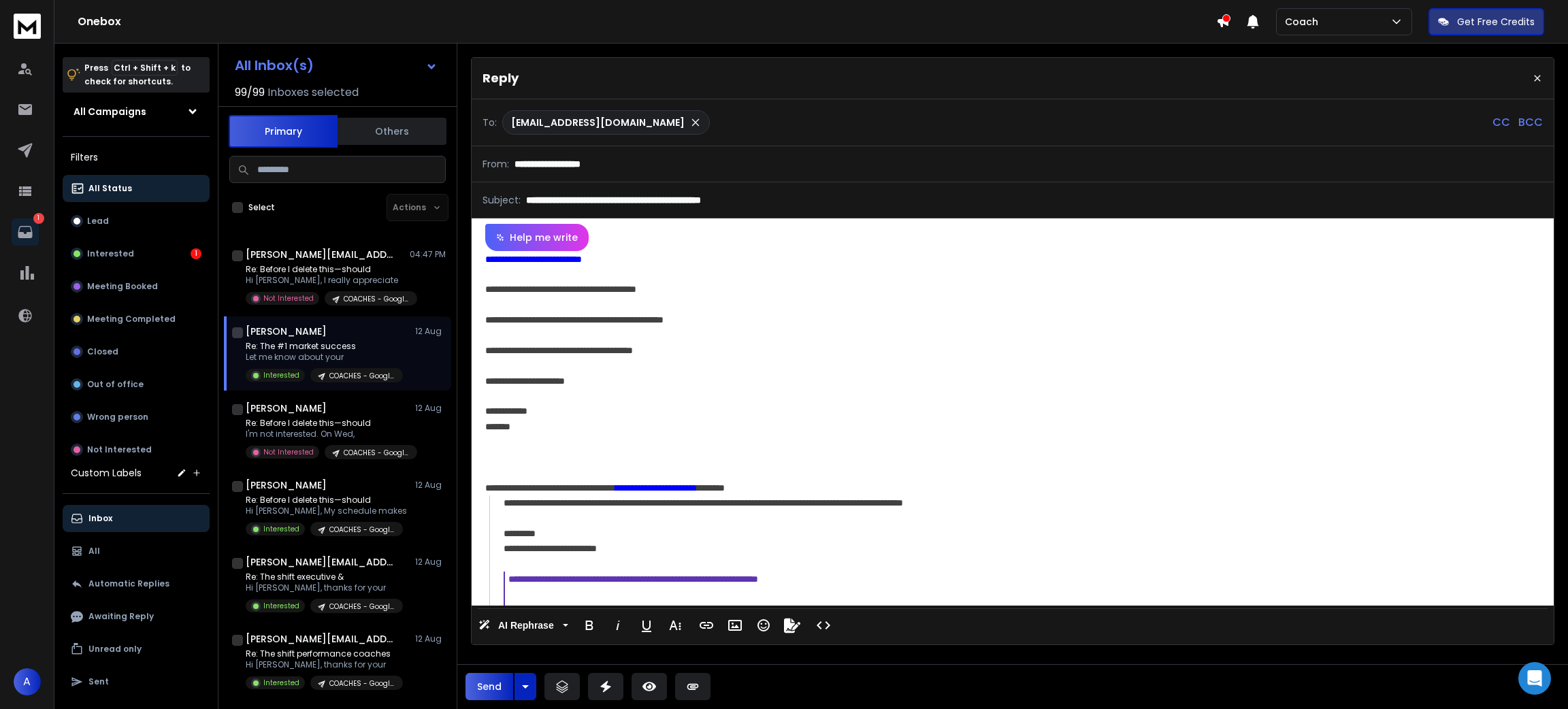
scroll to position [0, 0]
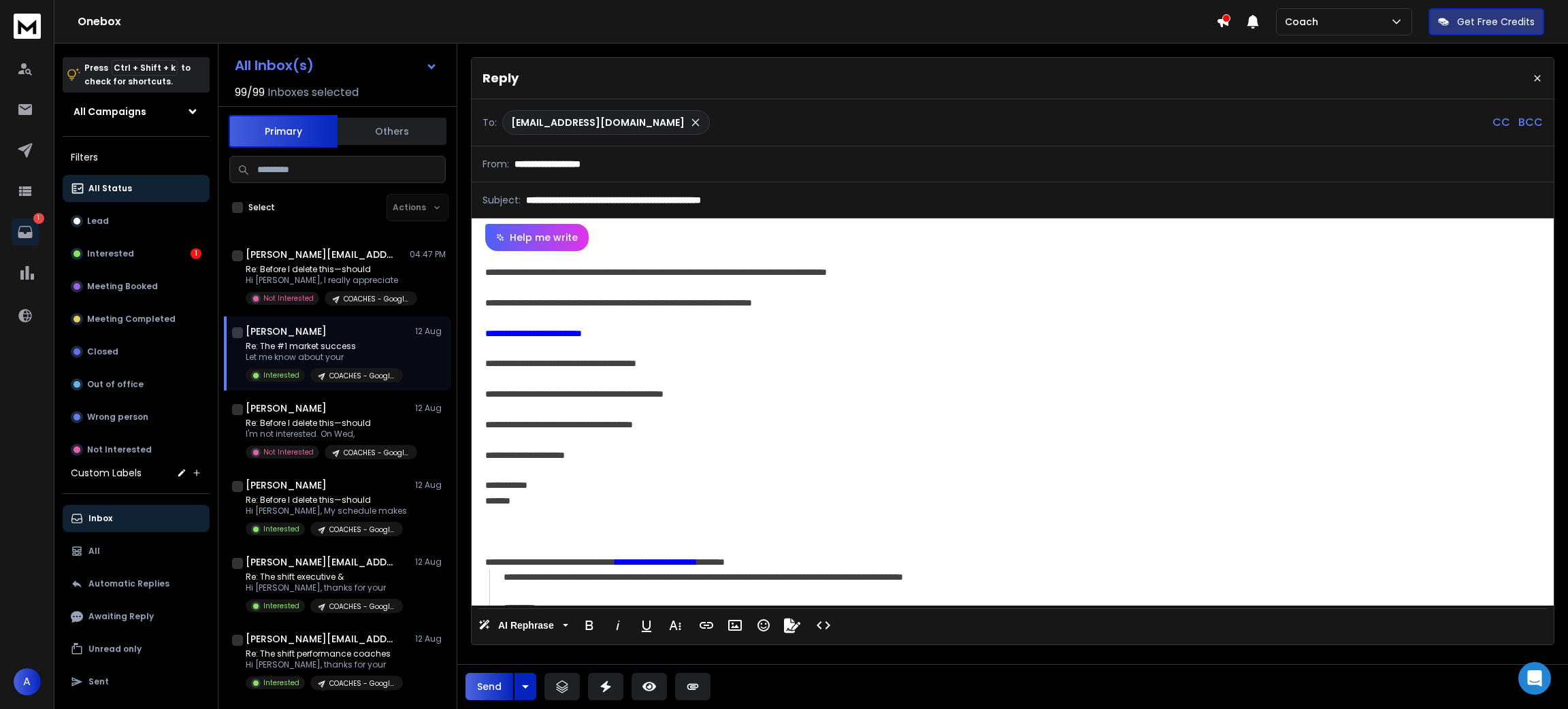
click at [704, 420] on div "**********" at bounding box center [1002, 379] width 1035 height 229
click at [471, 685] on button "Send" at bounding box center [489, 687] width 47 height 27
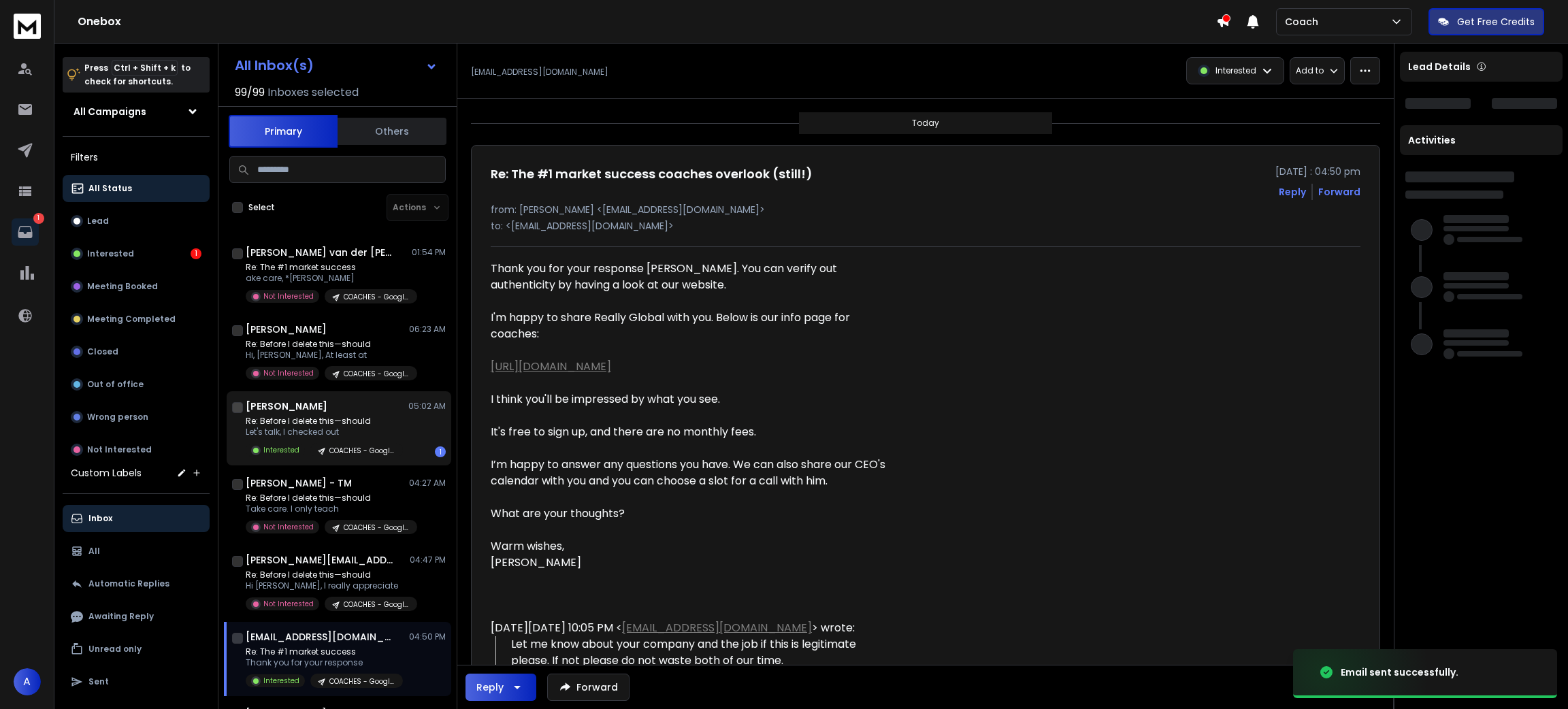
click at [352, 423] on p "Re: Before I delete this—should" at bounding box center [323, 422] width 157 height 11
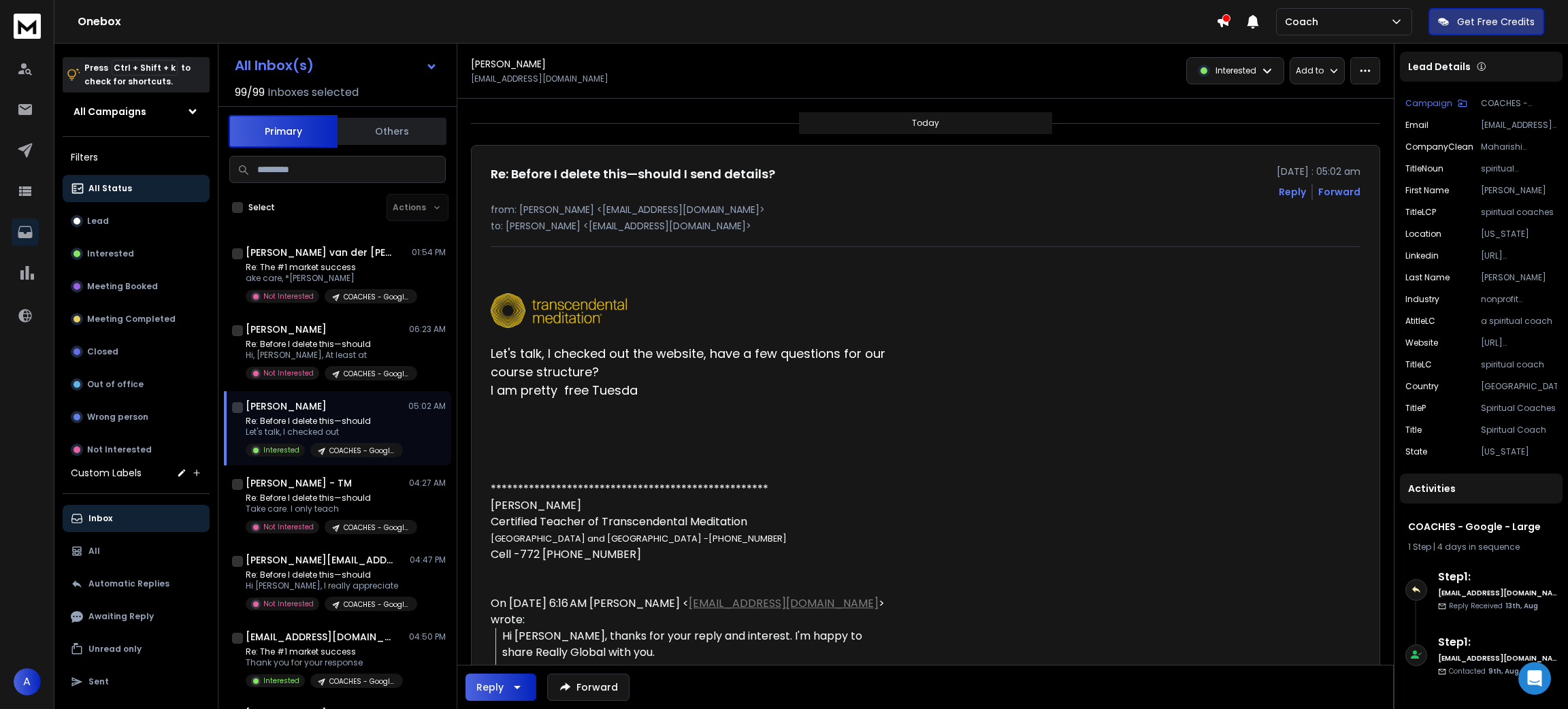
click at [496, 692] on div "Reply" at bounding box center [490, 687] width 27 height 14
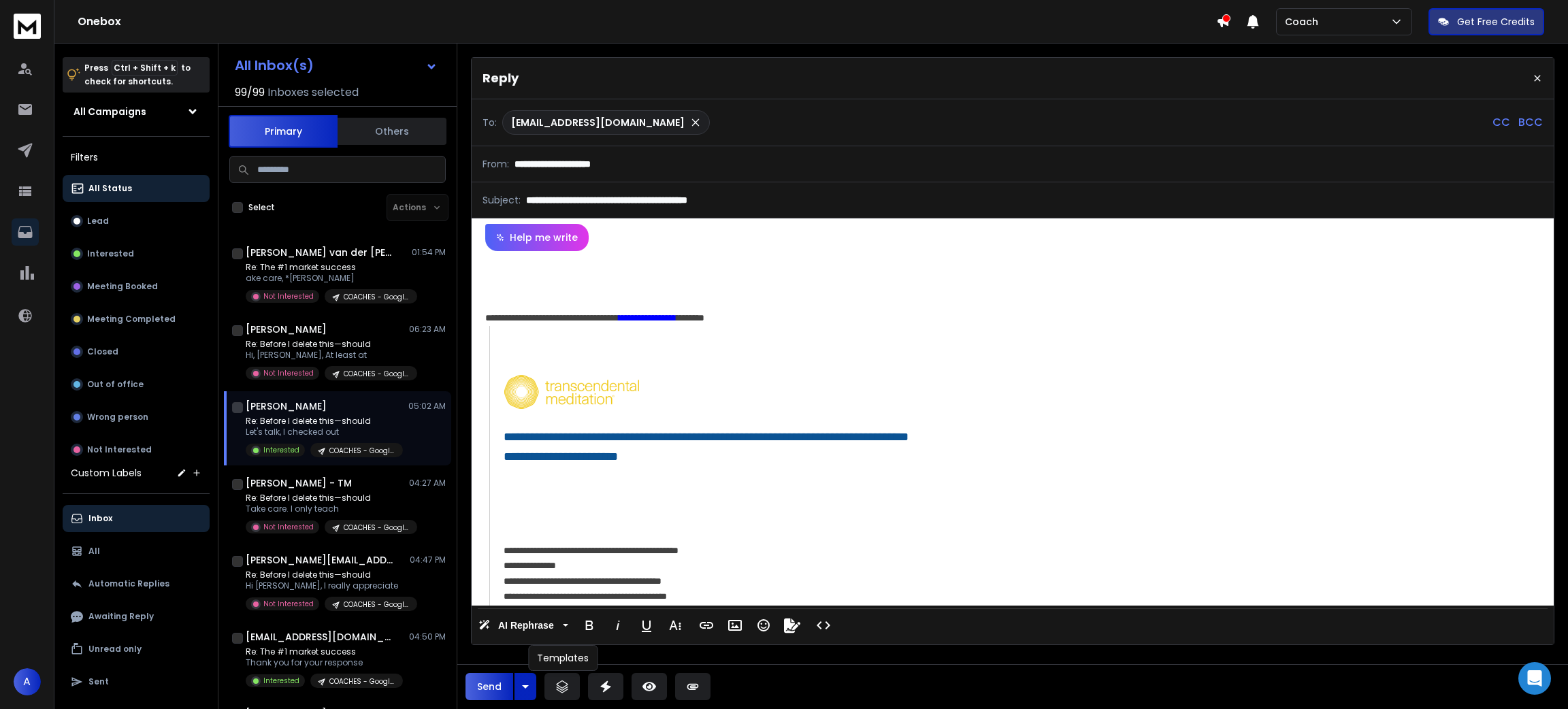
click at [562, 692] on icon at bounding box center [562, 690] width 11 height 4
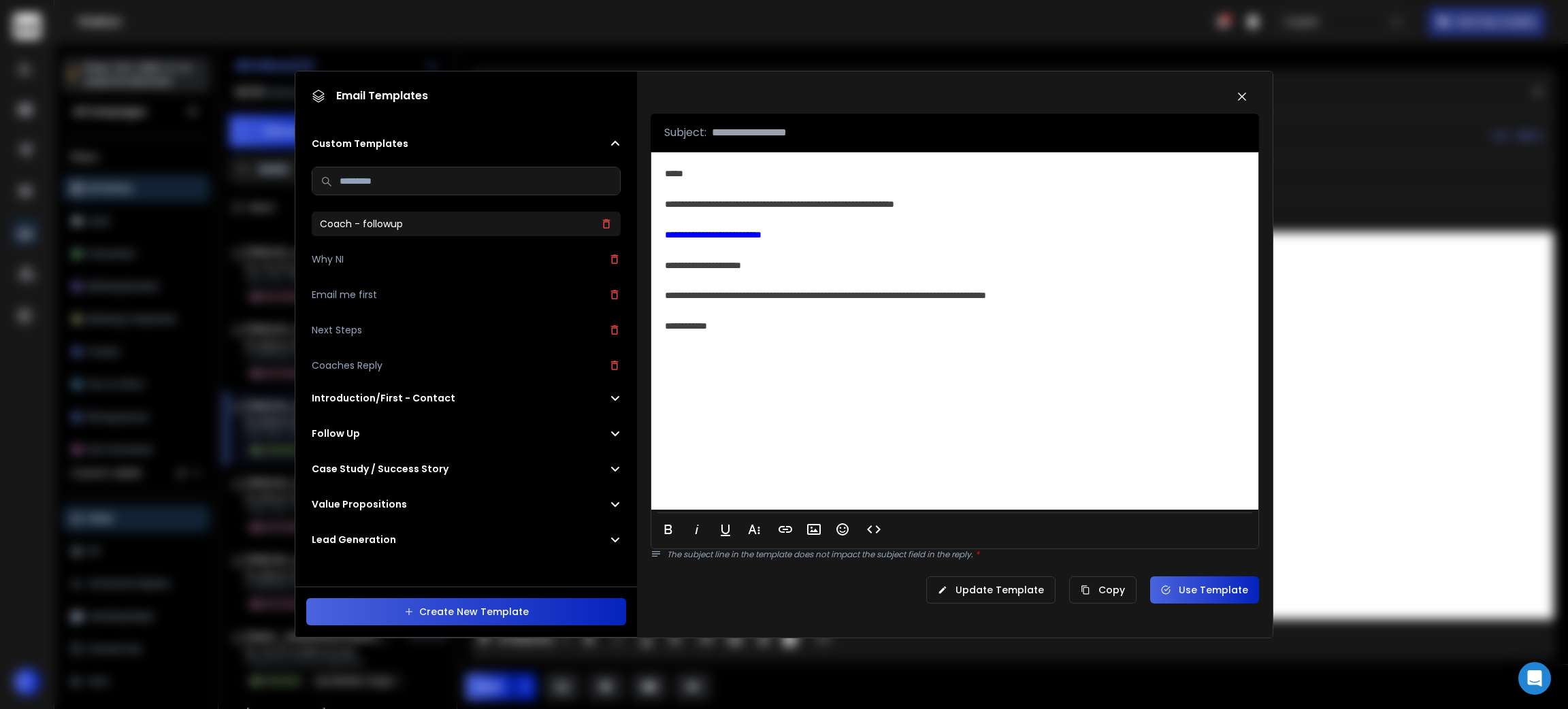
click at [510, 231] on div "Next Steps" at bounding box center [467, 224] width 294 height 14
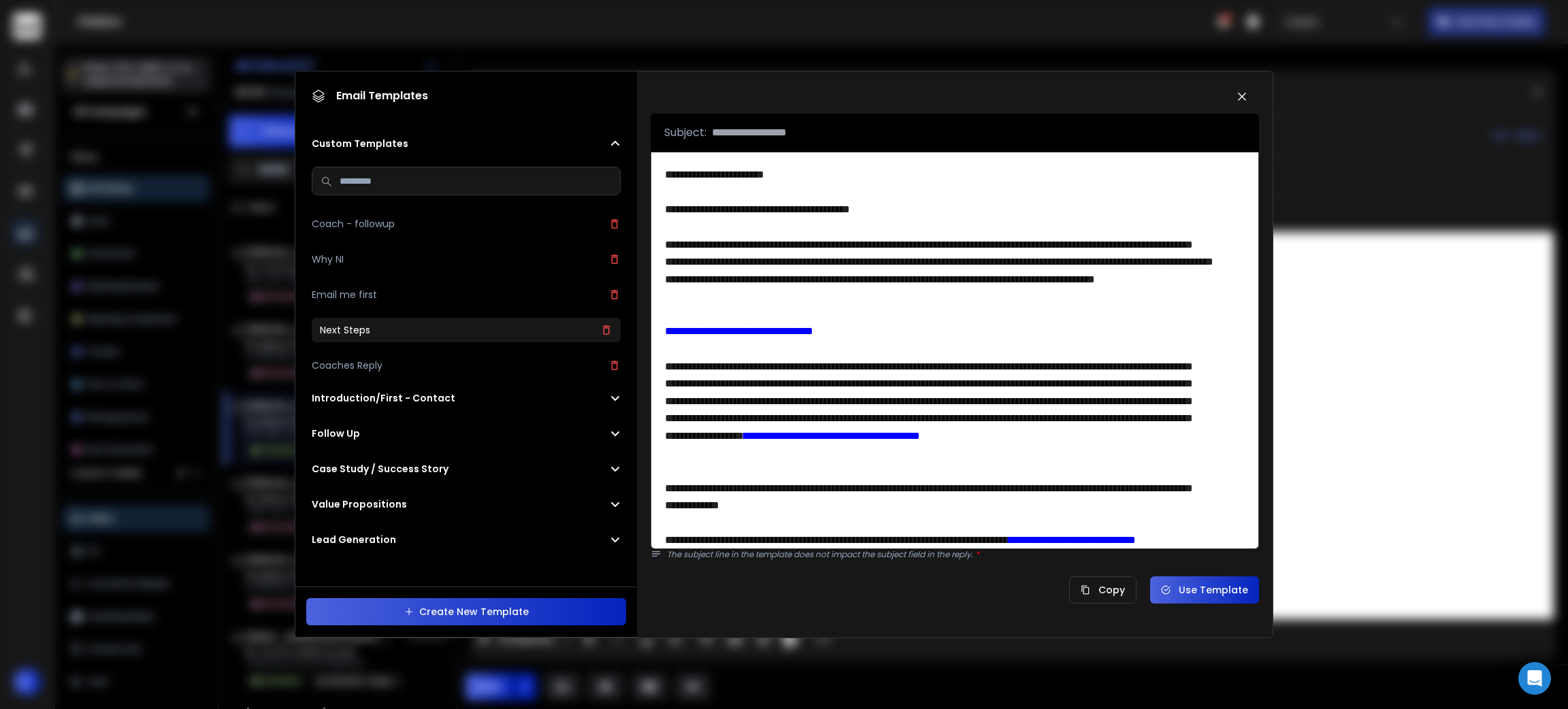
click at [1194, 588] on button "Use Template" at bounding box center [1204, 590] width 109 height 27
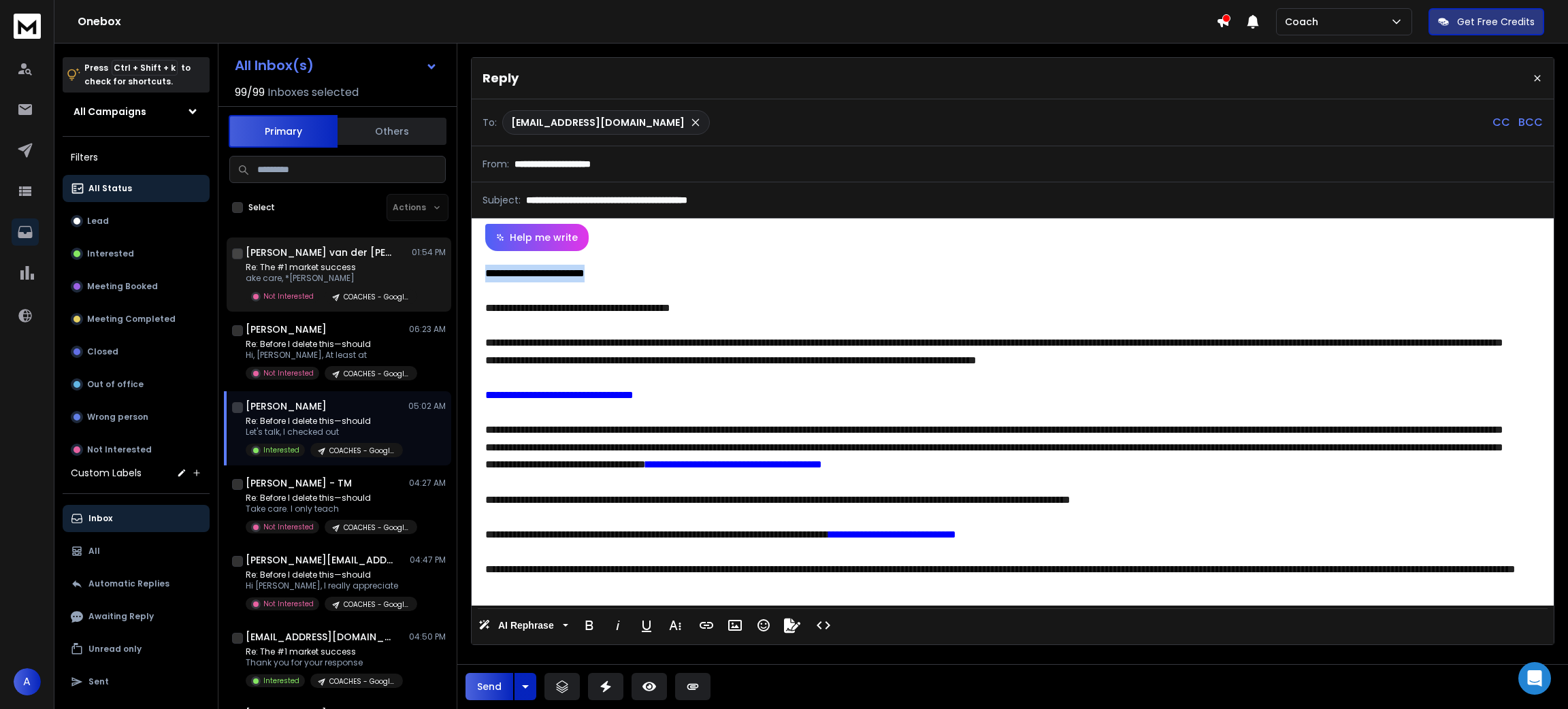
drag, startPoint x: 617, startPoint y: 276, endPoint x: 435, endPoint y: 276, distance: 182.0
click at [435, 276] on div "All Inbox(s) 99 / 99 Inboxes selected Primary Others Select Actions Edward van …" at bounding box center [893, 398] width 1350 height 709
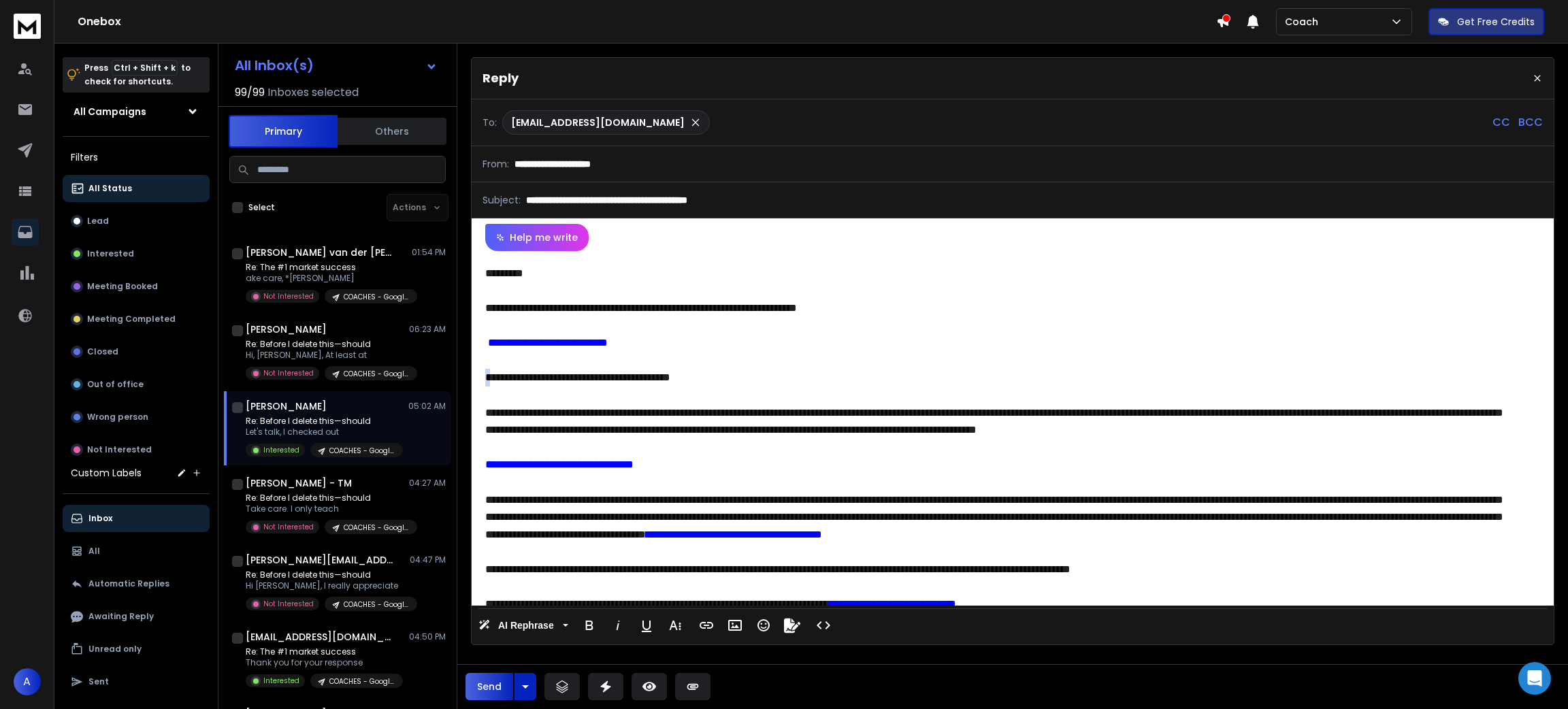
drag, startPoint x: 489, startPoint y: 379, endPoint x: 477, endPoint y: 379, distance: 12.0
click at [477, 379] on div "**********" at bounding box center [1012, 428] width 1082 height 355
click at [675, 377] on div "**********" at bounding box center [1002, 377] width 1035 height 18
drag, startPoint x: 728, startPoint y: 378, endPoint x: 760, endPoint y: 378, distance: 32.0
click at [760, 378] on div "**********" at bounding box center [1002, 377] width 1035 height 18
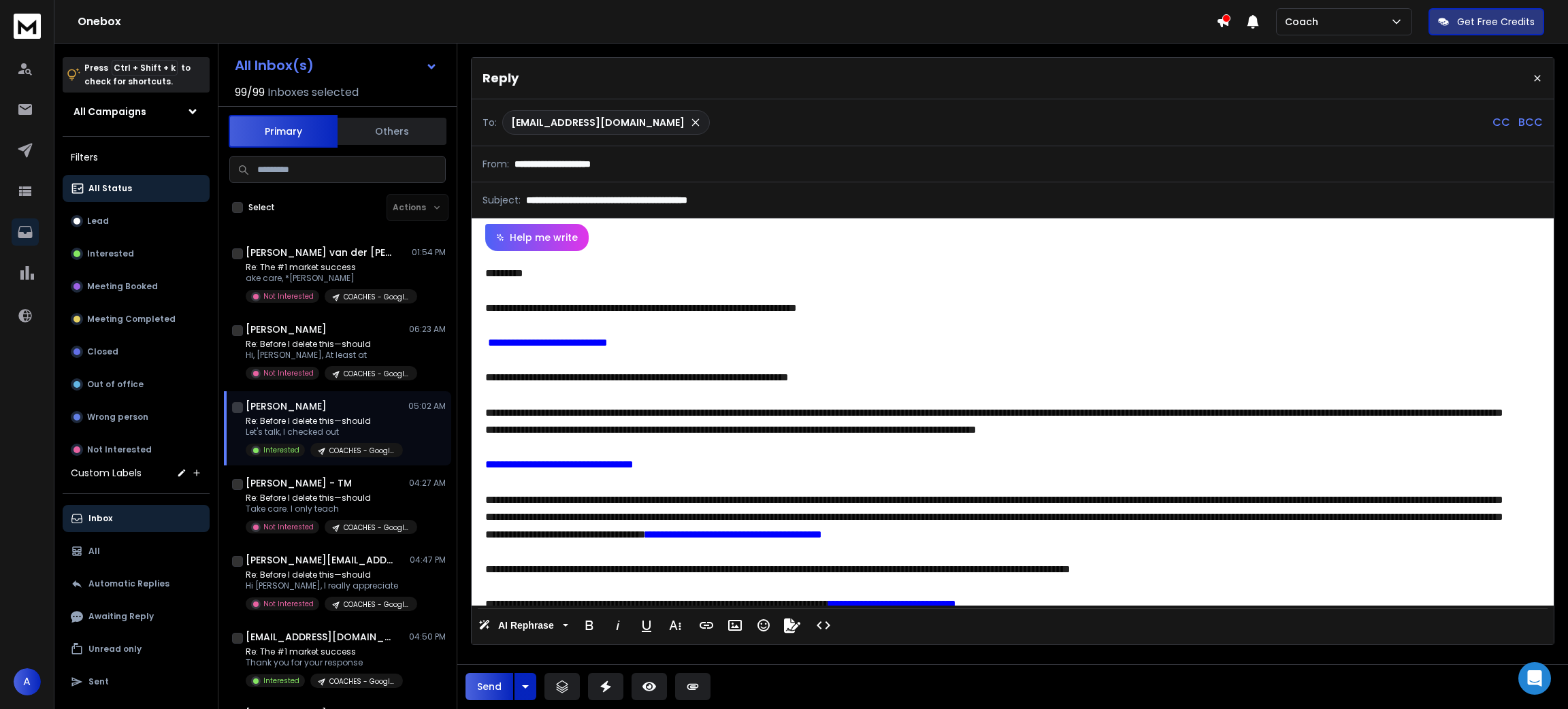
click at [480, 700] on button "Send" at bounding box center [489, 687] width 47 height 27
